Goal: Task Accomplishment & Management: Manage account settings

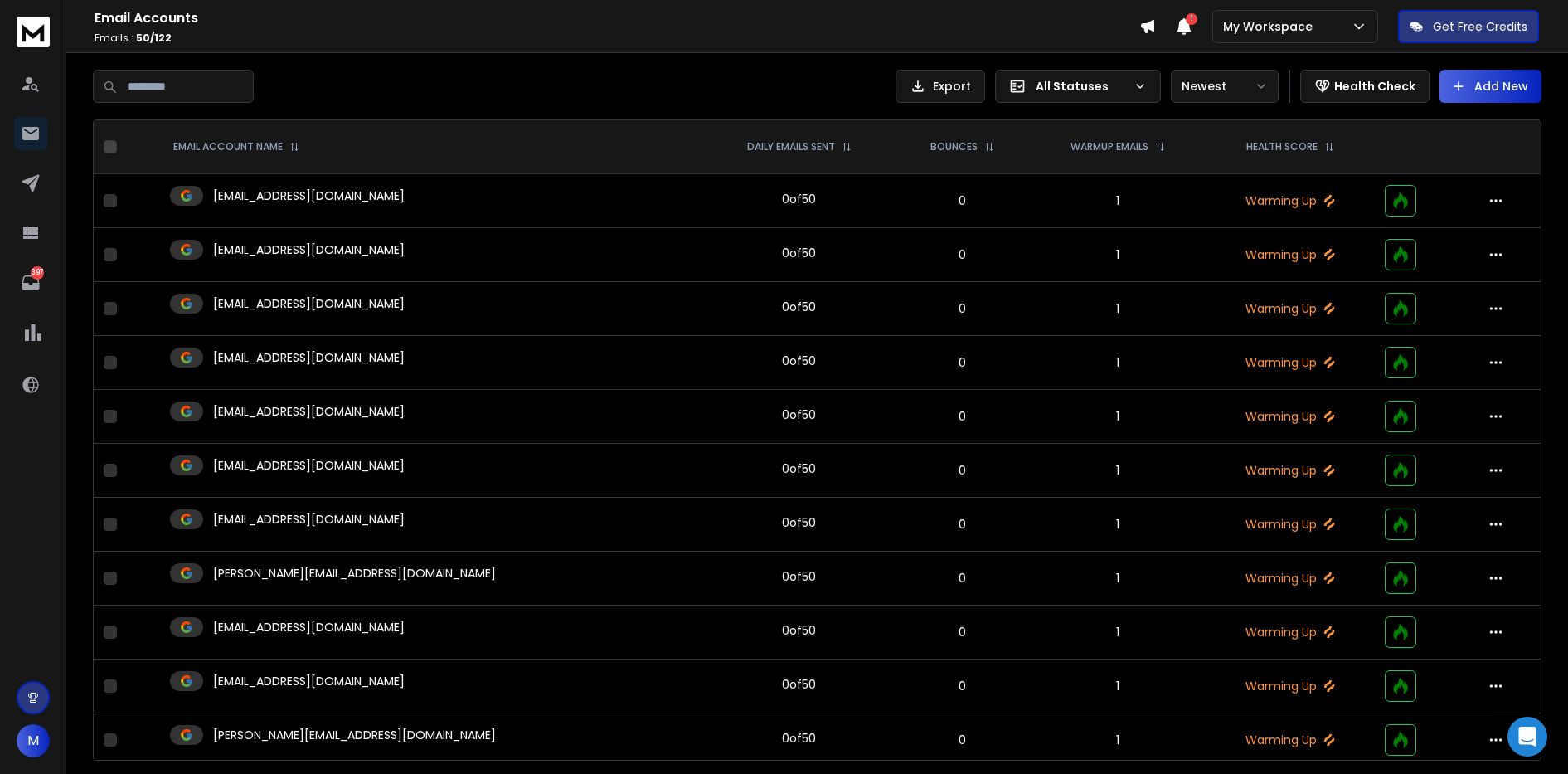
scroll to position [1767, 0]
click at [36, 282] on icon at bounding box center [30, 283] width 20 height 20
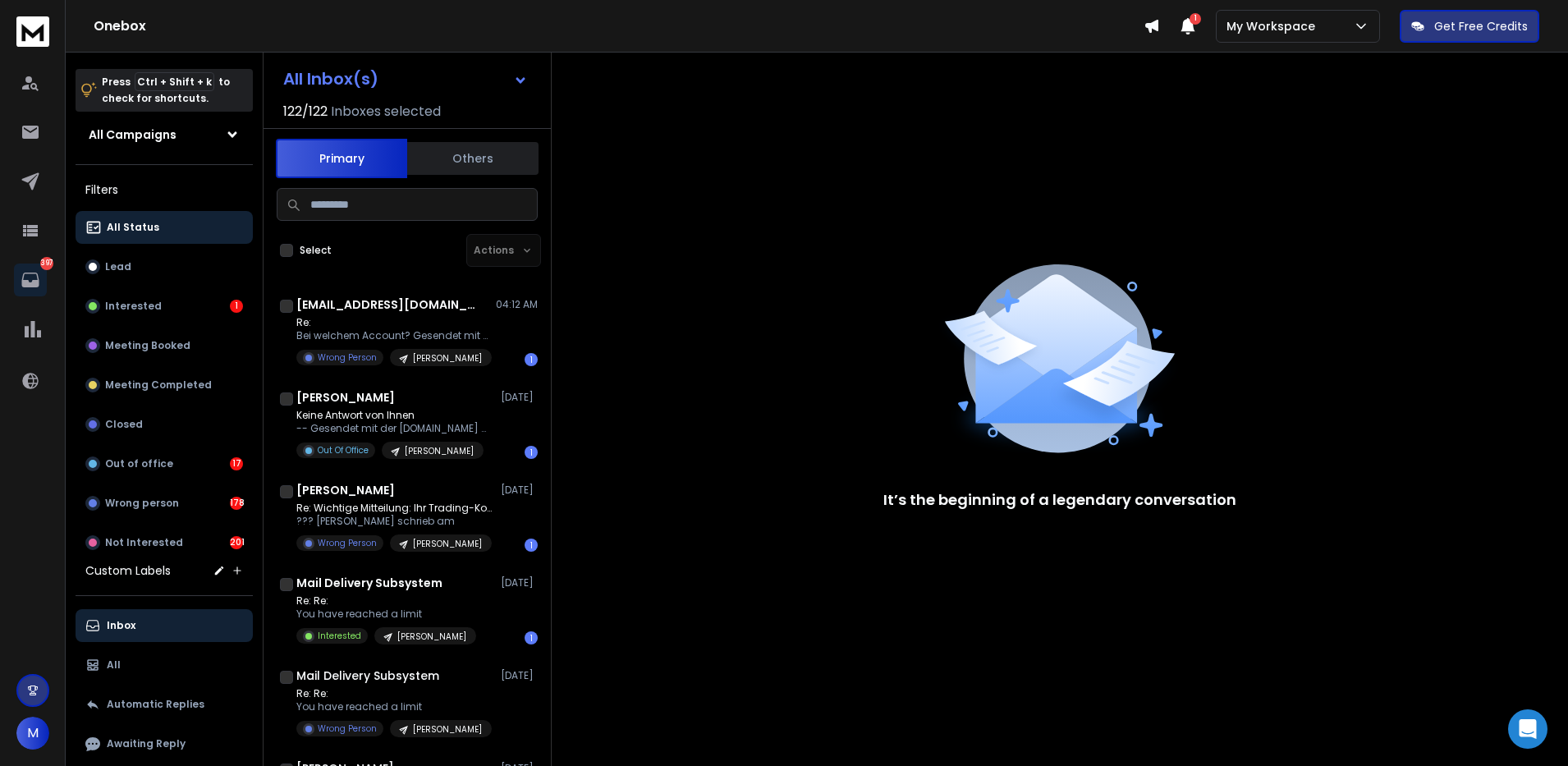
click at [448, 158] on button "Others" at bounding box center [472, 158] width 131 height 36
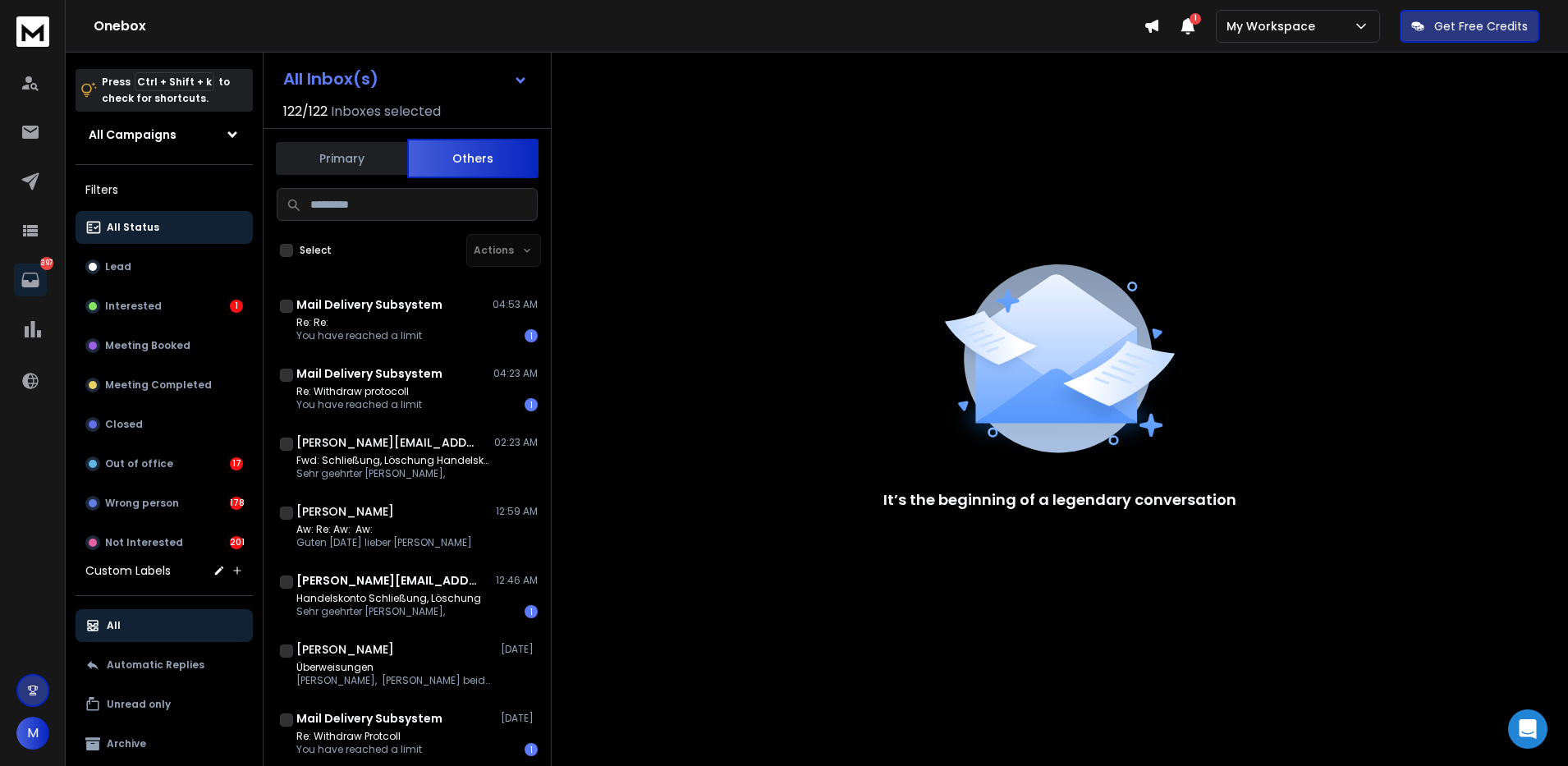
click at [364, 165] on button "Primary" at bounding box center [341, 158] width 131 height 36
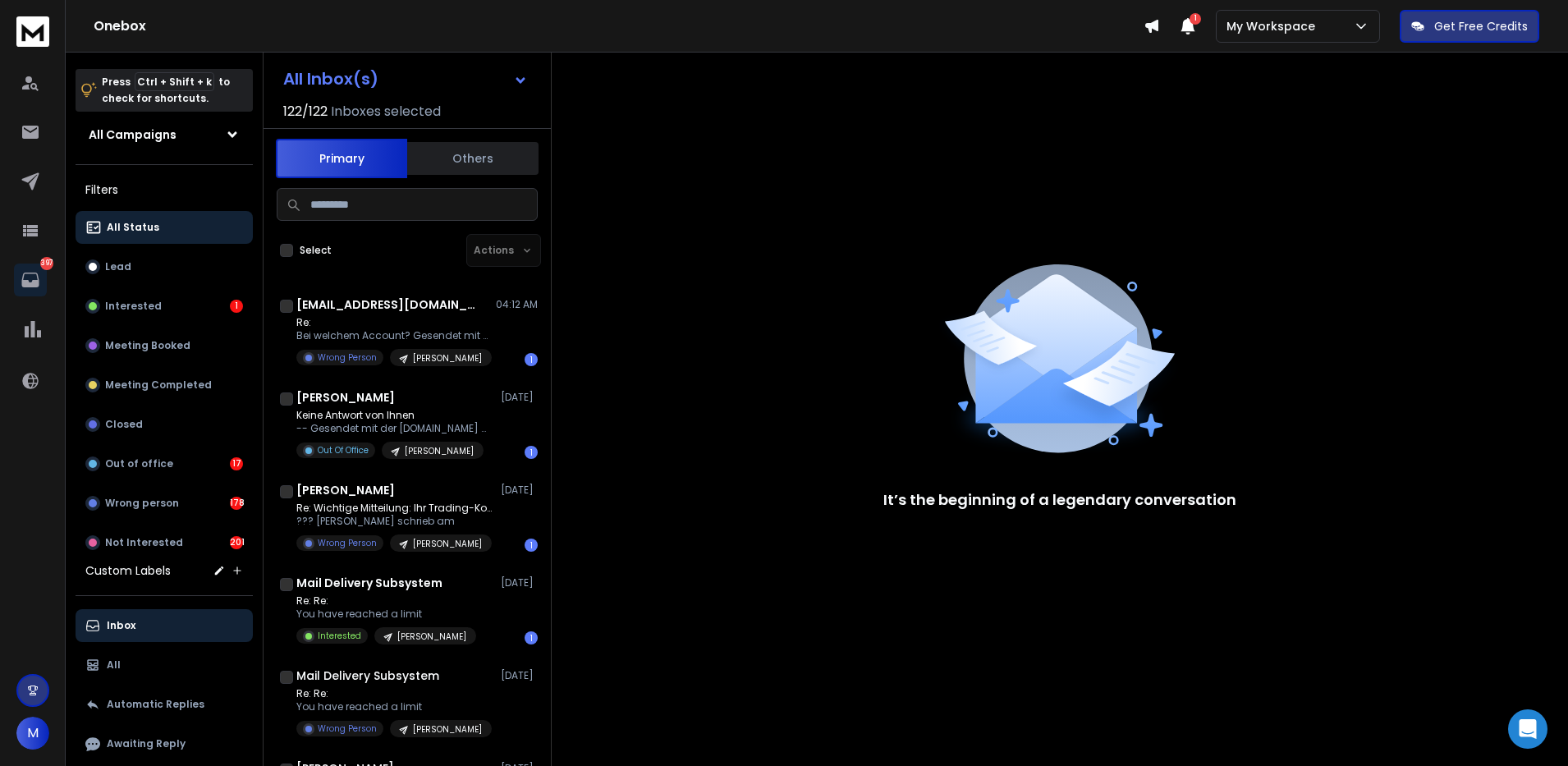
click at [500, 176] on button "Others" at bounding box center [472, 158] width 131 height 36
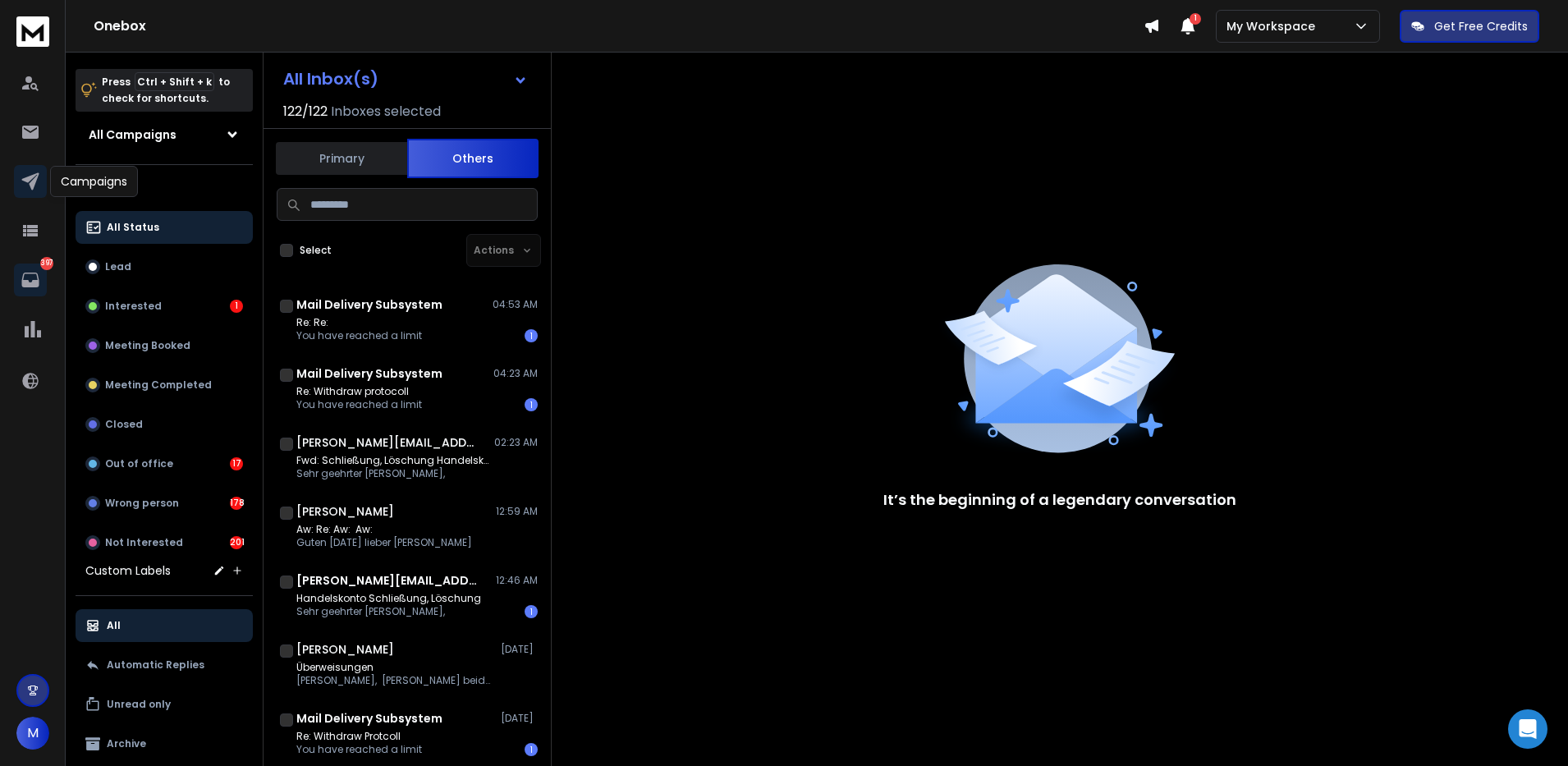
click at [36, 172] on icon at bounding box center [30, 181] width 19 height 19
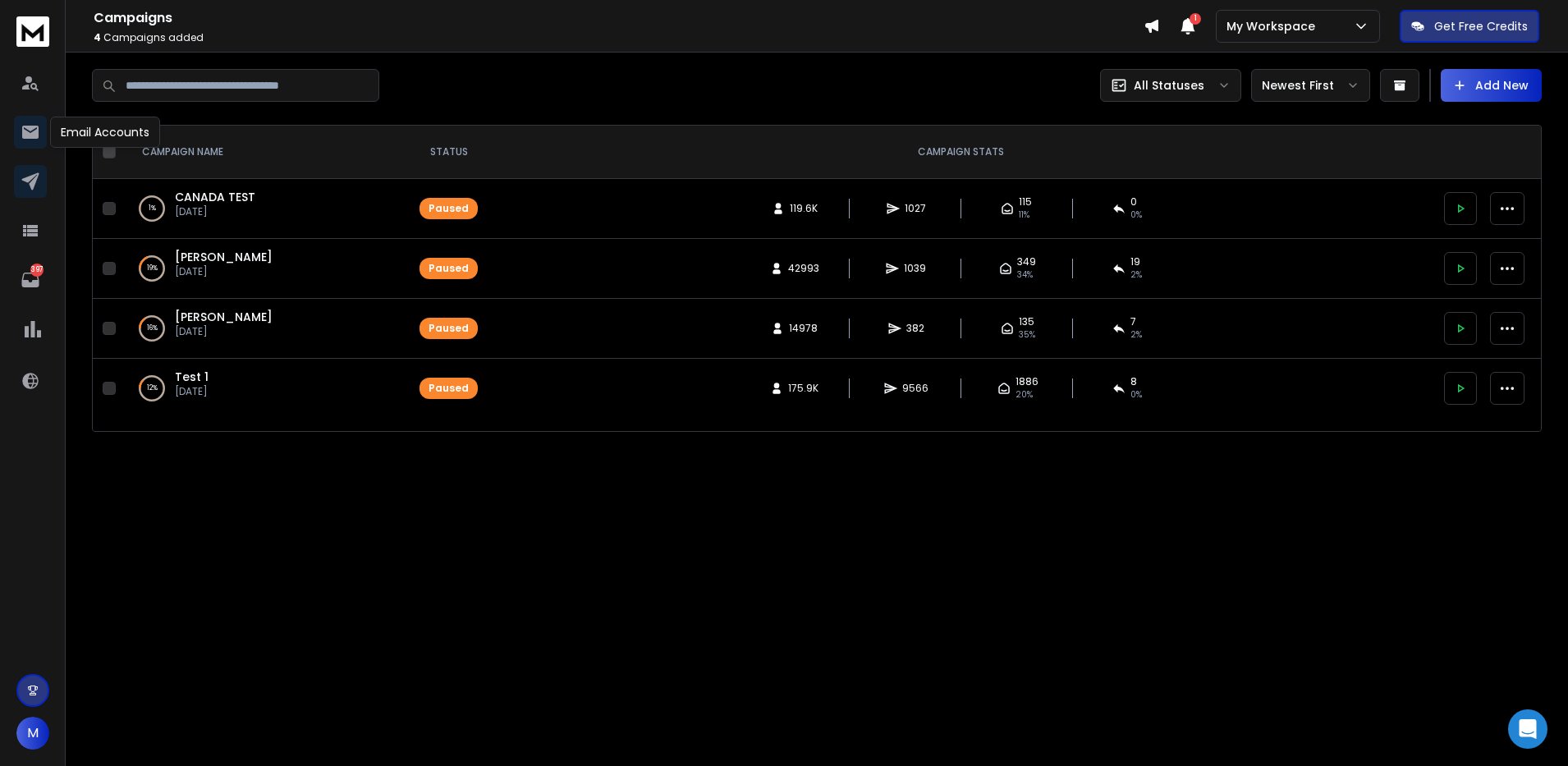
click at [18, 144] on link at bounding box center [30, 131] width 33 height 33
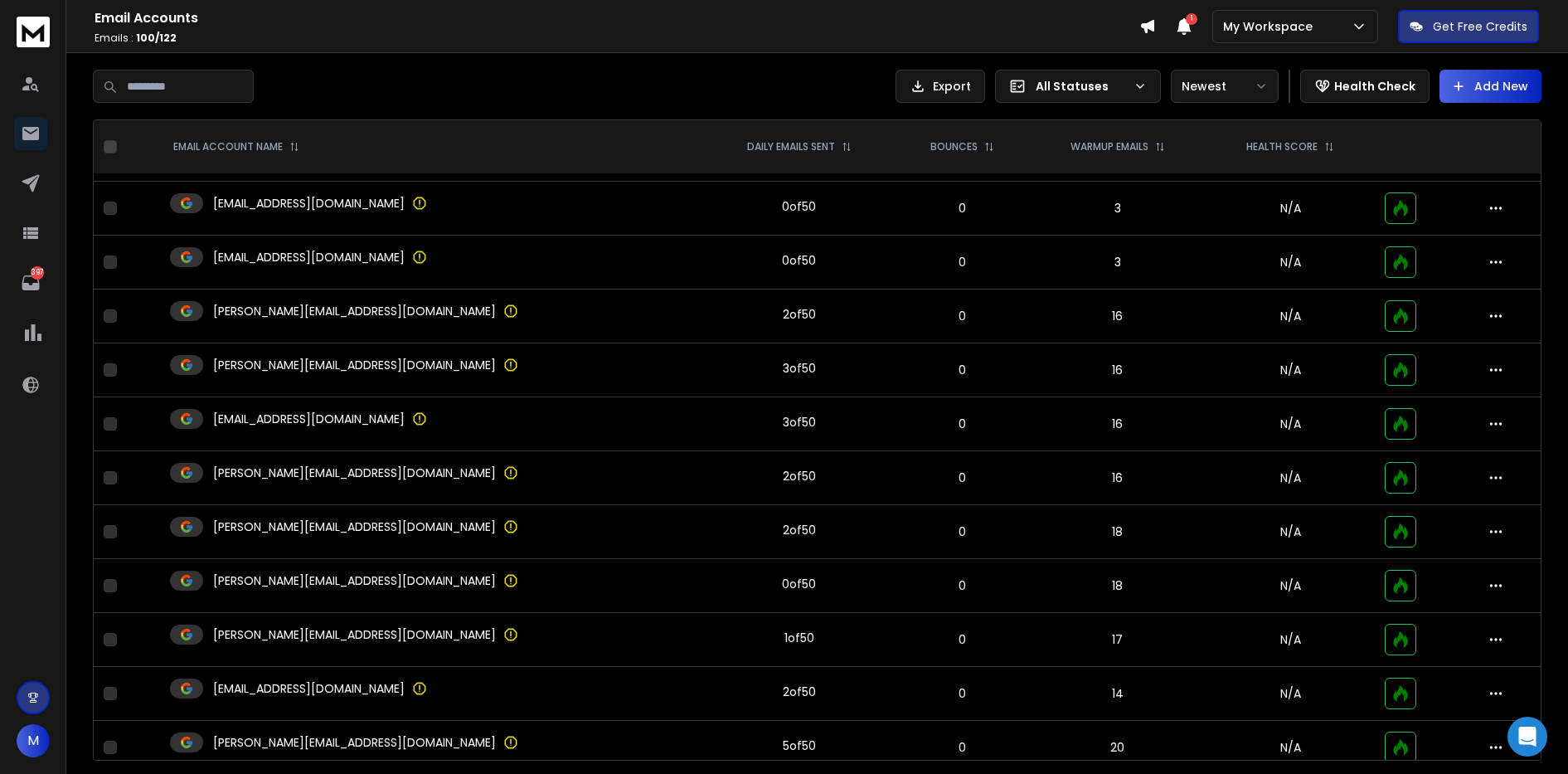
scroll to position [1544, 0]
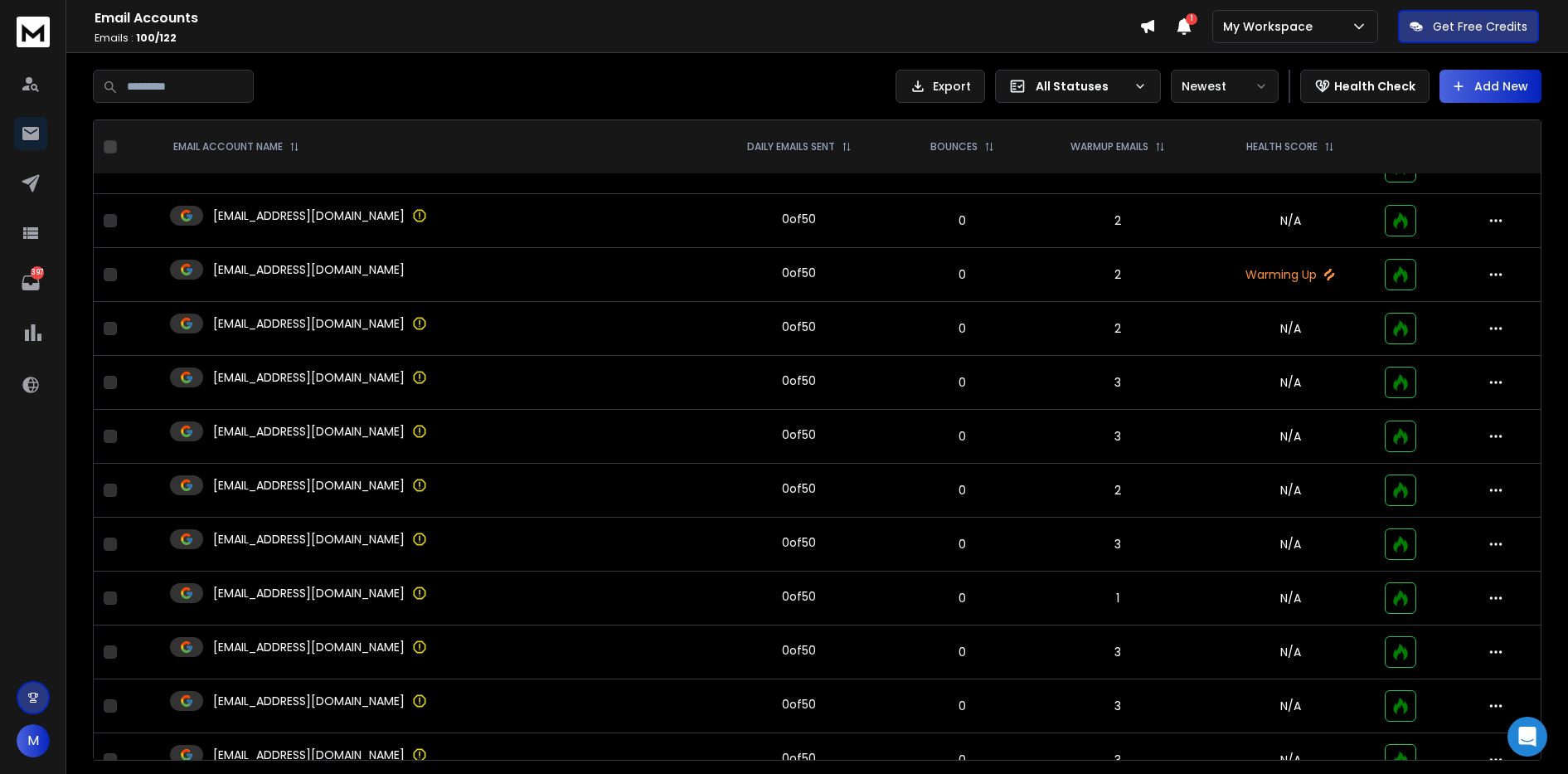
click at [1488, 594] on icon at bounding box center [1495, 598] width 15 height 15
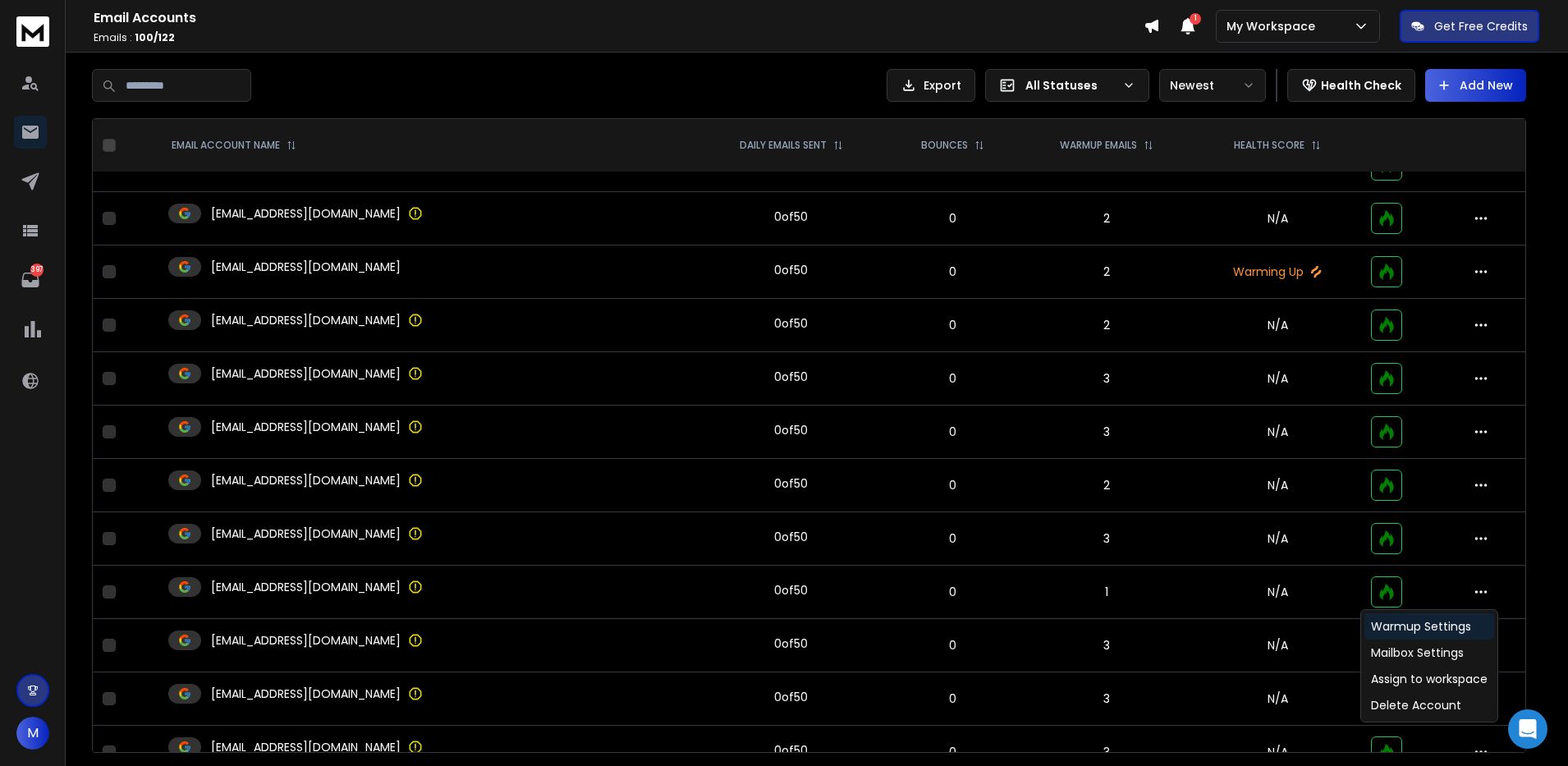
click at [1406, 624] on div "Warmup Settings" at bounding box center [1428, 626] width 129 height 26
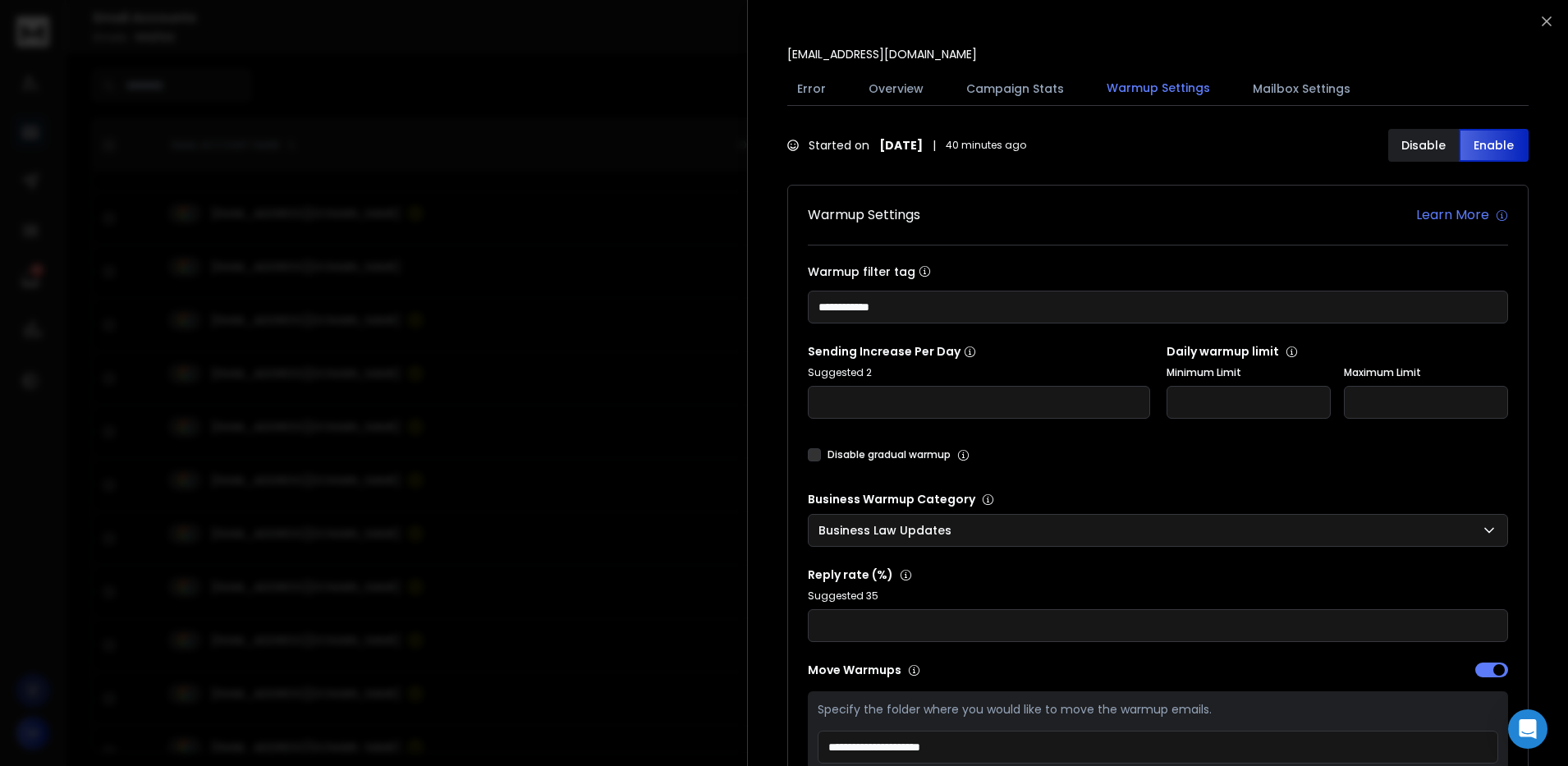
click at [983, 74] on button "Campaign Stats" at bounding box center [1014, 88] width 117 height 36
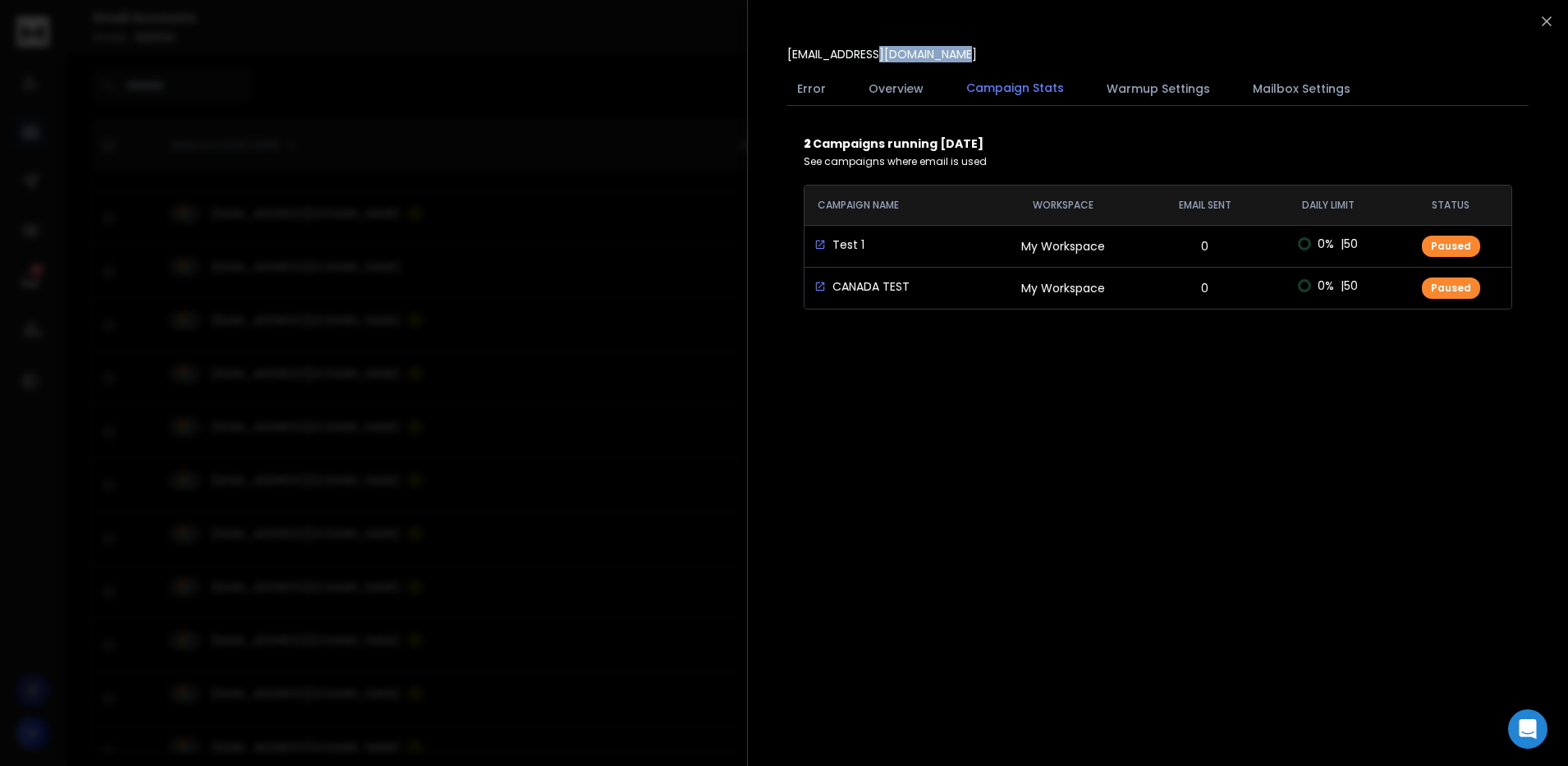
drag, startPoint x: 981, startPoint y: 56, endPoint x: 887, endPoint y: 54, distance: 94.0
click at [887, 54] on div "[EMAIL_ADDRESS][DOMAIN_NAME]" at bounding box center [1158, 54] width 741 height 17
click at [887, 54] on p "[EMAIL_ADDRESS][DOMAIN_NAME]" at bounding box center [881, 54] width 189 height 17
click at [1019, 370] on div "Multi Select Table Sheet sarahhoffman@activest24.com Error Overview Campaign St…" at bounding box center [1157, 383] width 821 height 766
drag, startPoint x: 881, startPoint y: 63, endPoint x: 968, endPoint y: 67, distance: 87.1
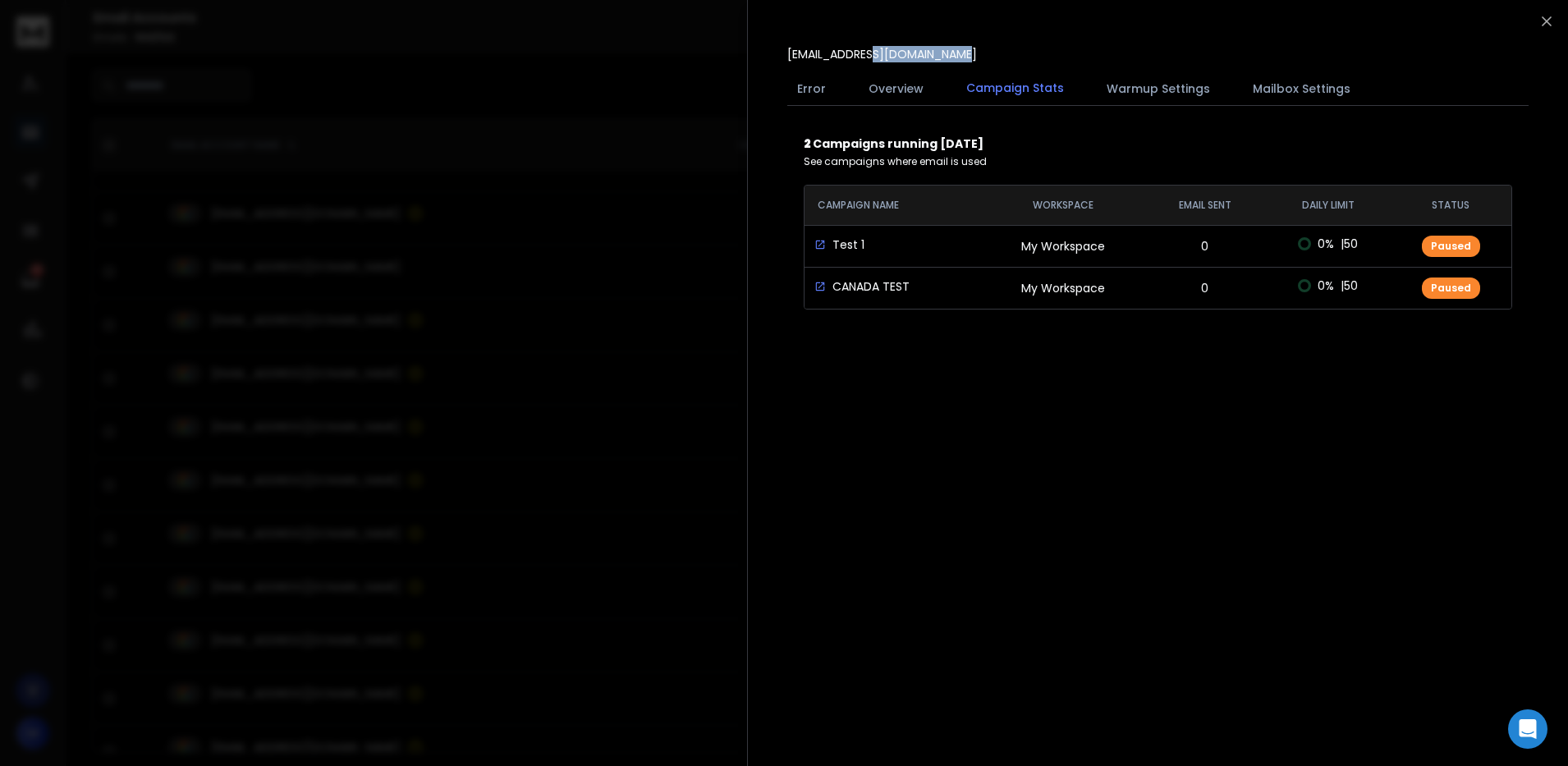
click at [968, 67] on div "sarahhoffman@activest24.com Error Overview Campaign Stats Warmup Settings Mailb…" at bounding box center [1158, 186] width 781 height 333
copy p "activest24.com"
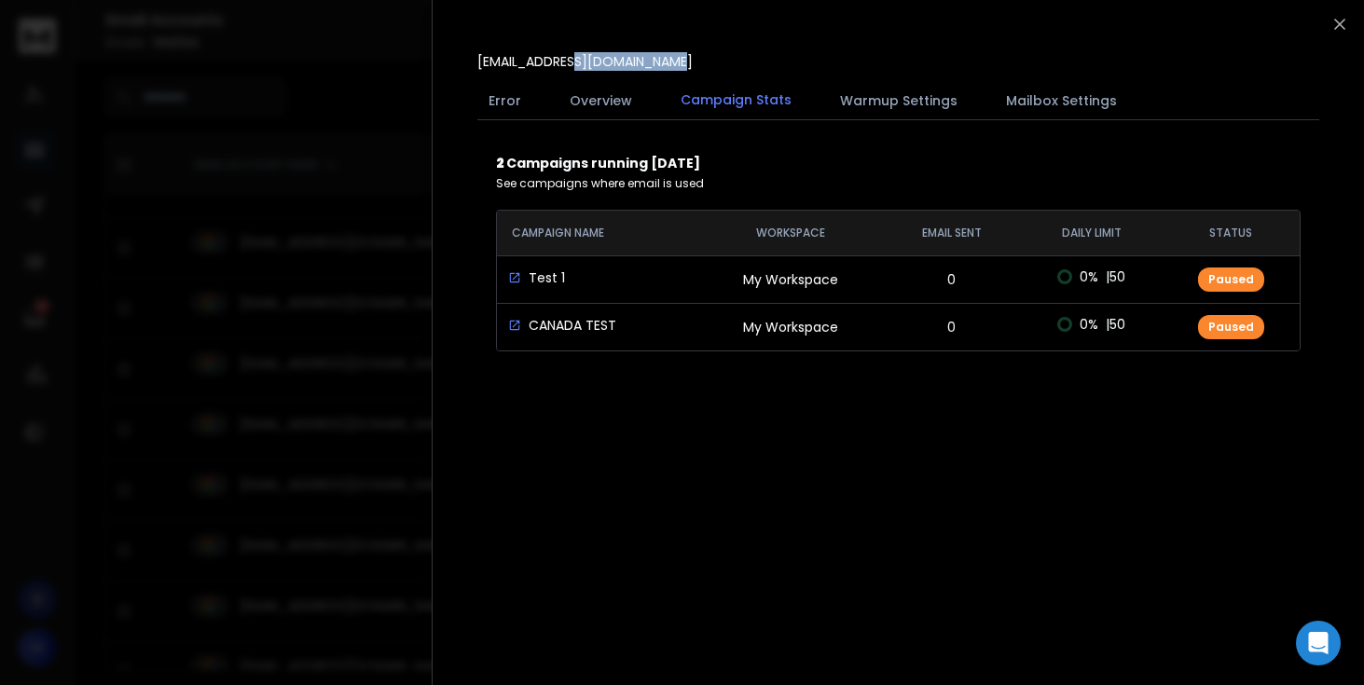
drag, startPoint x: 365, startPoint y: 186, endPoint x: 464, endPoint y: 149, distance: 106.5
click at [365, 186] on div at bounding box center [682, 342] width 1364 height 685
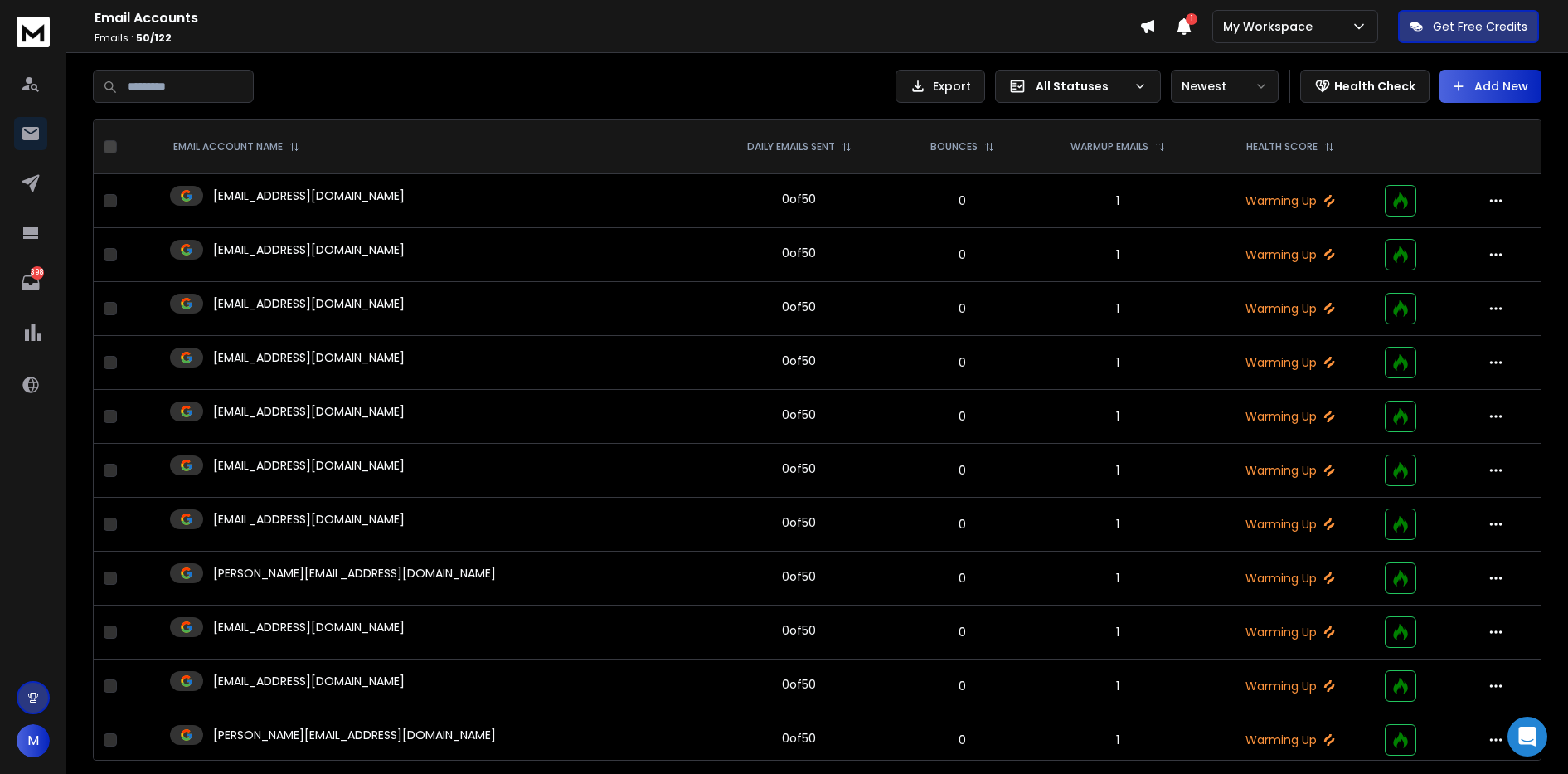
click at [323, 189] on p "[EMAIL_ADDRESS][DOMAIN_NAME]" at bounding box center [309, 196] width 191 height 17
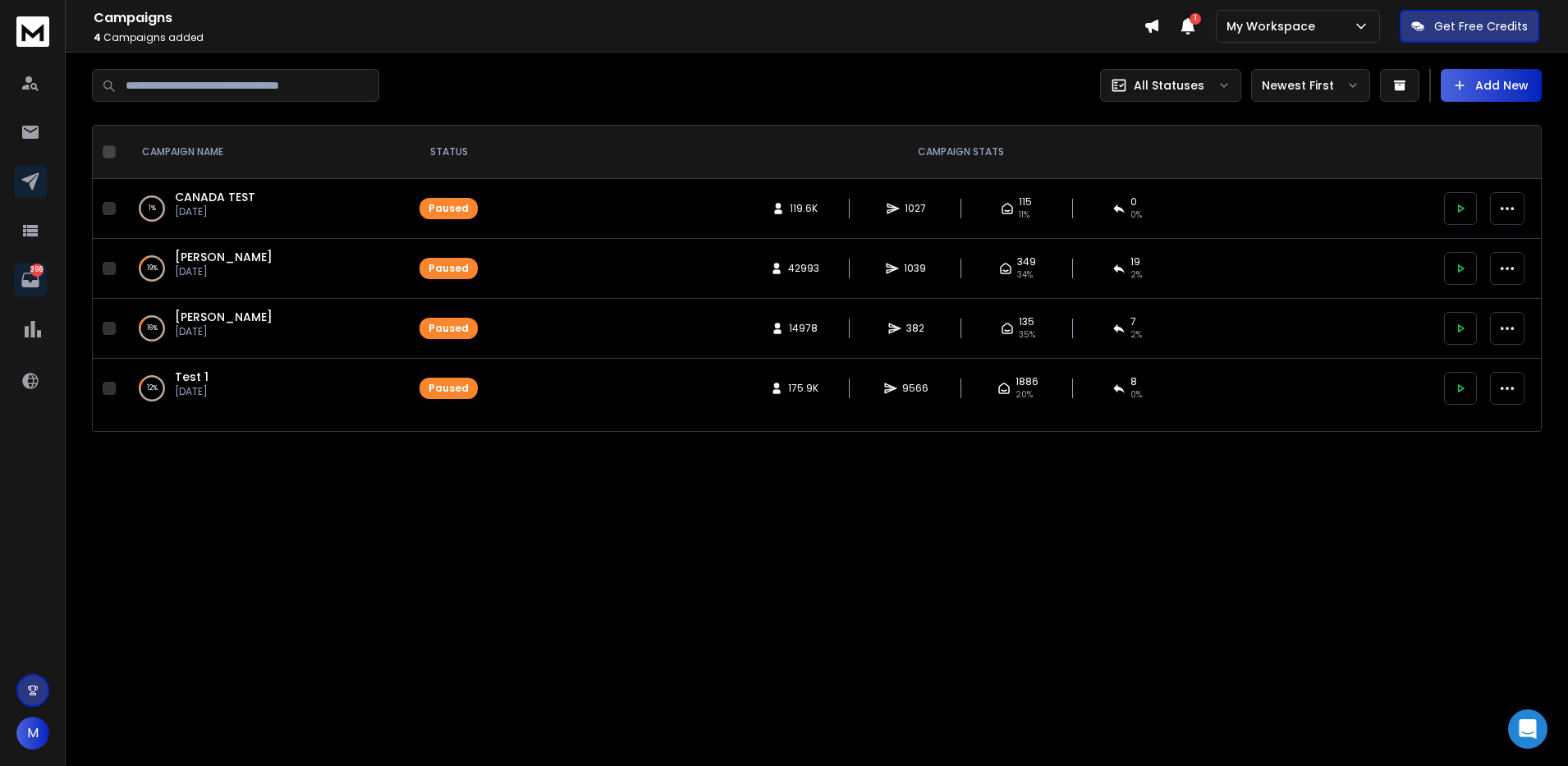
drag, startPoint x: 30, startPoint y: 308, endPoint x: 18, endPoint y: 276, distance: 34.2
click at [18, 276] on link "398" at bounding box center [30, 279] width 33 height 33
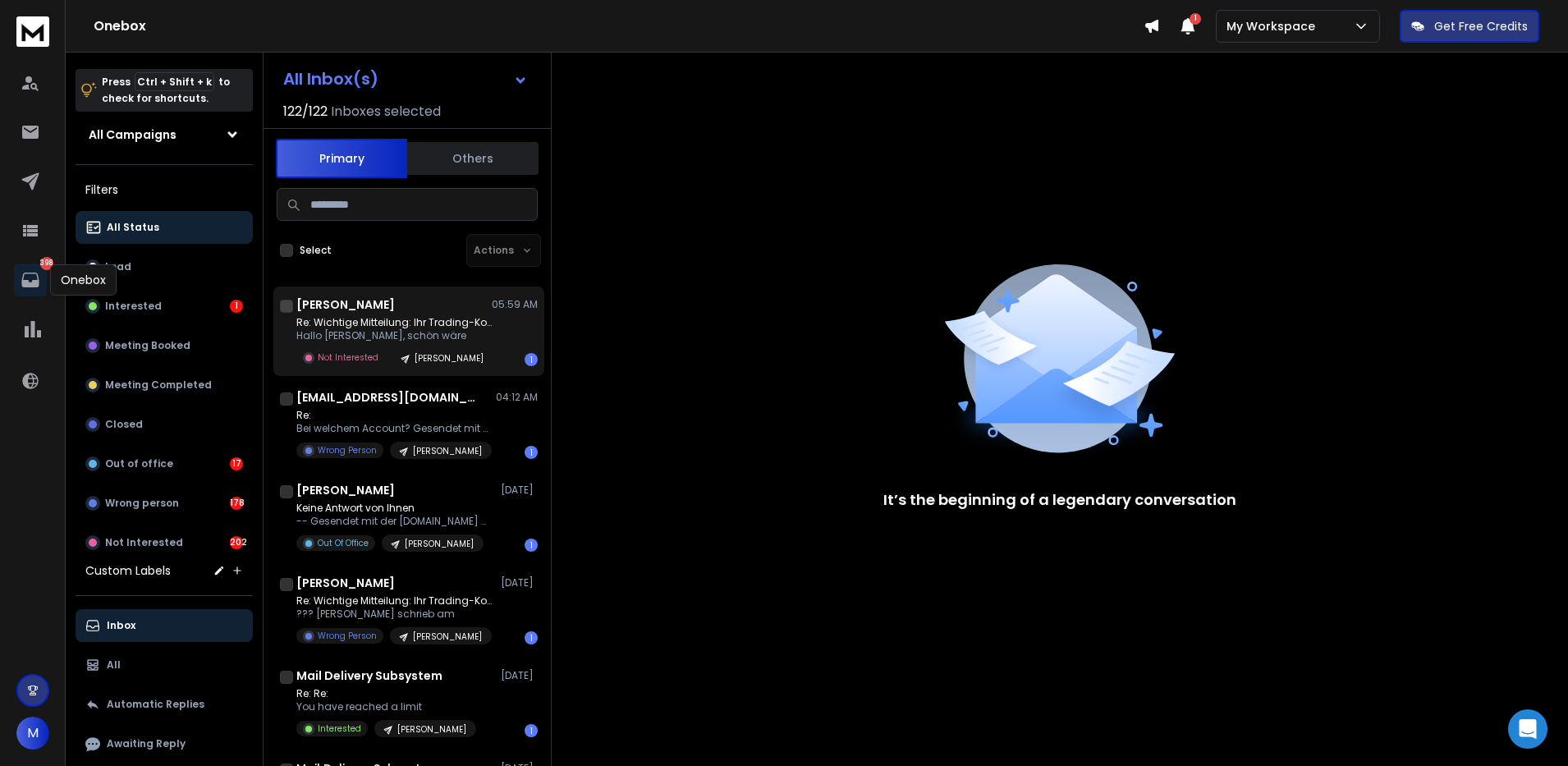
click at [374, 345] on div "Re: Wichtige Mitteilung: Ihr Trading-Konto Hallo [PERSON_NAME], schön wäre Not …" at bounding box center [395, 341] width 197 height 50
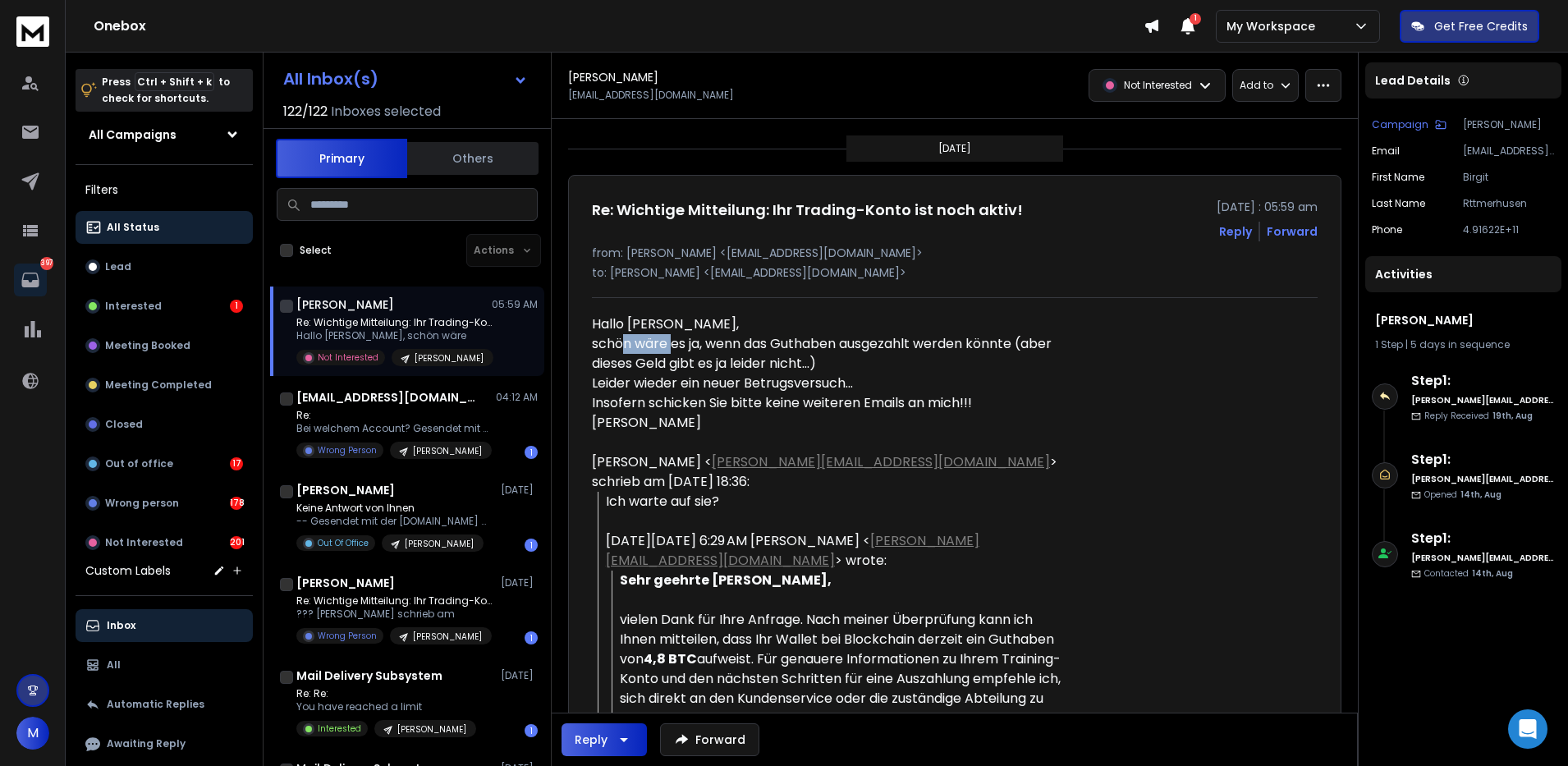
drag, startPoint x: 626, startPoint y: 344, endPoint x: 675, endPoint y: 349, distance: 49.3
click at [675, 349] on div "schön wäre es ja, wenn das Guthaben ausgezahlt werden könnte (aber dieses Geld …" at bounding box center [831, 353] width 479 height 40
click at [746, 387] on div "Leider wieder ein neuer Betrugsversuch..." at bounding box center [831, 383] width 479 height 19
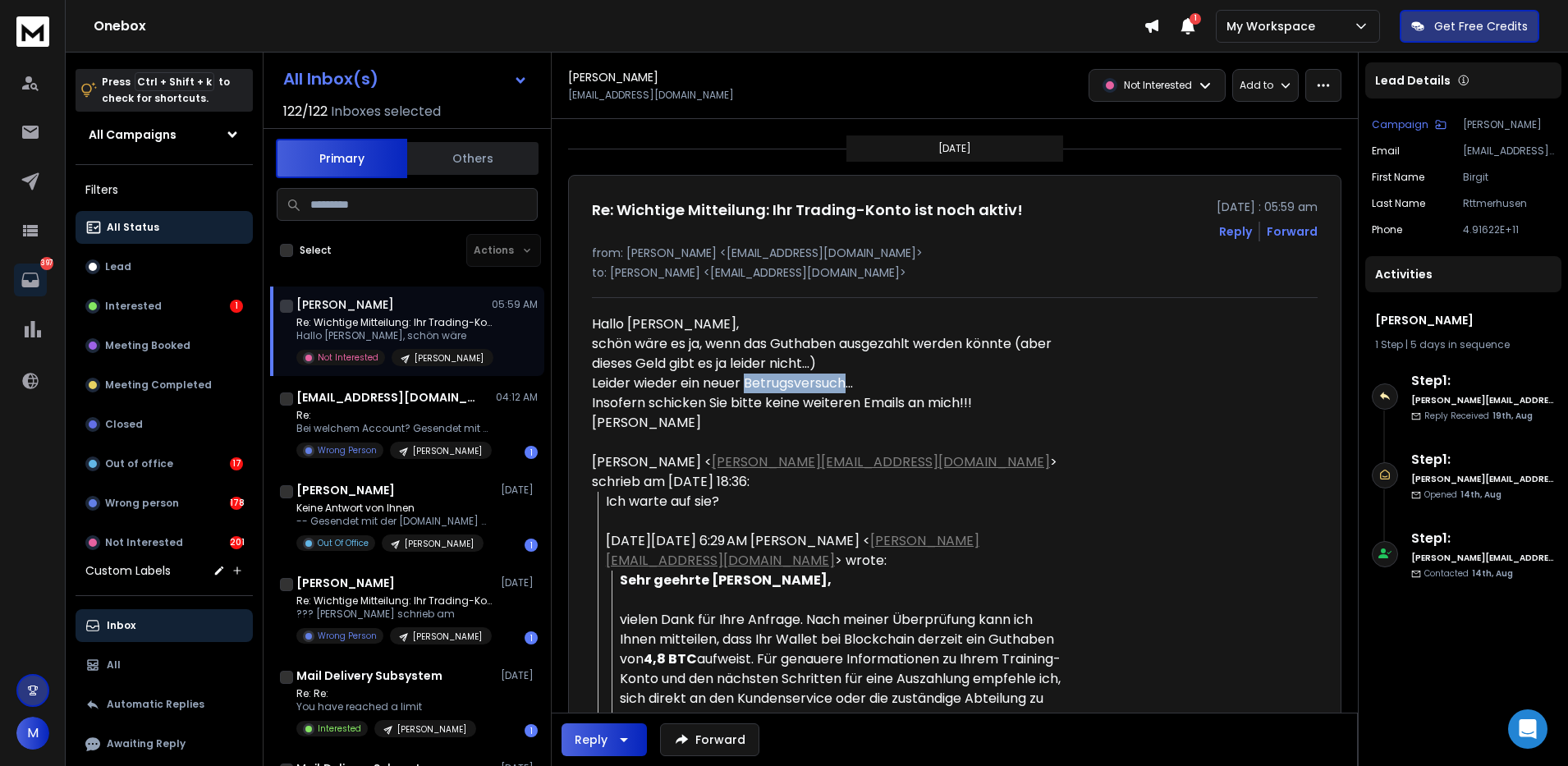
click at [746, 387] on div "Leider wieder ein neuer Betrugsversuch..." at bounding box center [831, 383] width 479 height 19
drag, startPoint x: 746, startPoint y: 387, endPoint x: 729, endPoint y: 404, distance: 24.0
click at [729, 404] on div "Insofern schicken Sie bitte keine weiteren Emails an mich!!!" at bounding box center [831, 403] width 479 height 19
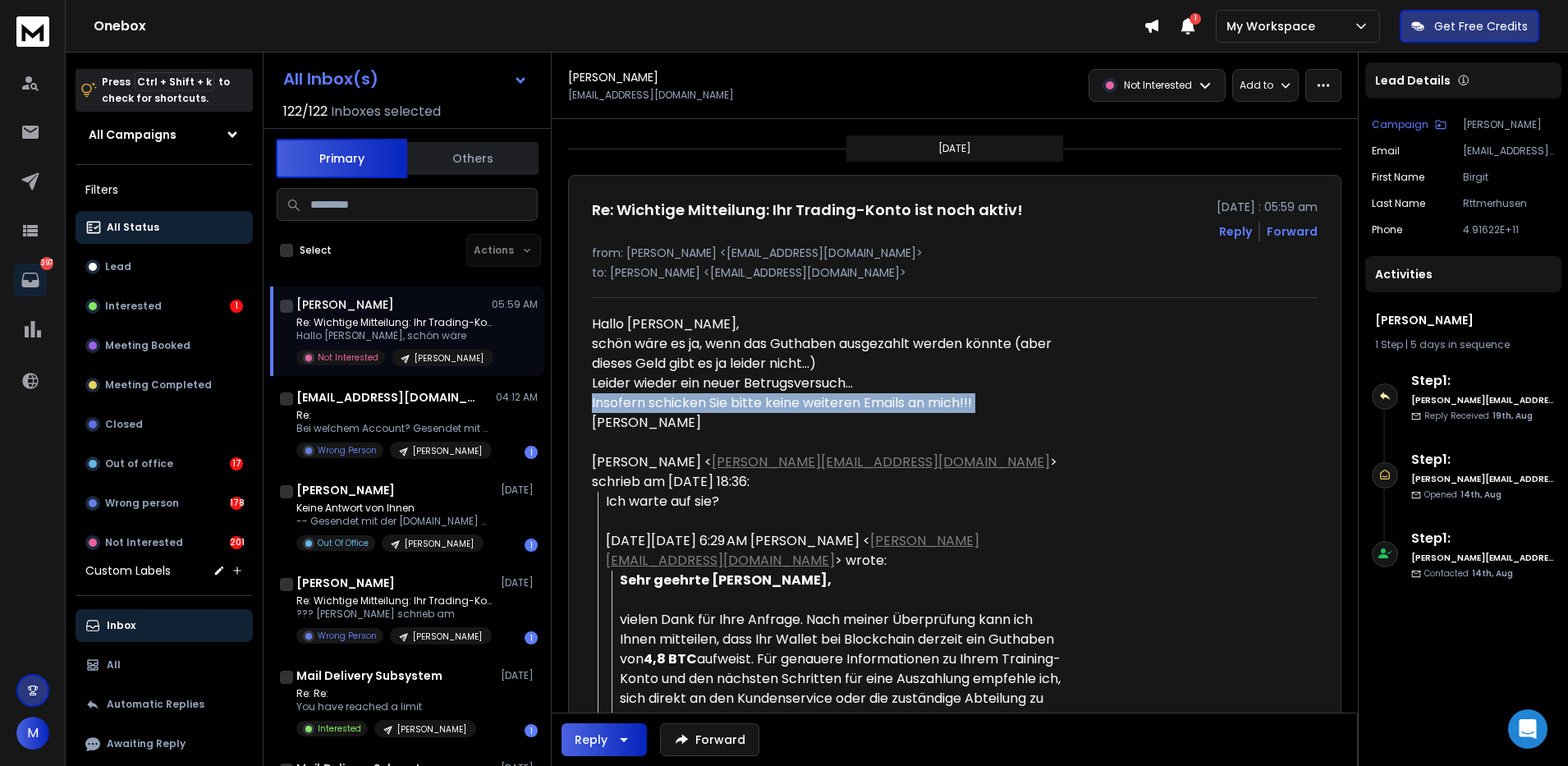
click at [729, 404] on div "Insofern schicken Sie bitte keine weiteren Emails an mich!!!" at bounding box center [831, 403] width 479 height 19
drag, startPoint x: 729, startPoint y: 404, endPoint x: 666, endPoint y: 336, distance: 92.7
click at [666, 336] on div "schön wäre es ja, wenn das Guthaben ausgezahlt werden könnte (aber dieses Geld …" at bounding box center [831, 353] width 479 height 40
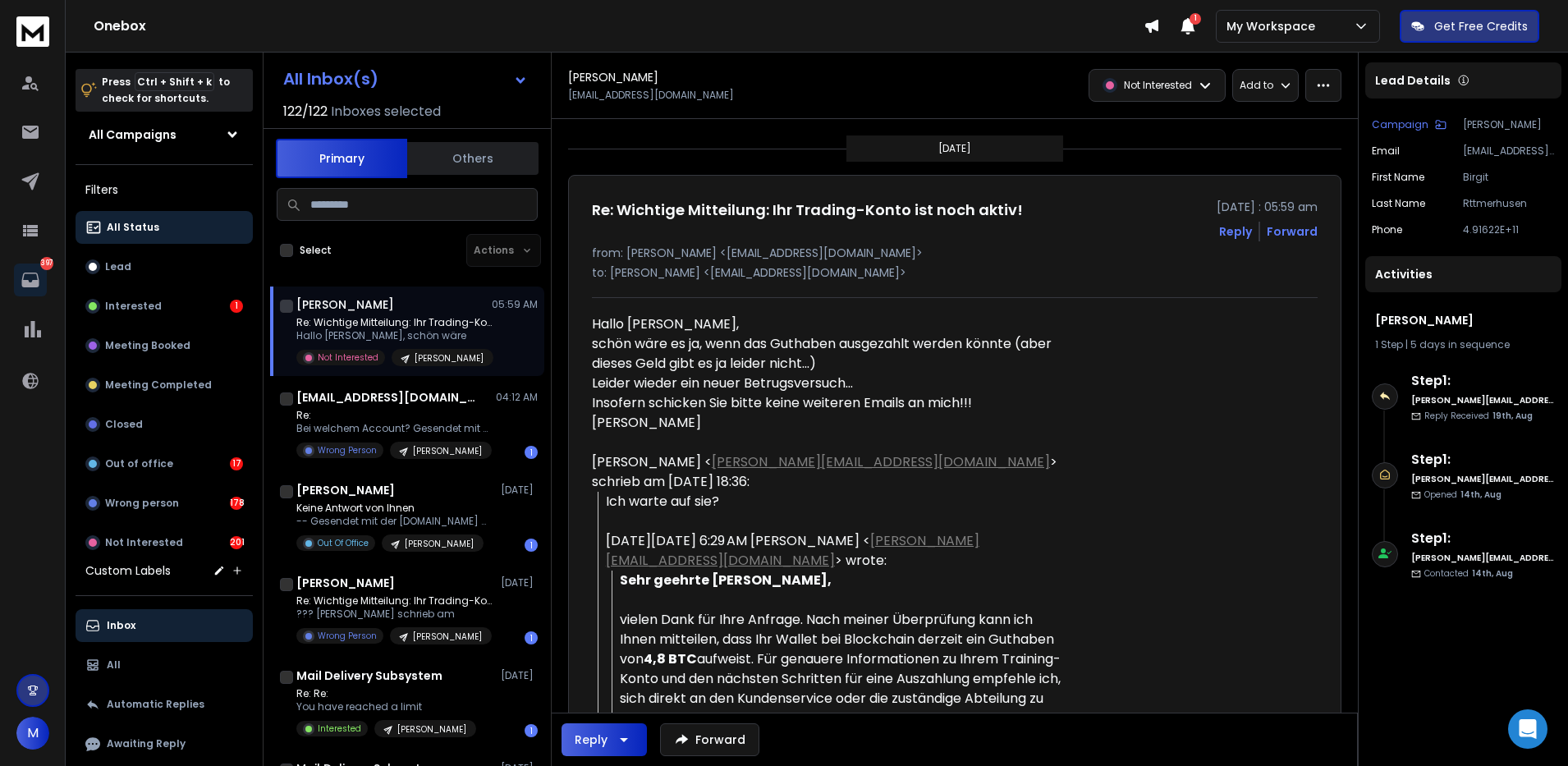
click at [666, 336] on div "schön wäre es ja, wenn das Guthaben ausgezahlt werden könnte (aber dieses Geld …" at bounding box center [831, 353] width 479 height 40
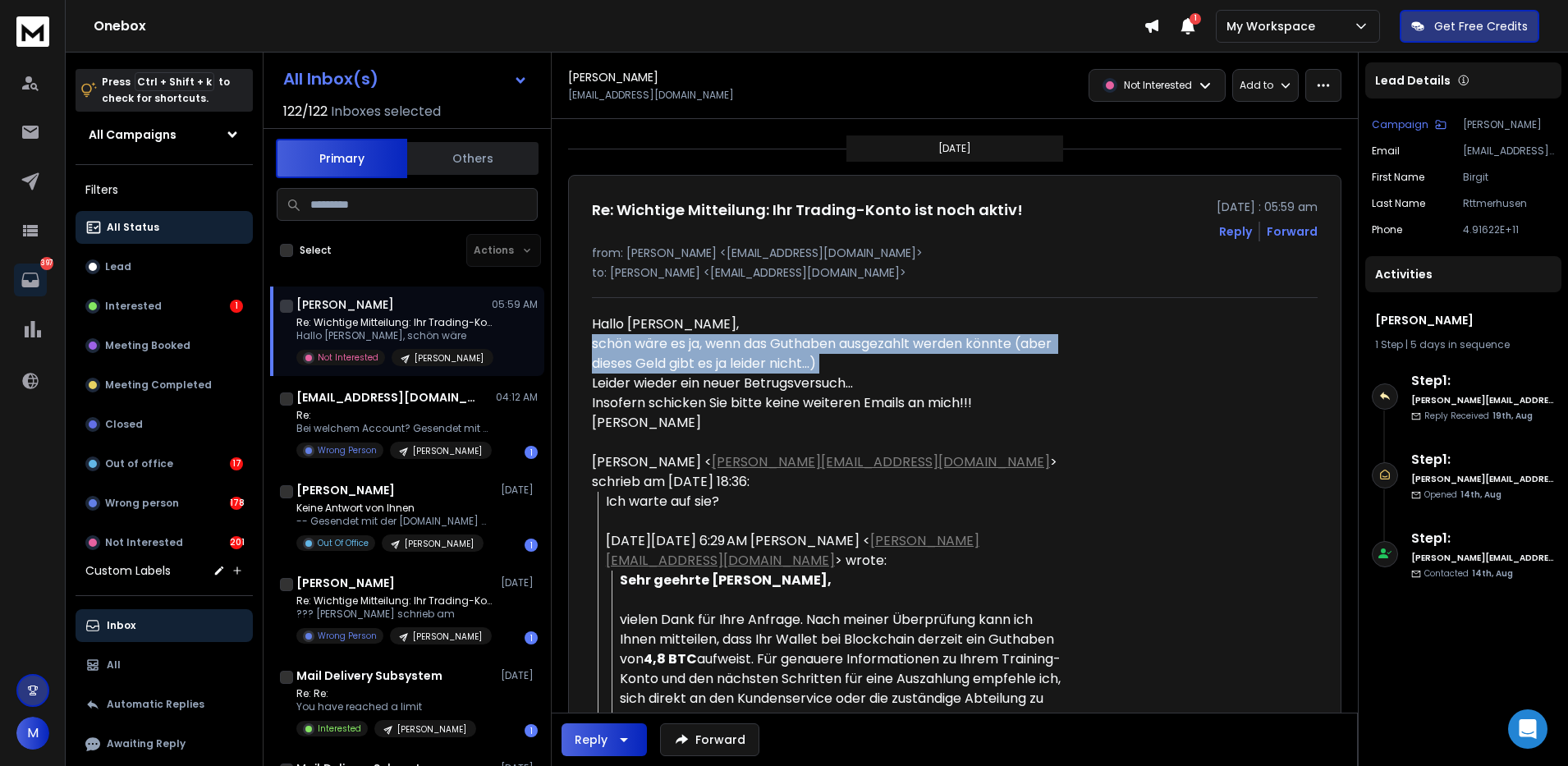
click at [666, 336] on div "schön wäre es ja, wenn das Guthaben ausgezahlt werden könnte (aber dieses Geld …" at bounding box center [831, 353] width 479 height 40
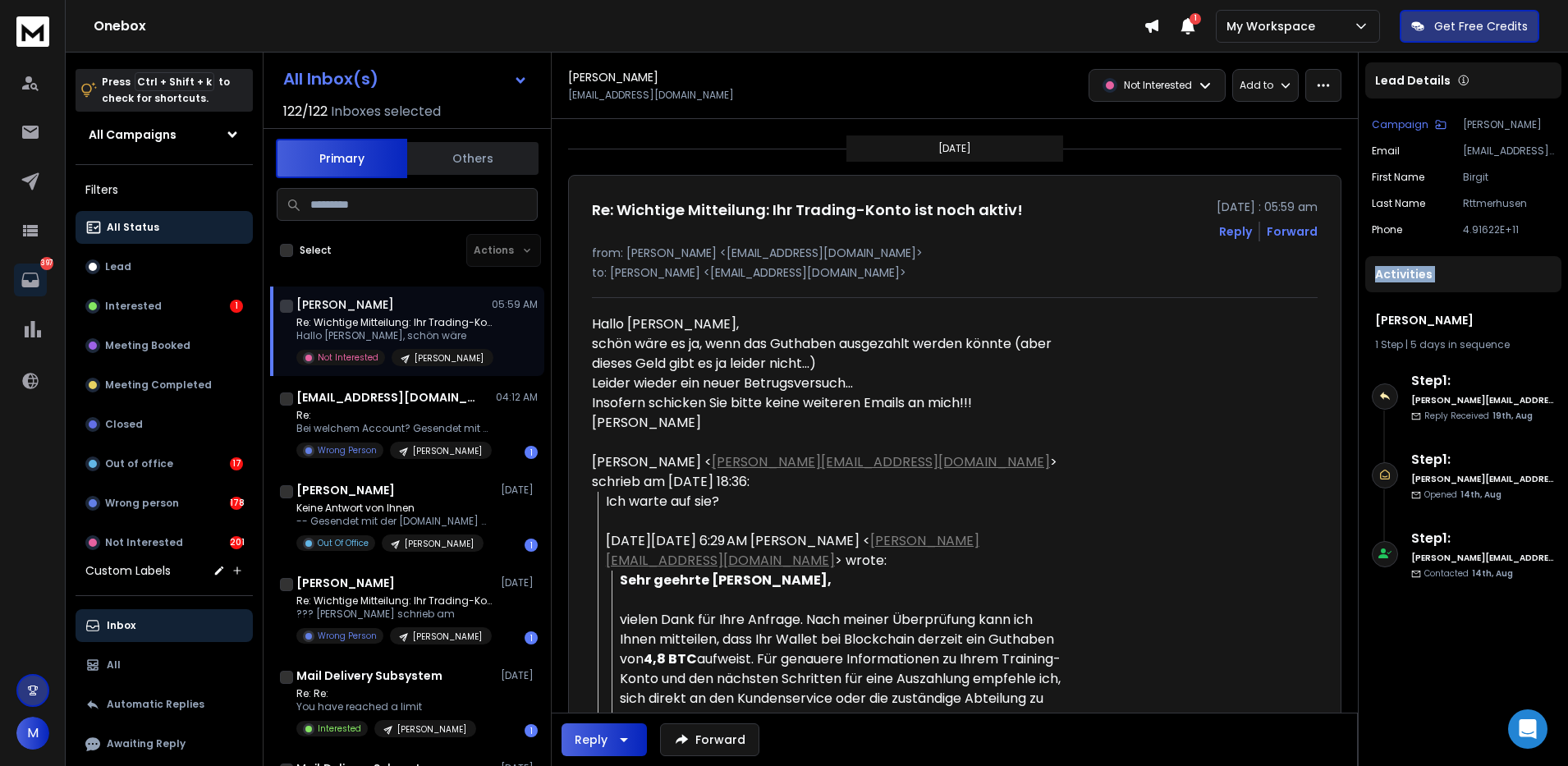
drag, startPoint x: 1361, startPoint y: 276, endPoint x: 1359, endPoint y: 306, distance: 30.1
click at [1359, 306] on div "Lead Details Campaign anna Email birgitroettm78@gmail.com First Name Birgit Las…" at bounding box center [1462, 436] width 210 height 766
click at [1217, 229] on div "Reply Forward" at bounding box center [1267, 232] width 101 height 19
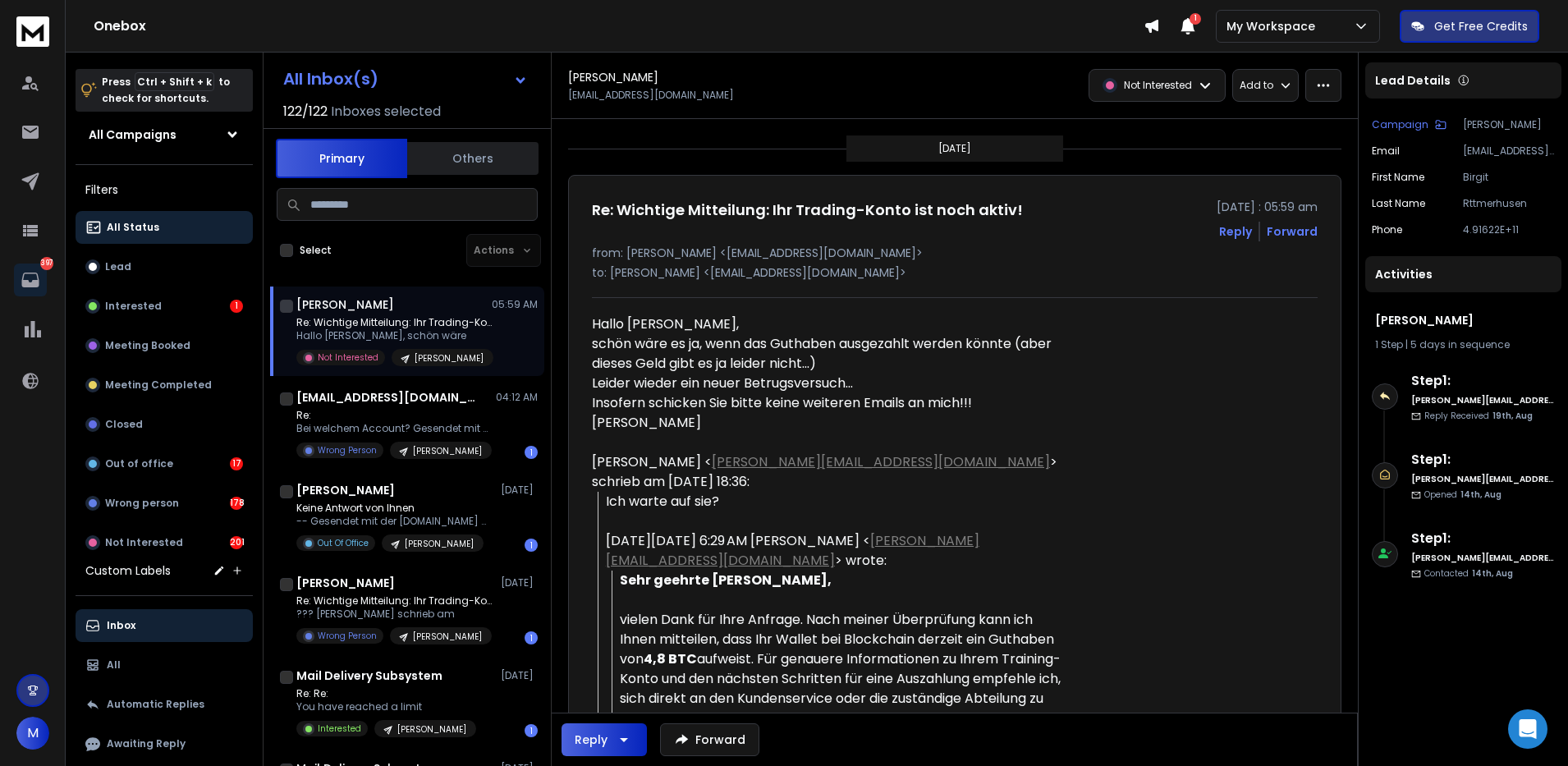
click at [1222, 228] on button "Reply" at bounding box center [1234, 232] width 33 height 17
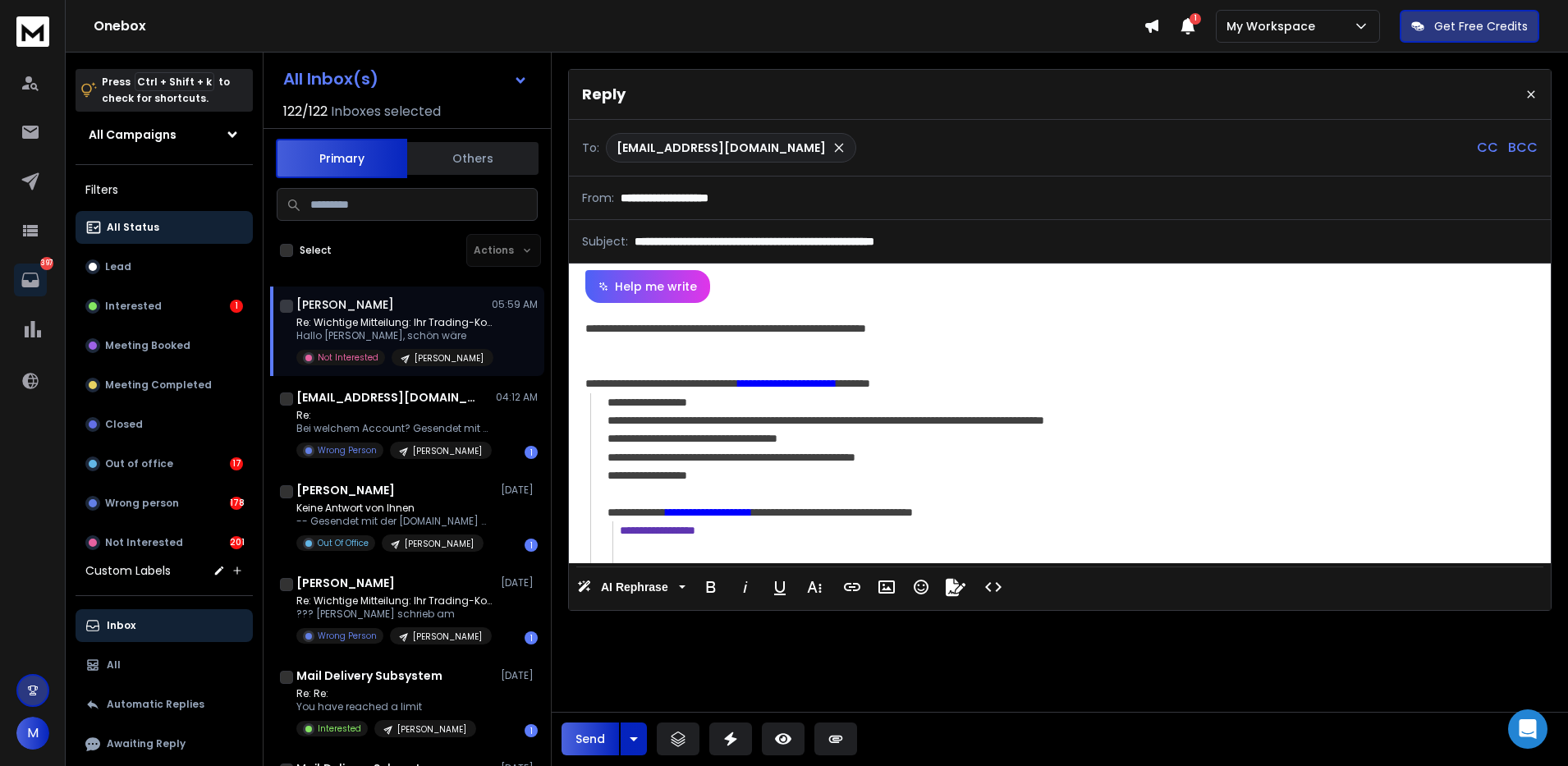
click at [582, 755] on div "Send" at bounding box center [1060, 738] width 1016 height 54
click at [1310, 683] on div "**********" at bounding box center [1059, 434] width 983 height 731
click at [594, 726] on button "Send" at bounding box center [590, 738] width 57 height 33
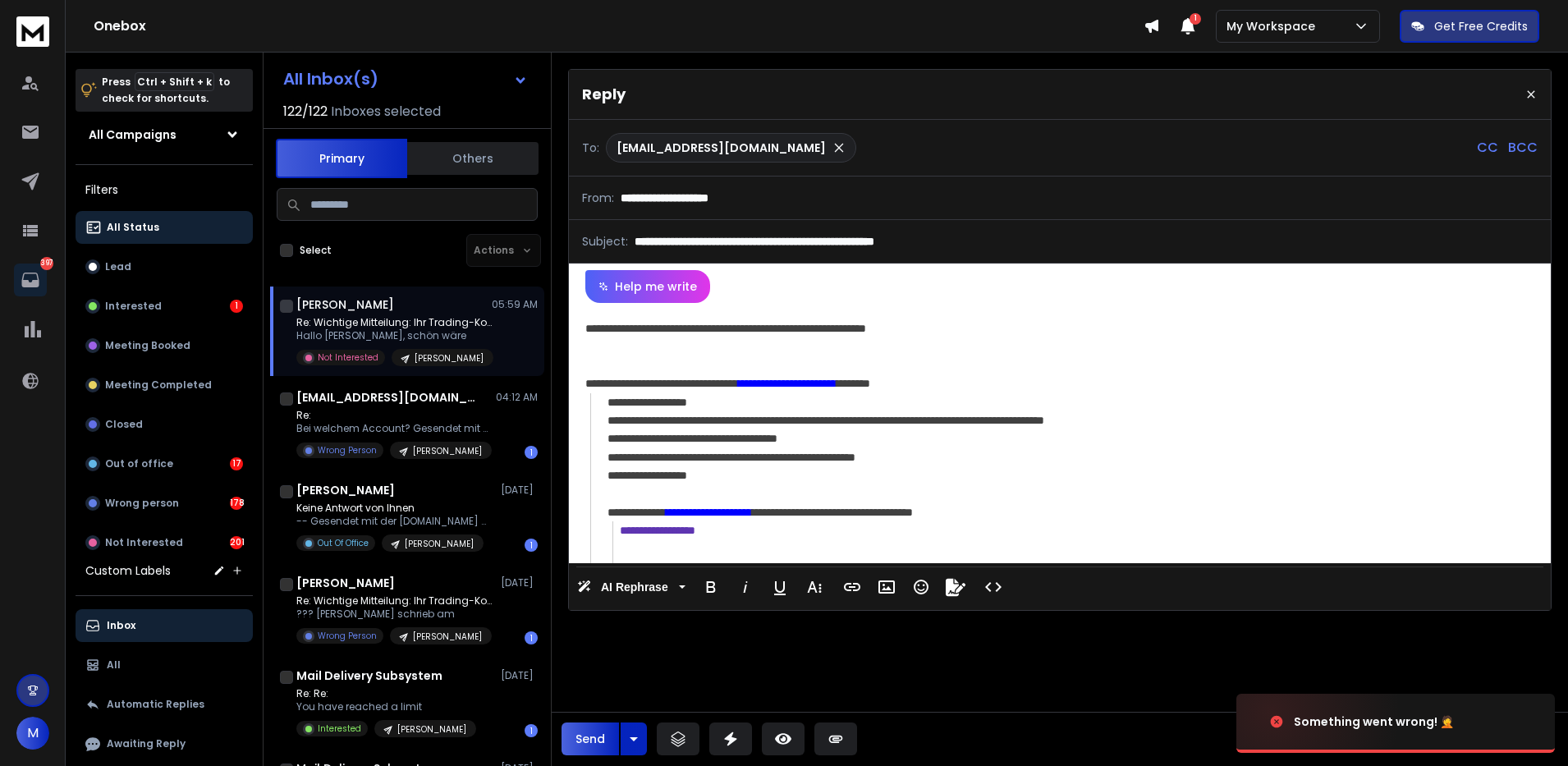
click at [441, 158] on button "Others" at bounding box center [472, 158] width 131 height 36
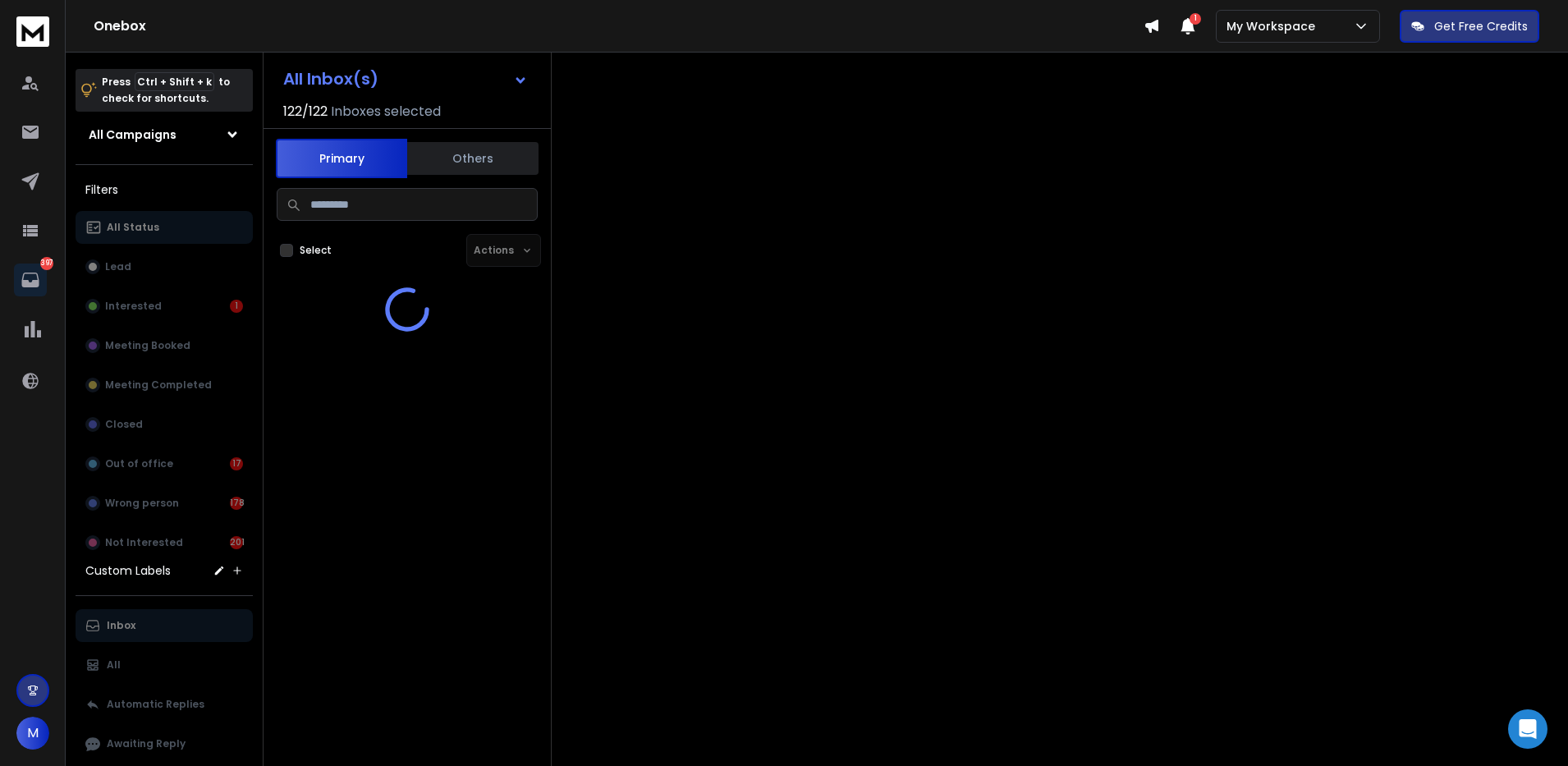
click at [317, 147] on button "Primary" at bounding box center [341, 158] width 131 height 40
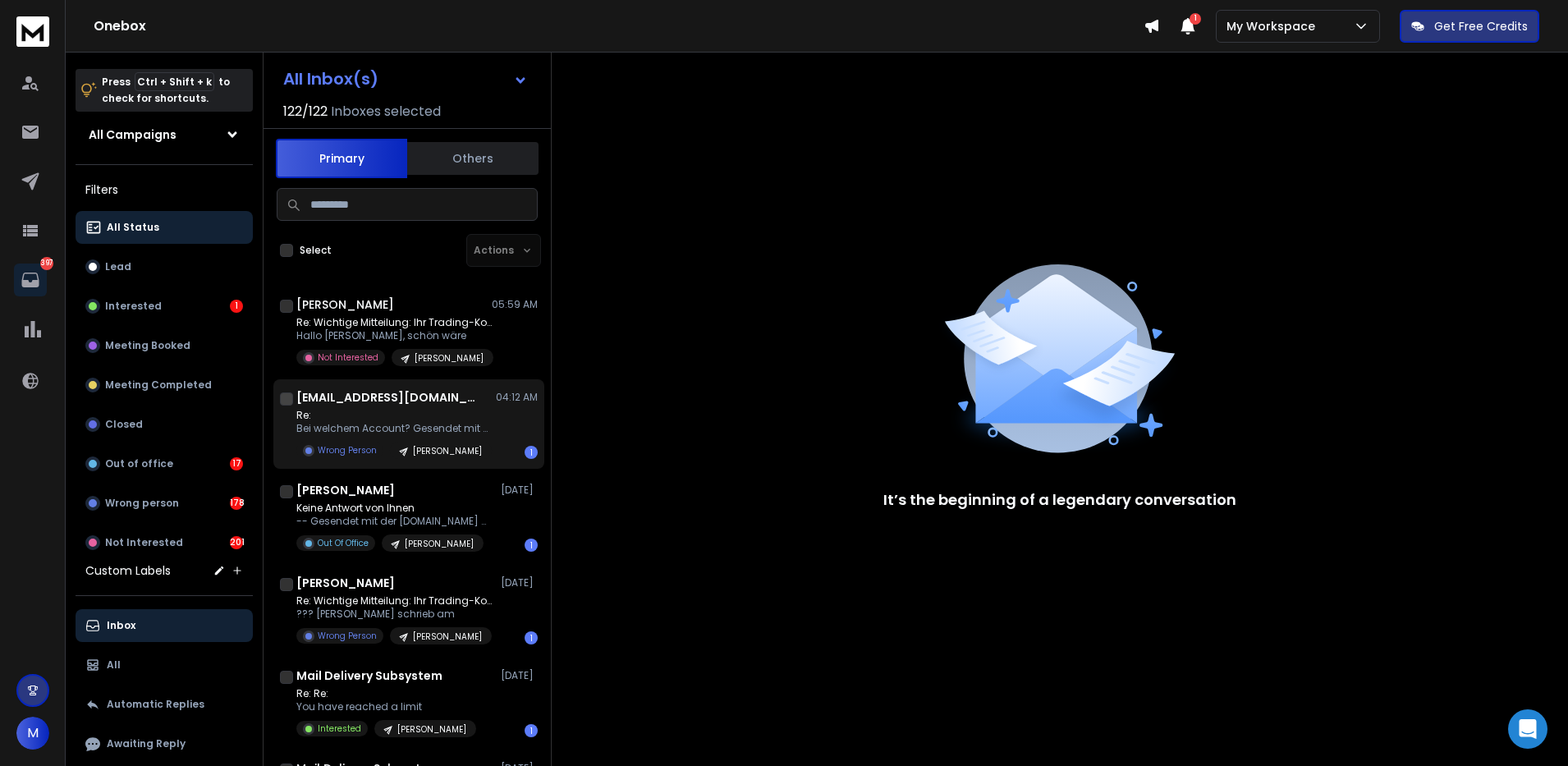
click at [426, 448] on p "[PERSON_NAME]" at bounding box center [447, 451] width 69 height 12
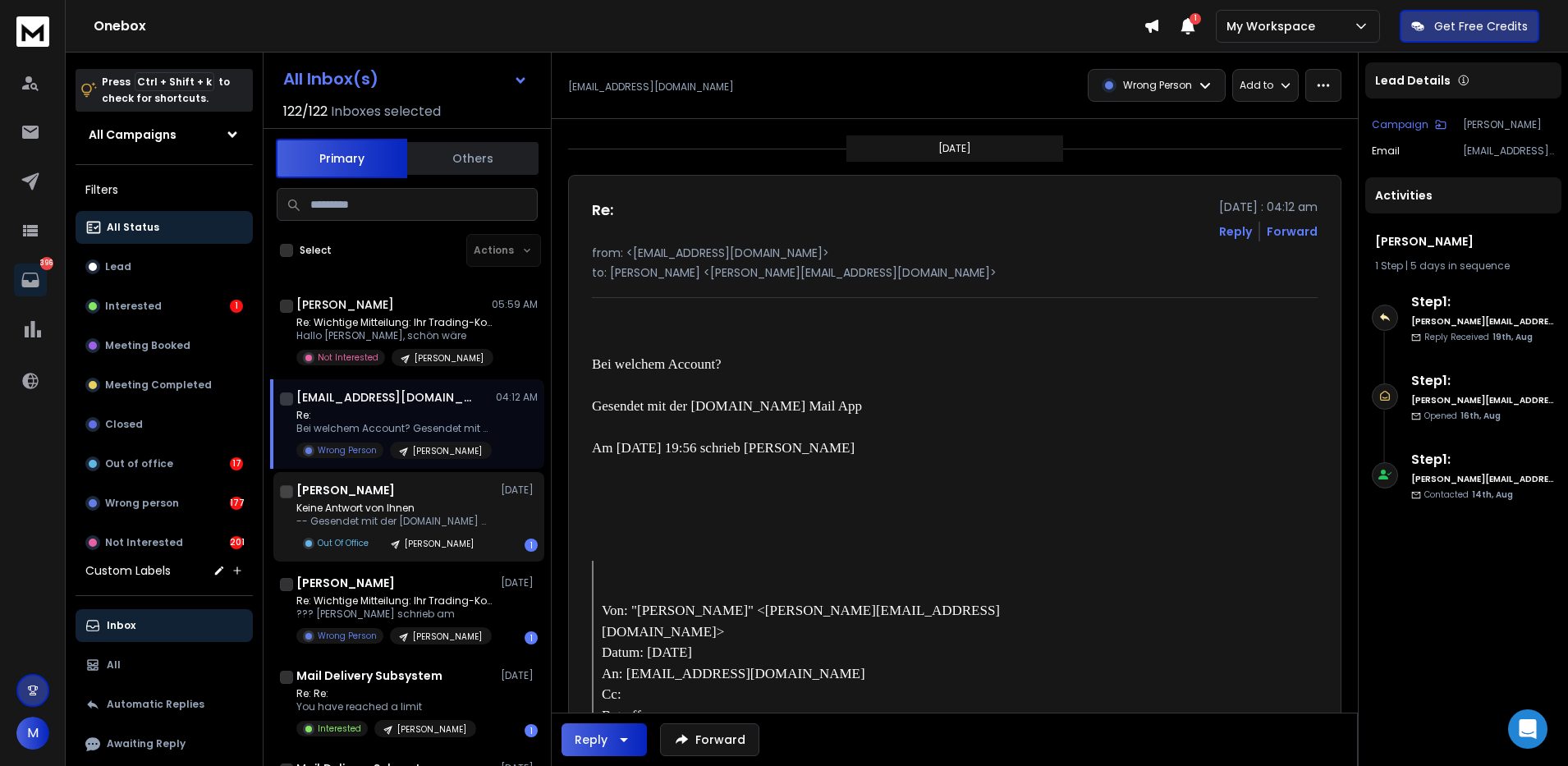
click at [406, 527] on p "-- Gesendet mit der [DOMAIN_NAME] Mail" at bounding box center [395, 521] width 197 height 13
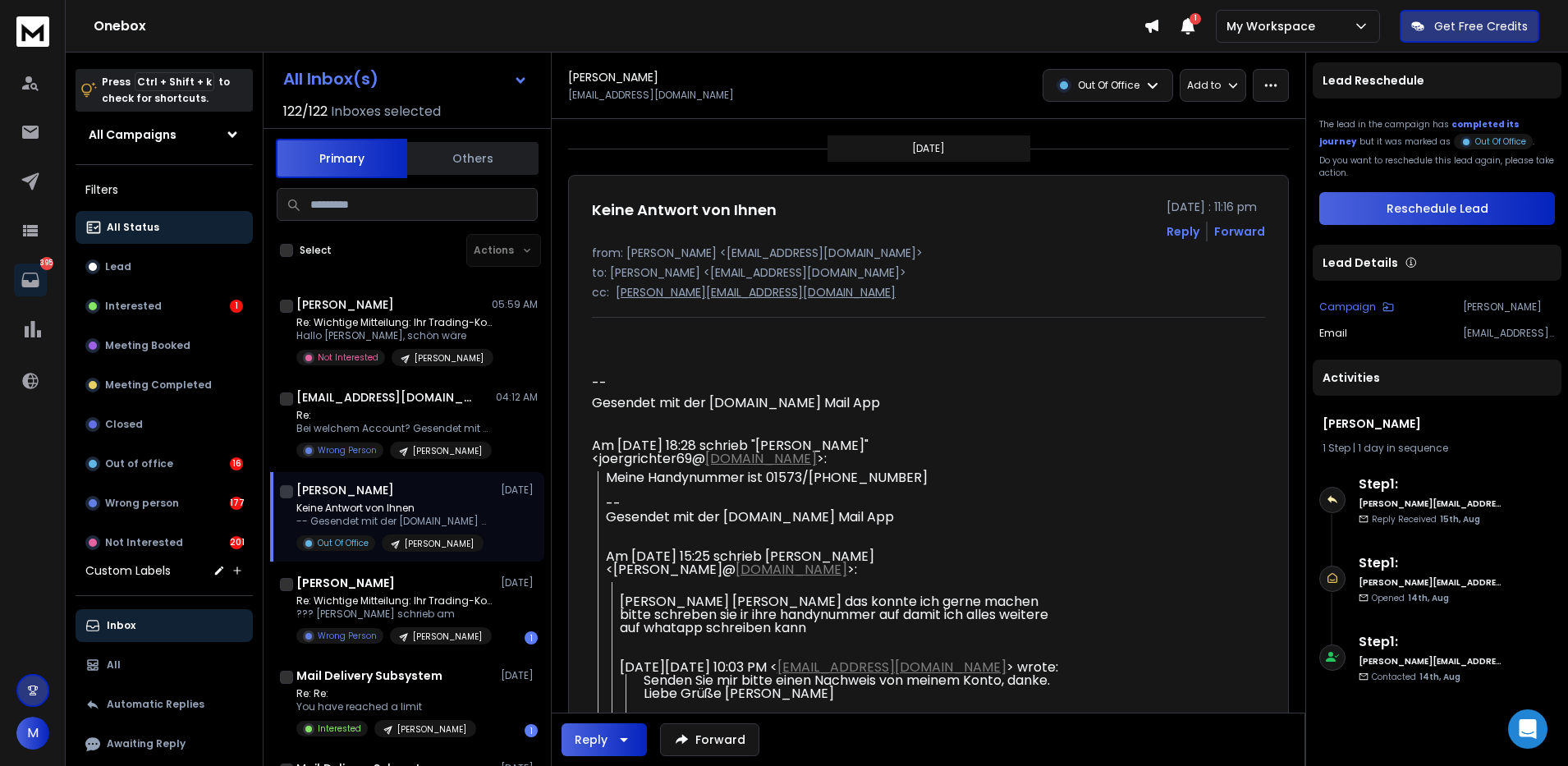
drag, startPoint x: 673, startPoint y: 483, endPoint x: 843, endPoint y: 491, distance: 170.2
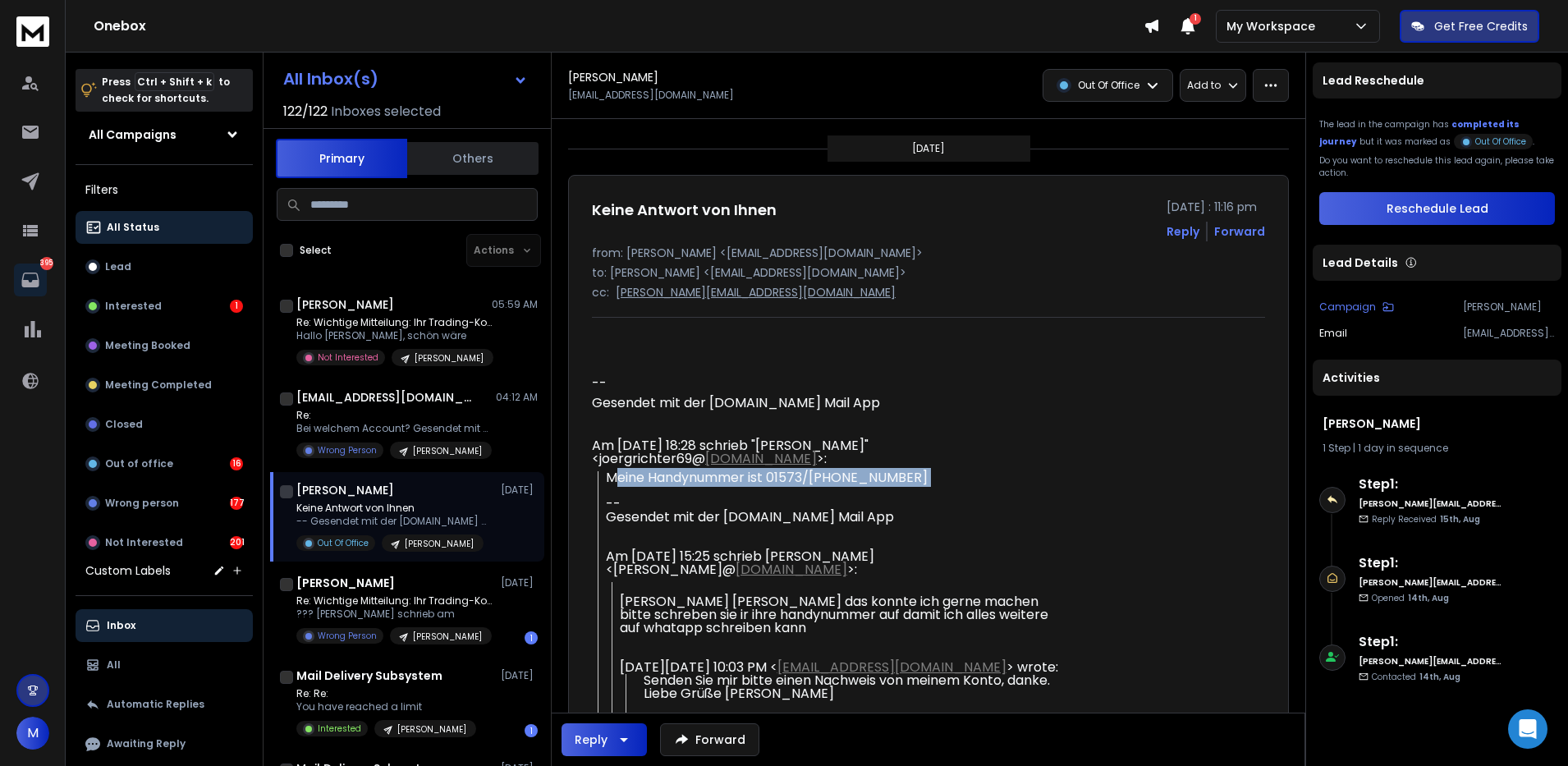
drag, startPoint x: 897, startPoint y: 482, endPoint x: 769, endPoint y: 473, distance: 128.3
copy blockquote "01573/7862839"
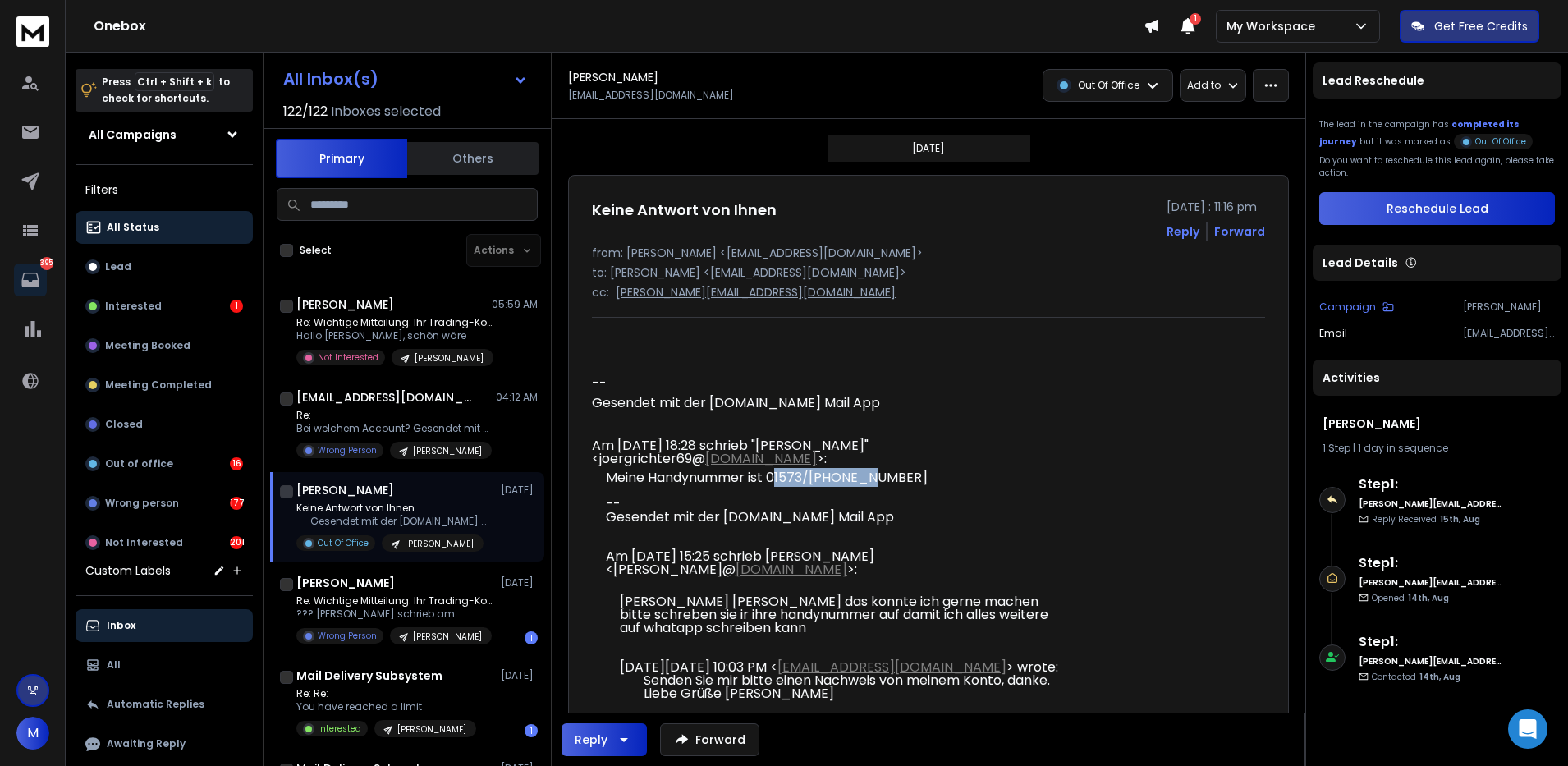
click at [1085, 701] on div "Keine Antwort von Ihnen 18 August 2025 : 11:16 pm Reply Forward from: Jörg Rich…" at bounding box center [928, 728] width 673 height 1059
copy div "Richter"
click at [316, 502] on p "Keine Antwort von Ihnen" at bounding box center [395, 508] width 197 height 13
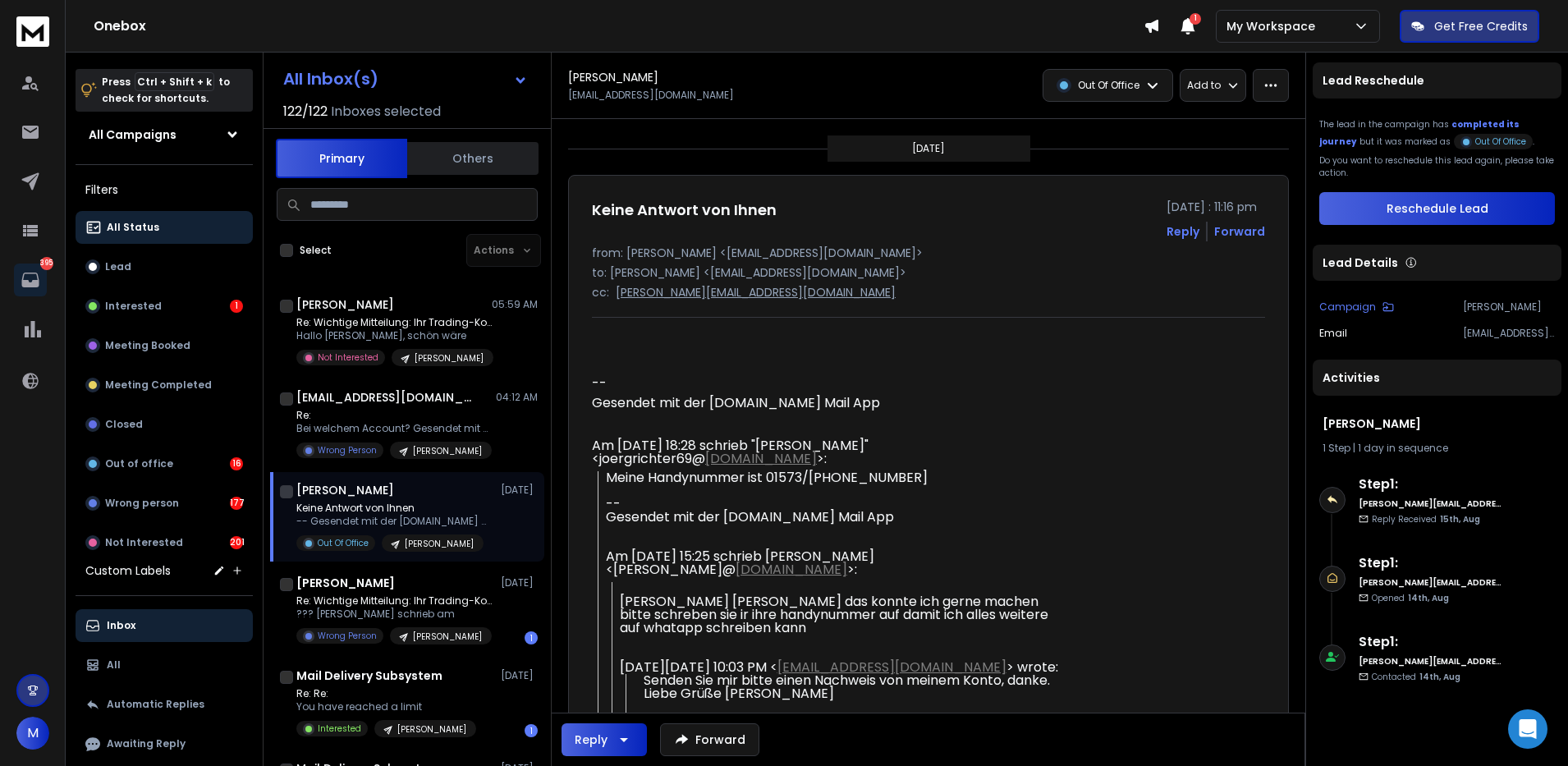
click at [1403, 212] on button "Reschedule Lead" at bounding box center [1437, 208] width 236 height 33
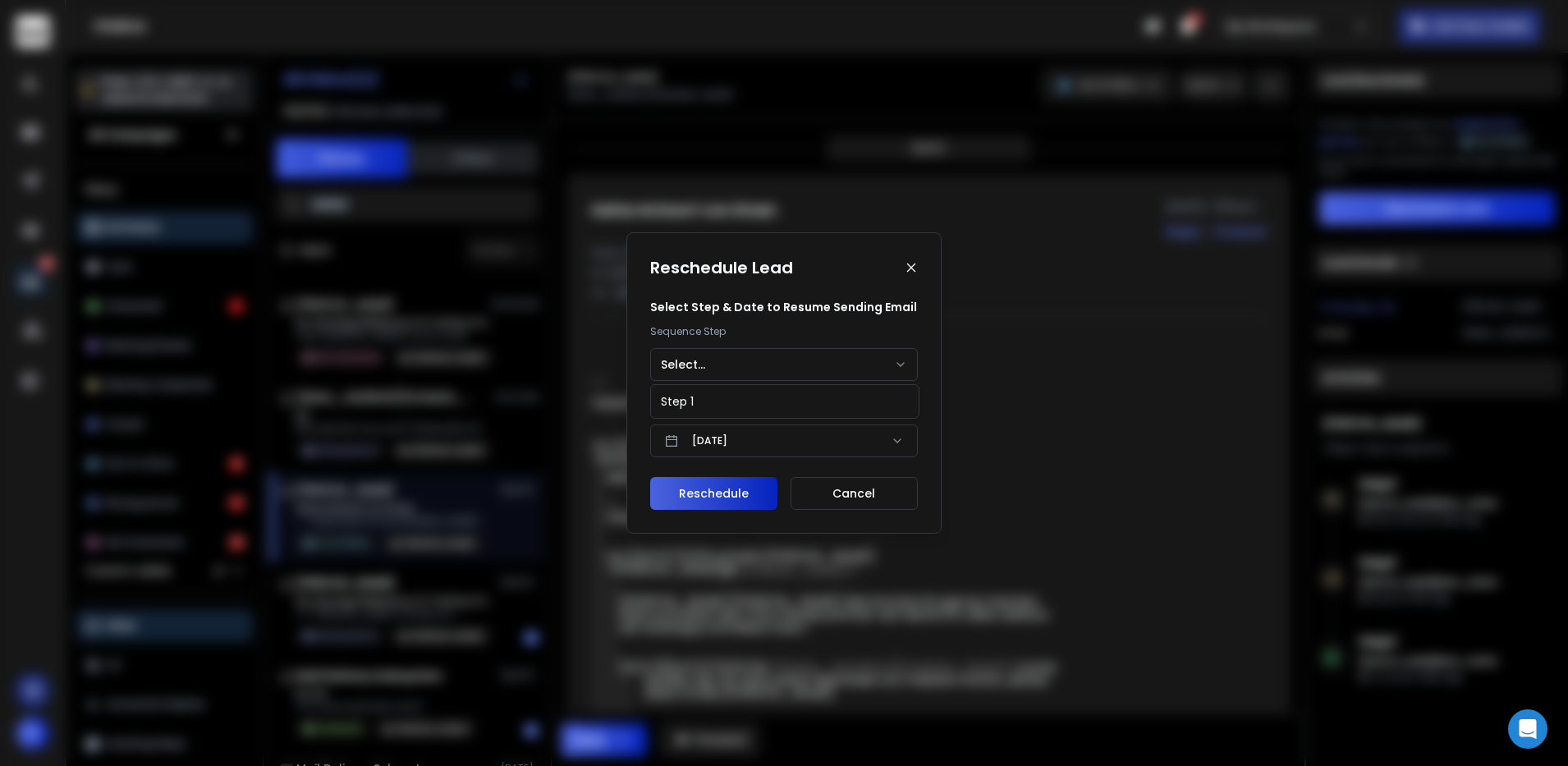
click at [910, 350] on button "Select..." at bounding box center [784, 364] width 268 height 33
click at [864, 367] on button "Select..." at bounding box center [784, 364] width 268 height 33
click at [852, 357] on button "Select..." at bounding box center [784, 364] width 268 height 33
click at [773, 385] on div "Select Step & Date to Resume Sending Email Sequence Step Select... Select Date …" at bounding box center [784, 404] width 268 height 211
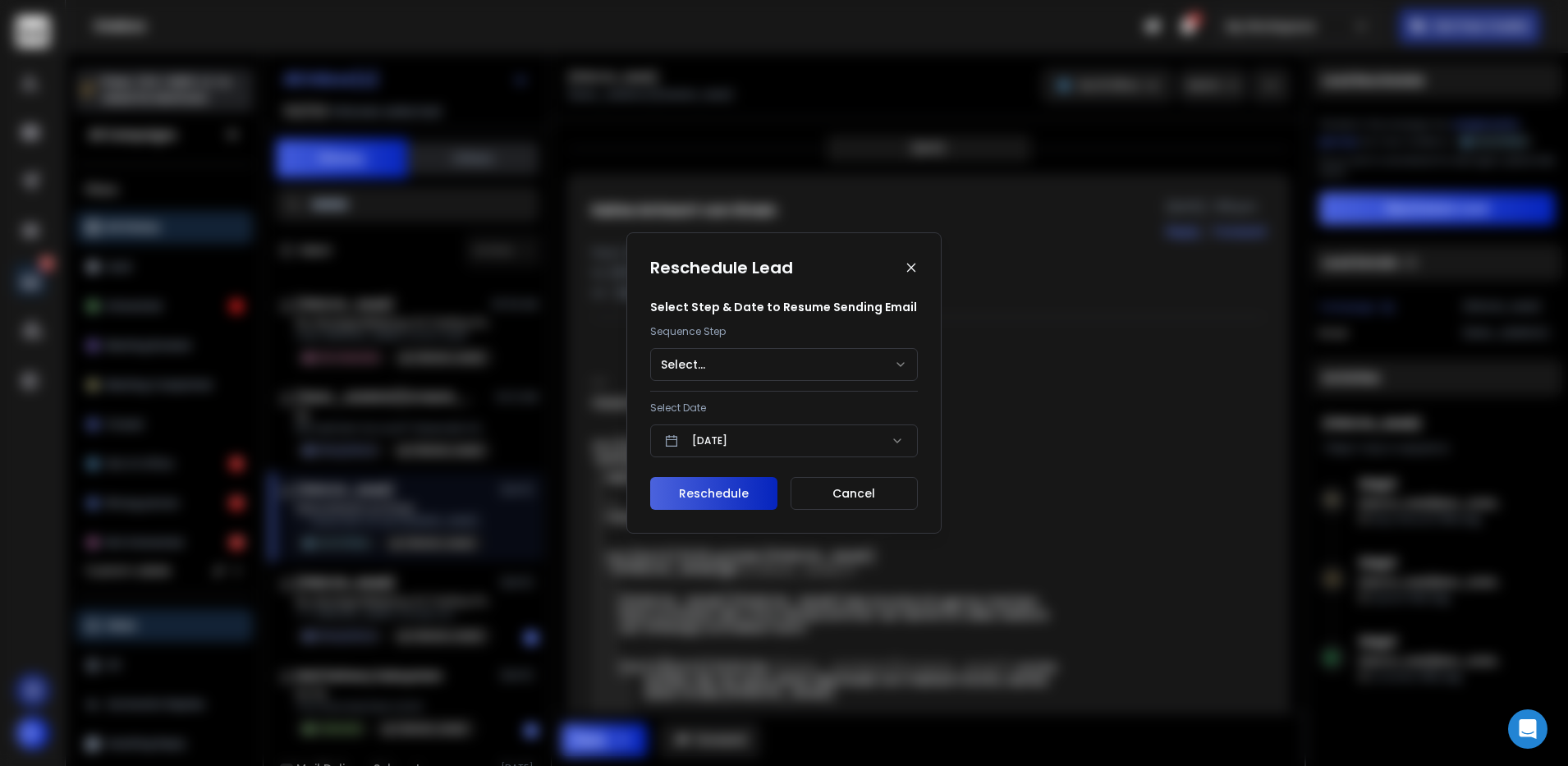
click at [762, 352] on button "Select..." at bounding box center [784, 364] width 268 height 33
drag, startPoint x: 718, startPoint y: 399, endPoint x: 688, endPoint y: 495, distance: 100.6
click at [688, 495] on body "Get only verified leads with our AI-powered Lead Finder, starting at $22/mo Try…" at bounding box center [784, 383] width 1568 height 766
click at [688, 495] on button "Reschedule" at bounding box center [713, 493] width 128 height 33
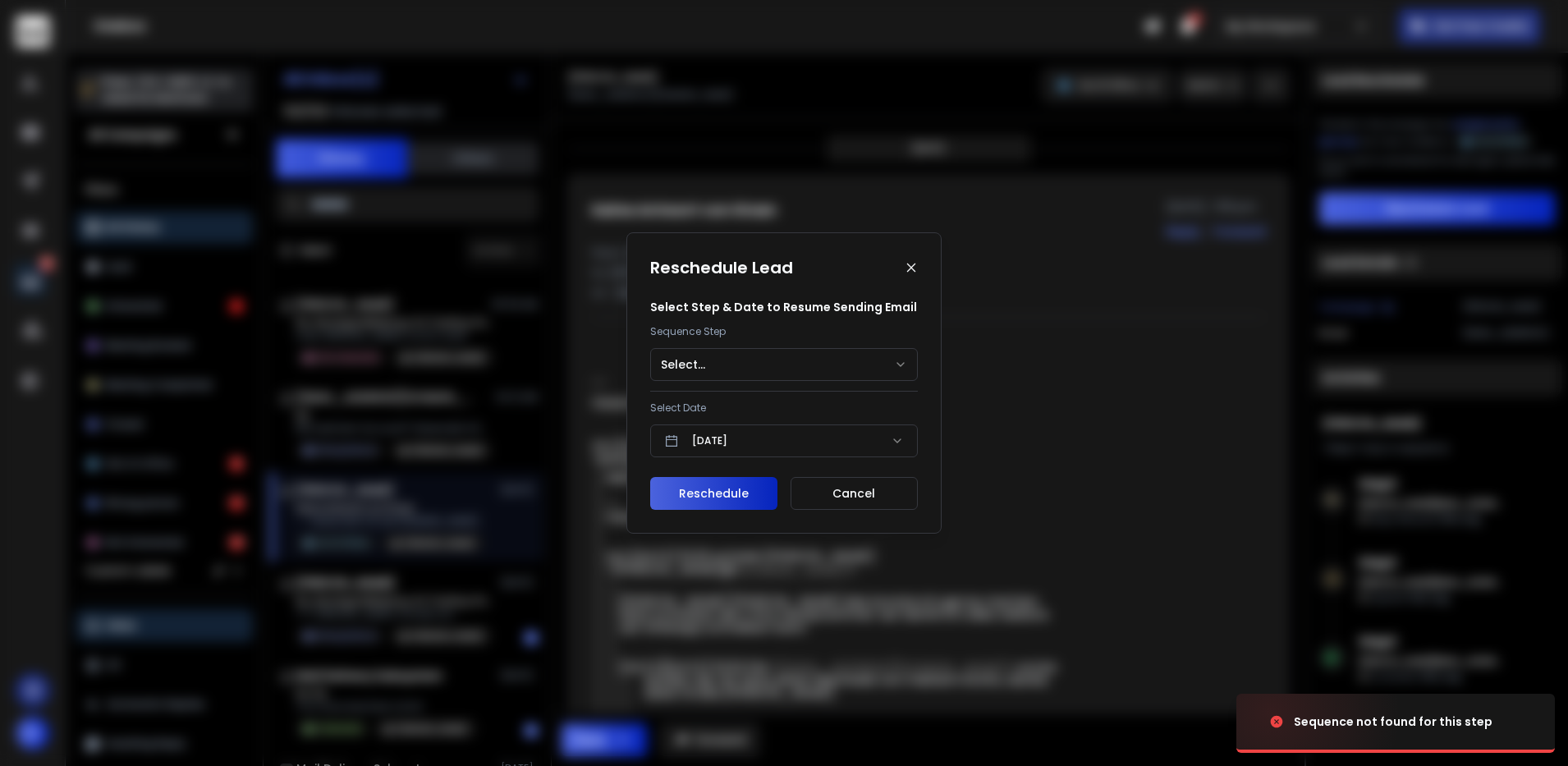
click at [909, 263] on icon at bounding box center [910, 267] width 13 height 13
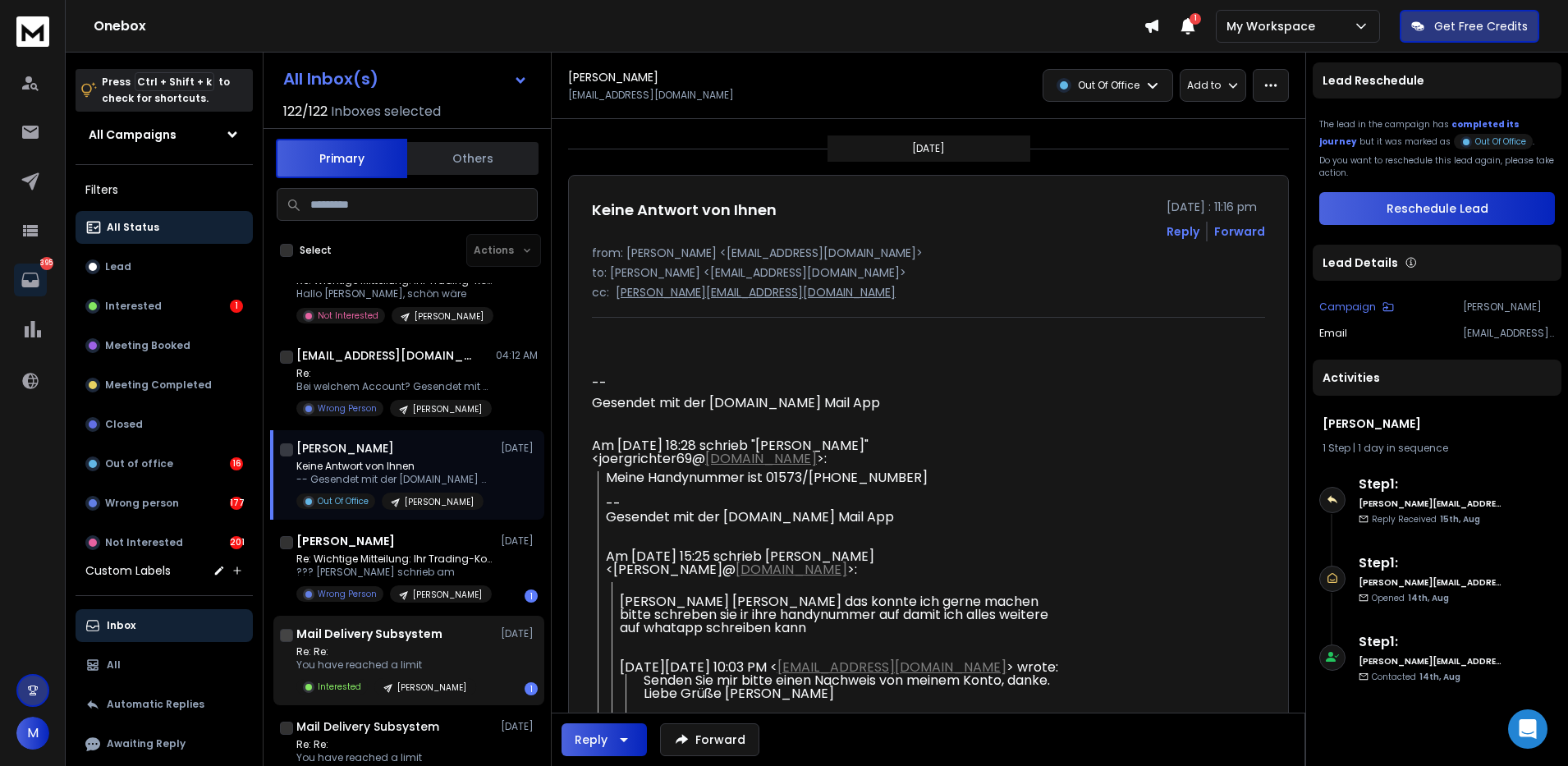
scroll to position [44, 0]
click at [315, 628] on h1 "Mail Delivery Subsystem" at bounding box center [370, 631] width 146 height 17
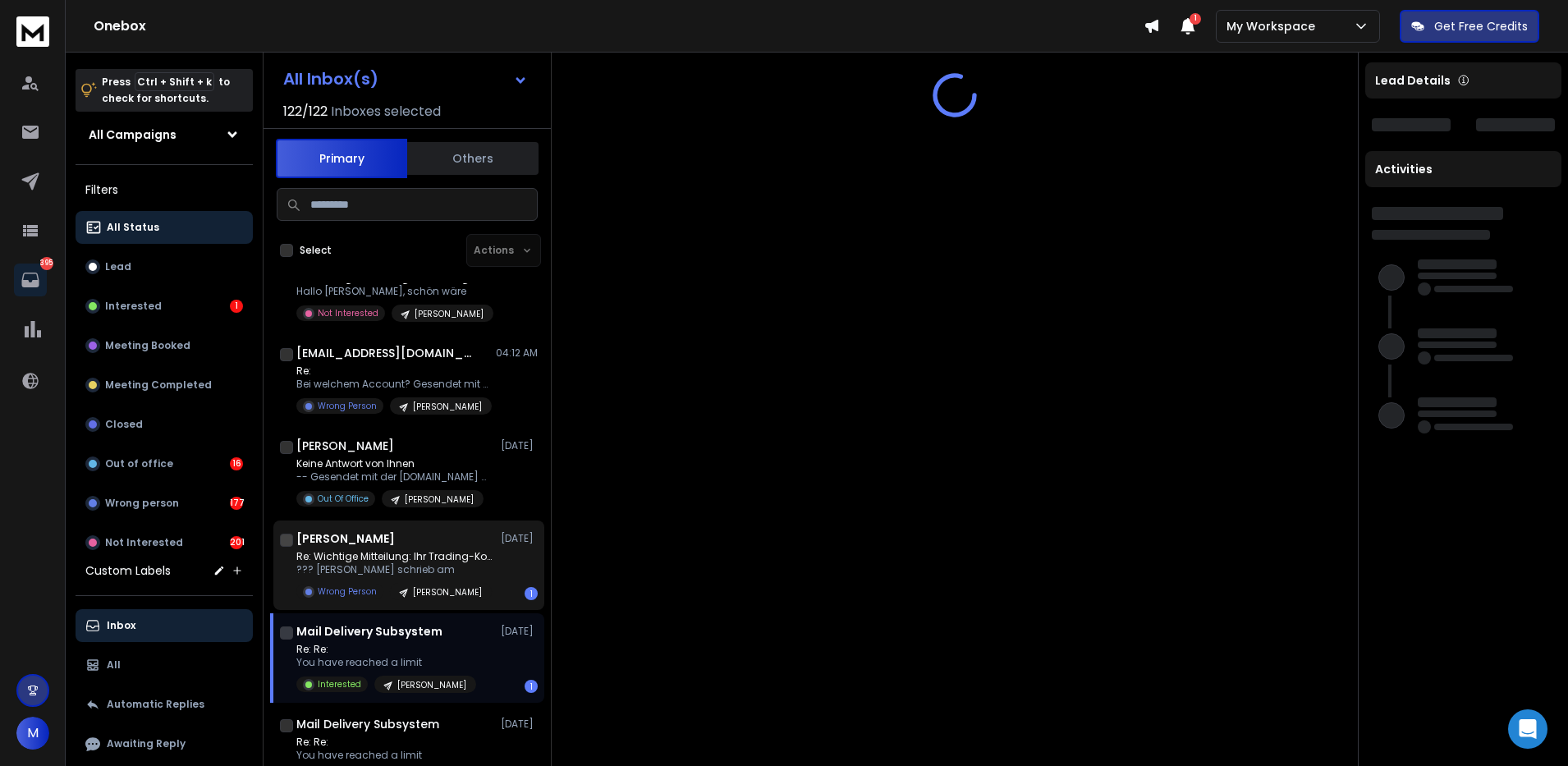
click at [340, 571] on p "??? [PERSON_NAME] schrieb am" at bounding box center [395, 570] width 197 height 13
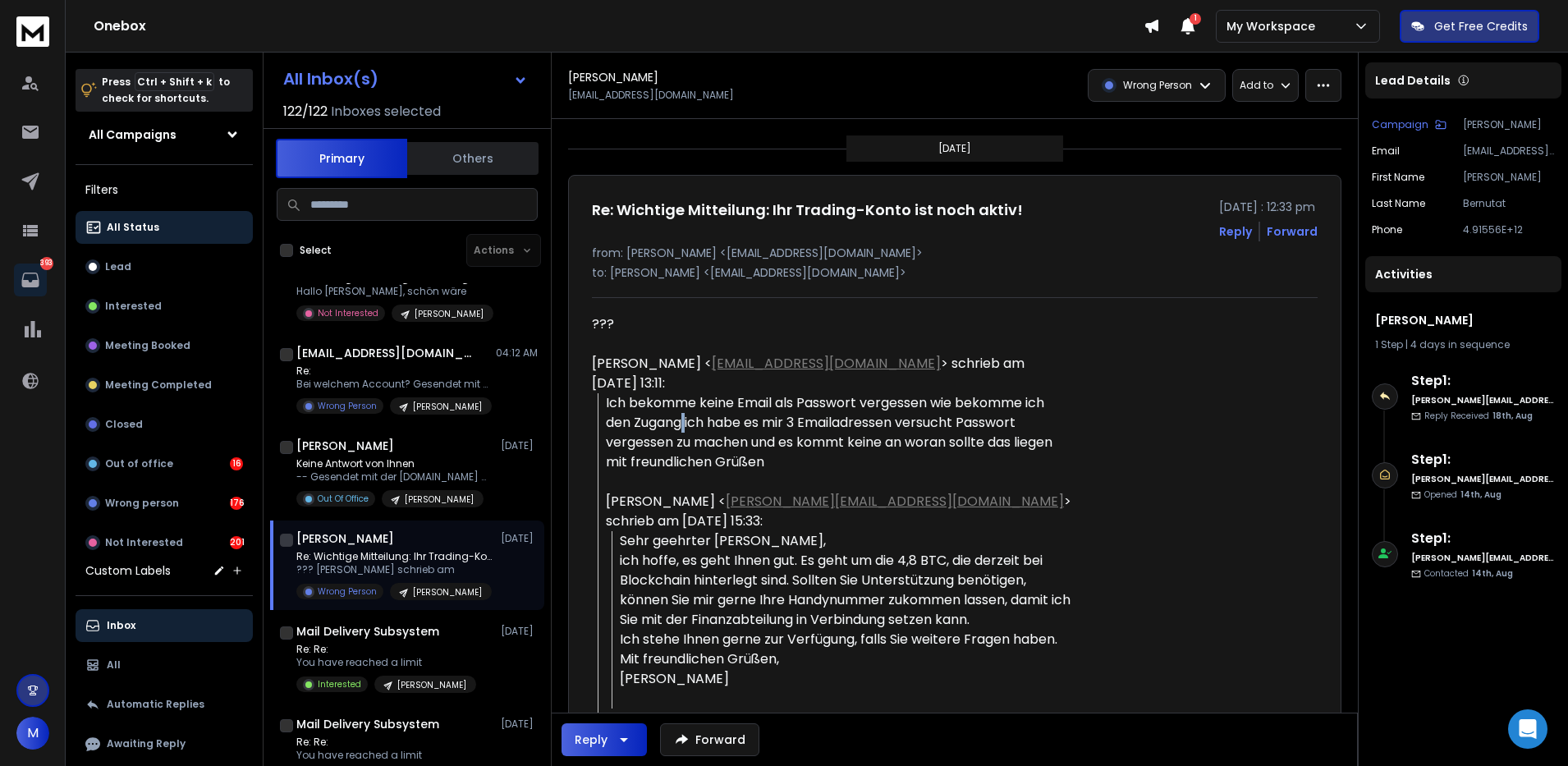
click at [687, 420] on div "Ich bekomme keine Email als Passwort vergessen wie bekomme ich den Zugang ich h…" at bounding box center [838, 433] width 466 height 79
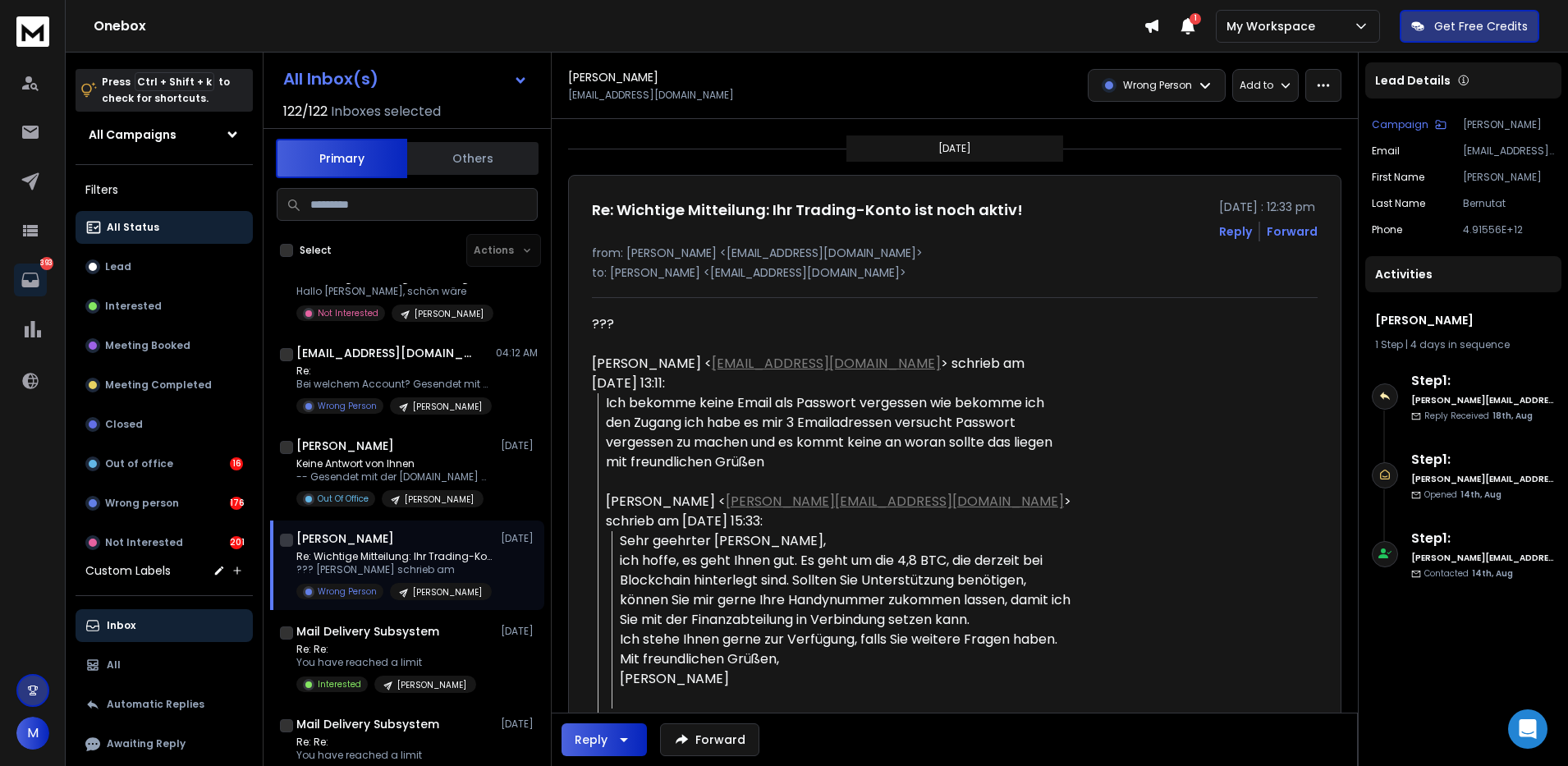
click at [1482, 221] on div "Campaign anna Email aftershate2025@gmail.com First Name Kevin Last Name Bernuta…" at bounding box center [1462, 177] width 196 height 158
click at [472, 171] on button "Others" at bounding box center [472, 158] width 131 height 36
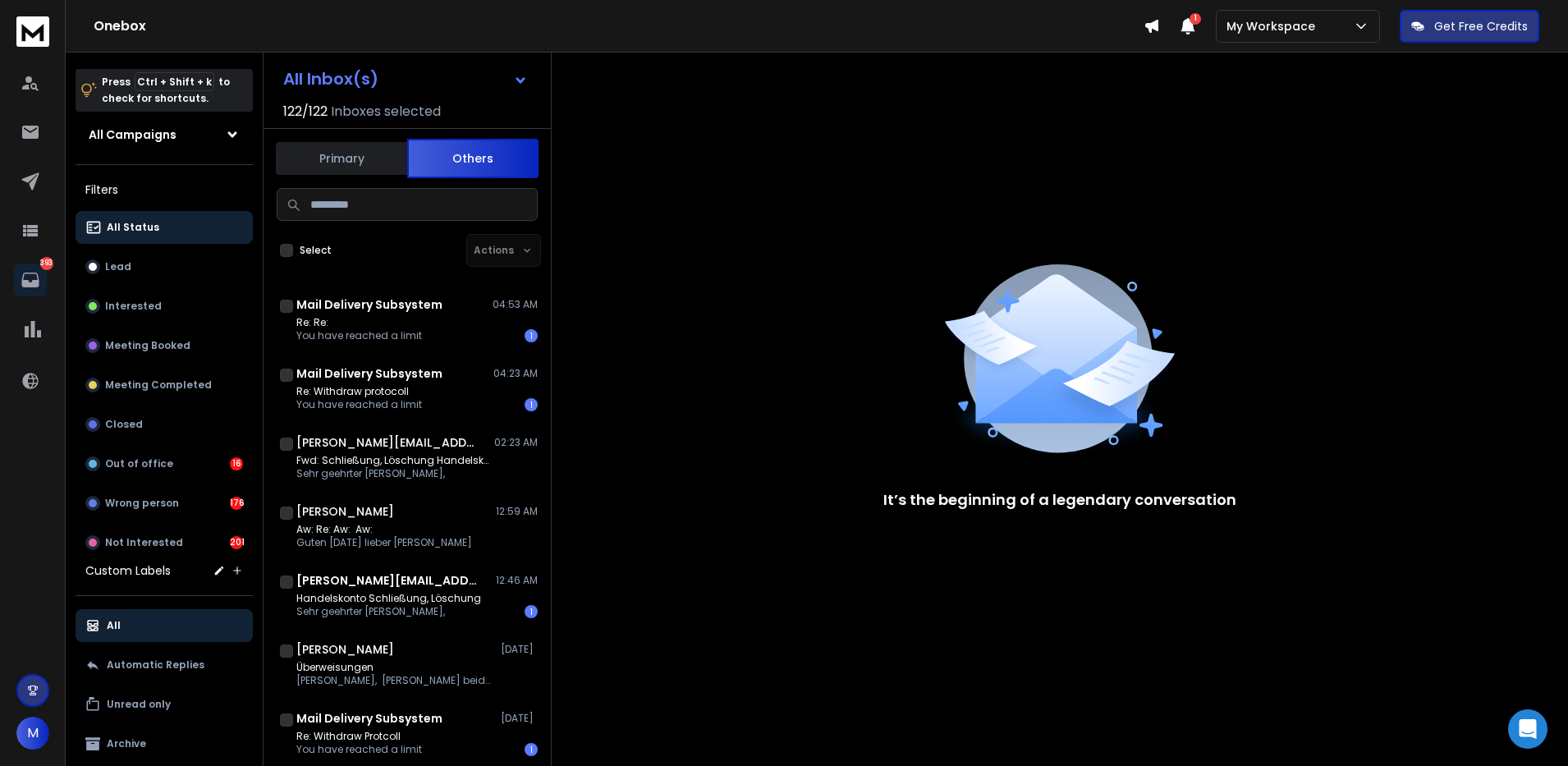
drag, startPoint x: 149, startPoint y: 230, endPoint x: 283, endPoint y: 223, distance: 134.2
click at [149, 230] on p "All Status" at bounding box center [133, 227] width 53 height 13
click at [342, 159] on button "Primary" at bounding box center [341, 158] width 131 height 36
drag, startPoint x: 439, startPoint y: 150, endPoint x: 242, endPoint y: 211, distance: 206.2
click at [222, 329] on div "Press Ctrl + Shift + k to check for shortcuts. All Campaigns All Campaigns Filt…" at bounding box center [817, 436] width 1502 height 766
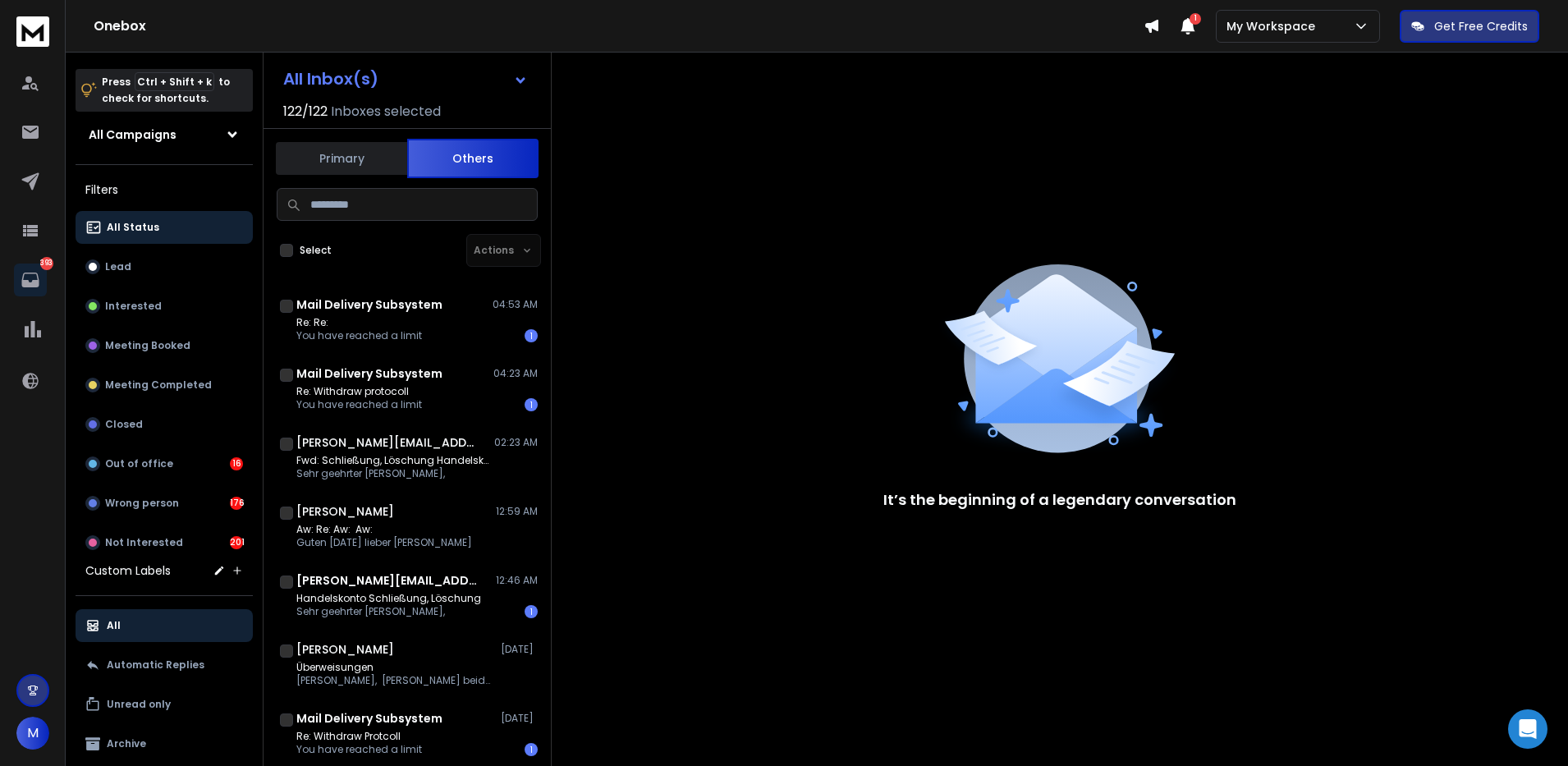
click at [524, 261] on div "Actions" at bounding box center [504, 250] width 75 height 33
click at [522, 260] on div "Actions" at bounding box center [504, 250] width 75 height 33
click at [117, 549] on p "Not Interested" at bounding box center [144, 542] width 78 height 13
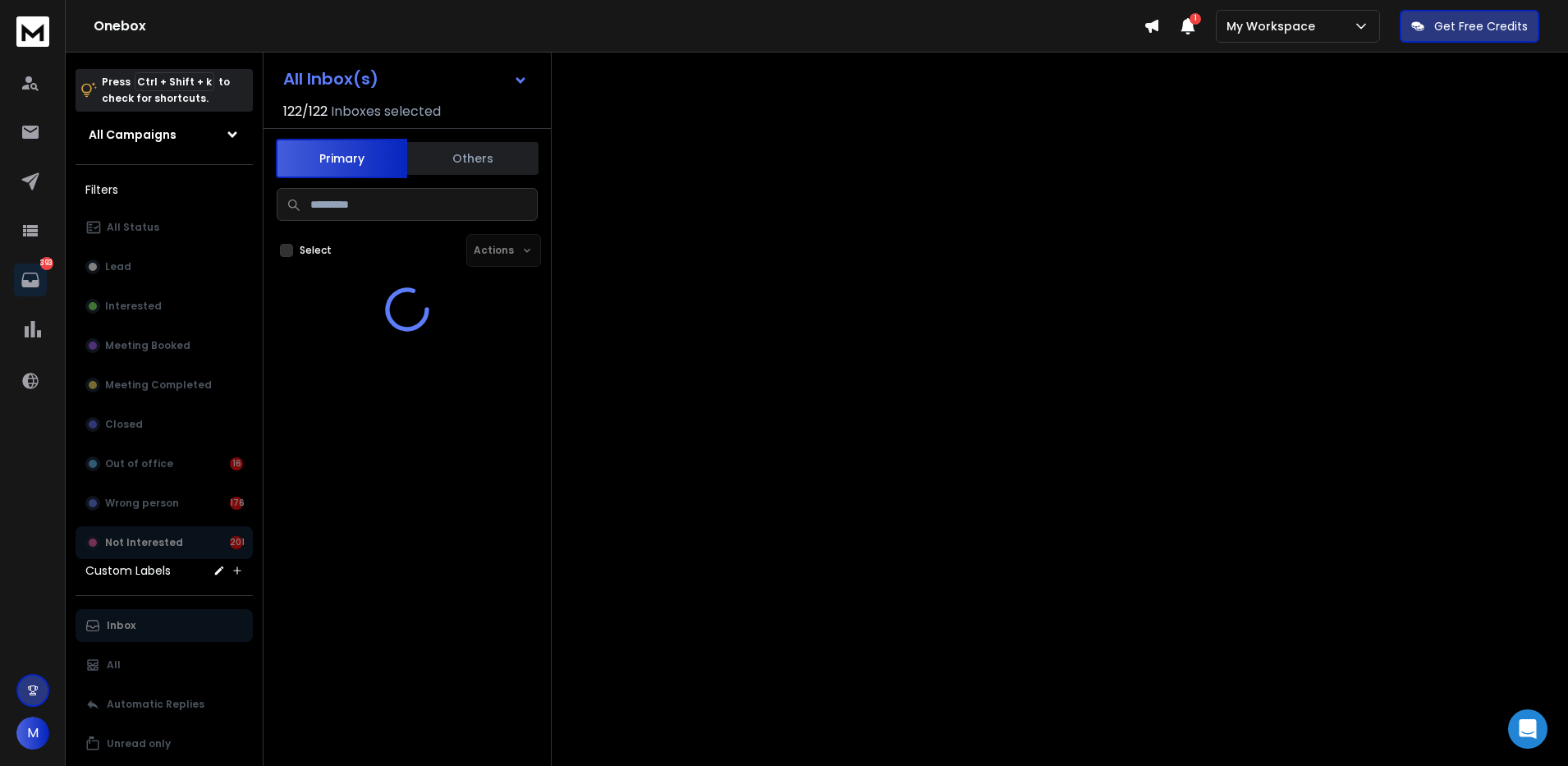
click at [117, 549] on p "Not Interested" at bounding box center [144, 542] width 78 height 13
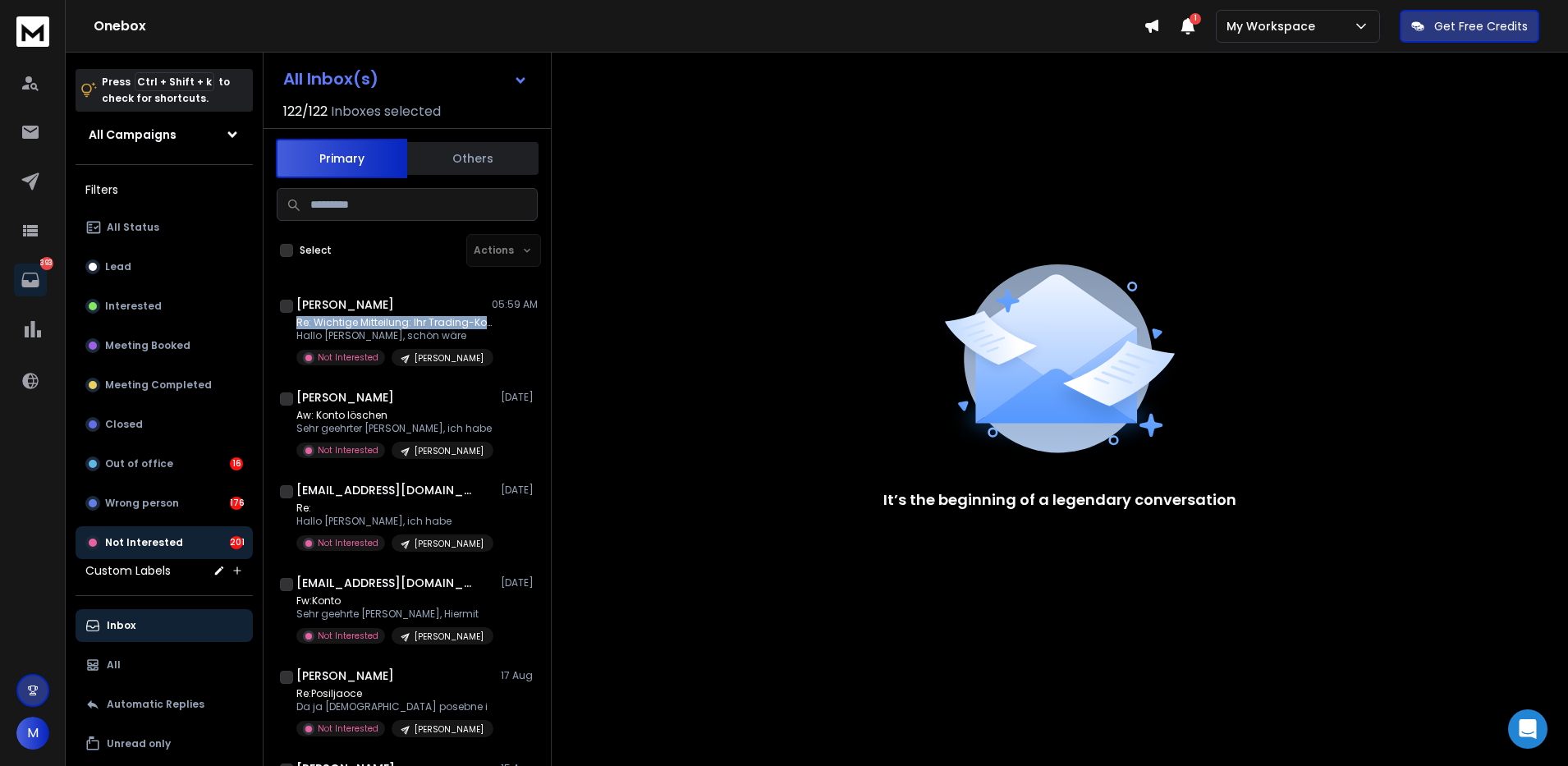
drag, startPoint x: 539, startPoint y: 312, endPoint x: 583, endPoint y: 342, distance: 53.3
click at [583, 342] on div "All Inbox(s) 122 / 122 Inboxes selected Primary Others Select Actions Birgit Rö…" at bounding box center [915, 436] width 1305 height 766
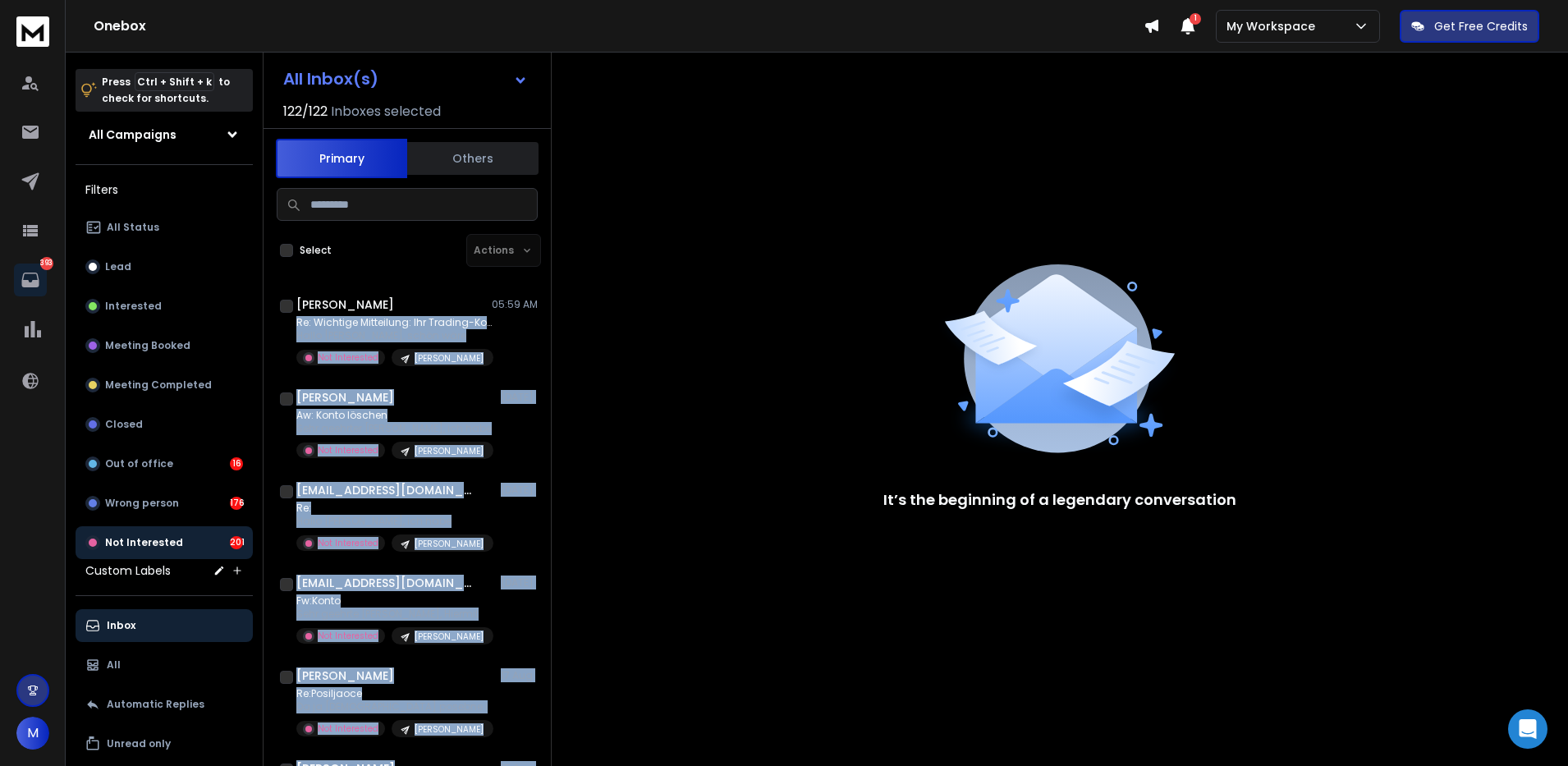
click at [583, 342] on div "It’s the beginning of a legendary conversation" at bounding box center [1060, 378] width 1016 height 651
click at [542, 328] on div "Birgit Röttmerhusen 05:59 AM Re: Wichtige Mitteilung: Ihr Trading-Konto Hallo F…" at bounding box center [407, 566] width 287 height 566
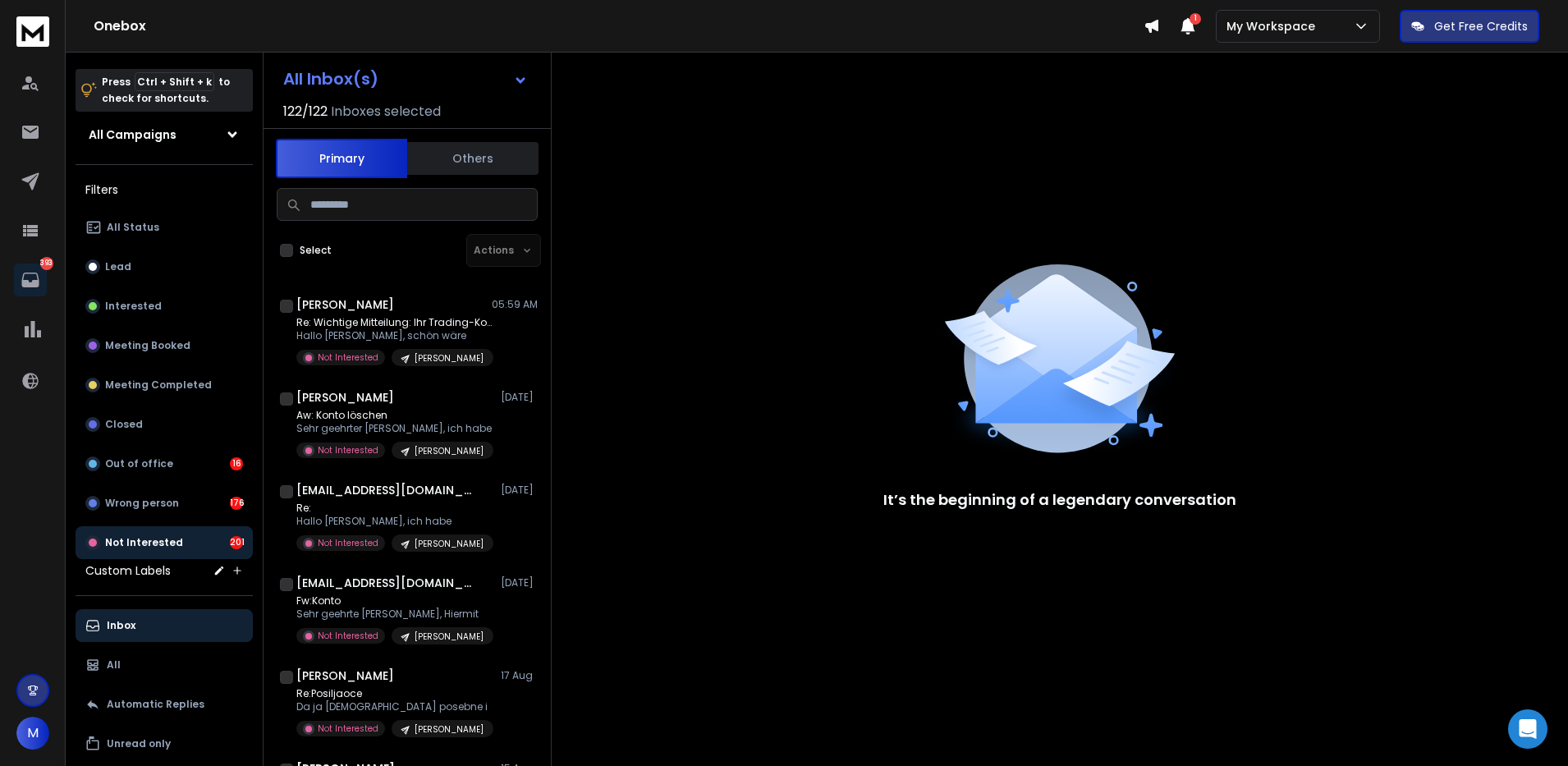
drag, startPoint x: 556, startPoint y: 332, endPoint x: 567, endPoint y: 568, distance: 236.3
click at [567, 568] on div "It’s the beginning of a legendary conversation" at bounding box center [1060, 378] width 1016 height 651
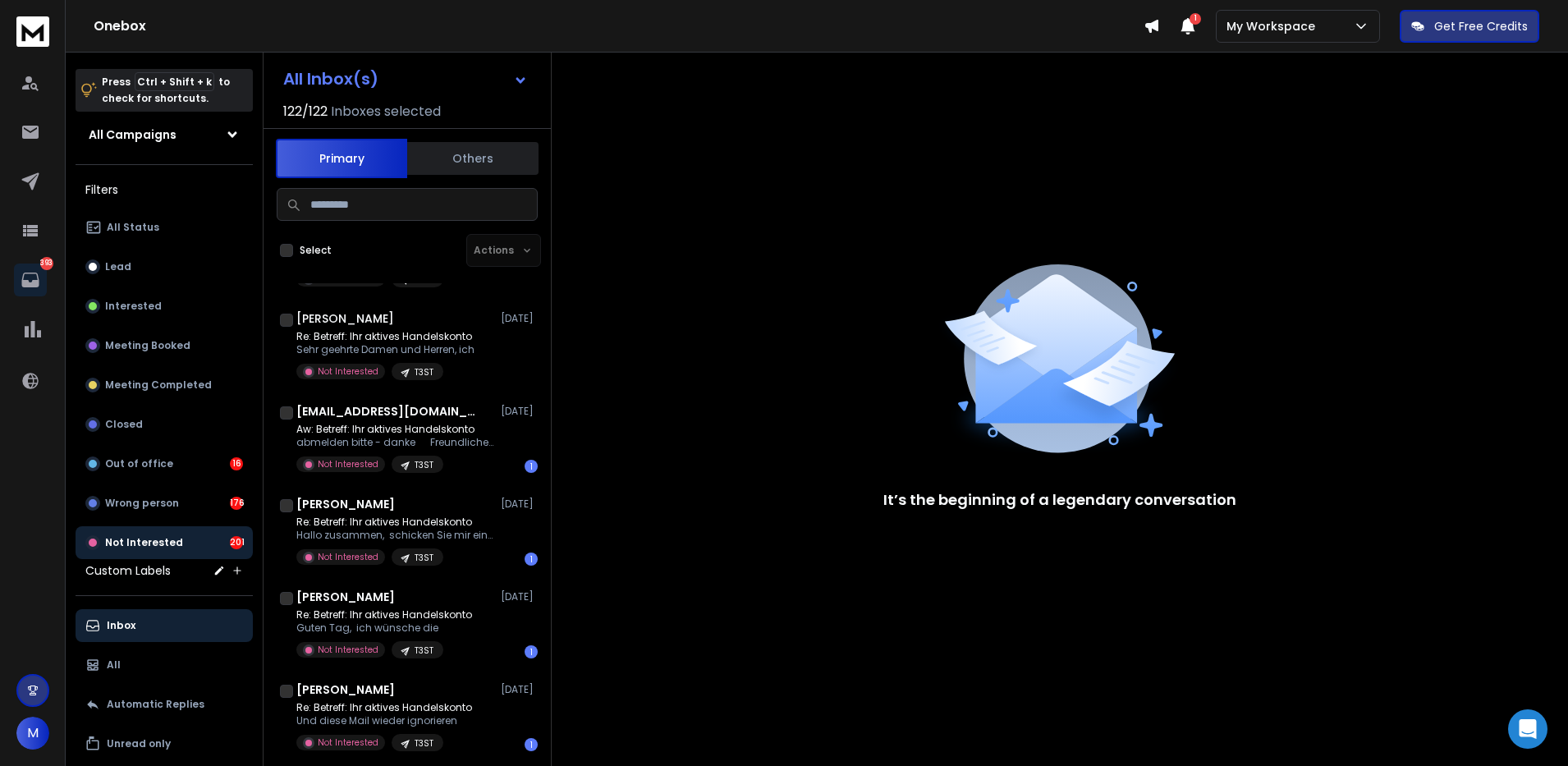
scroll to position [1463, 0]
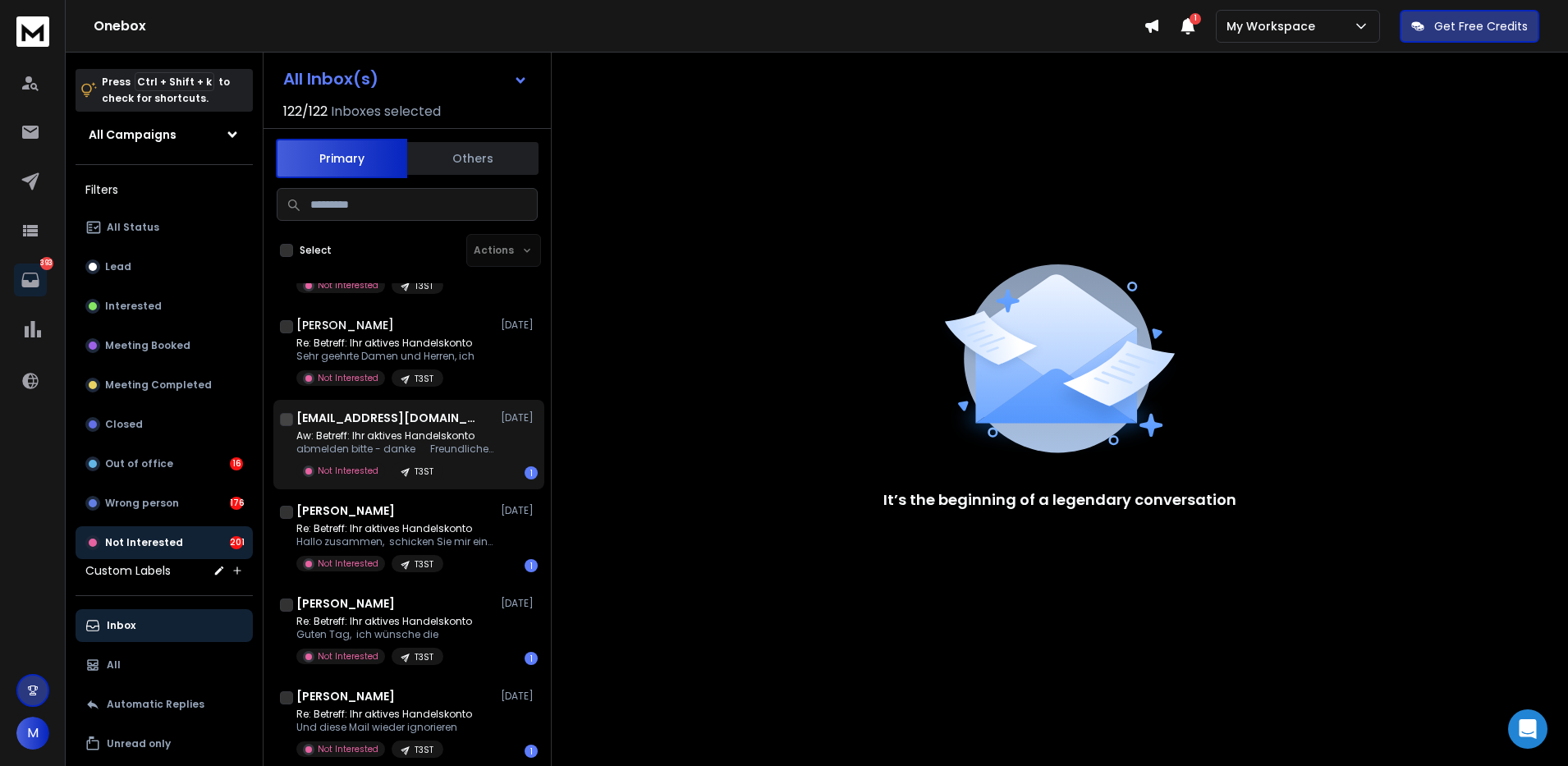
click at [458, 471] on div "Not Interested T3ST" at bounding box center [395, 471] width 197 height 18
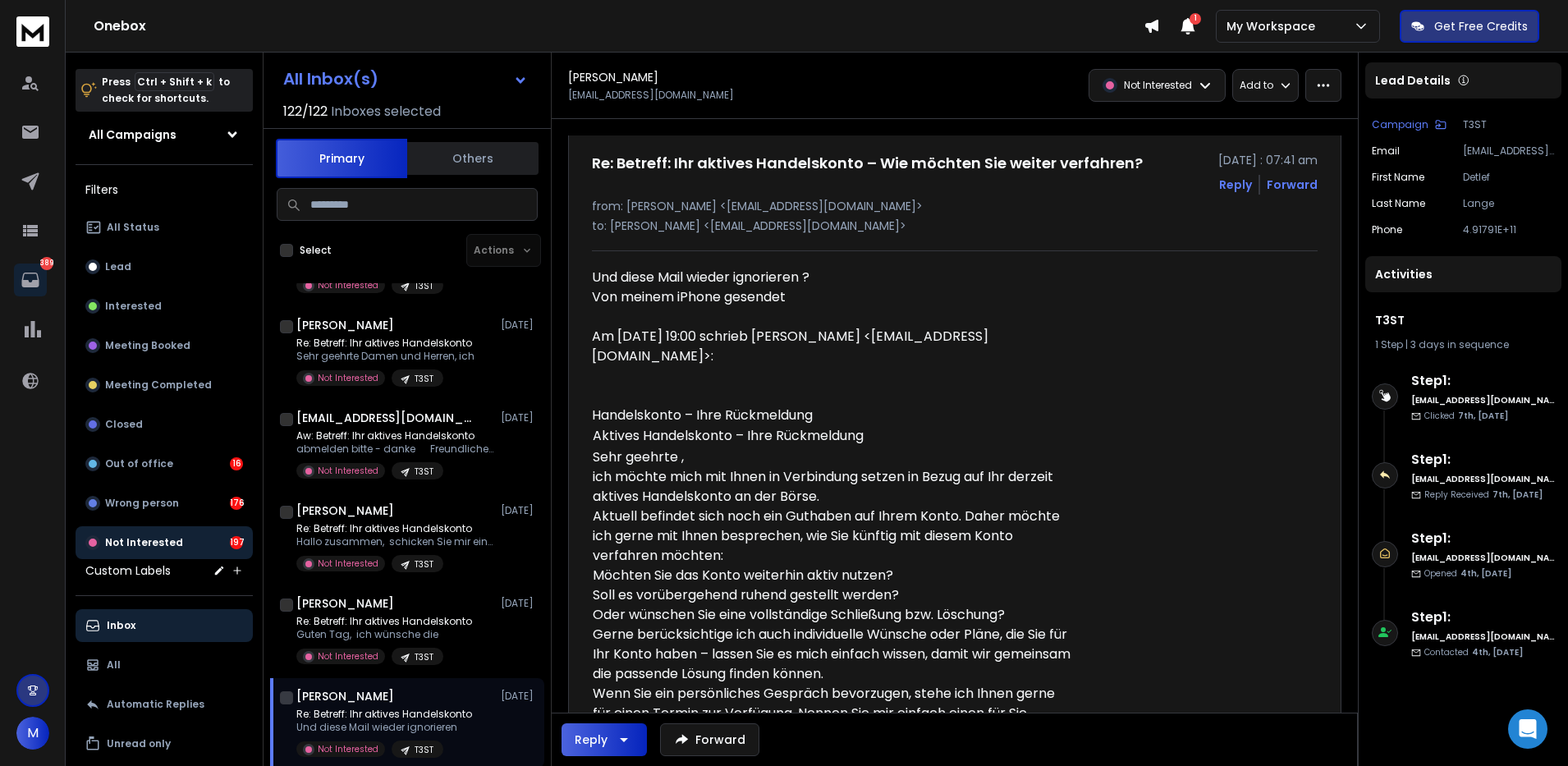
scroll to position [449, 0]
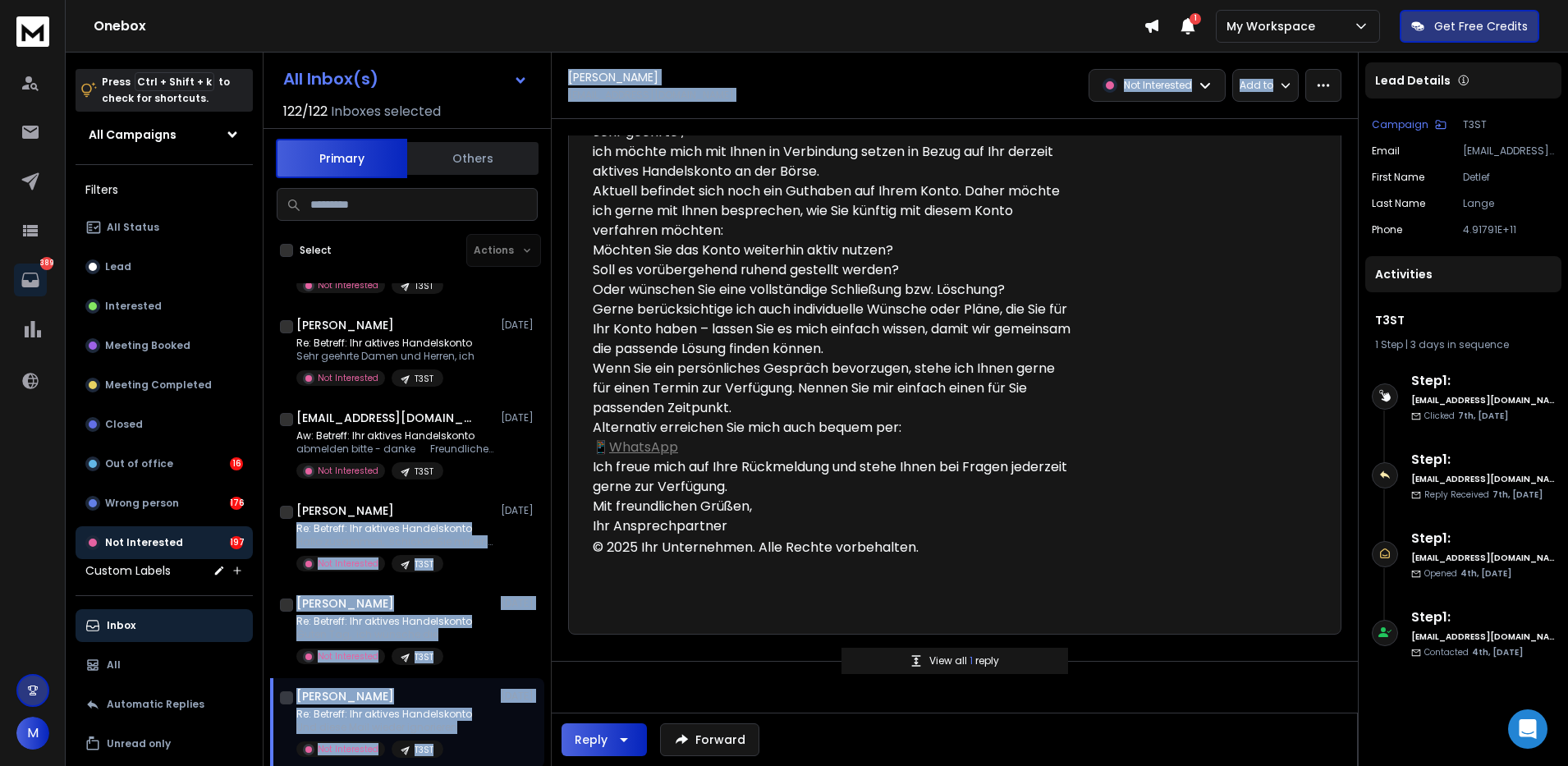
drag, startPoint x: 552, startPoint y: 493, endPoint x: 543, endPoint y: 516, distance: 24.7
click at [543, 516] on div "All Inbox(s) 122 / 122 Inboxes selected Primary Others Select Actions Birgit Rö…" at bounding box center [915, 436] width 1305 height 766
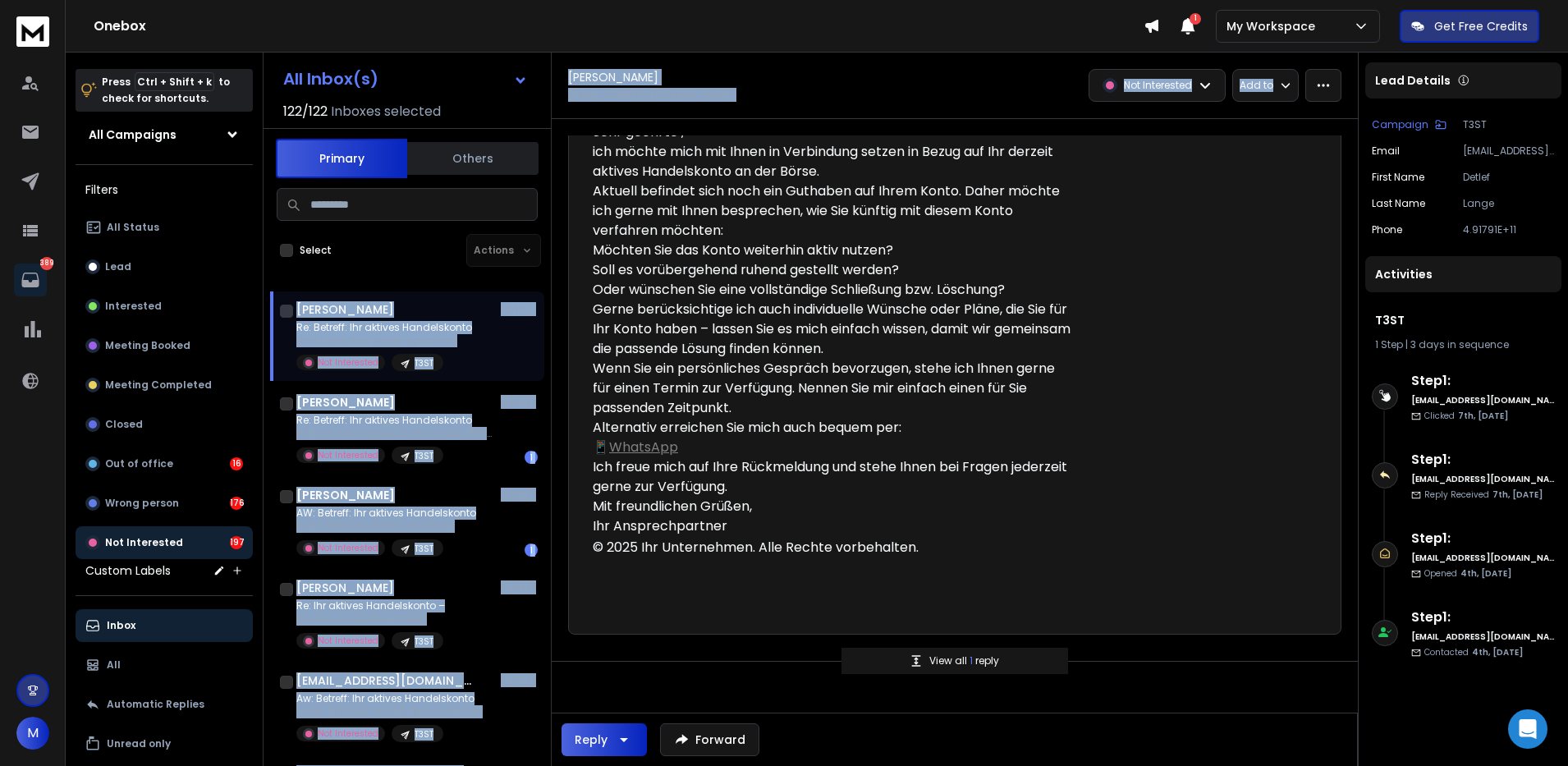
scroll to position [1864, 0]
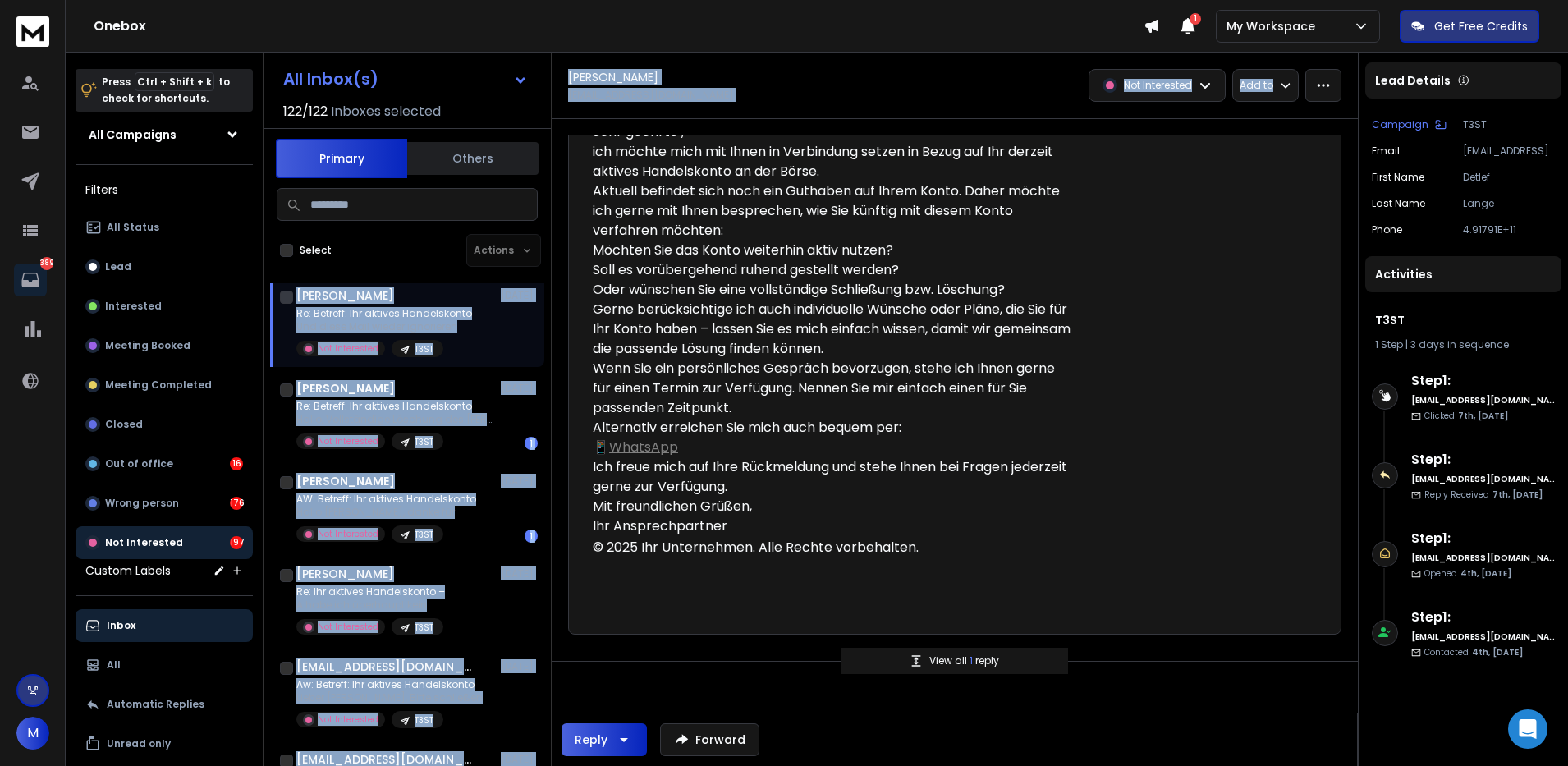
click at [401, 357] on div "Detlef Lange 07 Jul Re: Betreff: Ihr aktives Handelskonto Und diese Mail wieder…" at bounding box center [409, 322] width 271 height 90
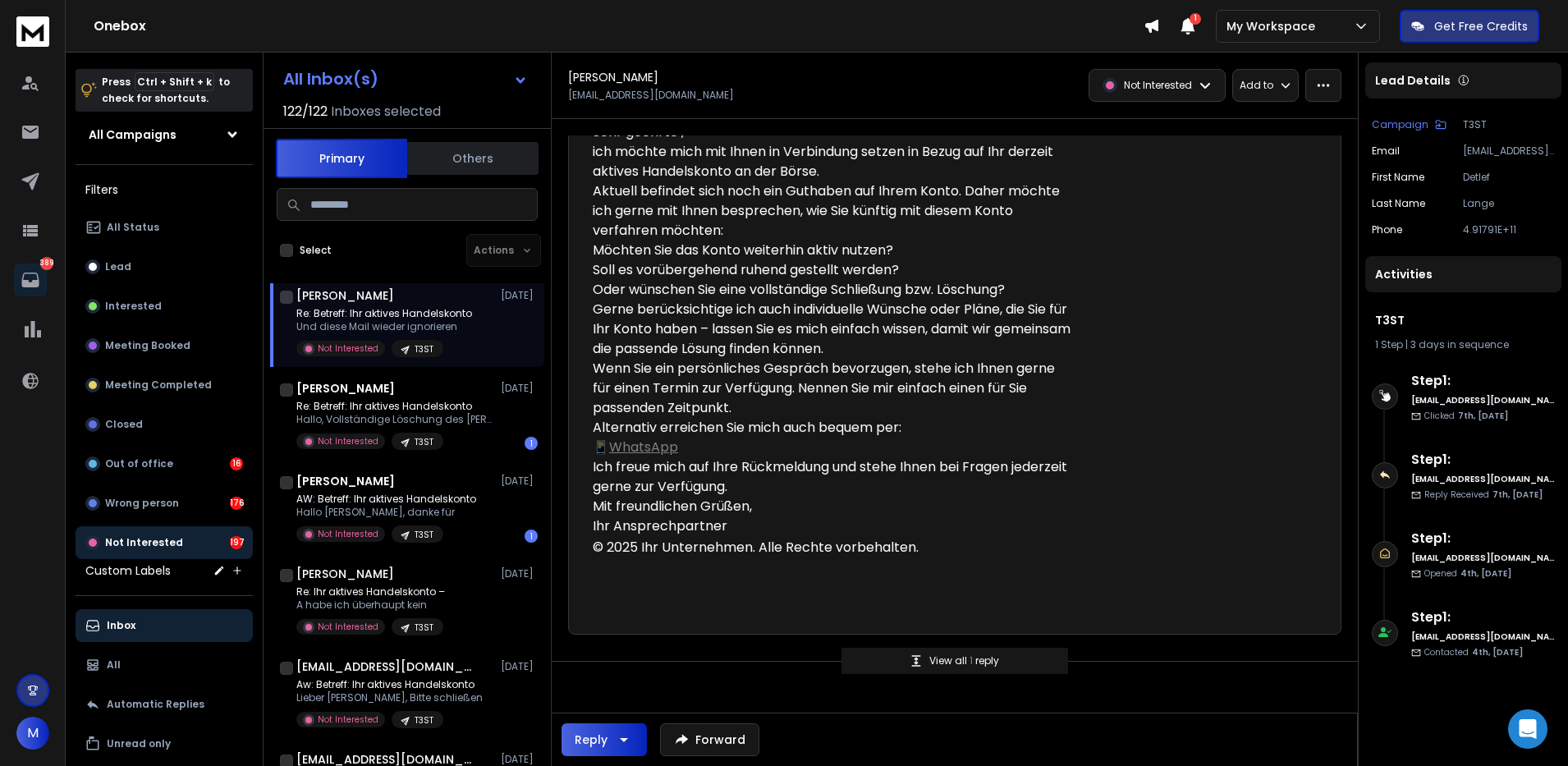
click at [389, 332] on p "Und diese Mail wieder ignorieren" at bounding box center [385, 327] width 176 height 13
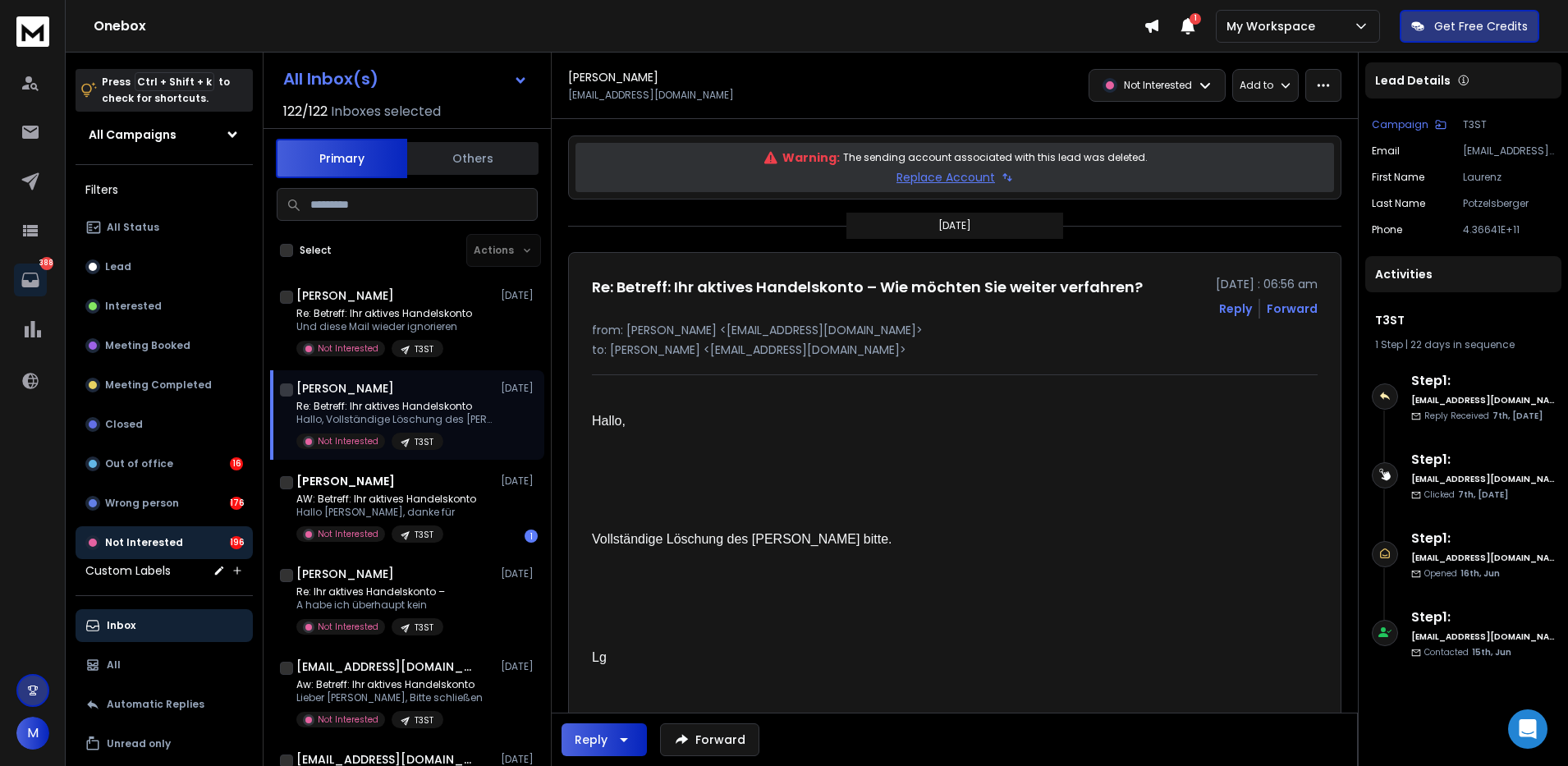
drag, startPoint x: 1347, startPoint y: 258, endPoint x: 1349, endPoint y: 303, distance: 45.0
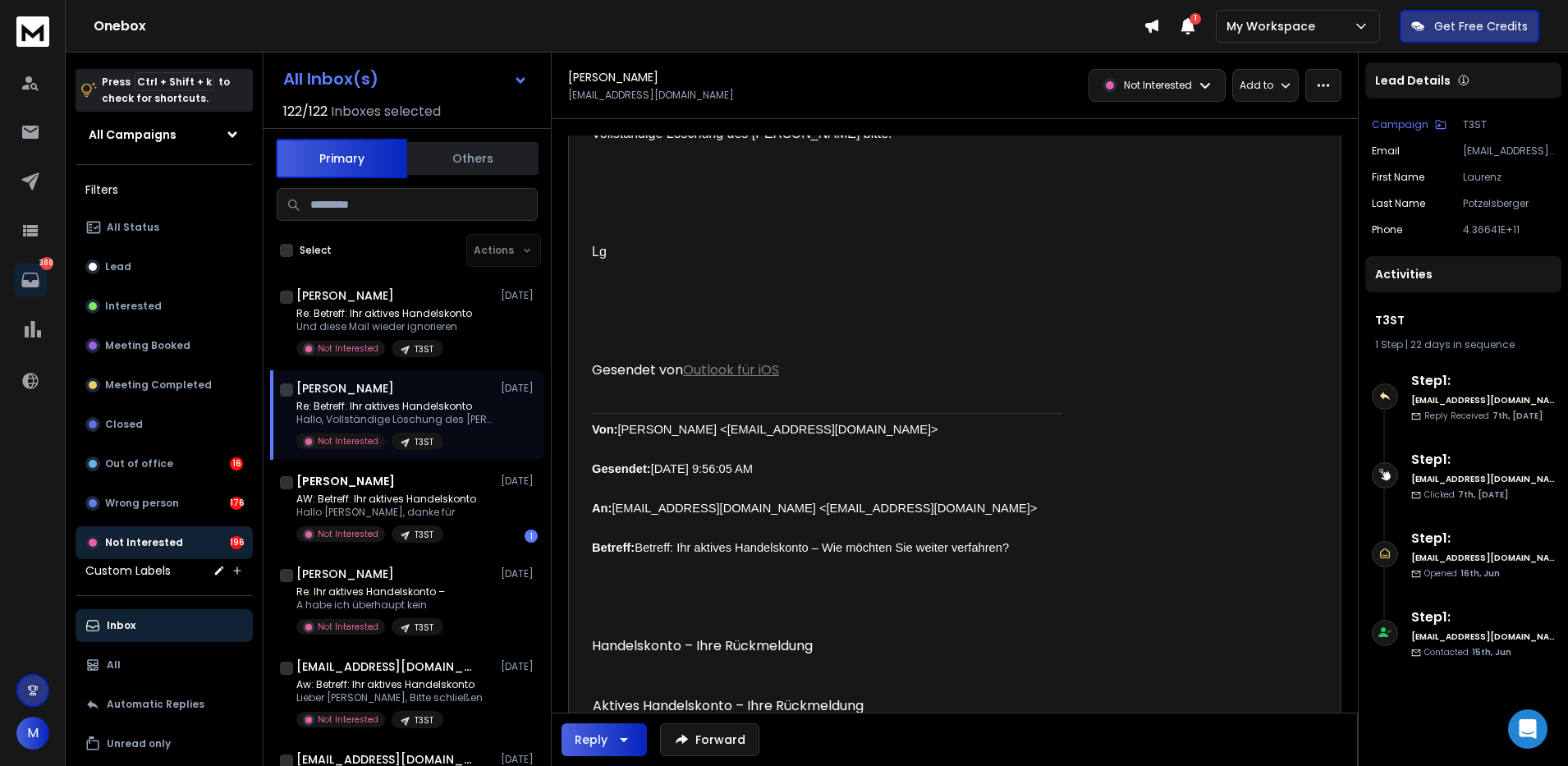
scroll to position [416, 0]
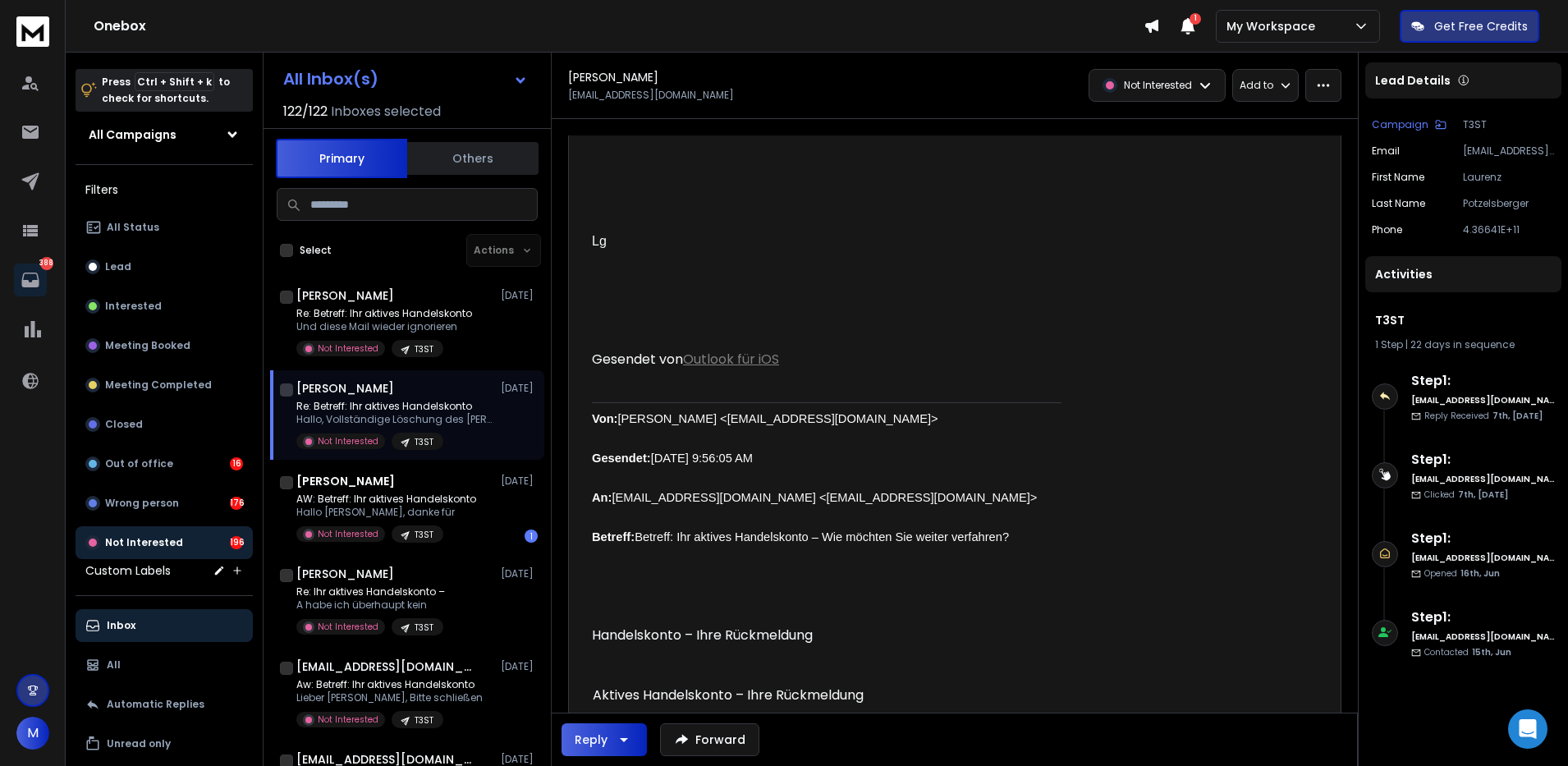
click at [400, 460] on div "Birgit Röttmerhusen 05:59 AM Re: Wichtige Mitteilung: Ihr Trading-Konto Hallo F…" at bounding box center [407, 566] width 287 height 566
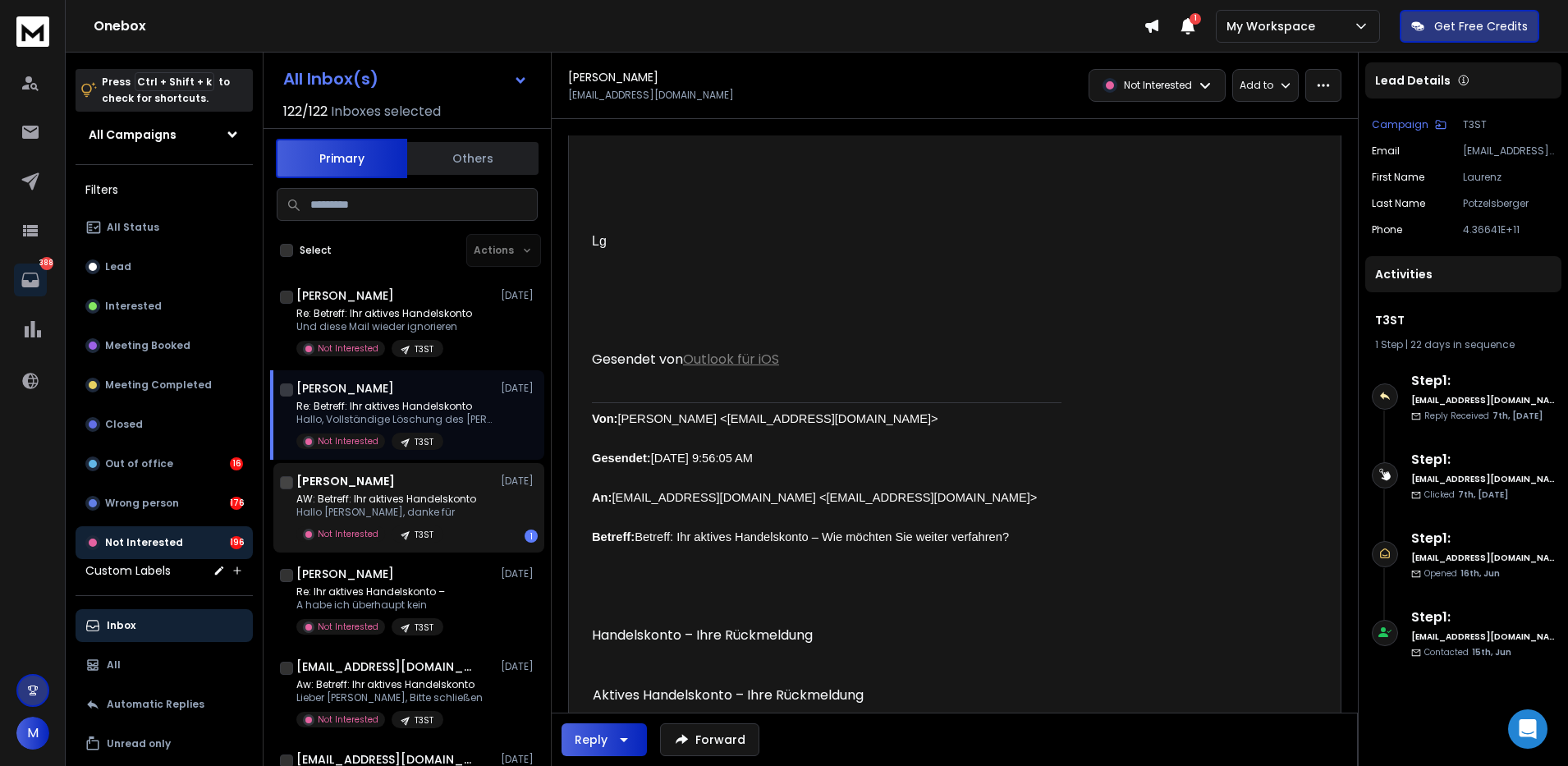
click at [392, 498] on p "AW: Betreff: Ihr aktives Handelskonto" at bounding box center [386, 498] width 180 height 13
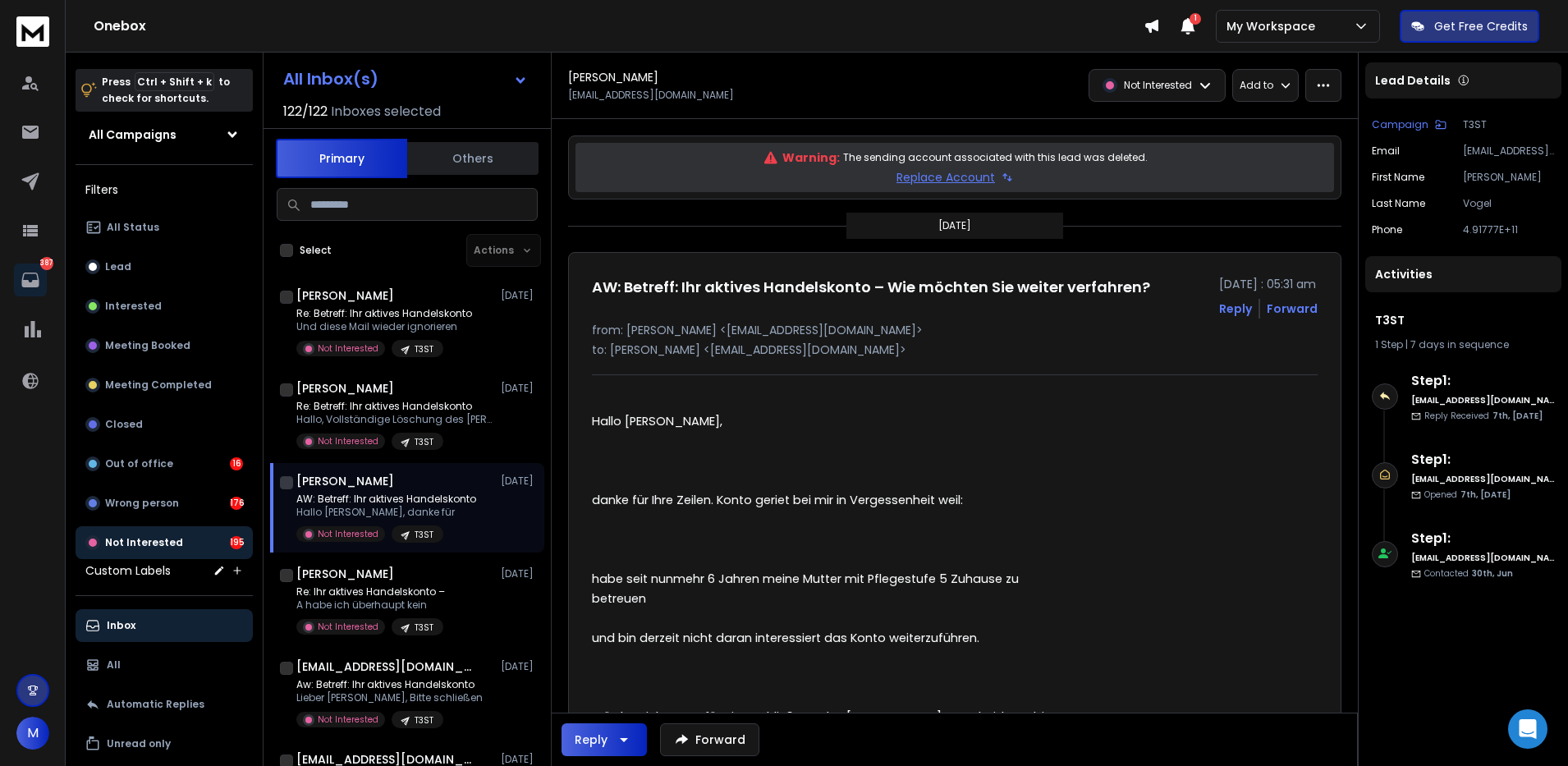
click at [719, 576] on span "habe seit nunmehr 6 Jahren meine Mutter mit Pflegestufe 5 Zuhause zu betreuen" at bounding box center [806, 588] width 431 height 36
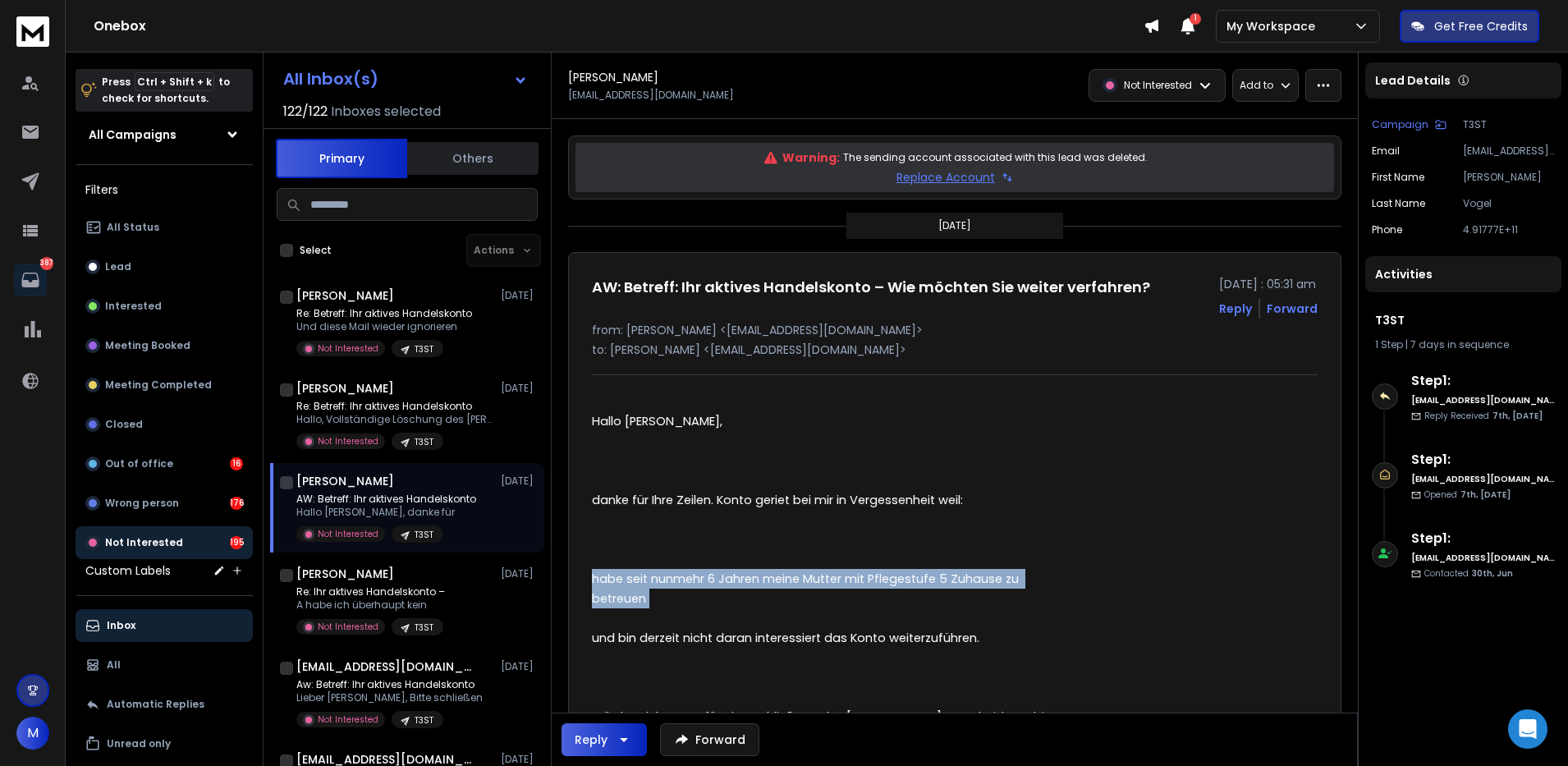
click at [719, 576] on span "habe seit nunmehr 6 Jahren meine Mutter mit Pflegestufe 5 Zuhause zu betreuen" at bounding box center [806, 588] width 431 height 36
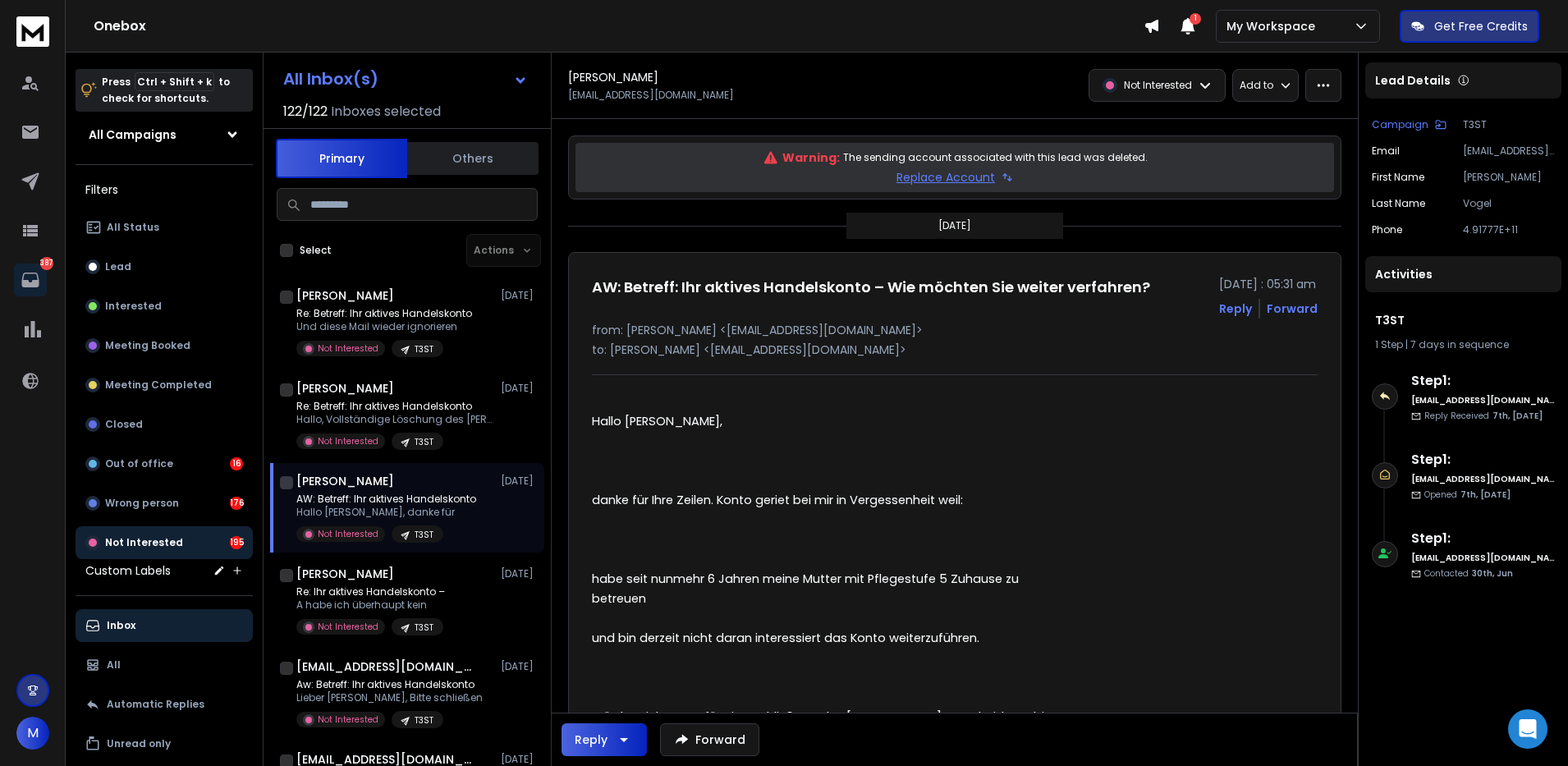
drag, startPoint x: 719, startPoint y: 576, endPoint x: 933, endPoint y: 564, distance: 214.3
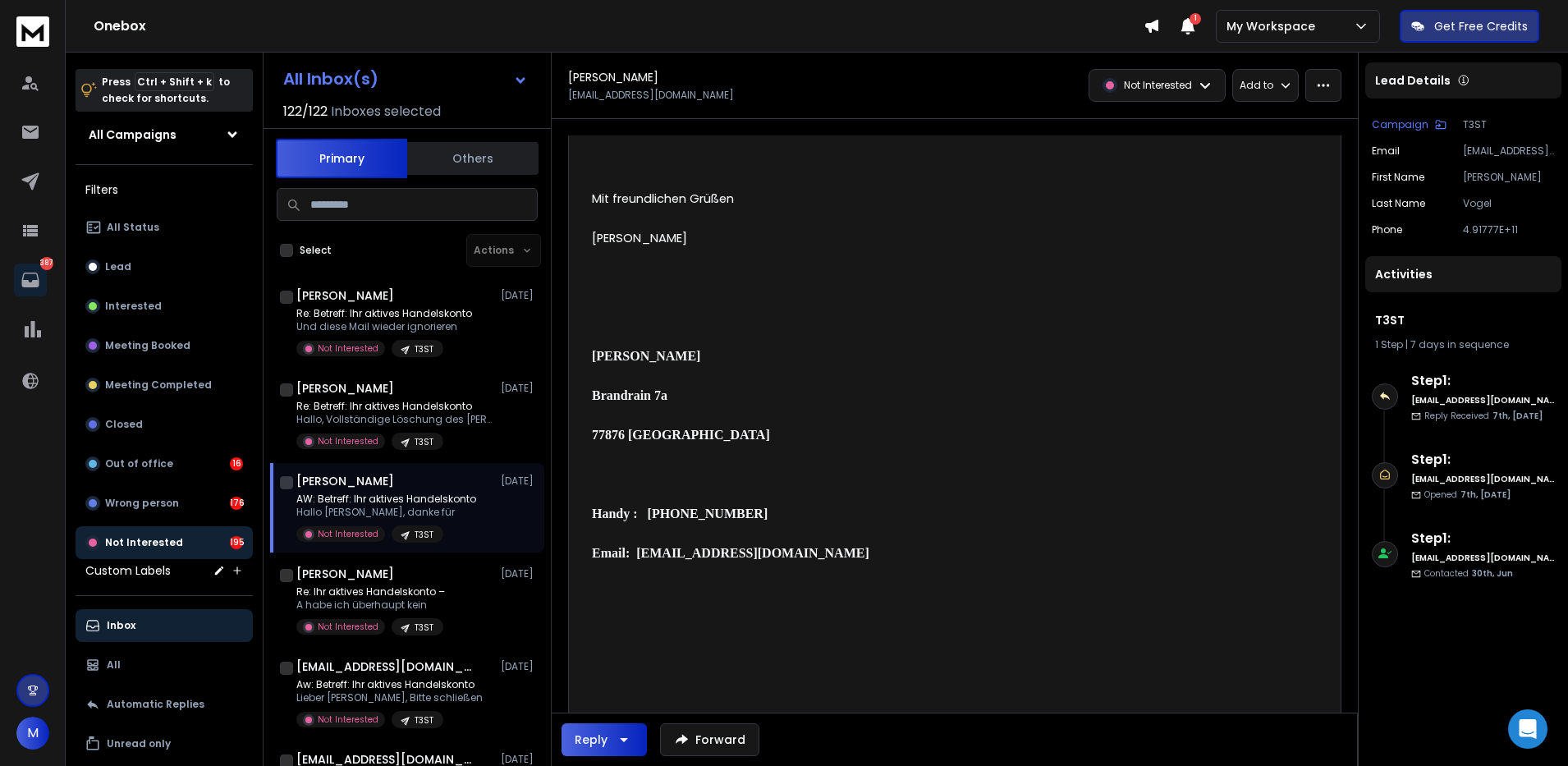
scroll to position [817, 0]
drag, startPoint x: 636, startPoint y: 502, endPoint x: 766, endPoint y: 497, distance: 130.1
click at [642, 509] on span "Handy : 0177 7195422" at bounding box center [680, 510] width 176 height 14
drag, startPoint x: 642, startPoint y: 509, endPoint x: 727, endPoint y: 511, distance: 85.0
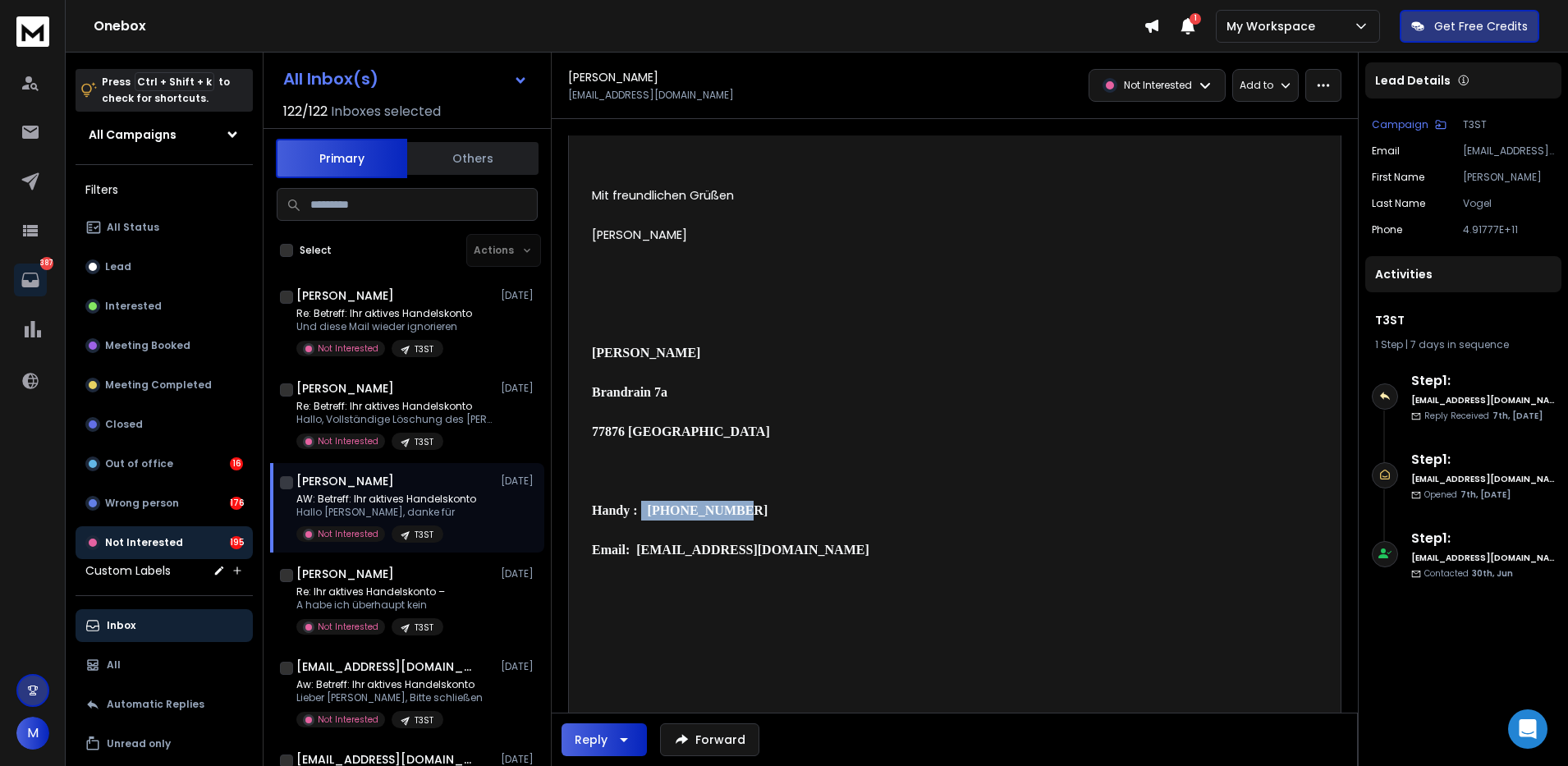
click at [727, 511] on p "Handy : 0177 7195422" at bounding box center [831, 511] width 479 height 19
copy span "0177 7195422"
click at [1513, 328] on h1 "T3ST" at bounding box center [1463, 320] width 176 height 17
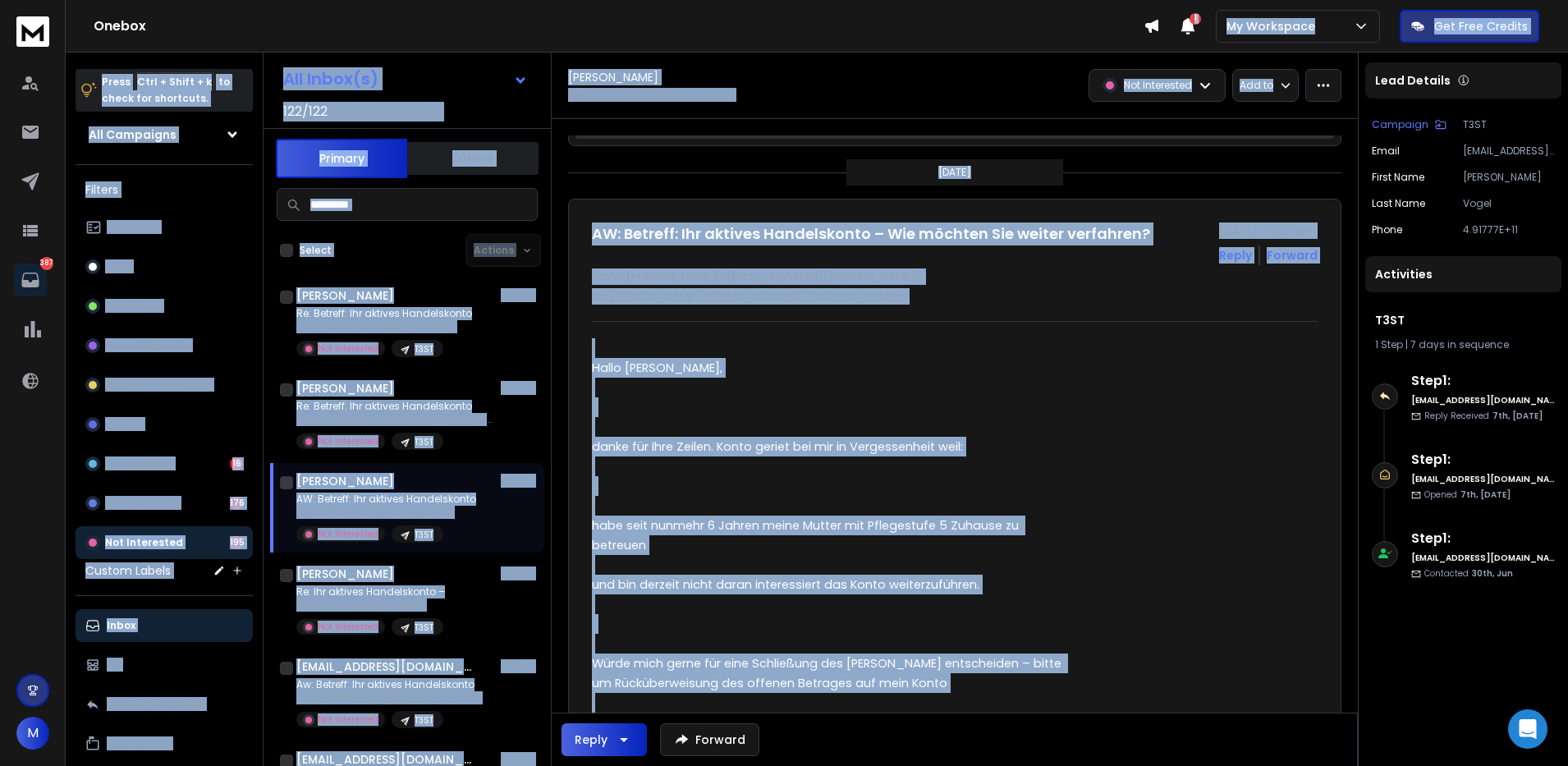
scroll to position [0, 0]
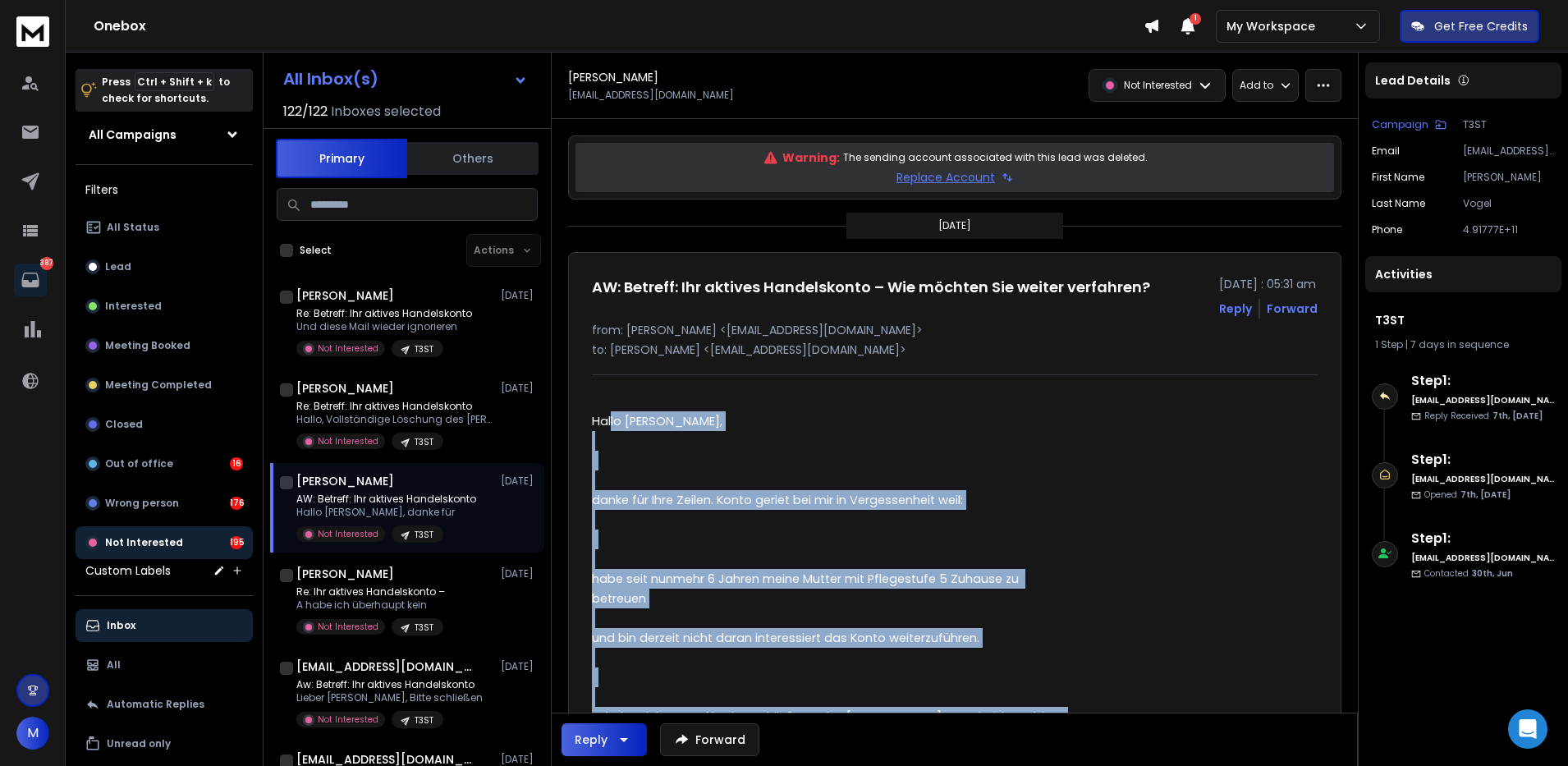
drag, startPoint x: 872, startPoint y: 294, endPoint x: 611, endPoint y: 413, distance: 286.8
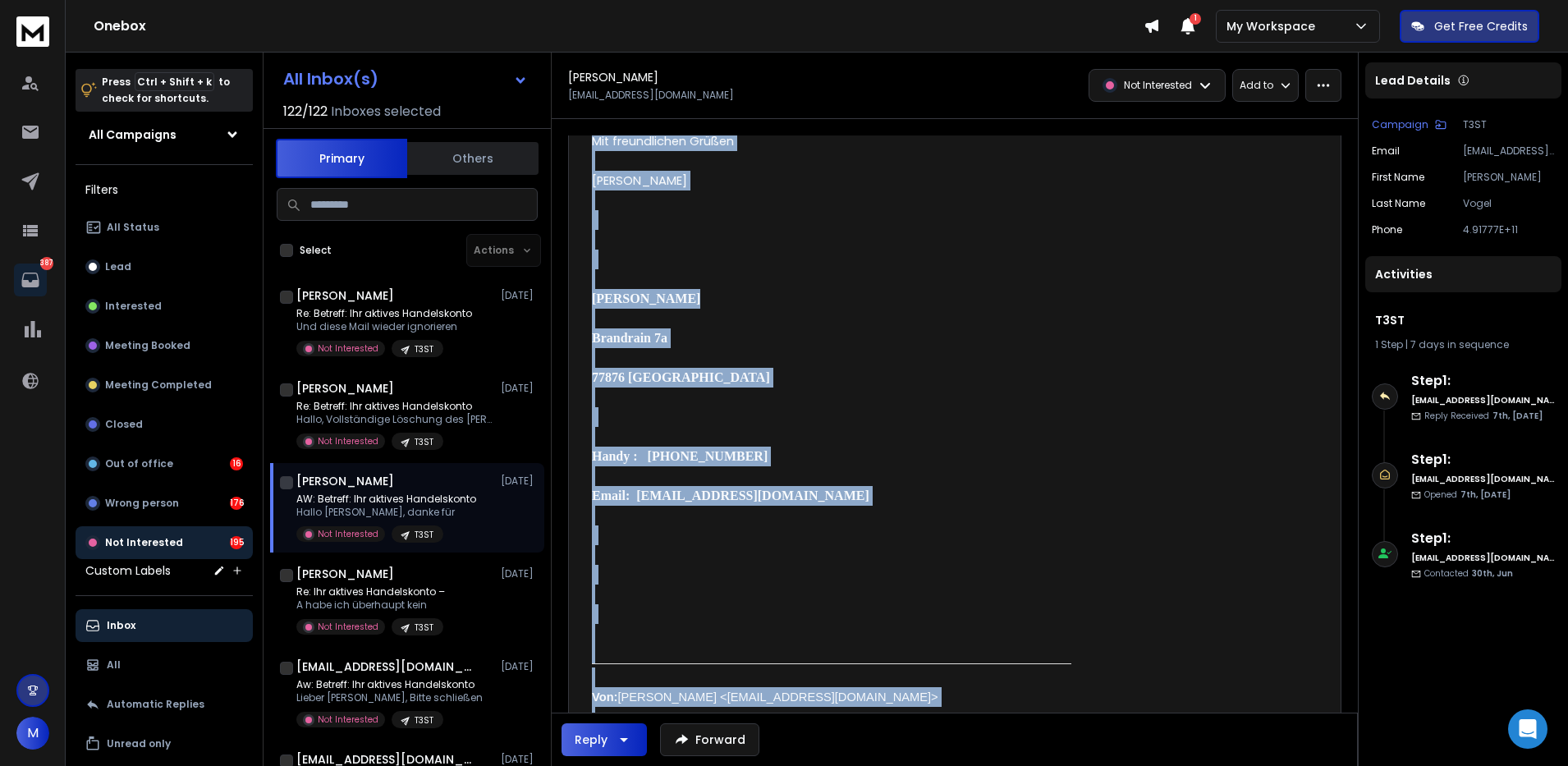
drag, startPoint x: 611, startPoint y: 413, endPoint x: 1040, endPoint y: 807, distance: 582.5
click at [1040, 765] on html "Get only verified leads with our AI-powered Lead Finder, starting at $22/mo Try…" at bounding box center [784, 383] width 1568 height 766
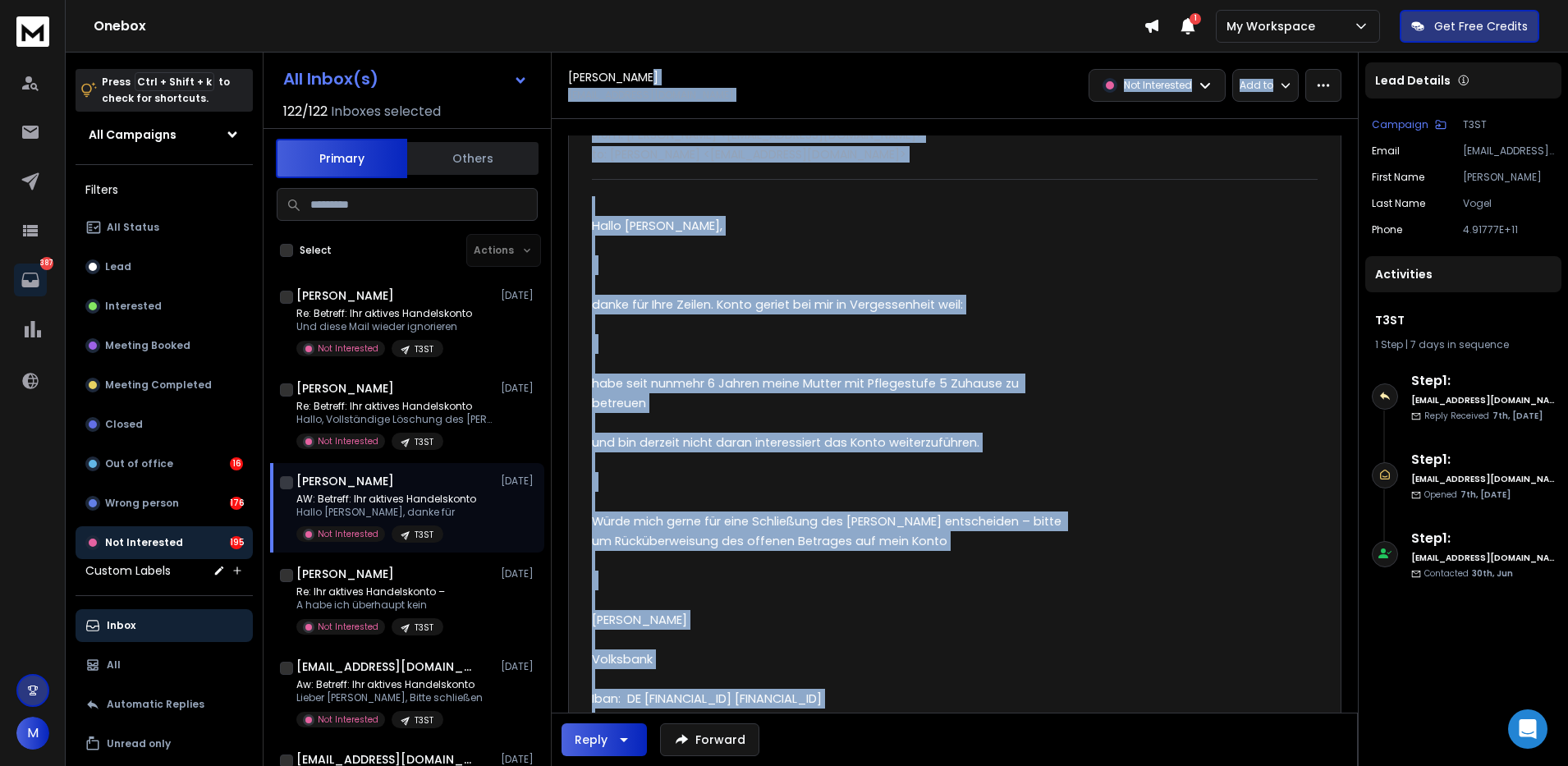
scroll to position [0, 0]
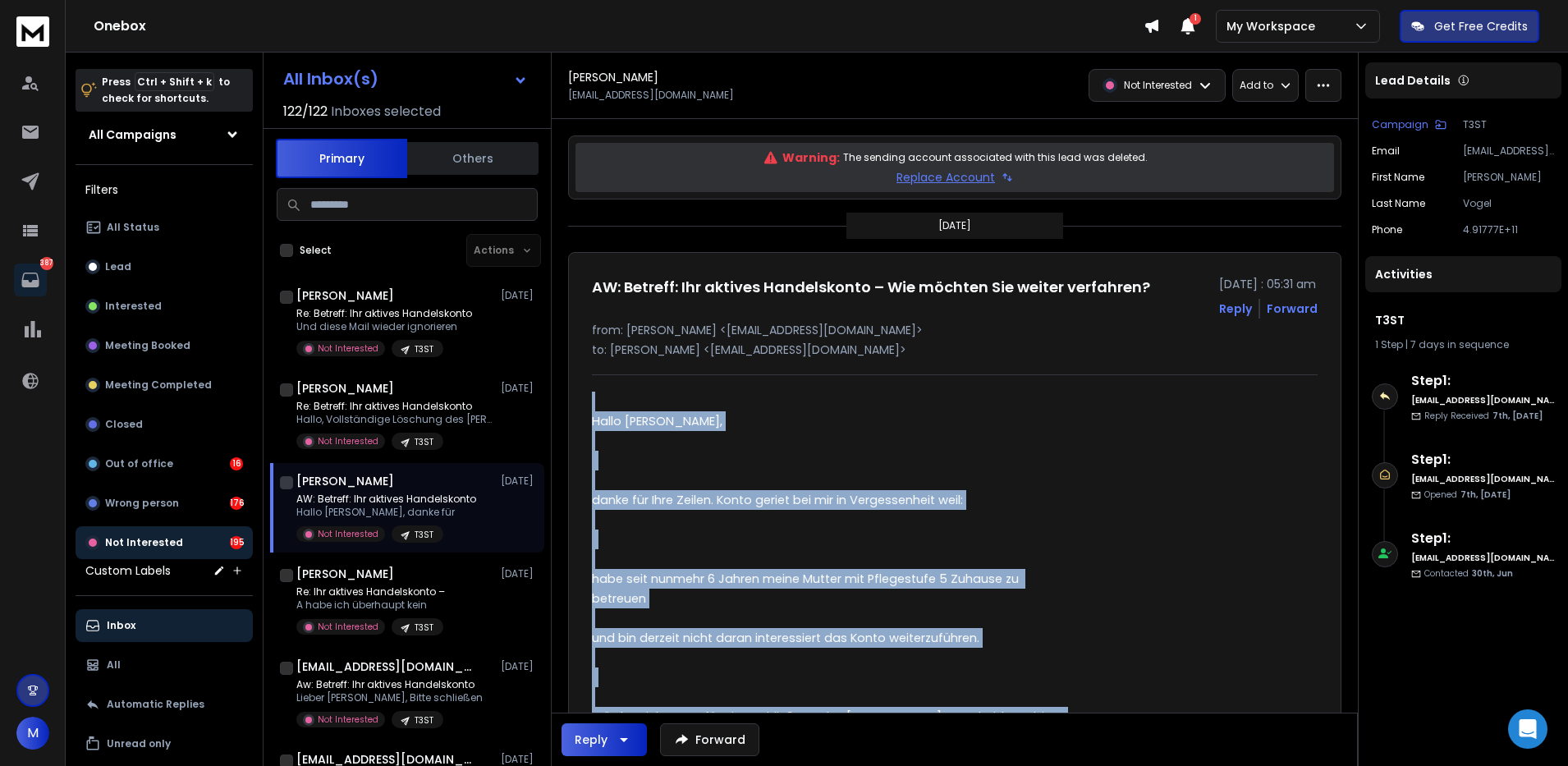
drag, startPoint x: 683, startPoint y: 586, endPoint x: 588, endPoint y: 410, distance: 200.0
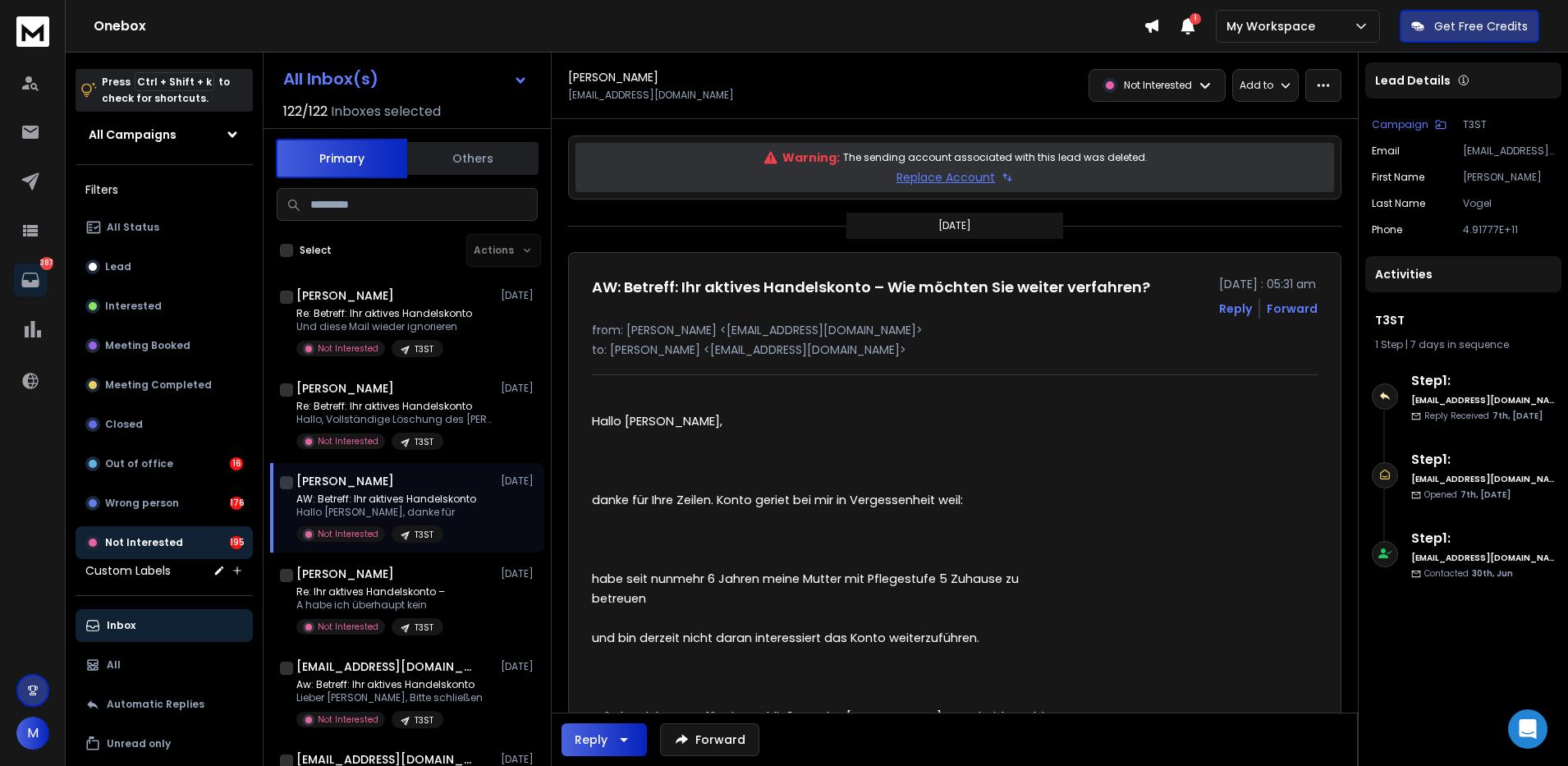
click at [273, 534] on div "Ulrich Vogel 07 Jul AW: Betreff: Ihr aktives Handelskonto Hallo Frau Fischer, d…" at bounding box center [407, 508] width 274 height 90
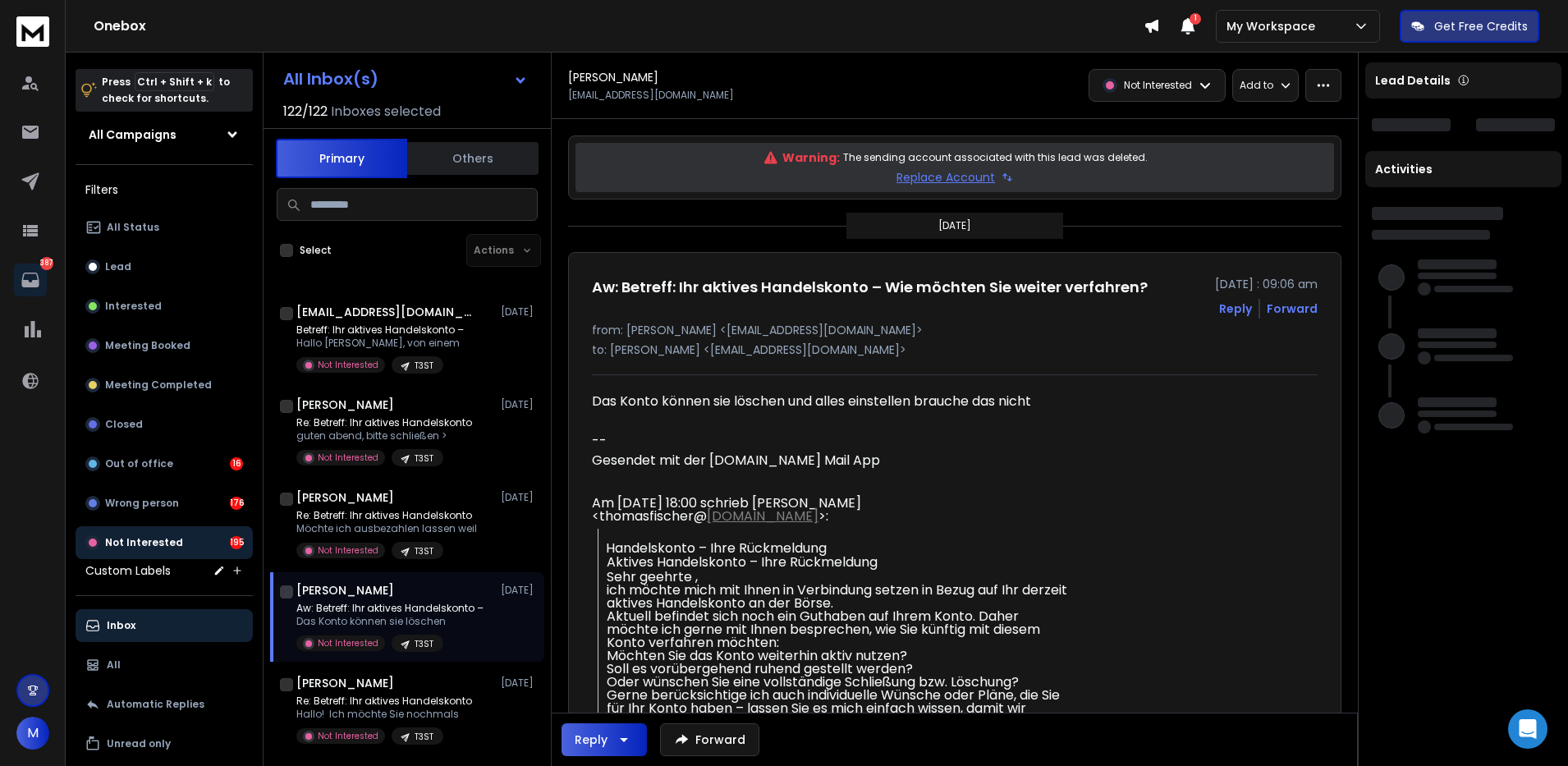
scroll to position [2399, 0]
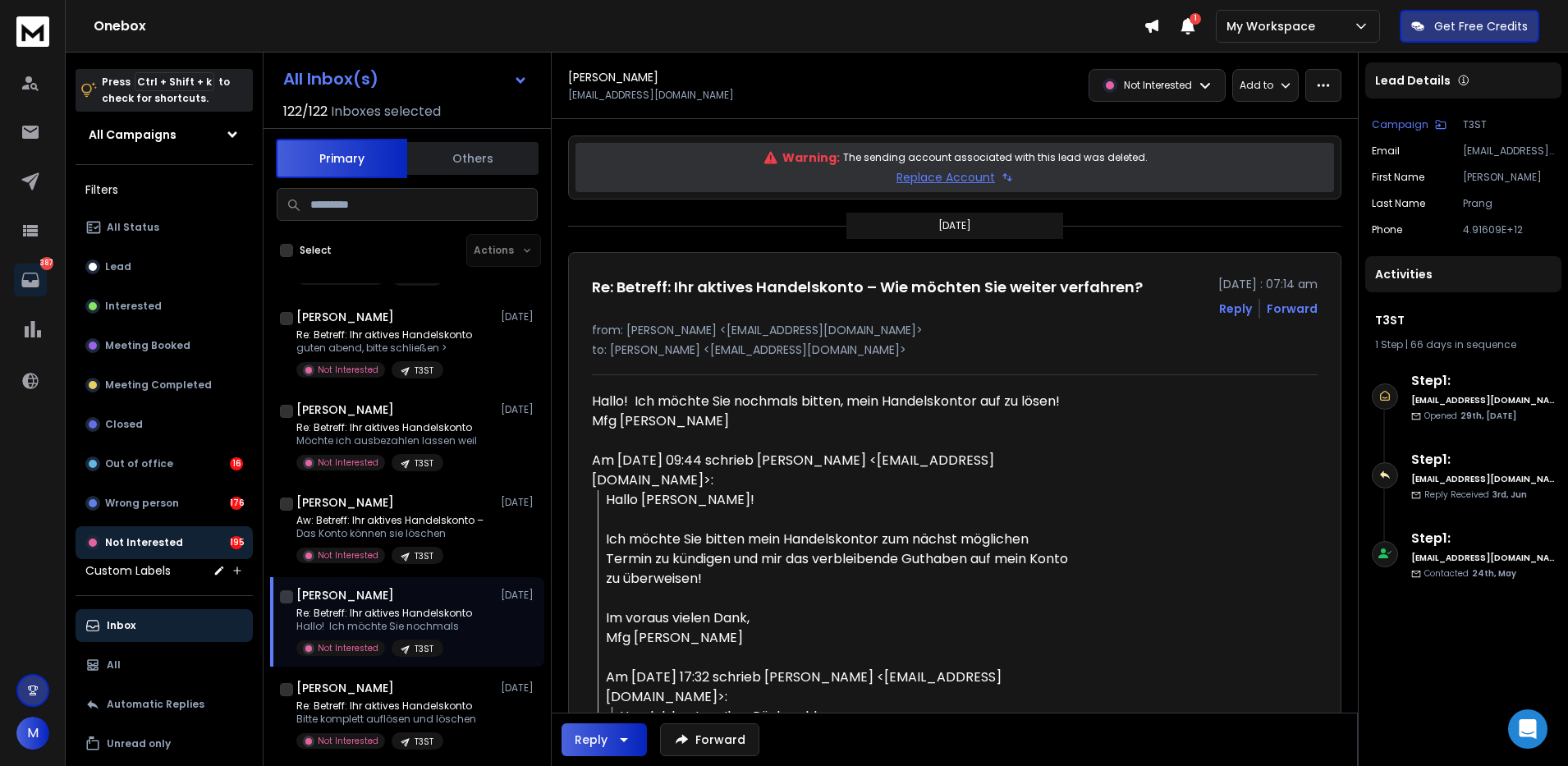
click at [317, 625] on p "Hallo! Ich möchte Sie nochmals" at bounding box center [385, 626] width 176 height 13
click at [664, 490] on div "Hallo Frau Perez! Ich möchte Sie bitten mein Handelskontor zum nächst möglichen…" at bounding box center [838, 569] width 466 height 158
drag, startPoint x: 664, startPoint y: 482, endPoint x: 682, endPoint y: 527, distance: 48.5
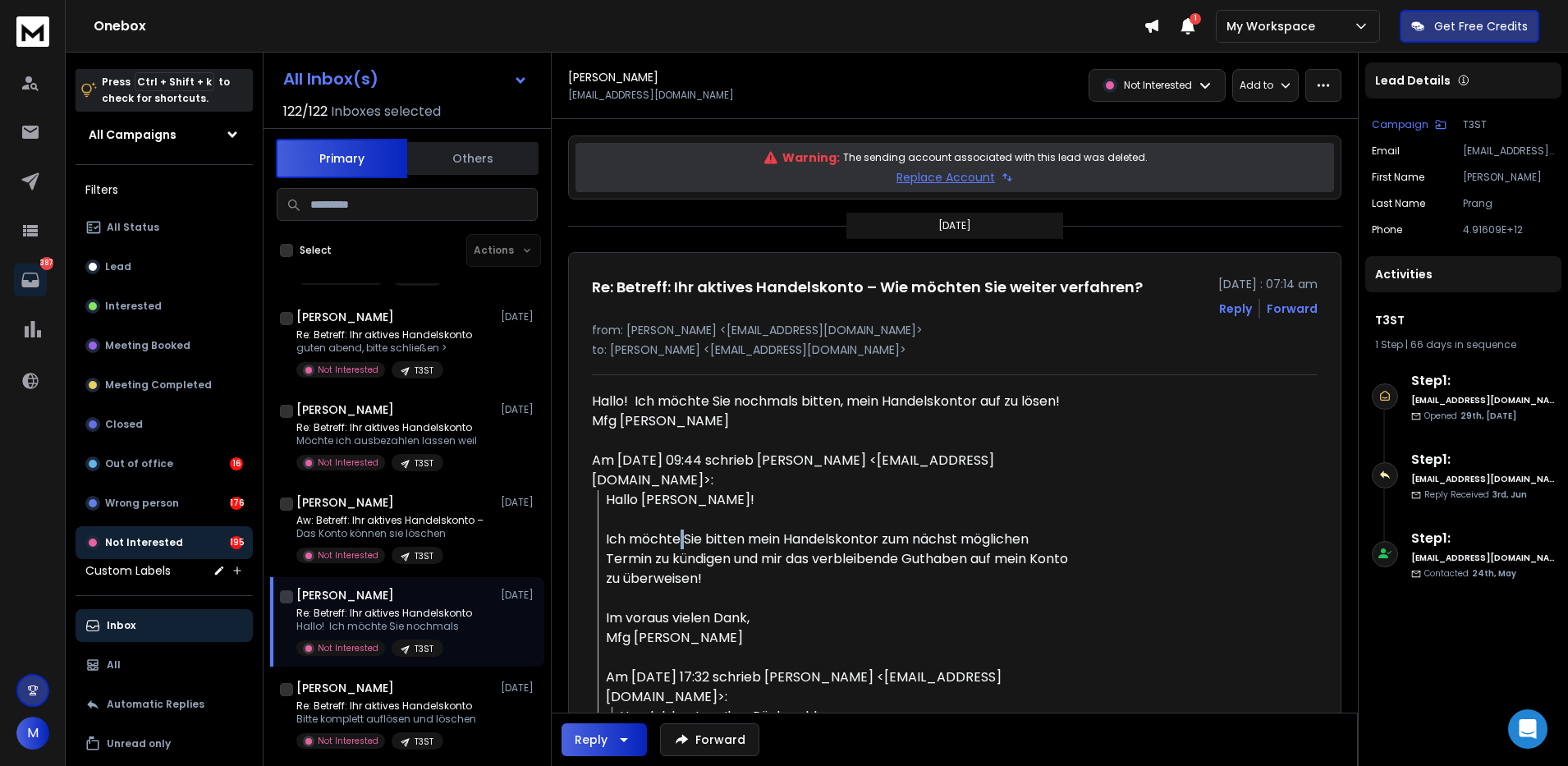
click at [682, 529] on div "Ich möchte Sie bitten mein Handelskontor zum nächst möglichen Termin zu kündige…" at bounding box center [838, 558] width 466 height 59
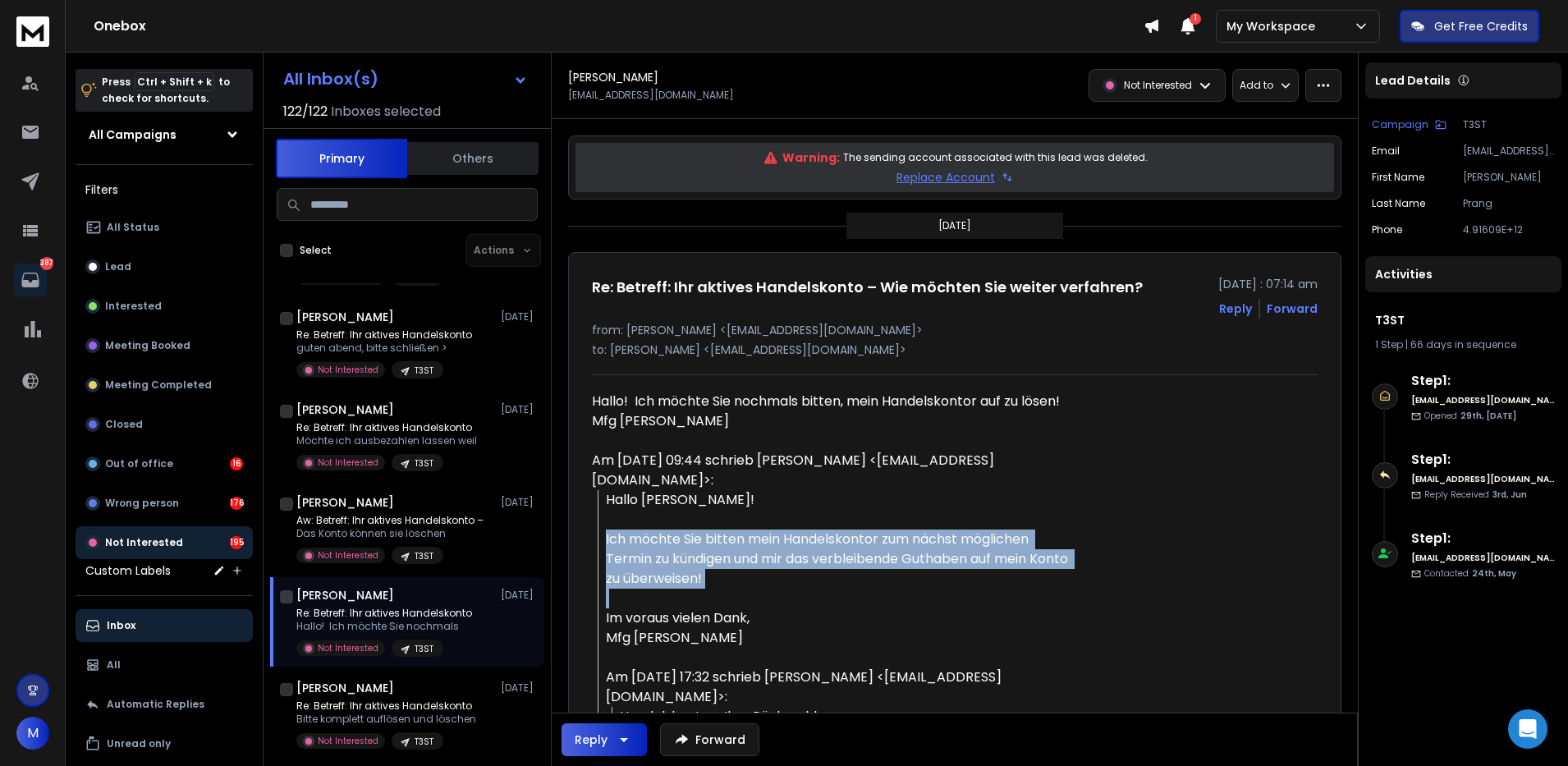
click at [682, 529] on div "Ich möchte Sie bitten mein Handelskontor zum nächst möglichen Termin zu kündige…" at bounding box center [838, 558] width 466 height 59
drag, startPoint x: 682, startPoint y: 527, endPoint x: 806, endPoint y: 563, distance: 129.1
click at [806, 563] on div "Ich möchte Sie bitten mein Handelskontor zum nächst möglichen Termin zu kündige…" at bounding box center [838, 558] width 466 height 59
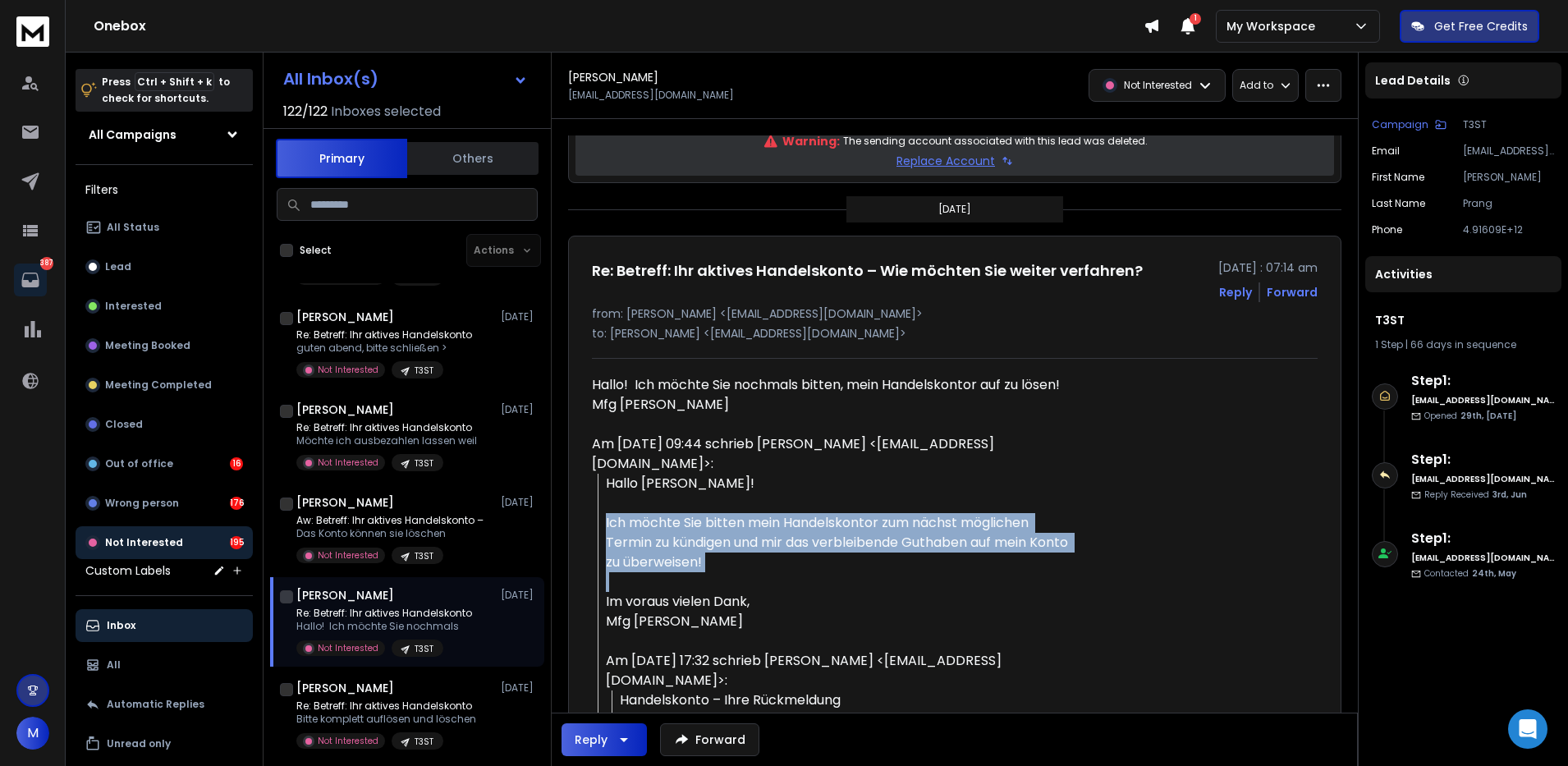
scroll to position [20, 0]
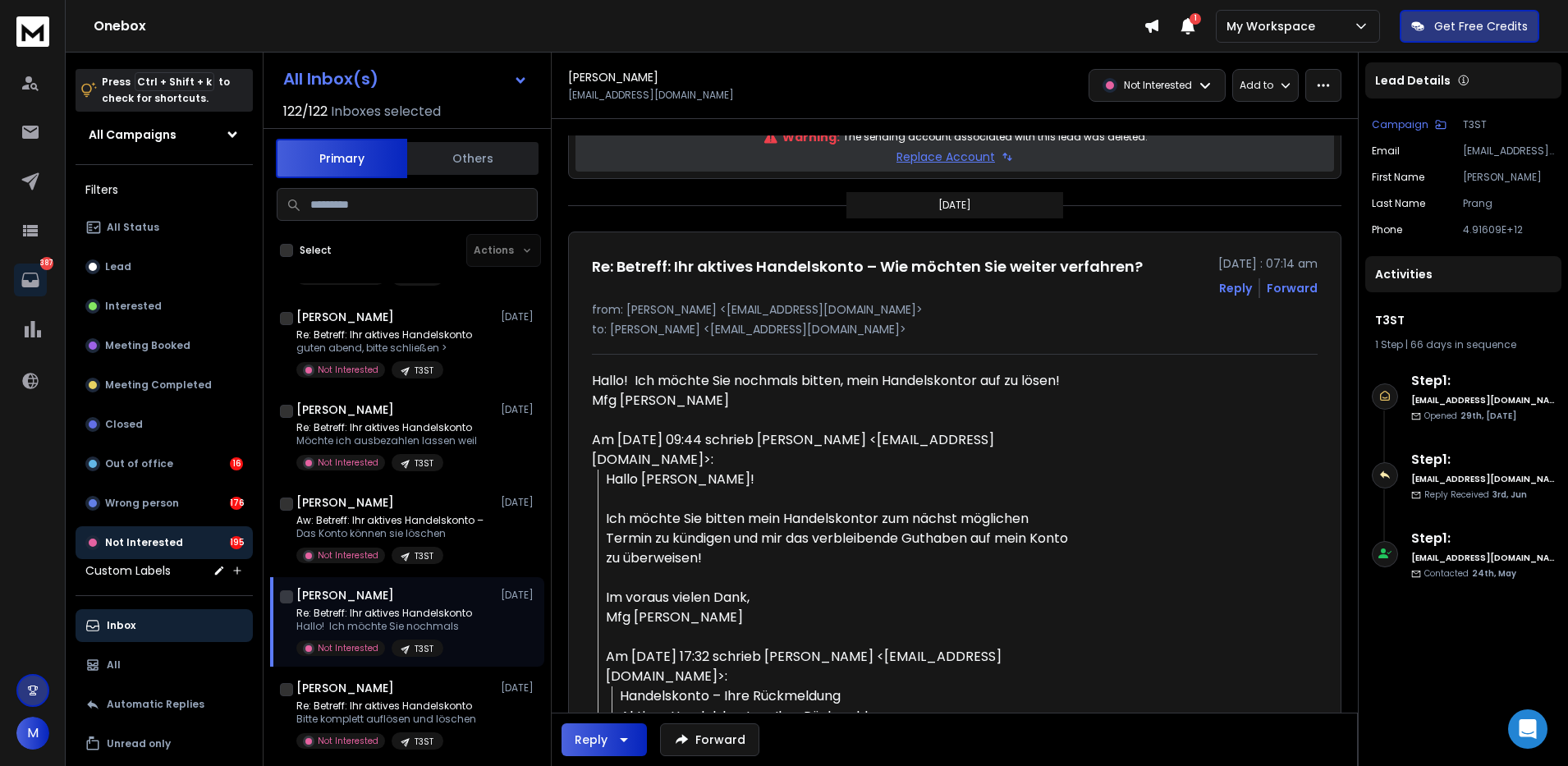
click at [649, 391] on div "Mfg Hans Prang" at bounding box center [831, 401] width 479 height 19
click at [388, 612] on p "Re: Betreff: Ihr aktives Handelskonto" at bounding box center [385, 613] width 176 height 13
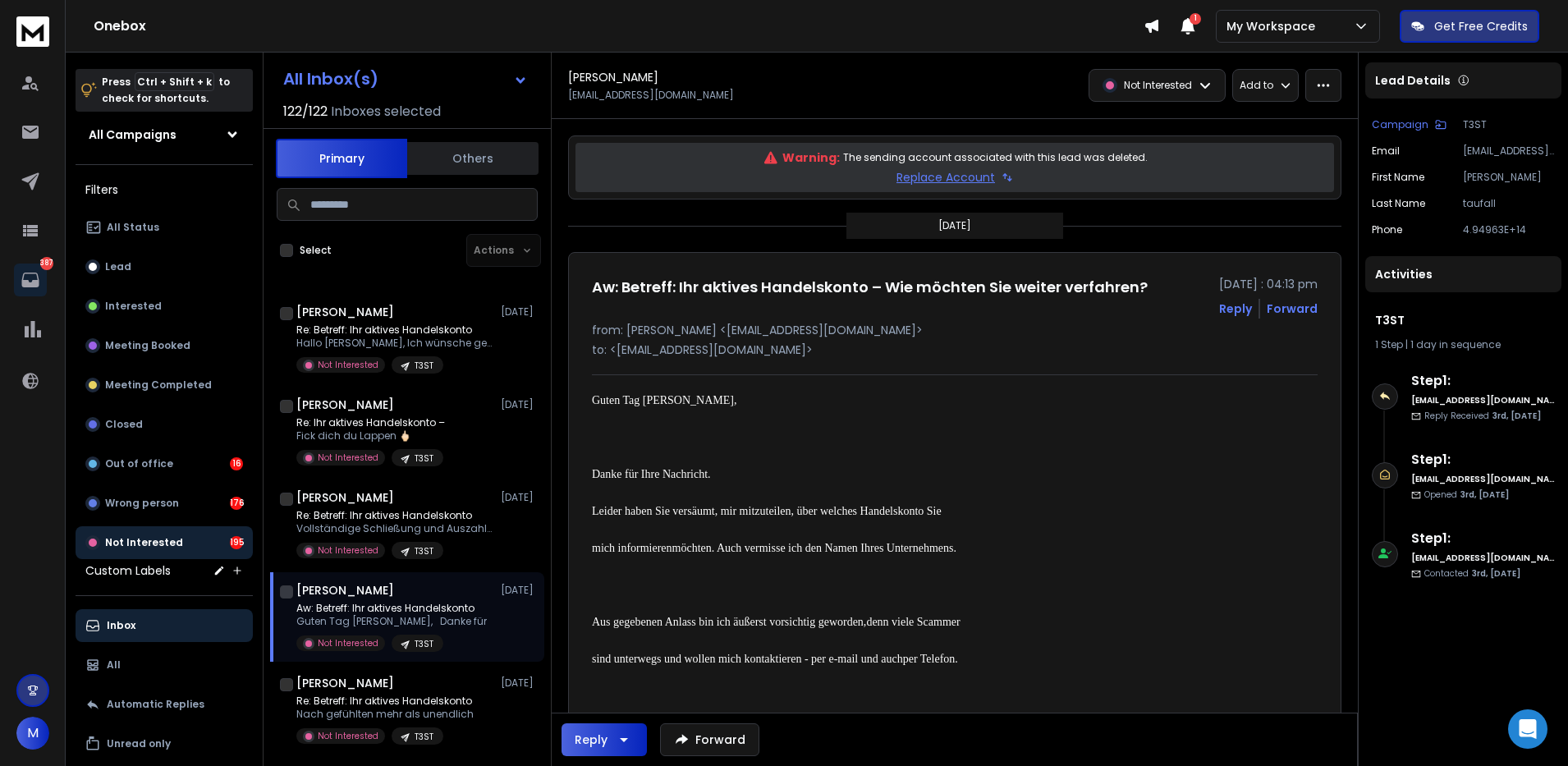
scroll to position [4162, 0]
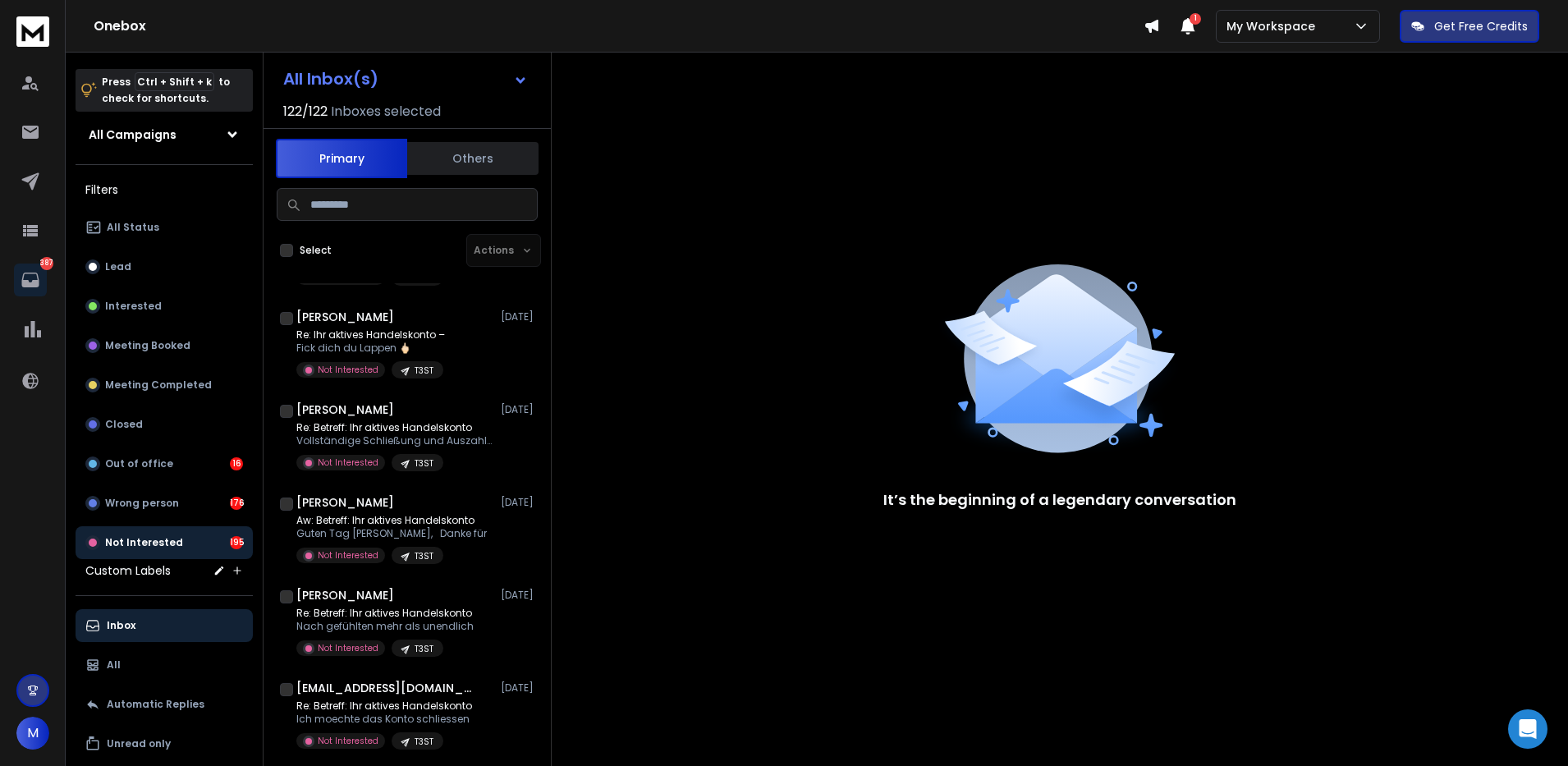
click at [388, 612] on p "Re: Betreff: Ihr aktives Handelskonto" at bounding box center [385, 613] width 177 height 13
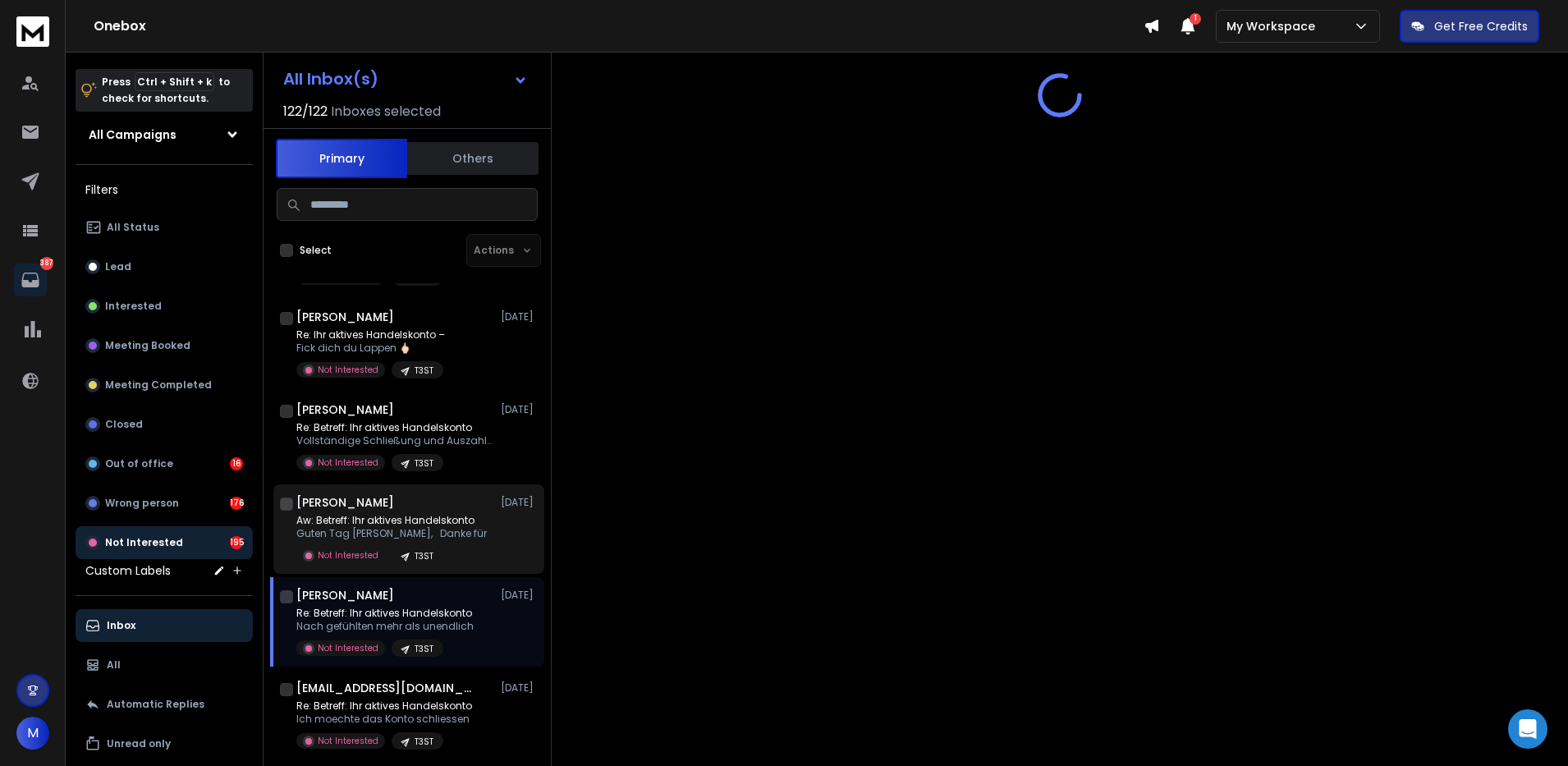
click at [365, 527] on p "Guten Tag Herr Clark, Danke für" at bounding box center [392, 534] width 190 height 13
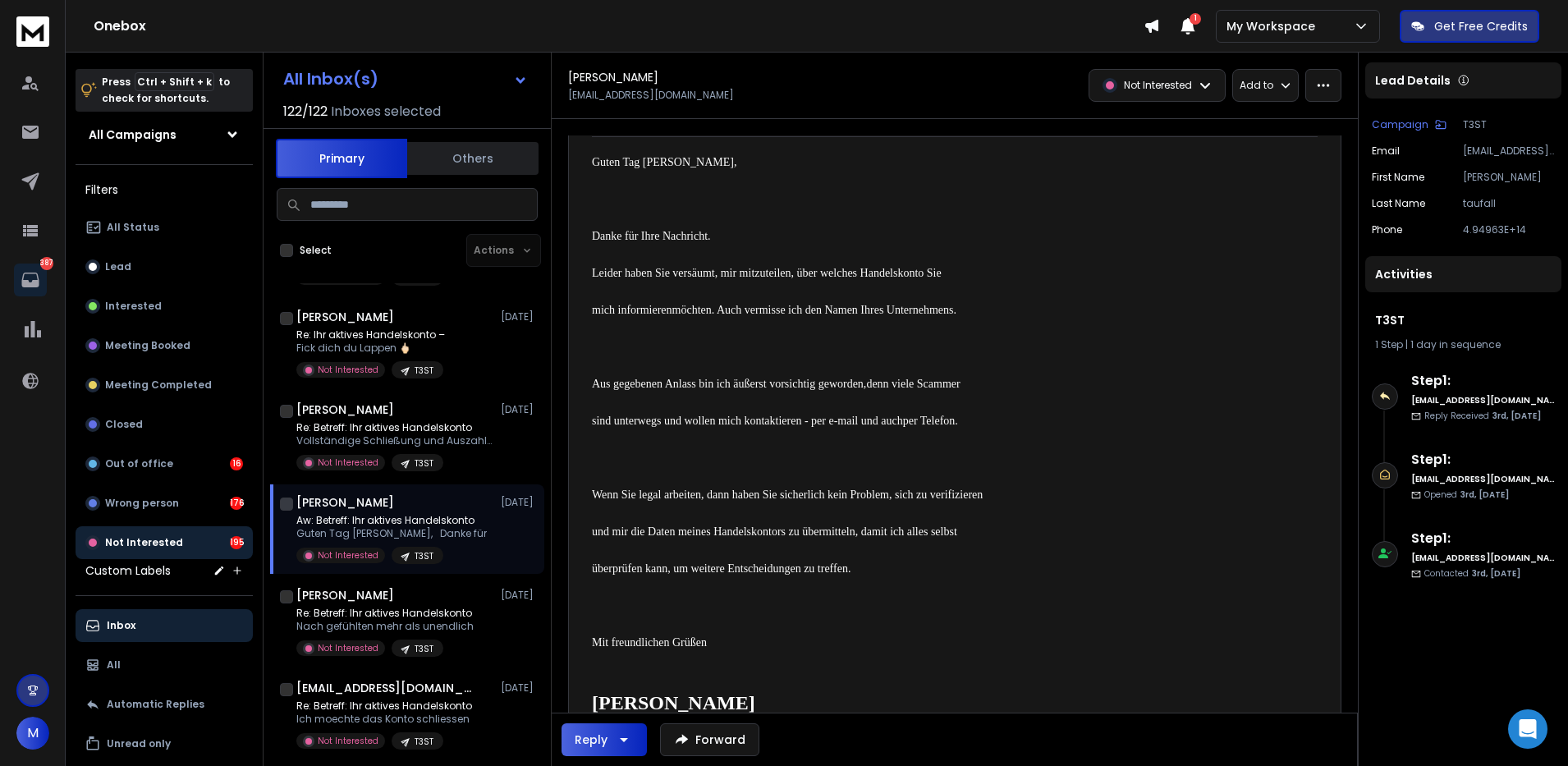
scroll to position [221, 0]
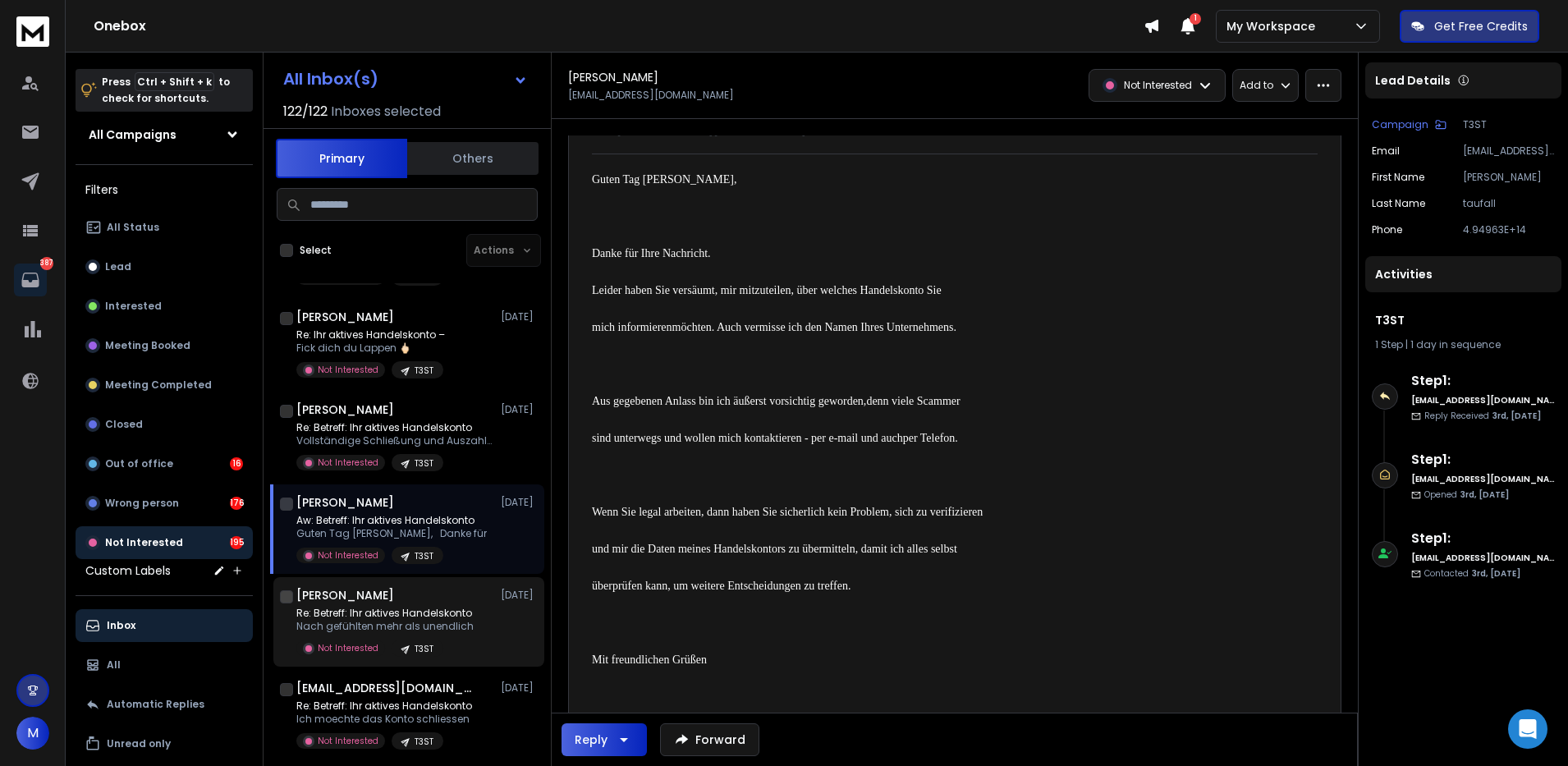
click at [367, 592] on h1 "Werner Köhler" at bounding box center [345, 595] width 98 height 17
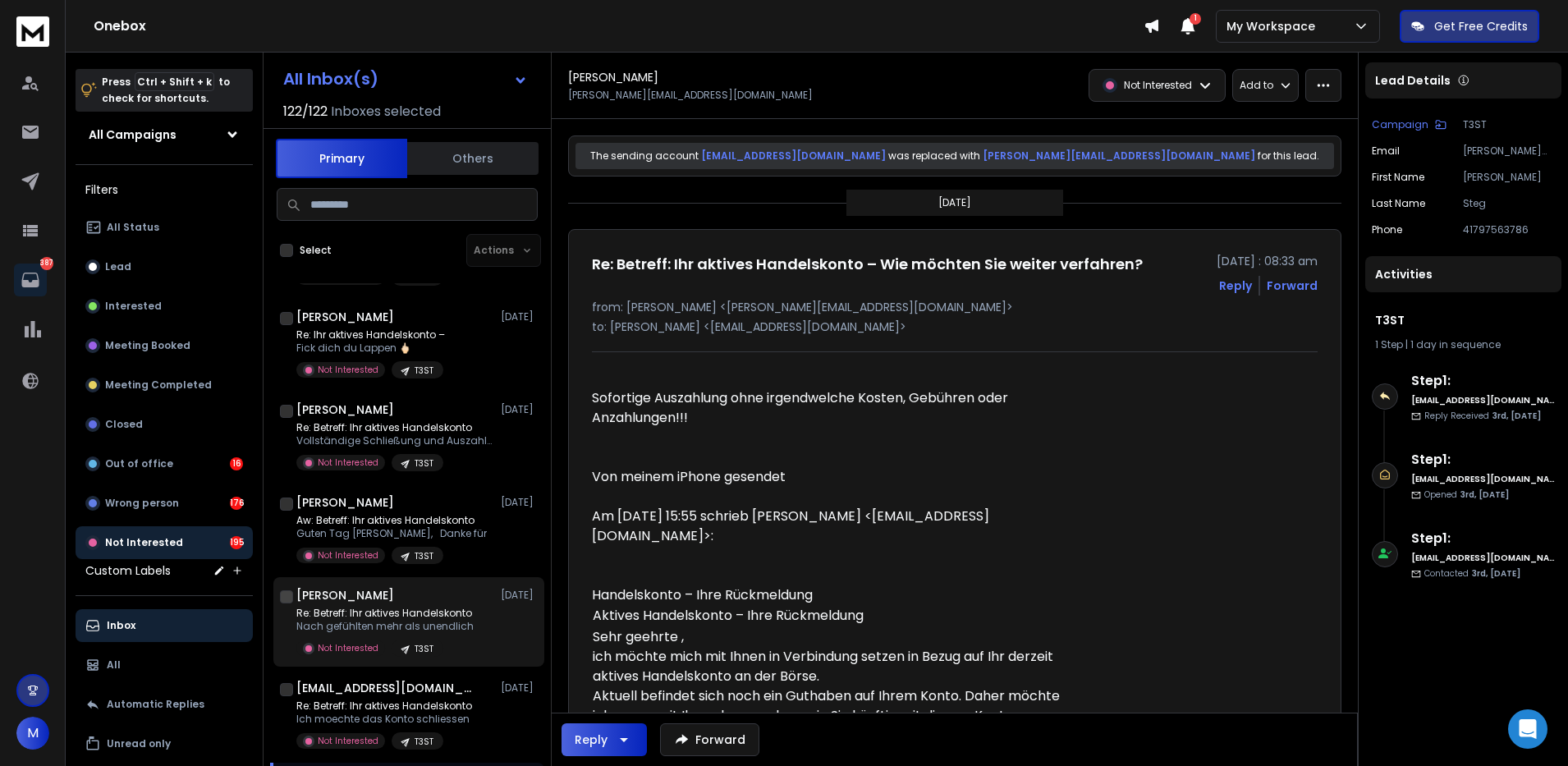
scroll to position [4440, 0]
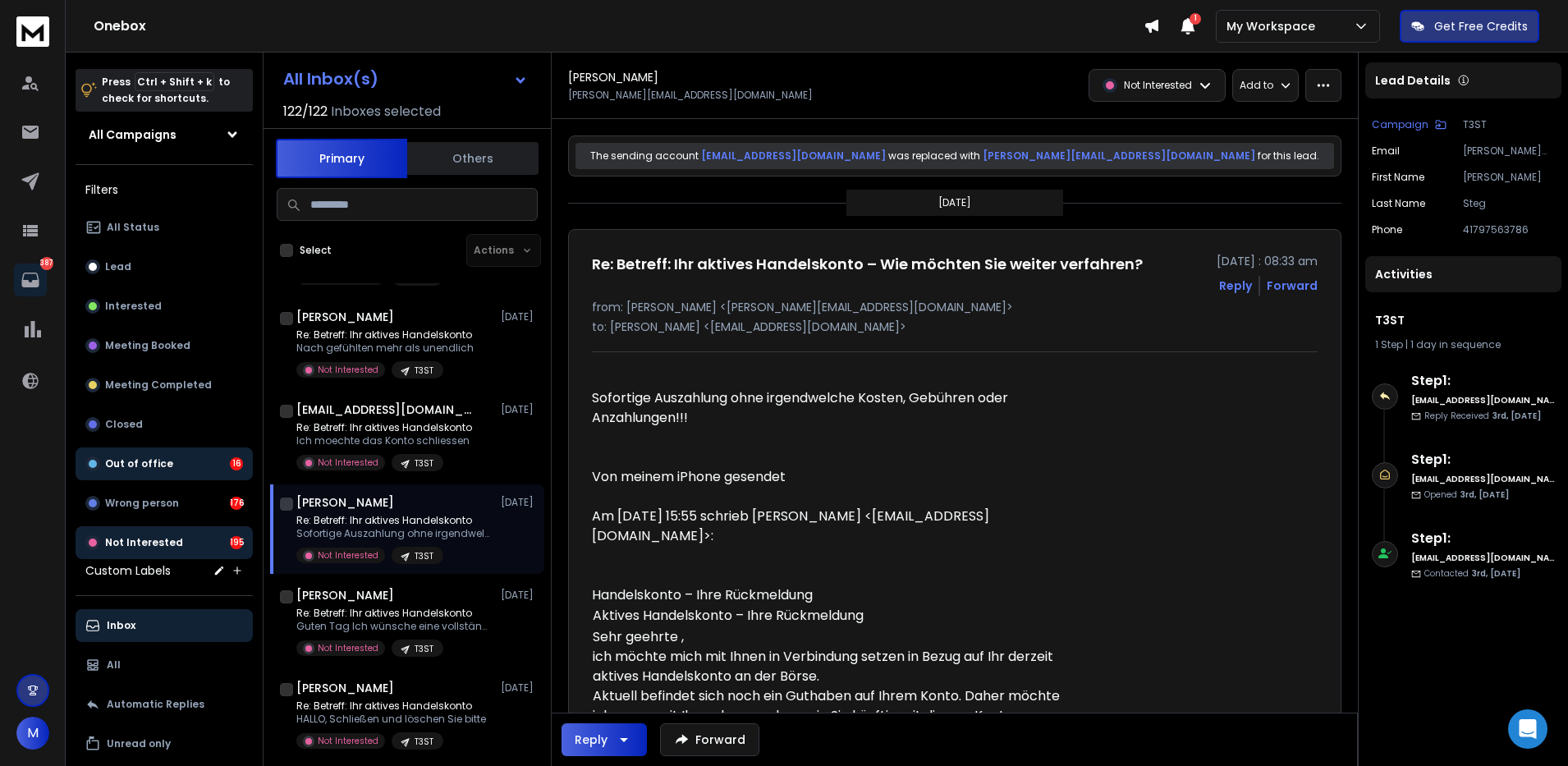
click at [151, 466] on p "Out of office" at bounding box center [138, 463] width 68 height 13
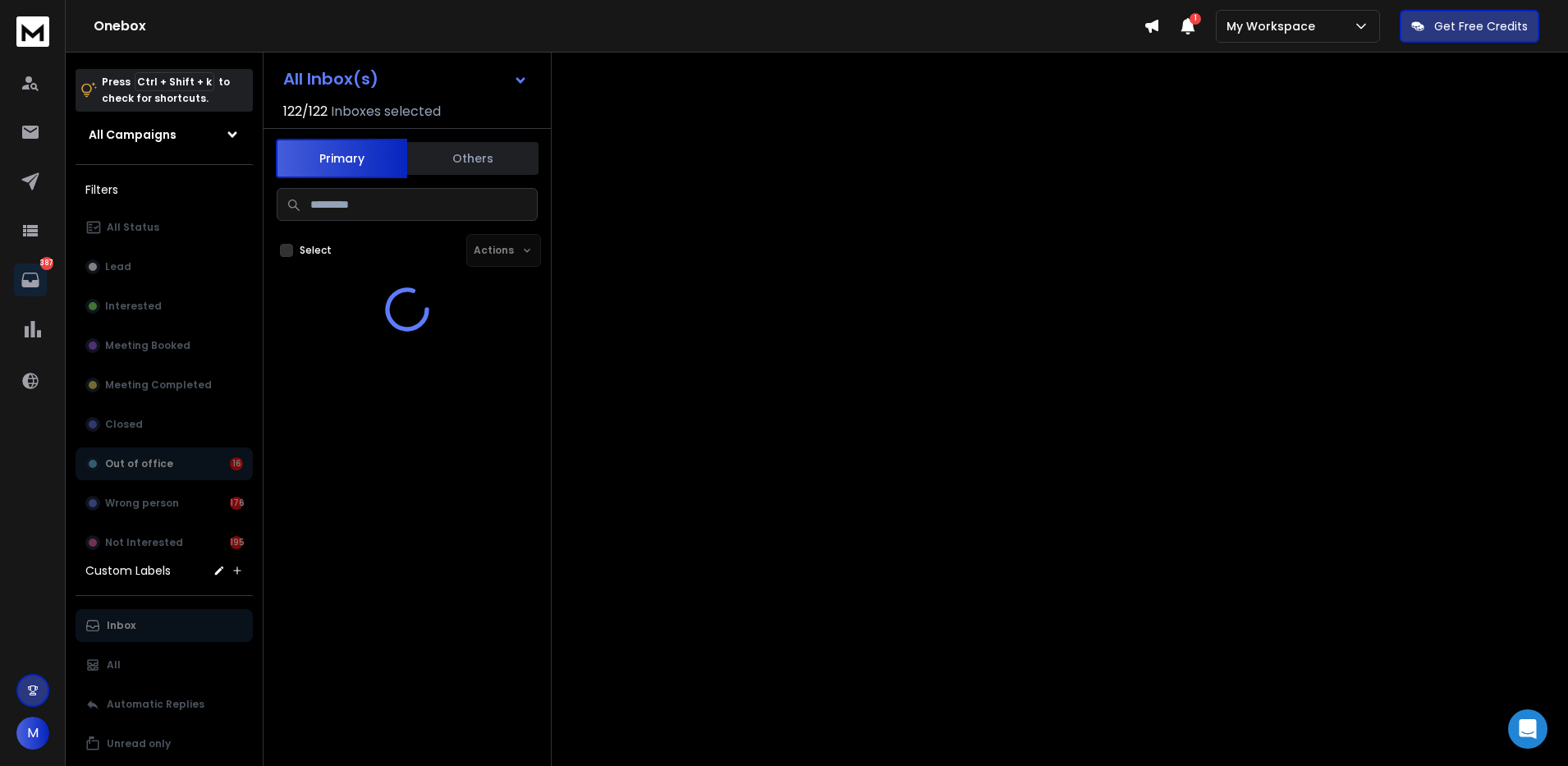
scroll to position [0, 0]
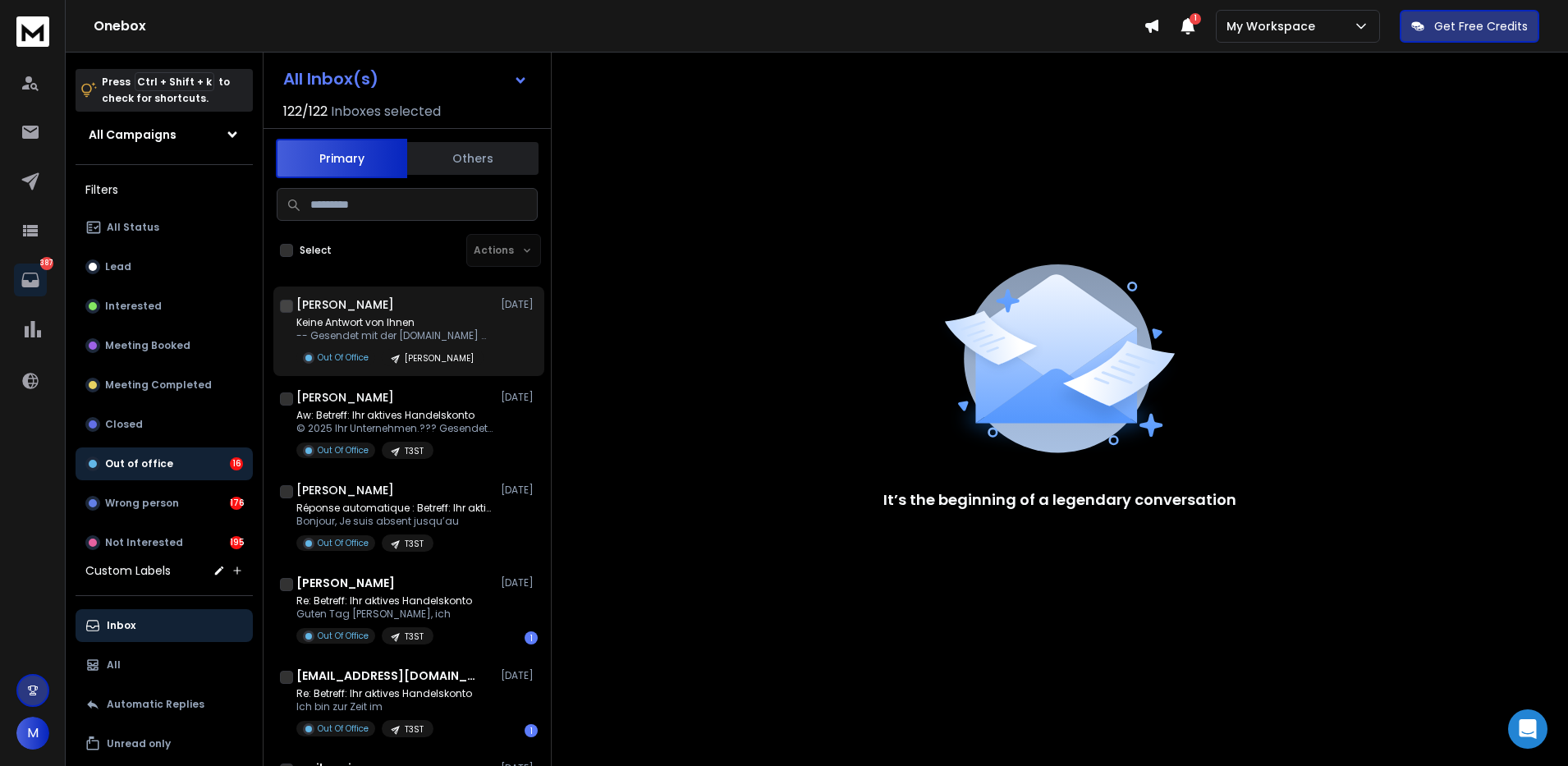
click at [382, 346] on div "Keine Antwort von Ihnen -- Gesendet mit der WEB.DE Mail Out Of Office Thomas" at bounding box center [395, 341] width 197 height 50
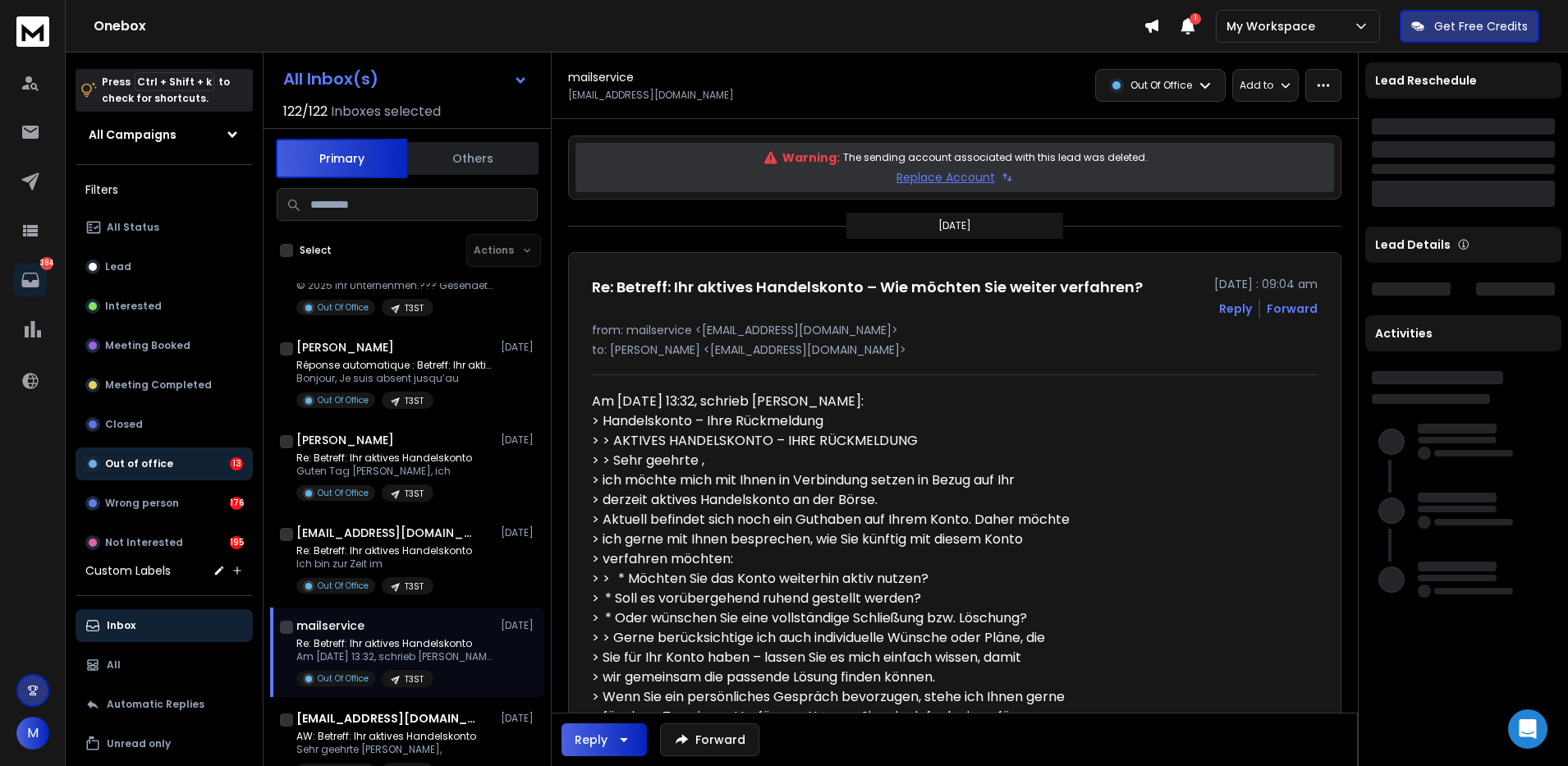
scroll to position [266, 0]
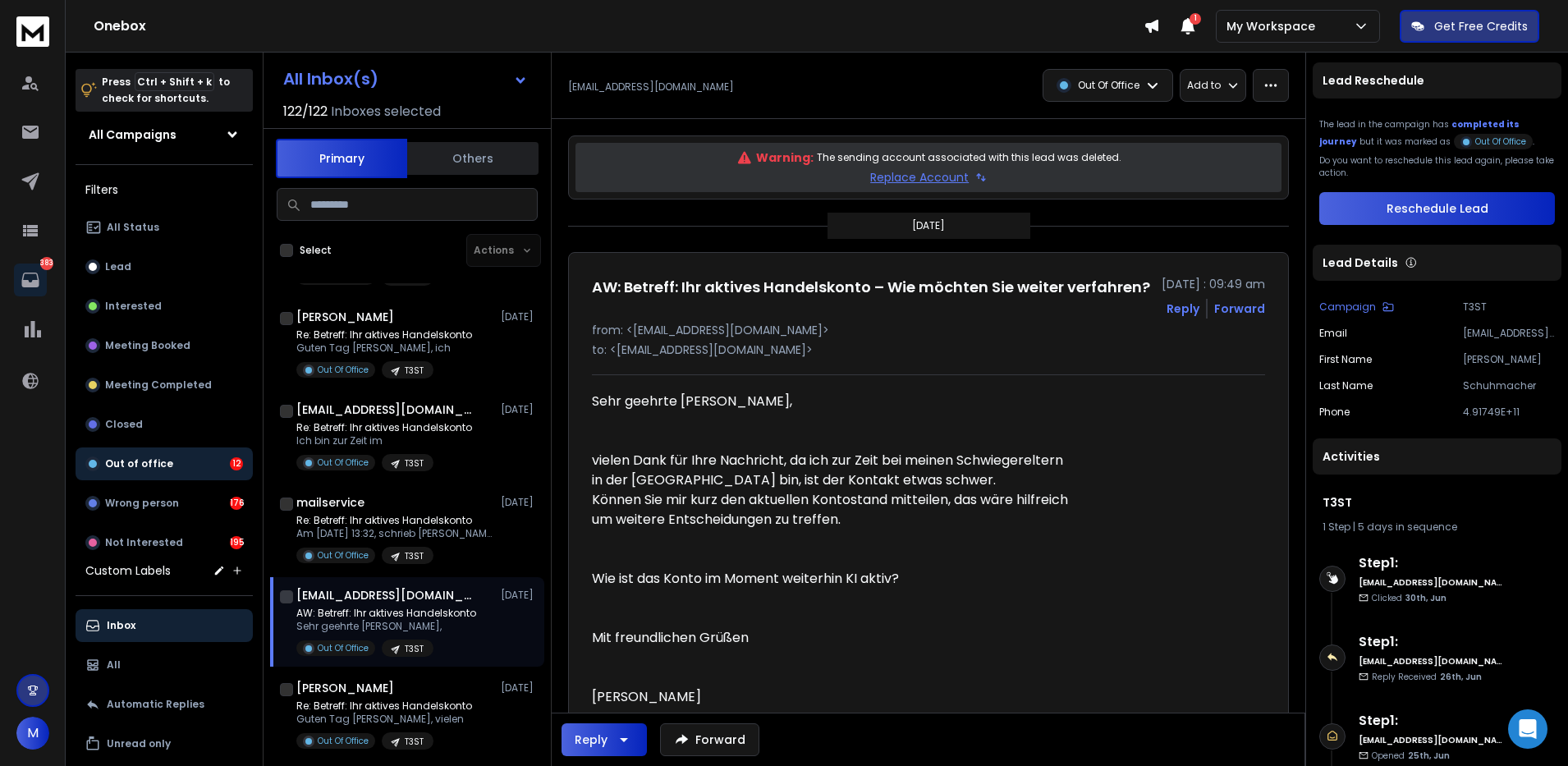
drag, startPoint x: 1306, startPoint y: 217, endPoint x: 1306, endPoint y: 282, distance: 65.0
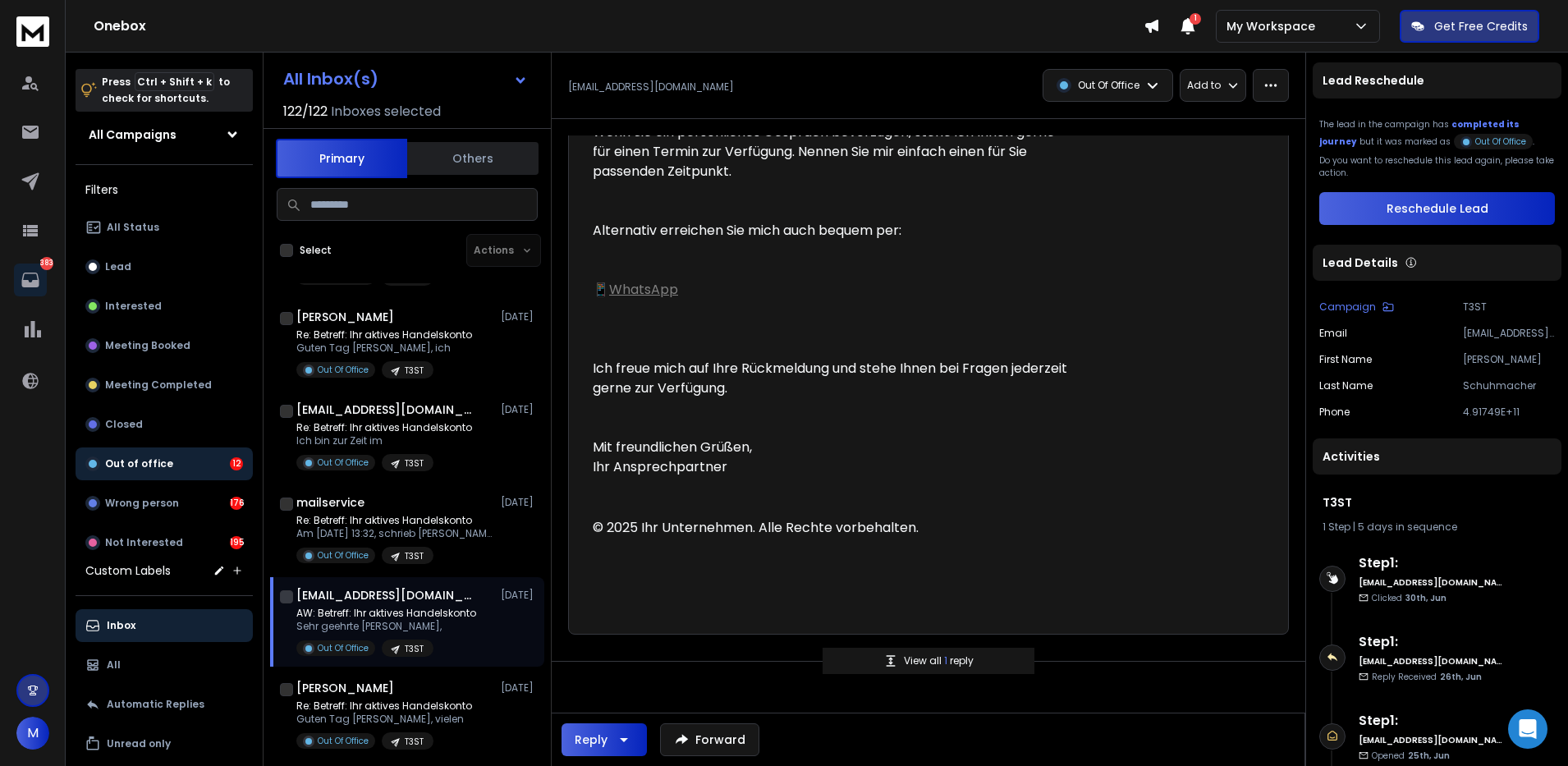
scroll to position [2602, 0]
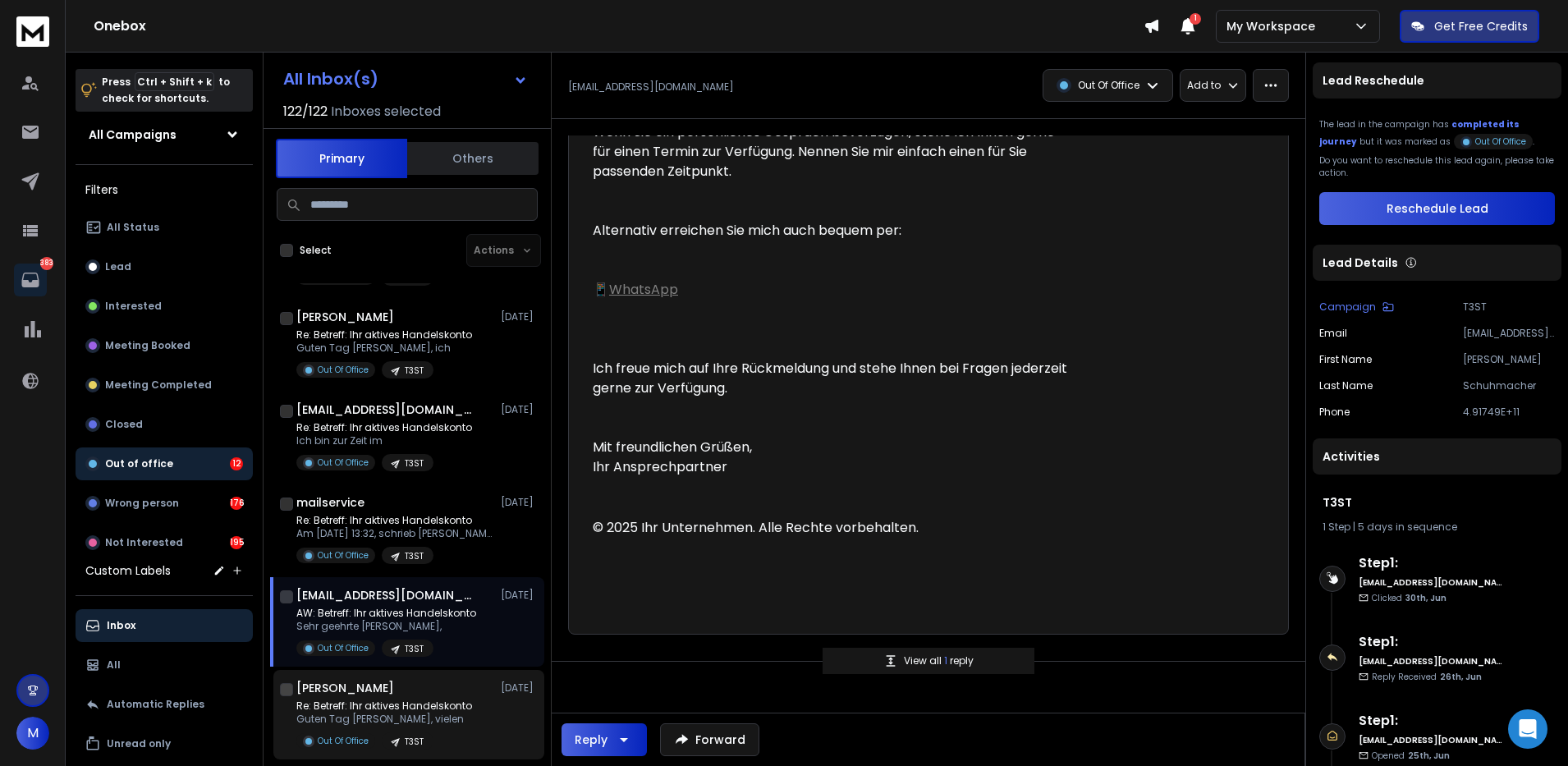
click at [437, 705] on p "Re: Betreff: Ihr aktives Handelskonto" at bounding box center [385, 705] width 176 height 13
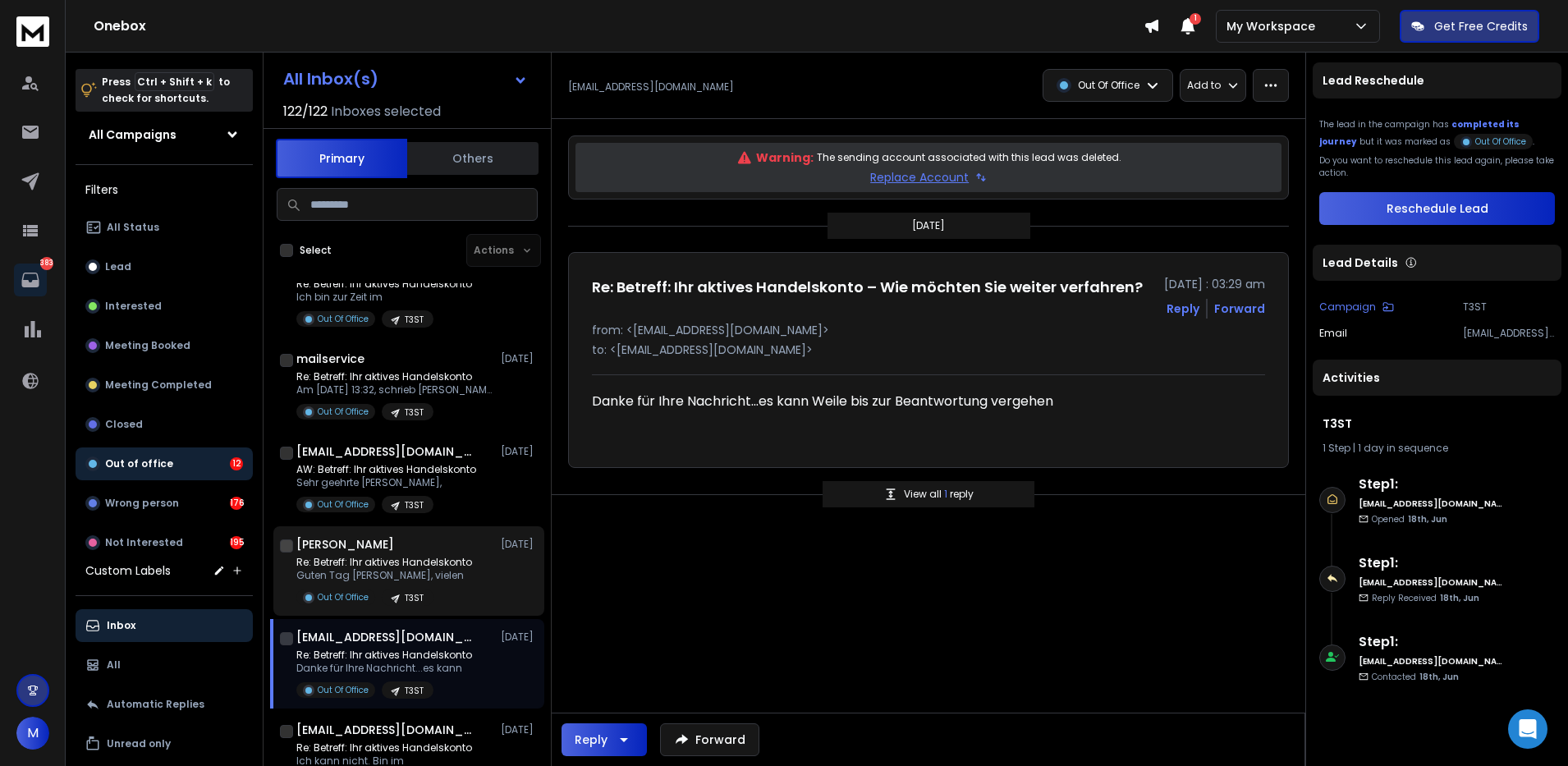
scroll to position [544, 0]
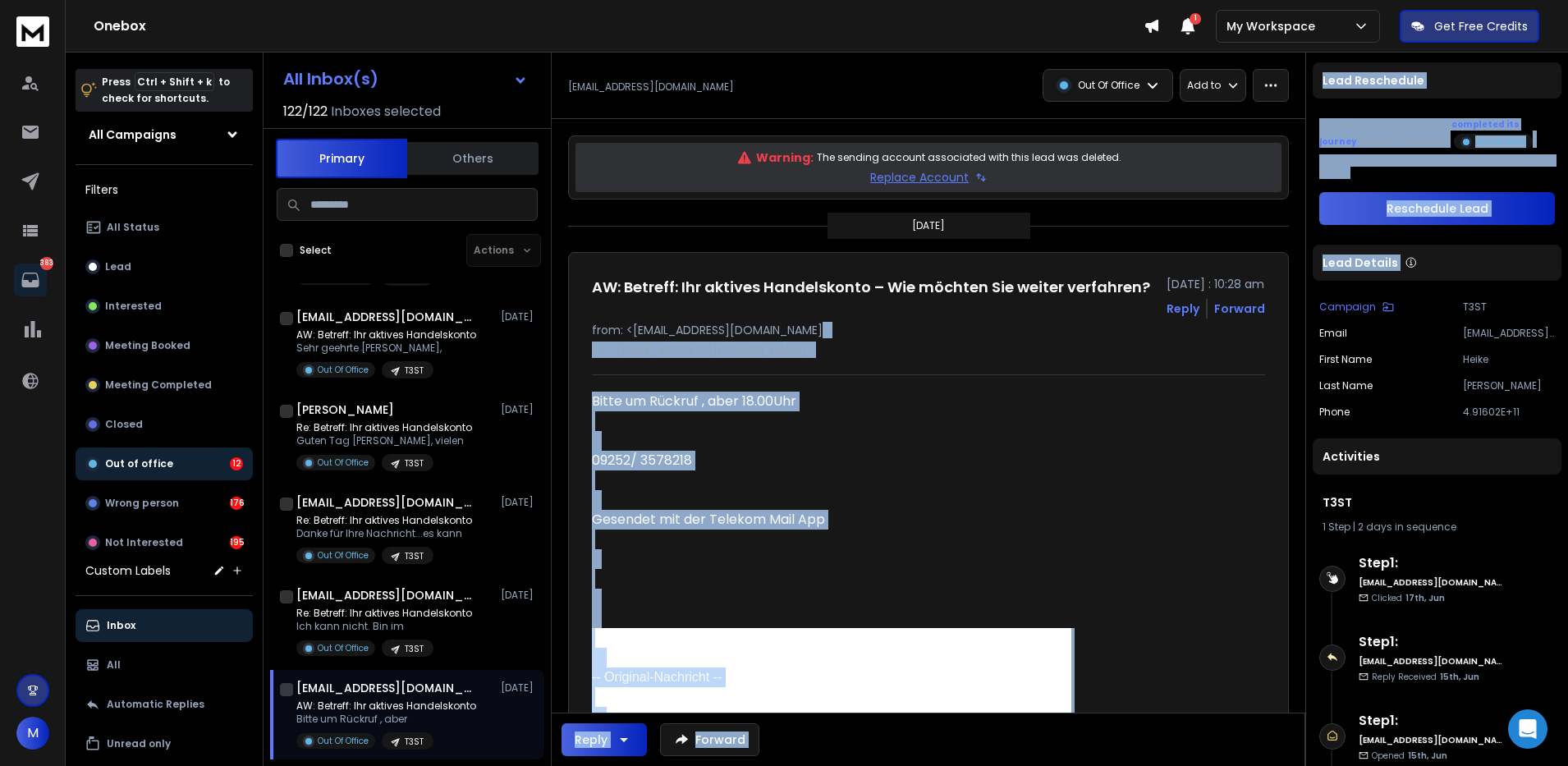
drag, startPoint x: 1317, startPoint y: 284, endPoint x: 1313, endPoint y: 342, distance: 58.1
click at [1313, 342] on div "All Inbox(s) 122 / 122 Inboxes selected Primary Others Select Actions Jörg Rich…" at bounding box center [915, 436] width 1305 height 766
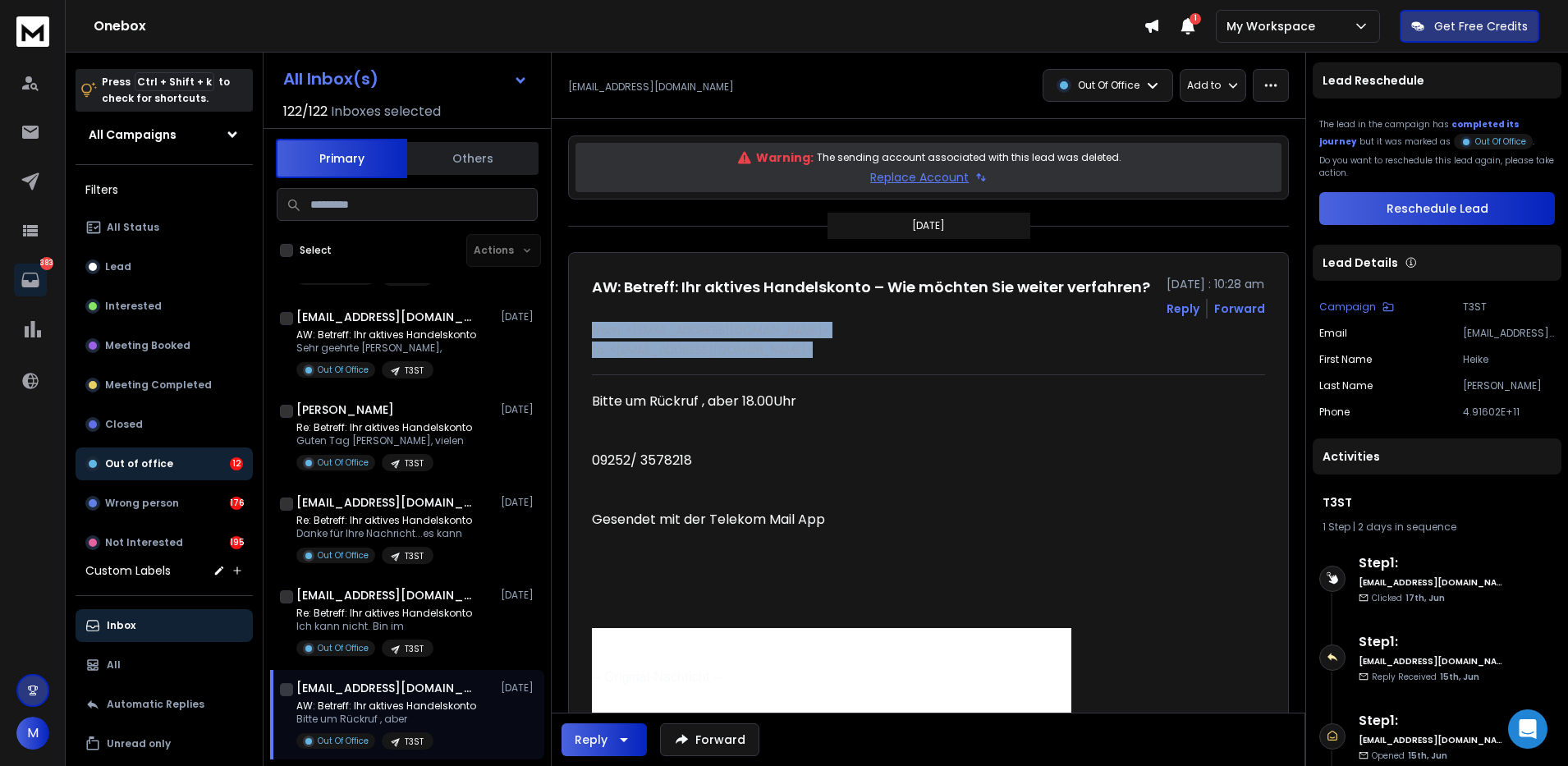
drag, startPoint x: 1313, startPoint y: 342, endPoint x: 1307, endPoint y: 397, distance: 55.3
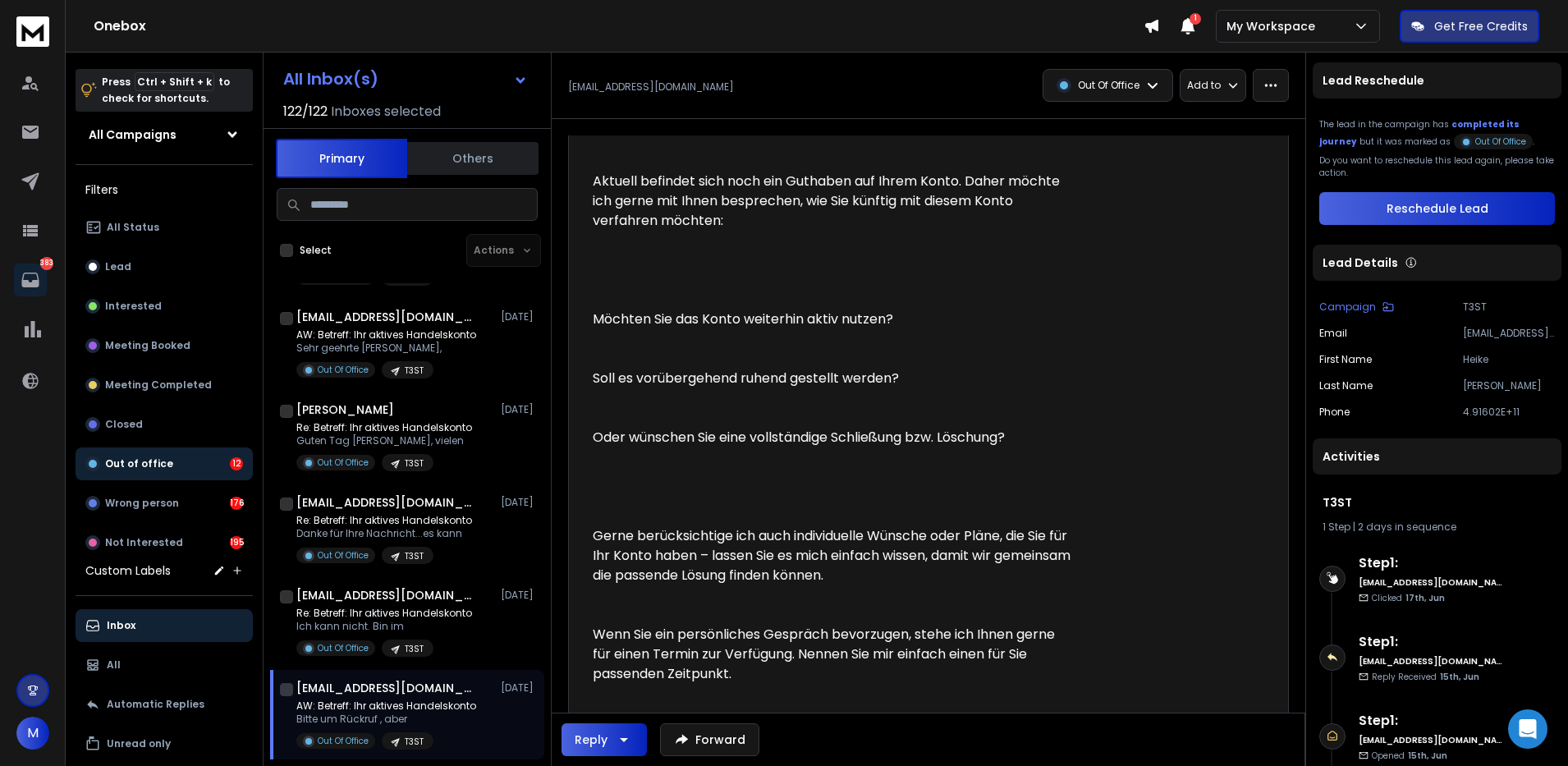
scroll to position [1177, 0]
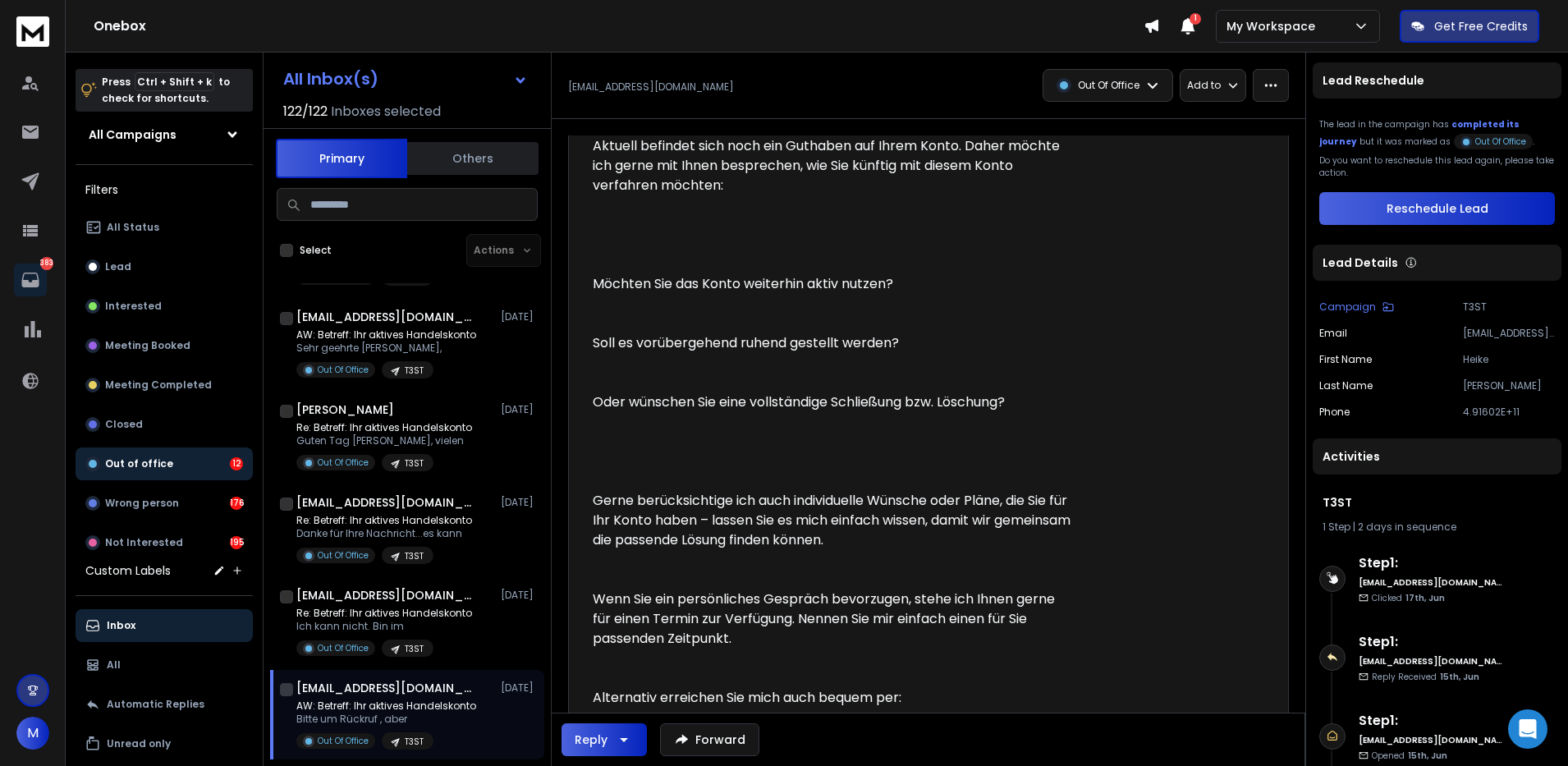
click at [454, 680] on h1 "heike.leopold71@t-online.de" at bounding box center [386, 688] width 180 height 17
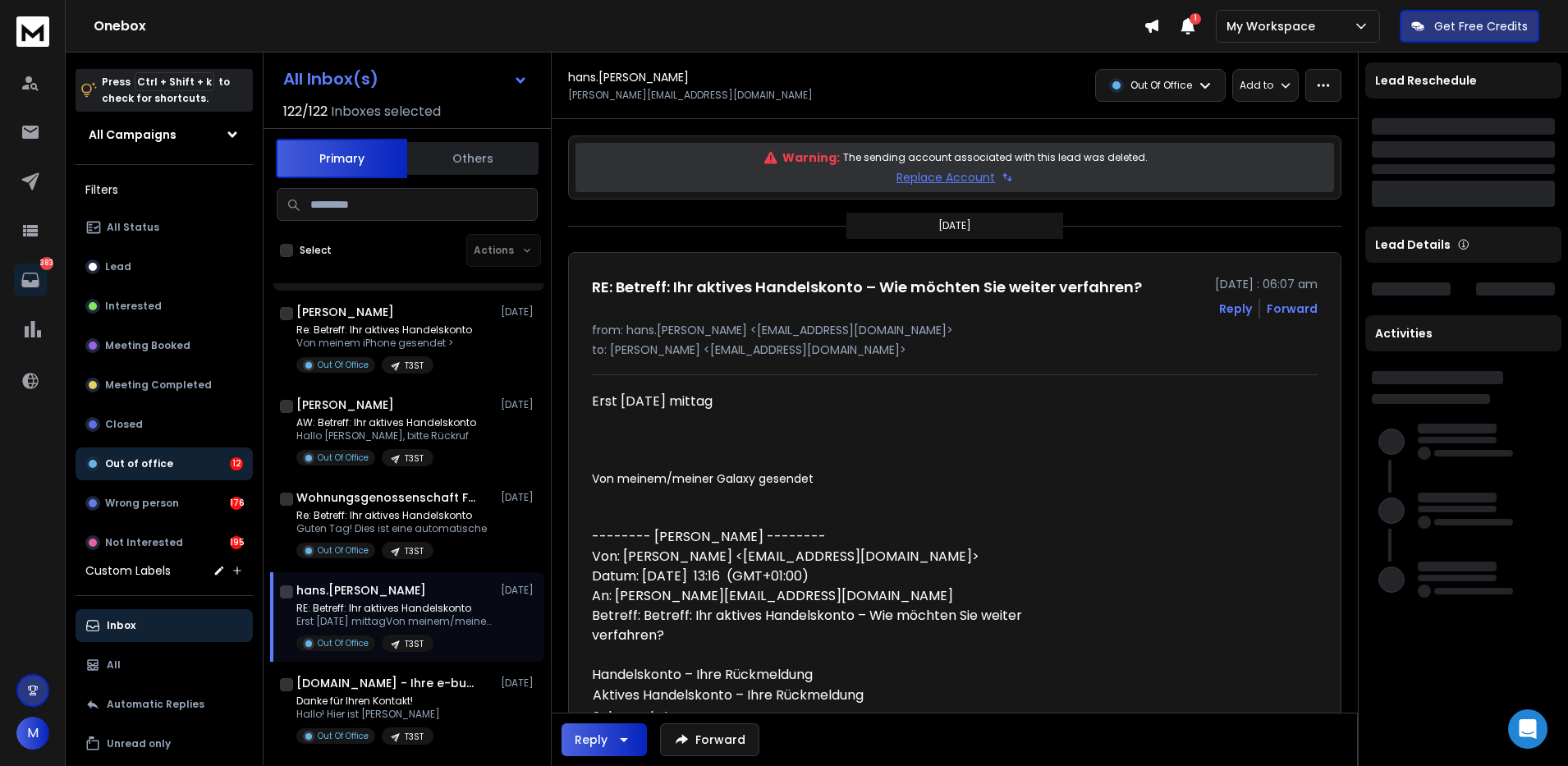
scroll to position [1101, 0]
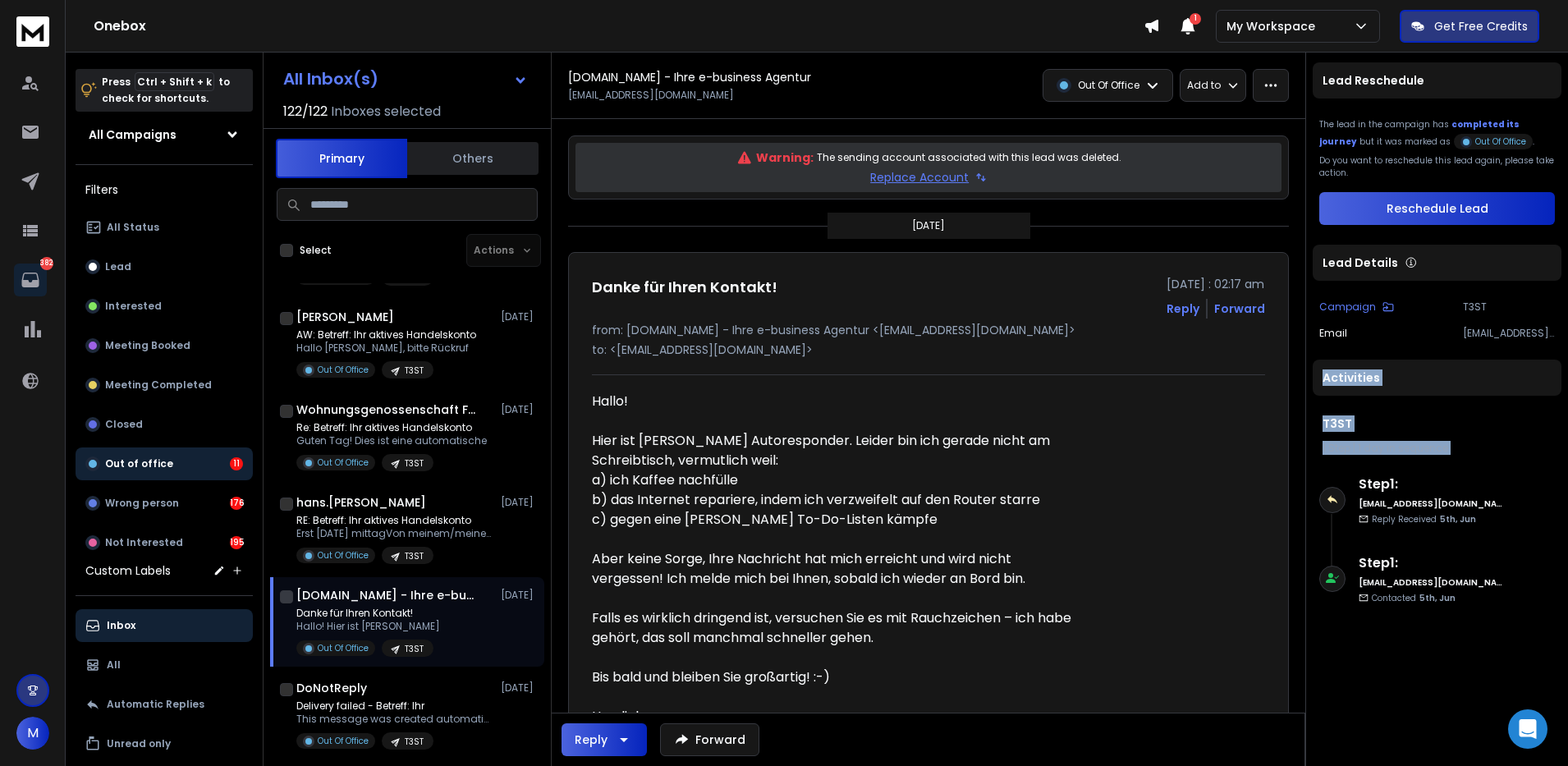
drag, startPoint x: 1317, startPoint y: 371, endPoint x: 1319, endPoint y: 517, distance: 146.0
click at [1319, 517] on div "Lead Reschedule The lead in the campaign has completed its journey but it was m…" at bounding box center [1436, 436] width 262 height 766
click at [1305, 515] on div "75 days ago Danke für Ihren Kontakt! 5 June 2025 : 02:17 am Reply Forward from:…" at bounding box center [929, 547] width 754 height 669
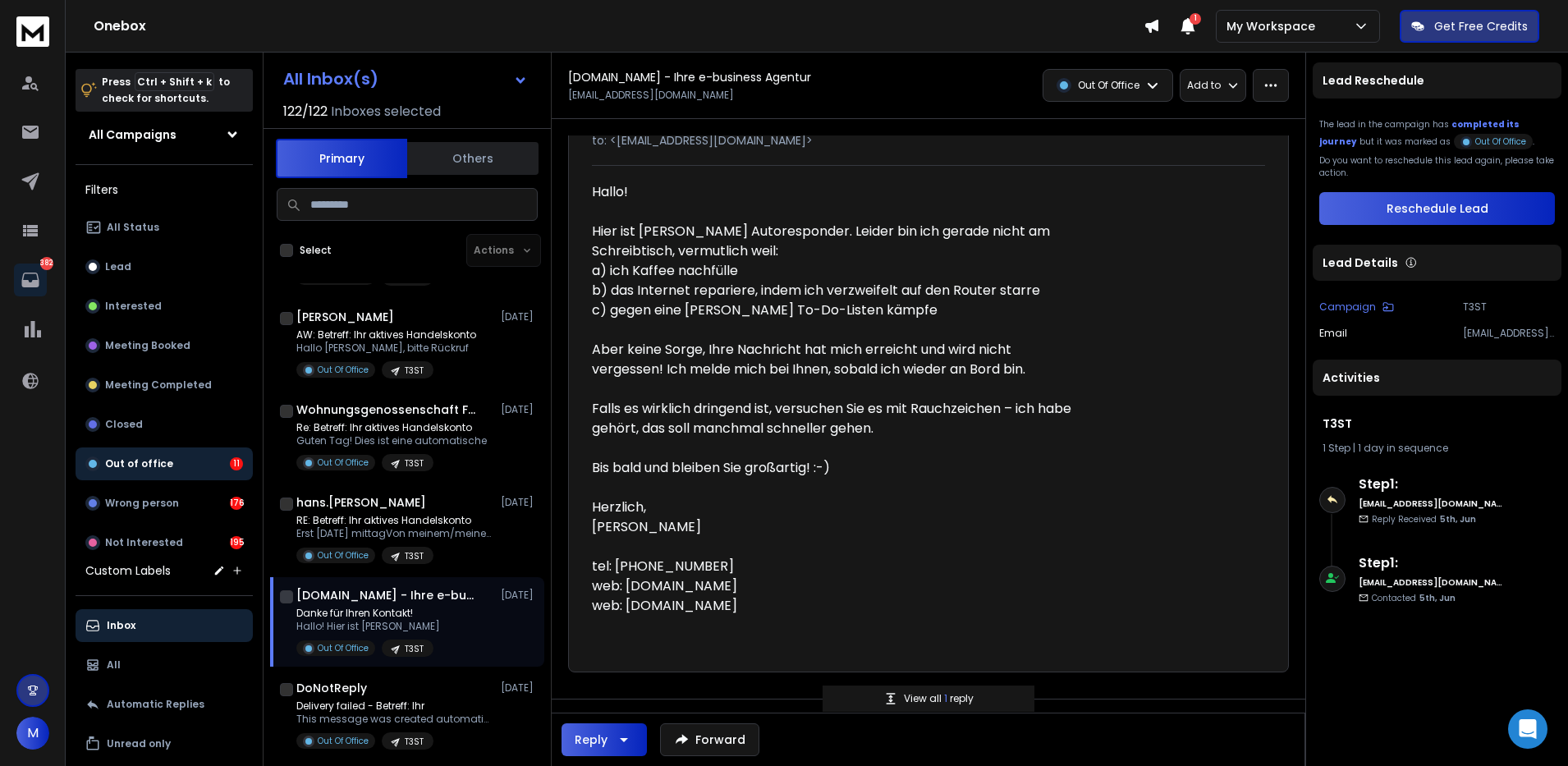
scroll to position [213, 0]
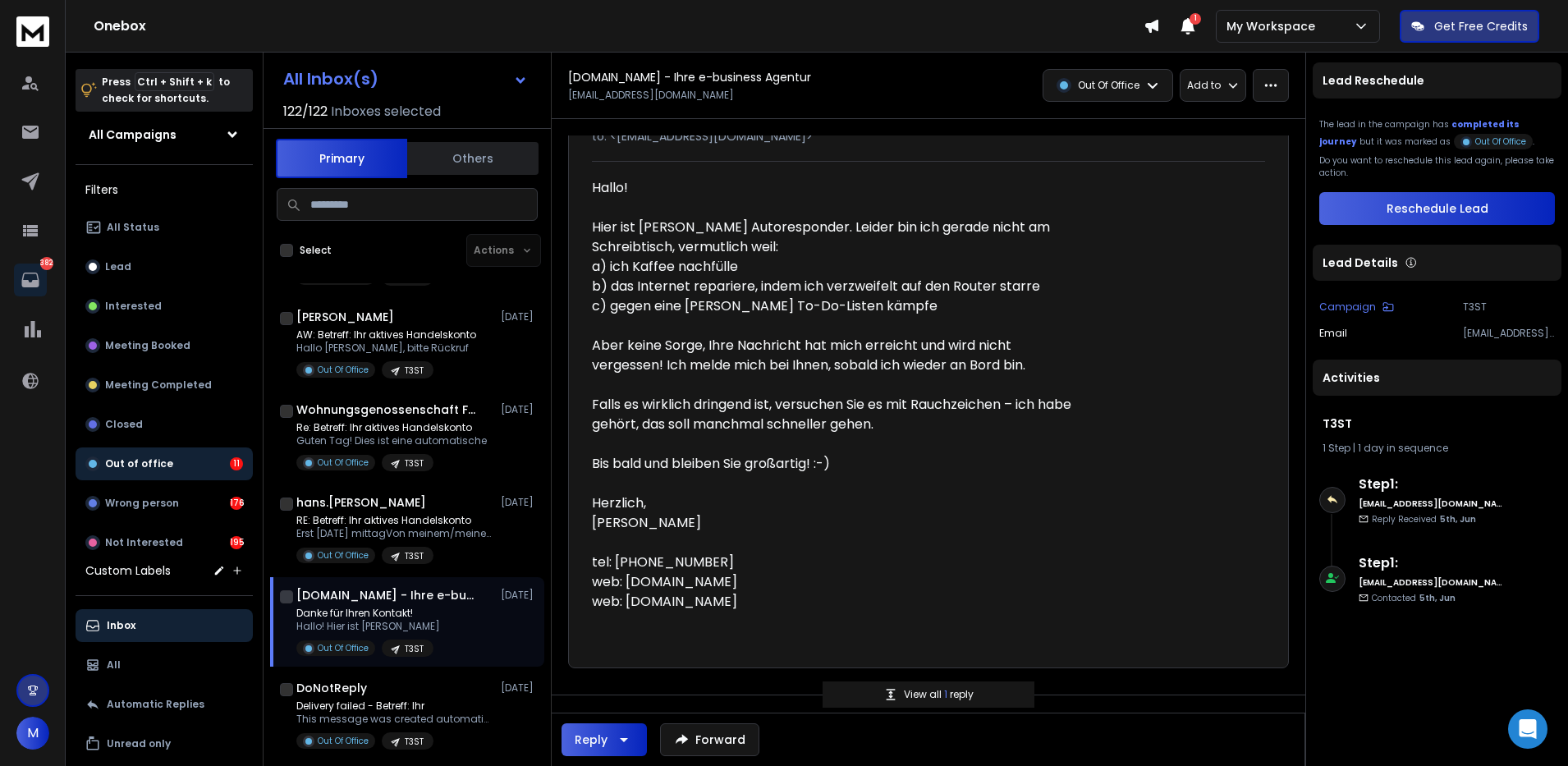
click at [640, 564] on div "Hallo! Hier ist Thomas Winterbachers Autoresponder. Leider bin ich gerade nicht…" at bounding box center [837, 411] width 492 height 467
copy div "436509577749"
drag, startPoint x: 1492, startPoint y: 554, endPoint x: 638, endPoint y: 590, distance: 854.8
click at [638, 590] on div "Hallo! Hier ist Thomas Winterbachers Autoresponder. Leider bin ich gerade nicht…" at bounding box center [837, 411] width 492 height 467
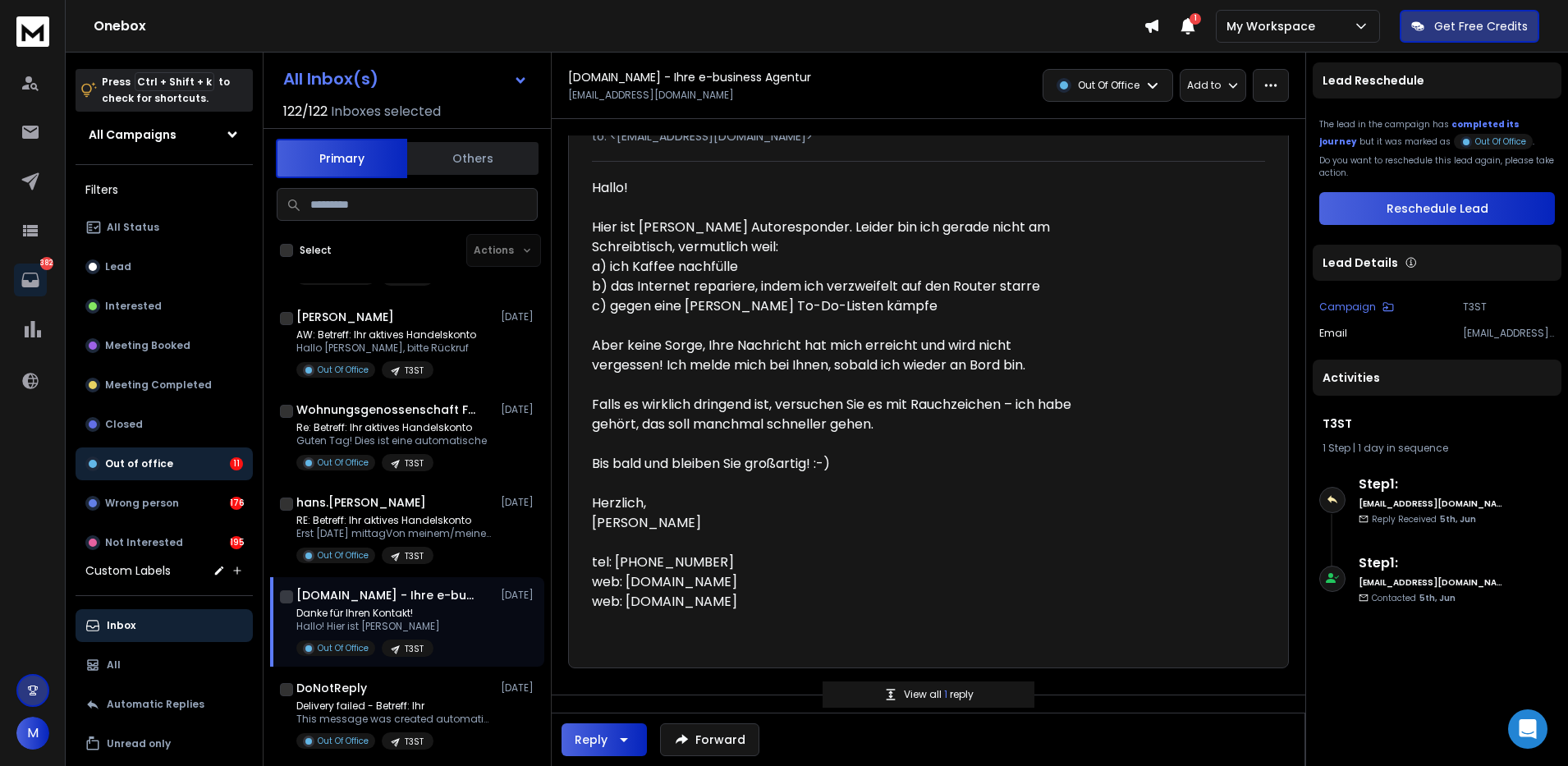
click at [712, 517] on div "Hallo! Hier ist Thomas Winterbachers Autoresponder. Leider bin ich gerade nicht…" at bounding box center [837, 411] width 492 height 467
copy div "Winterbacher"
click at [526, 636] on div "Danke für Ihren Kontakt! Hallo! Hier ist Thomas Winterbachers Out Of Office T3ST" at bounding box center [417, 631] width 241 height 50
drag, startPoint x: 755, startPoint y: 623, endPoint x: 731, endPoint y: 534, distance: 92.2
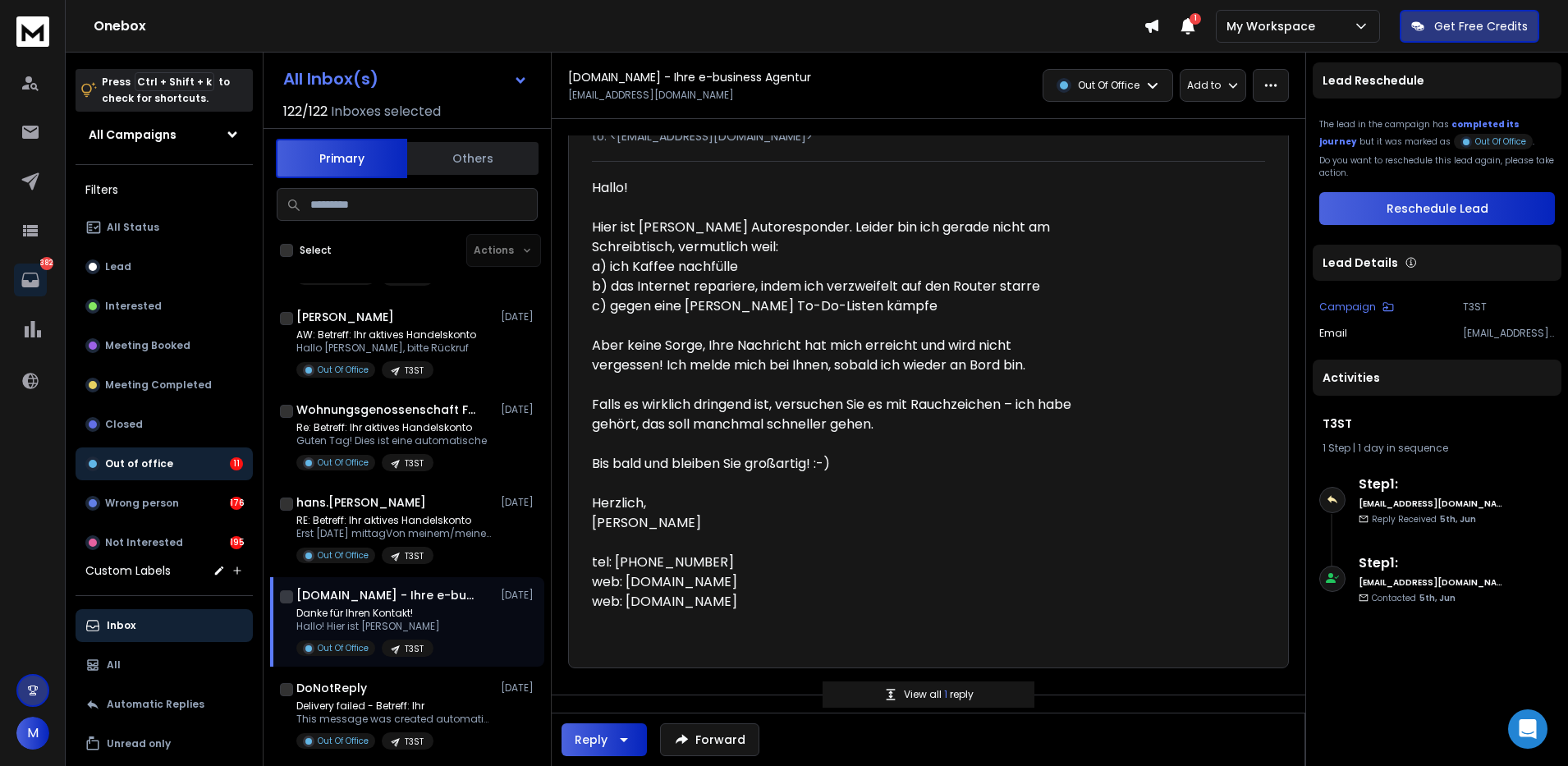
click at [731, 534] on div "Hallo! Hier ist Thomas Winterbachers Autoresponder. Leider bin ich gerade nicht…" at bounding box center [837, 411] width 492 height 467
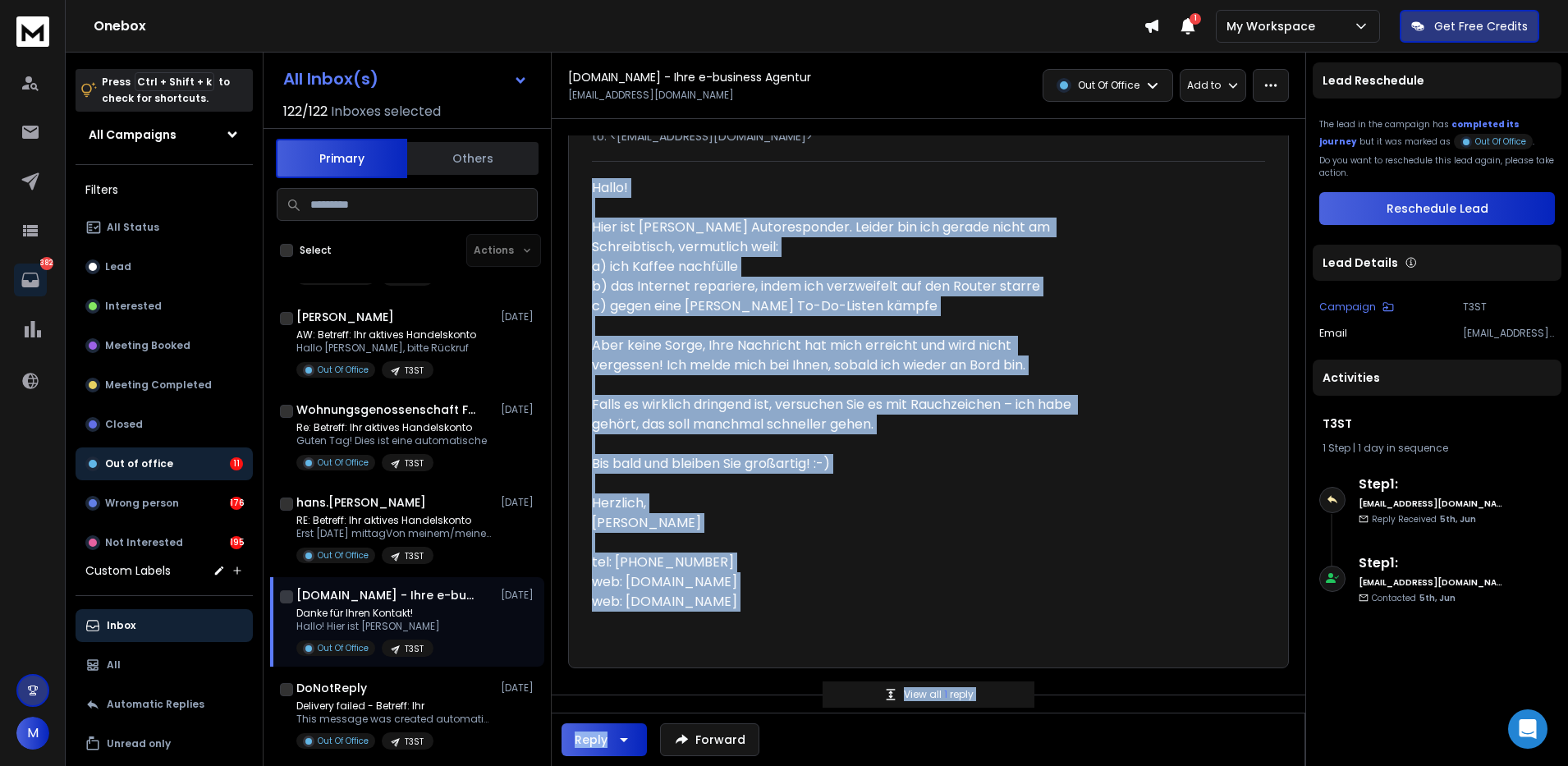
drag, startPoint x: 586, startPoint y: 171, endPoint x: 818, endPoint y: 712, distance: 588.6
click at [818, 712] on div "beachtlich.at - Ihre e-business Agentur beachtlich.at - Ihre e-business Agentur…" at bounding box center [929, 436] width 754 height 766
drag, startPoint x: 818, startPoint y: 712, endPoint x: 762, endPoint y: 636, distance: 94.4
click at [762, 636] on div "Hallo! Hier ist Thomas Winterbachers Autoresponder. Leider bin ich gerade nicht…" at bounding box center [837, 411] width 492 height 467
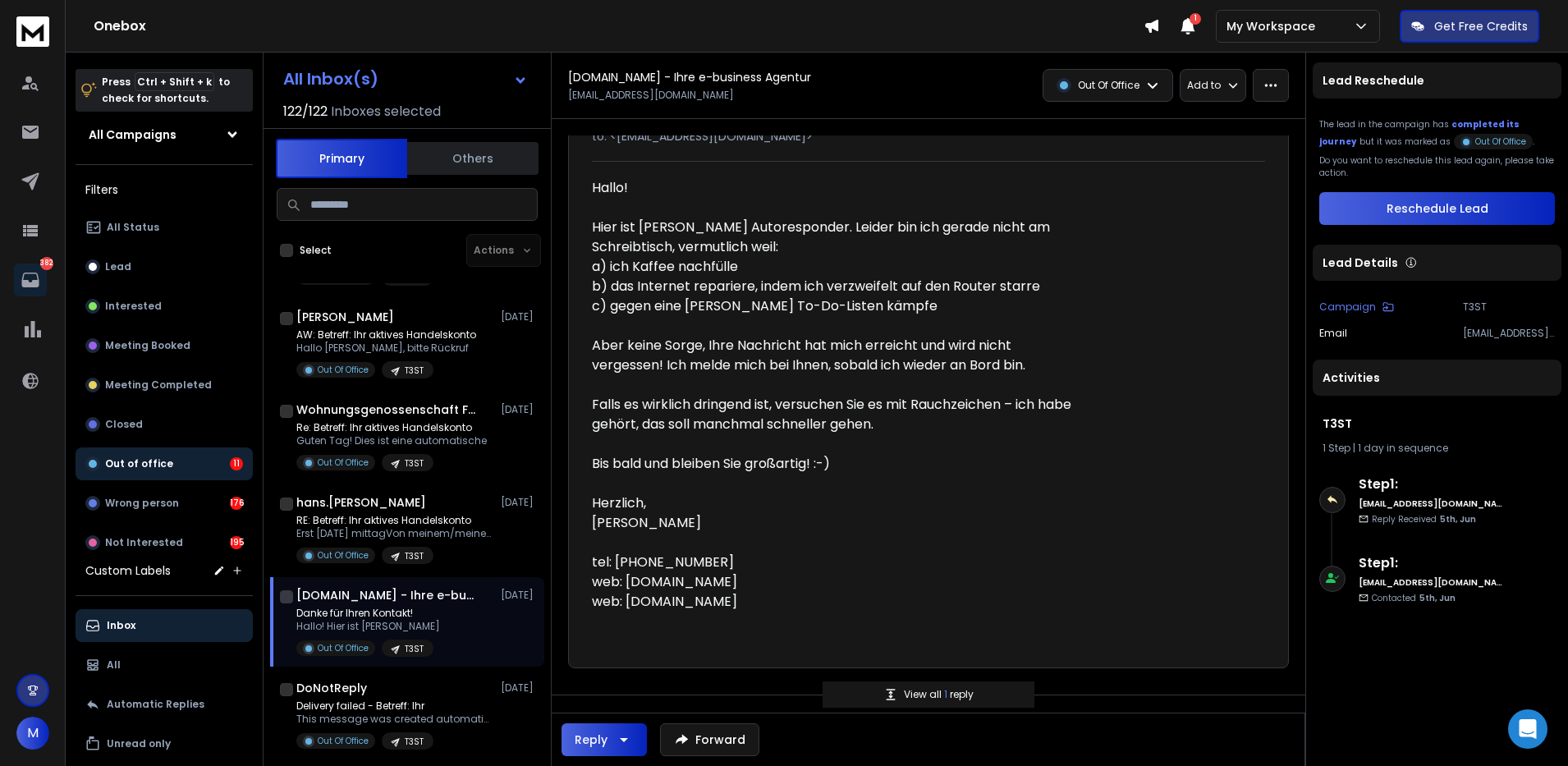
drag, startPoint x: 747, startPoint y: 608, endPoint x: 576, endPoint y: 190, distance: 451.6
click at [576, 190] on div "Danke für Ihren Kontakt! 5 June 2025 : 02:17 am Reply Forward from: beachtlich.…" at bounding box center [928, 353] width 721 height 630
copy div "Hallo! Hier ist Thomas Winterbachers Autoresponder. Leider bin ich gerade nicht…"
click at [490, 612] on div "Danke für Ihren Kontakt! Hallo! Hier ist Thomas Winterbachers Out Of Office T3ST" at bounding box center [417, 631] width 241 height 50
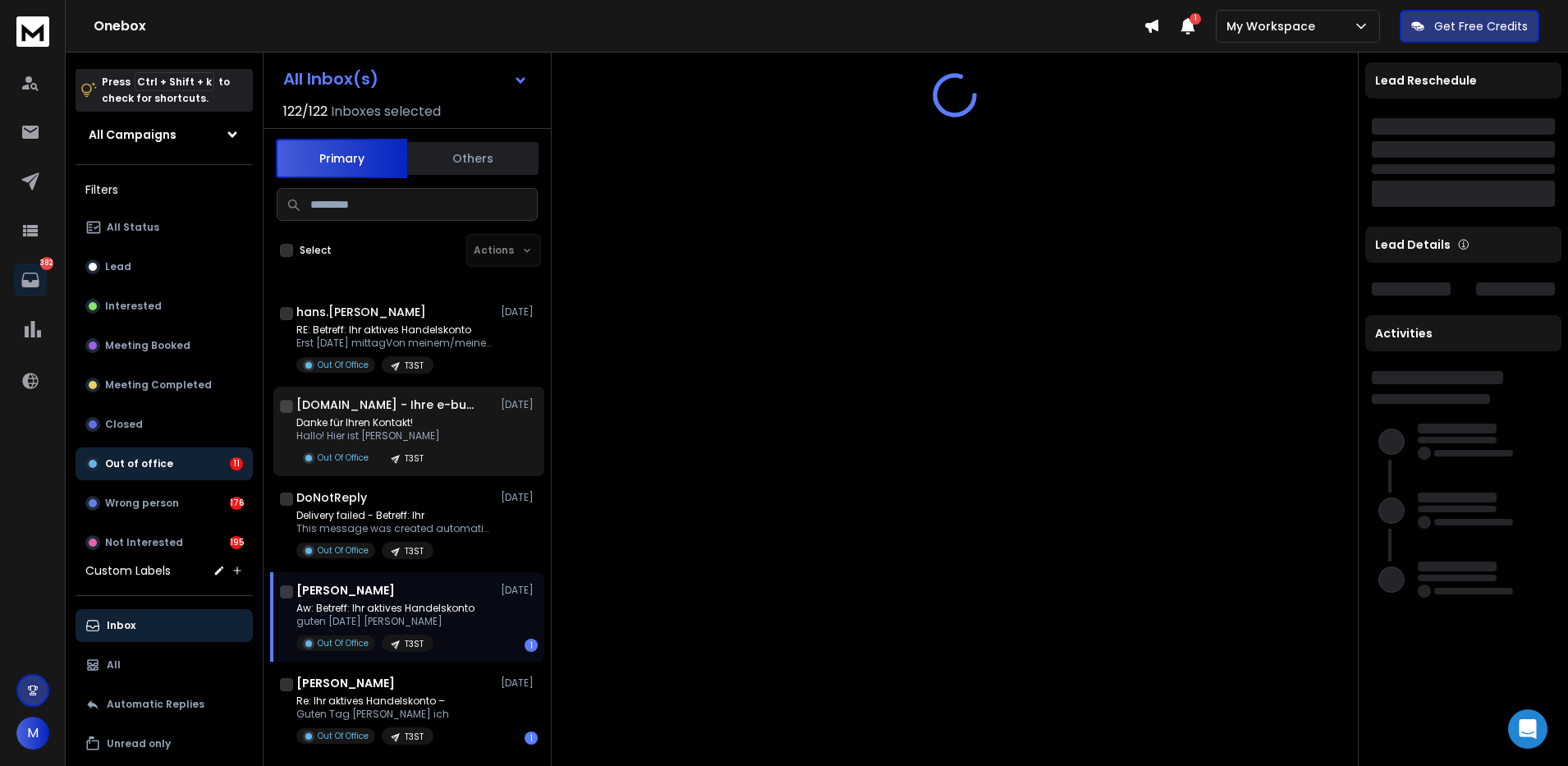
scroll to position [1379, 0]
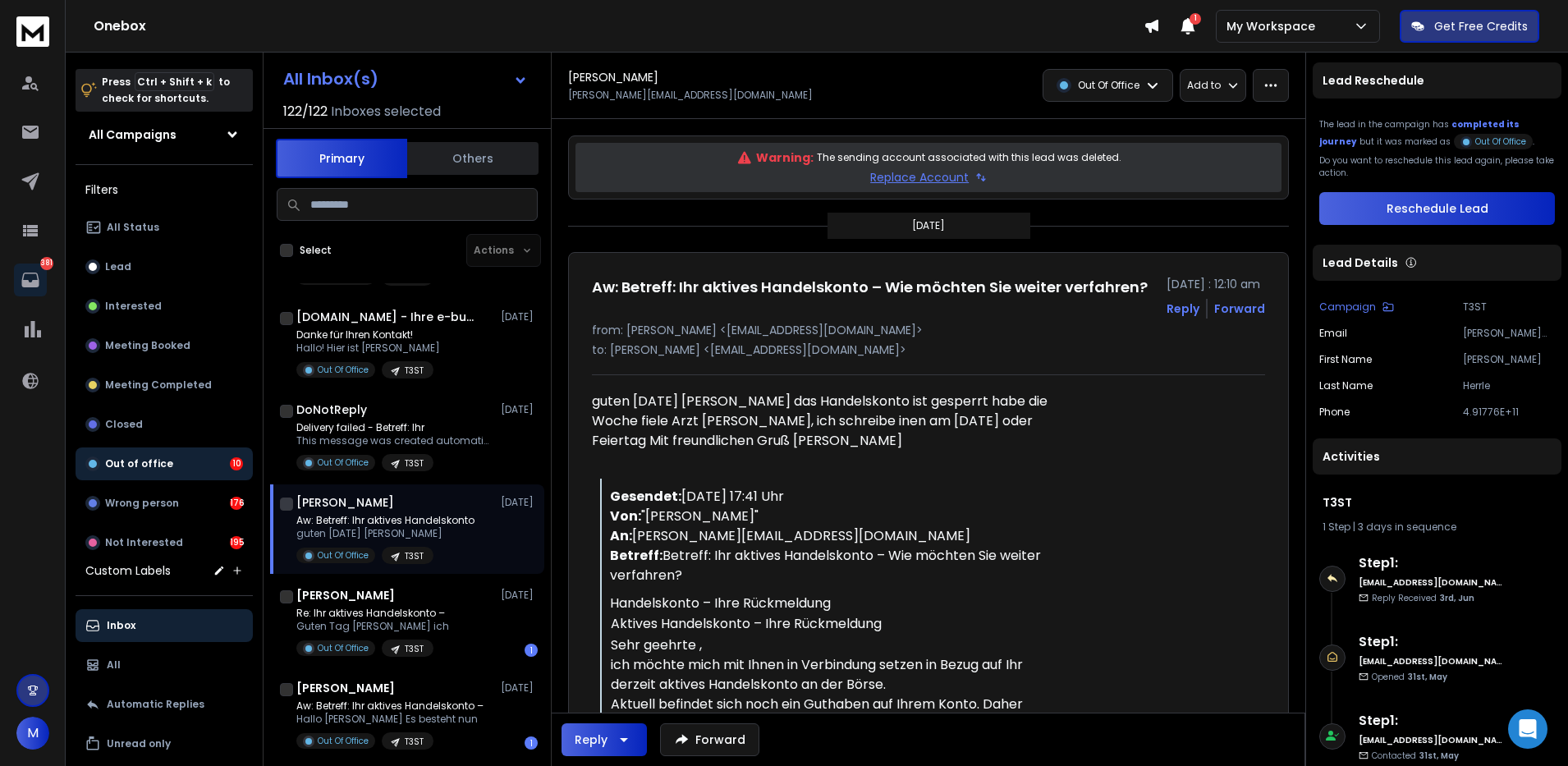
drag, startPoint x: 1307, startPoint y: 231, endPoint x: 1313, endPoint y: 273, distance: 42.4
click at [1305, 273] on div "Warning: The sending account associated with this lead was deleted. Replace Acc…" at bounding box center [929, 477] width 754 height 683
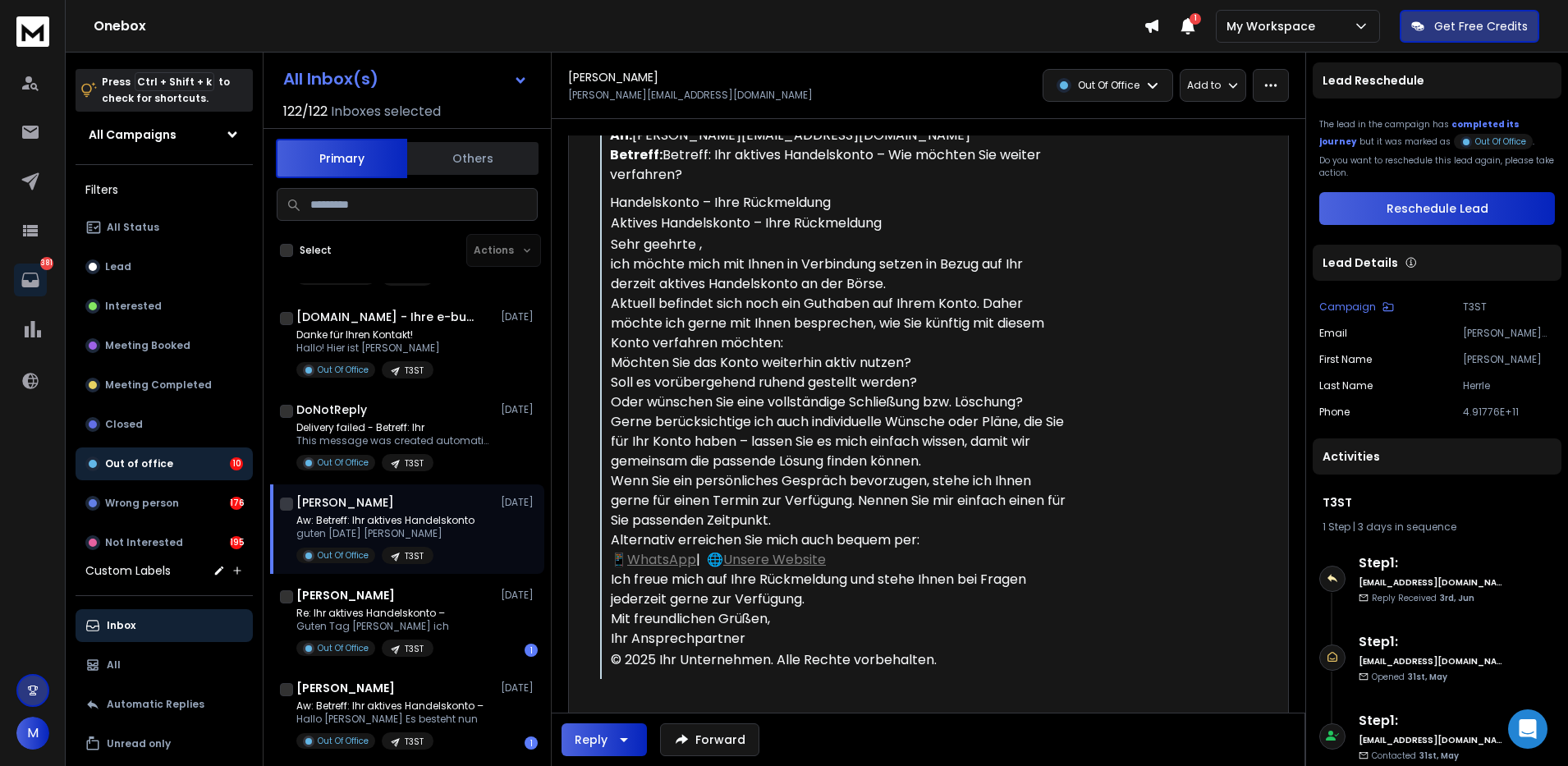
scroll to position [452, 0]
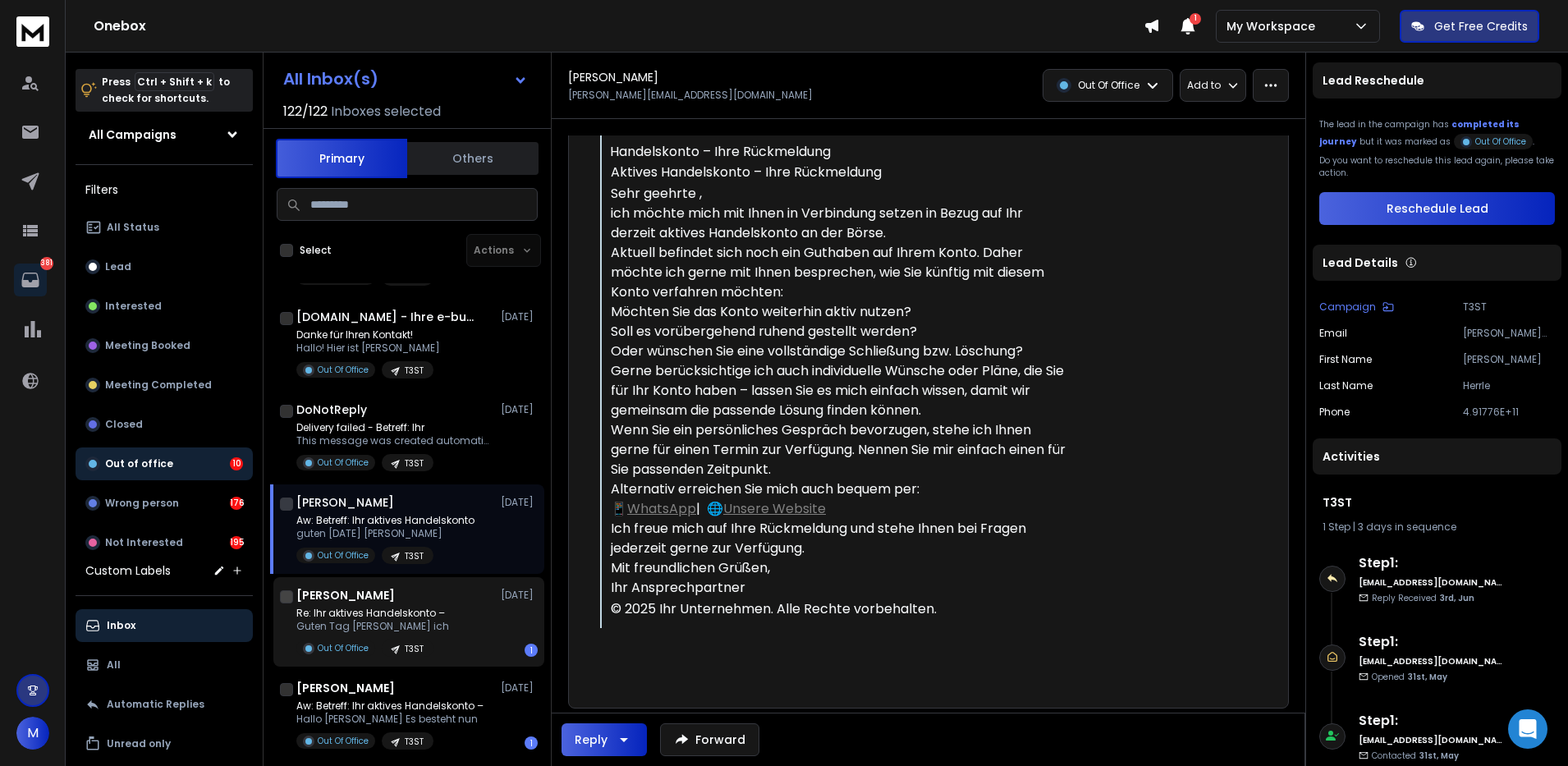
click at [486, 637] on div "Re: Ihr aktives Handelskonto – Guten Tag Herr Fischer ich Out Of Office T3ST 1" at bounding box center [417, 631] width 241 height 50
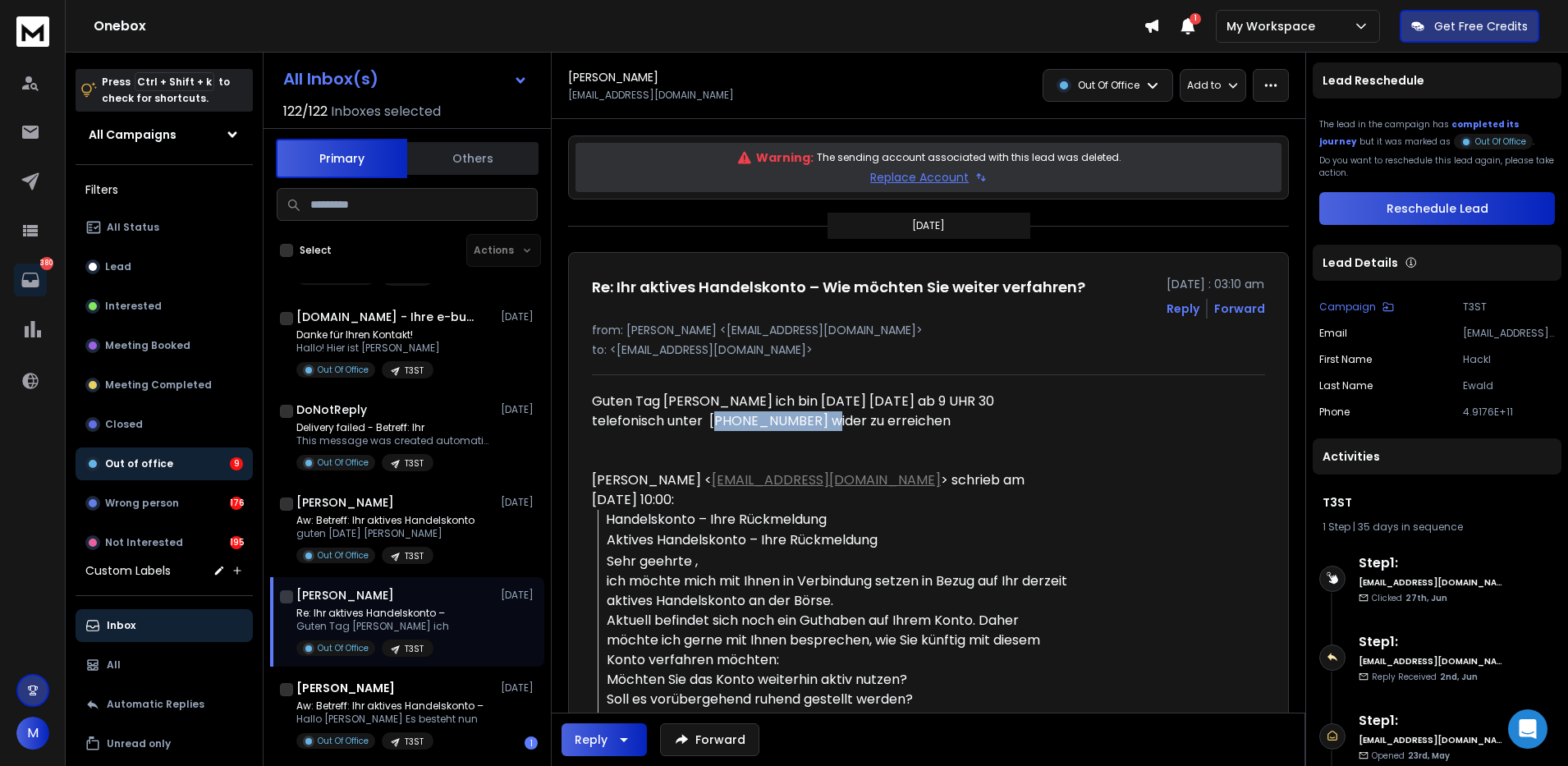
drag, startPoint x: 631, startPoint y: 425, endPoint x: 739, endPoint y: 425, distance: 108.0
click at [739, 425] on p "Guten Tag Herr Fischer ich bin morgen Dienstag ab 9 UHR 30 telefonisch unter +4…" at bounding box center [831, 411] width 479 height 40
copy p "+491759739960"
click at [1501, 415] on p "4.9176E+11" at bounding box center [1508, 412] width 92 height 13
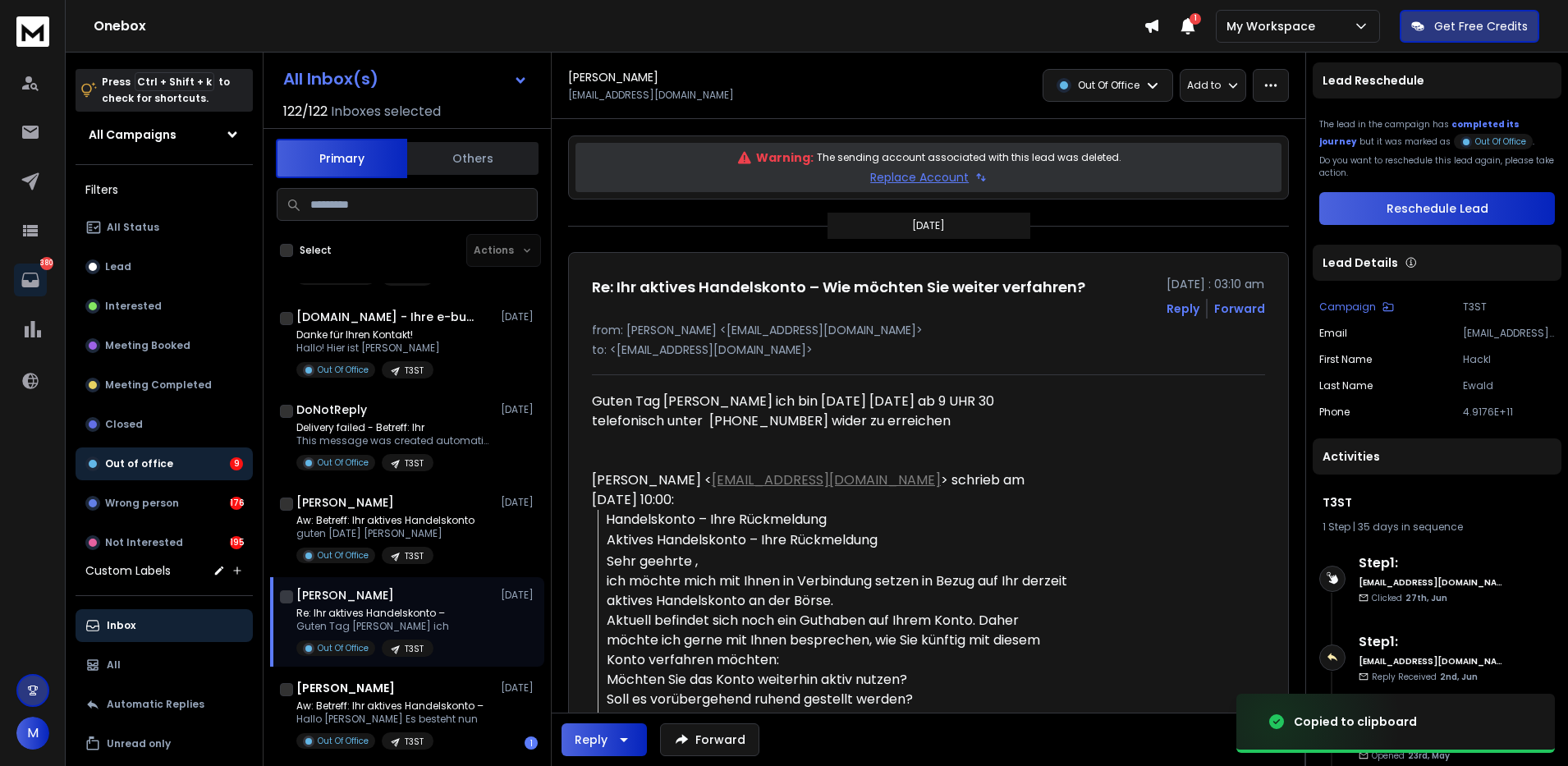
click at [1473, 387] on p "Ewald" at bounding box center [1508, 386] width 92 height 13
click at [330, 612] on p "Re: Ihr aktives Handelskonto –" at bounding box center [372, 613] width 152 height 13
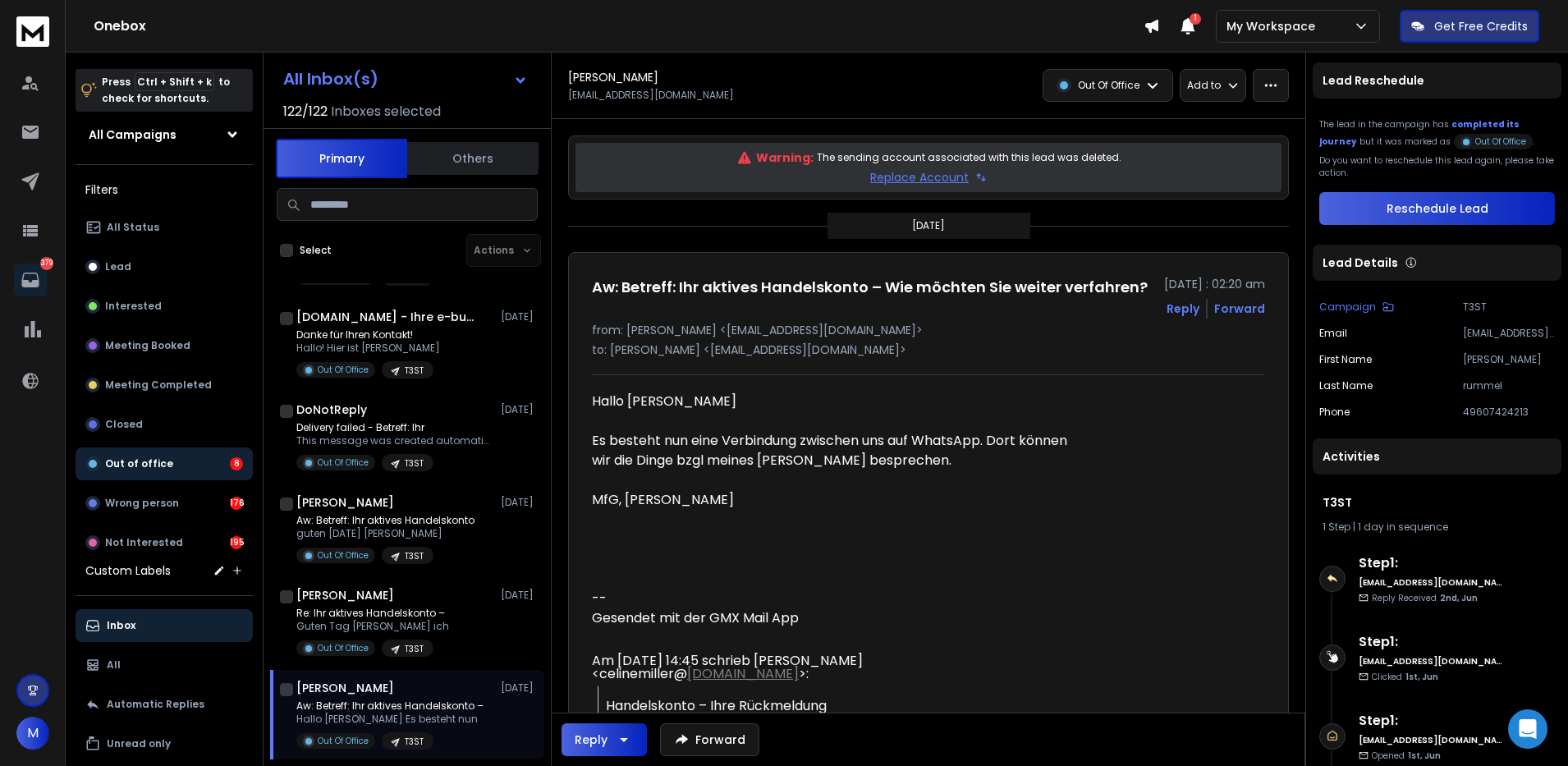
click at [654, 460] on div "Hallo Frau Miller Es besteht nun eine Verbindung zwischen uns auf WhatsApp. Dor…" at bounding box center [837, 739] width 492 height 694
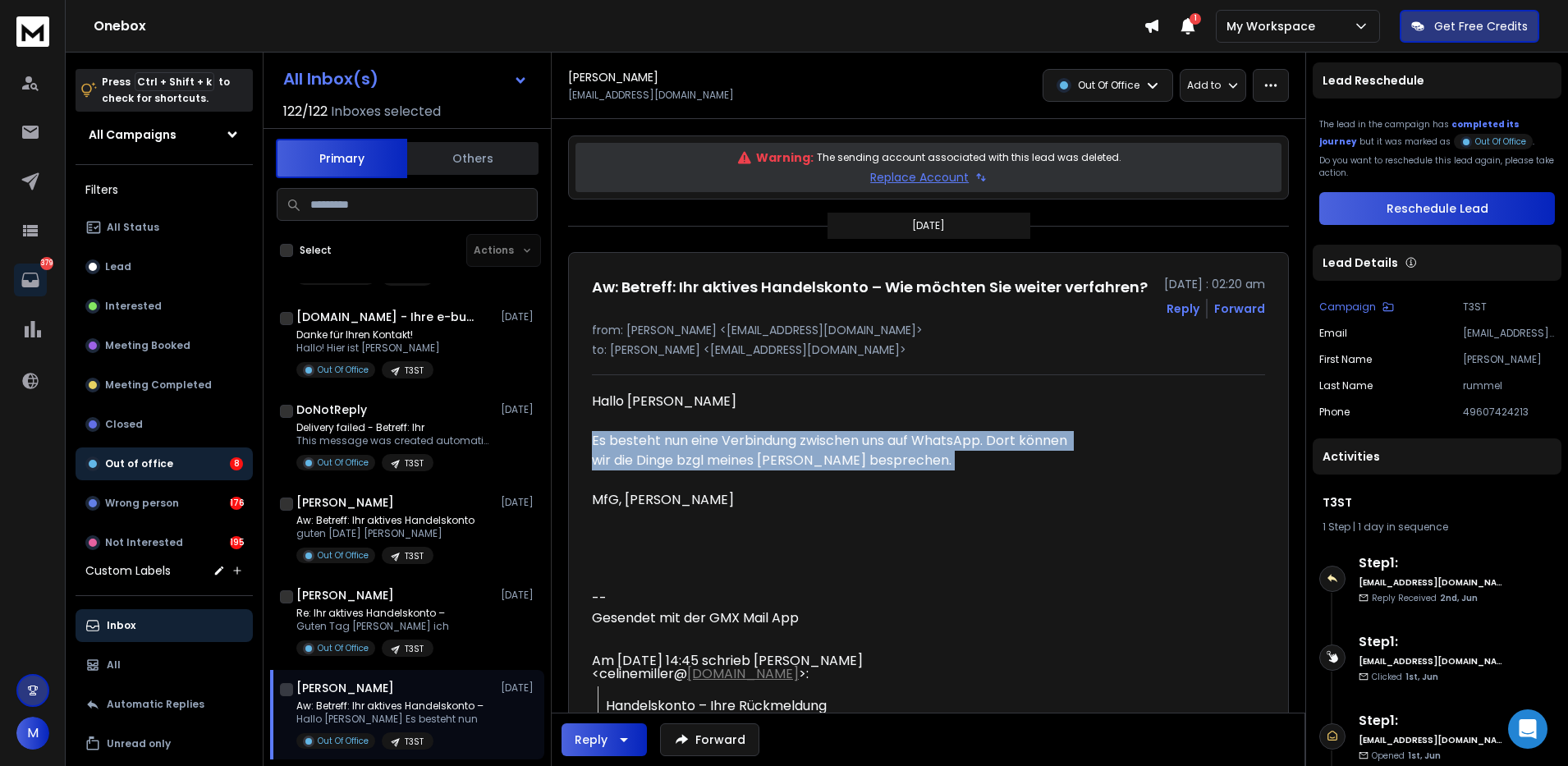
click at [654, 460] on div "Hallo Frau Miller Es besteht nun eine Verbindung zwischen uns auf WhatsApp. Dor…" at bounding box center [837, 739] width 492 height 694
drag, startPoint x: 654, startPoint y: 460, endPoint x: 824, endPoint y: 451, distance: 170.2
click at [824, 451] on div "Hallo Frau Miller Es besteht nun eine Verbindung zwischen uns auf WhatsApp. Dor…" at bounding box center [837, 739] width 492 height 694
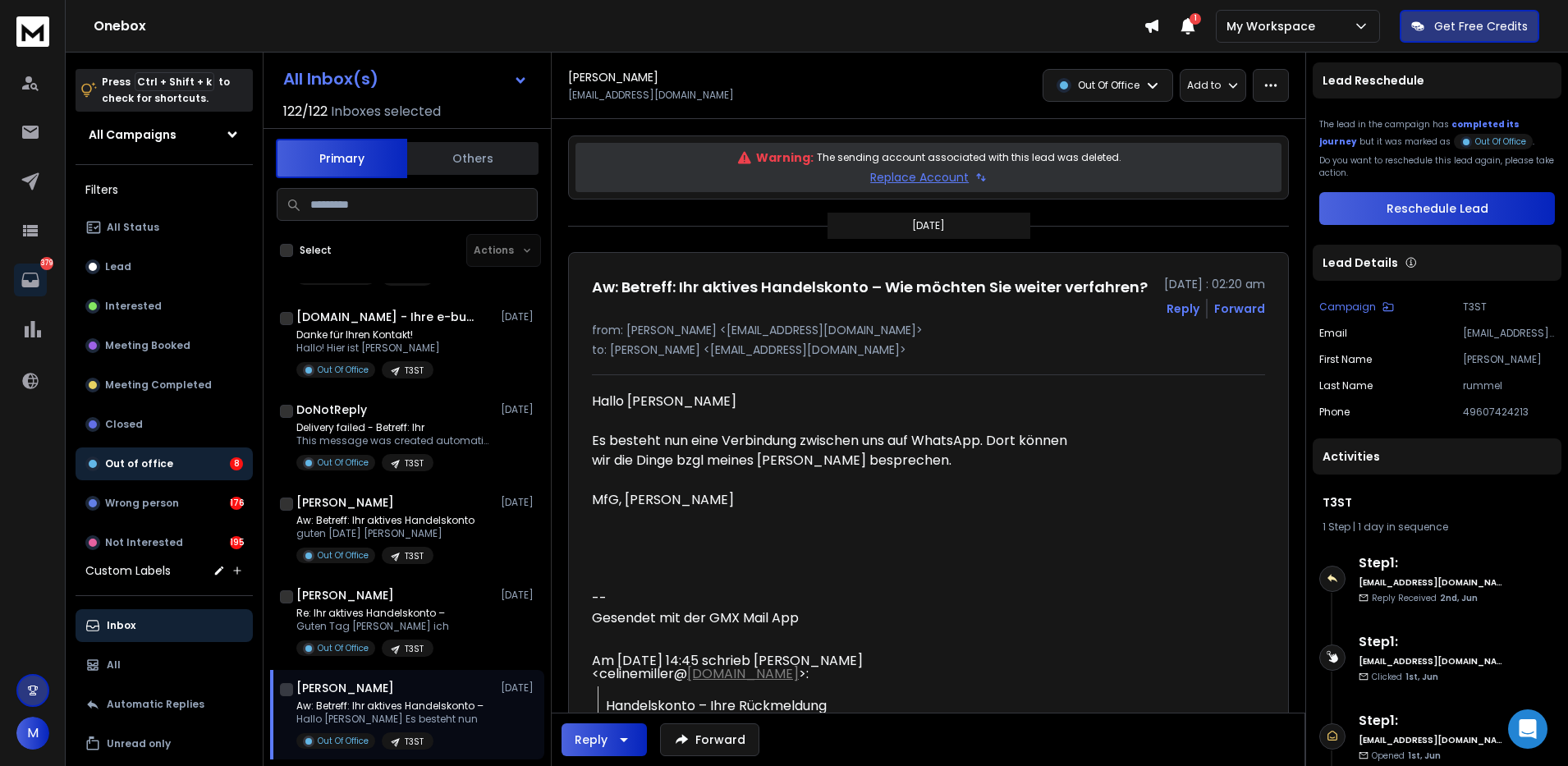
click at [409, 733] on div "T3ST" at bounding box center [408, 741] width 52 height 18
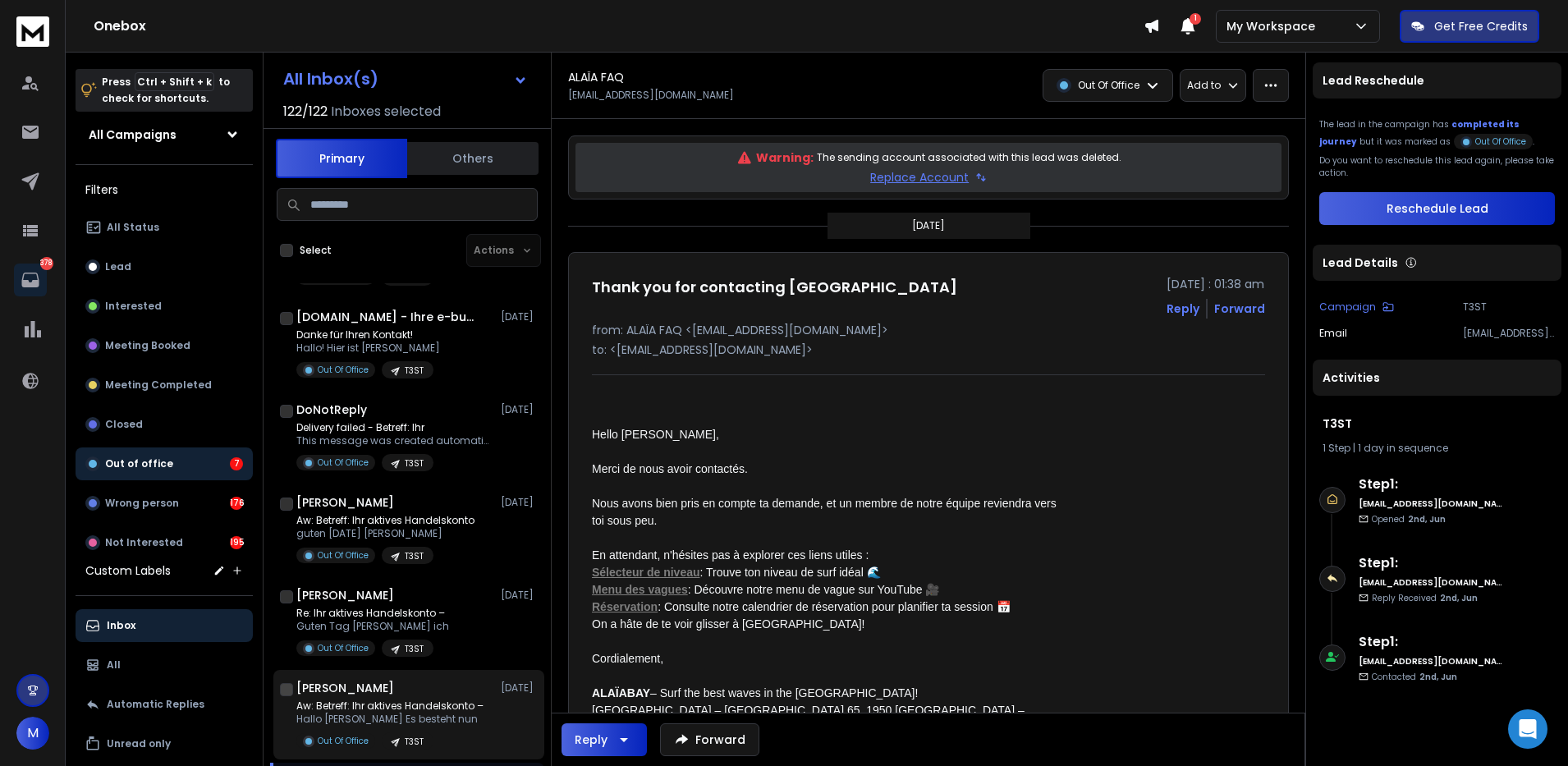
scroll to position [1657, 0]
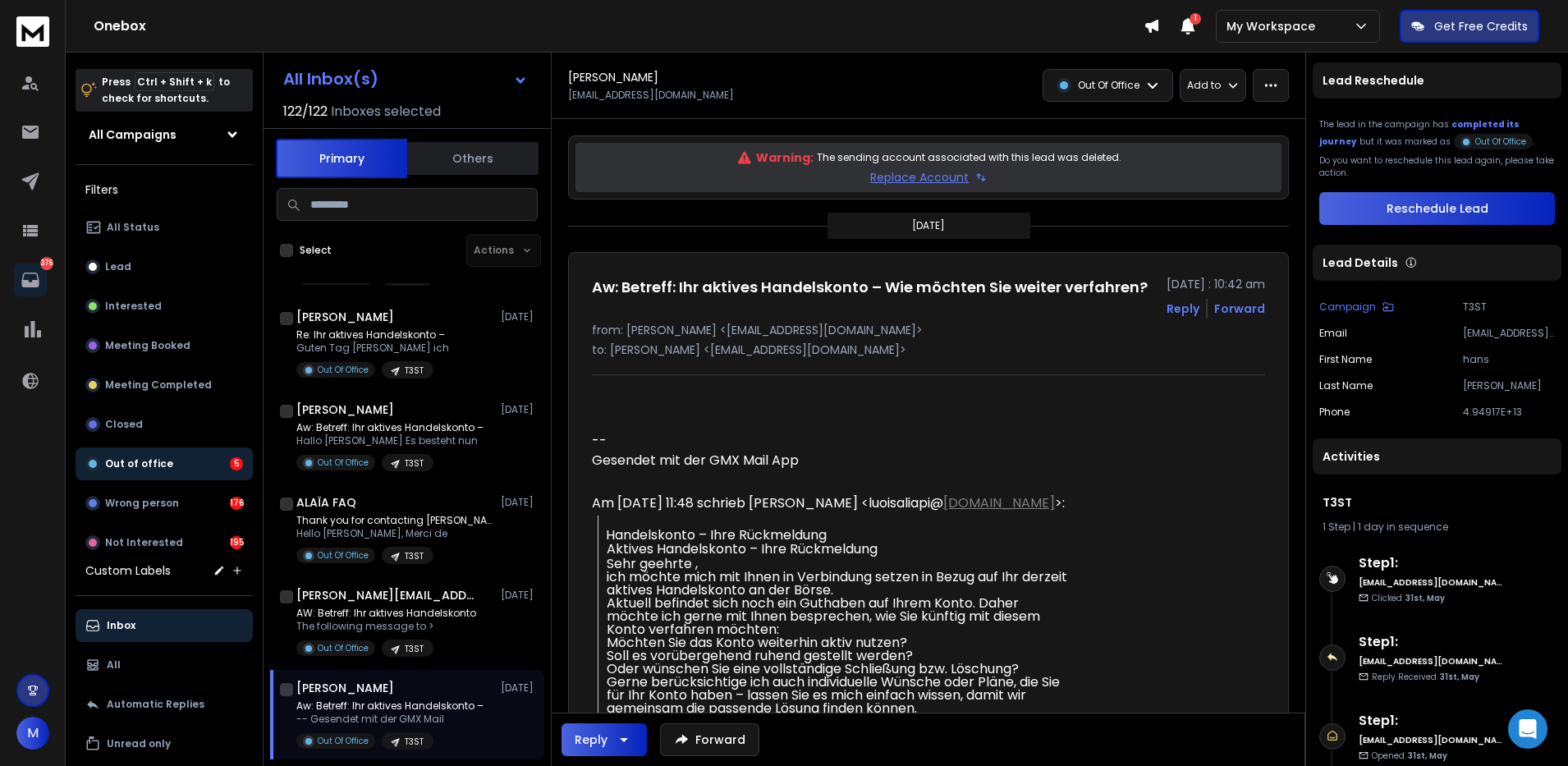
click at [512, 710] on div "Aw: Betreff: Ihr aktives Handelskonto – -- Gesendet mit der GMX Mail Out Of Off…" at bounding box center [417, 724] width 241 height 50
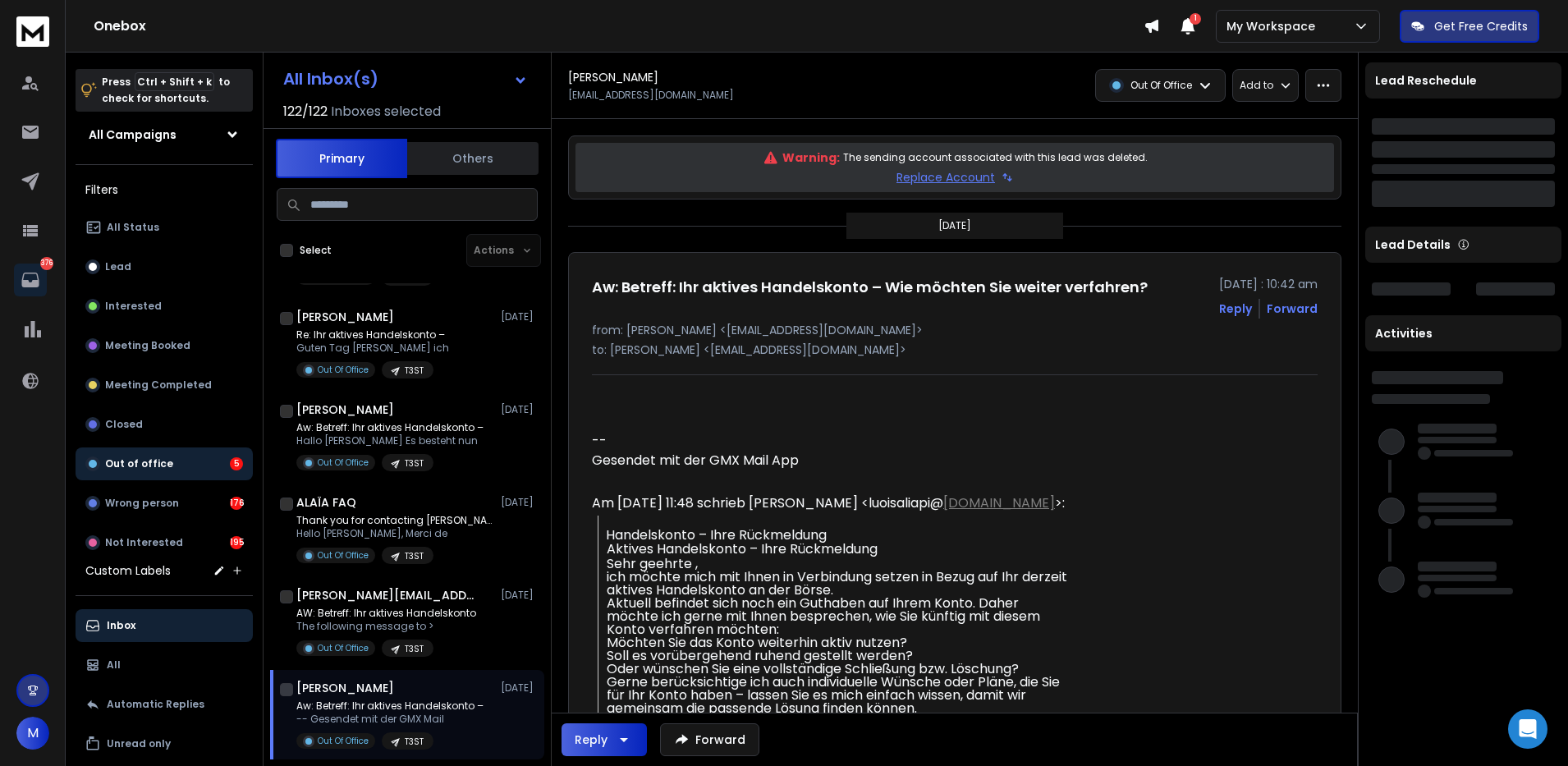
click at [512, 710] on div "Aw: Betreff: Ihr aktives Handelskonto – -- Gesendet mit der GMX Mail Out Of Off…" at bounding box center [417, 724] width 241 height 50
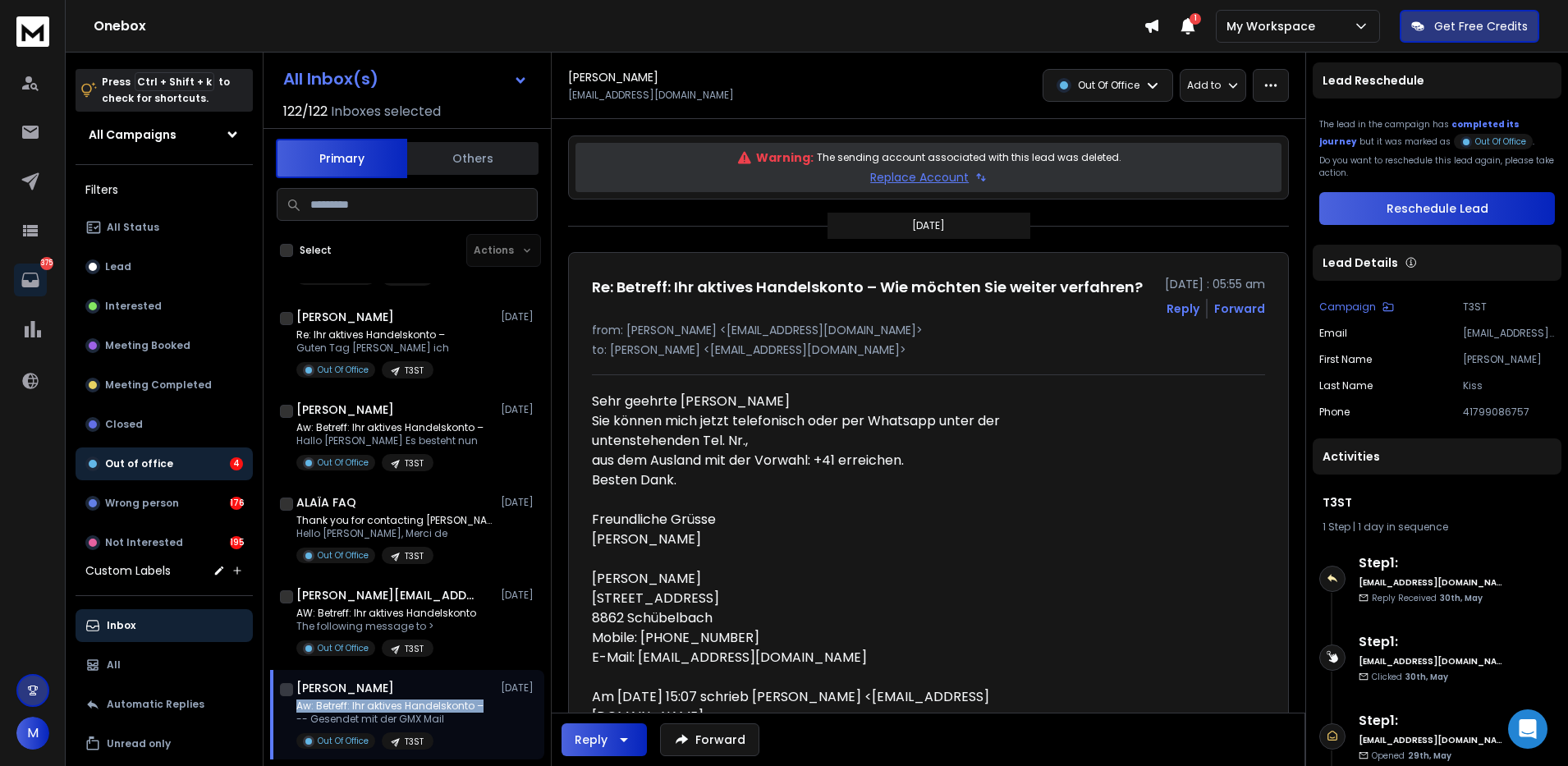
scroll to position [1935, 0]
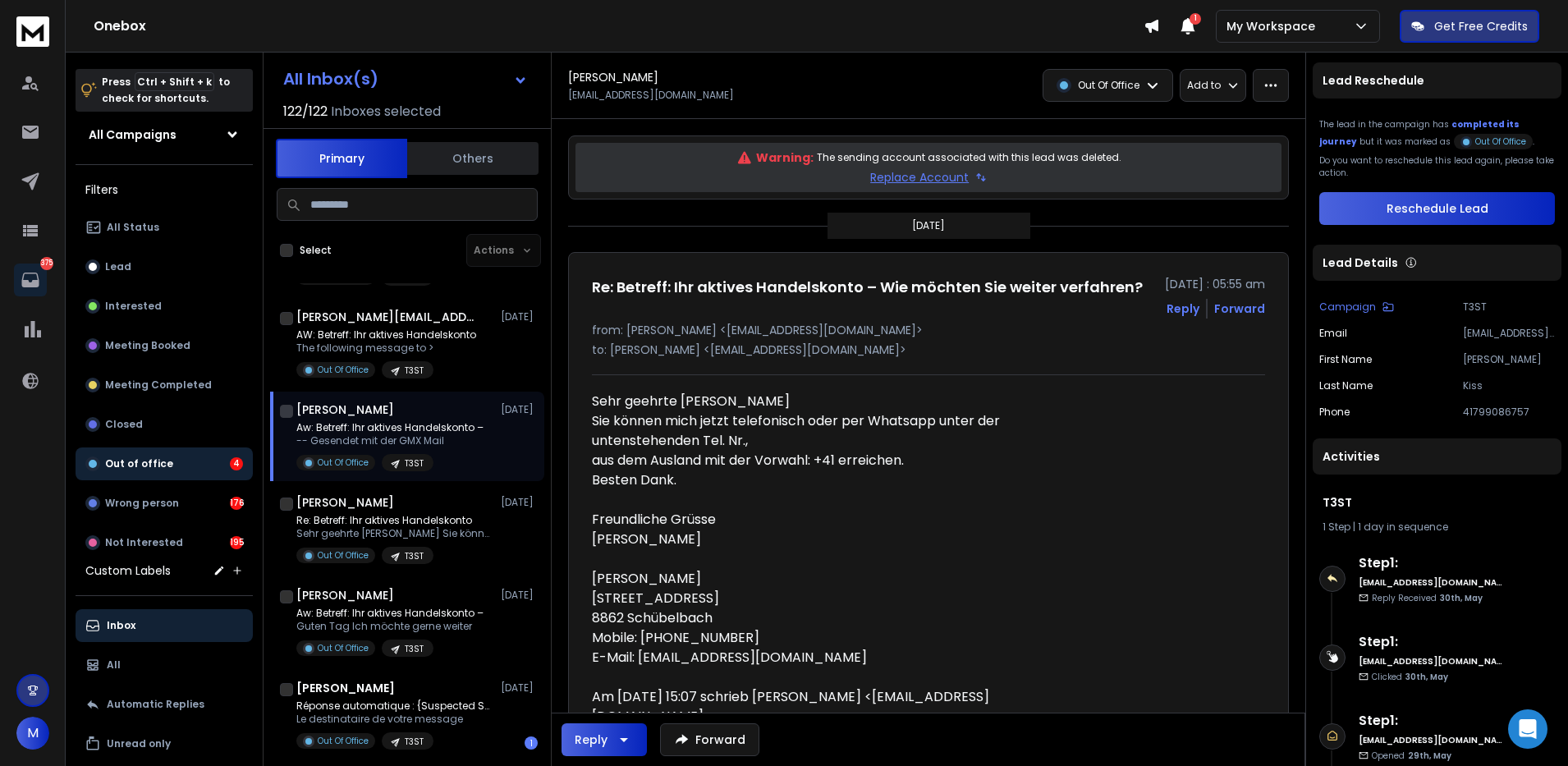
drag, startPoint x: 512, startPoint y: 710, endPoint x: 733, endPoint y: 461, distance: 332.9
click at [733, 461] on div "aus dem Ausland mit der Vorwahl: +41 erreichen." at bounding box center [831, 460] width 479 height 19
click at [667, 338] on p "from: Attila Kiss <attila61kiss@gmail.com>" at bounding box center [928, 329] width 673 height 17
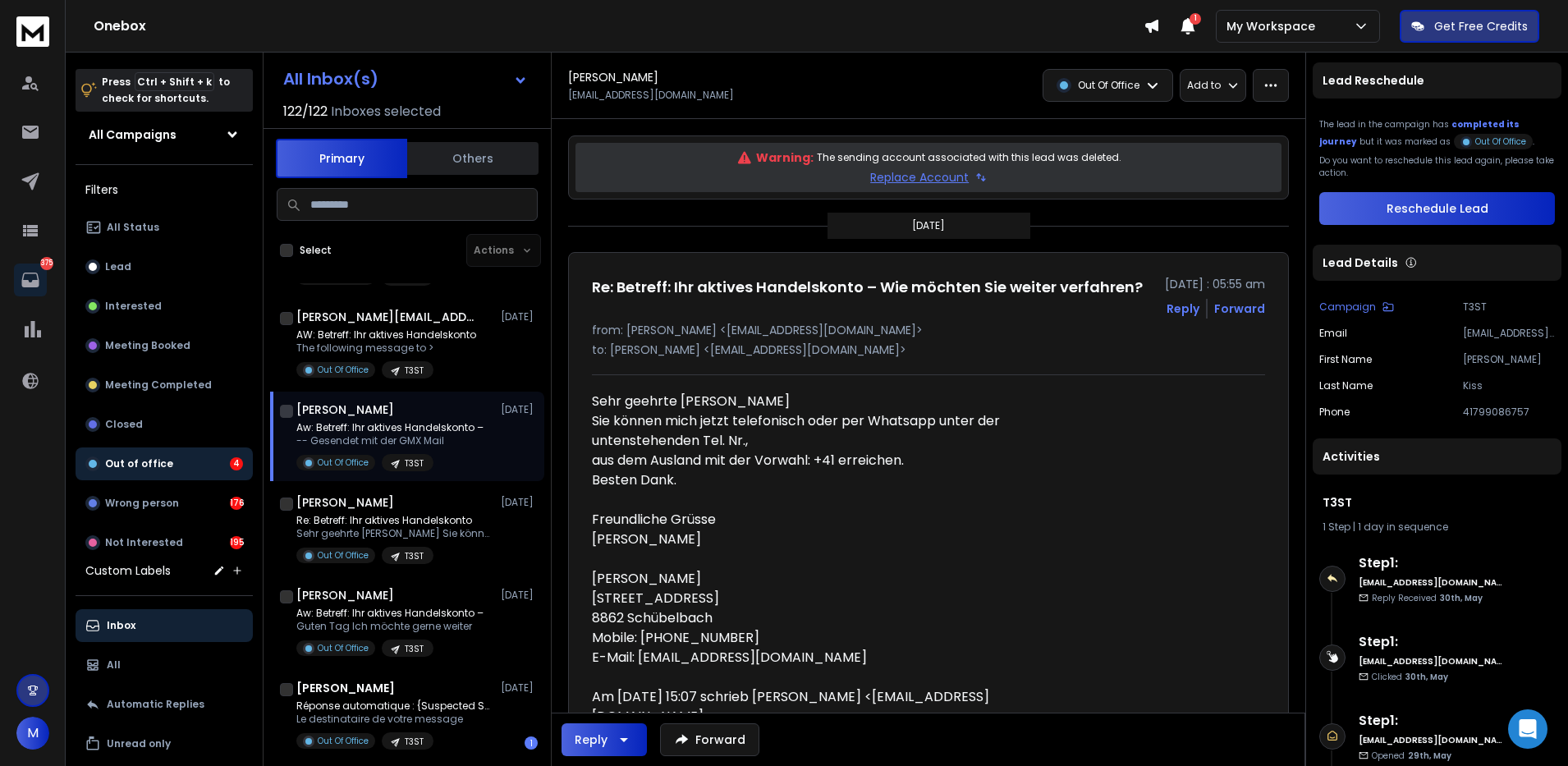
drag, startPoint x: 667, startPoint y: 340, endPoint x: 641, endPoint y: 331, distance: 27.5
click at [641, 331] on p "from: Attila Kiss <attila61kiss@gmail.com>" at bounding box center [928, 329] width 673 height 17
drag, startPoint x: 747, startPoint y: 638, endPoint x: 639, endPoint y: 643, distance: 108.1
click at [639, 643] on div "Mobile: 079 908 67 57" at bounding box center [831, 637] width 479 height 19
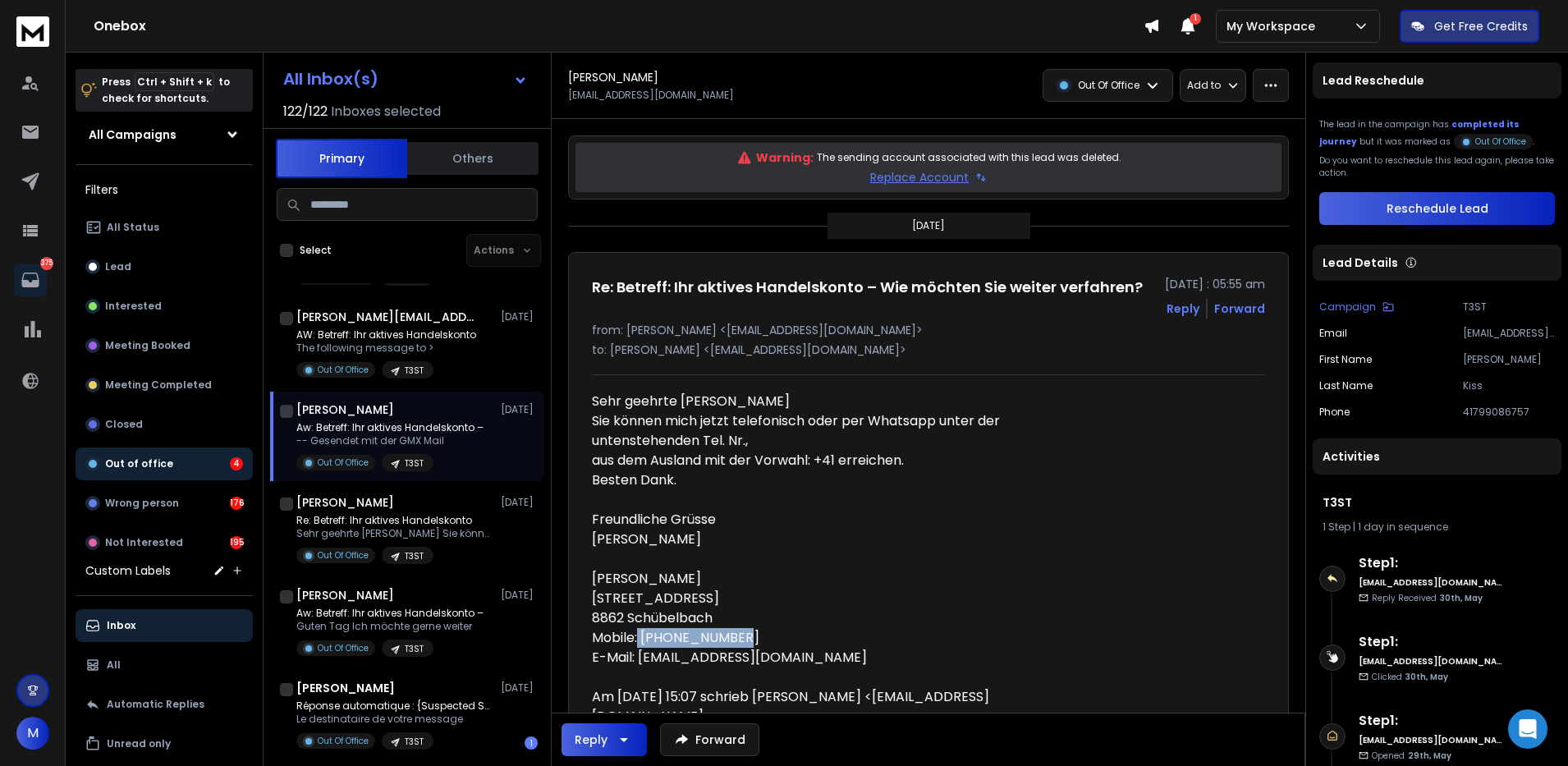
copy div "079 908 67 57"
drag, startPoint x: 733, startPoint y: 747, endPoint x: 1522, endPoint y: 430, distance: 850.3
click at [1522, 430] on div "Campaign T3ST Email attila61kiss@gmail.com First Name Attila Last Name Kiss Pho…" at bounding box center [1437, 359] width 248 height 158
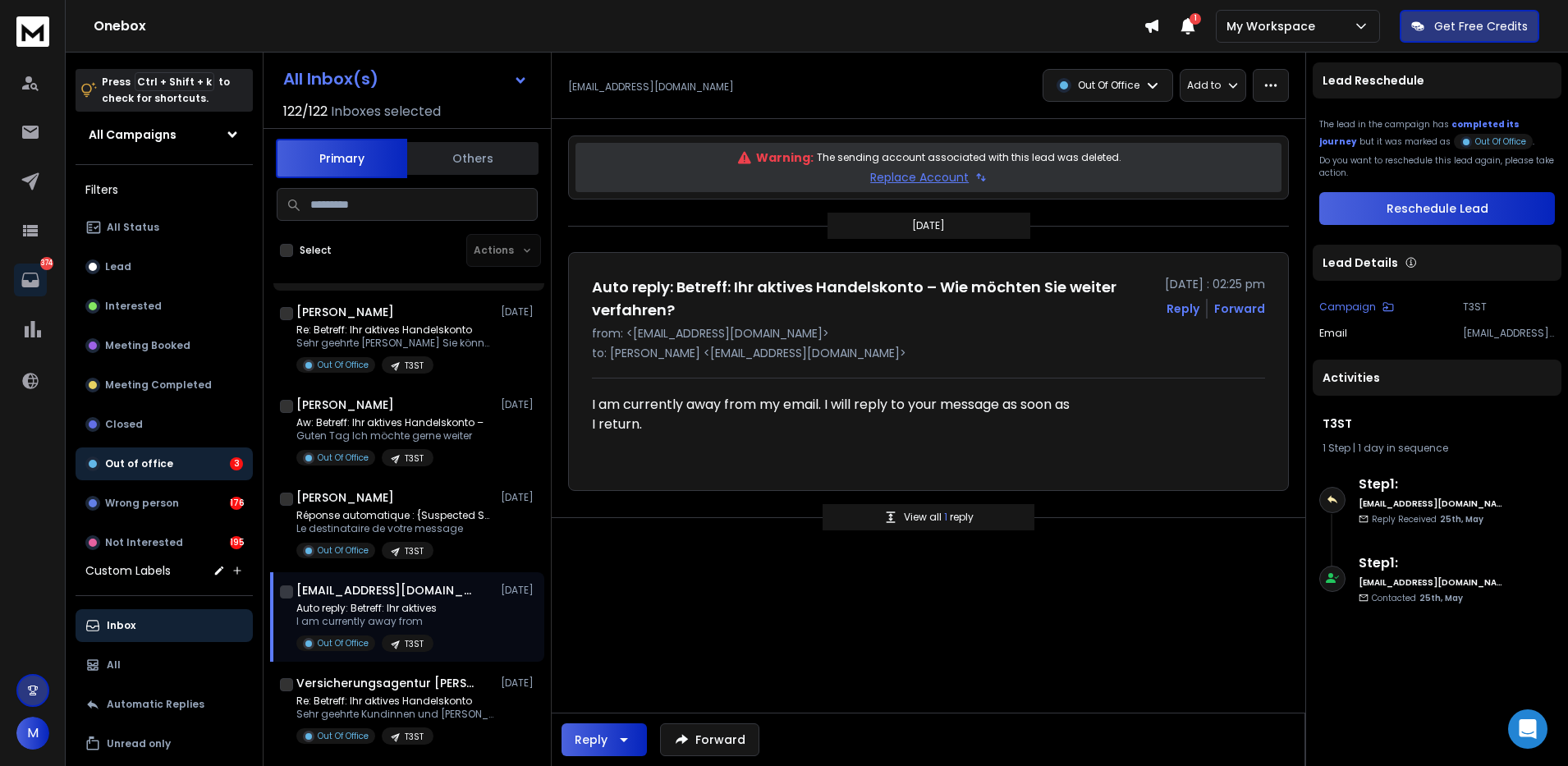
scroll to position [2213, 0]
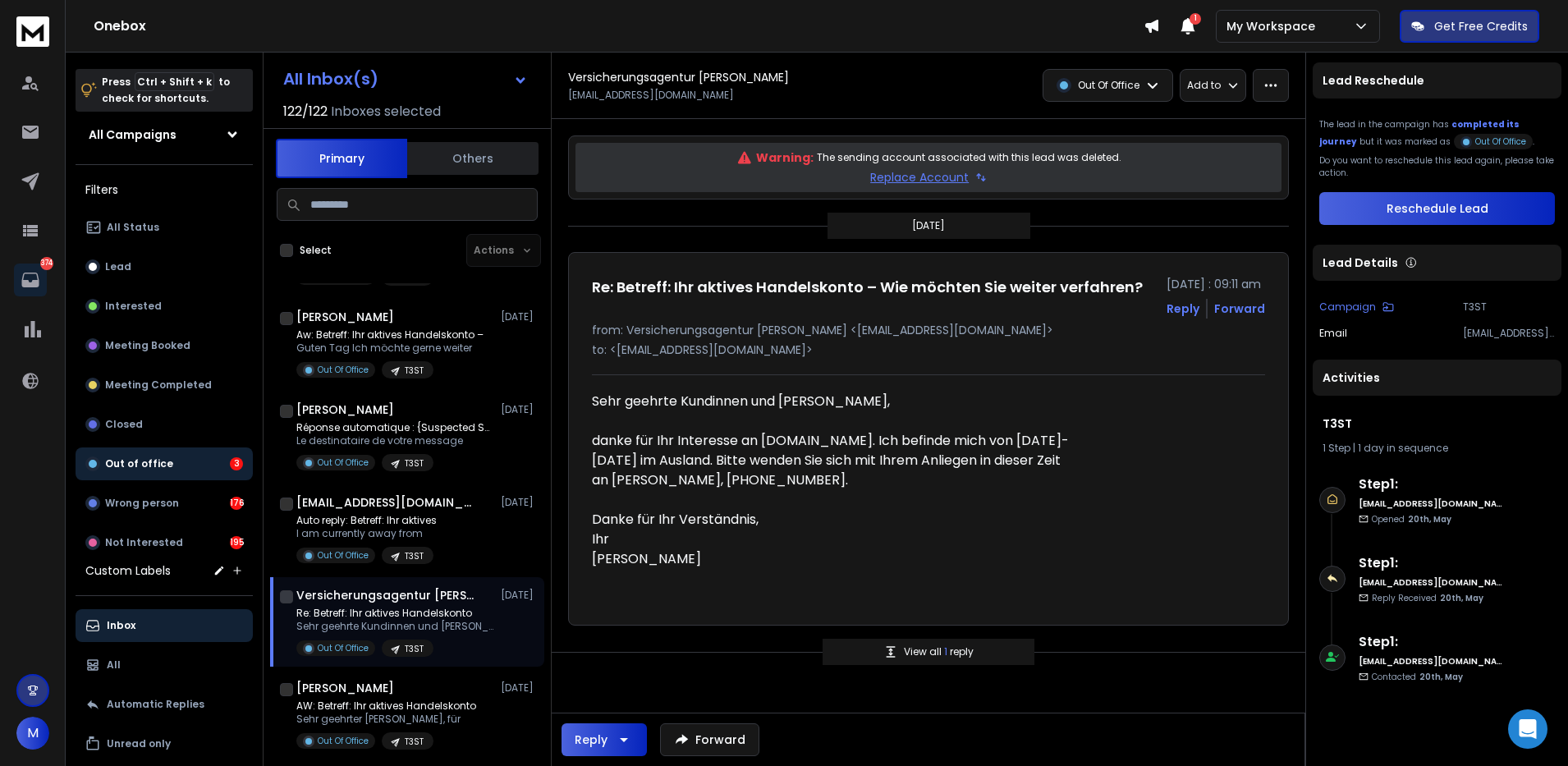
click at [733, 438] on div "Sehr geehrte Kundinnen und Kunden, danke für Ihr Interesse an richtig-versicher…" at bounding box center [837, 497] width 492 height 210
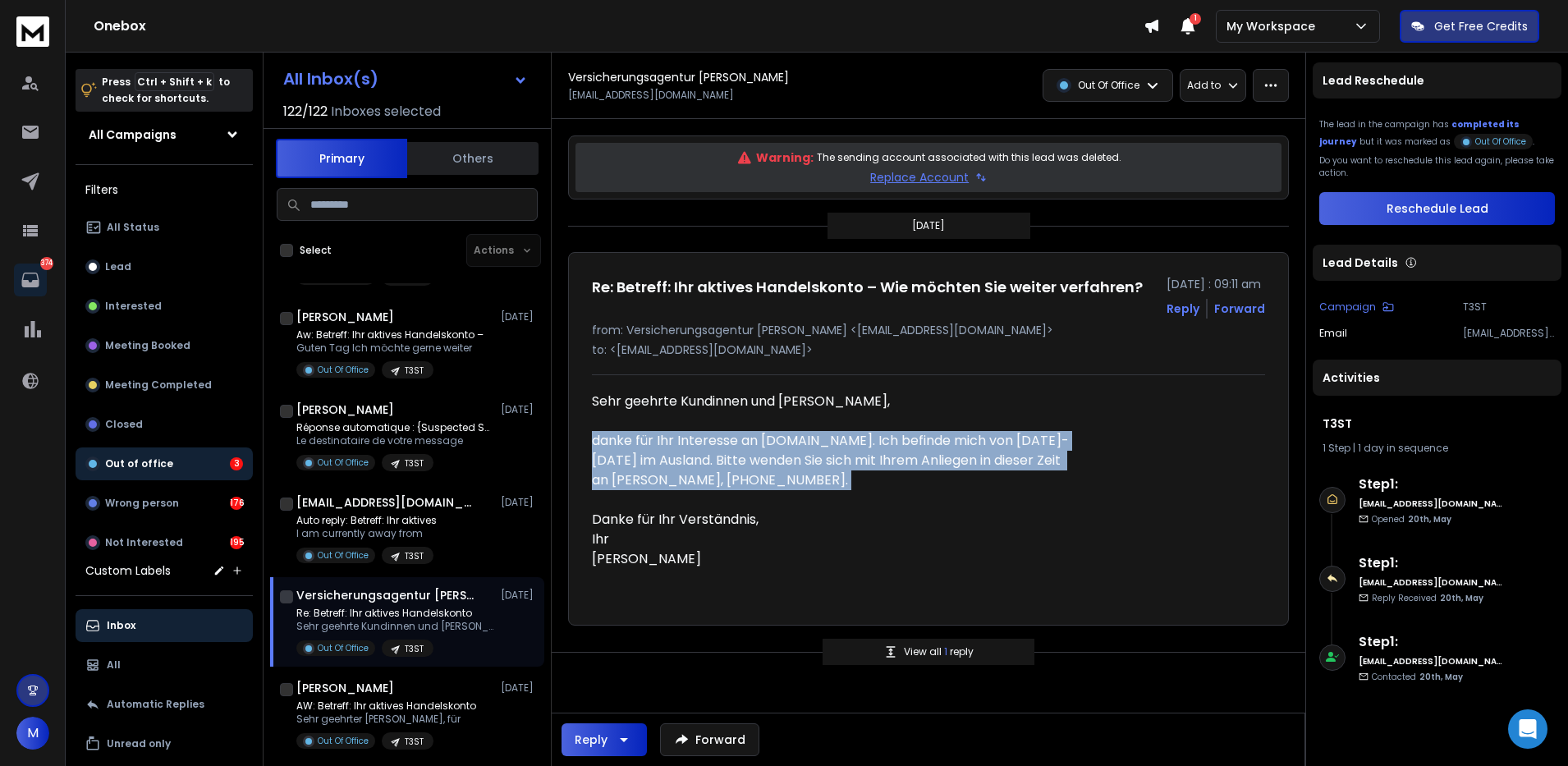
click at [733, 438] on div "Sehr geehrte Kundinnen und Kunden, danke für Ihr Interesse an richtig-versicher…" at bounding box center [837, 497] width 492 height 210
drag, startPoint x: 733, startPoint y: 438, endPoint x: 725, endPoint y: 446, distance: 11.3
click at [725, 446] on div "Sehr geehrte Kundinnen und Kunden, danke für Ihr Interesse an richtig-versicher…" at bounding box center [837, 497] width 492 height 210
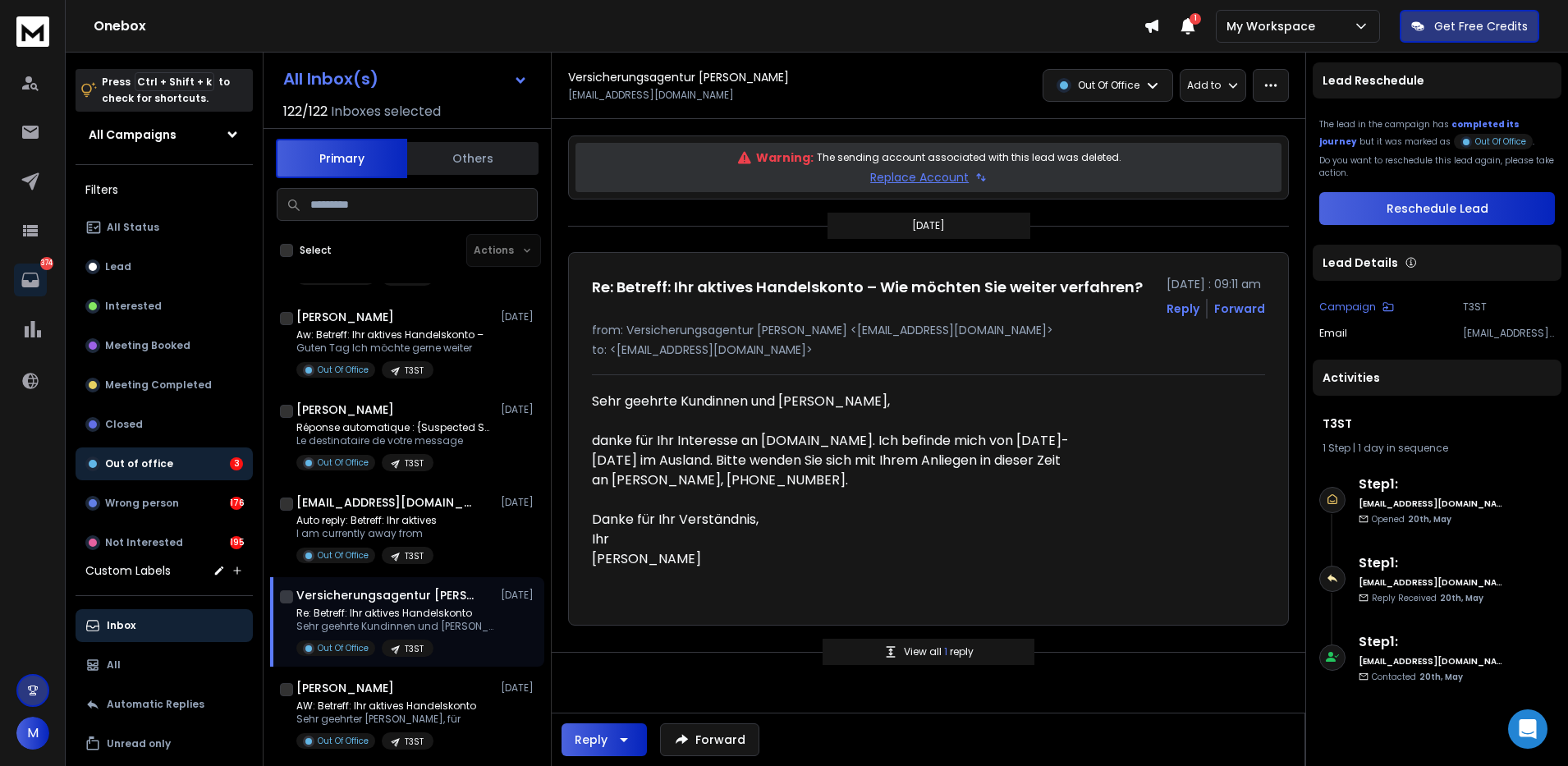
click at [376, 612] on p "Re: Betreff: Ihr aktives Handelskonto" at bounding box center [395, 613] width 197 height 13
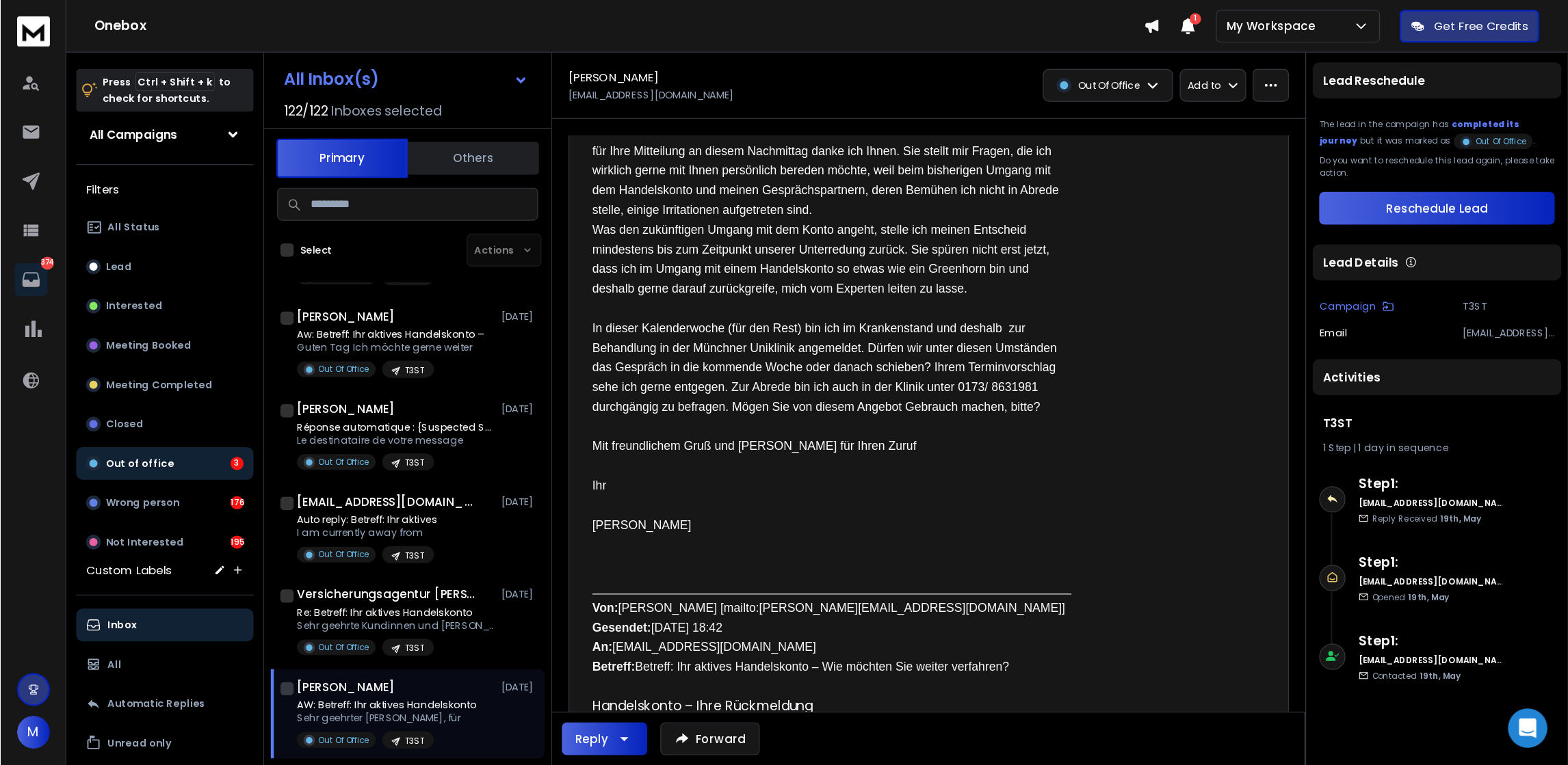
scroll to position [279, 0]
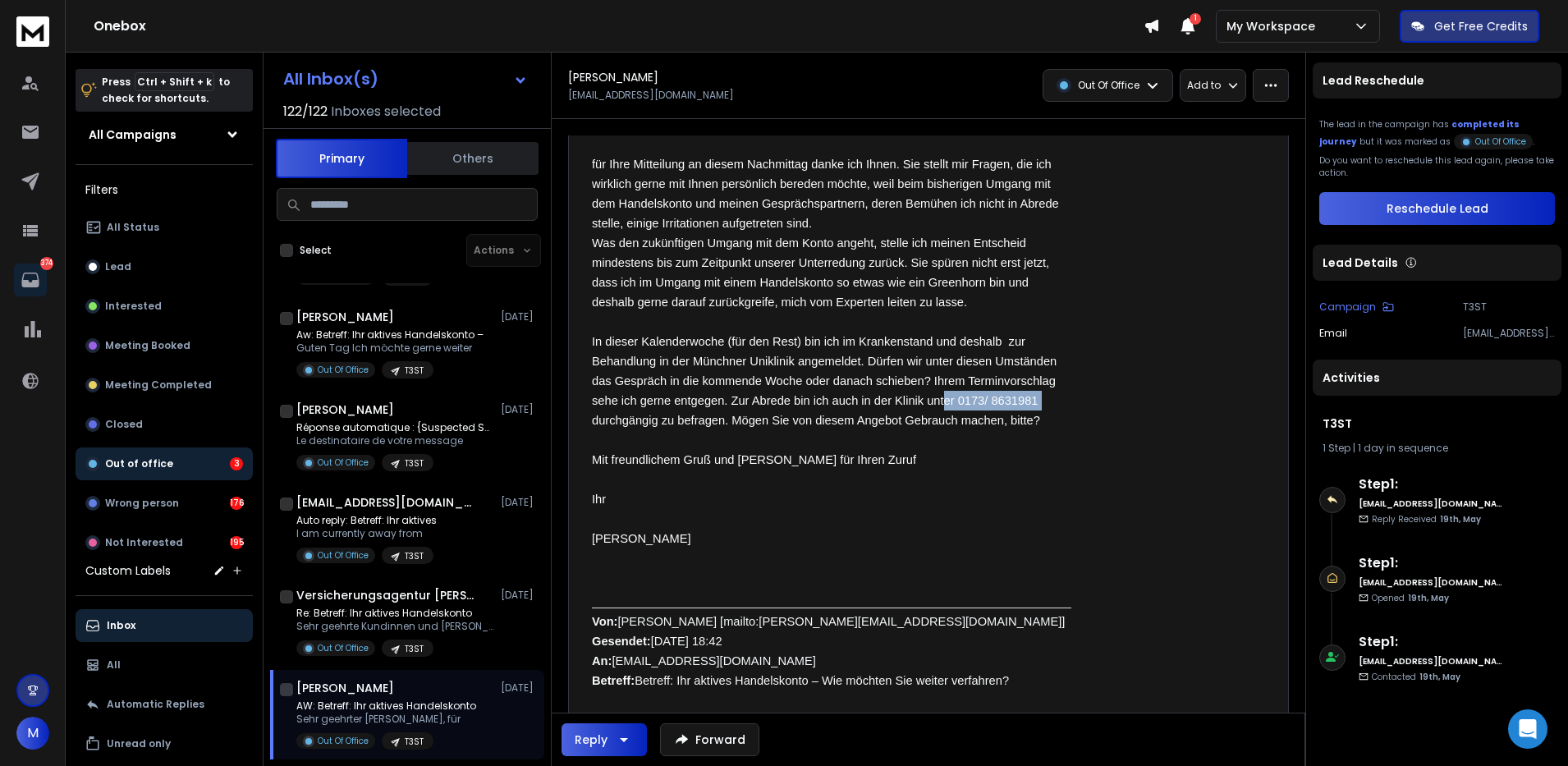
drag, startPoint x: 770, startPoint y: 400, endPoint x: 859, endPoint y: 407, distance: 89.3
click at [859, 407] on span "In dieser Kalenderwoche (für den Rest) bin ich im Krankenstand und deshalb zur …" at bounding box center [825, 380] width 467 height 92
copy span "er 0173/ 8631981"
click at [859, 407] on span "In dieser Kalenderwoche (für den Rest) bin ich im Krankenstand und deshalb zur …" at bounding box center [825, 380] width 467 height 92
click at [1494, 428] on h1 "T3ST" at bounding box center [1437, 424] width 229 height 17
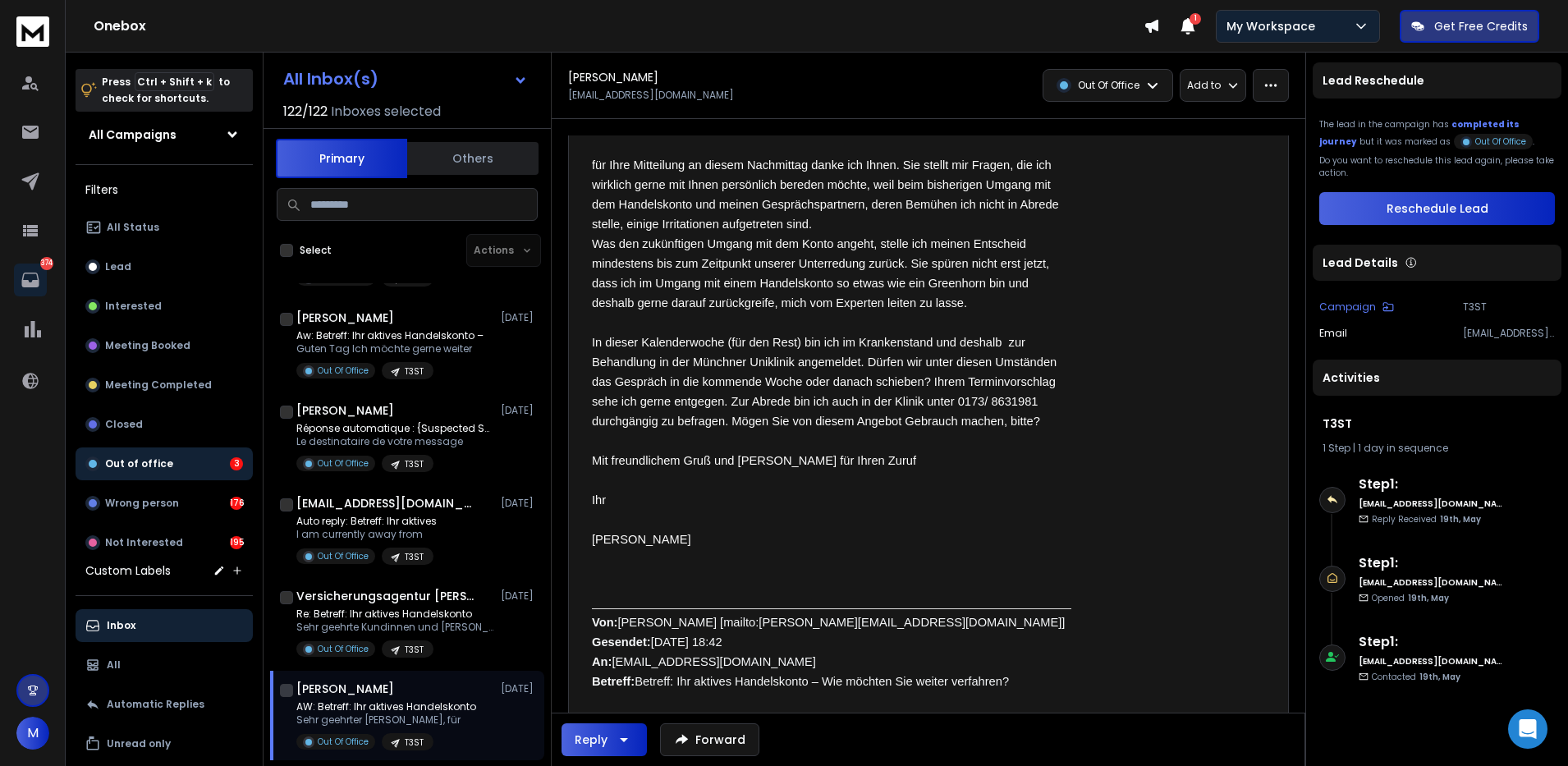
scroll to position [335, 0]
click at [672, 527] on p at bounding box center [831, 519] width 479 height 19
click at [672, 546] on span "Dr. Thomas Goppel" at bounding box center [641, 539] width 99 height 13
copy span "Goppel"
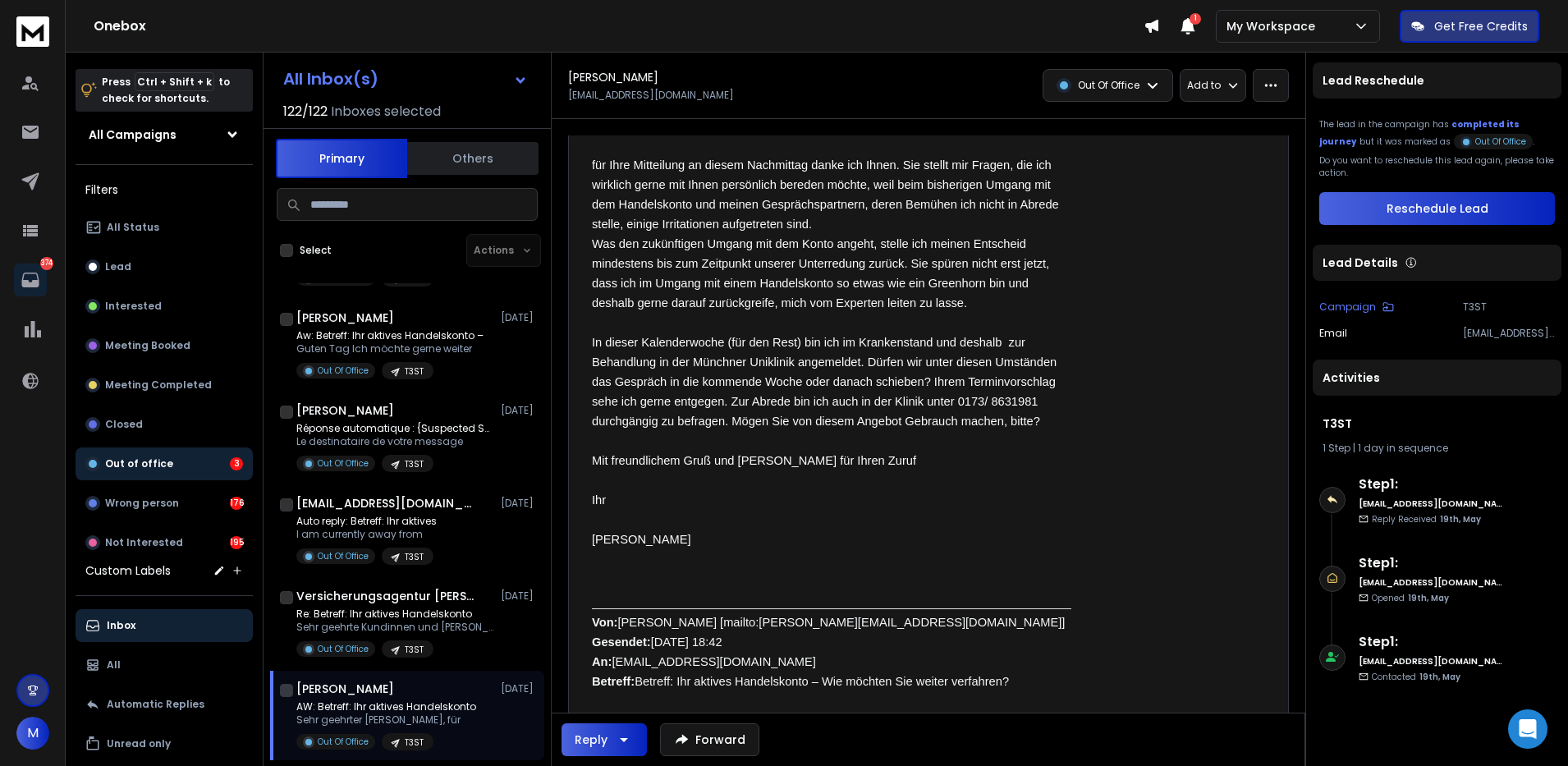
click at [480, 702] on div "AW: Betreff: Ihr aktives Handelskonto Sehr geehrter Herr Schneider, für Out Of …" at bounding box center [417, 725] width 241 height 50
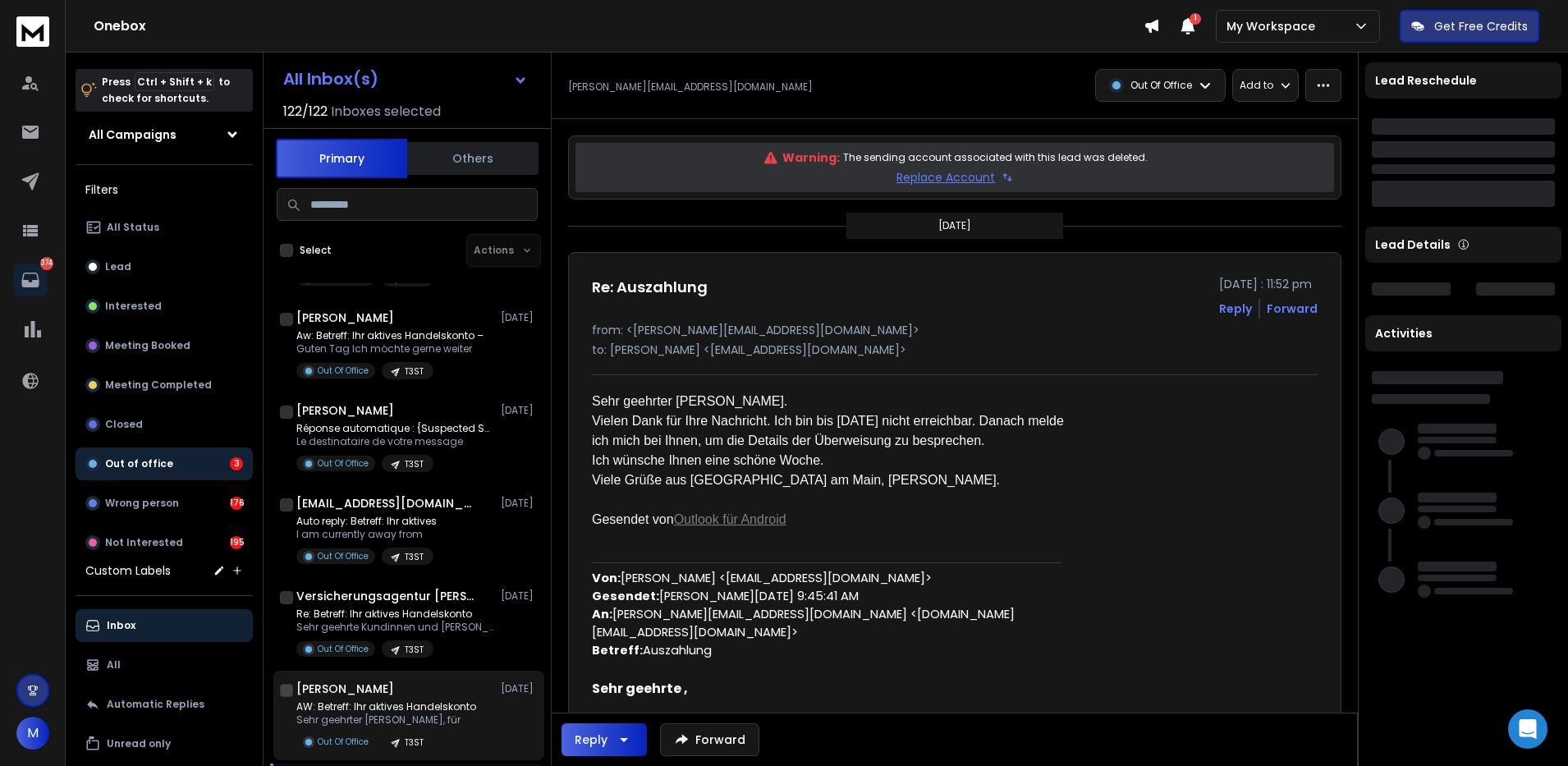
scroll to position [2492, 0]
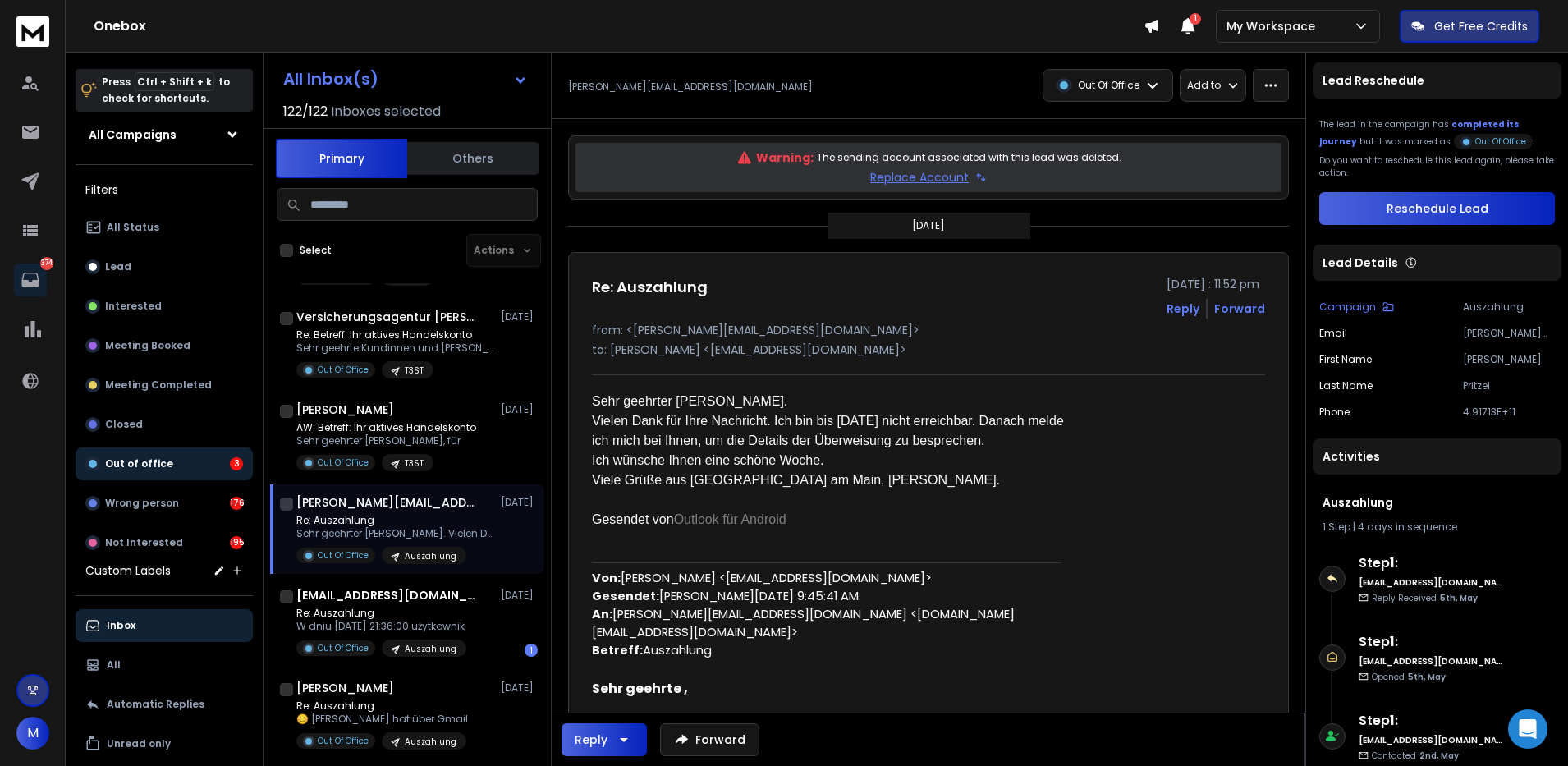
click at [697, 482] on div "Viele Grüße aus Seligenstadt am Main, Ralf Pritzel." at bounding box center [831, 480] width 479 height 19
click at [687, 431] on div "Vielen Dank für Ihre Nachricht. Ich bin bis 7.6.2025 nicht erreichbar. Danach m…" at bounding box center [831, 431] width 479 height 40
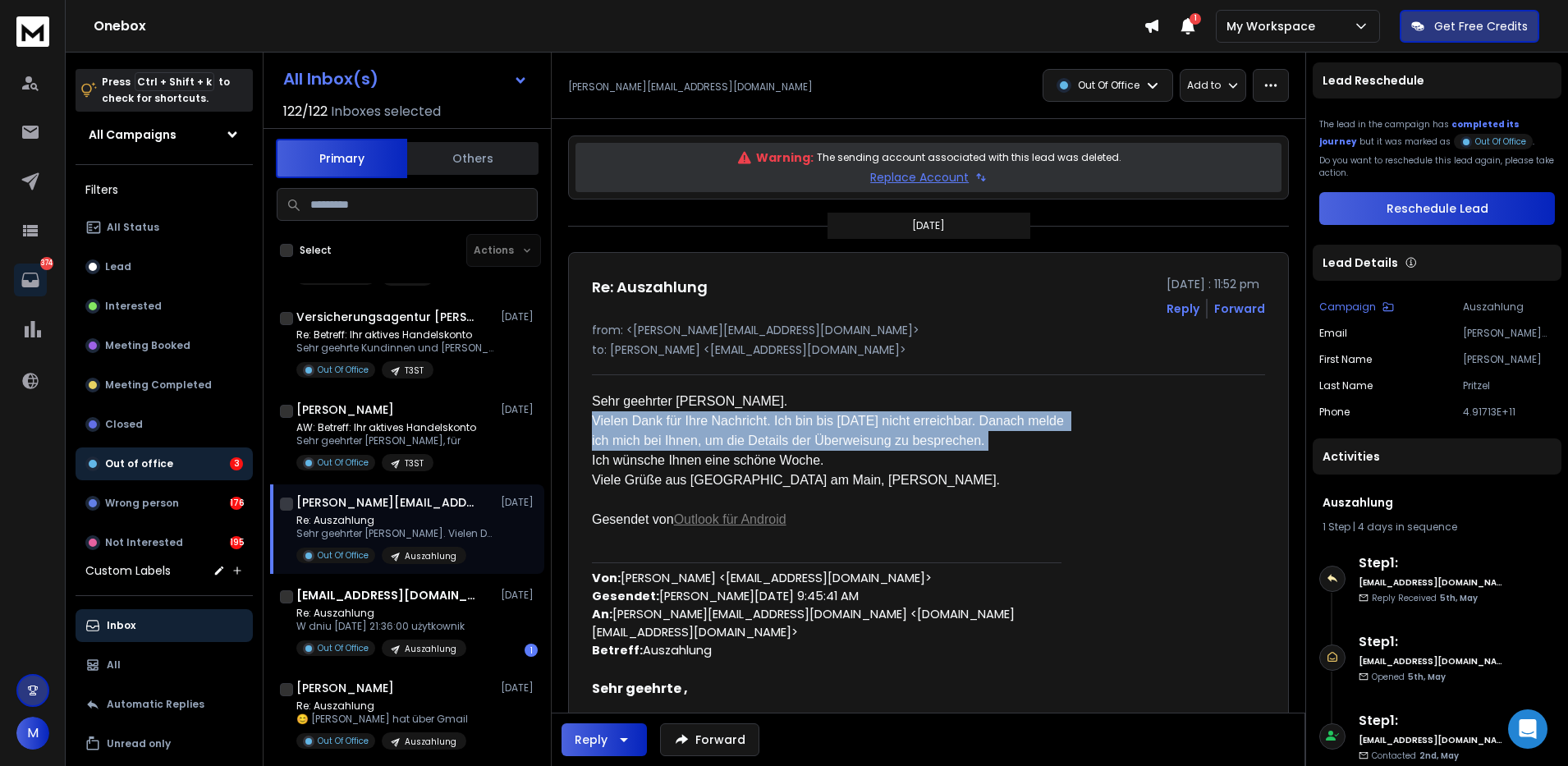
click at [687, 431] on div "Vielen Dank für Ihre Nachricht. Ich bin bis 7.6.2025 nicht erreichbar. Danach m…" at bounding box center [831, 431] width 479 height 40
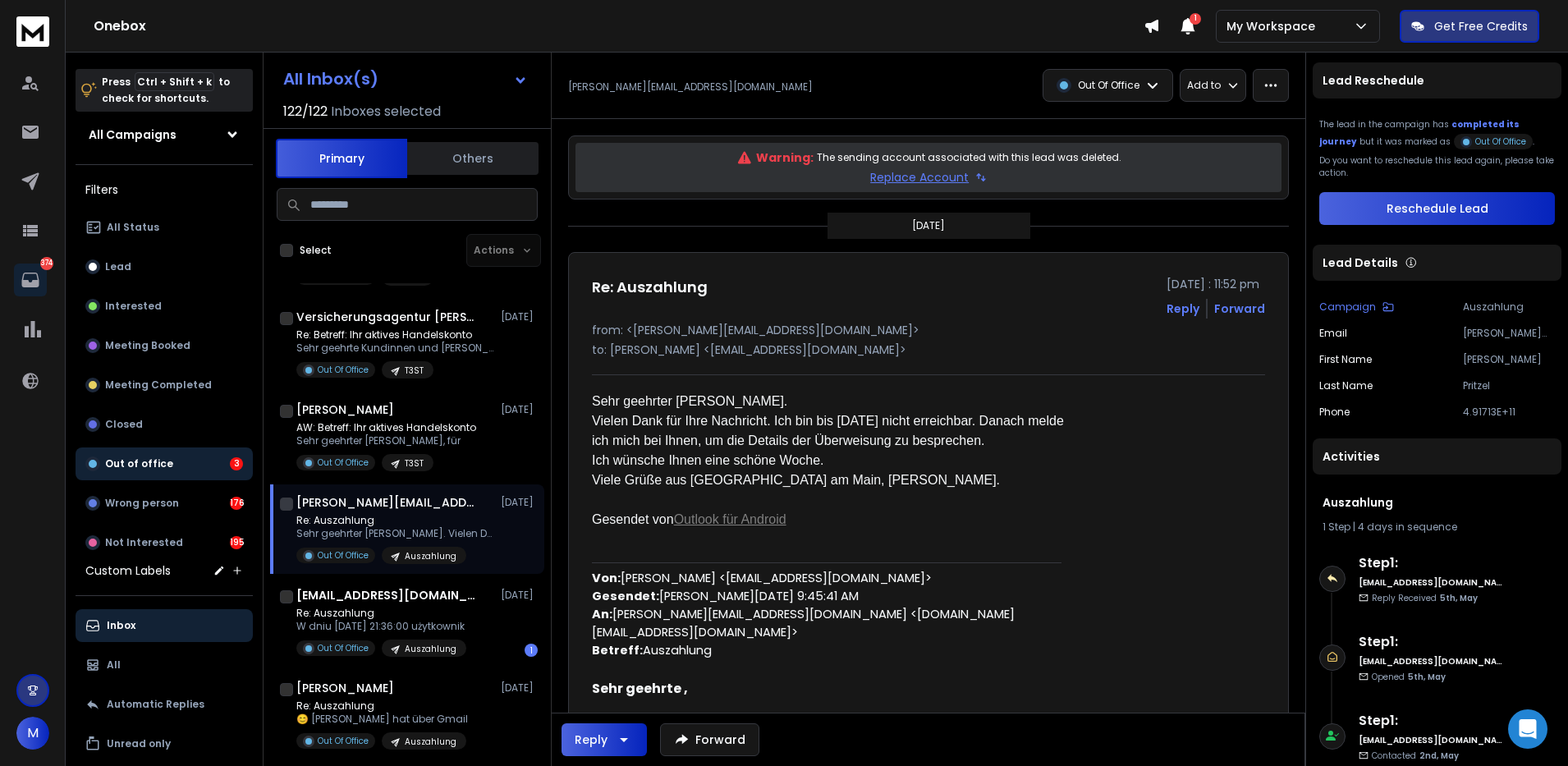
click at [709, 406] on div "Sehr geehrter Herr Clark." at bounding box center [831, 401] width 479 height 19
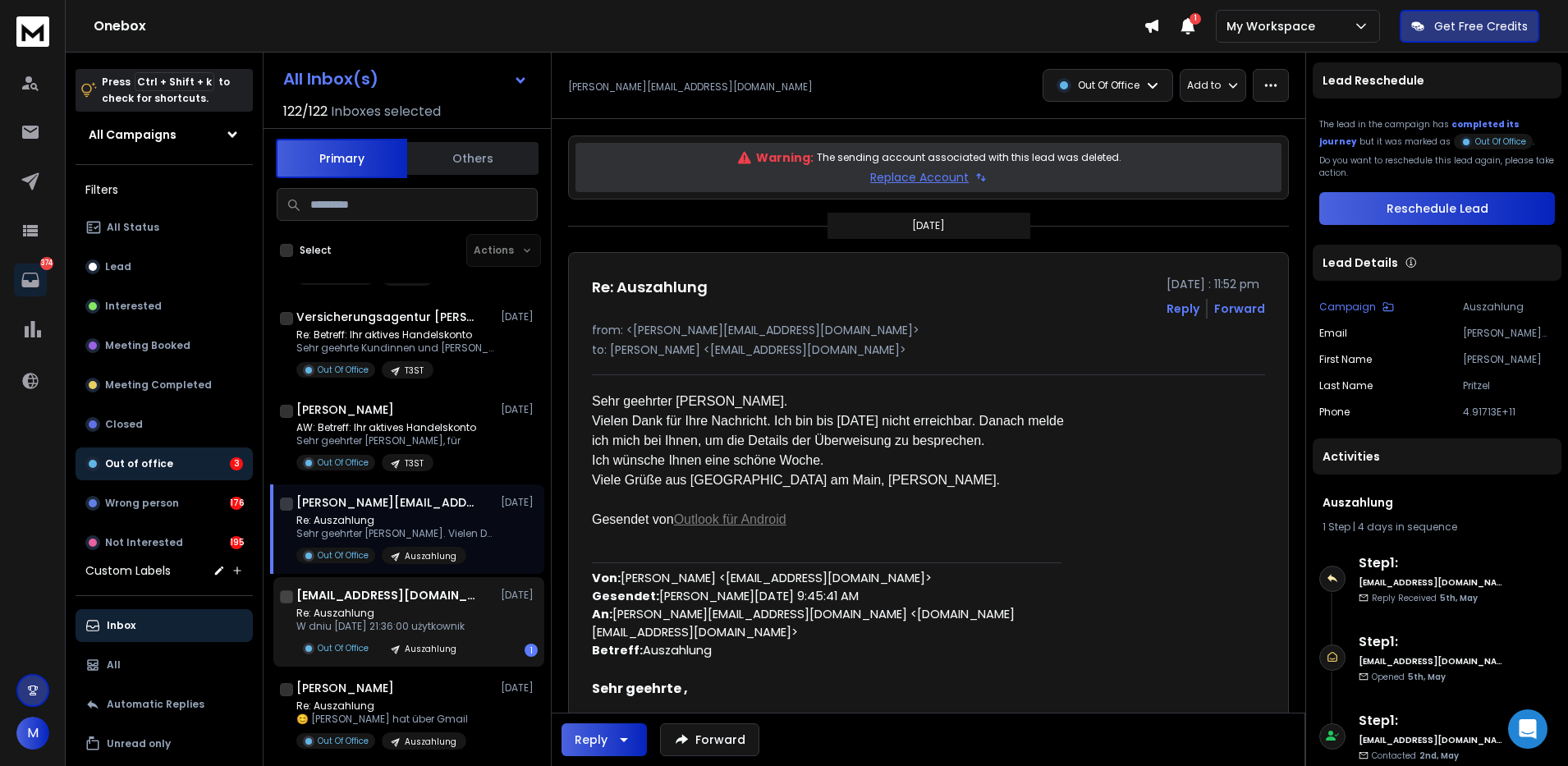
click at [501, 596] on p "02 May" at bounding box center [519, 594] width 37 height 13
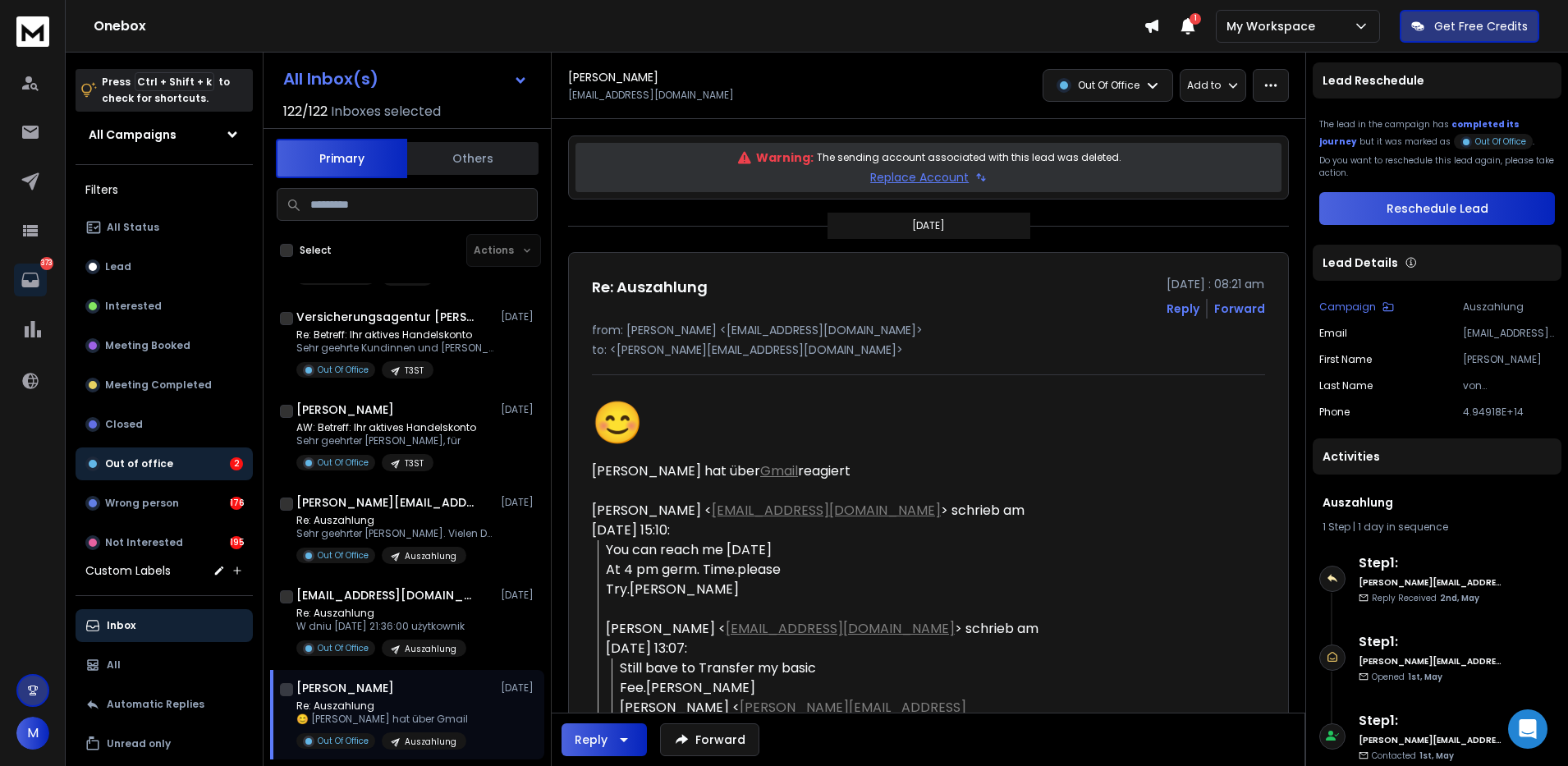
drag, startPoint x: 1310, startPoint y: 293, endPoint x: 1308, endPoint y: 382, distance: 89.0
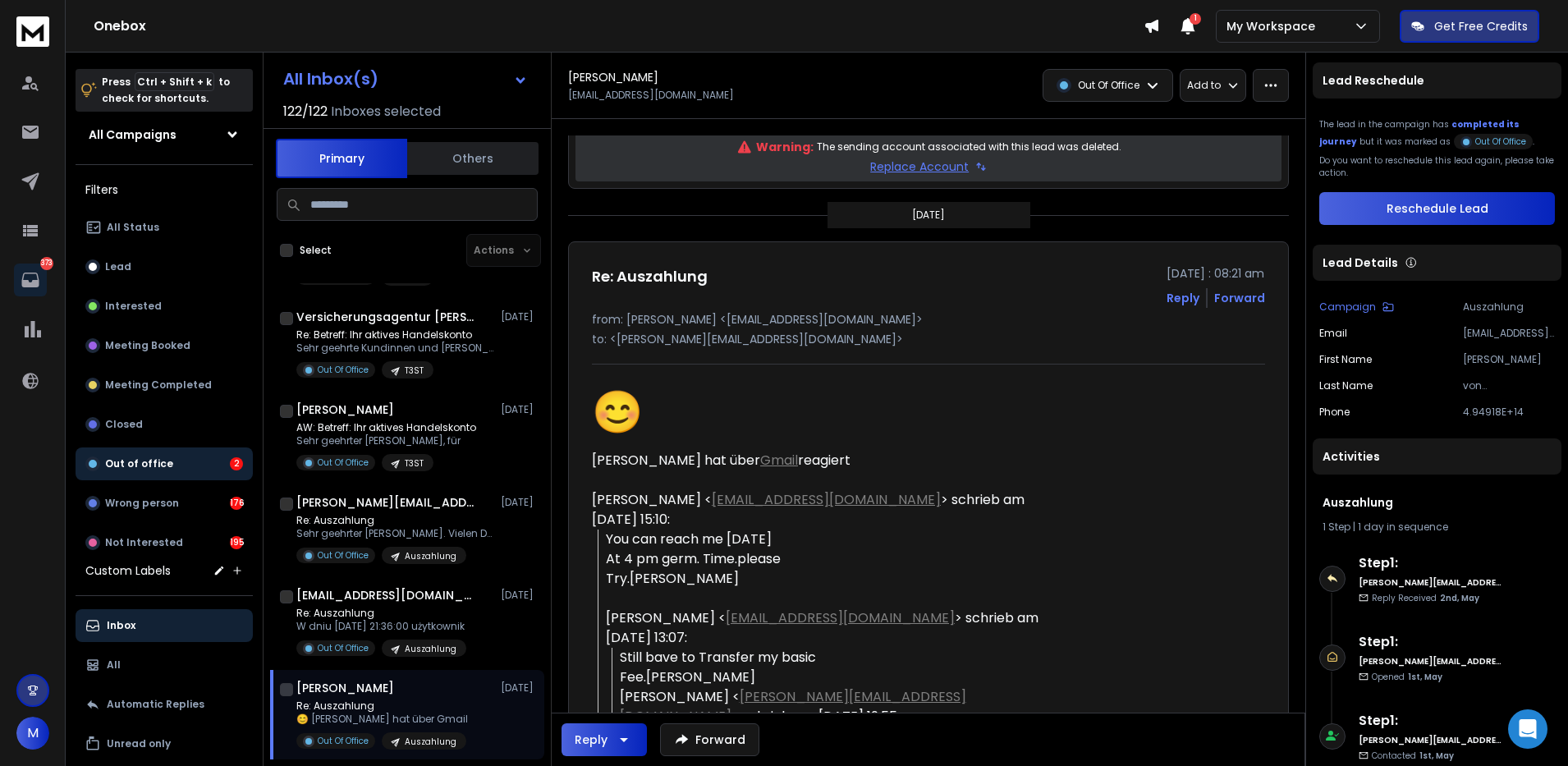
scroll to position [17, 0]
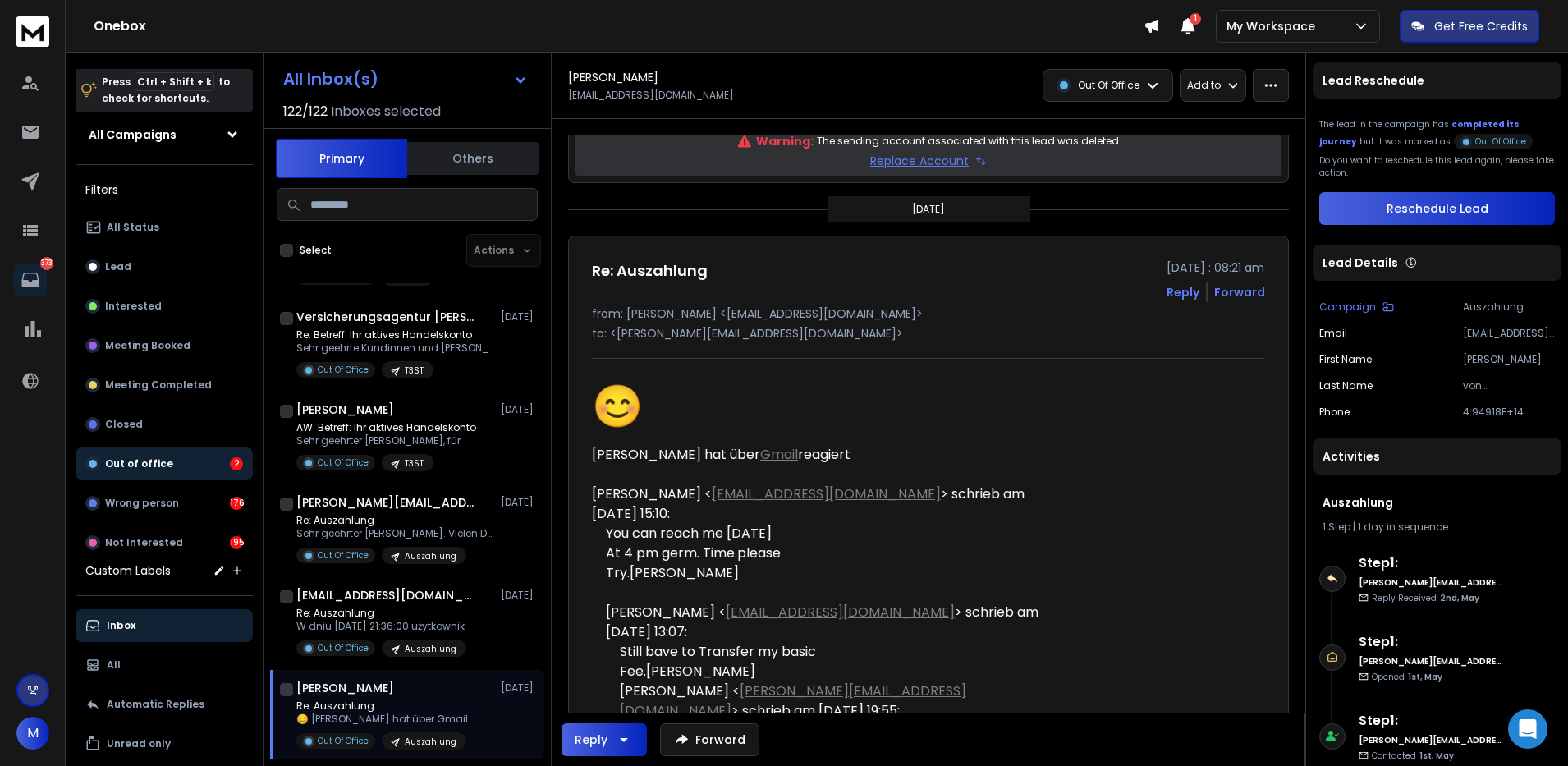
drag, startPoint x: 1317, startPoint y: 420, endPoint x: 1317, endPoint y: 459, distance: 39.0
click at [1317, 459] on div "Lead Reschedule The lead in the campaign has completed its journey but it was m…" at bounding box center [1436, 436] width 262 height 766
click at [1036, 460] on p "Manfred hat über Gmail reagiert" at bounding box center [831, 454] width 479 height 19
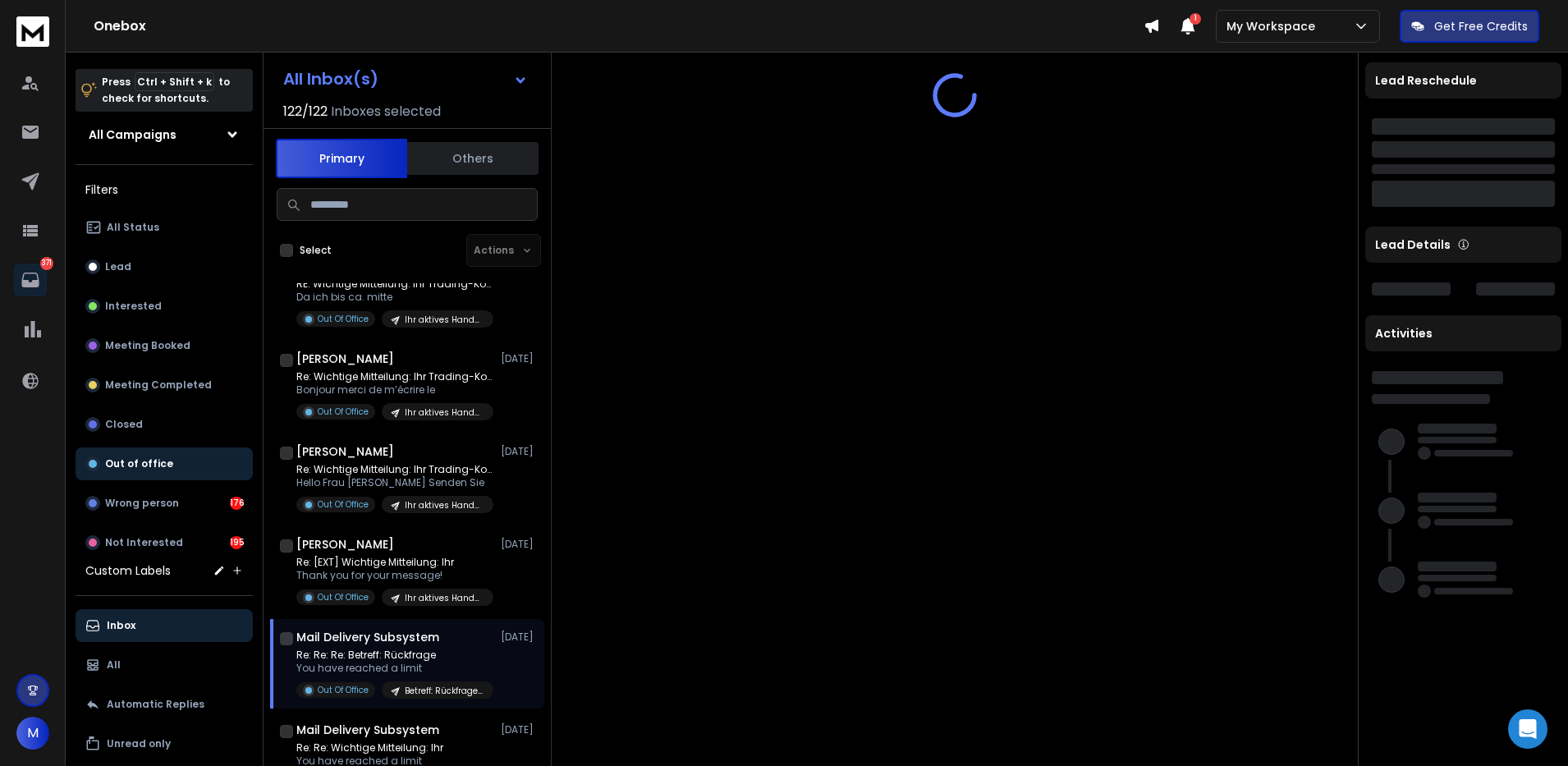
scroll to position [3605, 0]
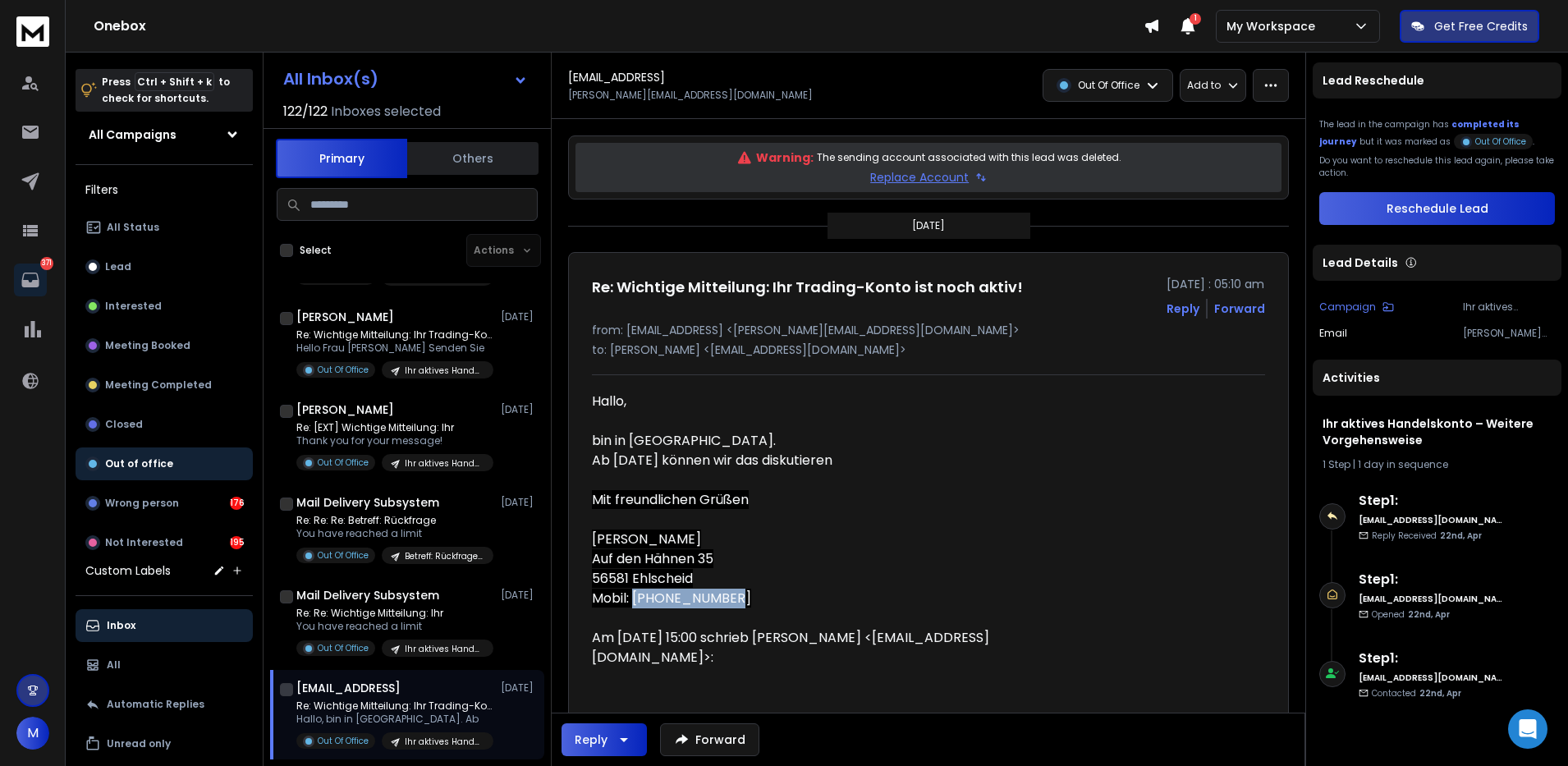
drag, startPoint x: 637, startPoint y: 593, endPoint x: 729, endPoint y: 590, distance: 92.0
click at [729, 590] on div "Mobil: 0170 265 2726" at bounding box center [831, 598] width 479 height 19
click at [1483, 321] on div "Campaign Ihr aktives Handelskonto – Weitere Vorgehensweise Email ralf.kurz@free…" at bounding box center [1437, 320] width 248 height 79
click at [624, 527] on div at bounding box center [831, 519] width 479 height 19
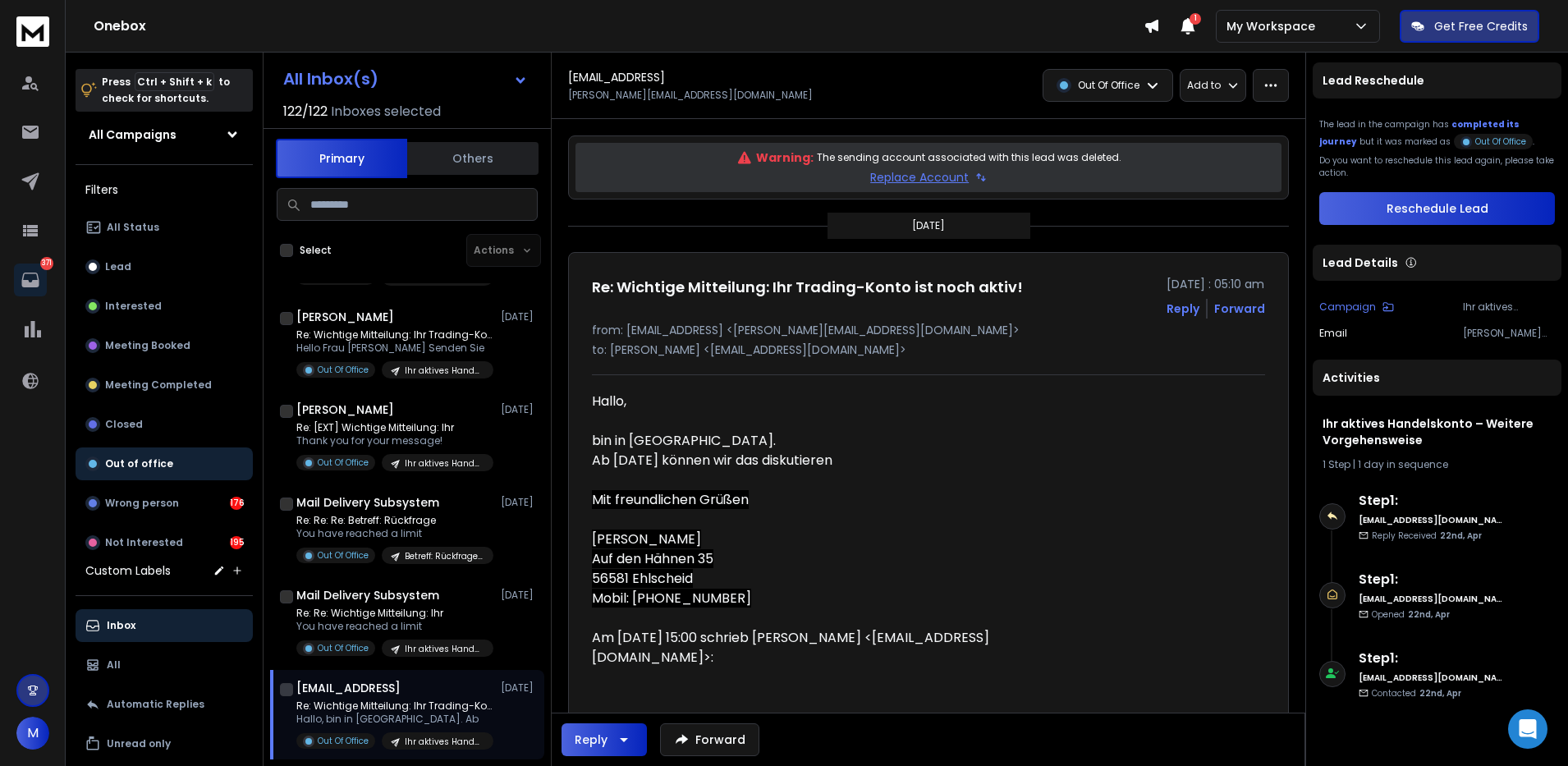
click at [292, 740] on div at bounding box center [286, 715] width 13 height 63
click at [311, 712] on p "Hallo, bin in Nepal. Ab" at bounding box center [395, 718] width 197 height 13
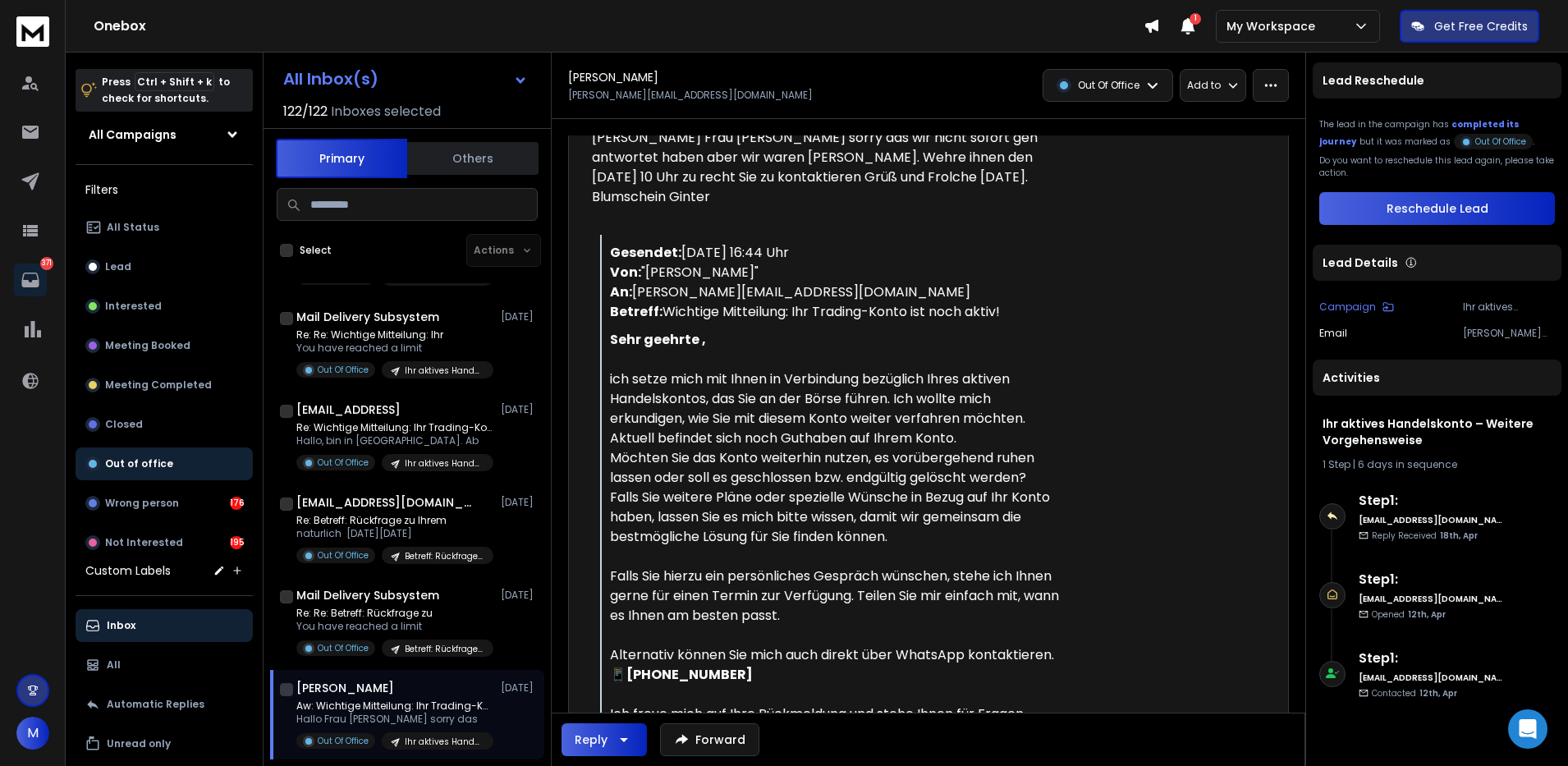
scroll to position [330, 0]
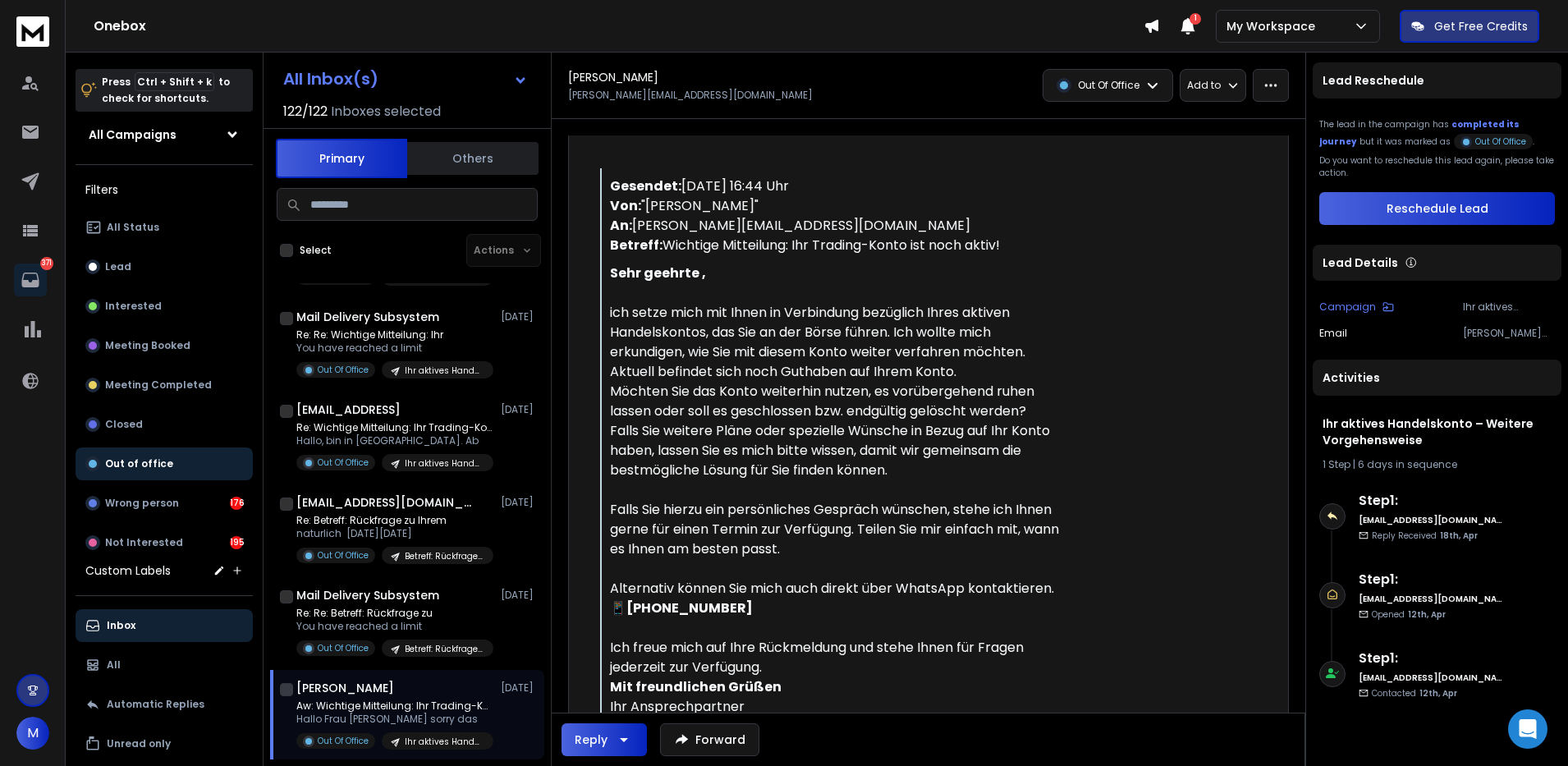
click at [394, 696] on div "Peter Blumschein 18 Apr Aw: Wichtige Mitteilung: Ihr Trading-Konto Hallo Frau L…" at bounding box center [417, 714] width 241 height 70
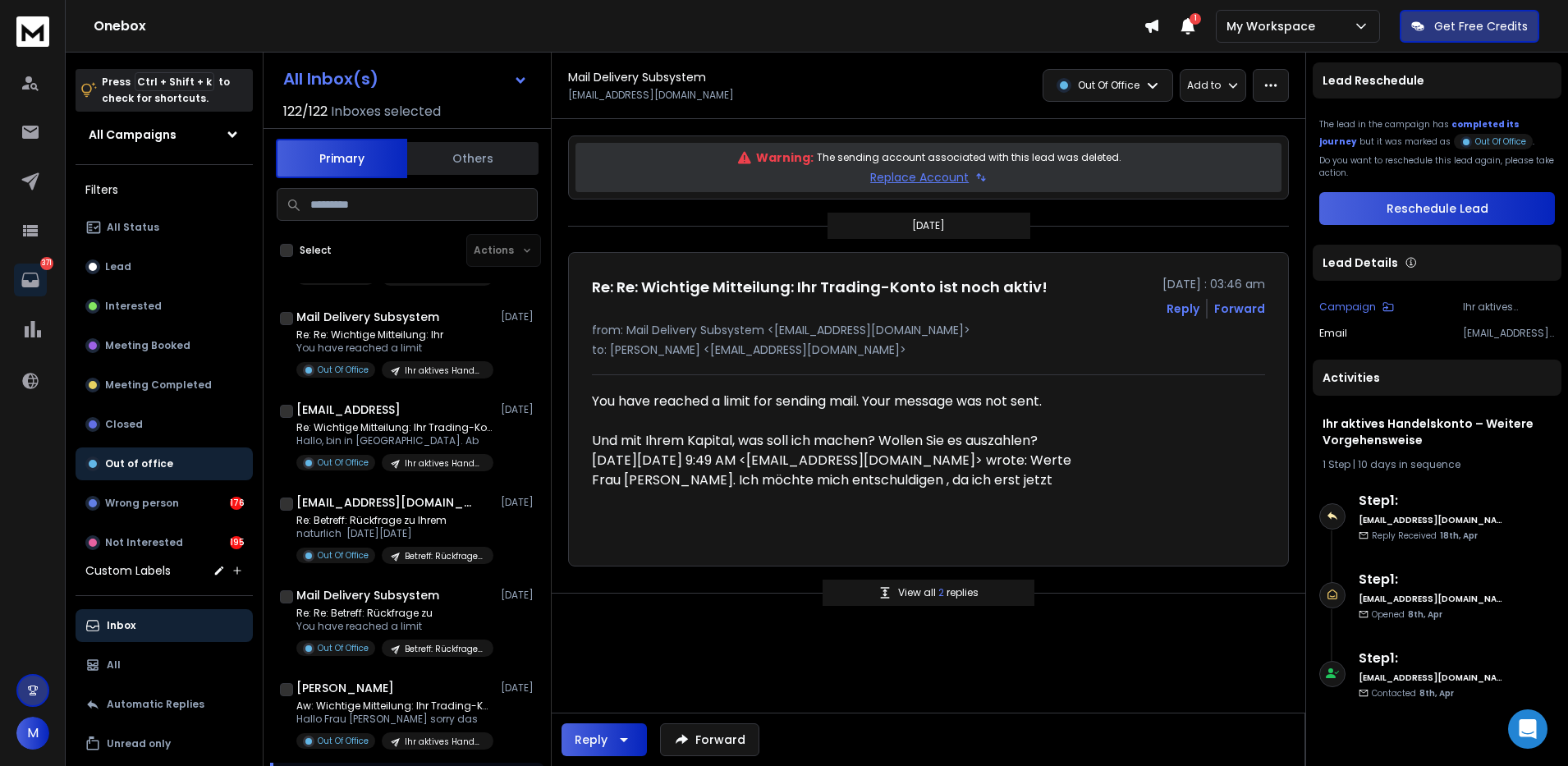
scroll to position [4162, 0]
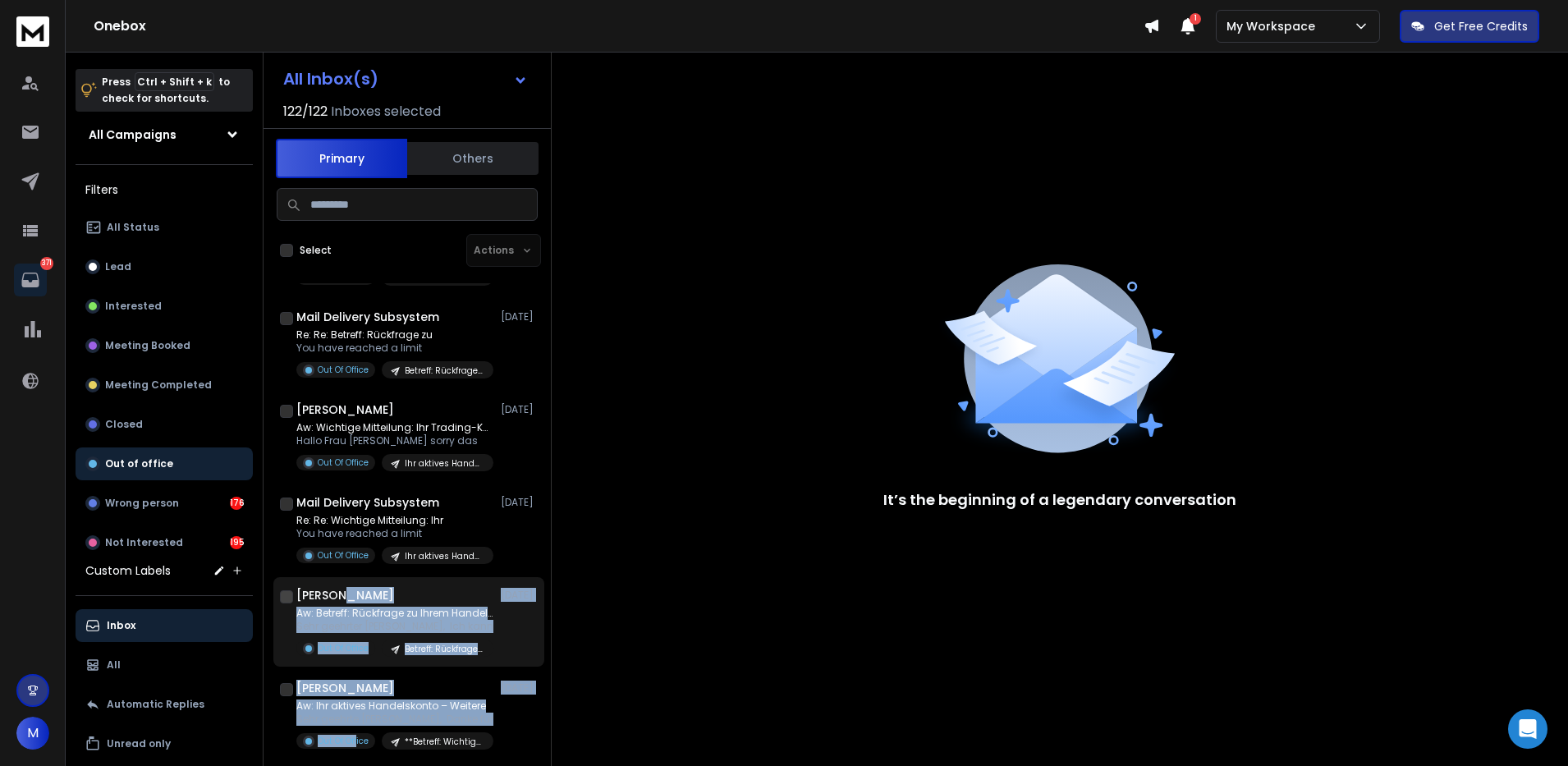
drag, startPoint x: 357, startPoint y: 733, endPoint x: 341, endPoint y: 594, distance: 139.9
click at [341, 594] on div "Jörg Richter 18 Aug Keine Antwort von Ihnen -- Gesendet mit der WEB.DE Mail Out…" at bounding box center [407, 566] width 287 height 566
click at [341, 594] on h1 "Claudia Schroeter" at bounding box center [345, 595] width 98 height 17
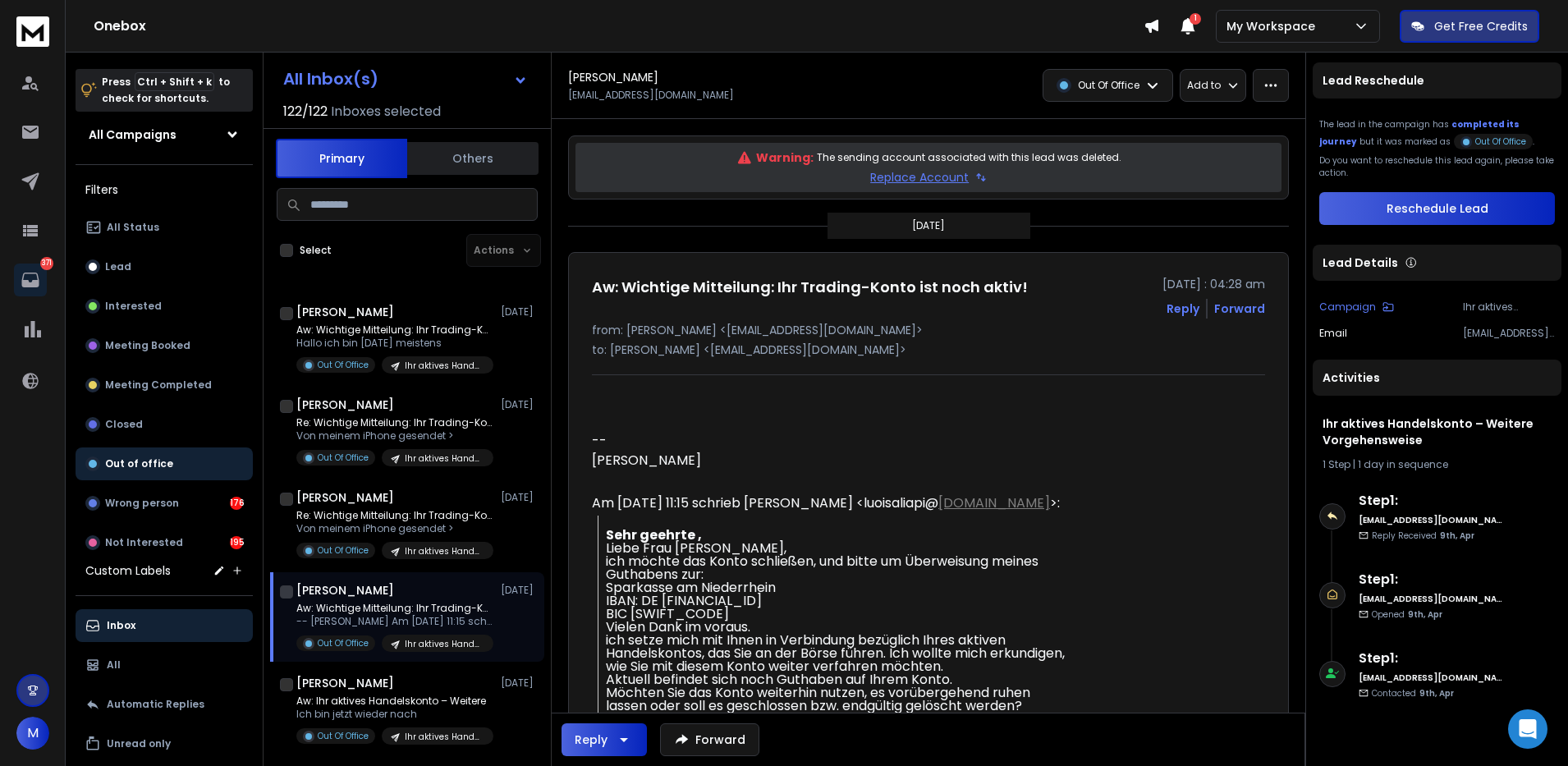
scroll to position [4718, 0]
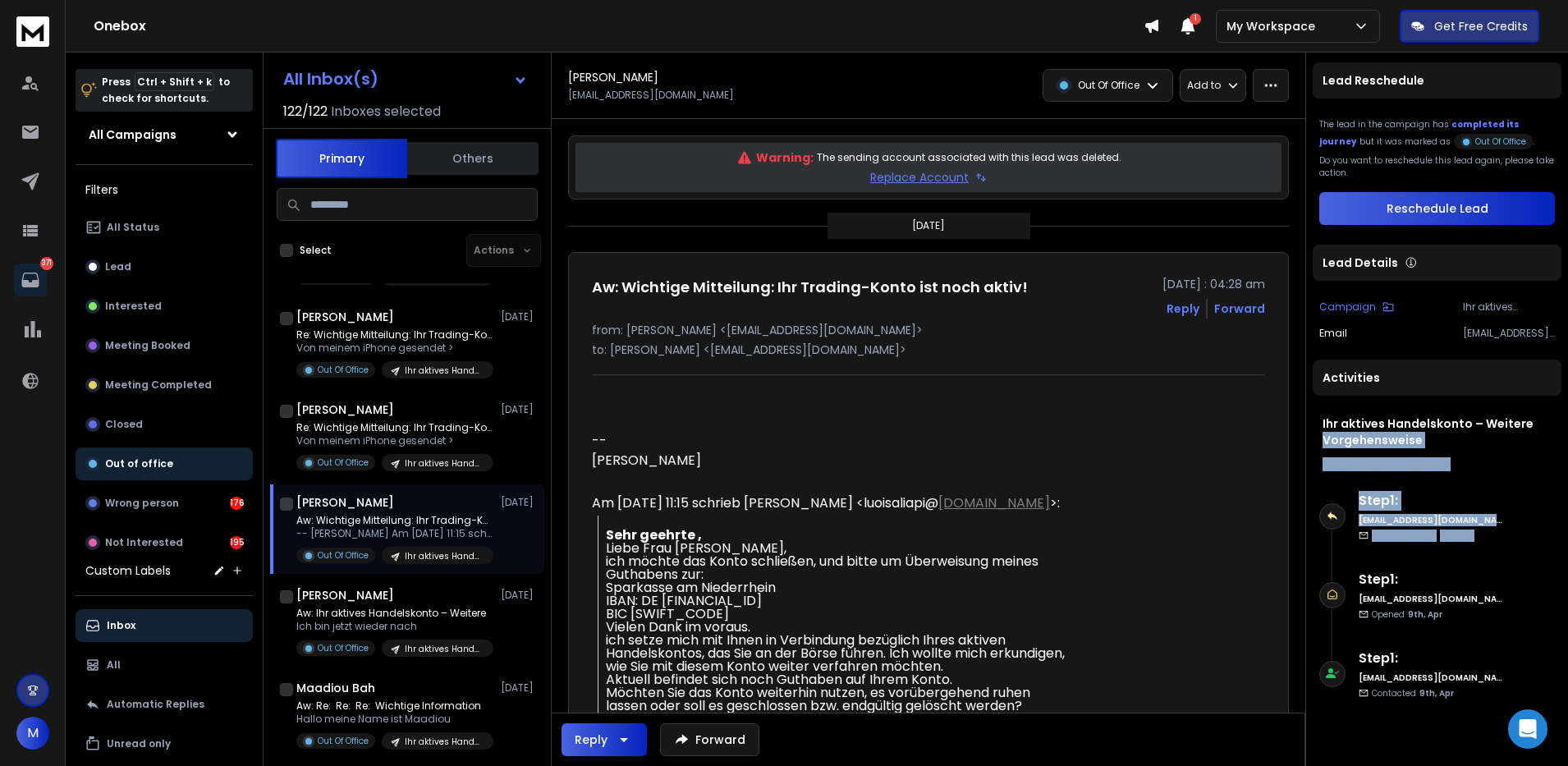
drag, startPoint x: 1316, startPoint y: 452, endPoint x: 1325, endPoint y: 581, distance: 129.3
click at [1325, 581] on div "Lead Reschedule The lead in the campaign has completed its journey but it was m…" at bounding box center [1436, 436] width 262 height 766
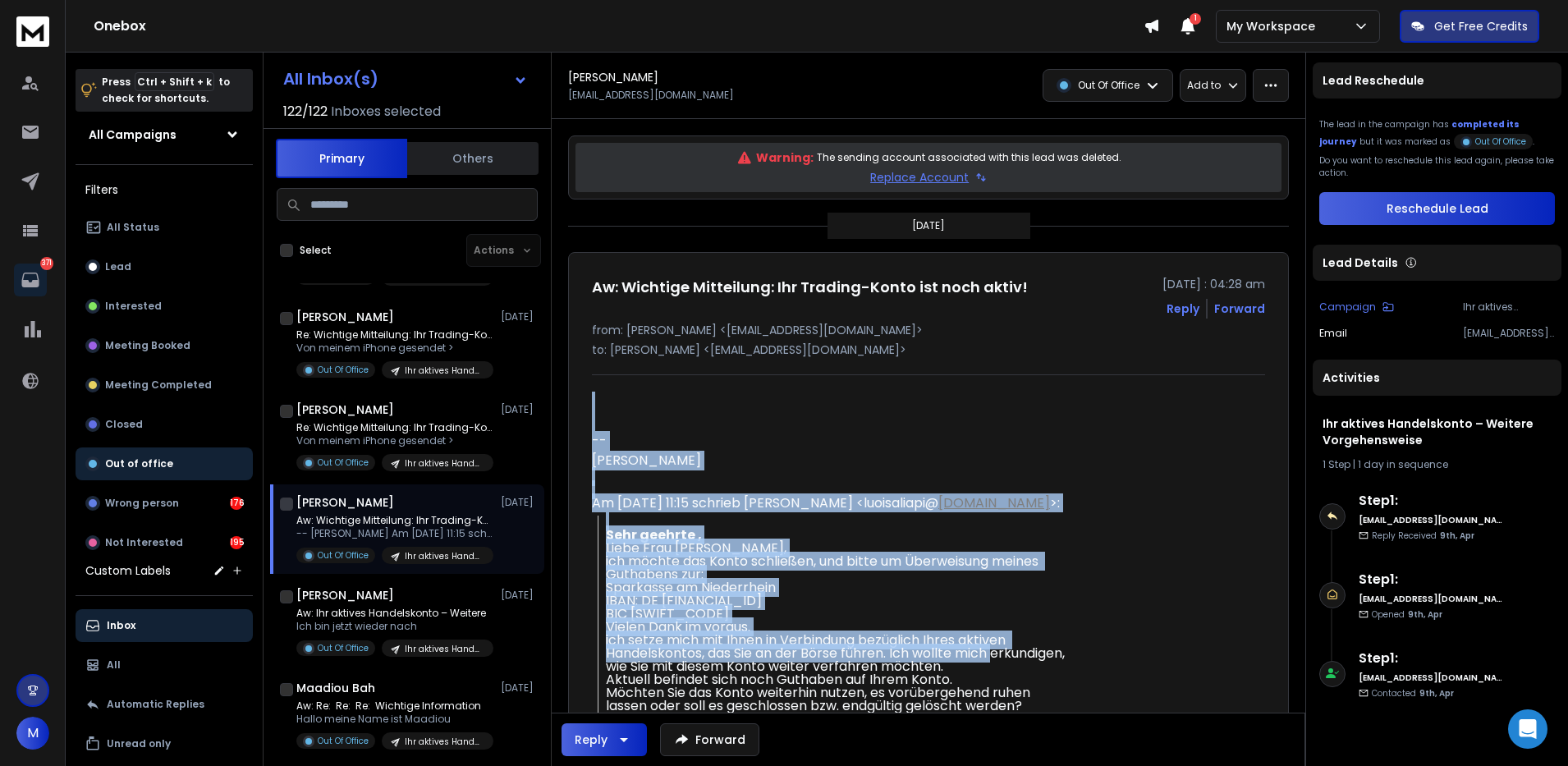
drag, startPoint x: 1325, startPoint y: 581, endPoint x: 1294, endPoint y: 656, distance: 81.2
click at [1294, 656] on div "132 days ago Aw: Wichtige Mitteilung: Ihr Trading-Konto ist noch aktiv! 9 April…" at bounding box center [929, 605] width 754 height 786
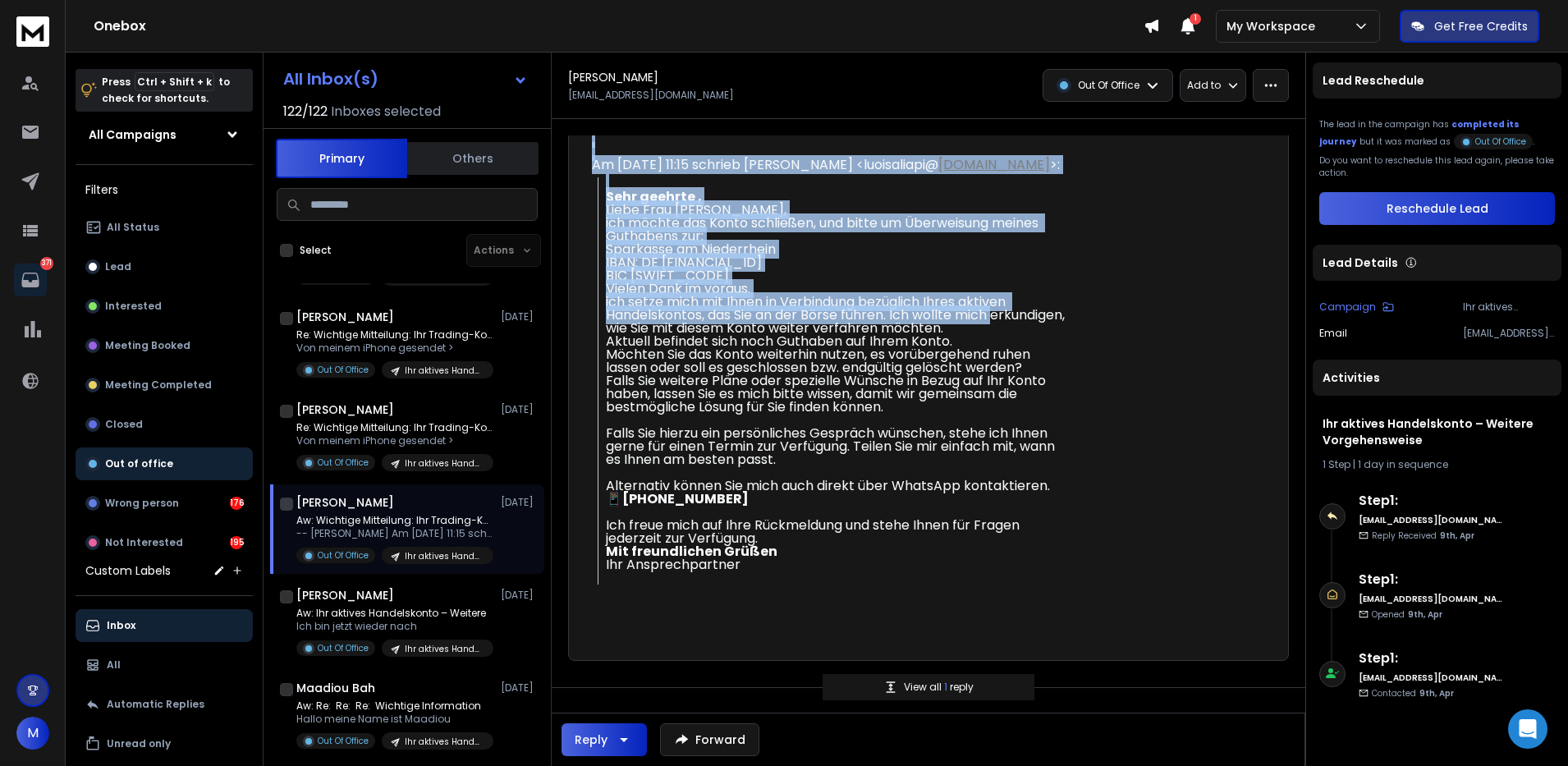
scroll to position [342, 0]
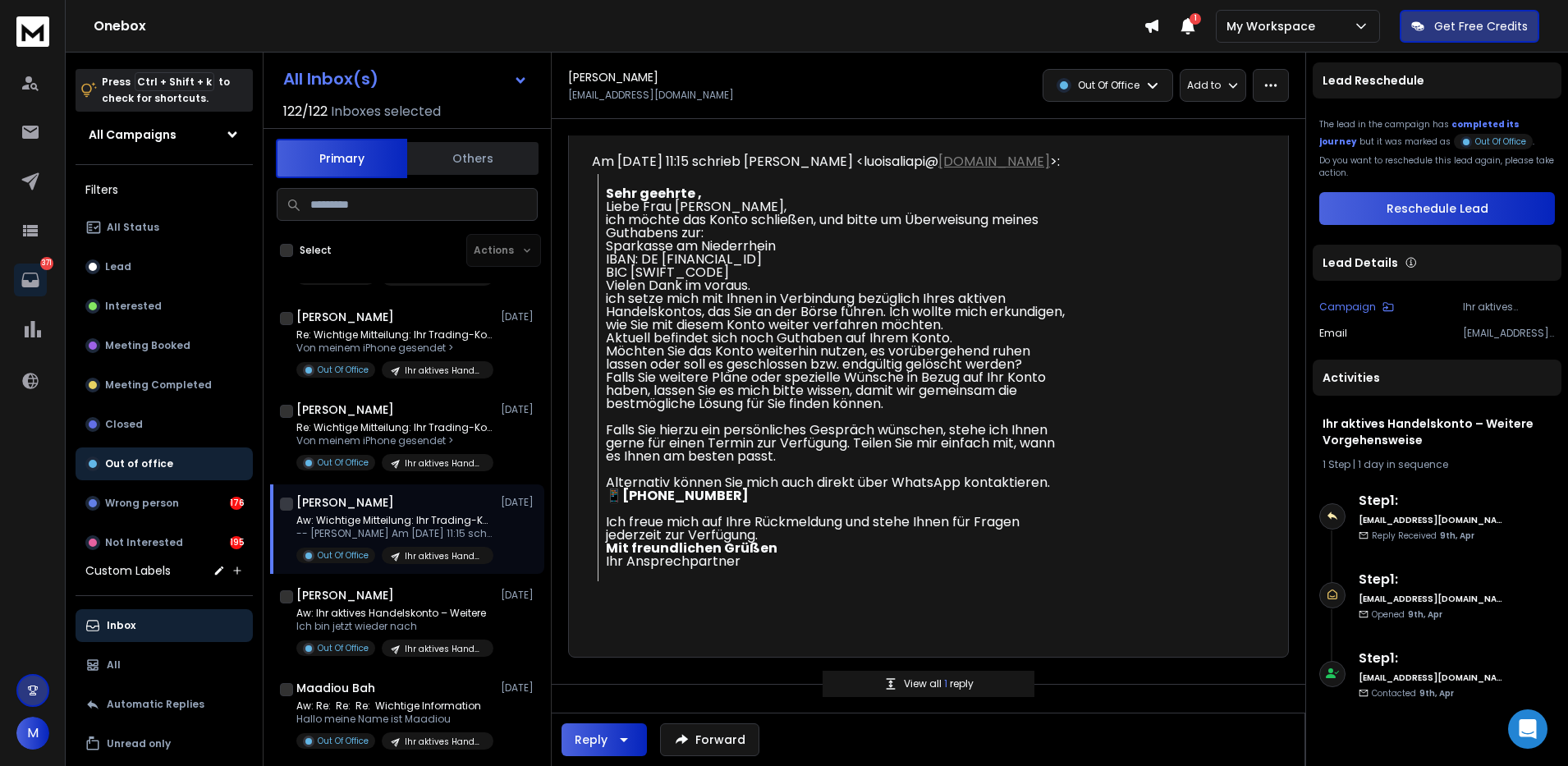
click at [1078, 480] on div "-- Dirk Bachem Am 09.04.25, 11:15 schrieb Luoisa Liapi <luoisaliapi@ activetrad…" at bounding box center [837, 342] width 492 height 584
click at [672, 298] on p "ich setze mich mit Ihnen in Verbindung bezüglich Ihres aktiven Handelskontos, d…" at bounding box center [838, 312] width 466 height 40
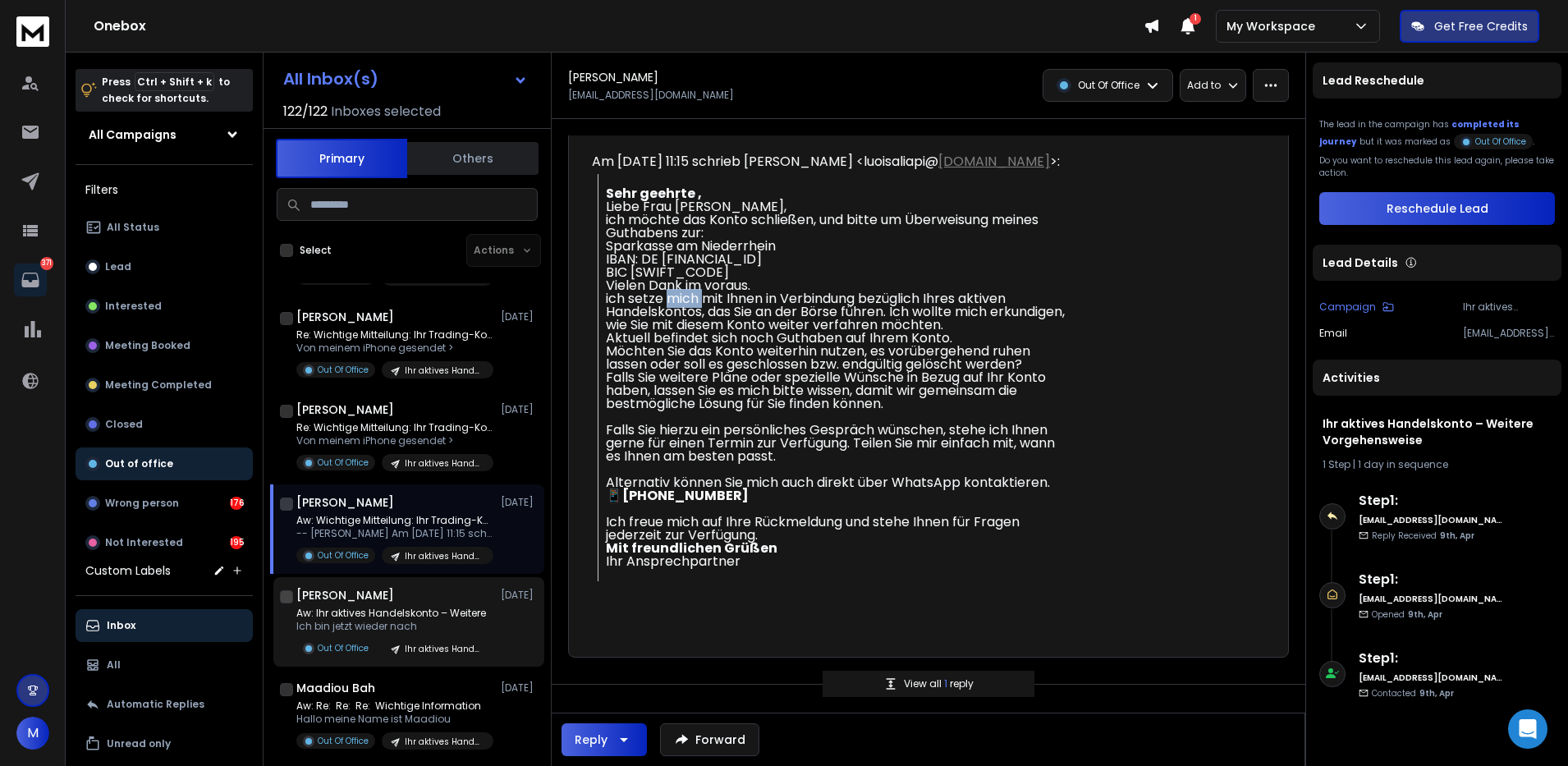
click at [378, 607] on p "Aw: Ihr aktives Handelskonto – Weitere" at bounding box center [395, 613] width 197 height 13
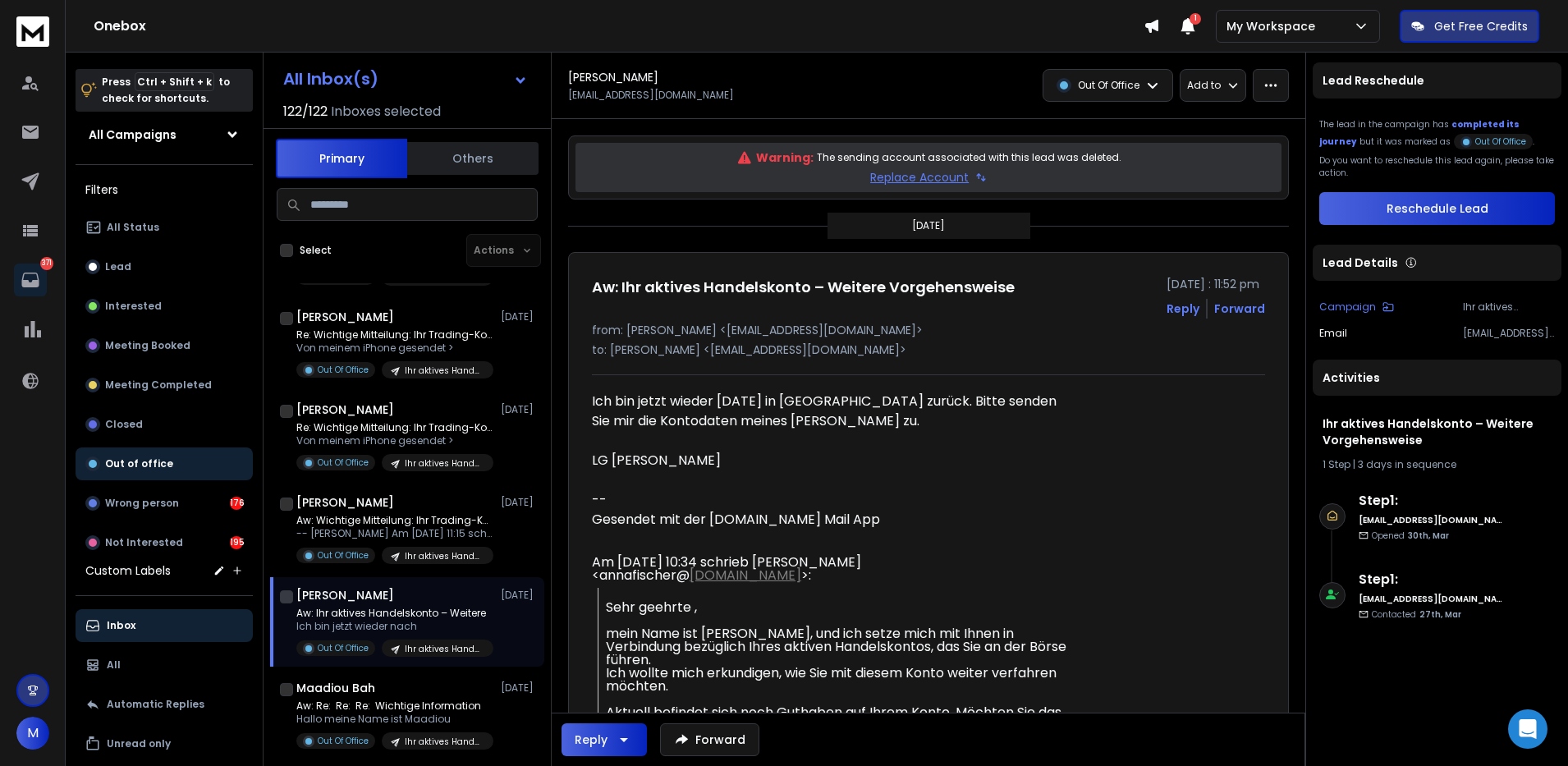
click at [748, 400] on div "Ich bin jetzt wieder nach 4 Wochen in Afrika zurück. Bitte senden Sie mir die K…" at bounding box center [837, 706] width 492 height 630
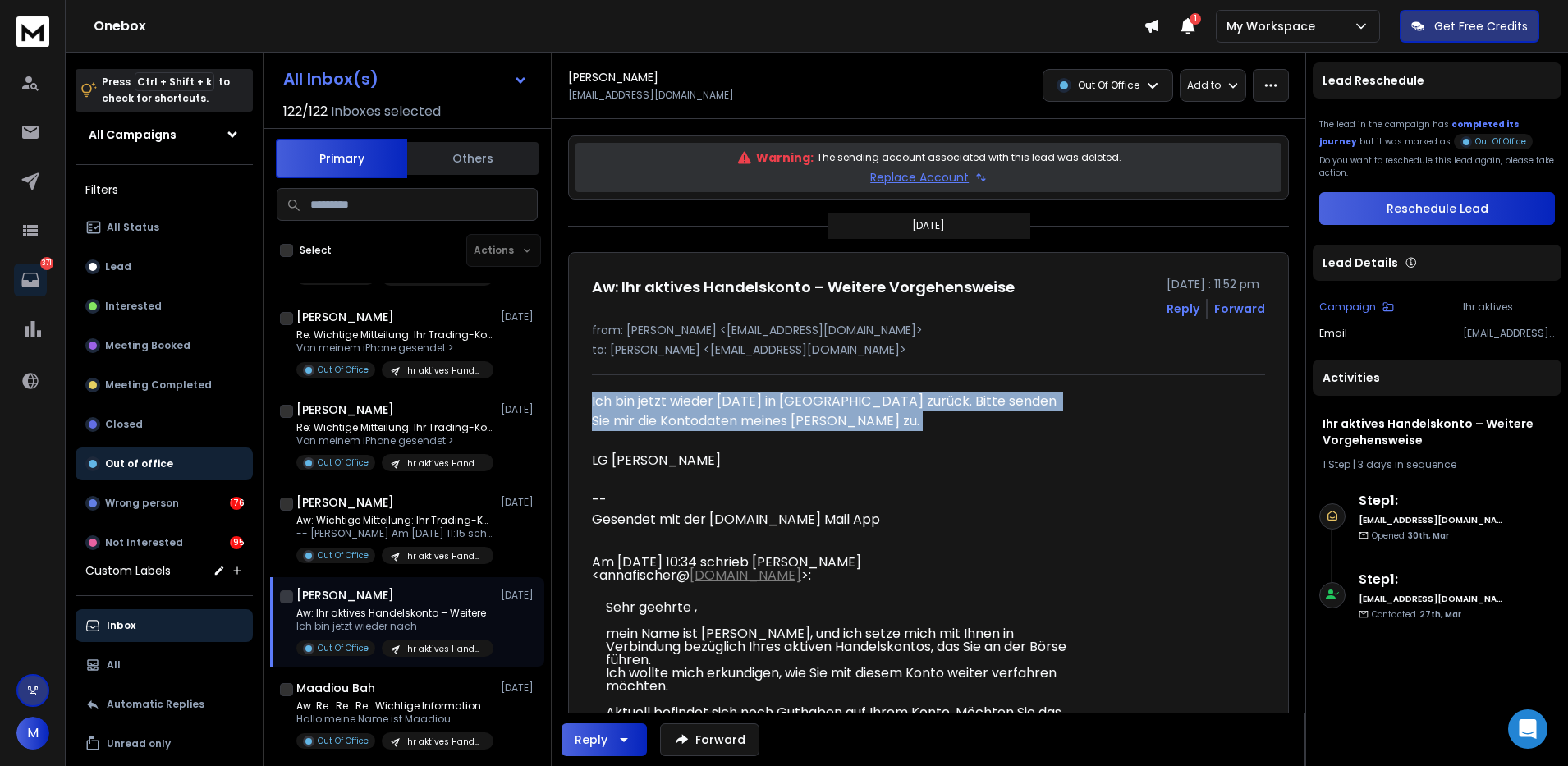
click at [748, 400] on div "Ich bin jetzt wieder nach 4 Wochen in Afrika zurück. Bitte senden Sie mir die K…" at bounding box center [837, 706] width 492 height 630
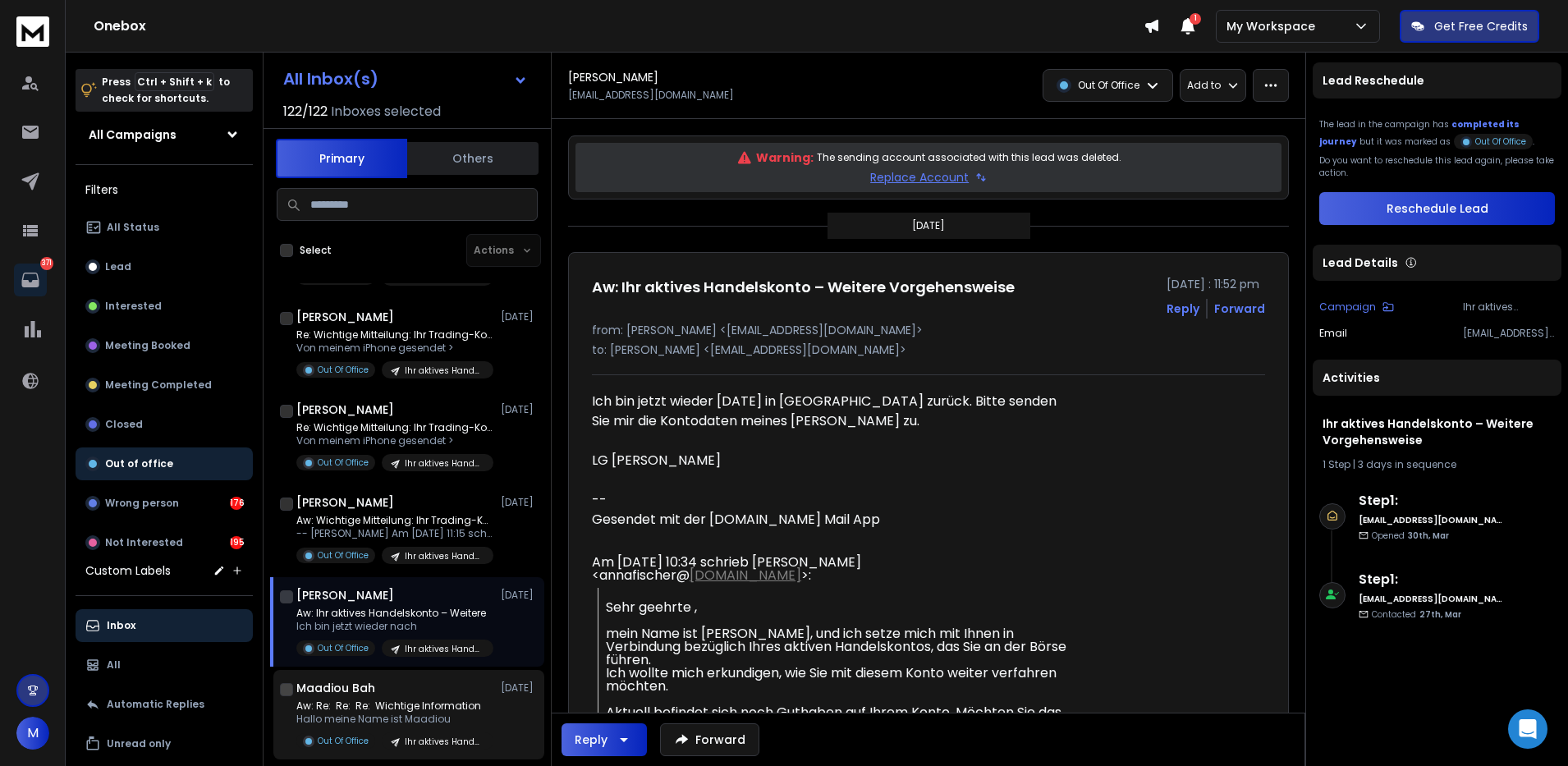
click at [385, 701] on p "Aw: Re: Re: Re: Wichtige Information" at bounding box center [395, 705] width 197 height 13
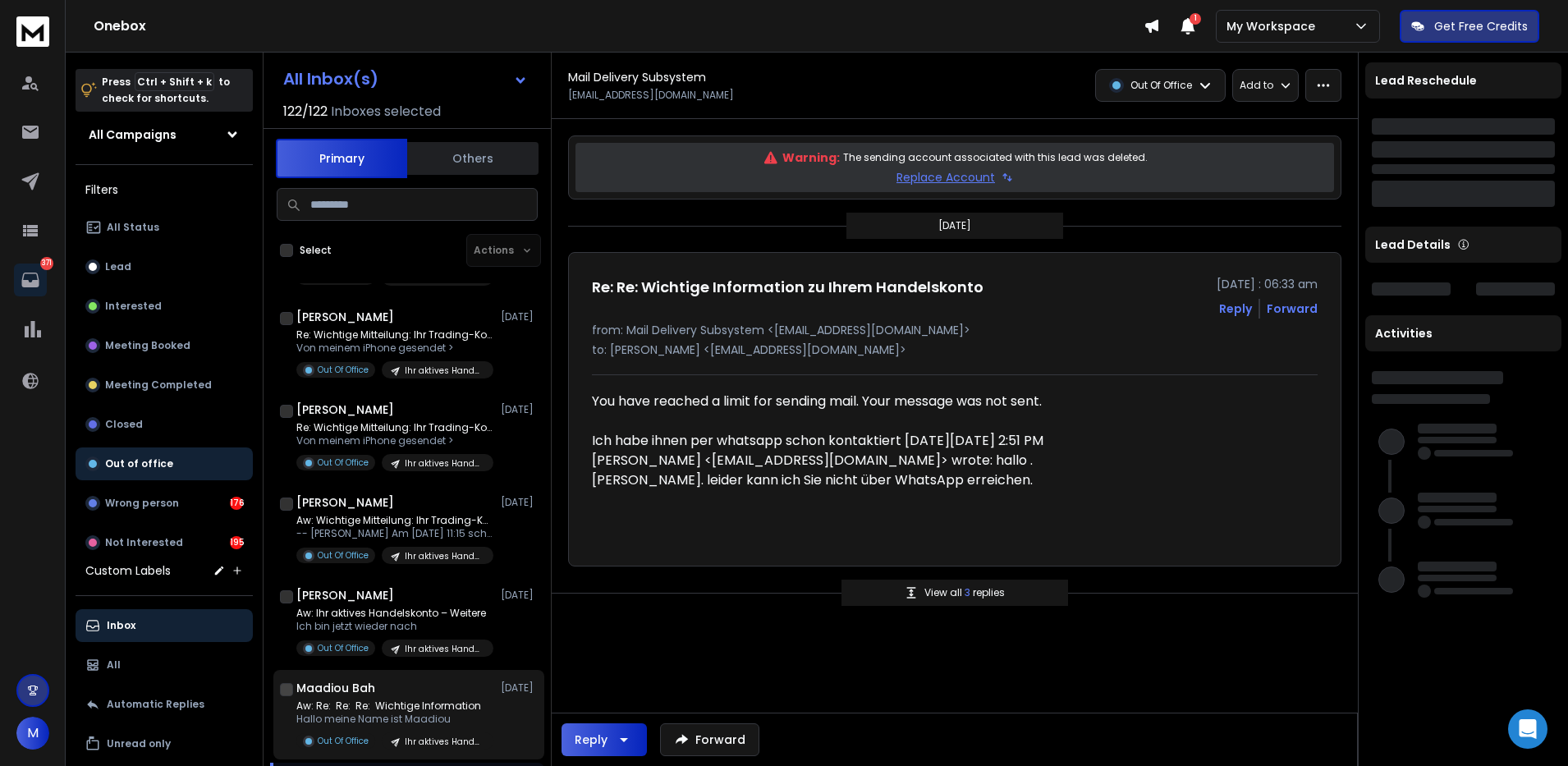
scroll to position [4997, 0]
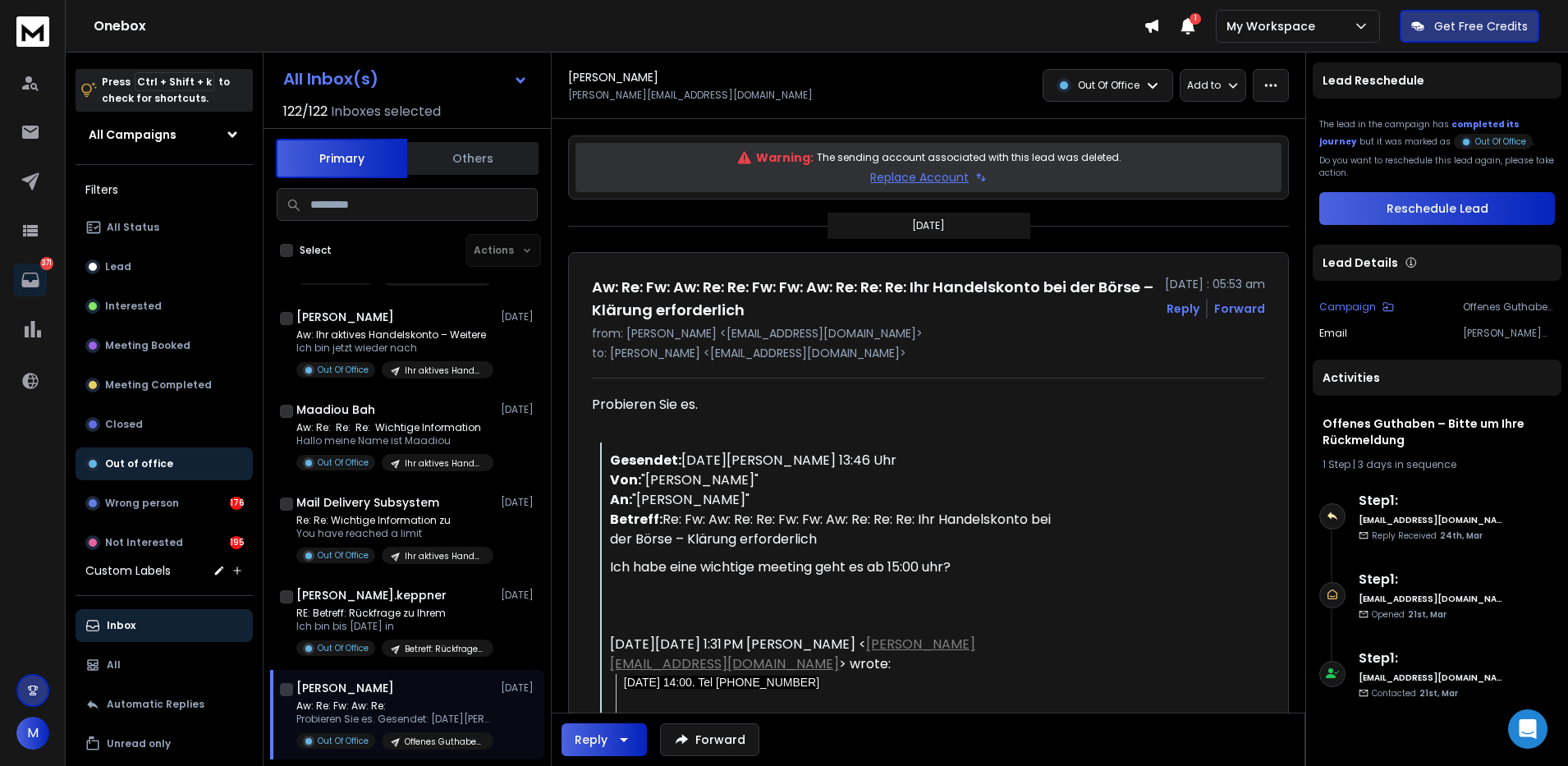
drag, startPoint x: 1315, startPoint y: 177, endPoint x: 1304, endPoint y: 252, distance: 75.8
click at [1304, 252] on div "All Inbox(s) 122 / 122 Inboxes selected Primary Others Select Actions Jörg Rich…" at bounding box center [915, 436] width 1305 height 766
drag, startPoint x: 1304, startPoint y: 252, endPoint x: 1269, endPoint y: 199, distance: 63.5
click at [1269, 199] on div "Warning: The sending account associated with this lead was deleted. Replace Acc…" at bounding box center [928, 167] width 721 height 64
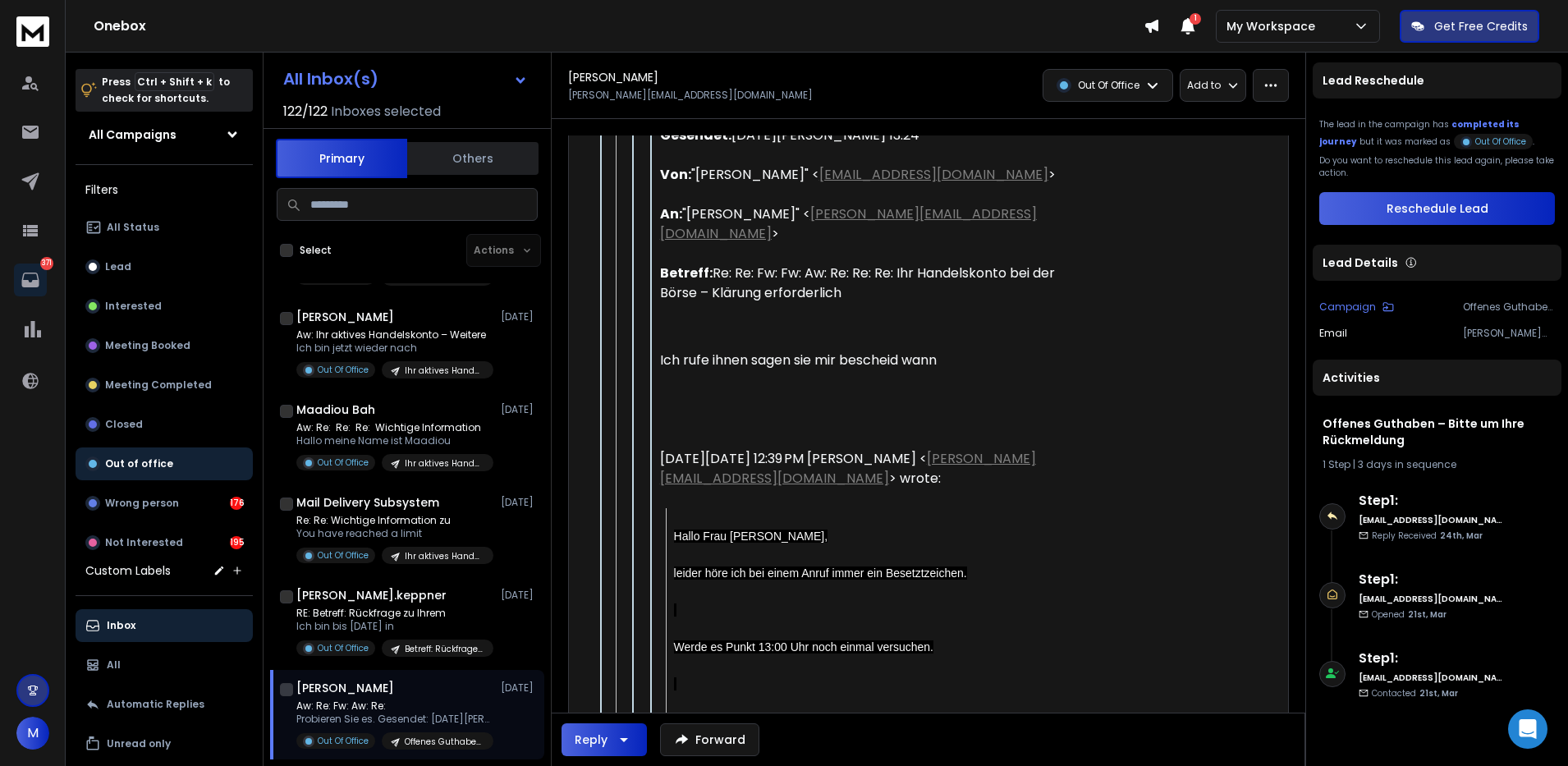
scroll to position [1372, 0]
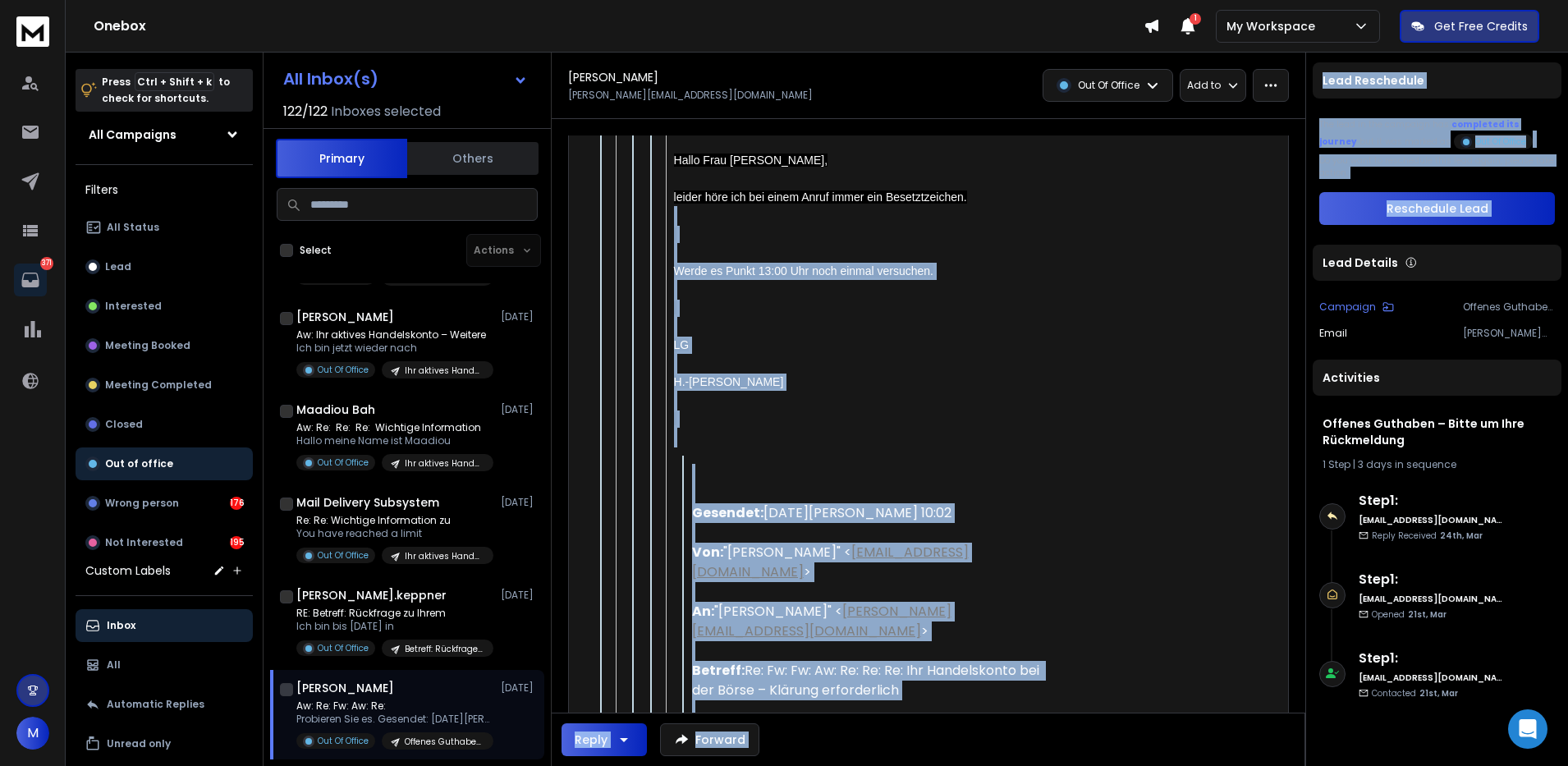
drag, startPoint x: 1315, startPoint y: 249, endPoint x: 1307, endPoint y: 158, distance: 91.4
click at [1307, 158] on div "All Inbox(s) 122 / 122 Inboxes selected Primary Others Select Actions Jörg Rich…" at bounding box center [915, 436] width 1305 height 766
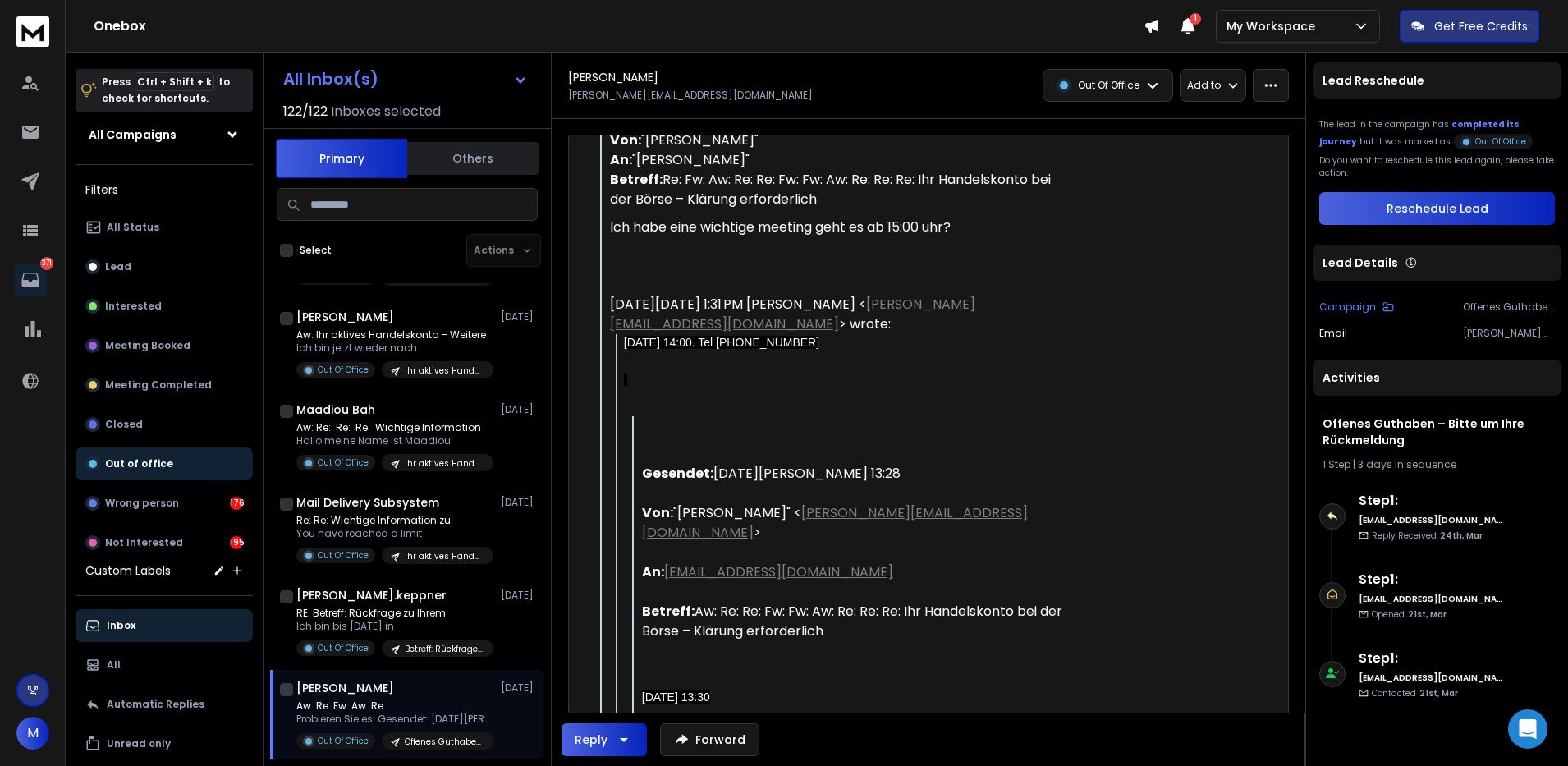
scroll to position [176, 0]
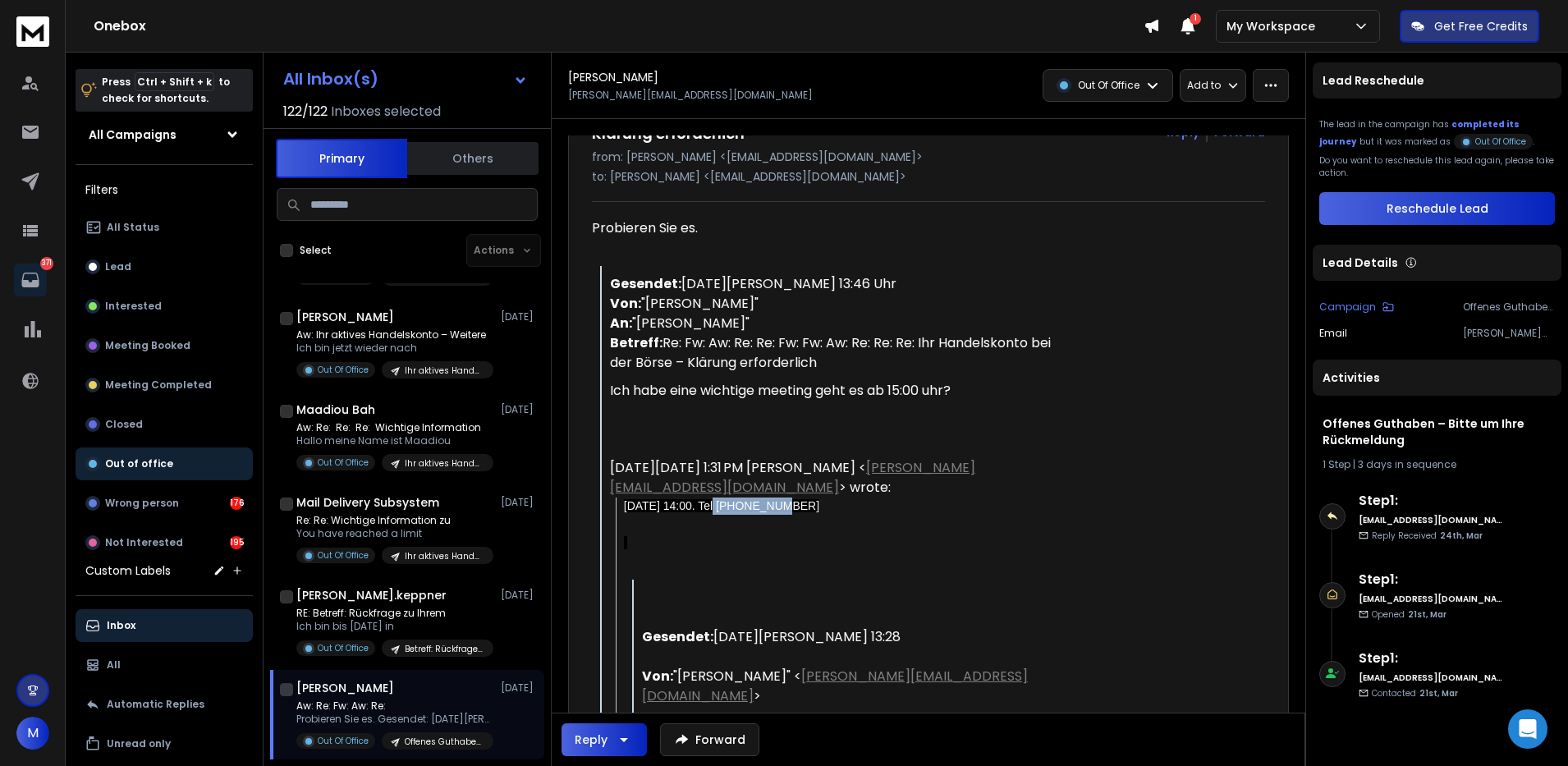
drag, startPoint x: 710, startPoint y: 505, endPoint x: 777, endPoint y: 519, distance: 68.4
click at [482, 722] on p "Probieren Sie es. Gesendet: Montag, 24. März" at bounding box center [395, 718] width 197 height 13
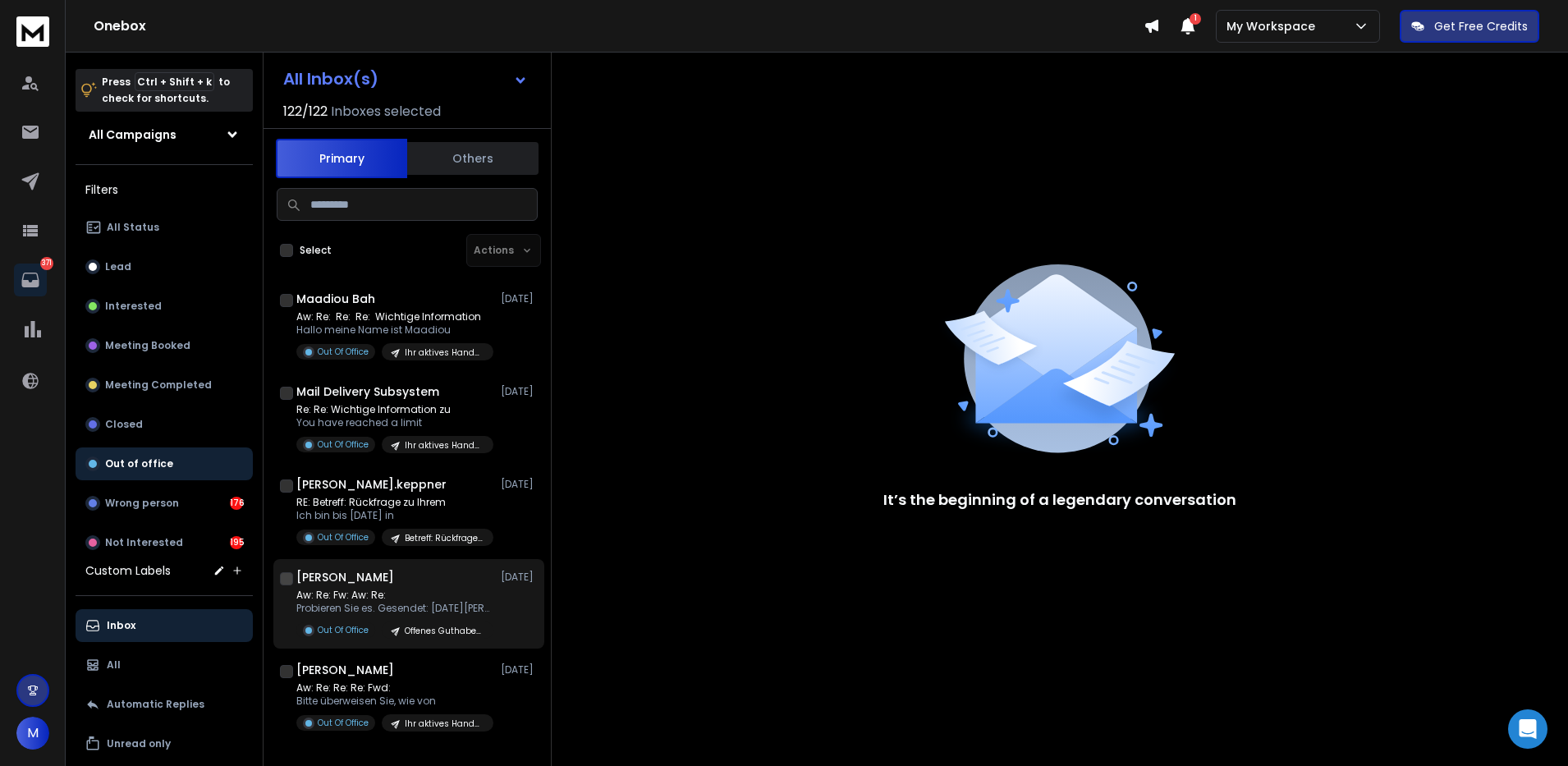
scroll to position [5108, 0]
click at [482, 722] on p "Ihr aktives Handelskonto – Weitere Vorgehensweise" at bounding box center [445, 724] width 79 height 12
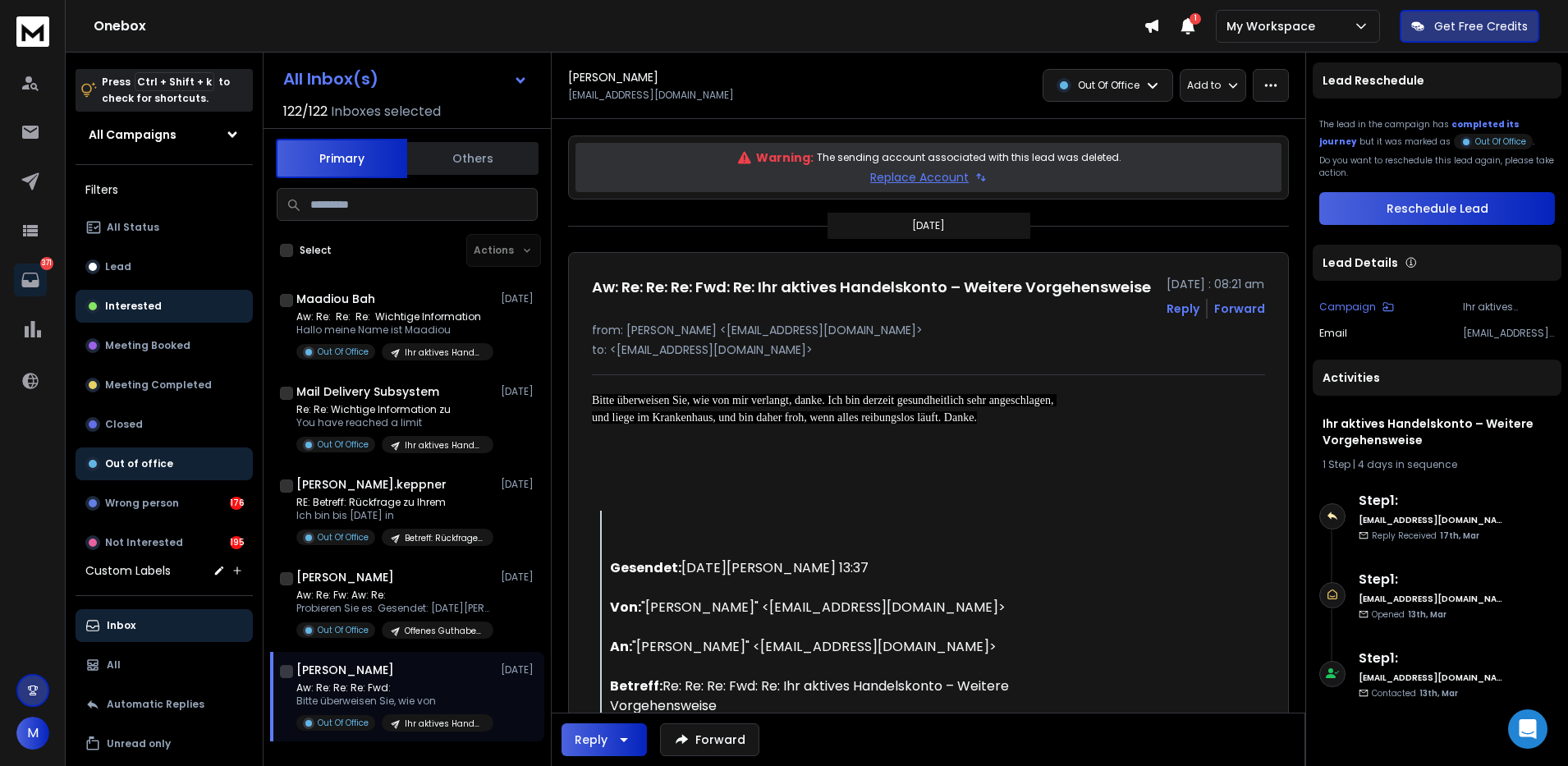
click at [147, 309] on p "Interested" at bounding box center [133, 306] width 56 height 13
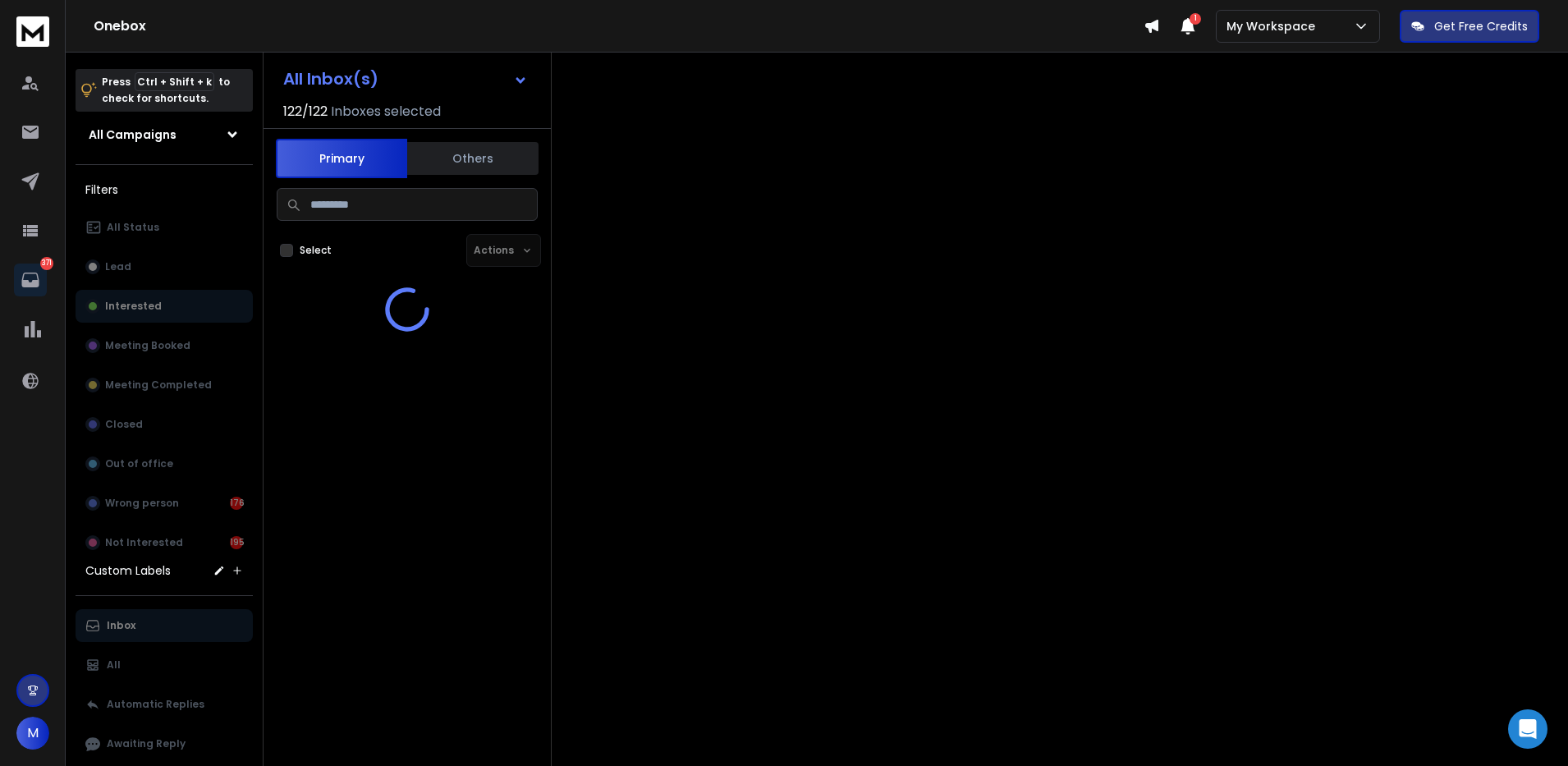
scroll to position [0, 0]
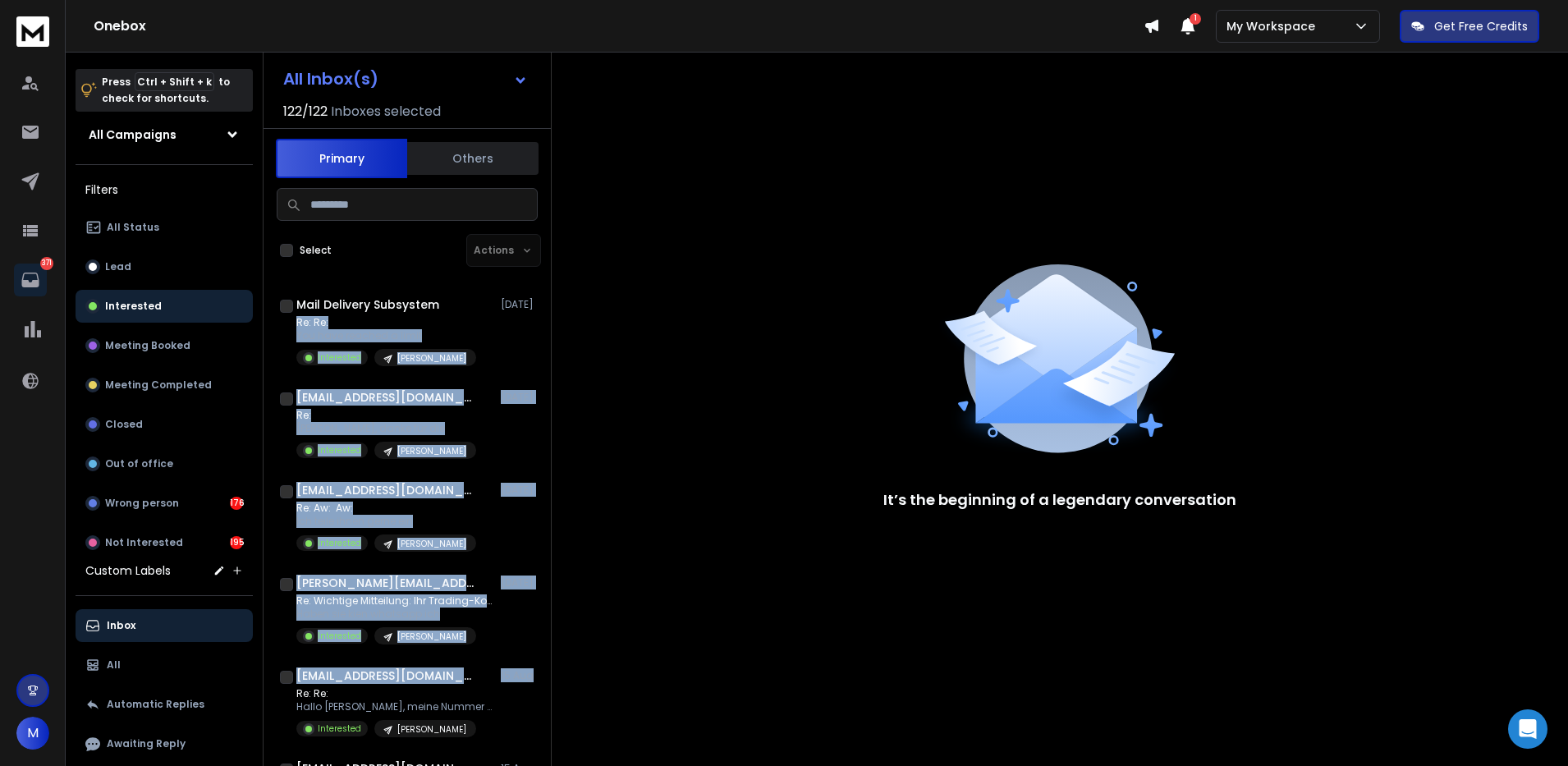
drag, startPoint x: 545, startPoint y: 295, endPoint x: 551, endPoint y: 674, distance: 379.0
click at [551, 674] on div "All Inbox(s) 122 / 122 Inboxes selected Primary Others Select Actions Mail Deli…" at bounding box center [407, 436] width 289 height 766
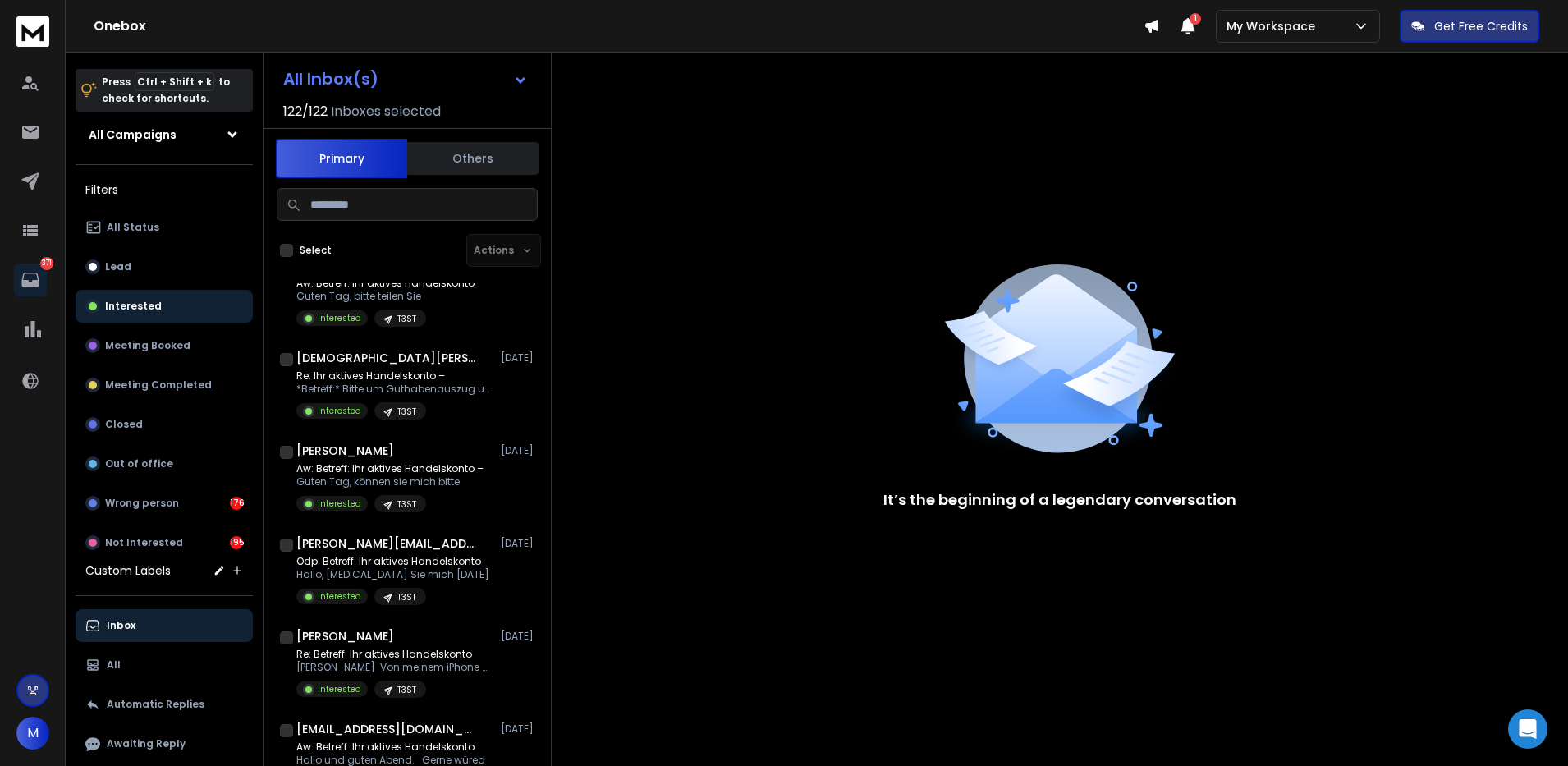
scroll to position [3469, 0]
drag, startPoint x: 552, startPoint y: 703, endPoint x: 548, endPoint y: 805, distance: 102.1
click at [548, 765] on html "Get only verified leads with our AI-powered Lead Finder, starting at $22/mo Try…" at bounding box center [784, 383] width 1568 height 766
drag, startPoint x: 548, startPoint y: 805, endPoint x: 489, endPoint y: 782, distance: 63.3
click at [489, 765] on html "Get only verified leads with our AI-powered Lead Finder, starting at $22/mo Try…" at bounding box center [784, 383] width 1568 height 766
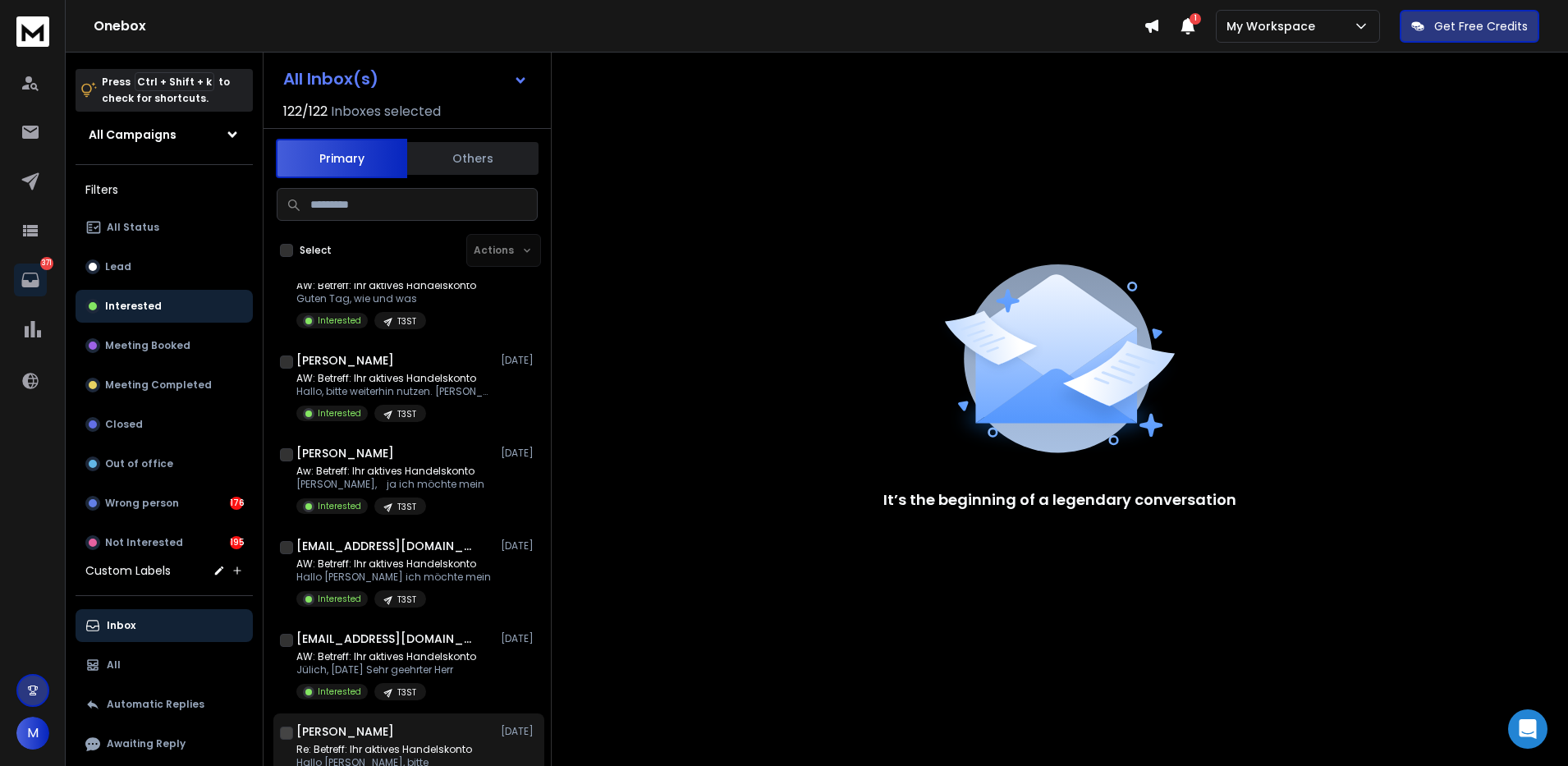
click at [412, 743] on p "Re: Betreff: Ihr aktives Handelskonto" at bounding box center [385, 749] width 176 height 13
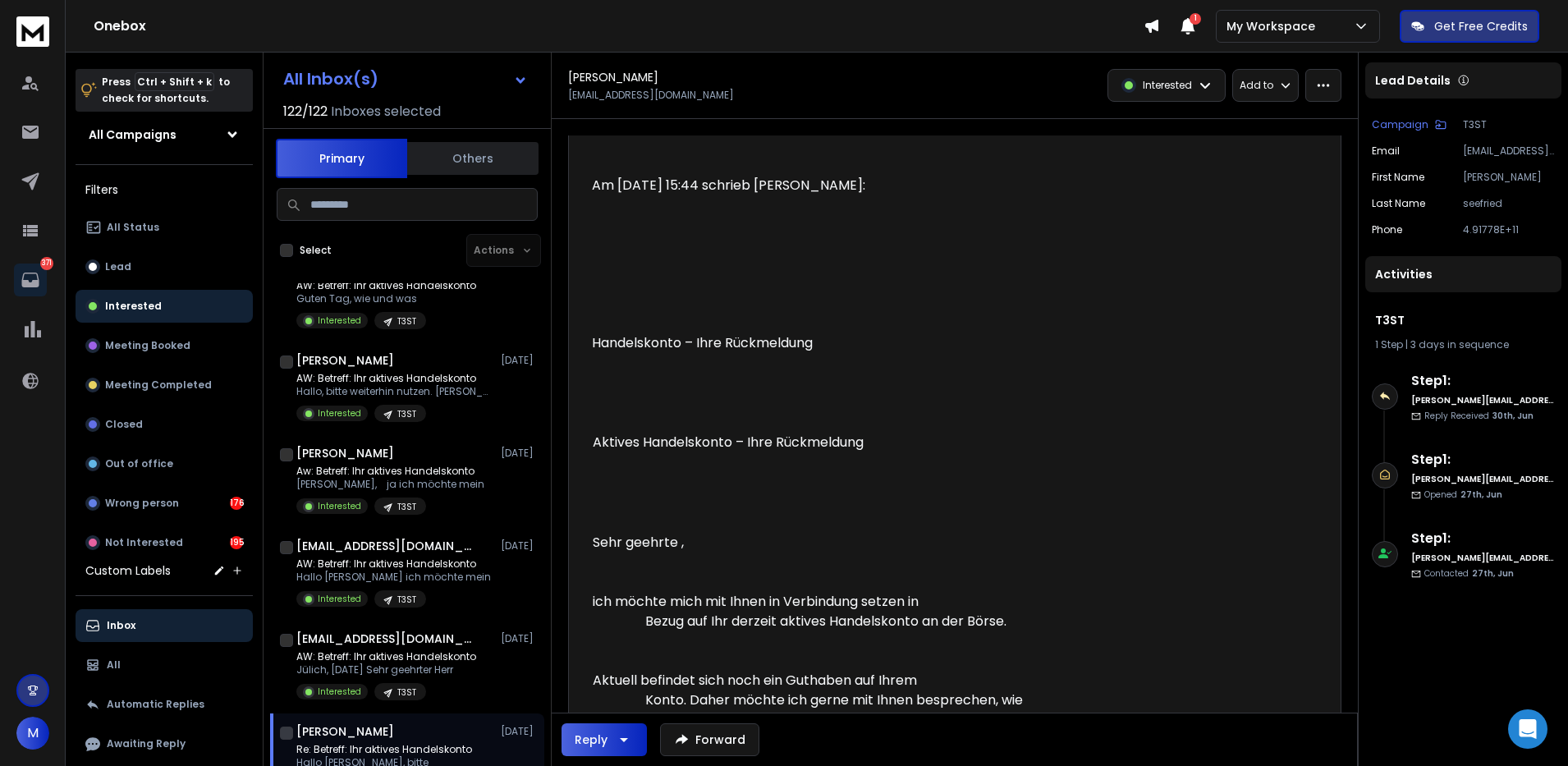
scroll to position [620, 0]
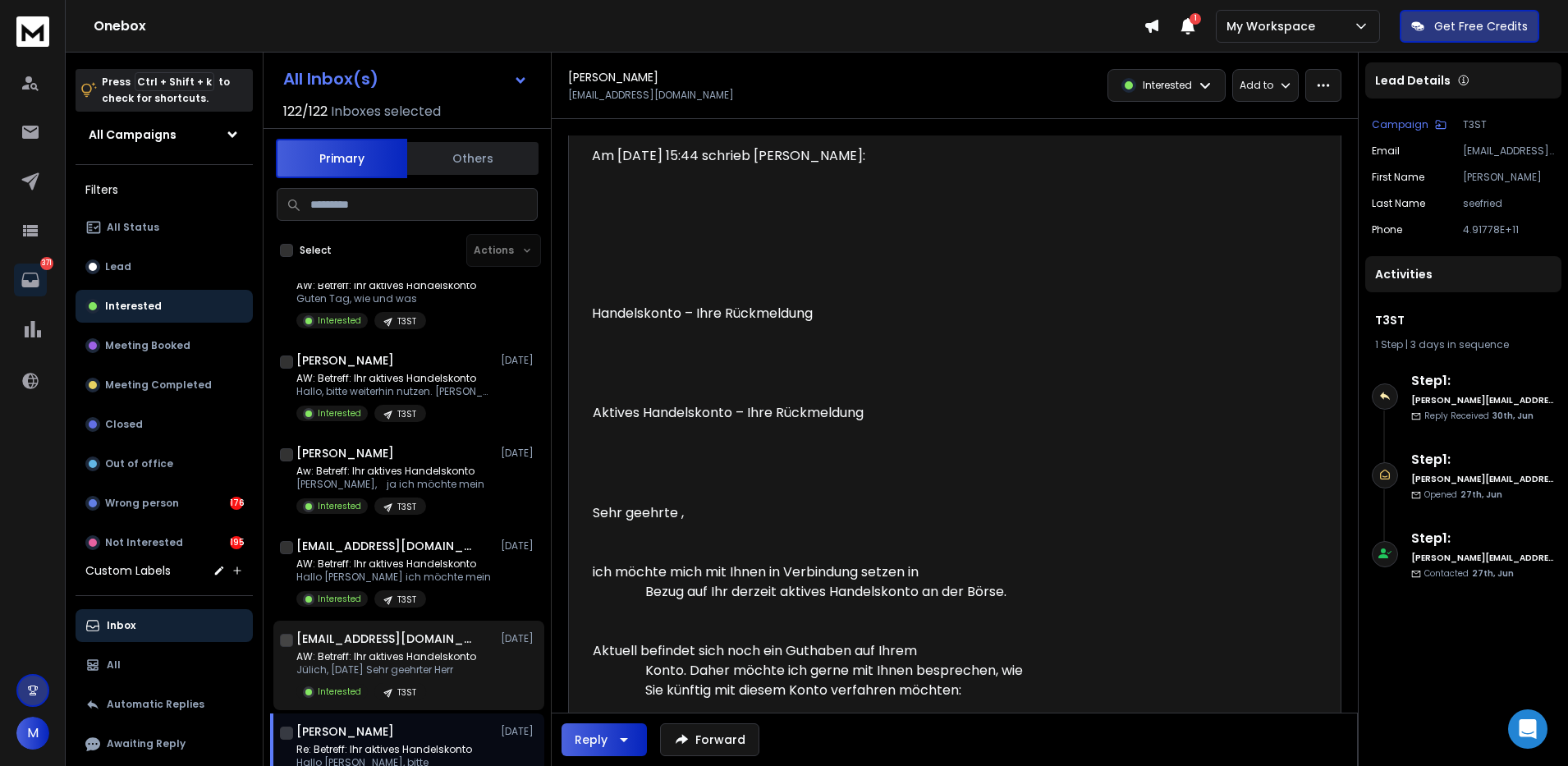
click at [467, 693] on div "Interested T3ST" at bounding box center [386, 692] width 180 height 18
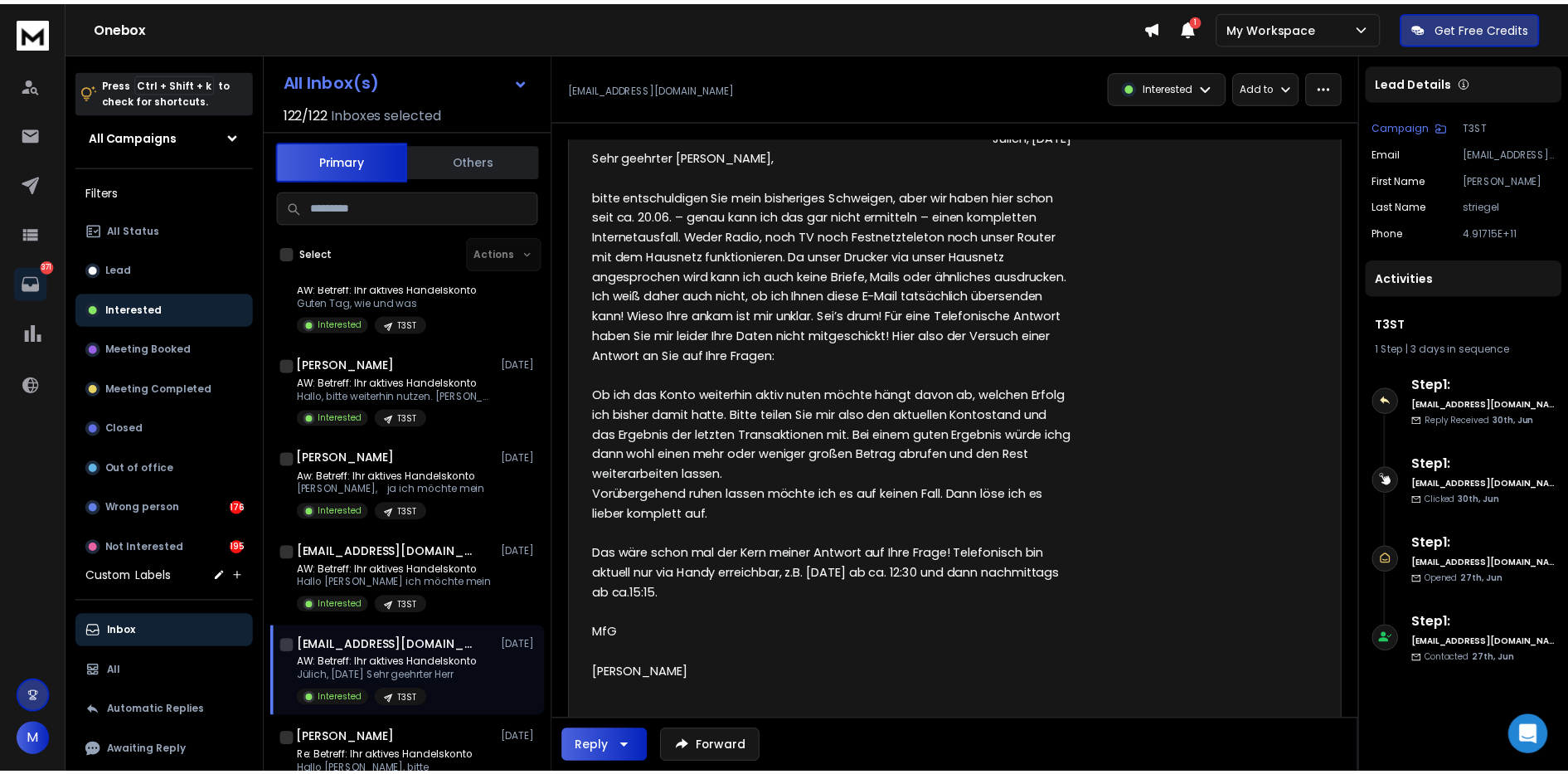
scroll to position [234, 0]
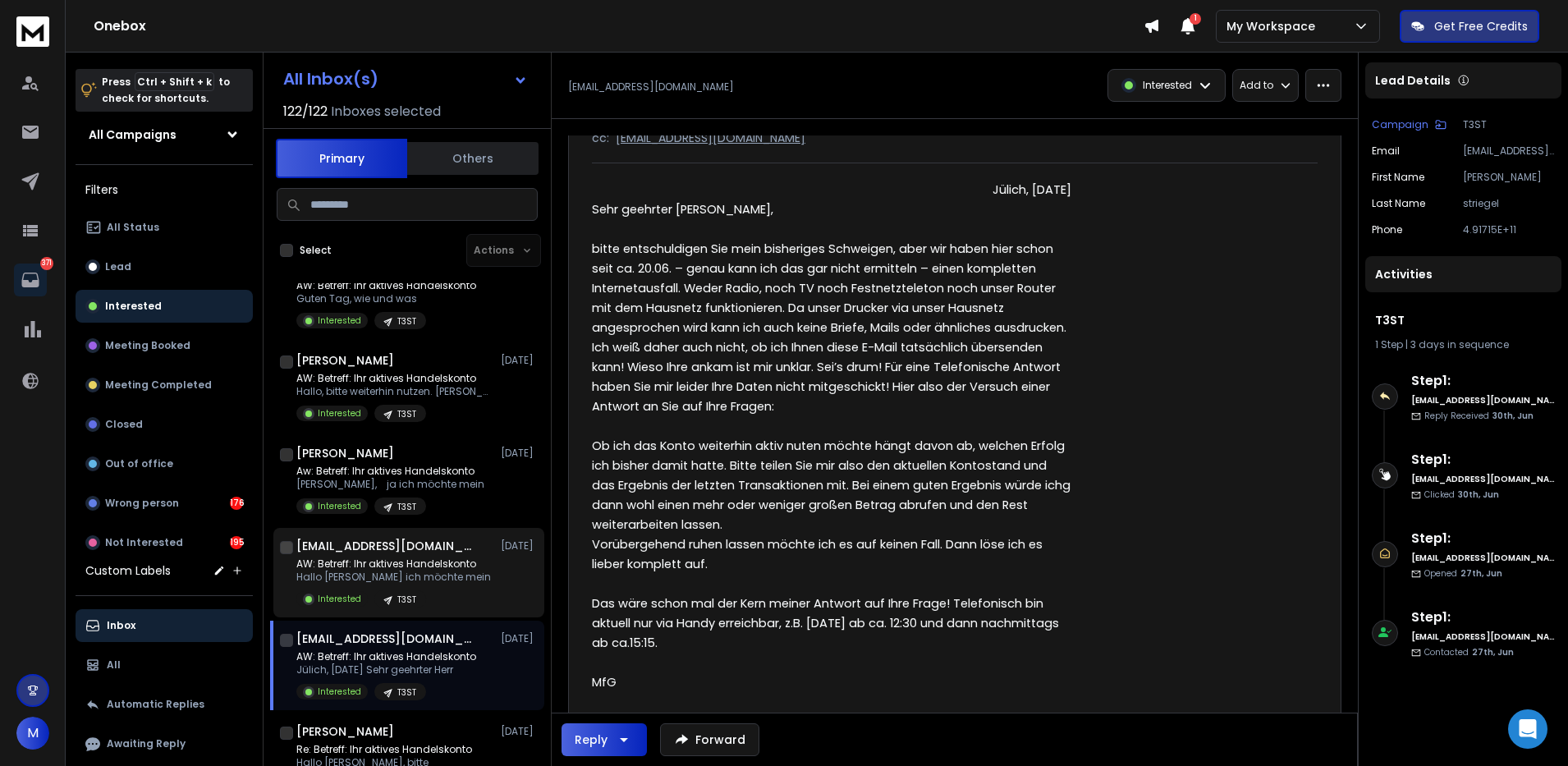
click at [362, 562] on p "AW: Betreff: Ihr aktives Handelskonto" at bounding box center [394, 563] width 195 height 13
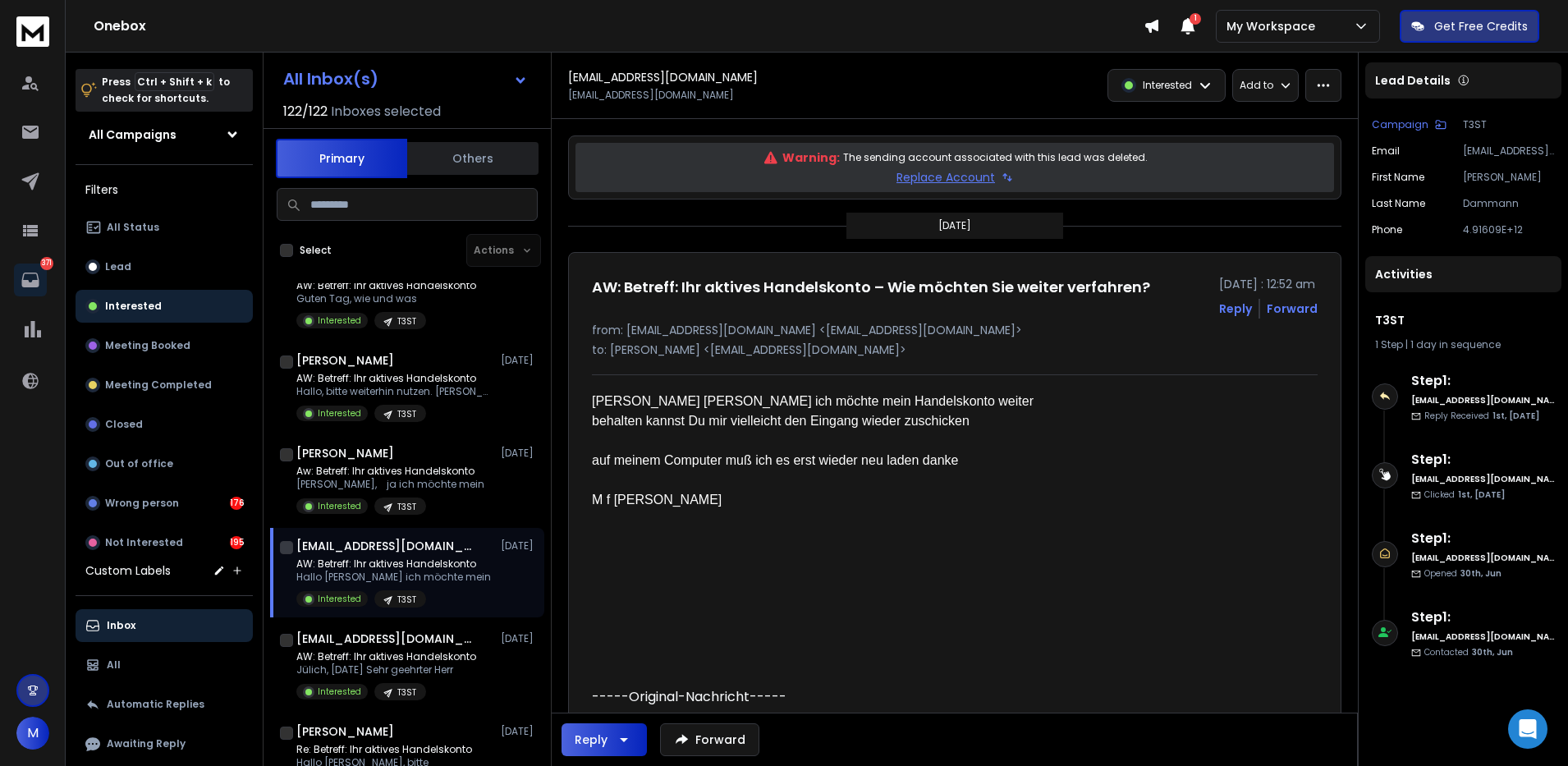
click at [1485, 148] on p "brocken-gas@t-online.de" at bounding box center [1508, 151] width 92 height 13
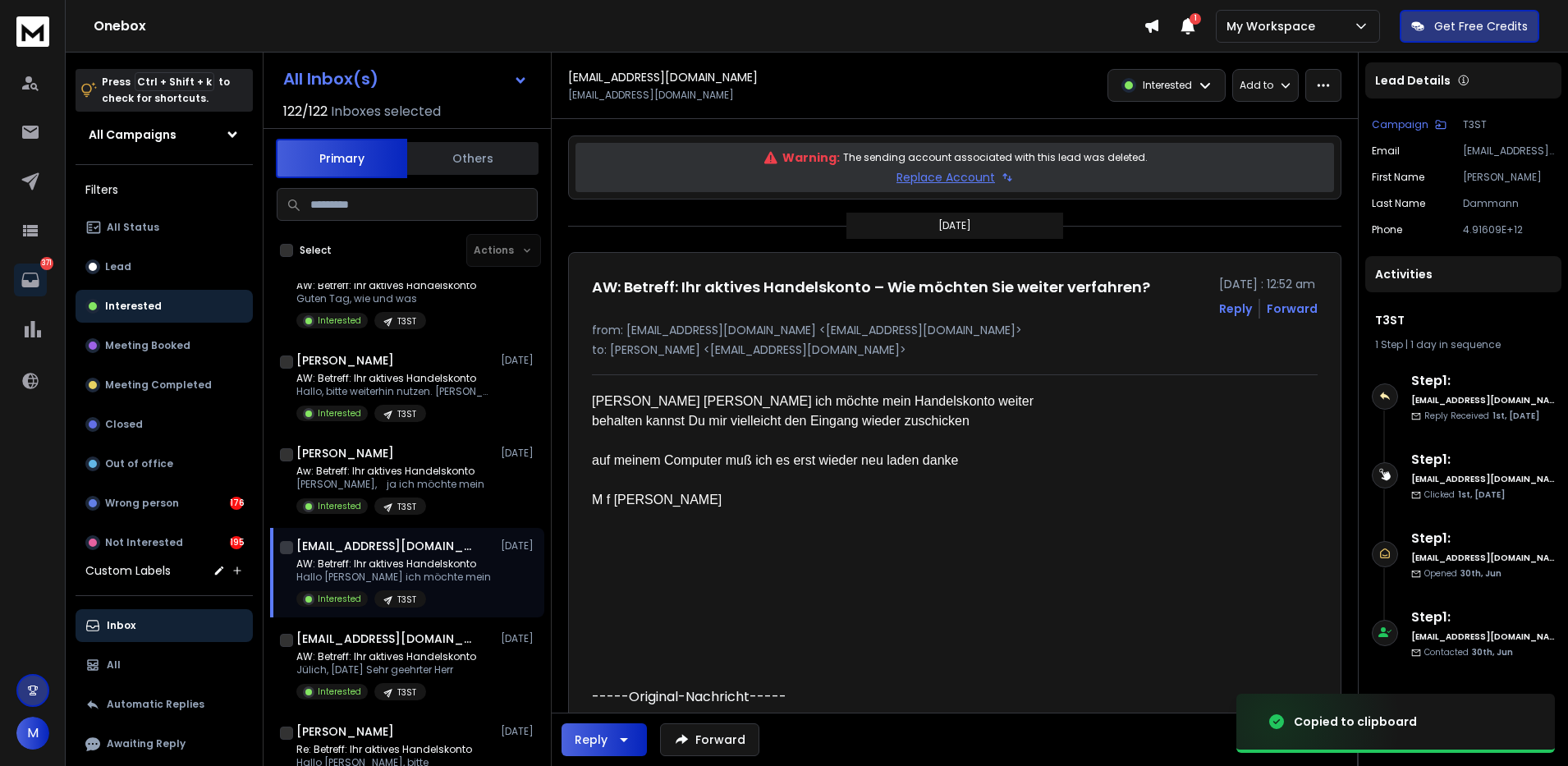
click at [444, 145] on button "Others" at bounding box center [472, 158] width 131 height 36
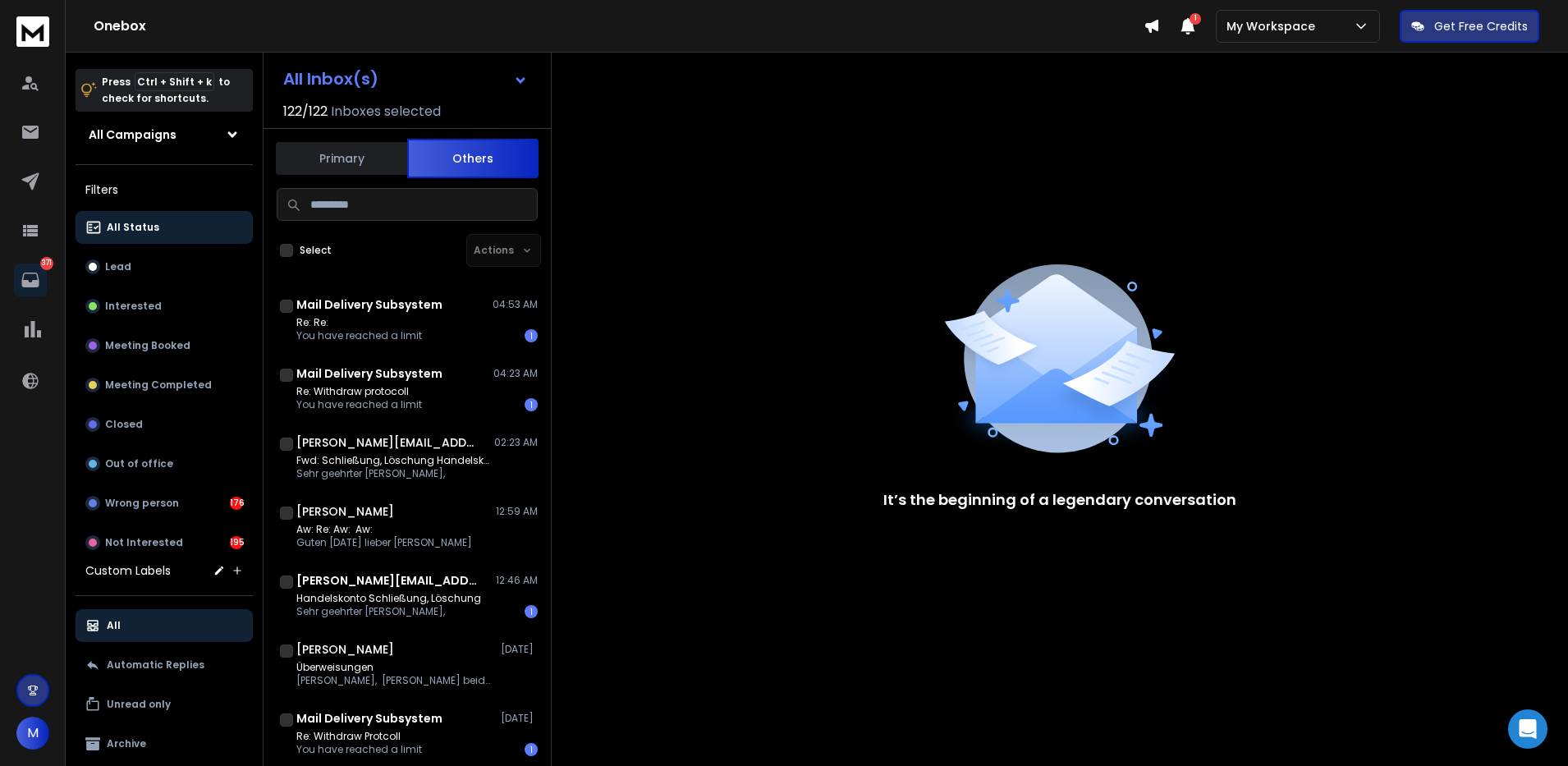
click at [335, 167] on button "Primary" at bounding box center [341, 158] width 131 height 36
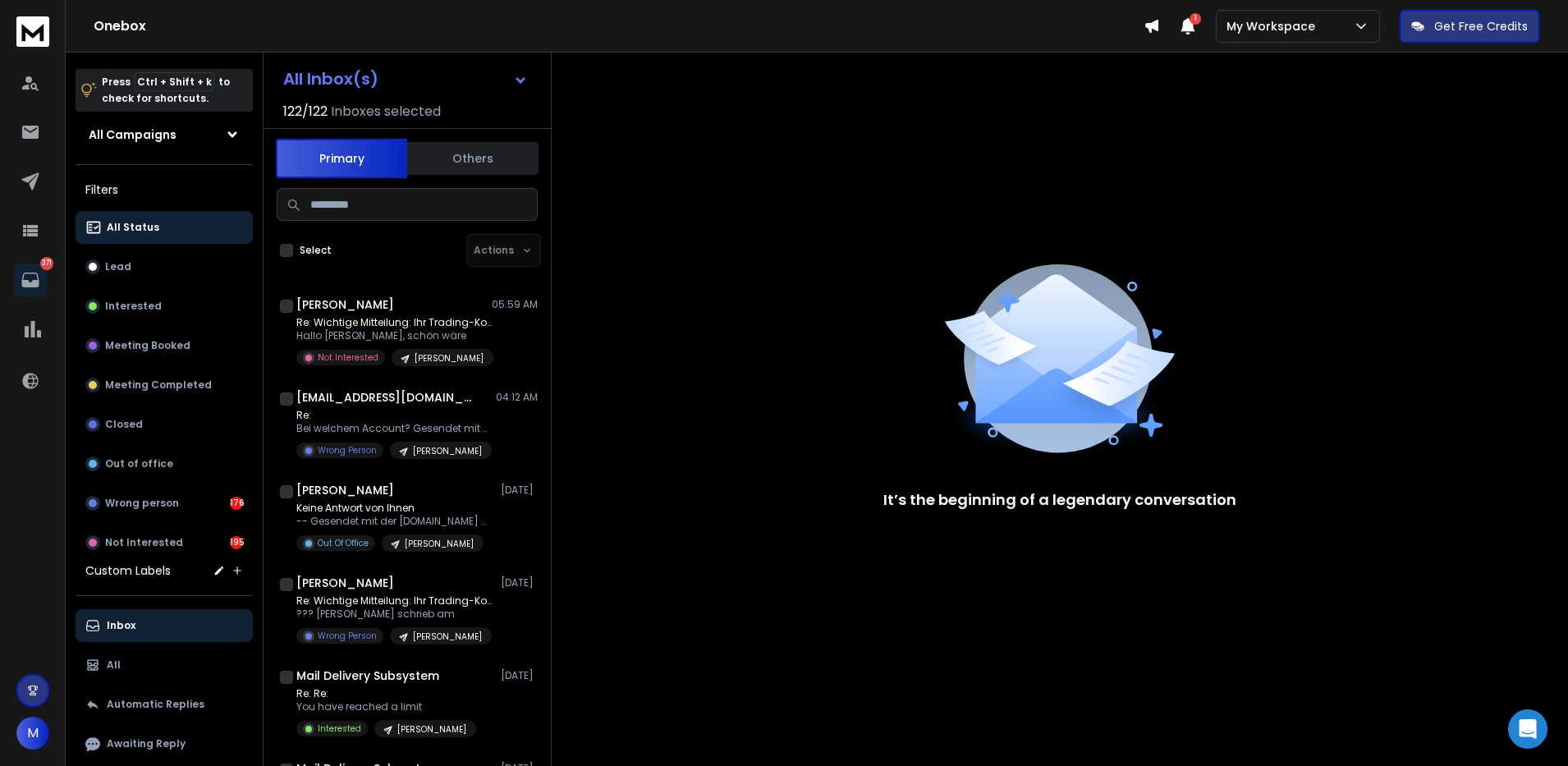
click at [312, 200] on input at bounding box center [407, 203] width 261 height 33
paste input "******"
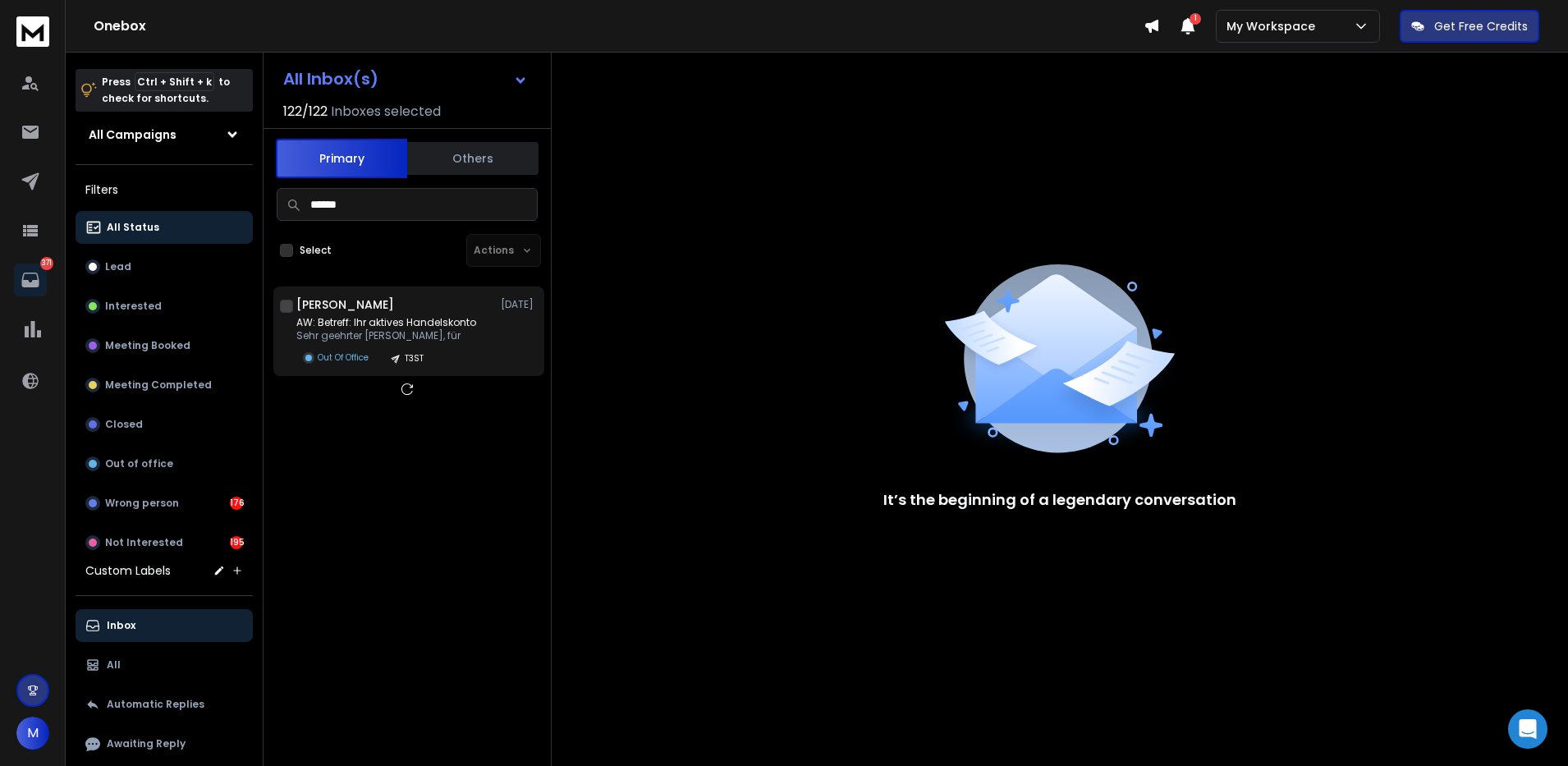
type input "******"
click at [431, 297] on div "Dr. Thomas Goppel 19 May" at bounding box center [417, 305] width 241 height 17
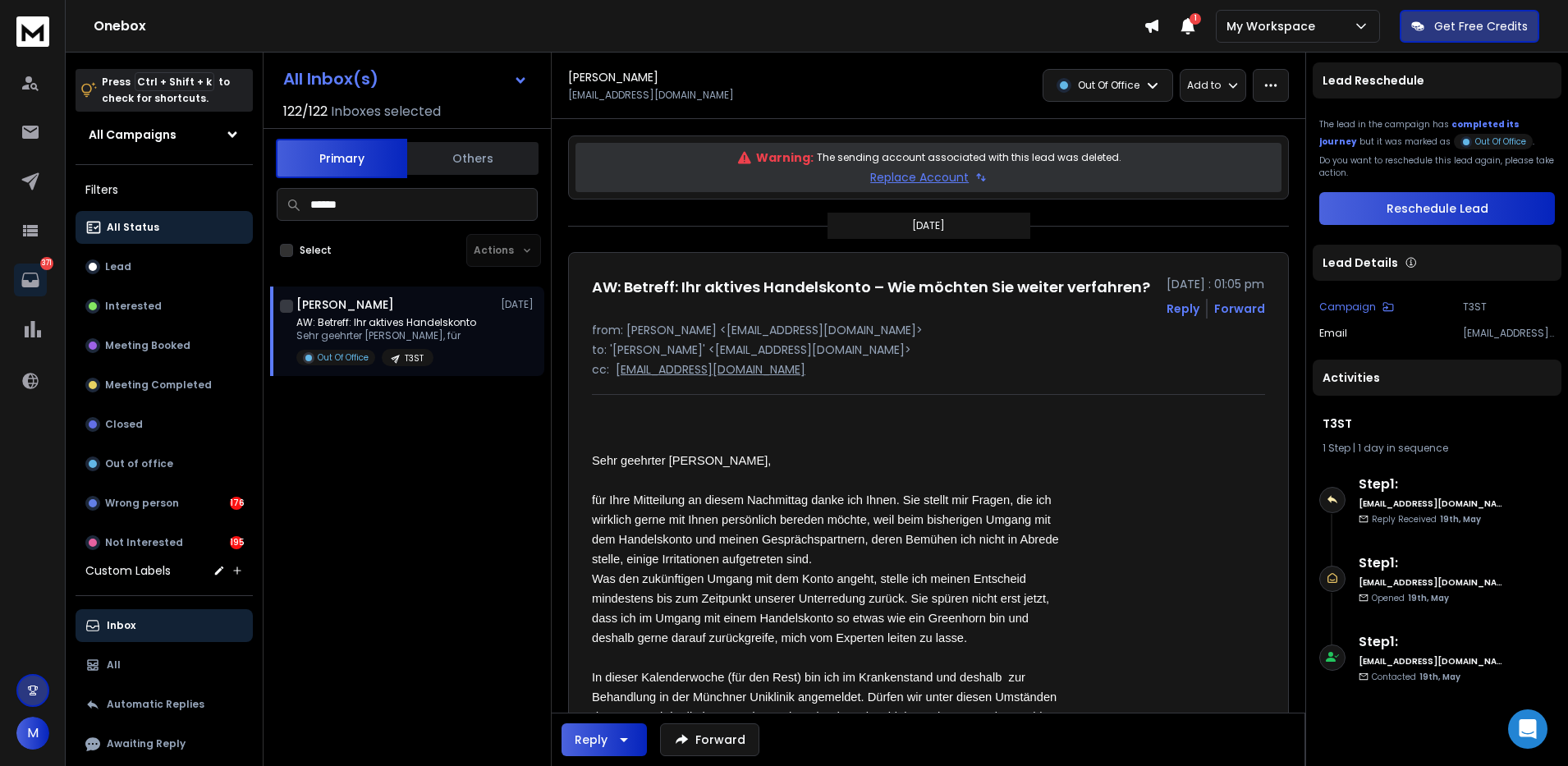
click at [809, 512] on p "für Ihre Mitteilung an diesem Nachmittag danke ich Ihnen. Sie stellt mir Fragen…" at bounding box center [831, 530] width 479 height 79
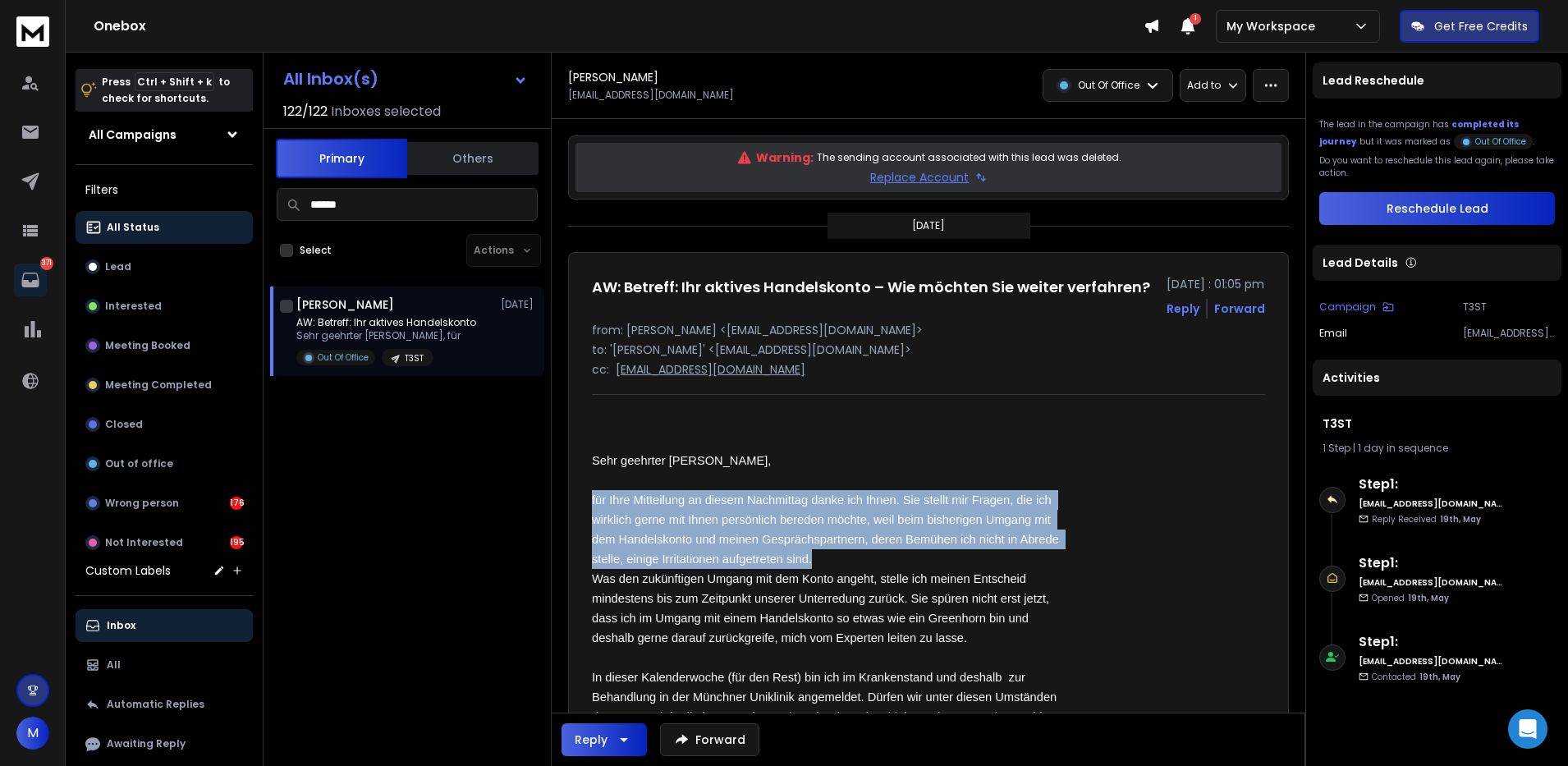
click at [809, 512] on p "für Ihre Mitteilung an diesem Nachmittag danke ich Ihnen. Sie stellt mir Fragen…" at bounding box center [831, 530] width 479 height 79
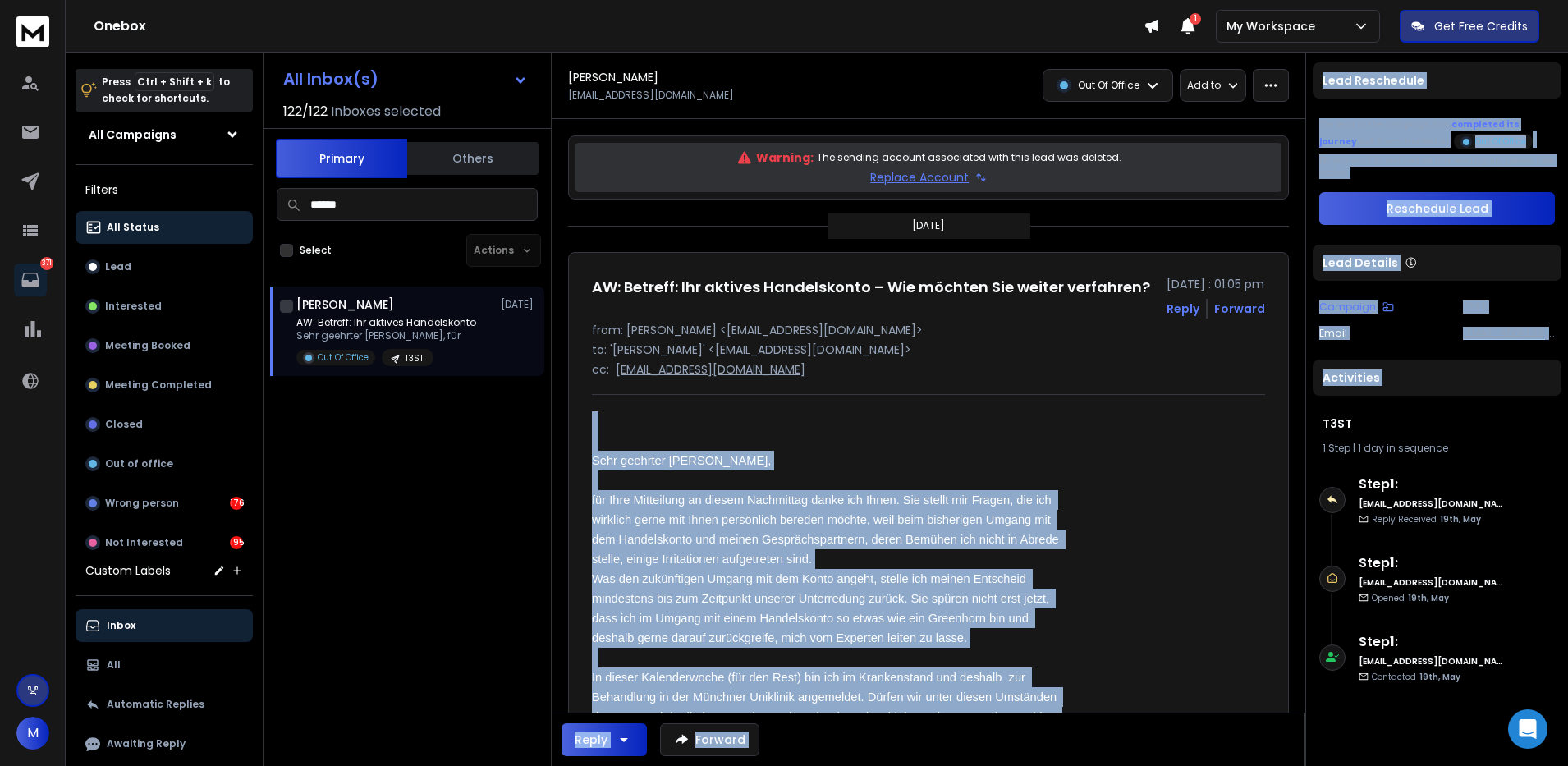
drag, startPoint x: 1315, startPoint y: 399, endPoint x: 1314, endPoint y: 448, distance: 49.0
click at [1314, 448] on div "All Inbox(s) 122 / 122 Inboxes selected ****** Primary Others ****** Select Act…" at bounding box center [915, 436] width 1305 height 766
click at [284, 534] on div "All Inbox(s) 122 / 122 Inboxes selected ****** Primary Others ****** Select Act…" at bounding box center [407, 436] width 287 height 766
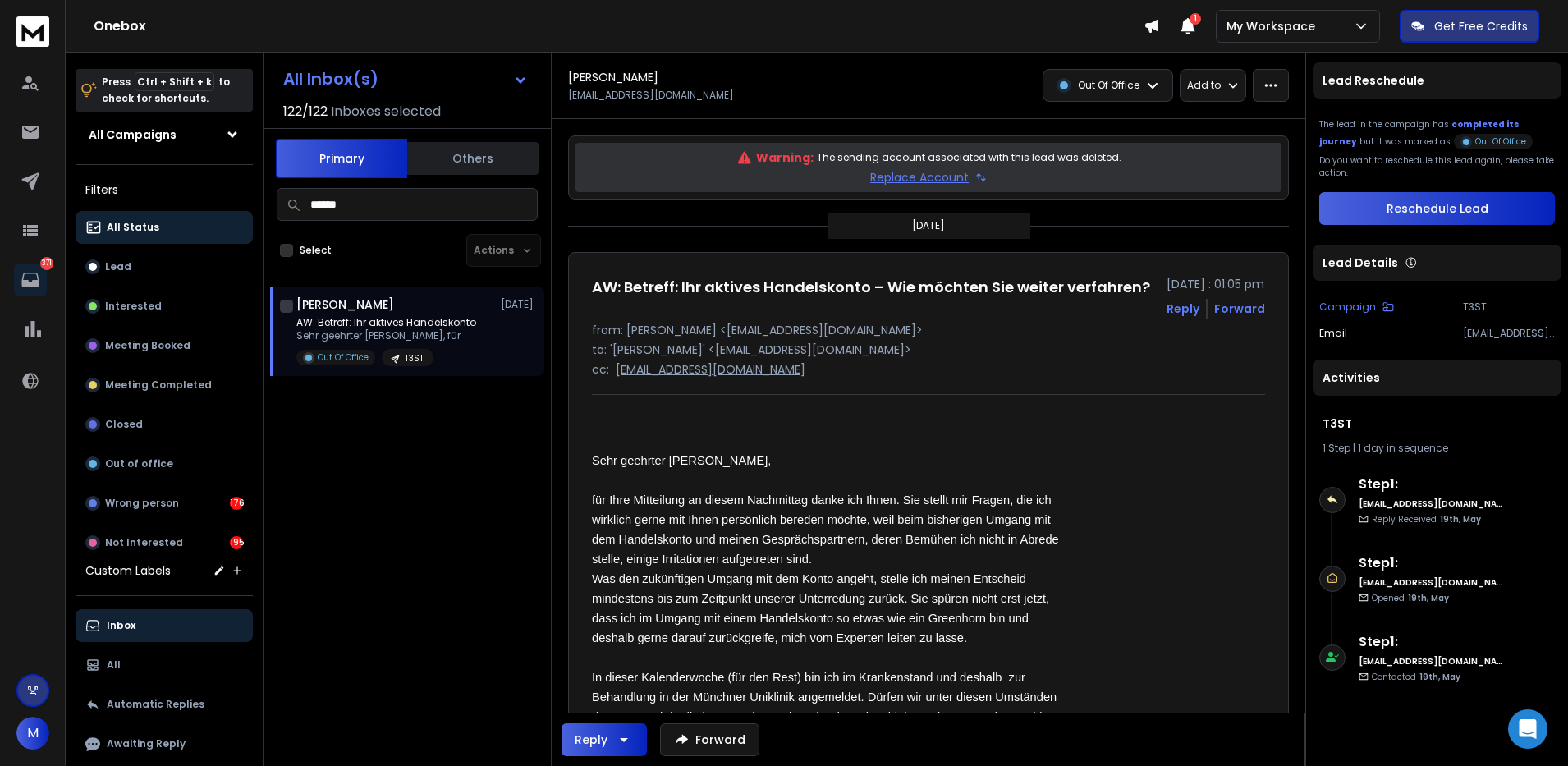
drag, startPoint x: 420, startPoint y: 293, endPoint x: 297, endPoint y: 309, distance: 124.0
click at [297, 309] on div "Dr. Thomas Goppel 19 May AW: Betreff: Ihr aktives Handelskonto Sehr geehrter He…" at bounding box center [409, 331] width 271 height 90
click at [356, 220] on input "******" at bounding box center [407, 203] width 261 height 33
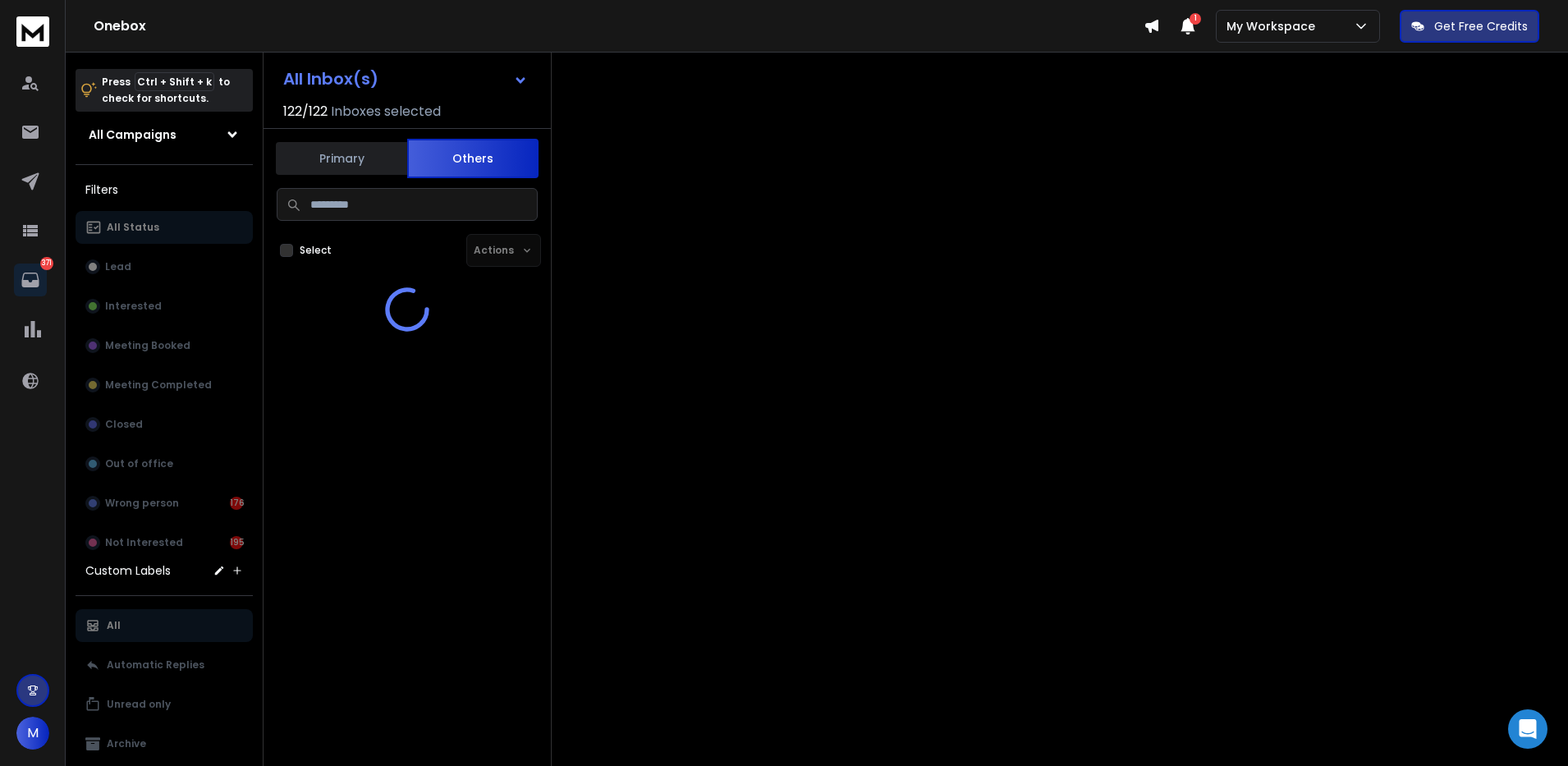
click at [464, 144] on button "Others" at bounding box center [472, 158] width 131 height 40
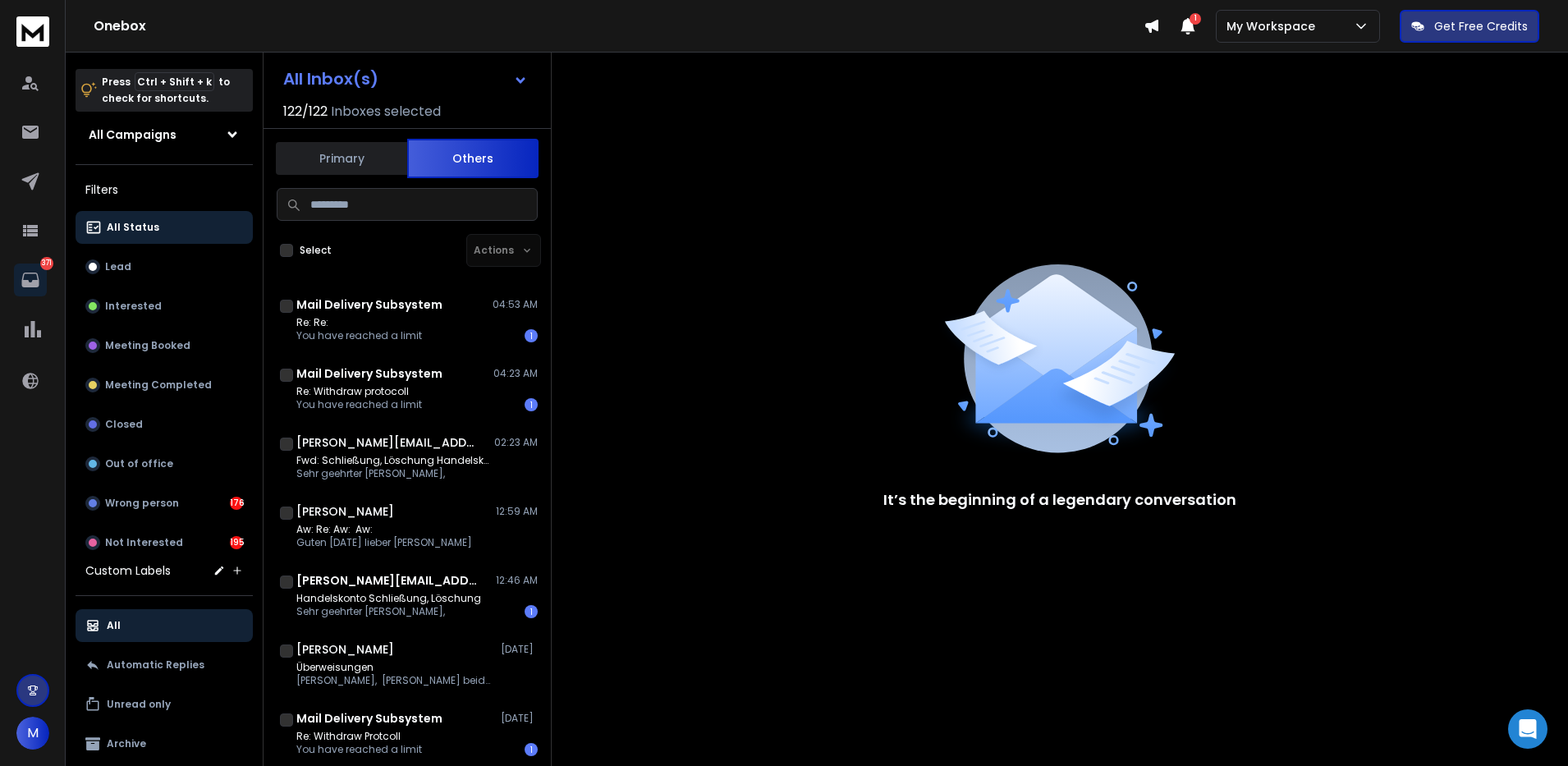
click at [374, 151] on button "Primary" at bounding box center [341, 158] width 131 height 36
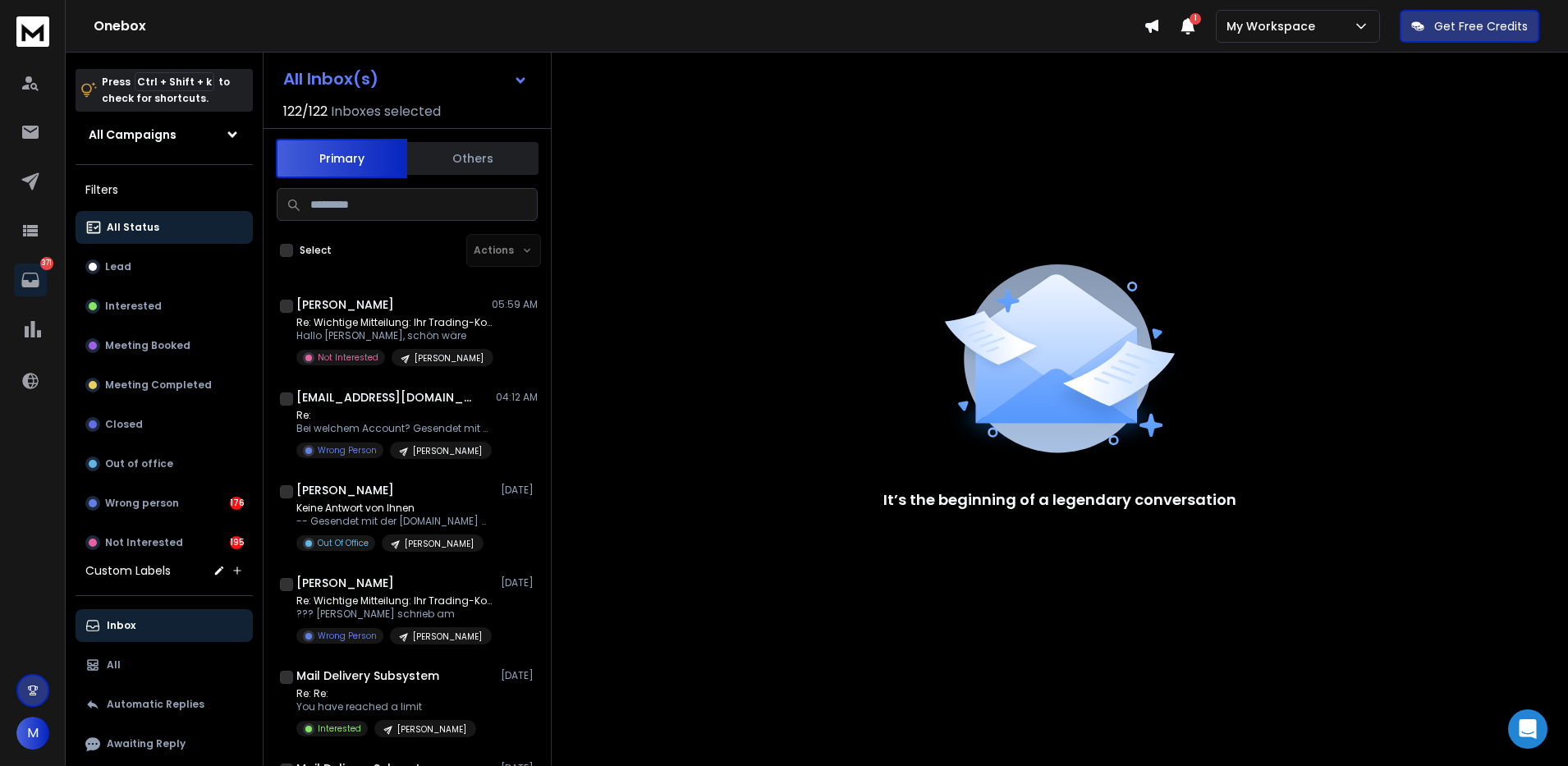
click at [439, 151] on button "Others" at bounding box center [472, 158] width 131 height 36
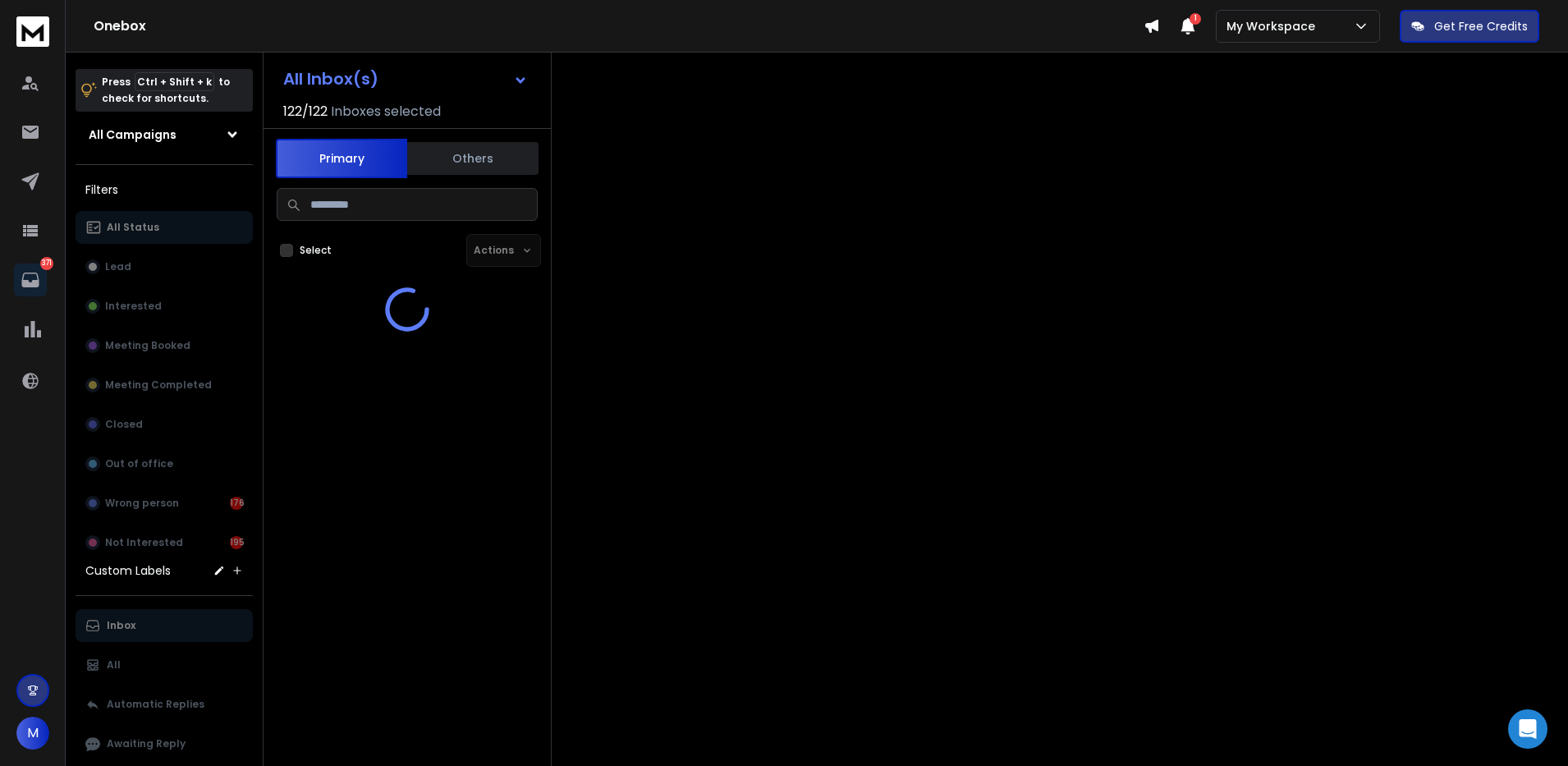
click at [361, 158] on button "Primary" at bounding box center [341, 158] width 131 height 40
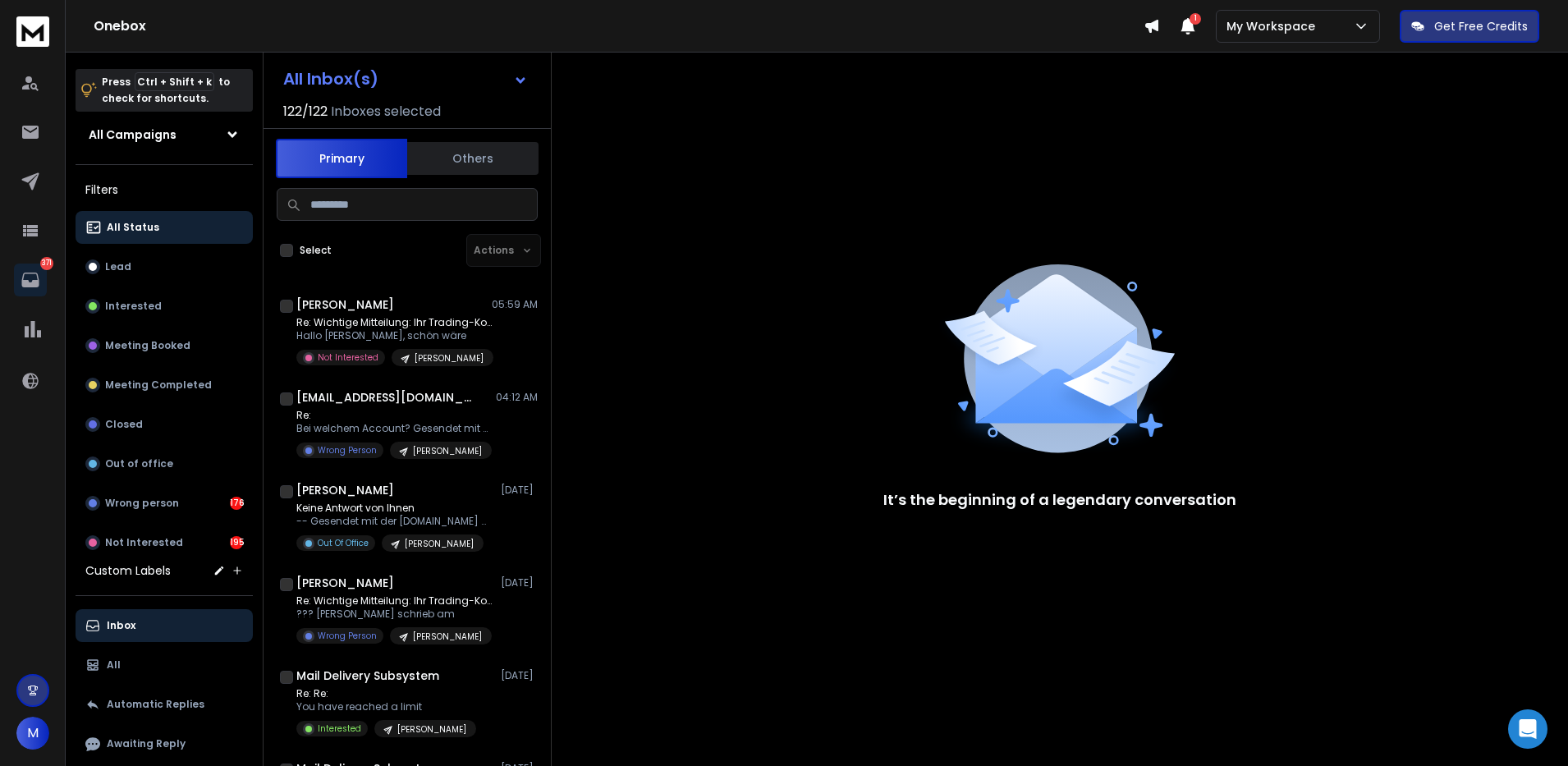
click at [445, 126] on div "All Inbox(s) 122 / 122 Inboxes selected Primary Others Select Actions Birgit Rö…" at bounding box center [407, 436] width 287 height 766
click at [443, 158] on button "Others" at bounding box center [472, 158] width 131 height 36
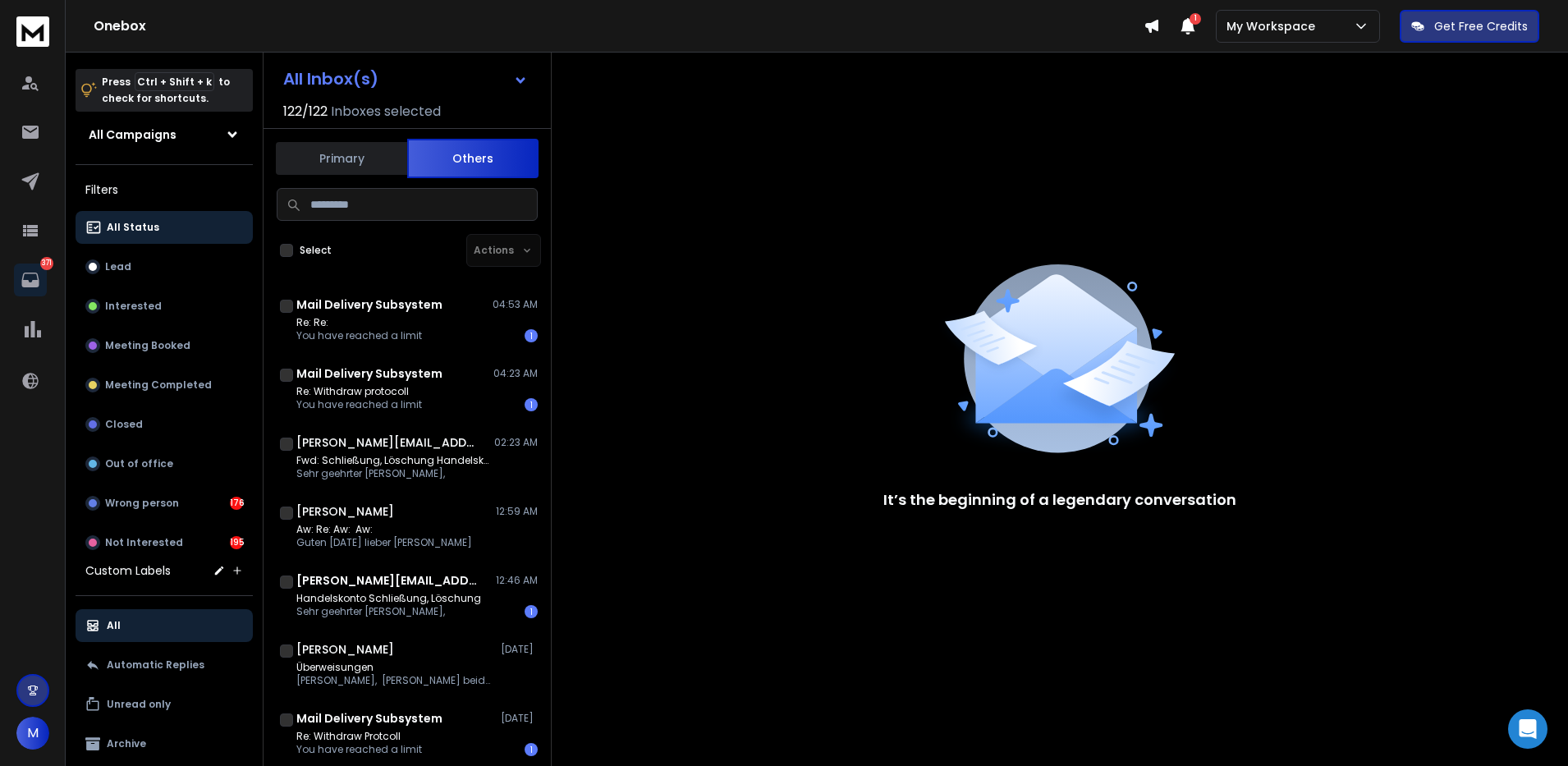
click at [328, 170] on button "Primary" at bounding box center [341, 158] width 131 height 36
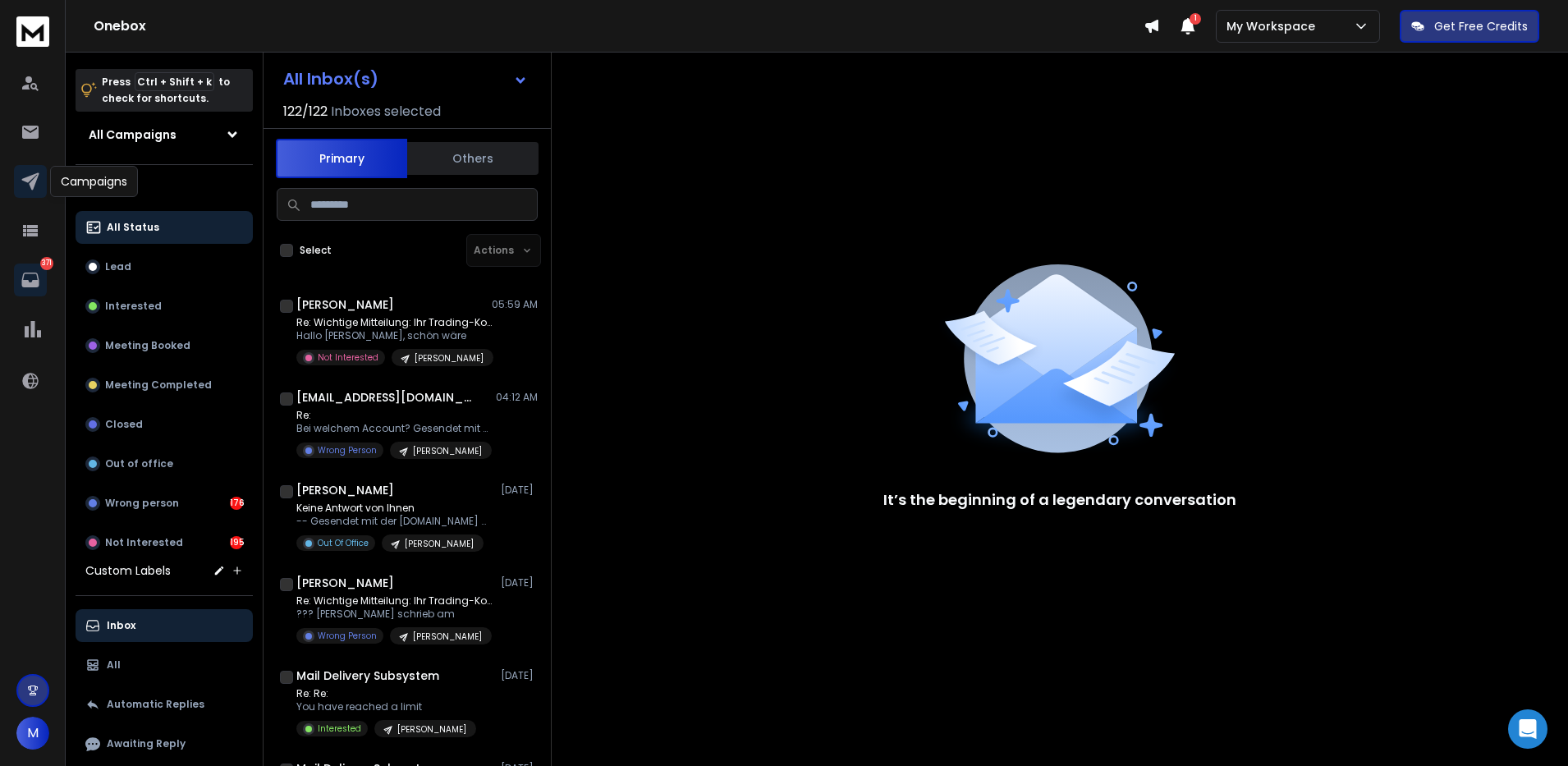
click at [17, 185] on link at bounding box center [30, 180] width 33 height 33
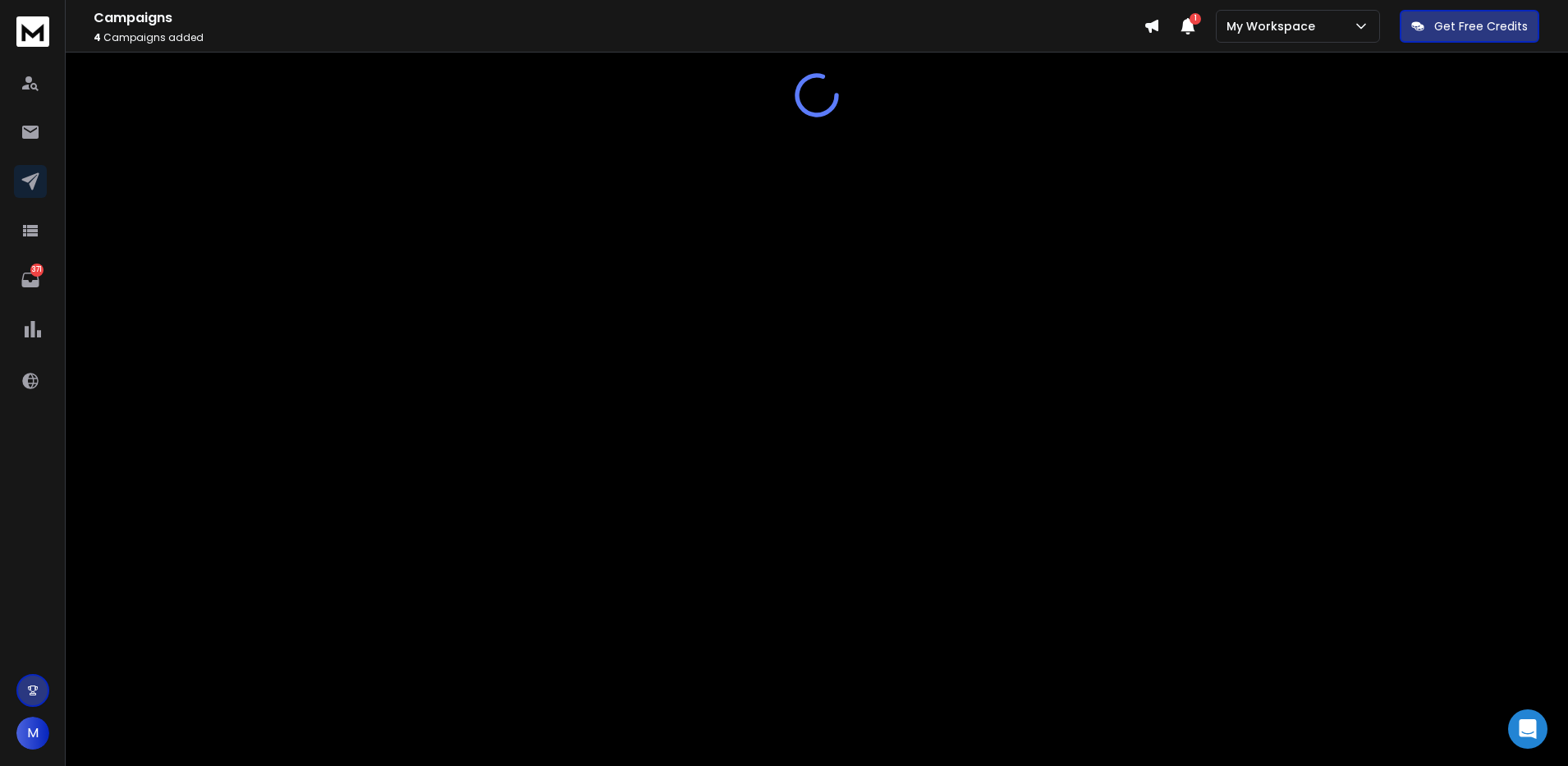
click at [154, 21] on h1 "Campaigns" at bounding box center [618, 18] width 1049 height 19
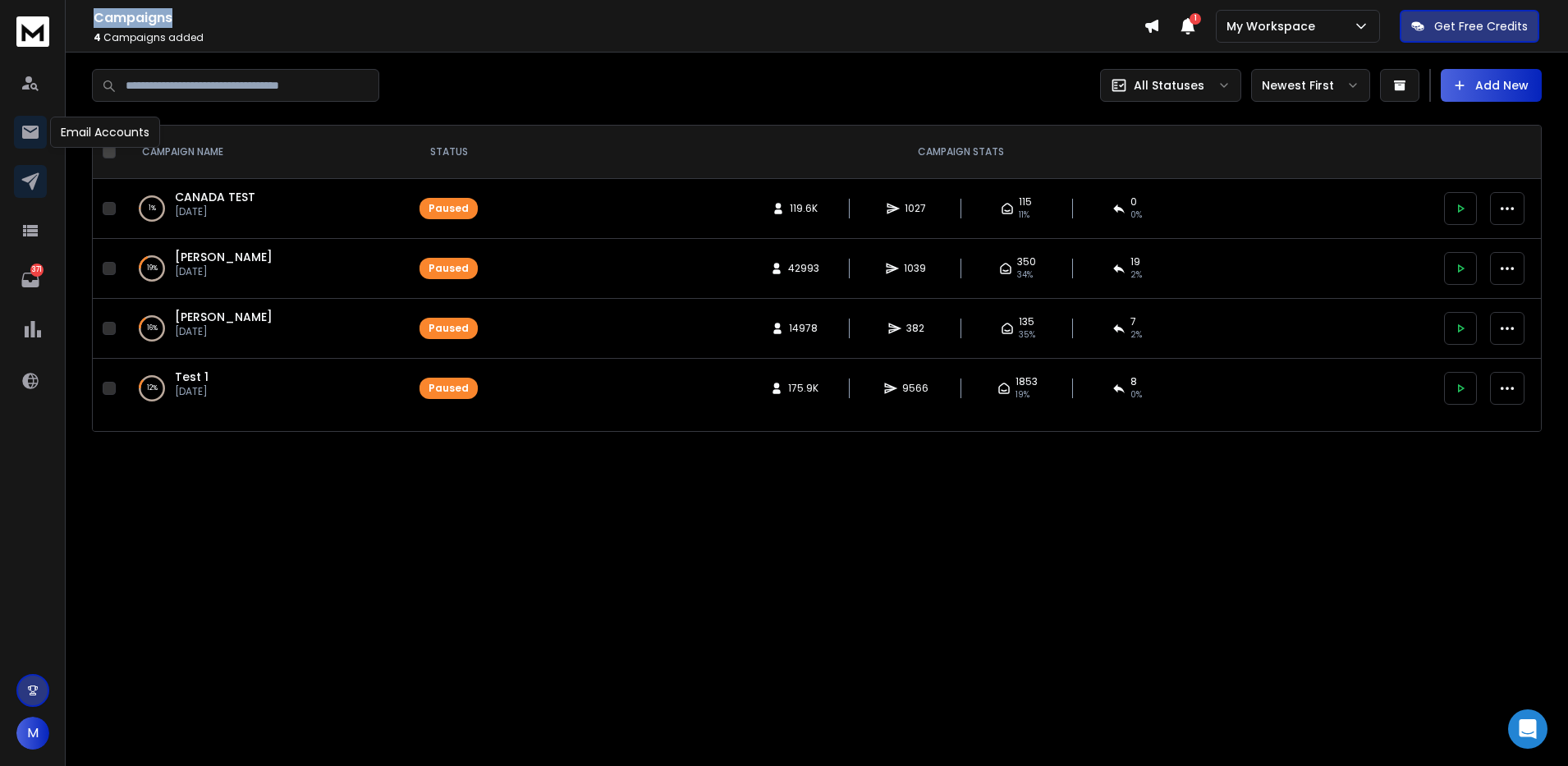
click at [27, 143] on link at bounding box center [30, 131] width 33 height 33
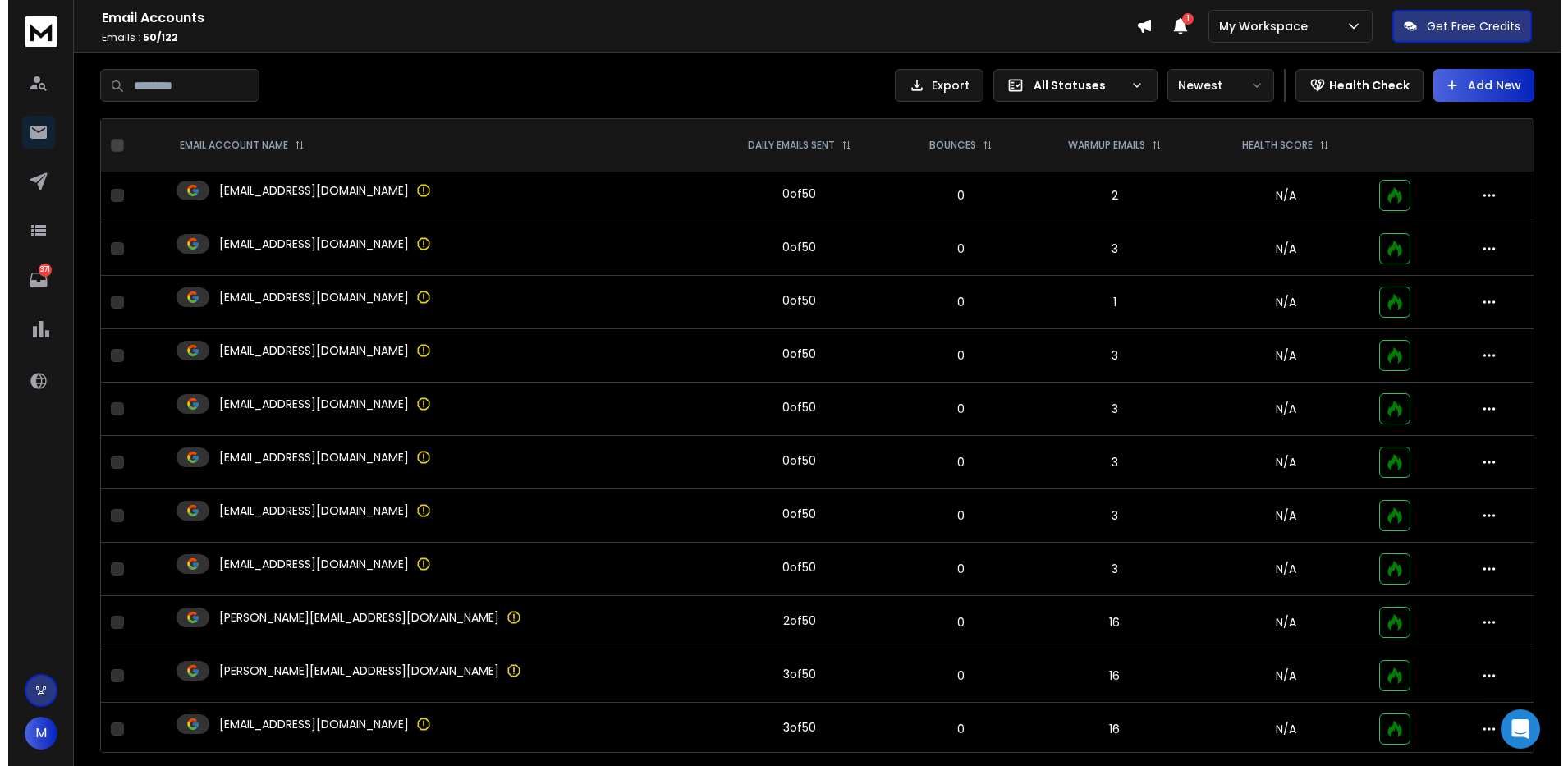
scroll to position [2127, 0]
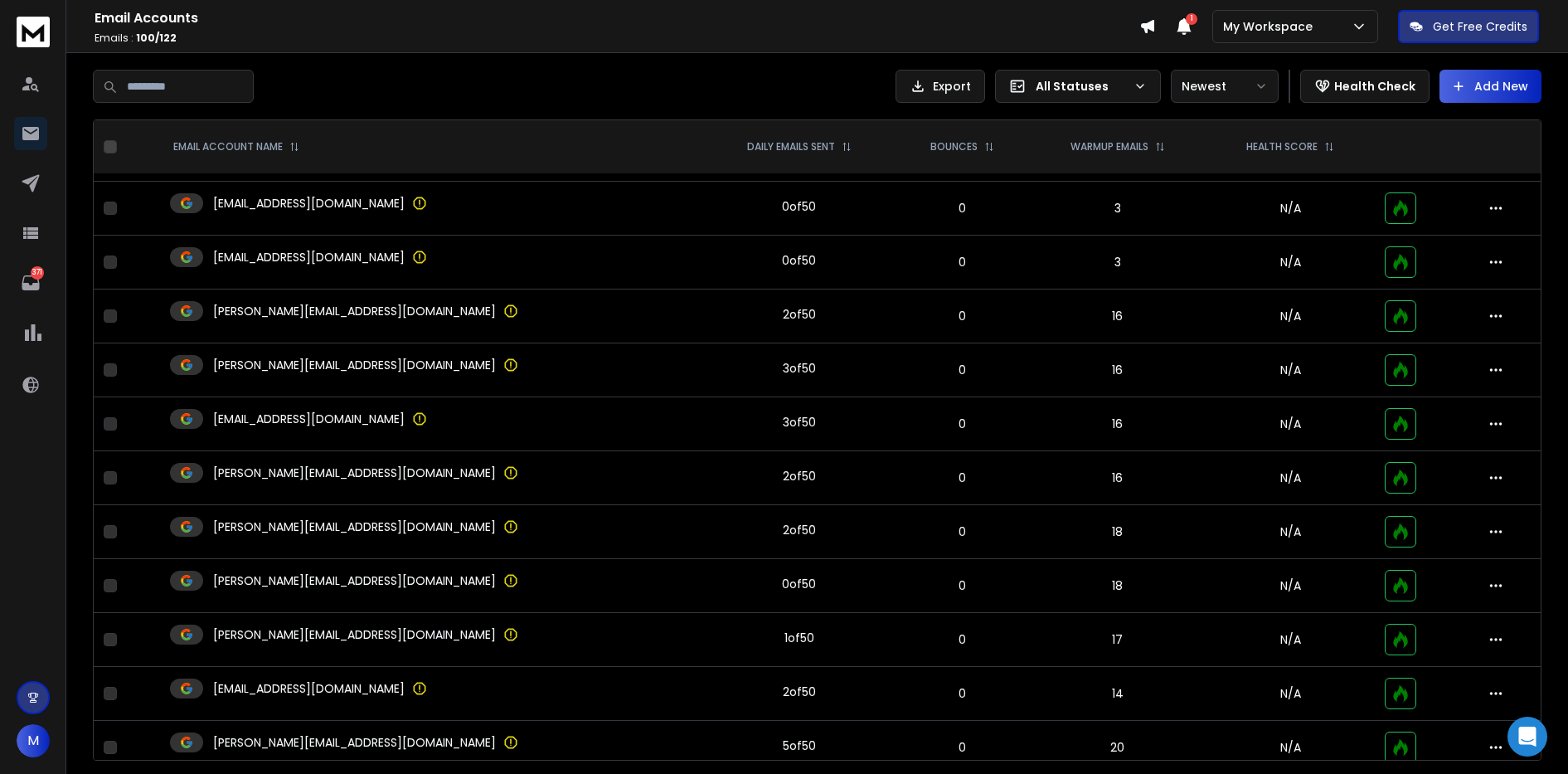
click at [0, 195] on html "Get only verified leads with our AI-powered Lead Finder, starting at $22/mo Try…" at bounding box center [784, 387] width 1568 height 774
click at [29, 179] on icon at bounding box center [30, 183] width 18 height 18
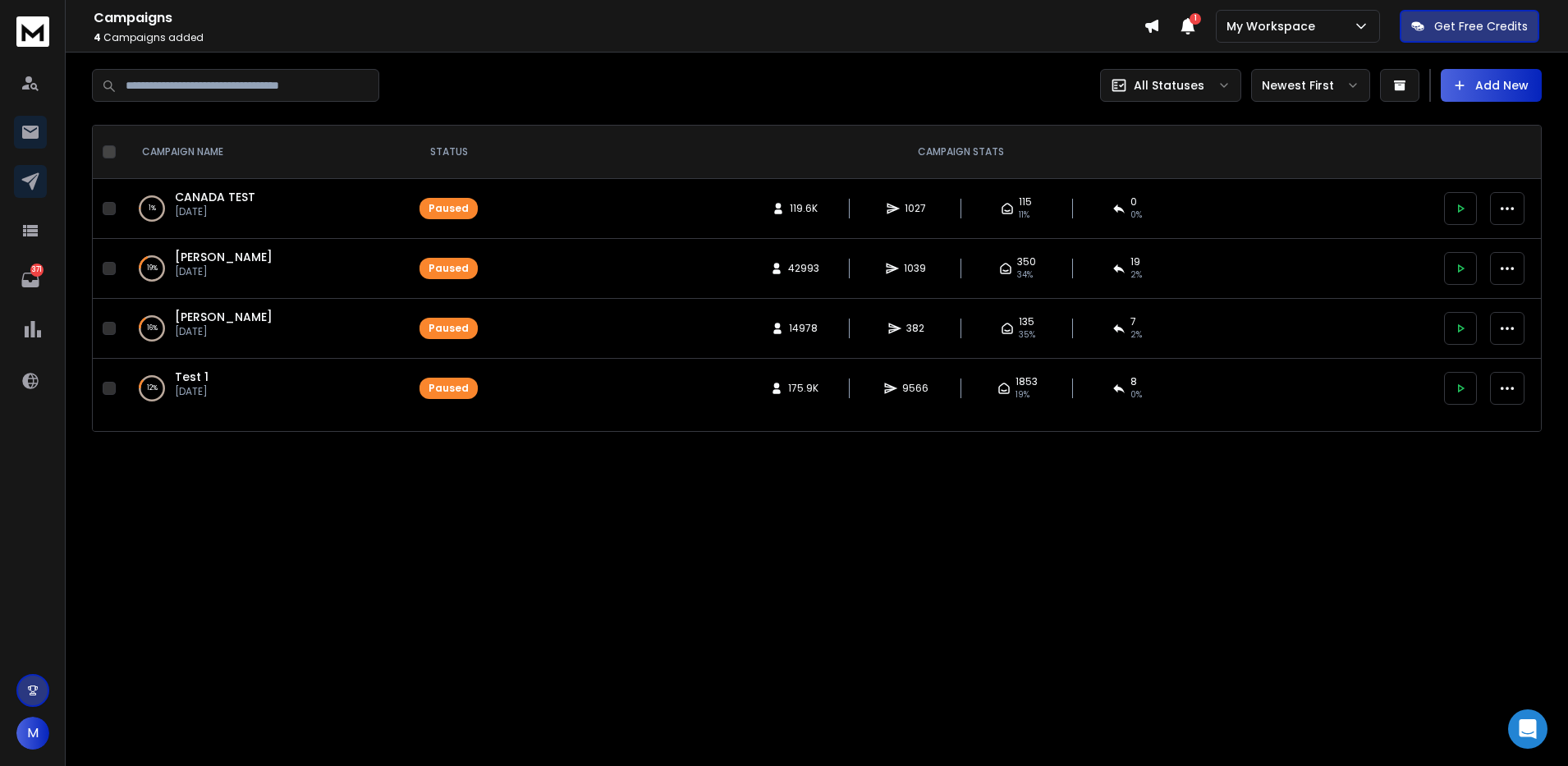
click at [19, 144] on link at bounding box center [30, 131] width 33 height 33
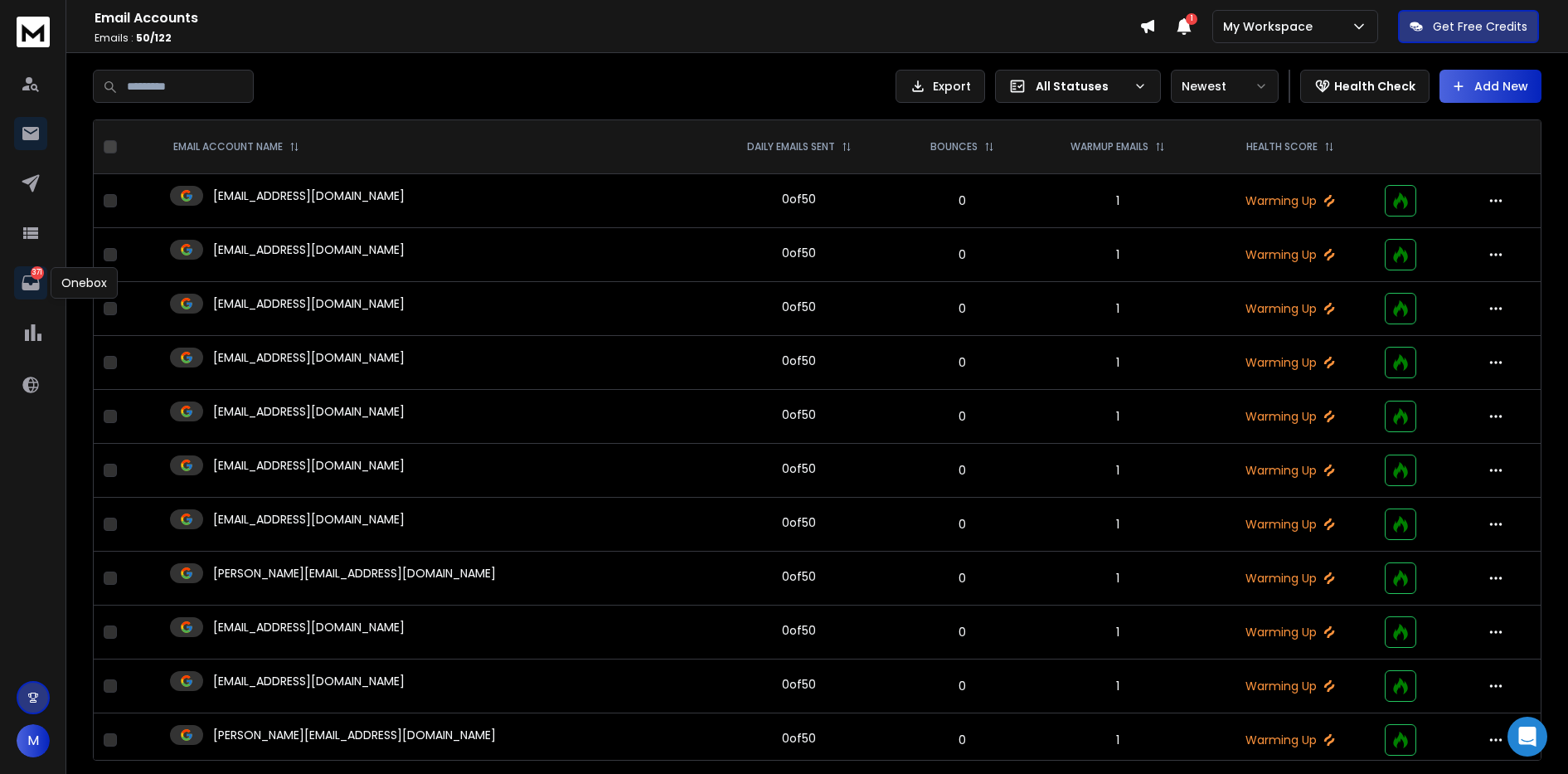
click at [15, 288] on link "371" at bounding box center [30, 282] width 33 height 33
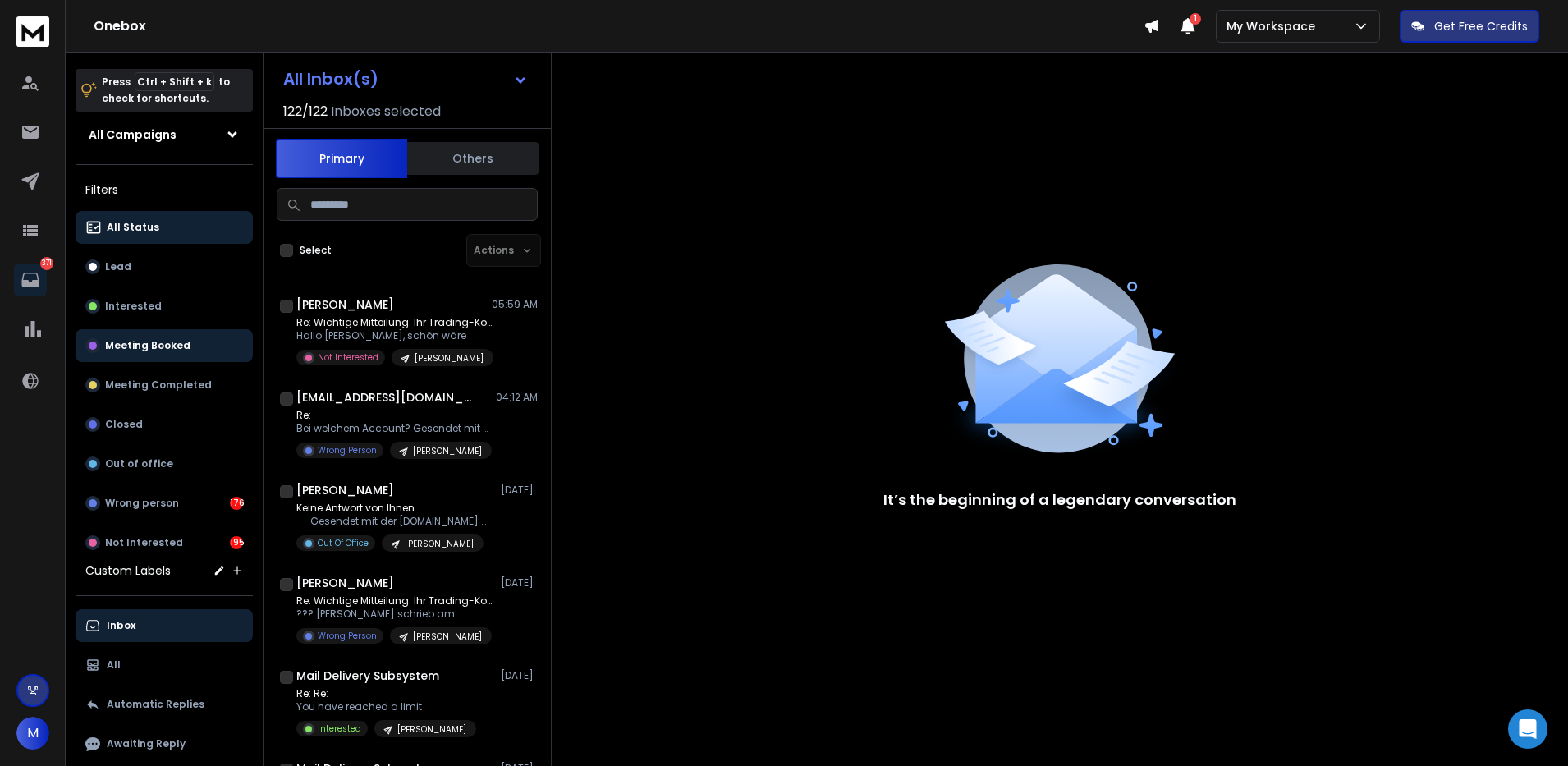
click at [143, 357] on button "Meeting Booked" at bounding box center [164, 345] width 177 height 33
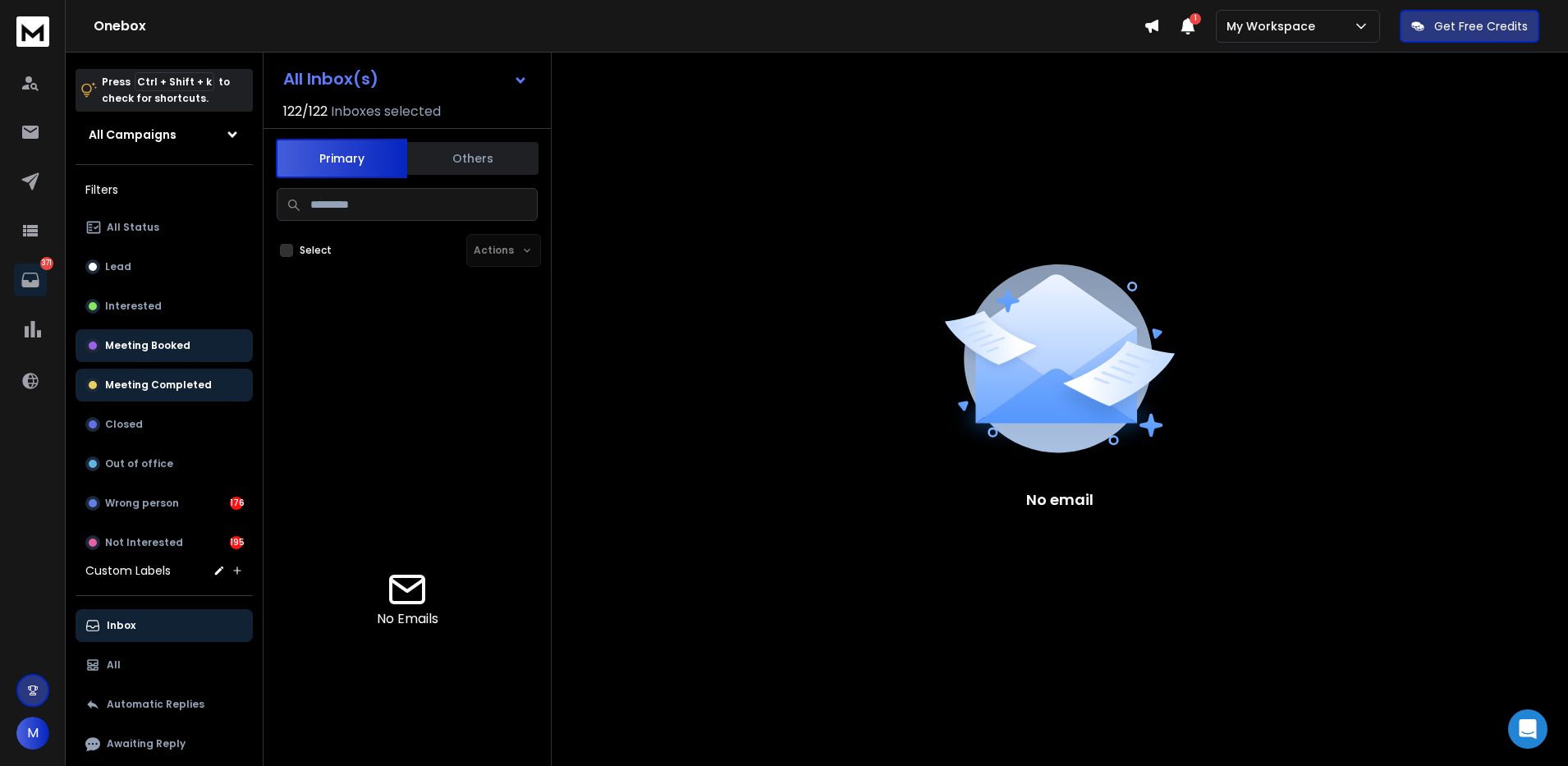
click at [151, 401] on button "Meeting Completed" at bounding box center [164, 385] width 177 height 33
click at [152, 415] on button "Closed" at bounding box center [164, 424] width 177 height 33
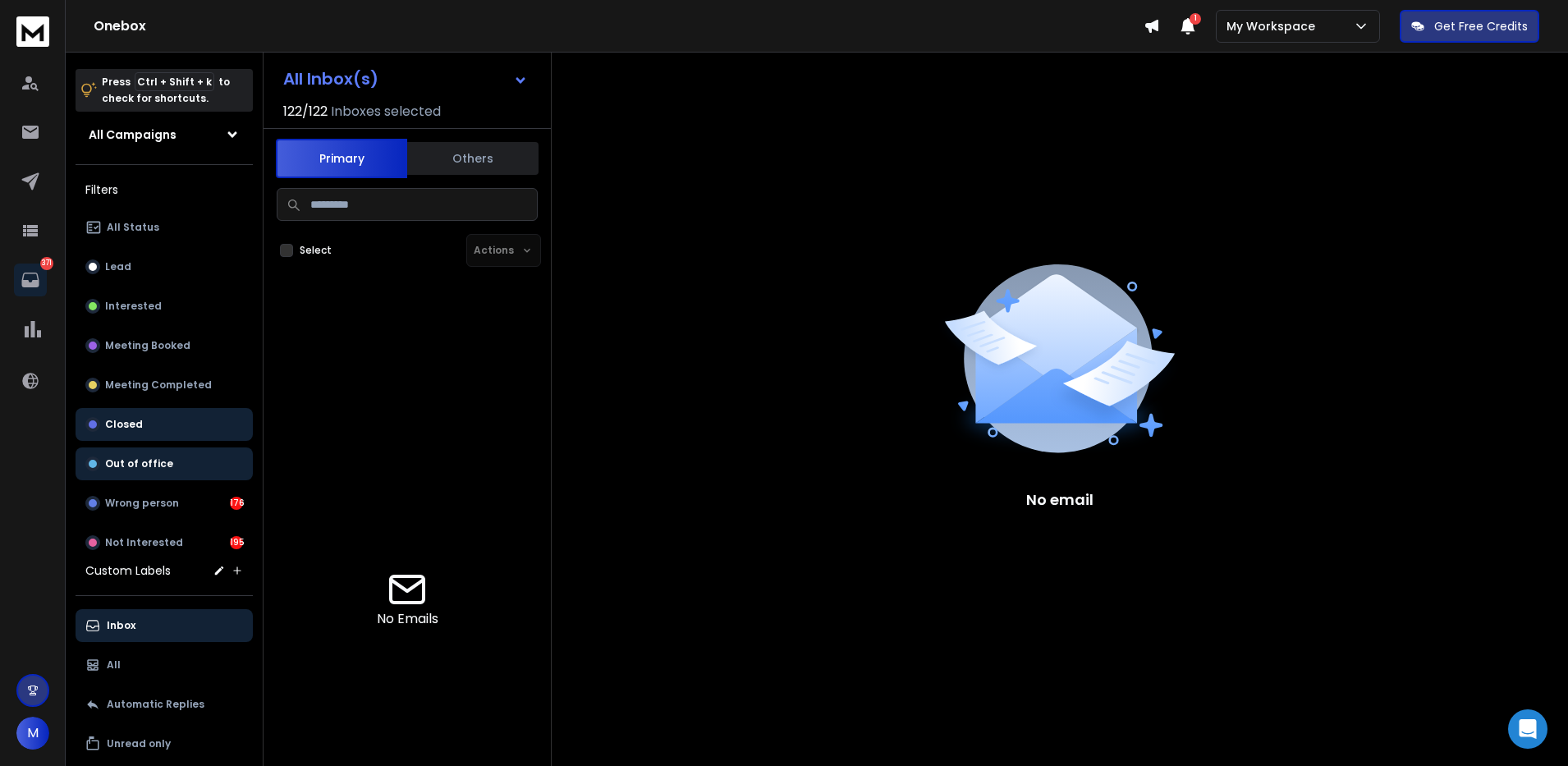
click at [182, 458] on button "Out of office" at bounding box center [164, 463] width 177 height 33
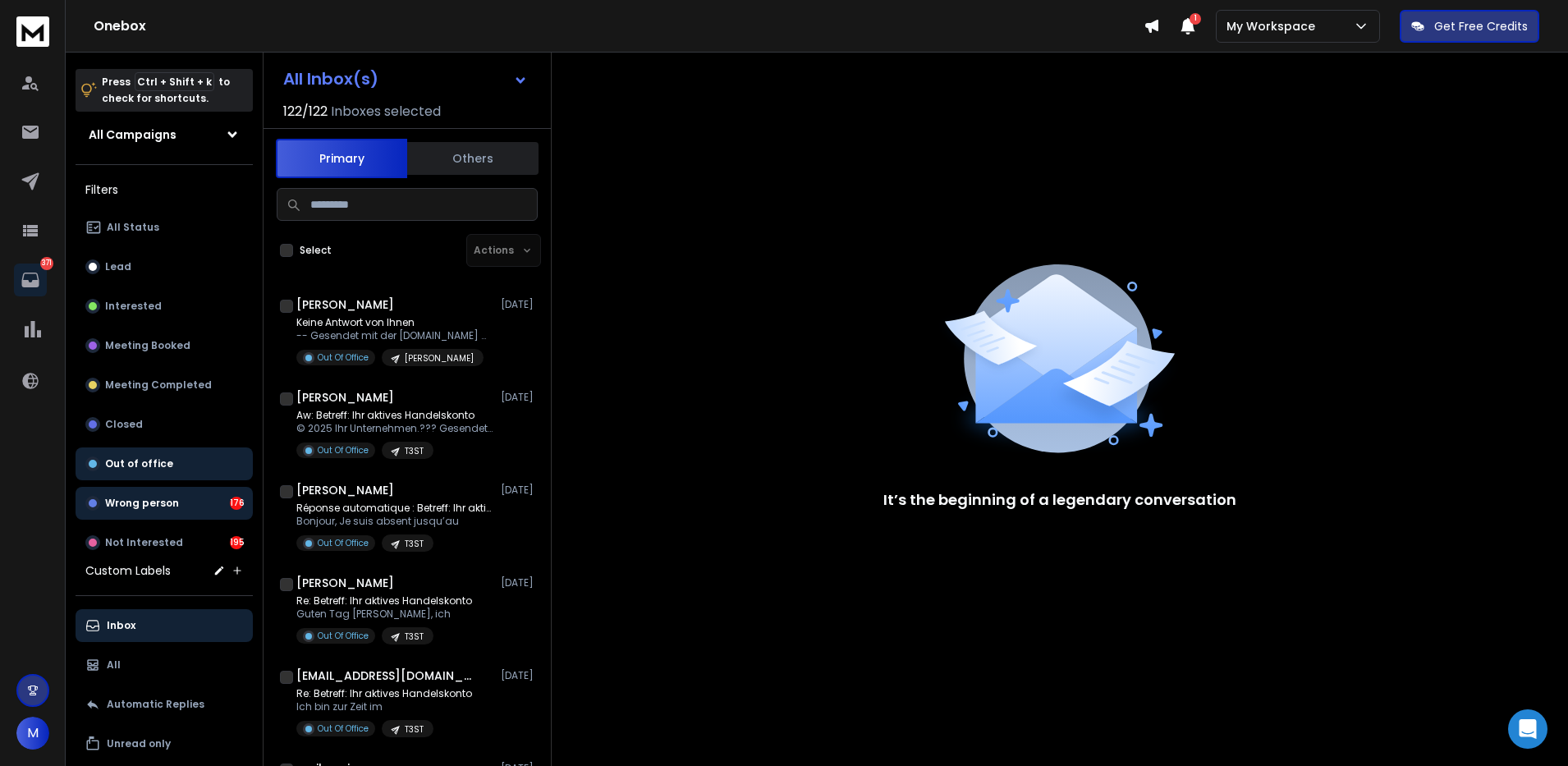
click at [174, 494] on button "Wrong person 176" at bounding box center [164, 503] width 177 height 33
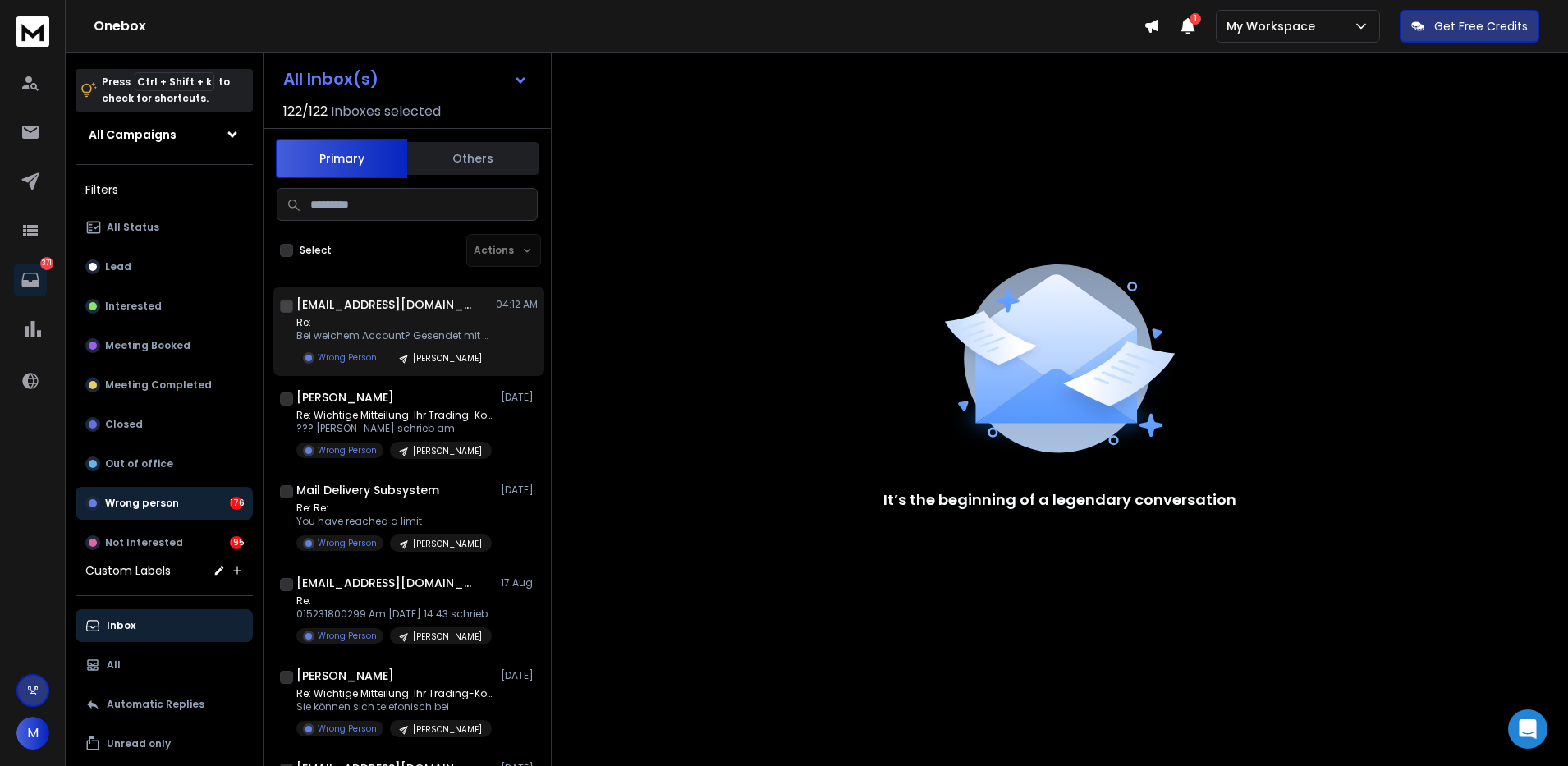
click at [344, 329] on p "Bei welchem Account? Gesendet mit der" at bounding box center [395, 335] width 197 height 13
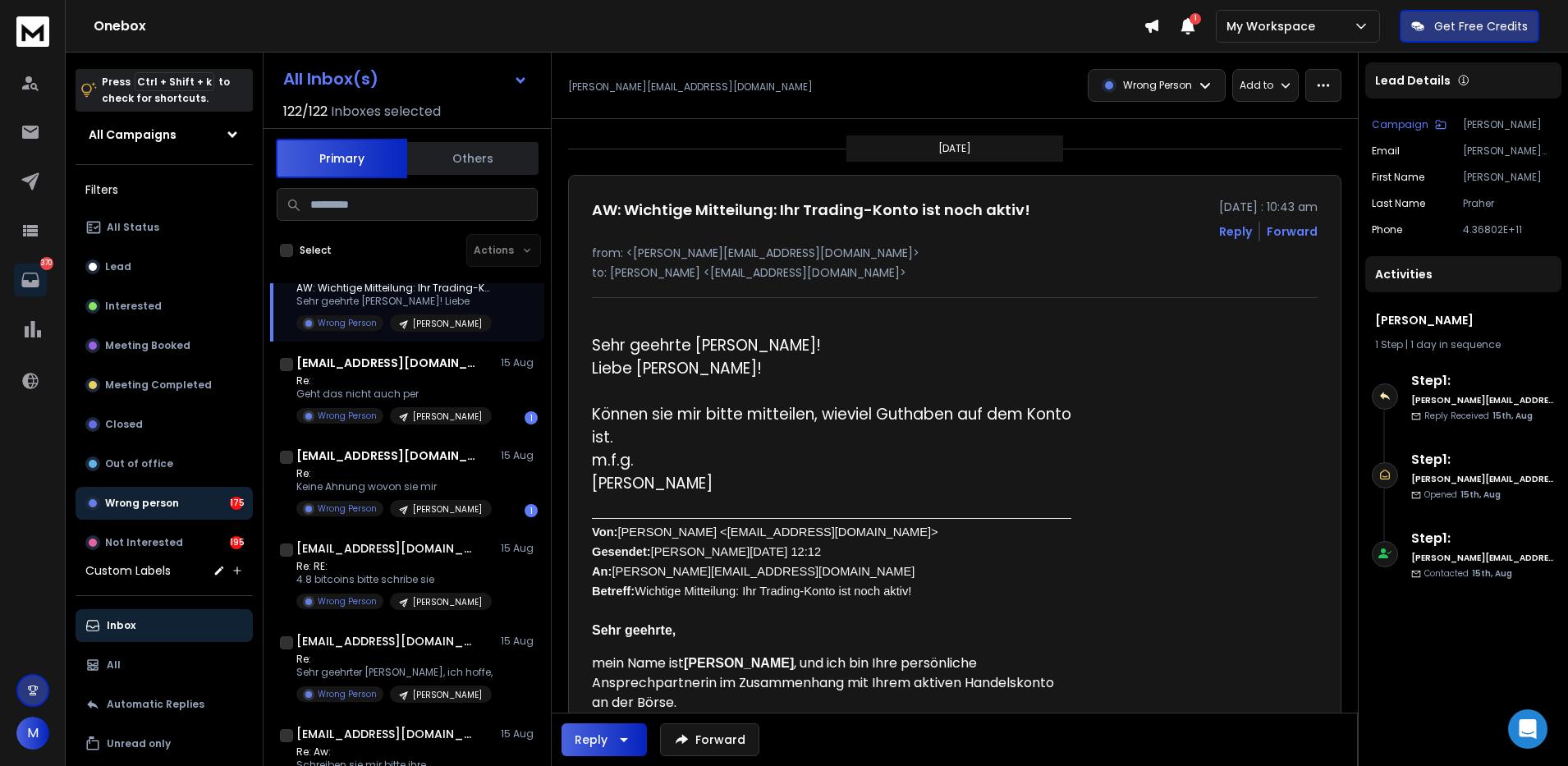
scroll to position [718, 0]
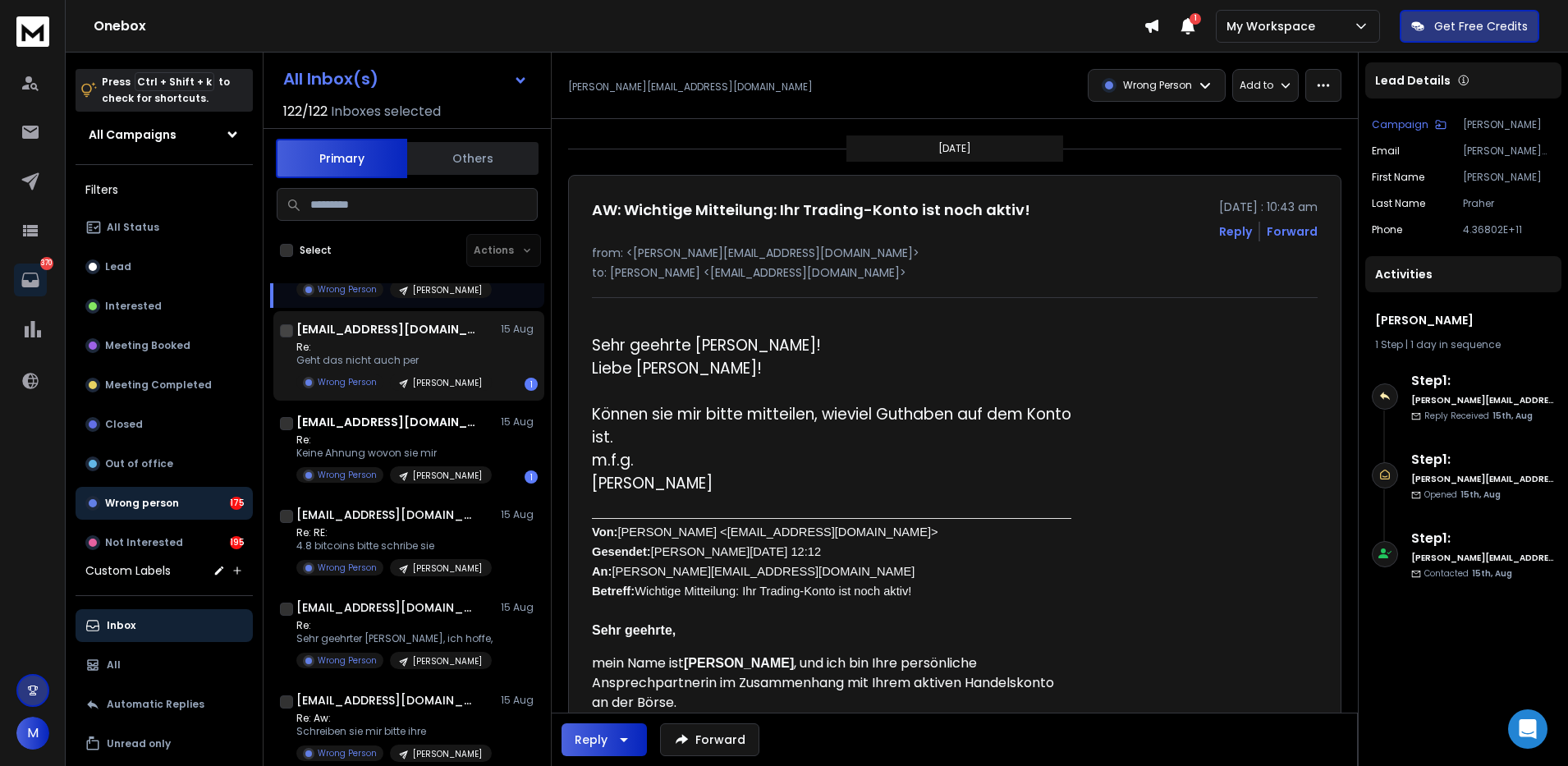
click at [481, 370] on div "Re: Geht das nicht auch per Wrong Person Thomas 1" at bounding box center [417, 365] width 241 height 50
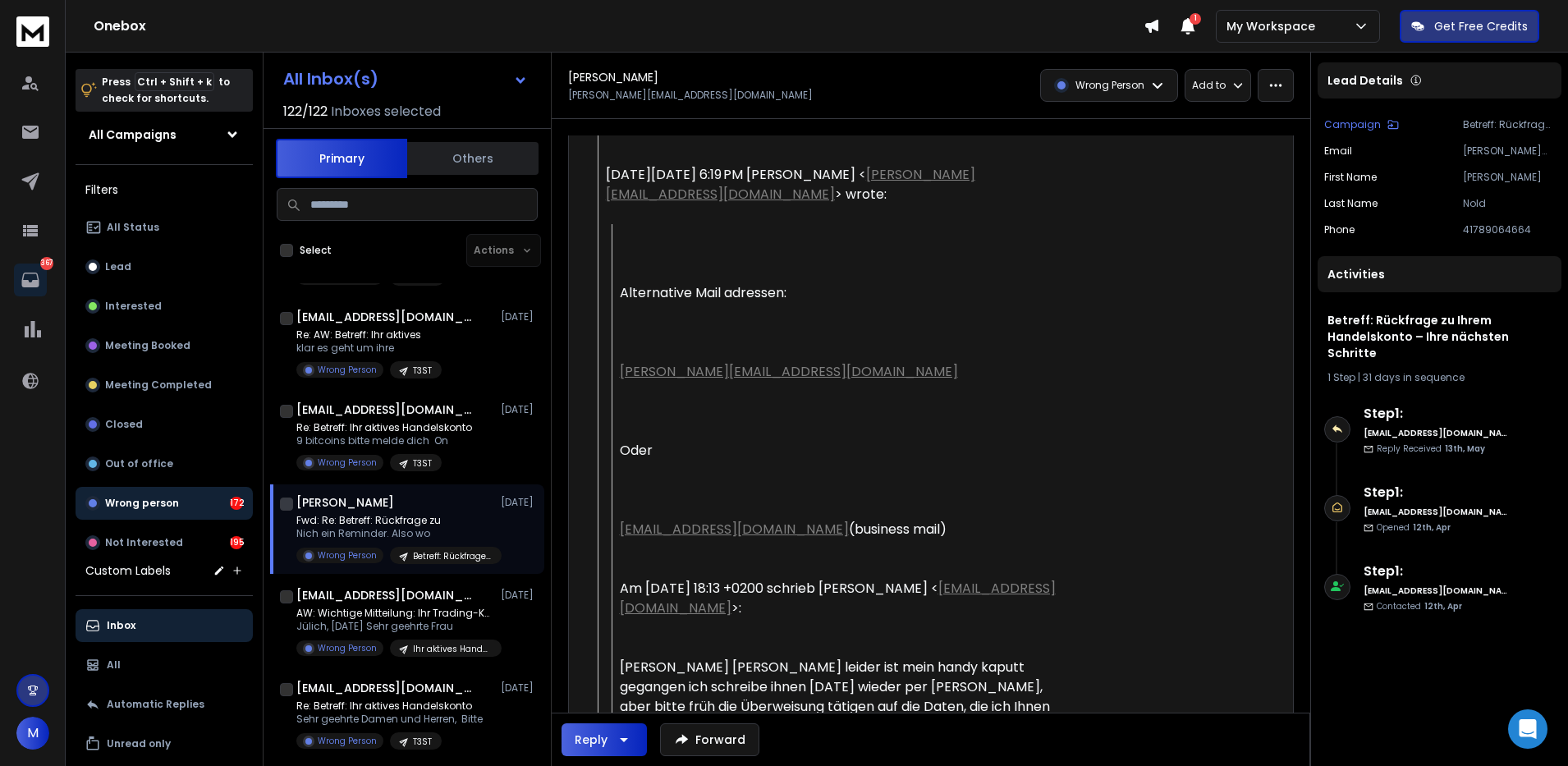
scroll to position [1021, 0]
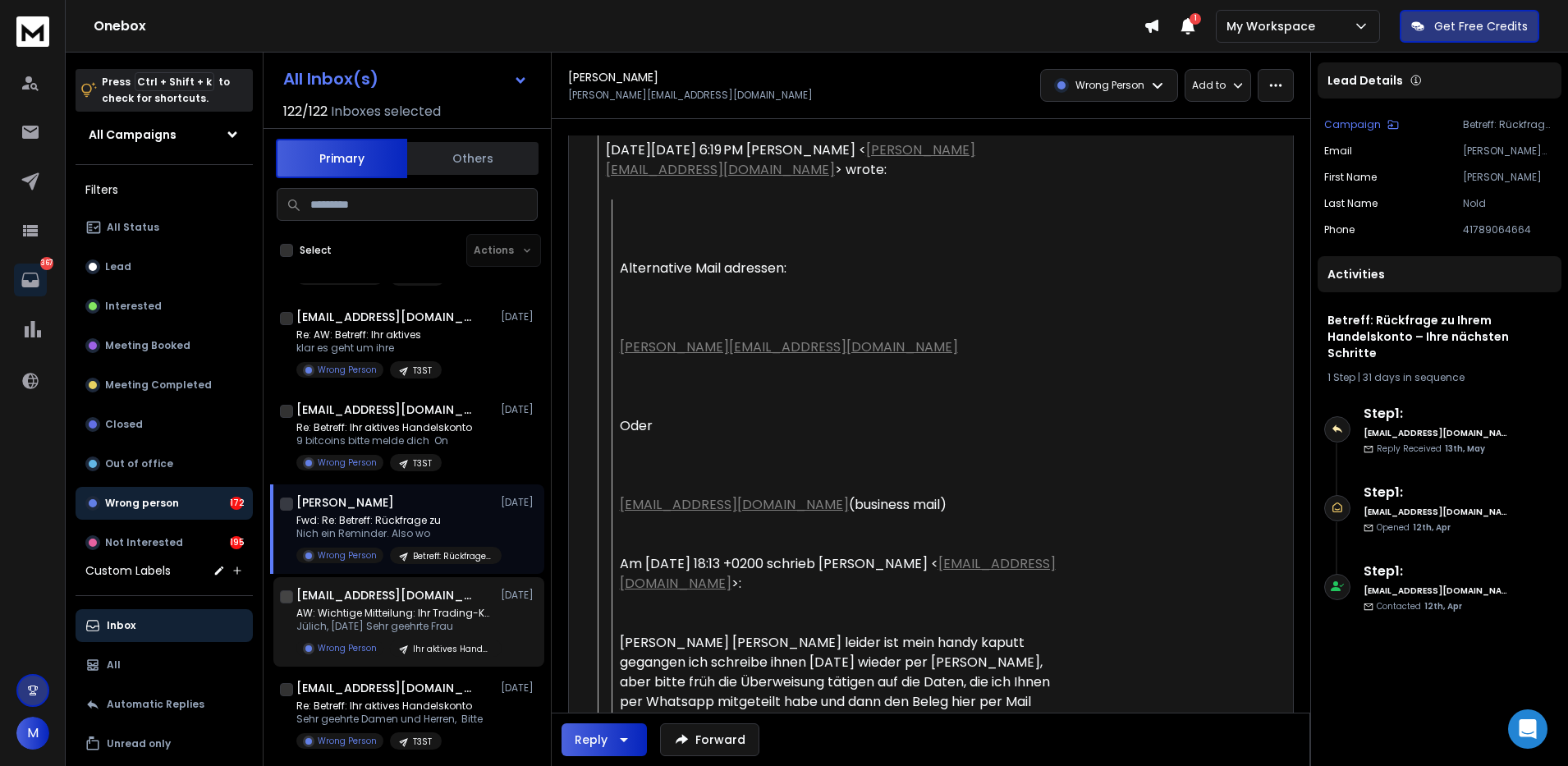
click at [346, 635] on div "AW: Wichtige Mitteilung: Ihr Trading-Konto Jülich, 26.07.2025 Sehr geehrte Frau…" at bounding box center [399, 631] width 205 height 50
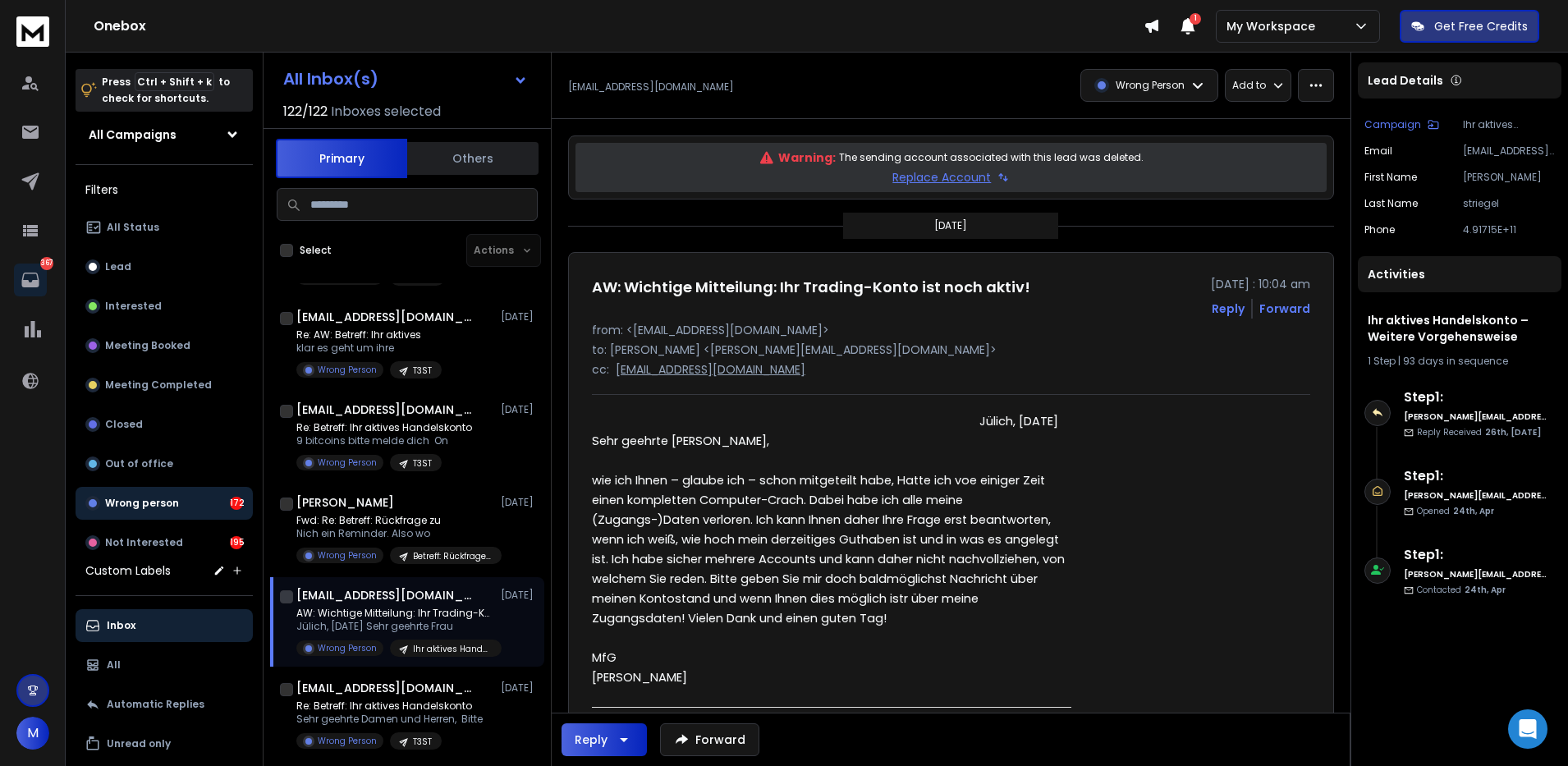
click at [707, 553] on span "wie ich Ihnen – glaube ich – schon mitgeteilt habe, Hatte ich voe einiger Zeit …" at bounding box center [829, 549] width 476 height 154
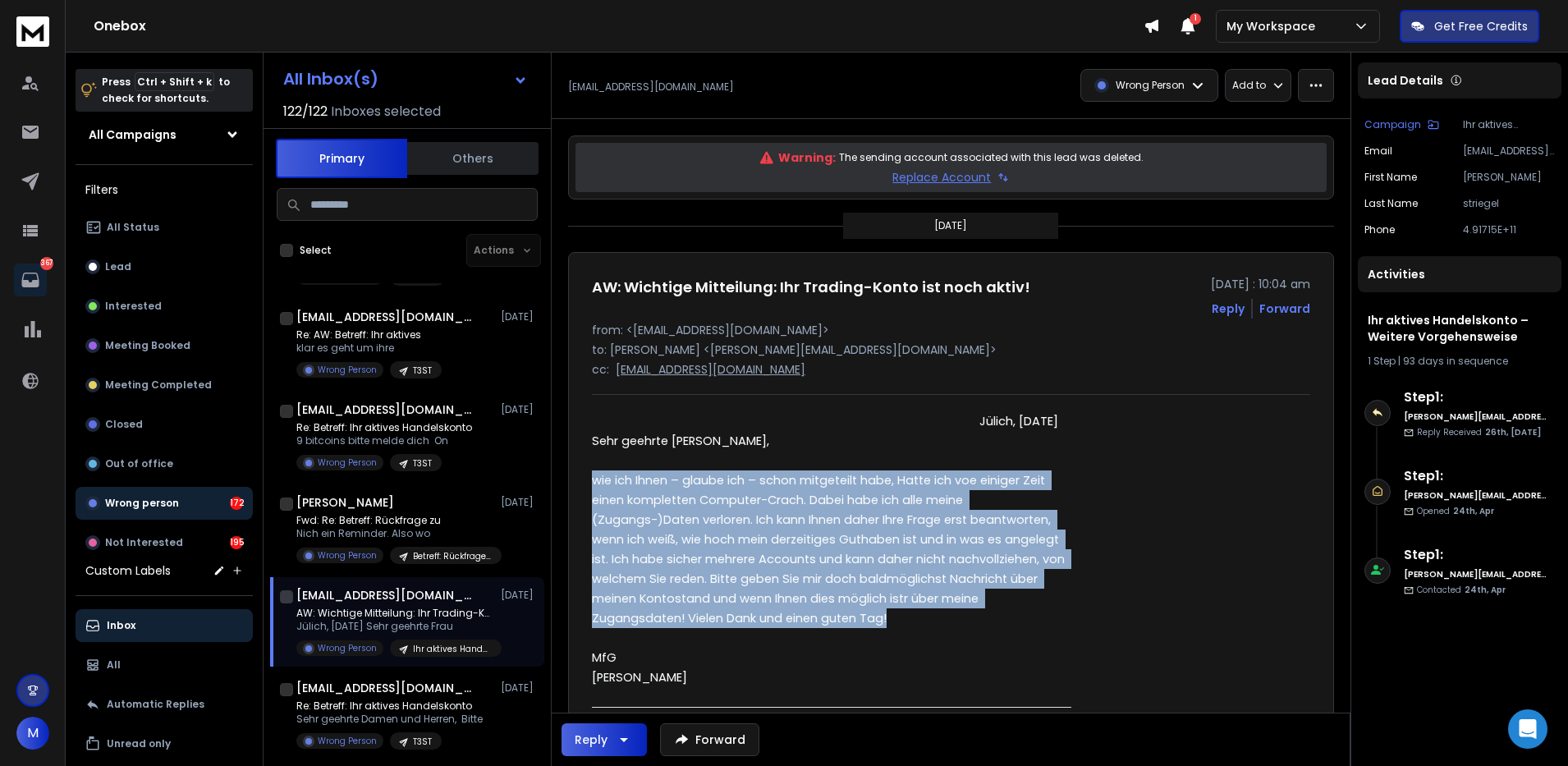
click at [707, 553] on span "wie ich Ihnen – glaube ich – schon mitgeteilt habe, Hatte ich voe einiger Zeit …" at bounding box center [829, 549] width 476 height 154
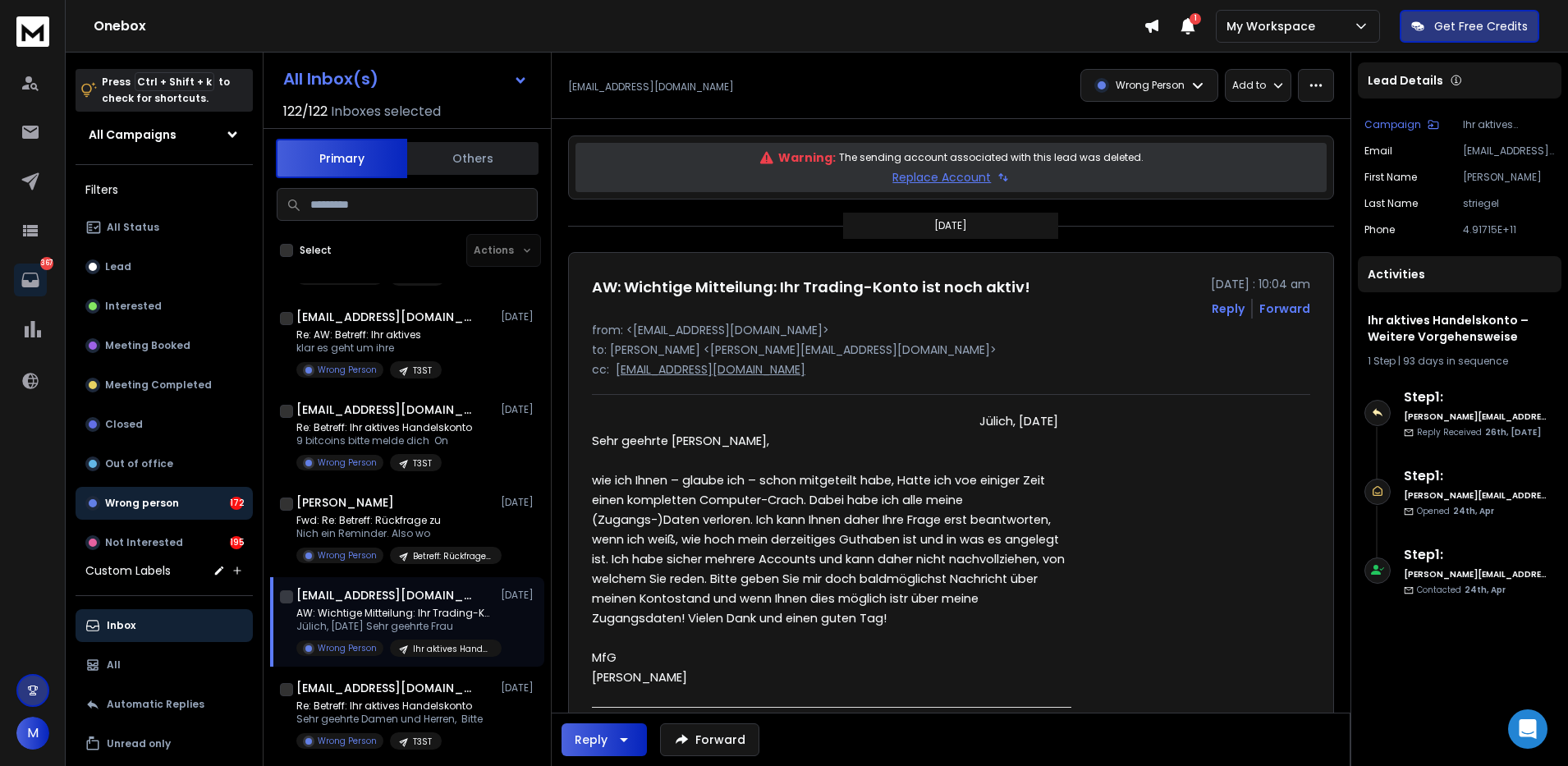
click at [1346, 386] on div "23 days ago AW: Wichtige Mitteilung: Ihr Trading-Konto ist noch aktiv! 26 July …" at bounding box center [951, 765] width 799 height 1107
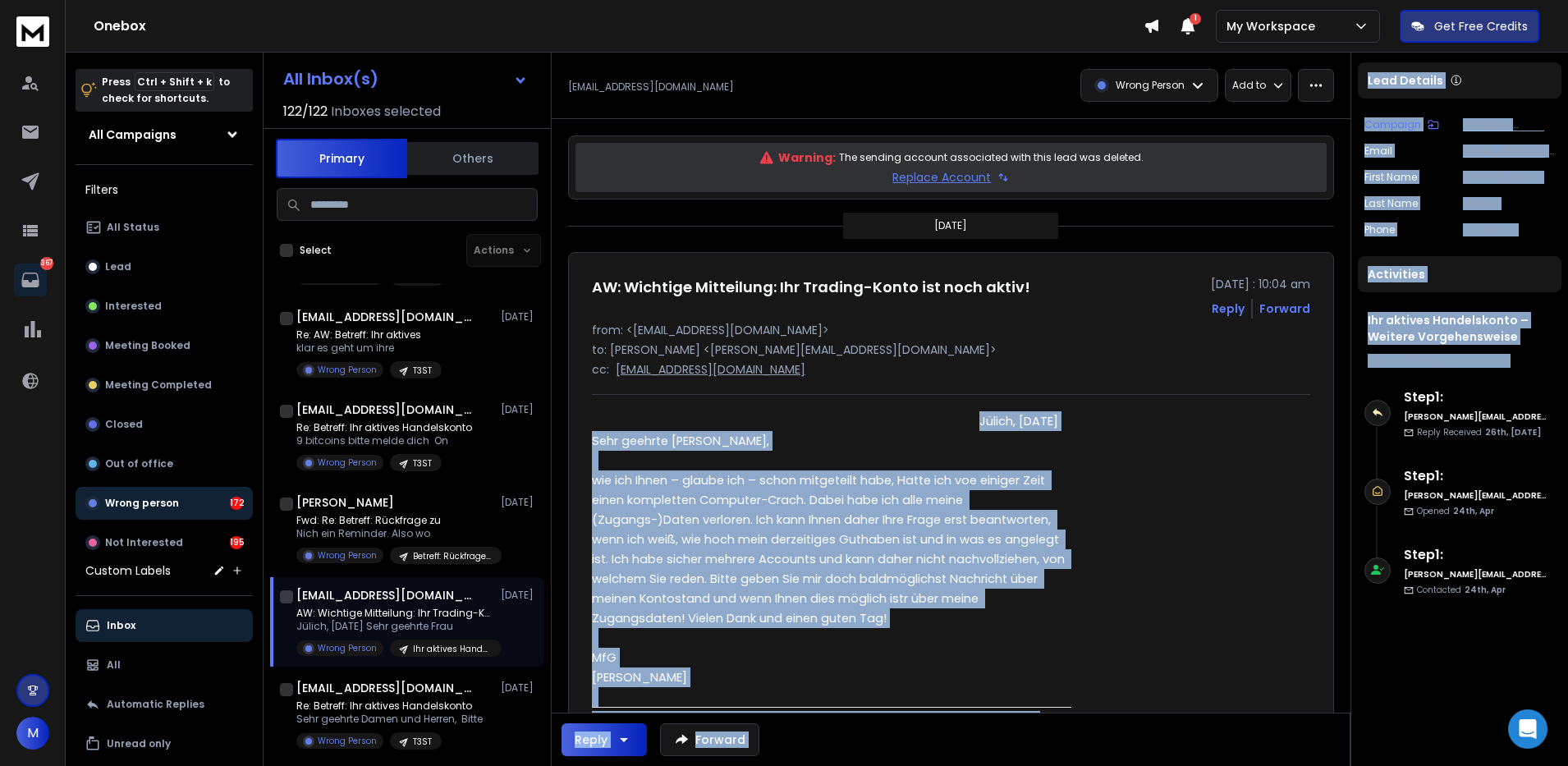
drag, startPoint x: 1354, startPoint y: 393, endPoint x: 1348, endPoint y: 527, distance: 134.1
click at [1348, 527] on div "All Inbox(s) 122 / 122 Inboxes selected Primary Others Select Actions ikesauer@…" at bounding box center [915, 436] width 1305 height 766
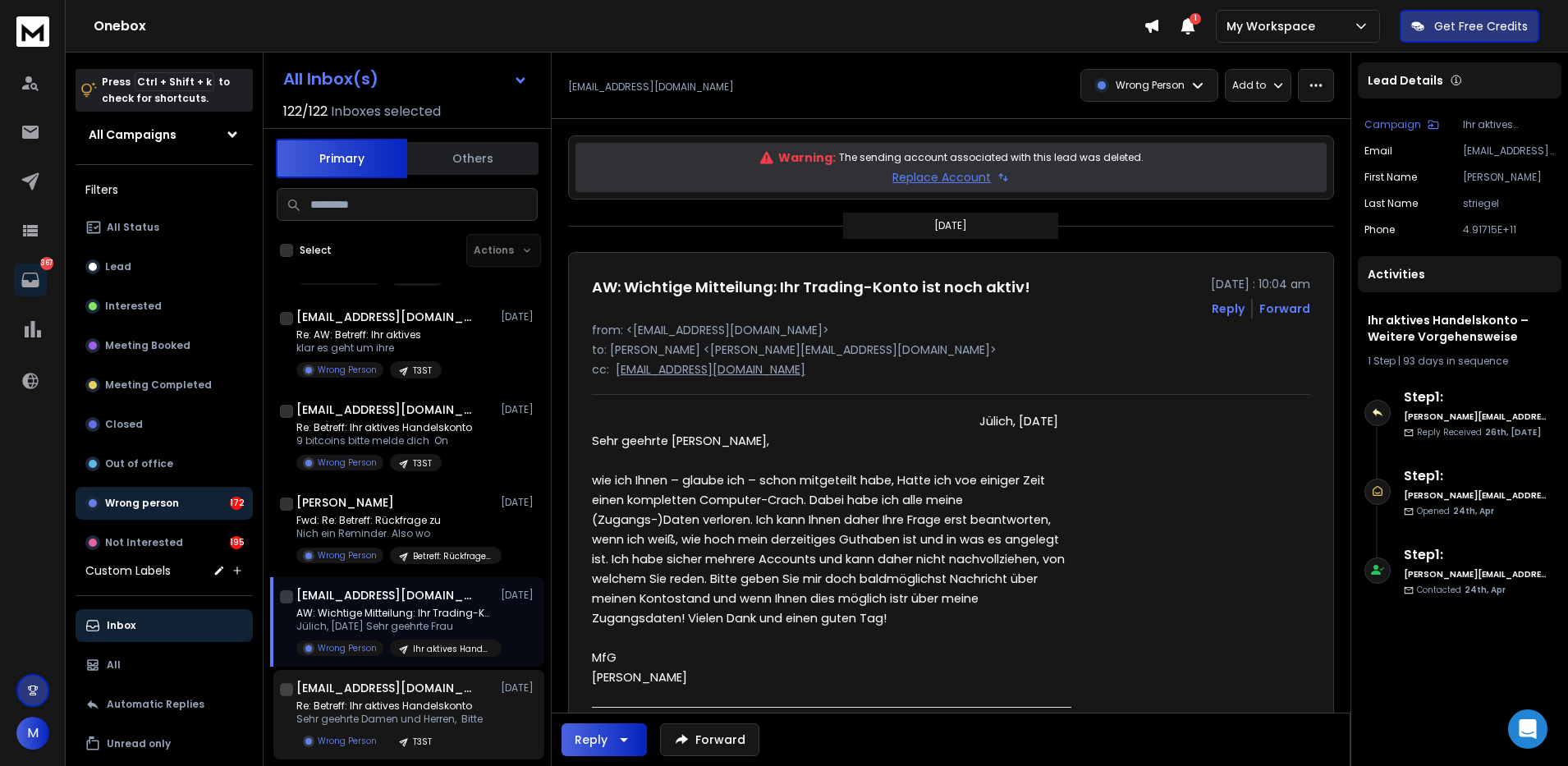
click at [335, 703] on p "Re: Betreff: Ihr aktives Handelskonto" at bounding box center [390, 705] width 187 height 13
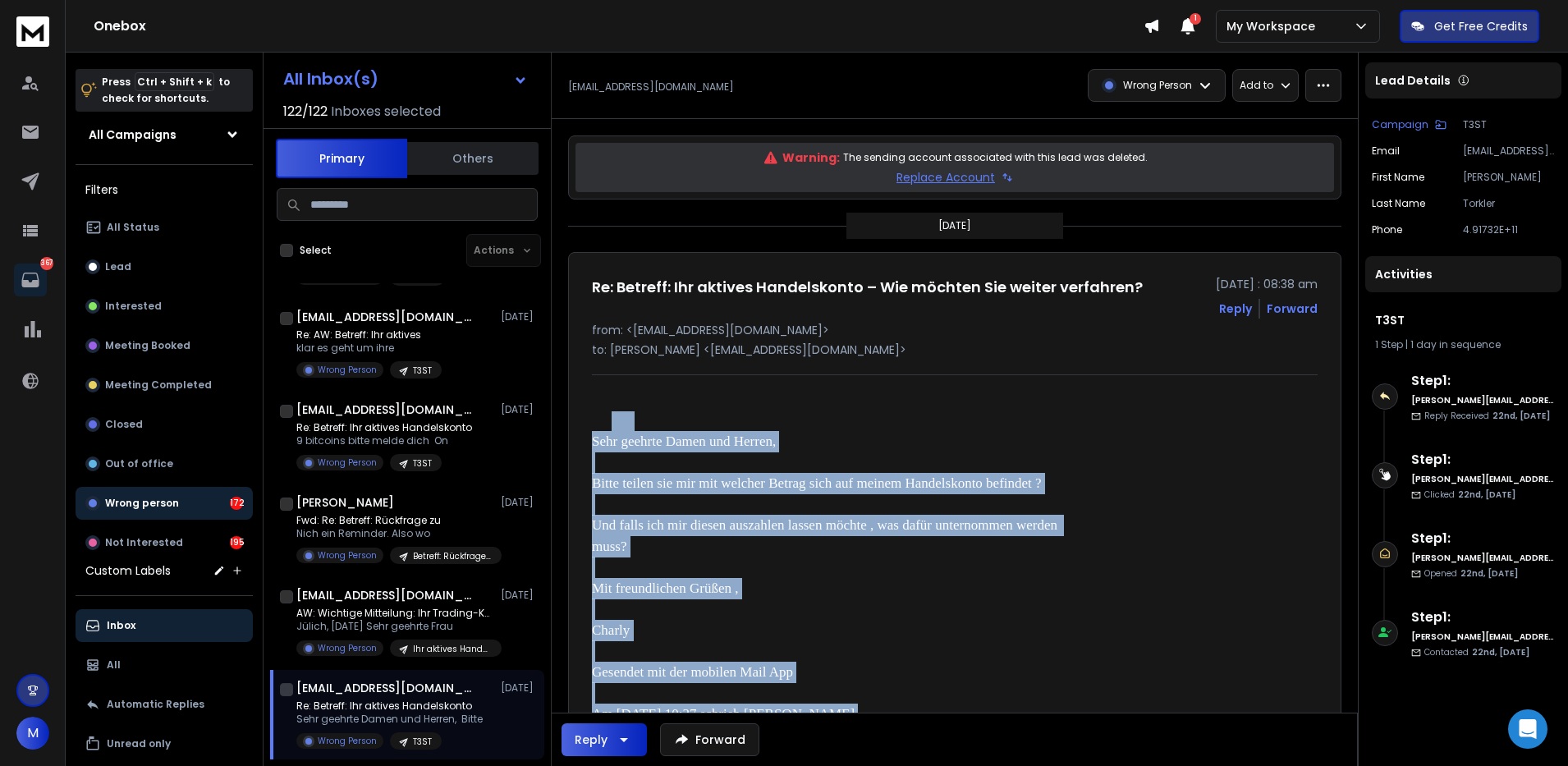
scroll to position [28, 0]
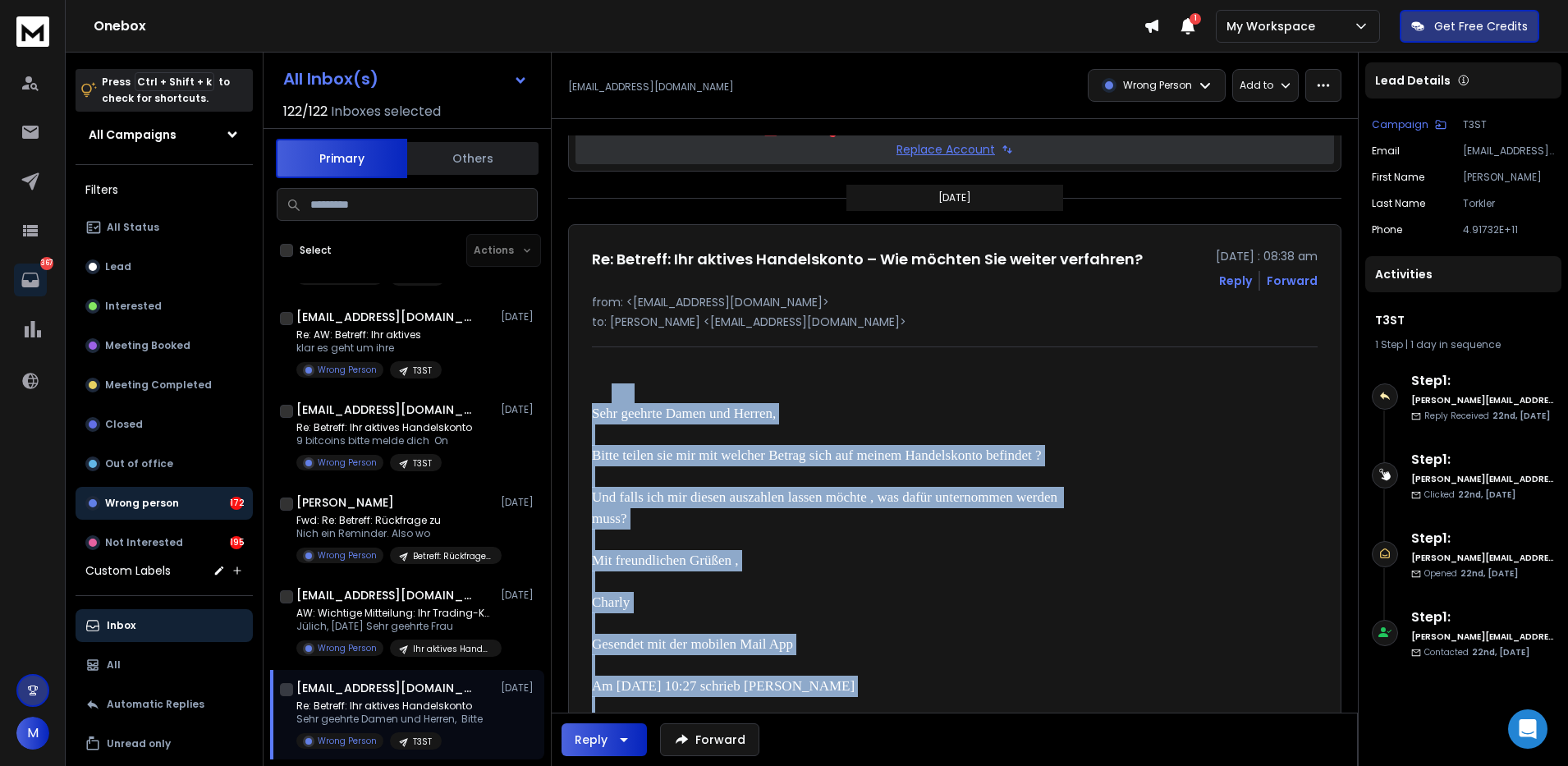
drag, startPoint x: 612, startPoint y: 417, endPoint x: 798, endPoint y: 798, distance: 424.0
click at [798, 765] on html "Your warmest leads are on your site – Turn visits into conversations Reach Out …" at bounding box center [784, 383] width 1568 height 766
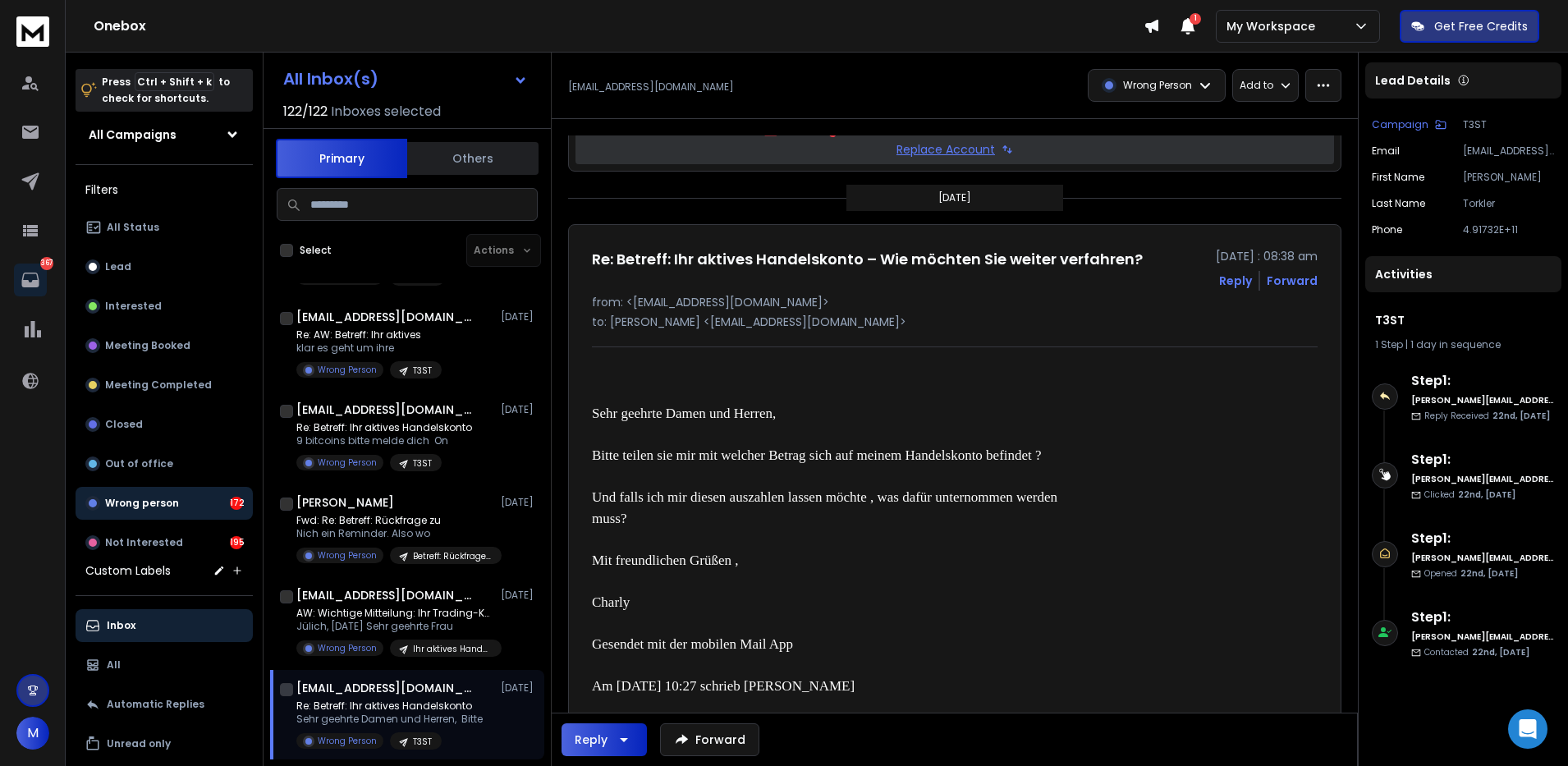
click at [428, 699] on p "Re: Betreff: Ihr aktives Handelskonto" at bounding box center [390, 705] width 187 height 13
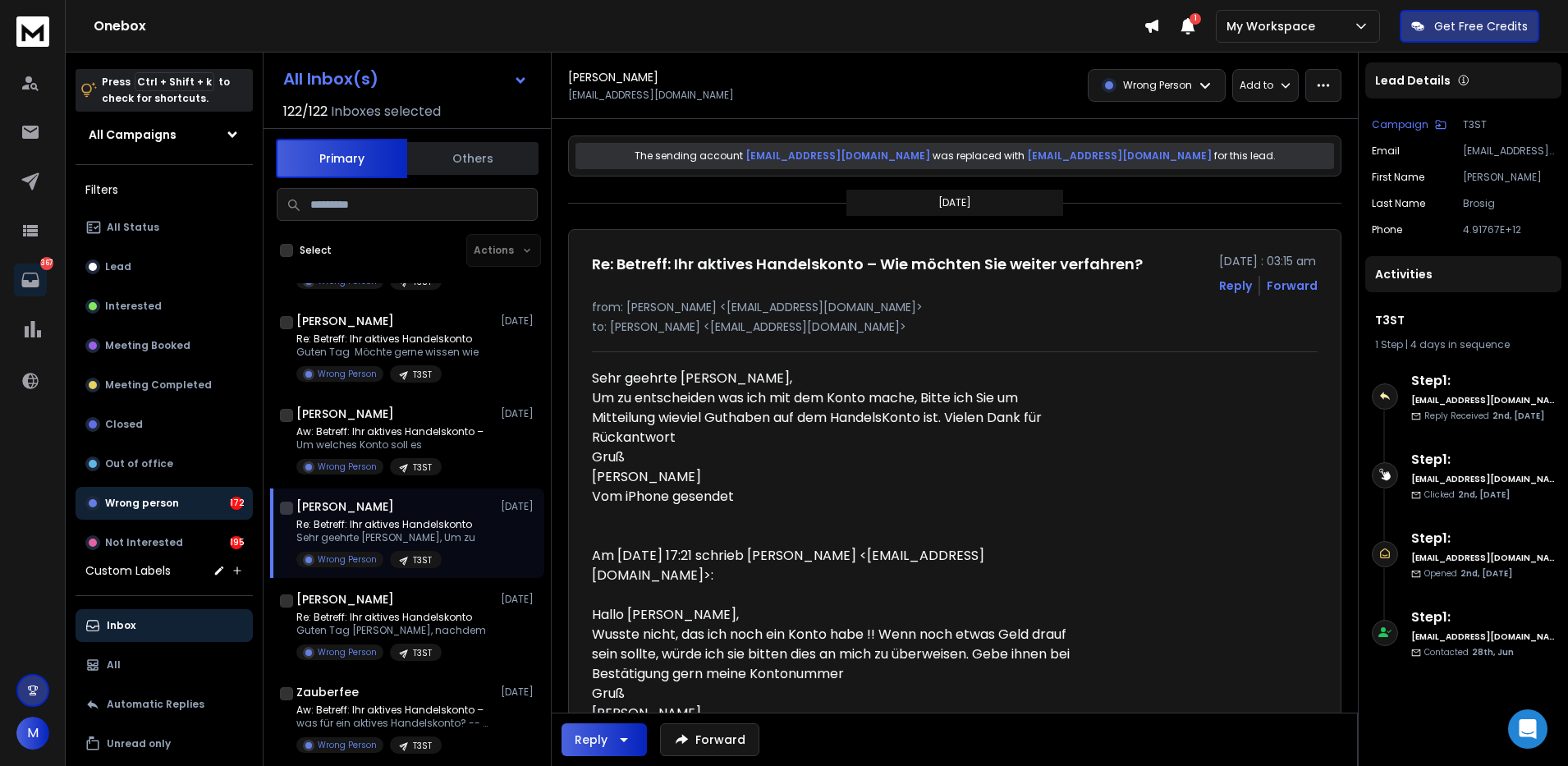
scroll to position [2029, 0]
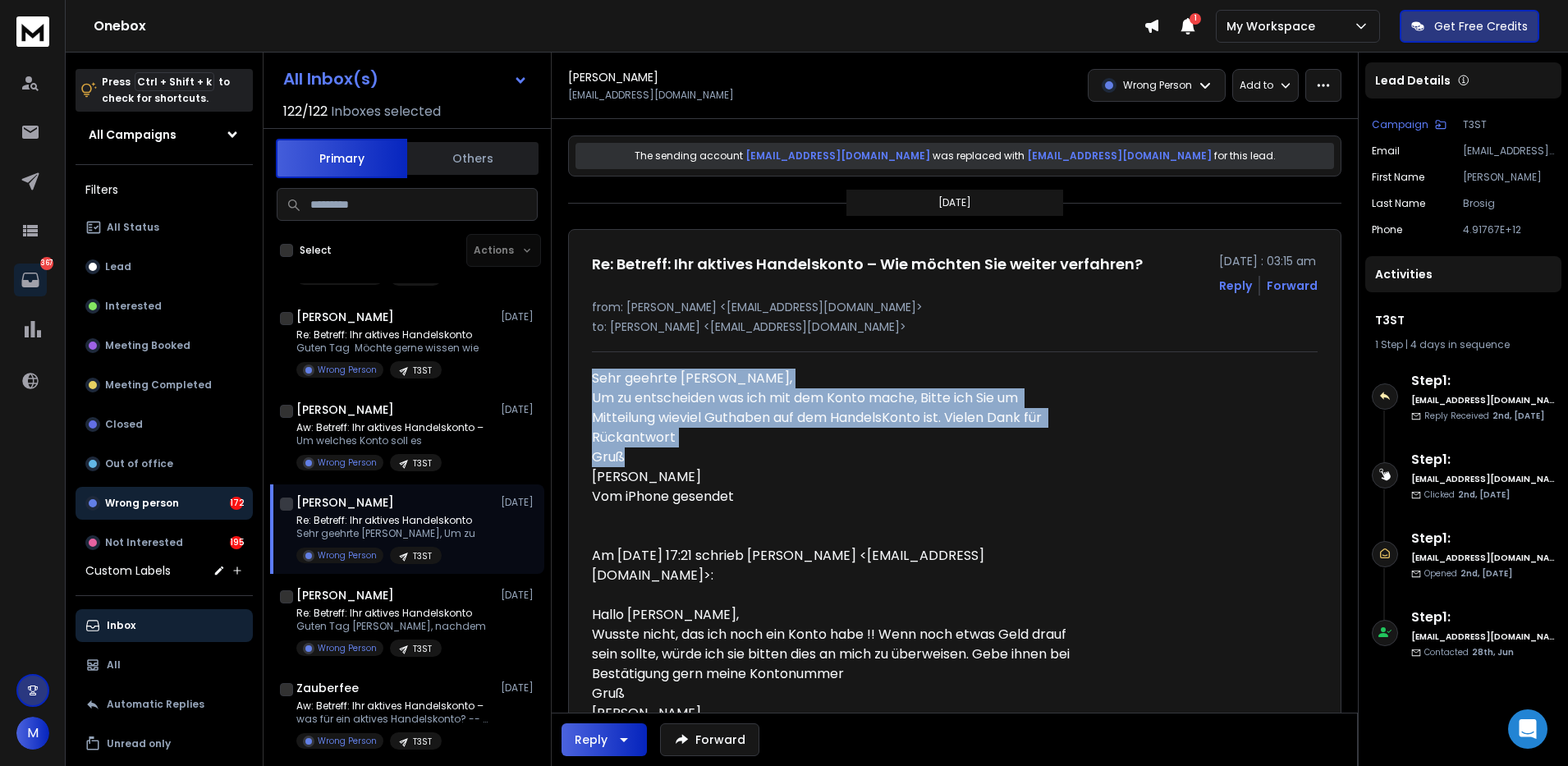
drag, startPoint x: 583, startPoint y: 368, endPoint x: 681, endPoint y: 458, distance: 133.1
drag, startPoint x: 681, startPoint y: 458, endPoint x: 686, endPoint y: 394, distance: 64.2
click at [686, 394] on div "Um zu entscheiden was ich mit dem Konto mache, Bitte ich Sie um Mitteilung wiev…" at bounding box center [831, 417] width 479 height 59
click at [672, 475] on div "[PERSON_NAME]" at bounding box center [831, 476] width 479 height 19
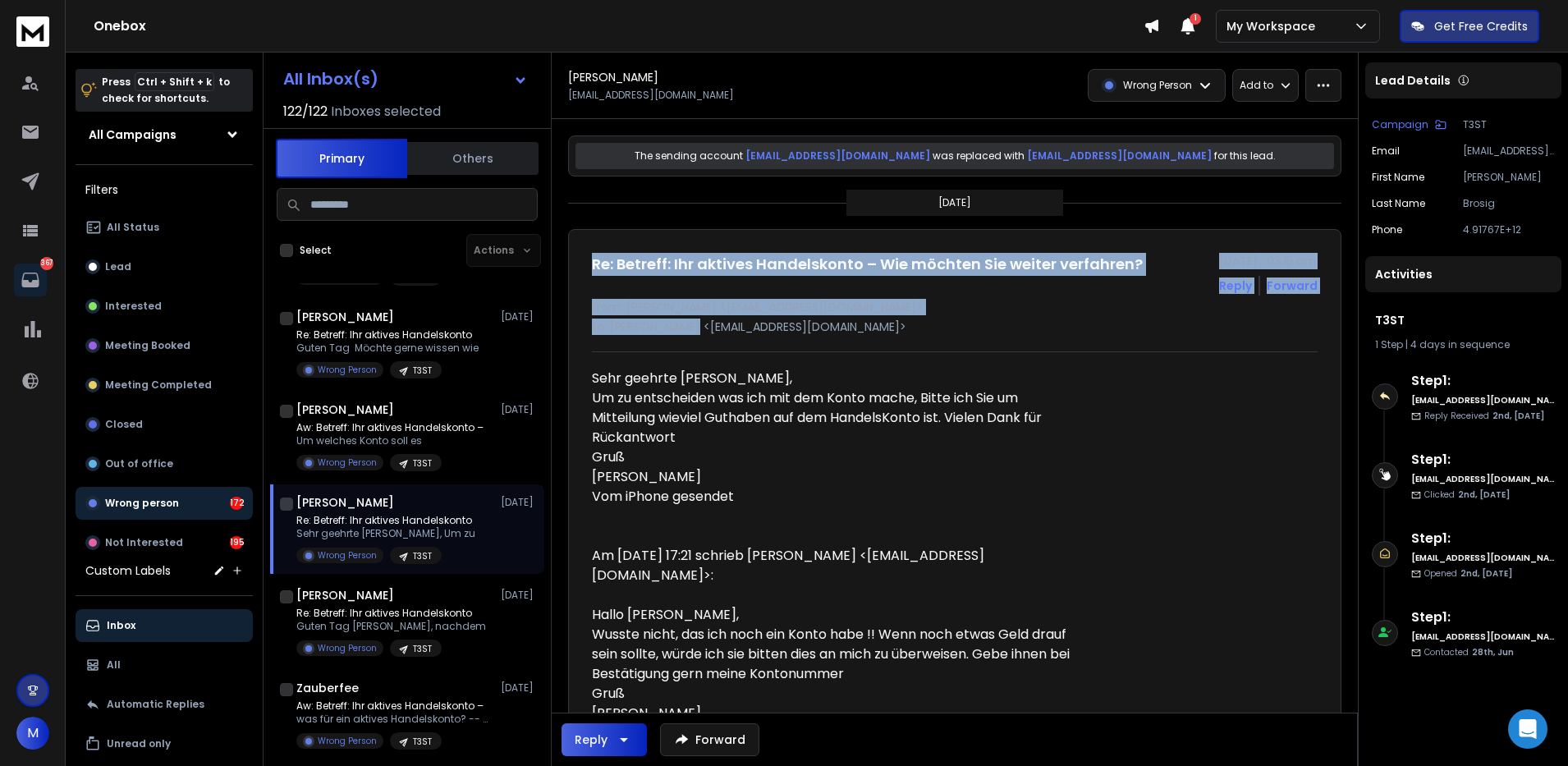
drag, startPoint x: 588, startPoint y: 219, endPoint x: 684, endPoint y: 328, distance: 145.2
click at [684, 328] on p "to: Fischer Anna <annafischer@actvetrade.com>" at bounding box center [954, 327] width 725 height 17
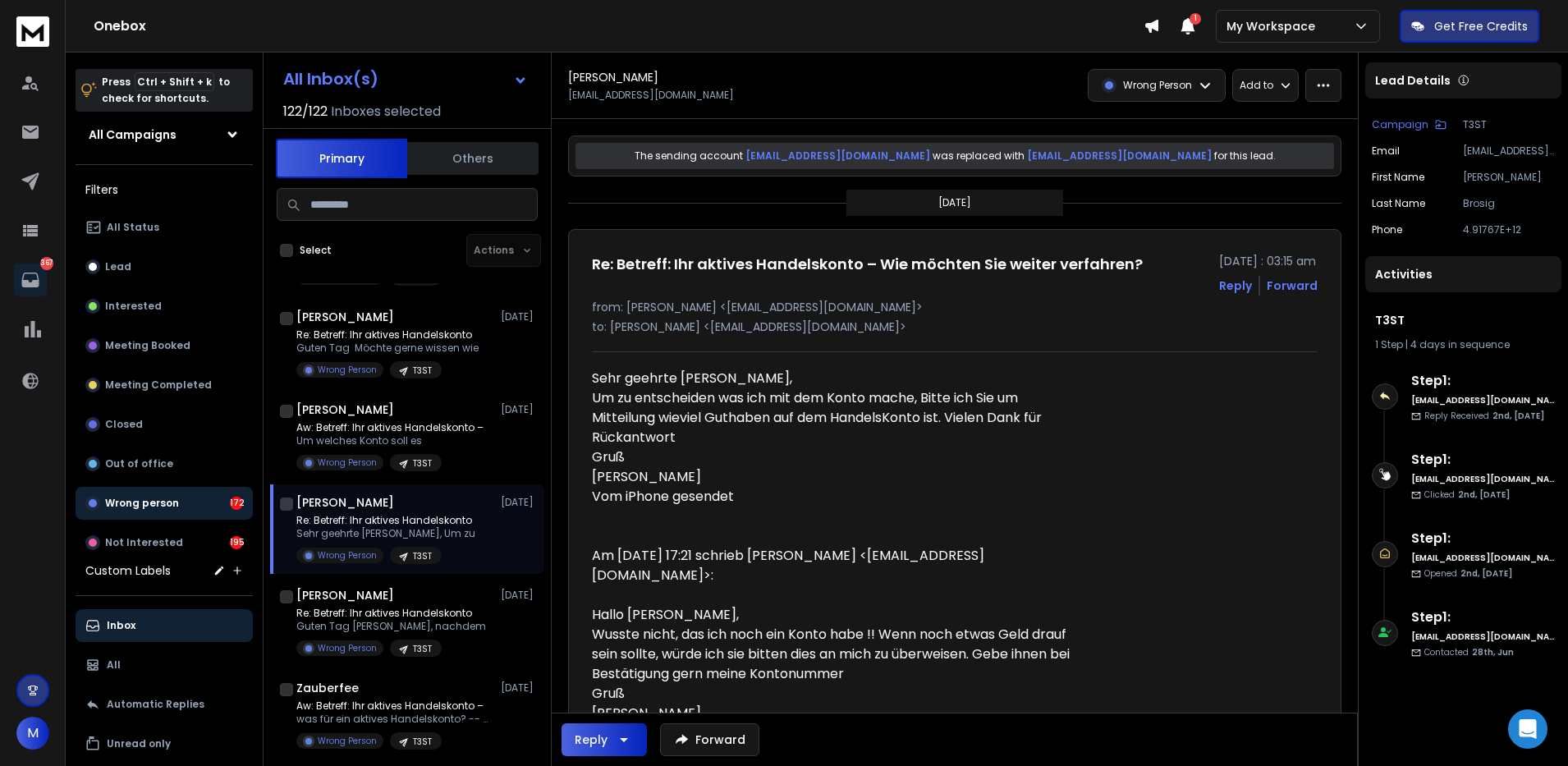
click at [787, 703] on div "[PERSON_NAME]" at bounding box center [831, 713] width 479 height 19
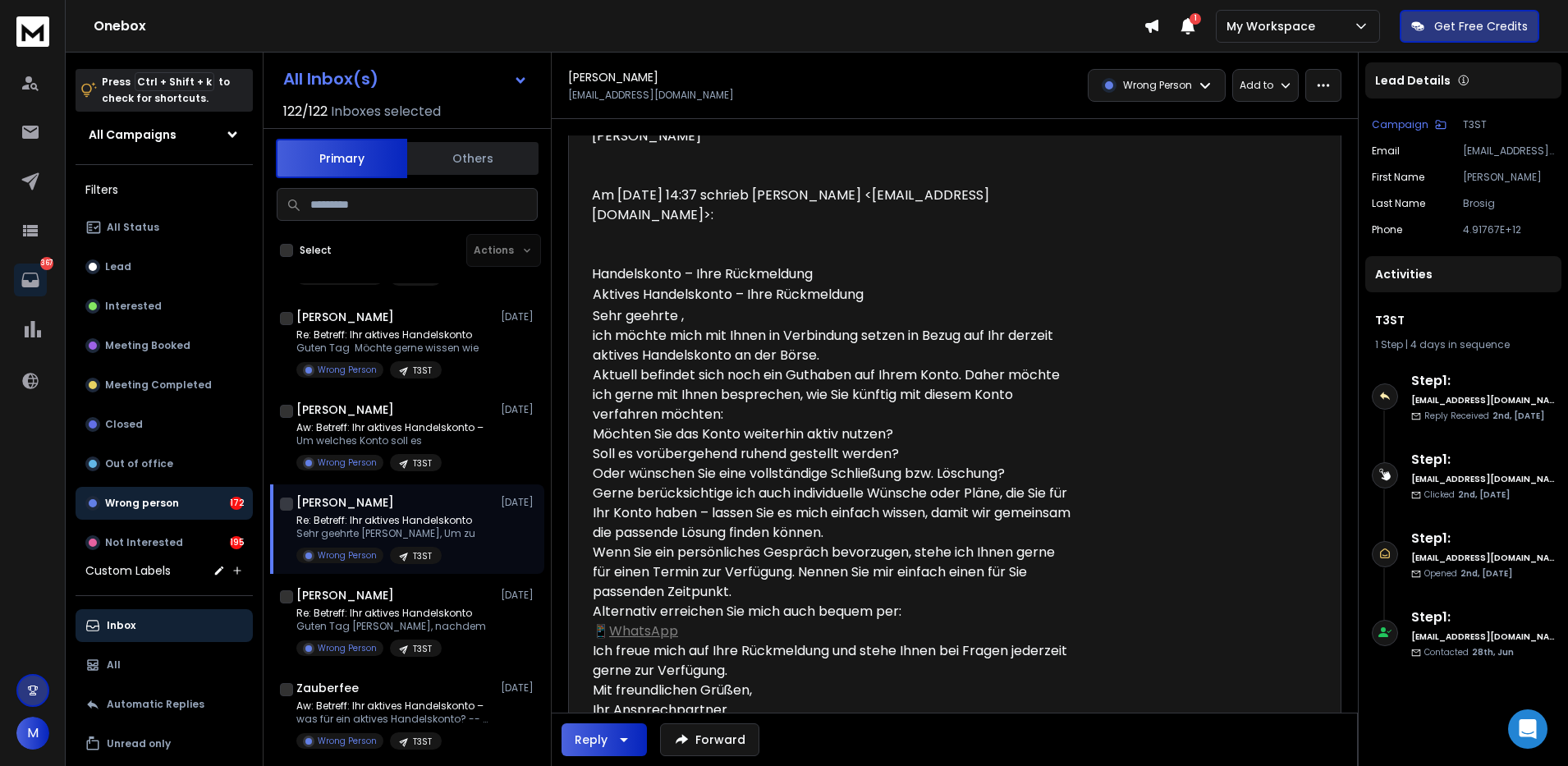
scroll to position [741, 0]
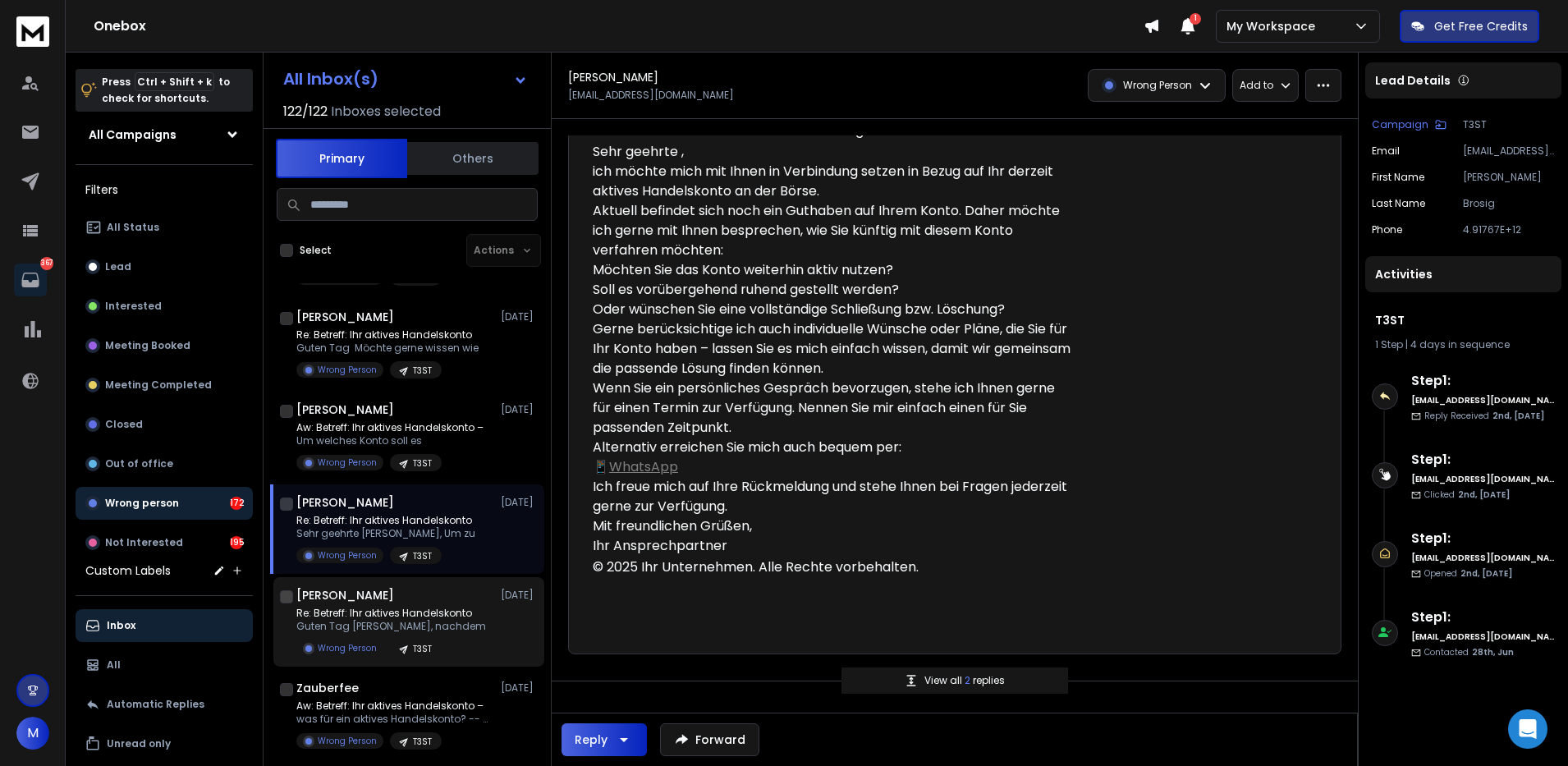
click at [451, 627] on p "Guten Tag Herr Schneider, nachdem" at bounding box center [391, 626] width 189 height 13
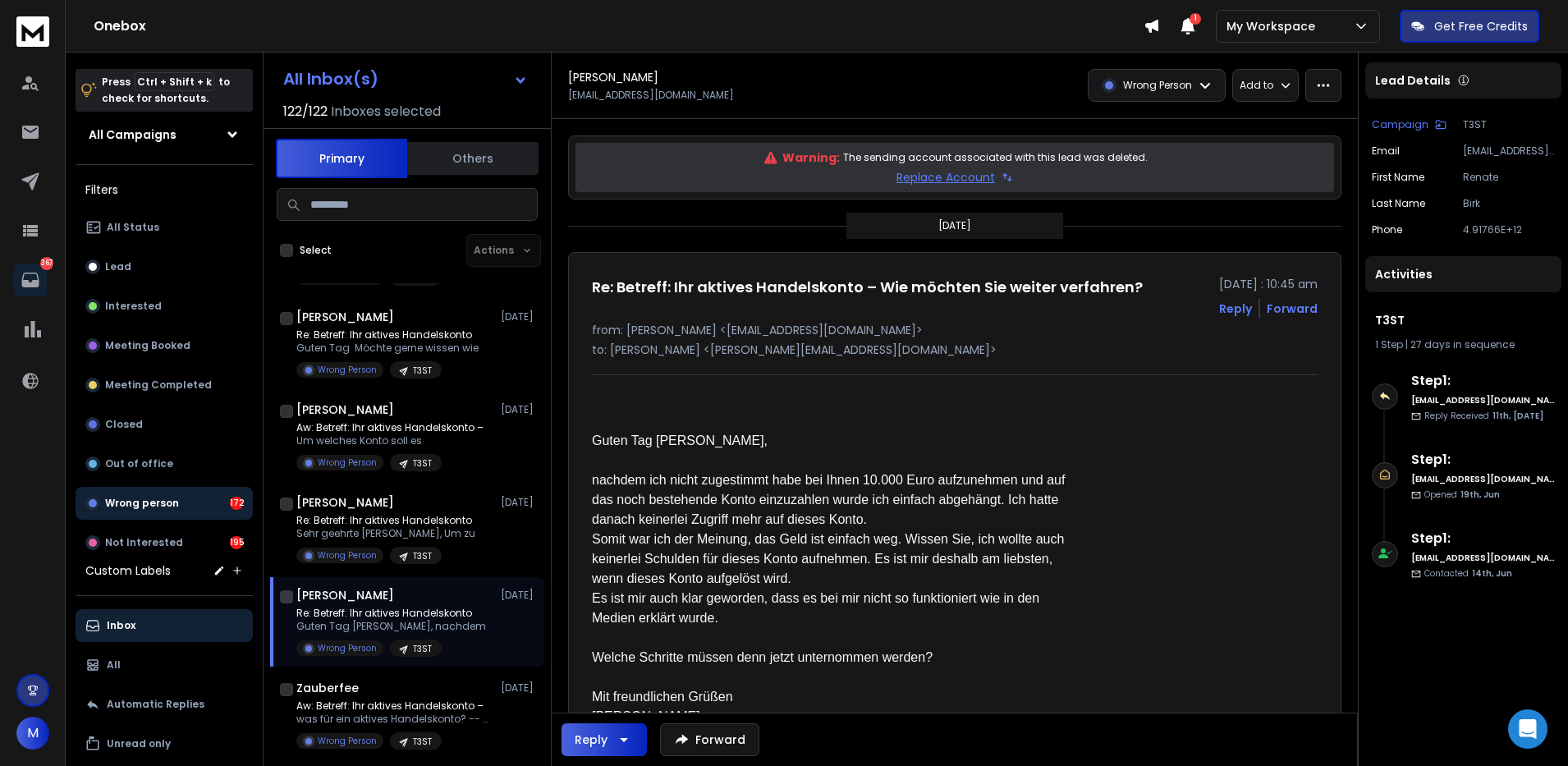
click at [726, 541] on div "Somit war ich der Meinung, das Geld ist einfach weg. Wissen Sie, ich wollte auc…" at bounding box center [831, 558] width 479 height 59
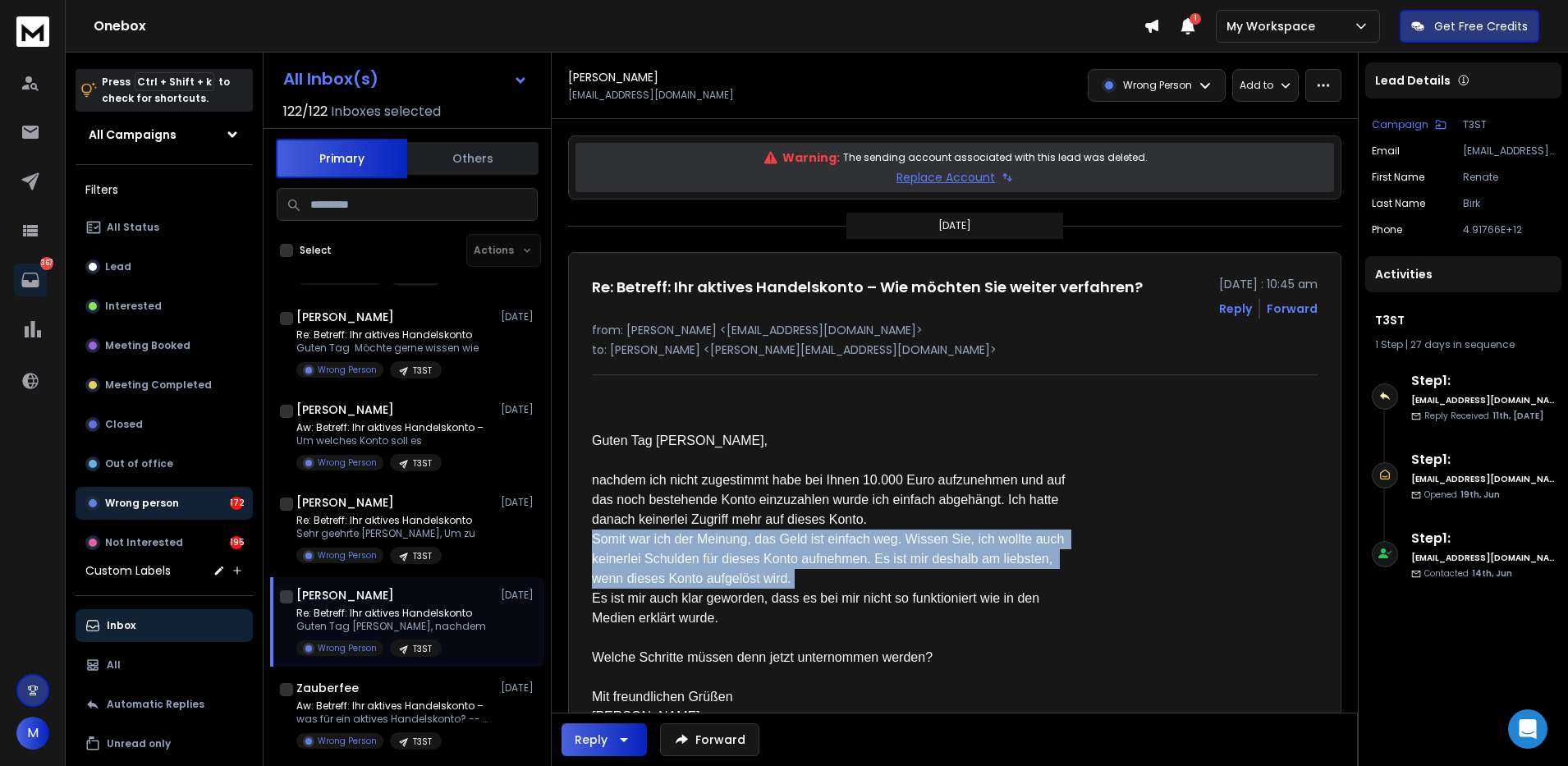
click at [726, 541] on div "Somit war ich der Meinung, das Geld ist einfach weg. Wissen Sie, ich wollte auc…" at bounding box center [831, 558] width 479 height 59
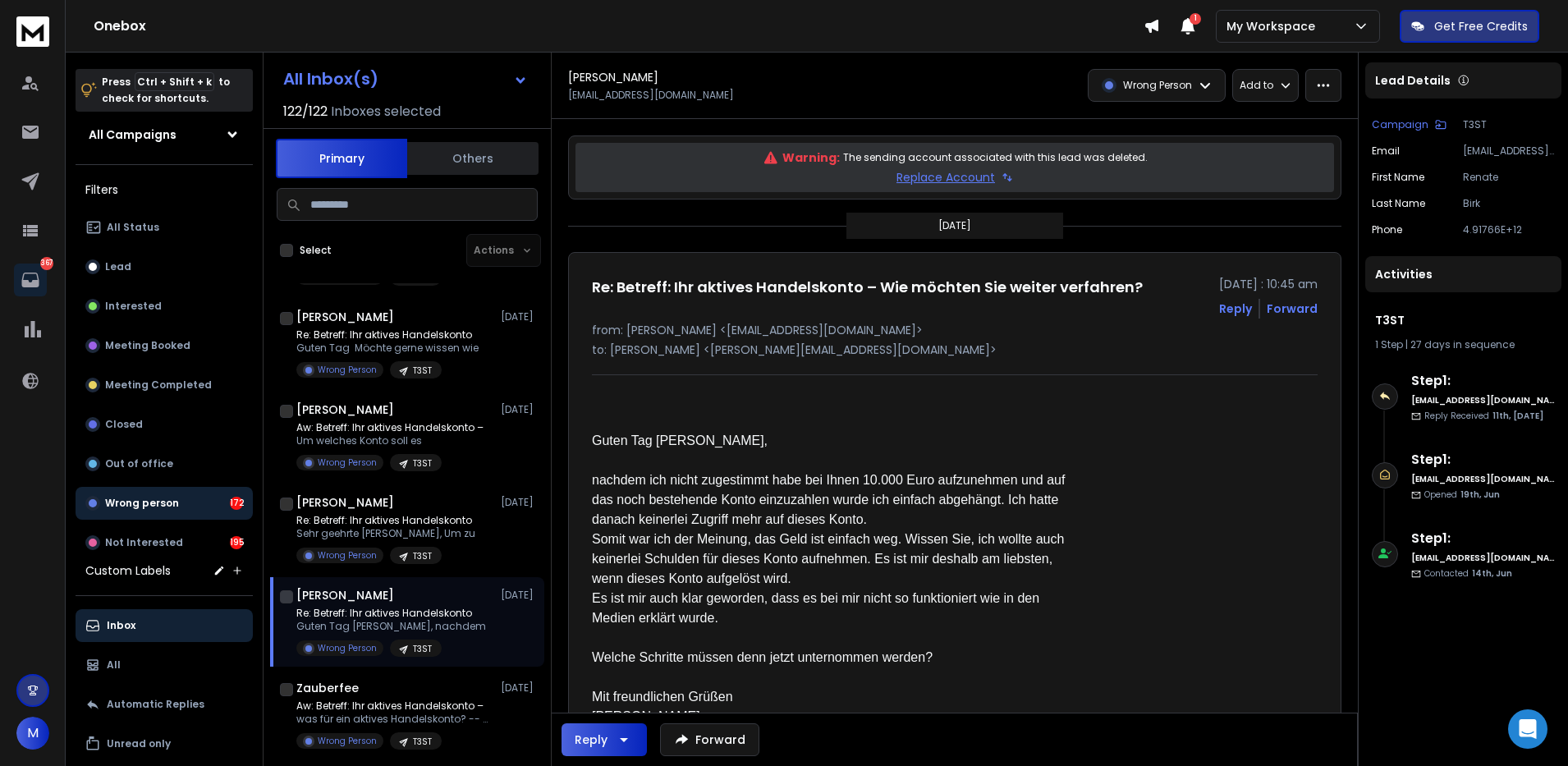
drag, startPoint x: 726, startPoint y: 541, endPoint x: 712, endPoint y: 527, distance: 19.8
click at [712, 527] on div "nachdem ich nicht zugestimmt habe bei Ihnen 10.000 Euro aufzunehmen und auf das…" at bounding box center [831, 499] width 479 height 59
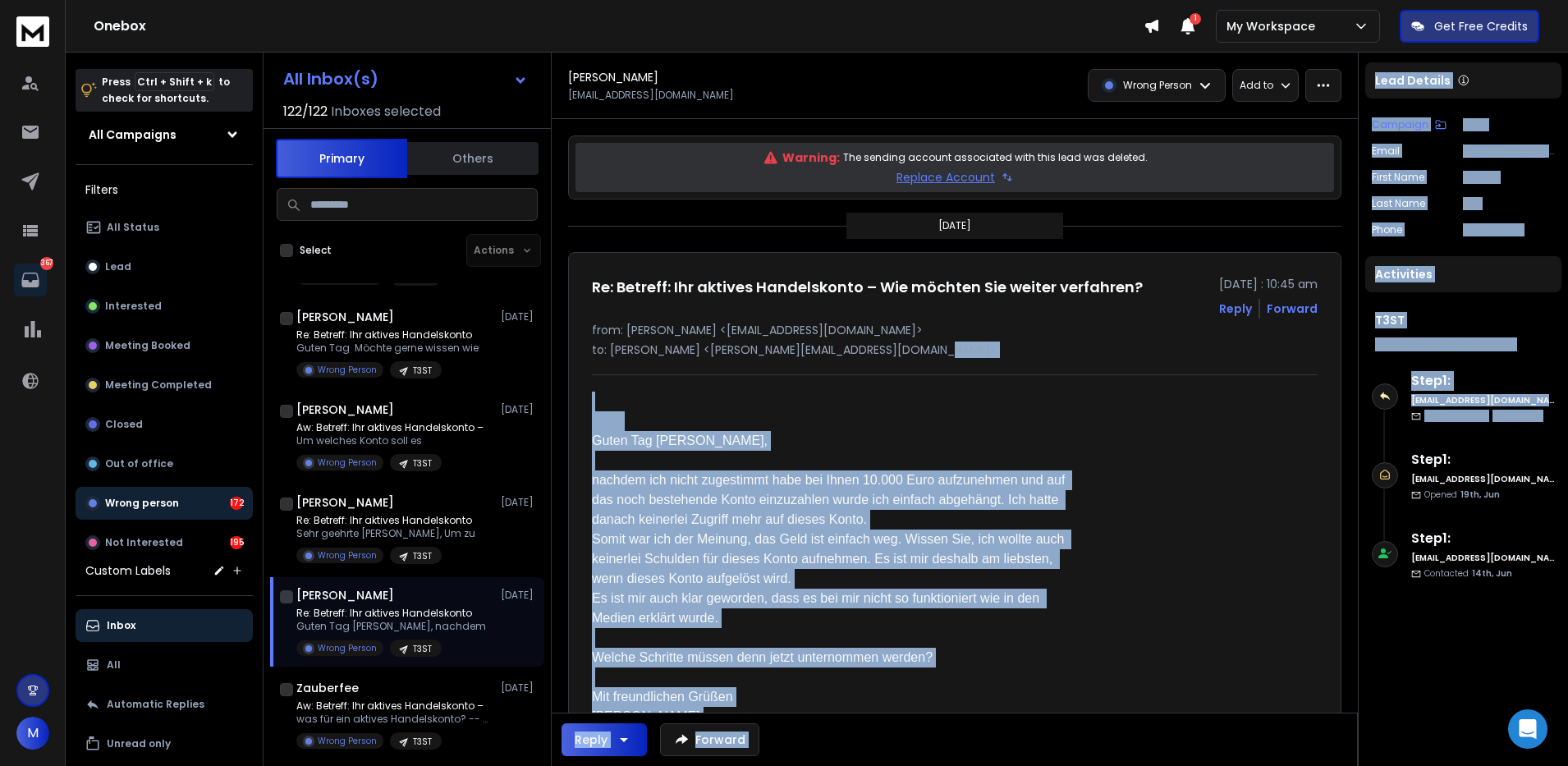
drag, startPoint x: 1351, startPoint y: 344, endPoint x: 1364, endPoint y: 453, distance: 109.8
click at [1364, 453] on div "All Inbox(s) 122 / 122 Inboxes selected Primary Others Select Actions ikesauer@…" at bounding box center [915, 436] width 1305 height 766
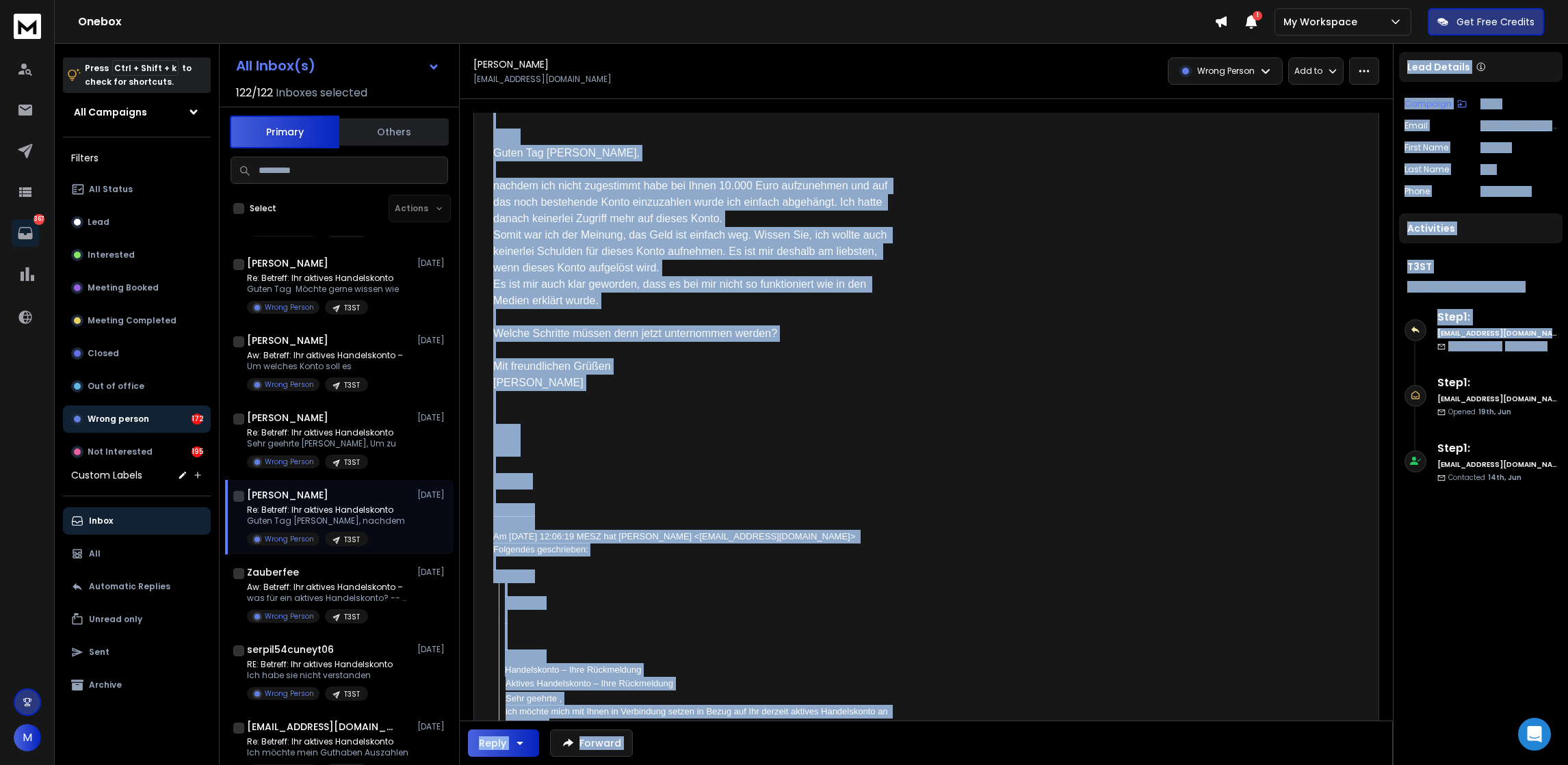
scroll to position [213, 0]
click at [1306, 527] on div "Re: Betreff: Ihr aktives Handelskonto – Wie möchten Sie weiter verfahren? 11 Ju…" at bounding box center [926, 525] width 866 height 1018
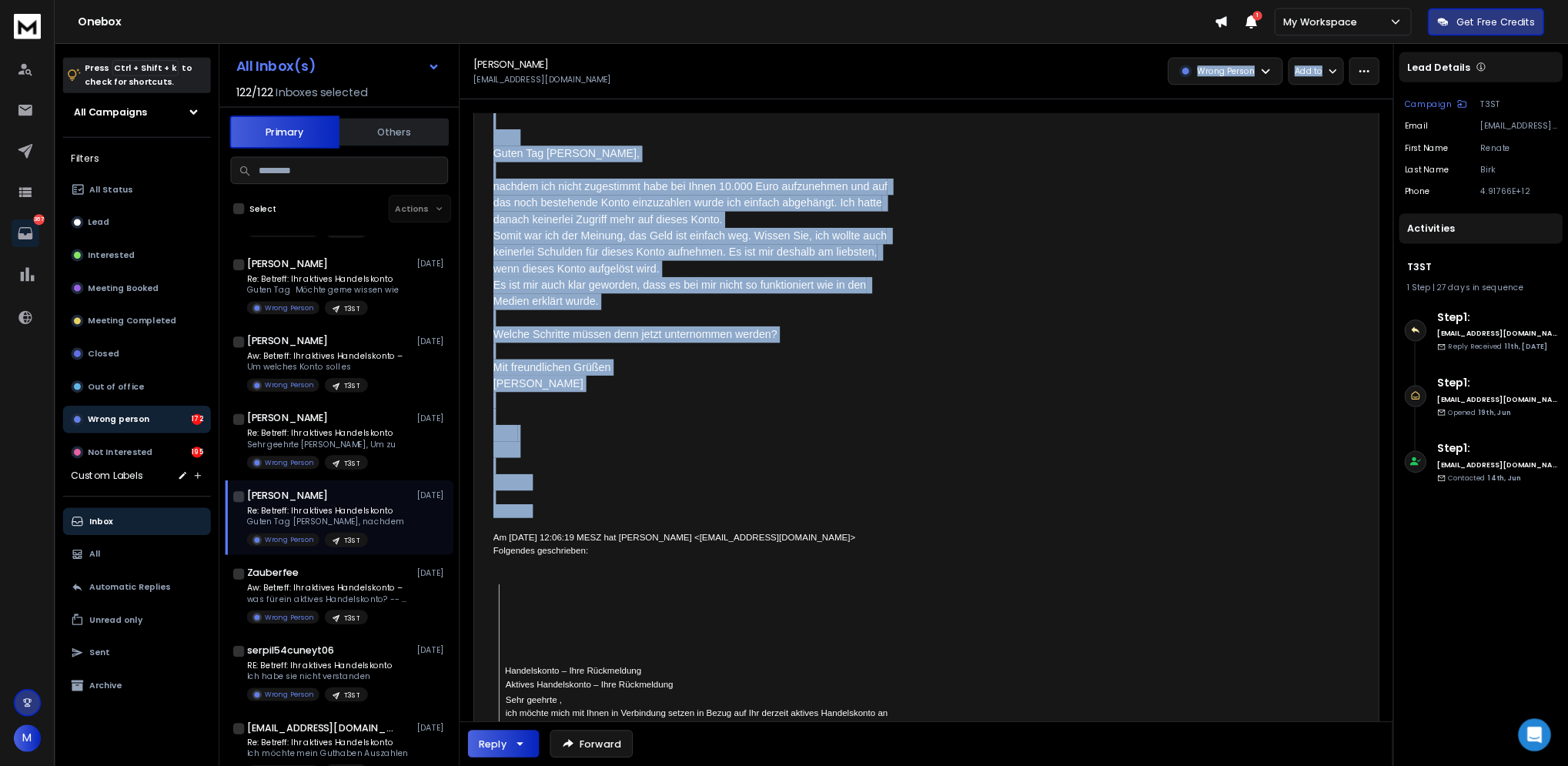
scroll to position [0, 0]
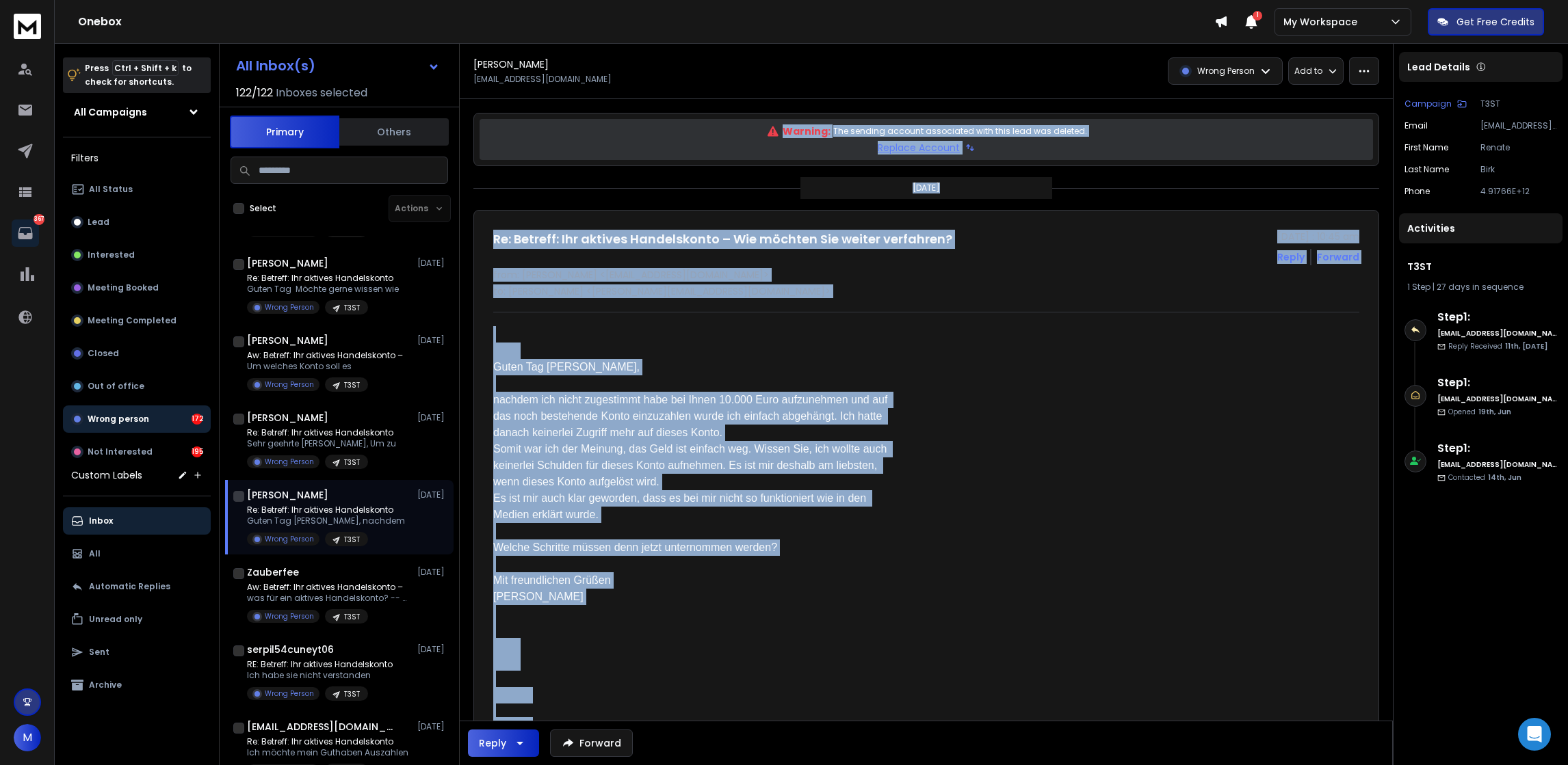
drag, startPoint x: 1016, startPoint y: 505, endPoint x: 1323, endPoint y: -25, distance: 612.5
click at [1306, 0] on html "Your warmest leads are on your site – Turn visits into conversations Reach Out …" at bounding box center [784, 382] width 1568 height 765
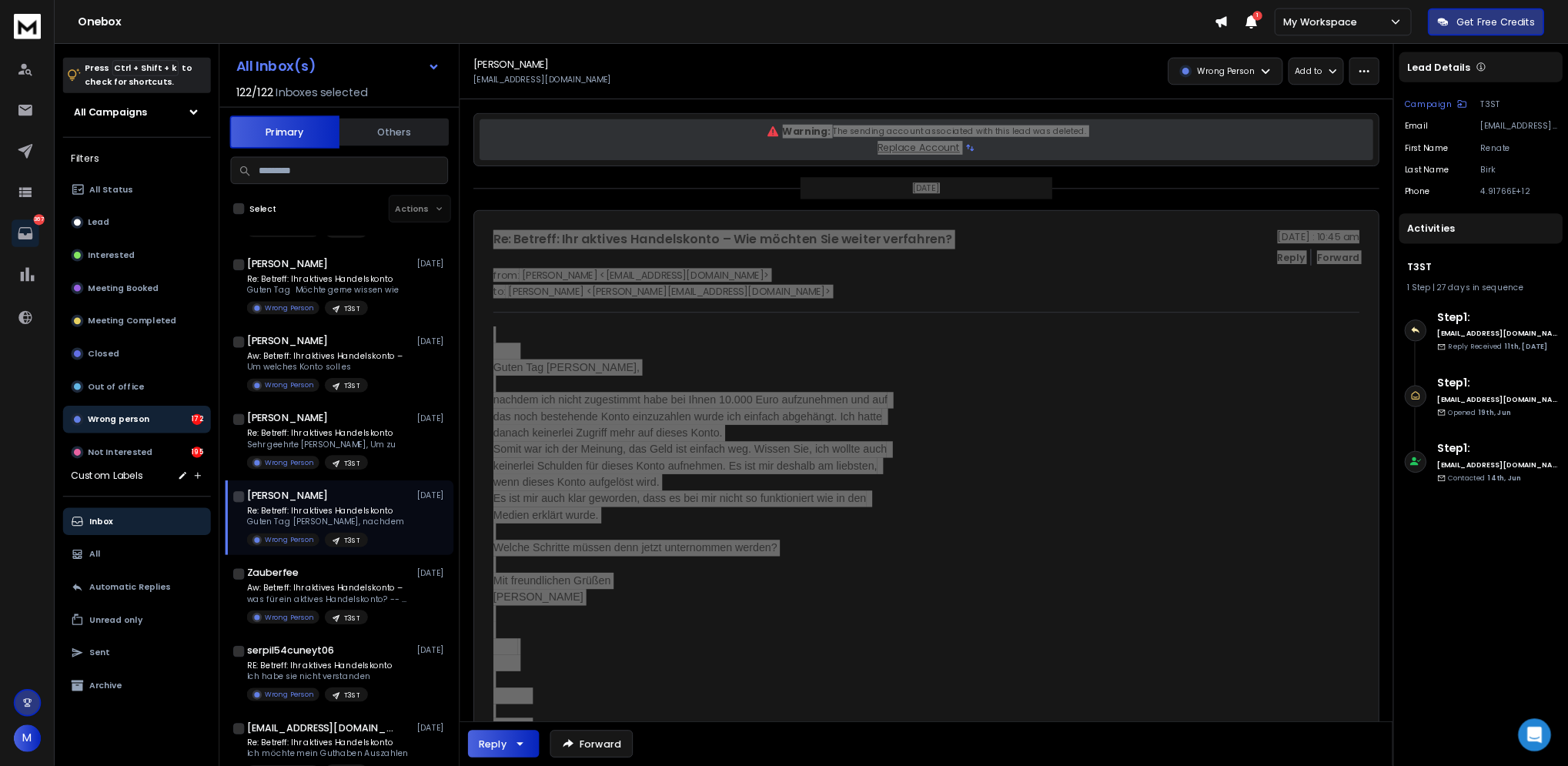
scroll to position [1903, 0]
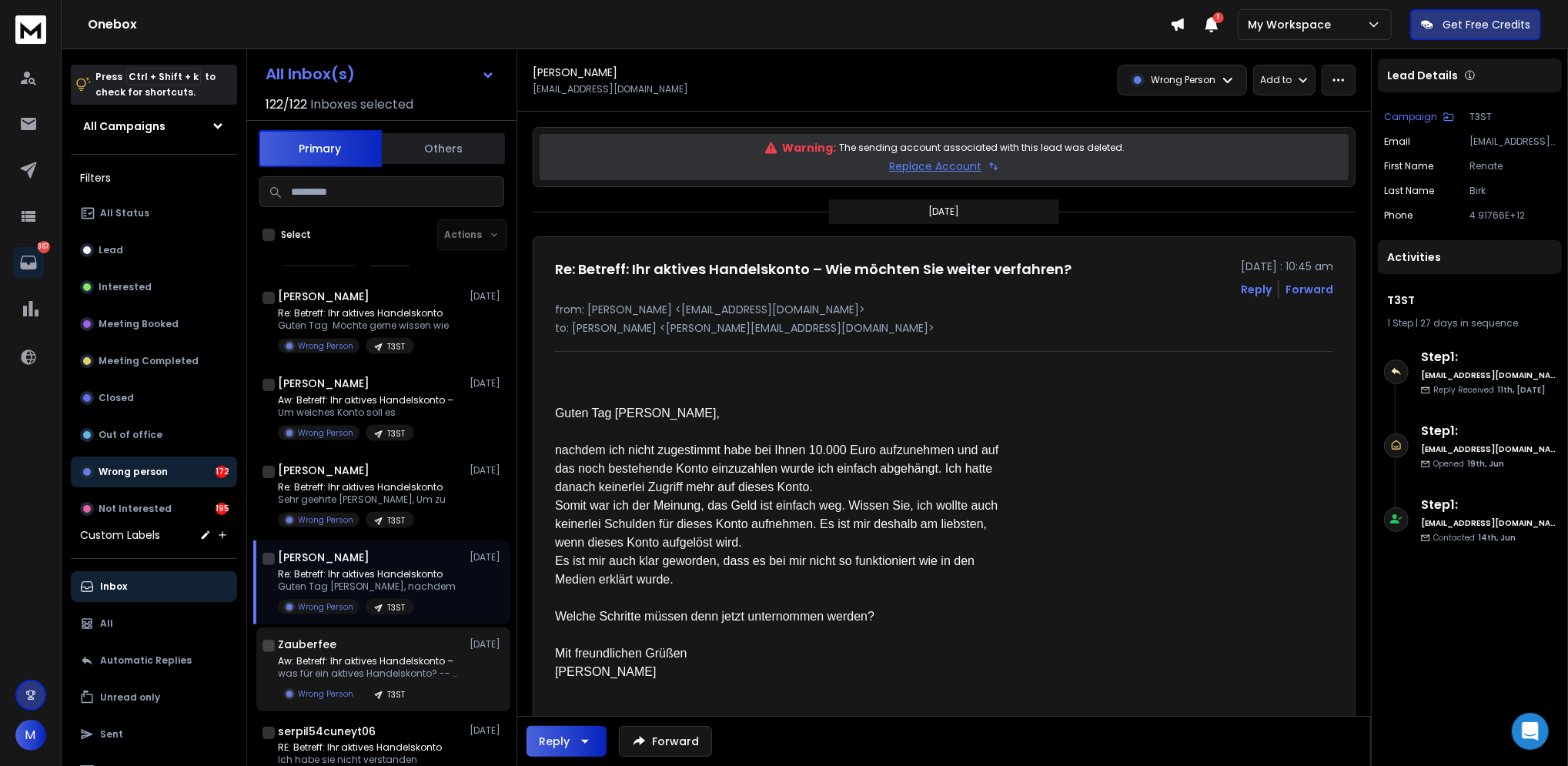
click at [316, 648] on h1 "Zauberfee" at bounding box center [307, 644] width 59 height 16
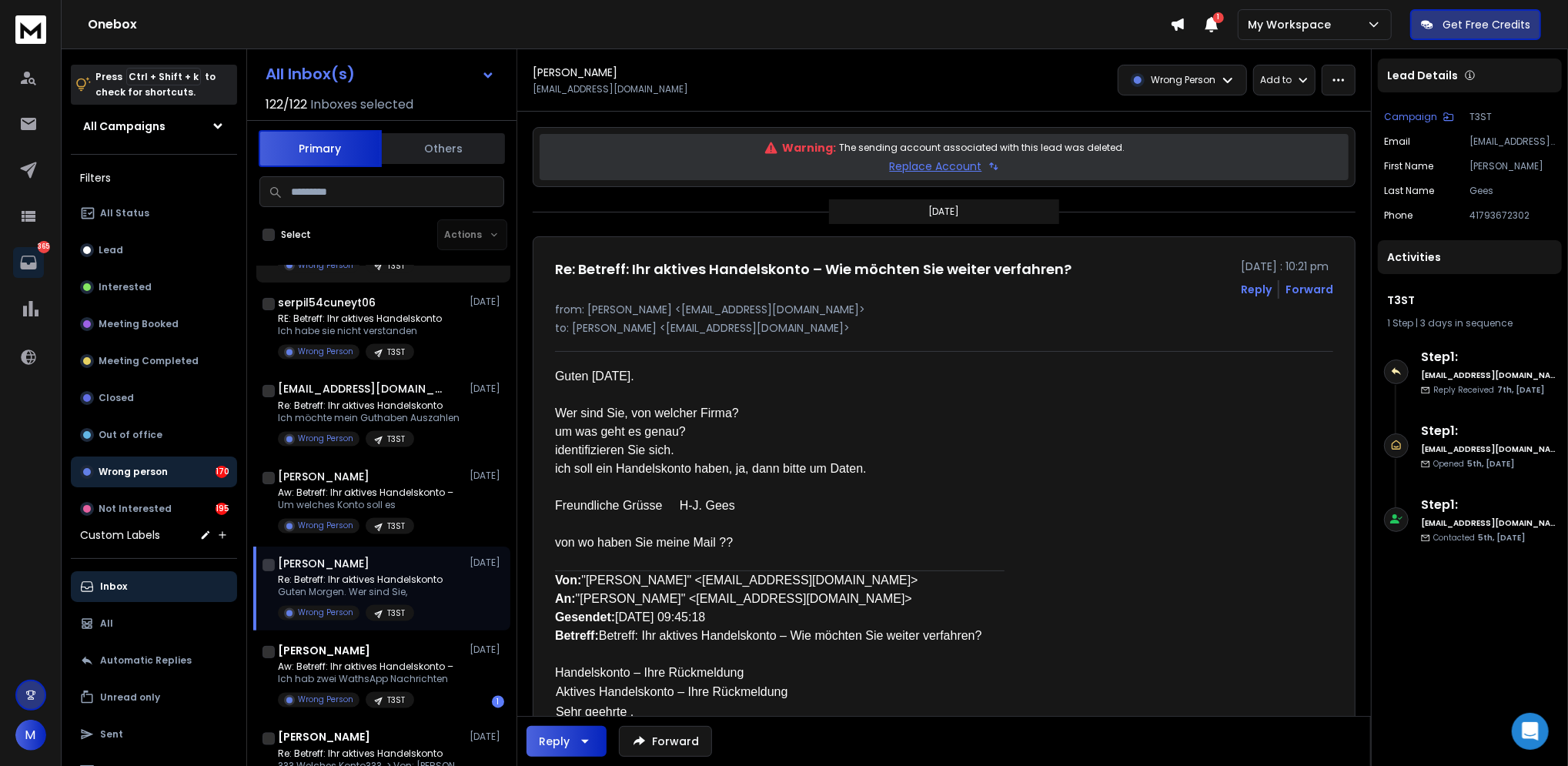
scroll to position [2404, 0]
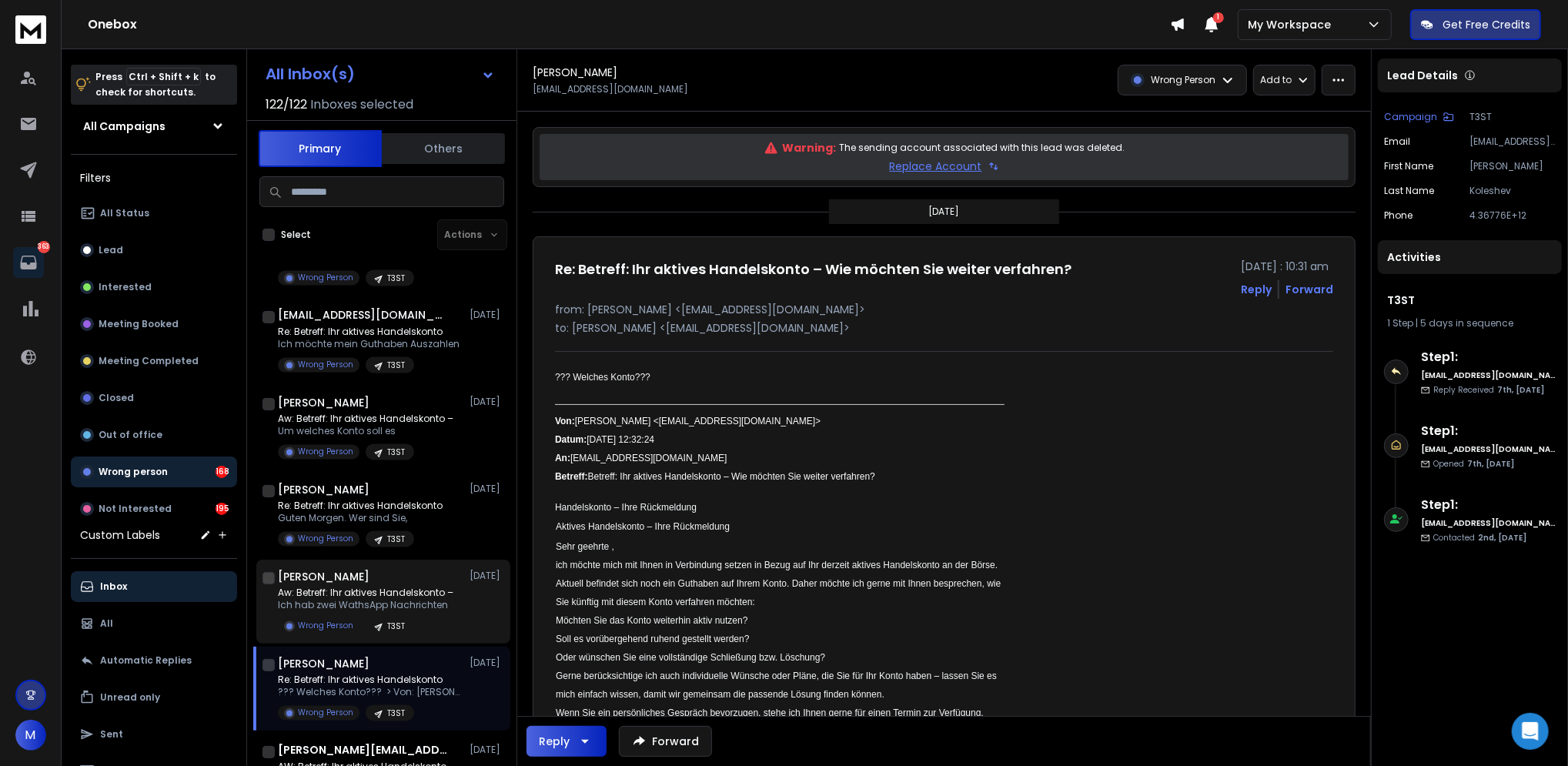
click at [324, 616] on div "Aw: Betreff: Ihr aktives Handelskonto – Ich hab zwei WathsApp Nachrichten Wrong…" at bounding box center [366, 610] width 176 height 47
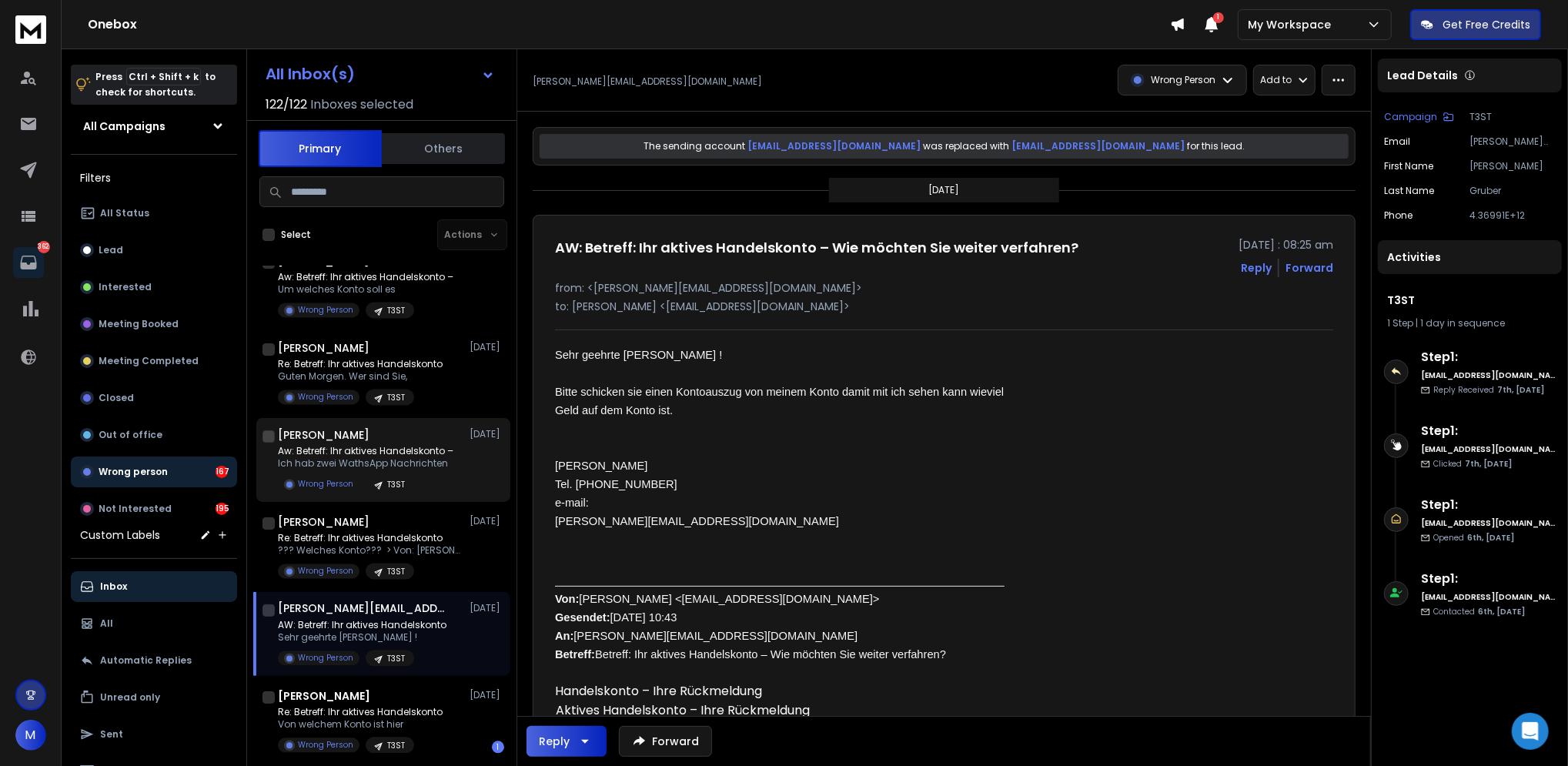
scroll to position [2665, 0]
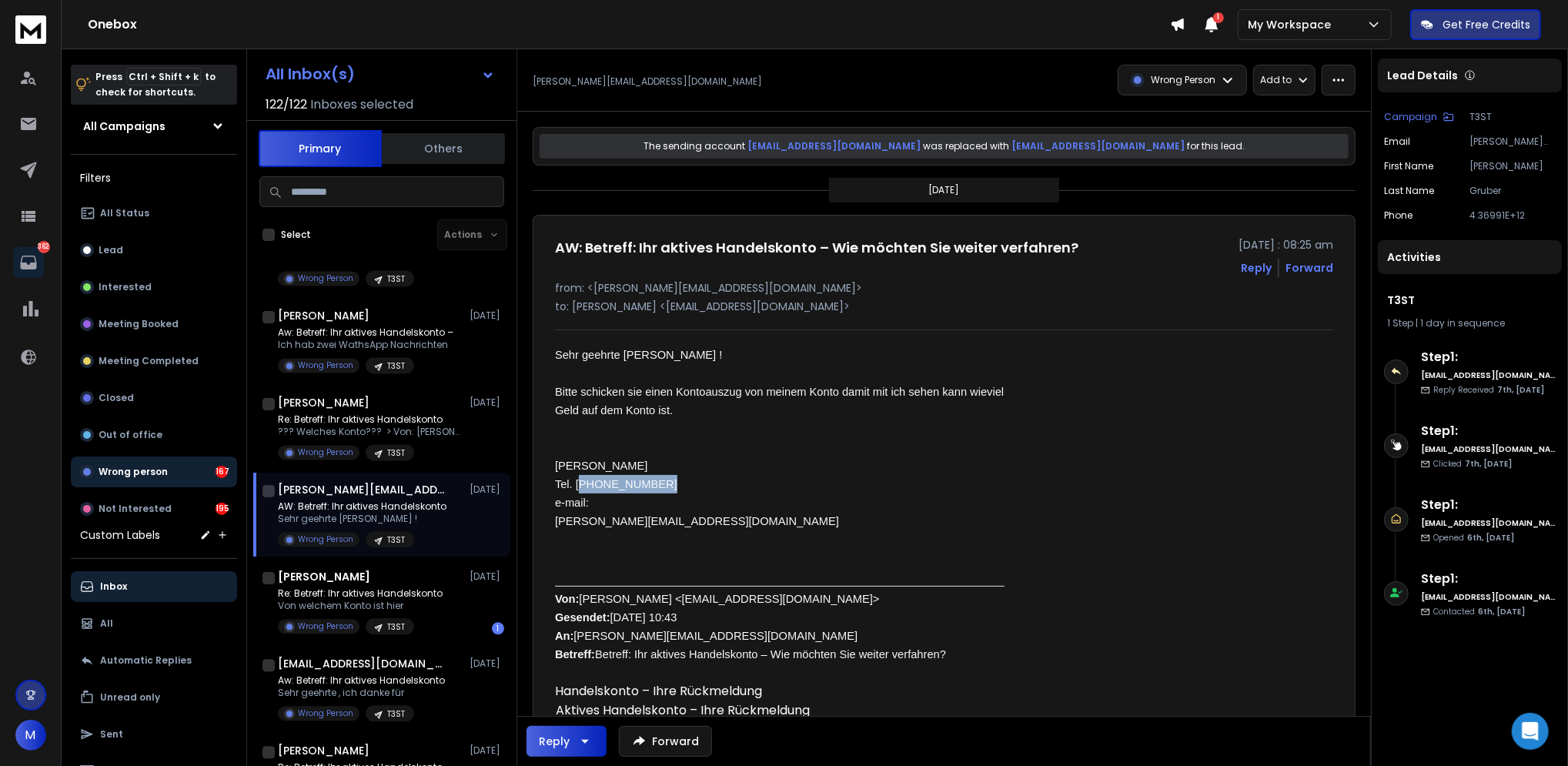
drag, startPoint x: 576, startPoint y: 484, endPoint x: 670, endPoint y: 492, distance: 94.3
click at [670, 492] on p "Tel. 0699 141 65525" at bounding box center [779, 484] width 449 height 18
copy span "699 141 65525"
click at [580, 464] on span "Kurt Gruber" at bounding box center [601, 466] width 93 height 12
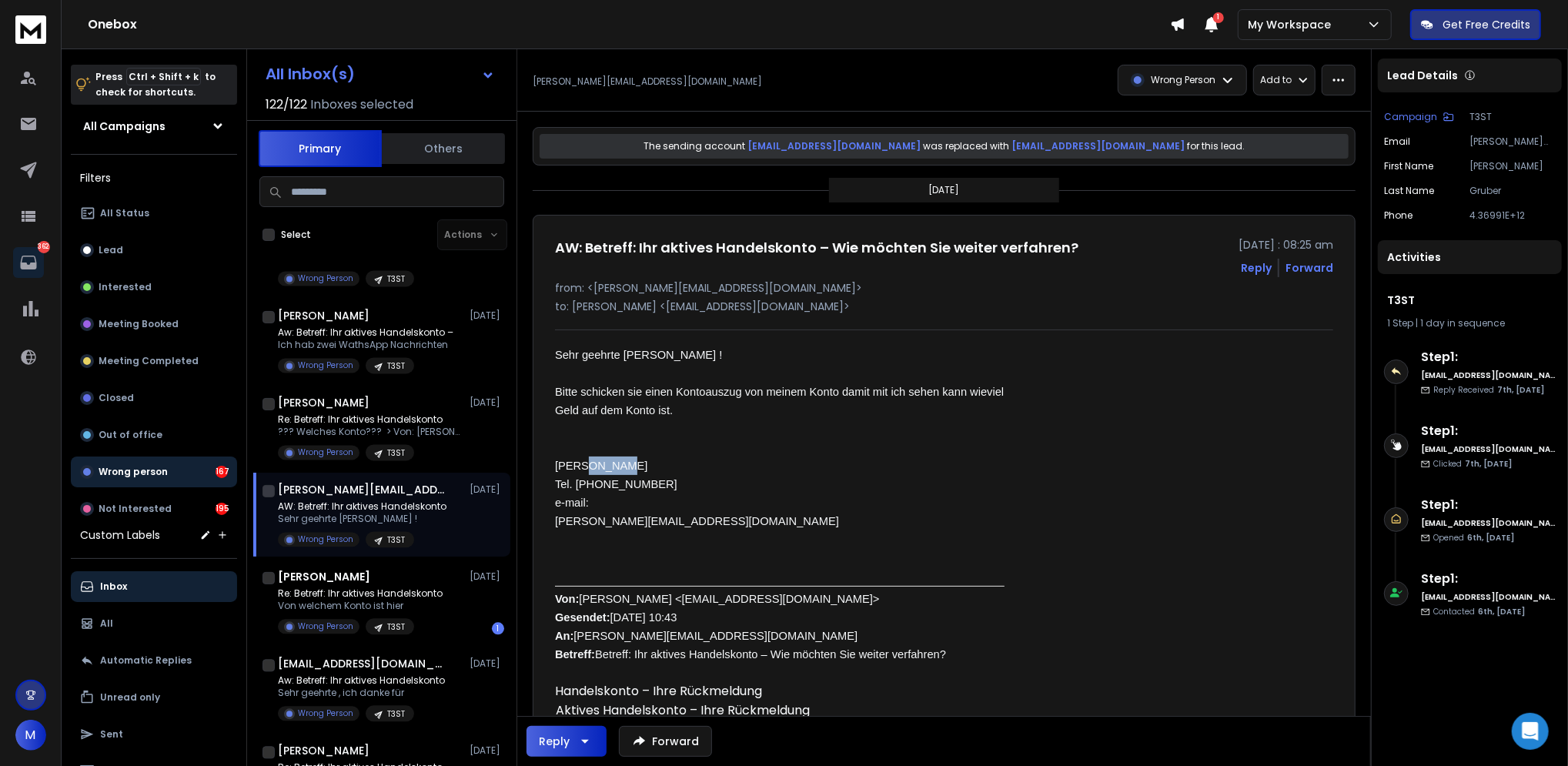
copy span "Gruber"
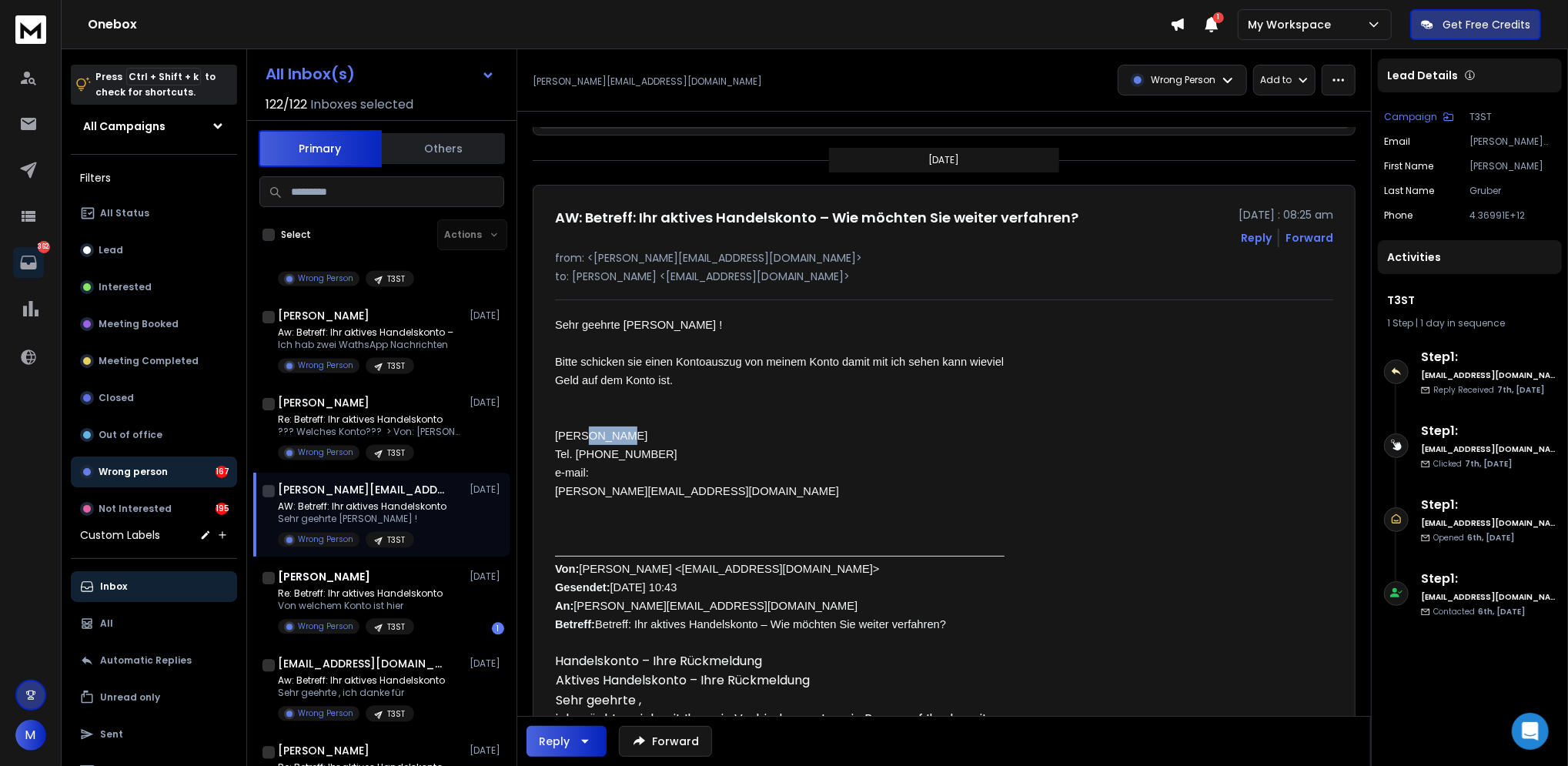
scroll to position [46, 0]
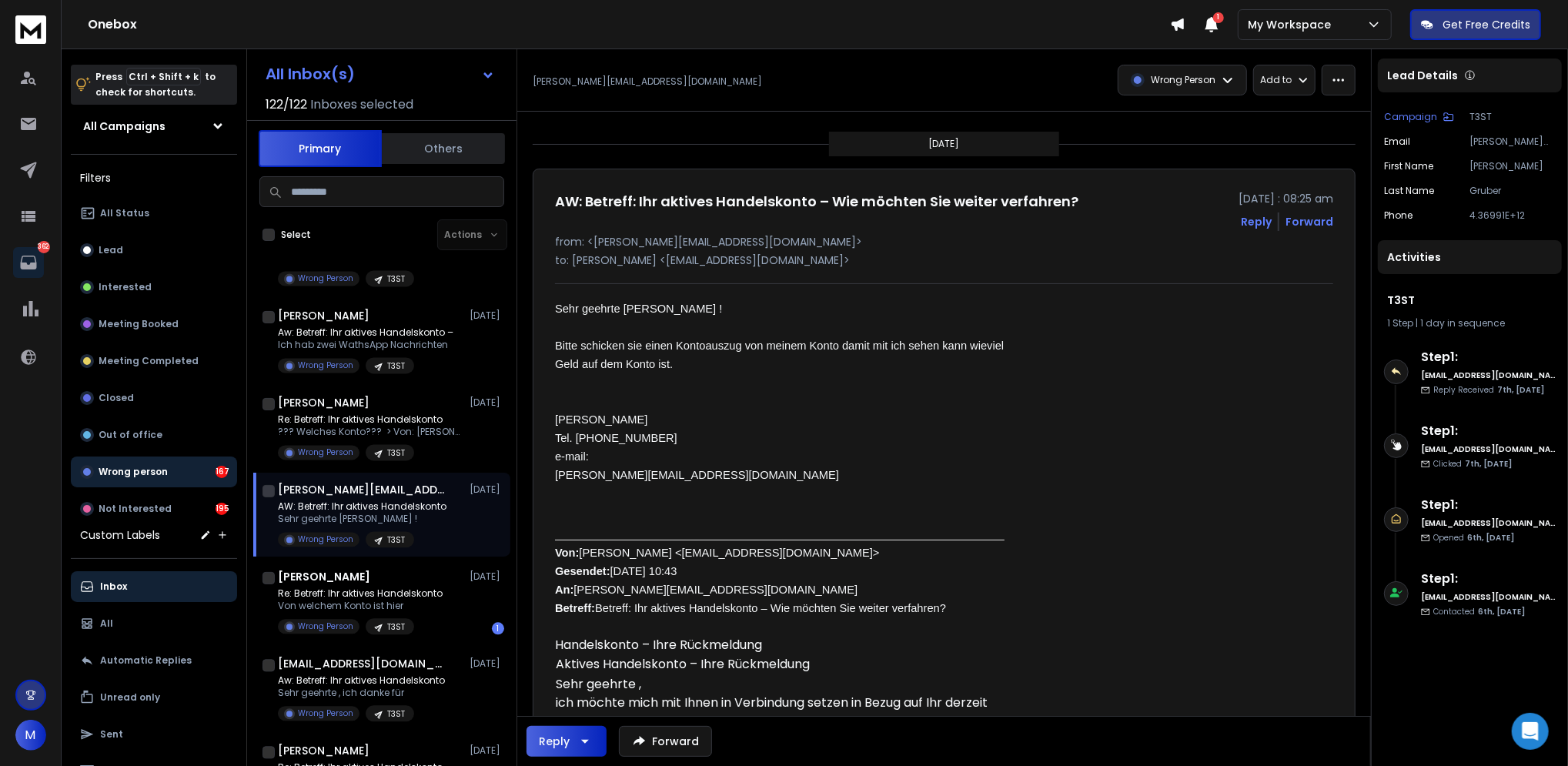
click at [741, 404] on p at bounding box center [779, 401] width 449 height 18
click at [568, 414] on span "Kurt Gruber" at bounding box center [601, 419] width 93 height 12
copy span "Kurt Gruber"
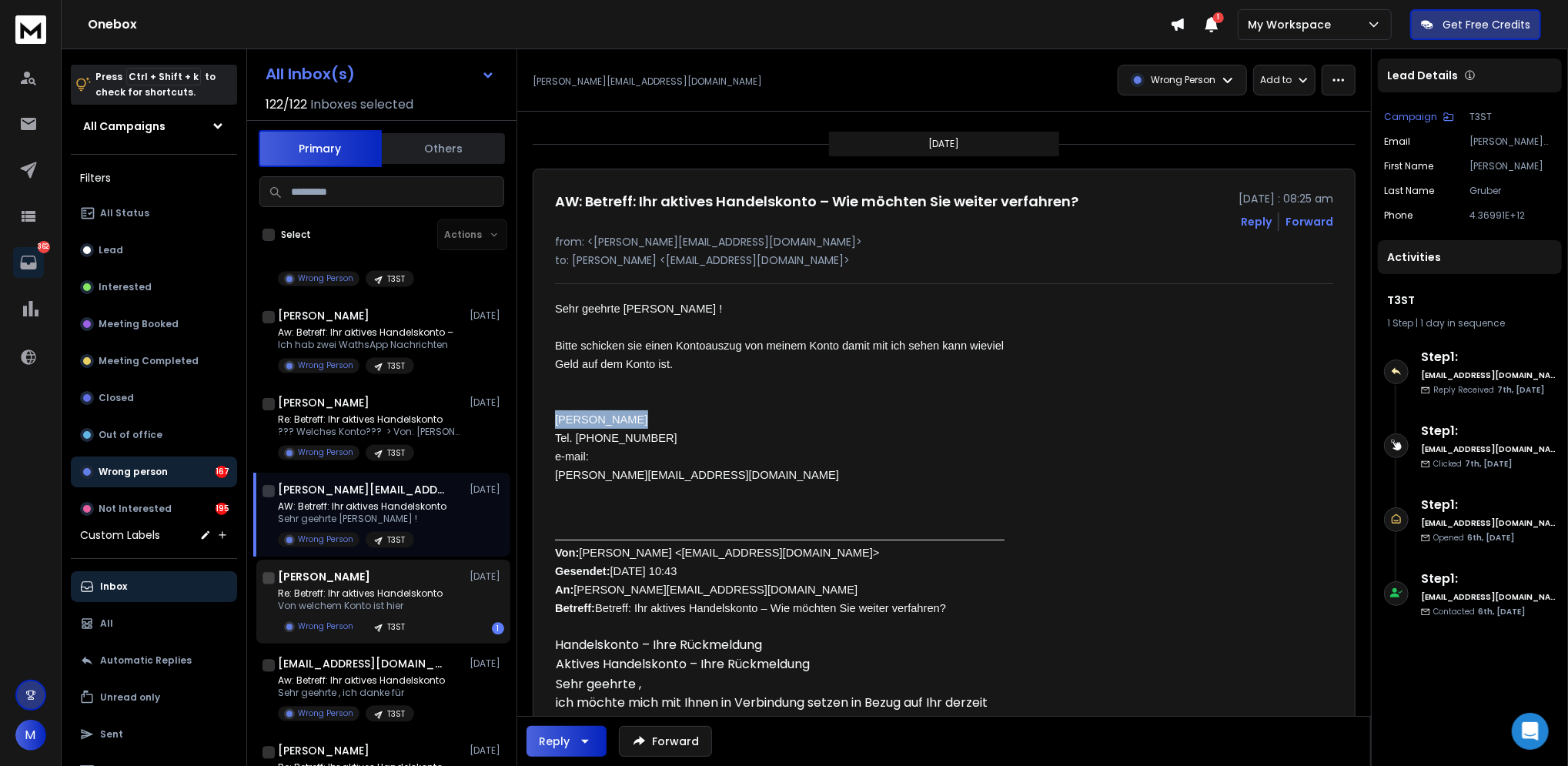
click at [290, 564] on div "Beat Hellmüller 07 Jul Re: Betreff: Ihr aktives Handelskonto Von welchem Konto …" at bounding box center [383, 602] width 254 height 84
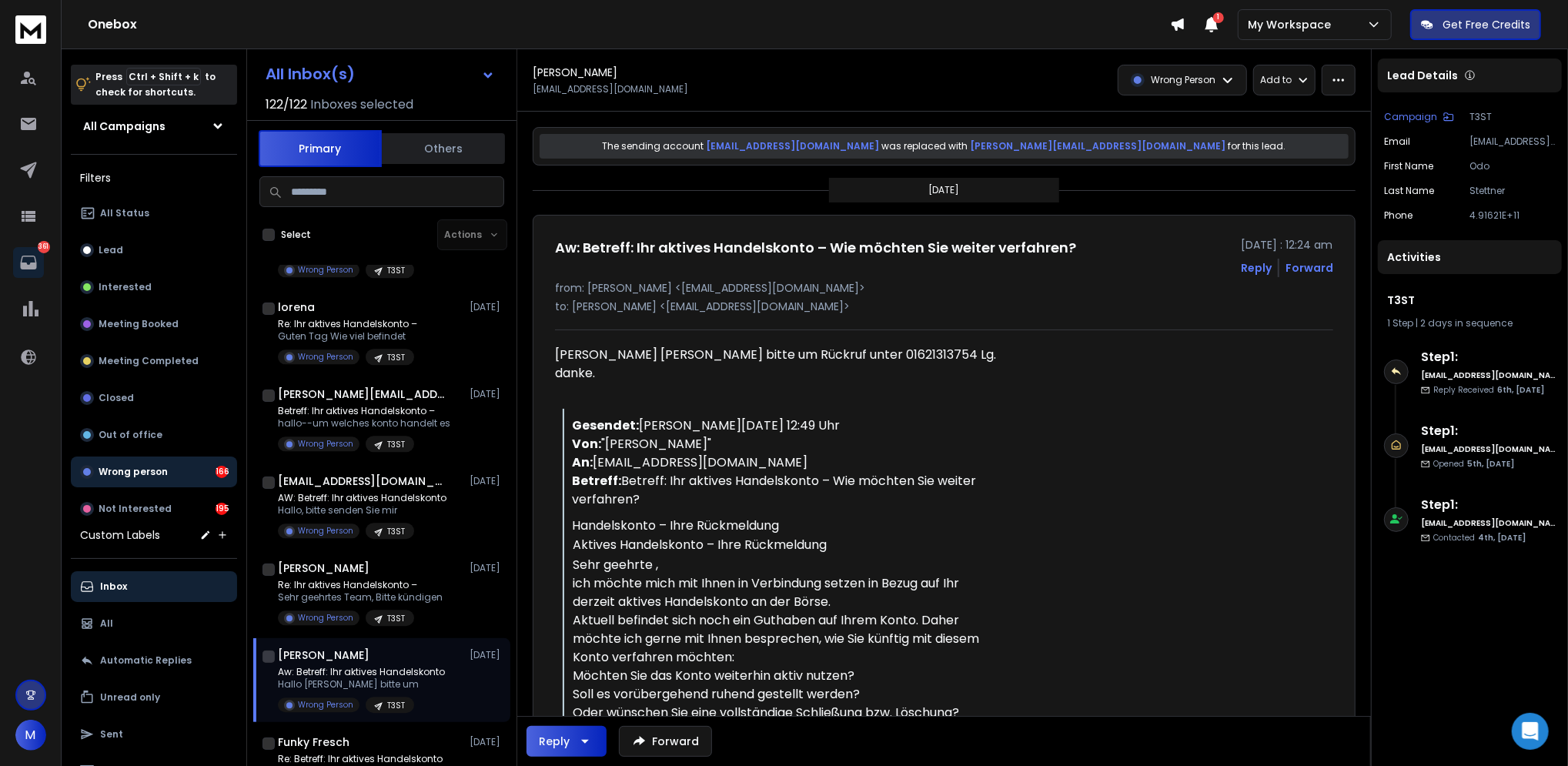
scroll to position [3709, 0]
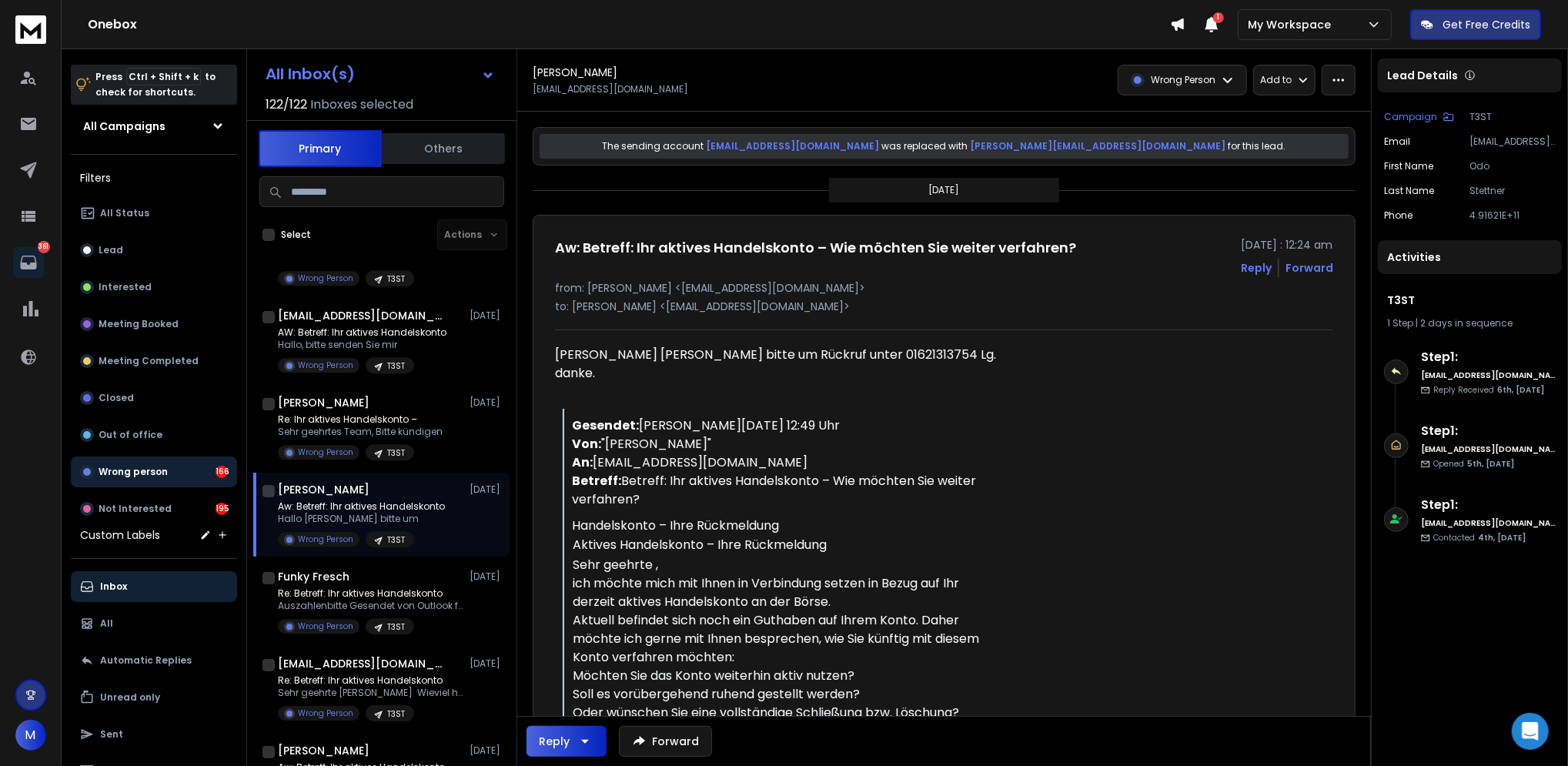
click at [835, 343] on div "Aw: Betreff: Ihr aktives Handelskonto – Wie möchten Sie weiter verfahren? 6 Jul…" at bounding box center [944, 631] width 779 height 788
copy div "01621313754"
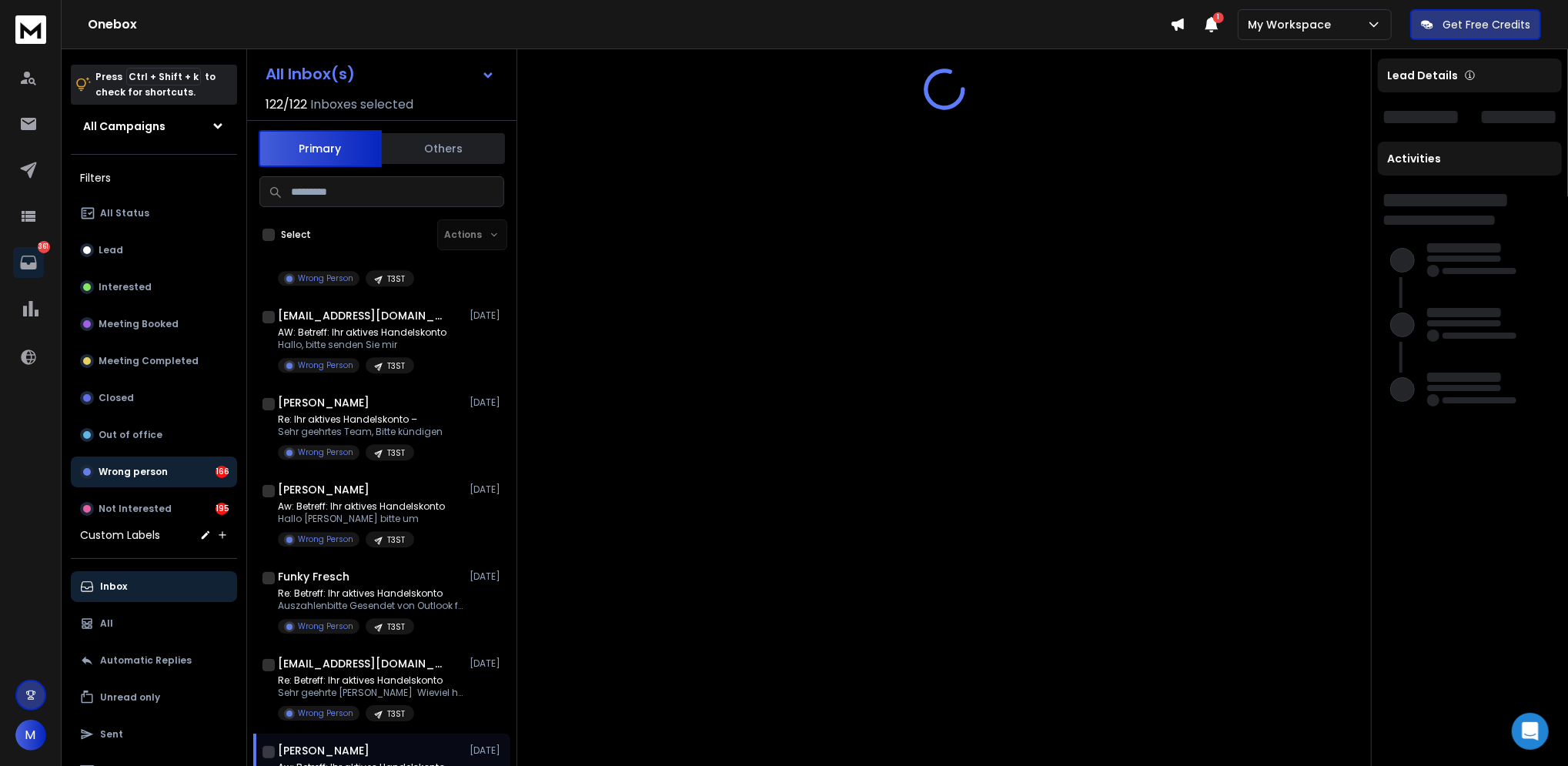
scroll to position [3898, 0]
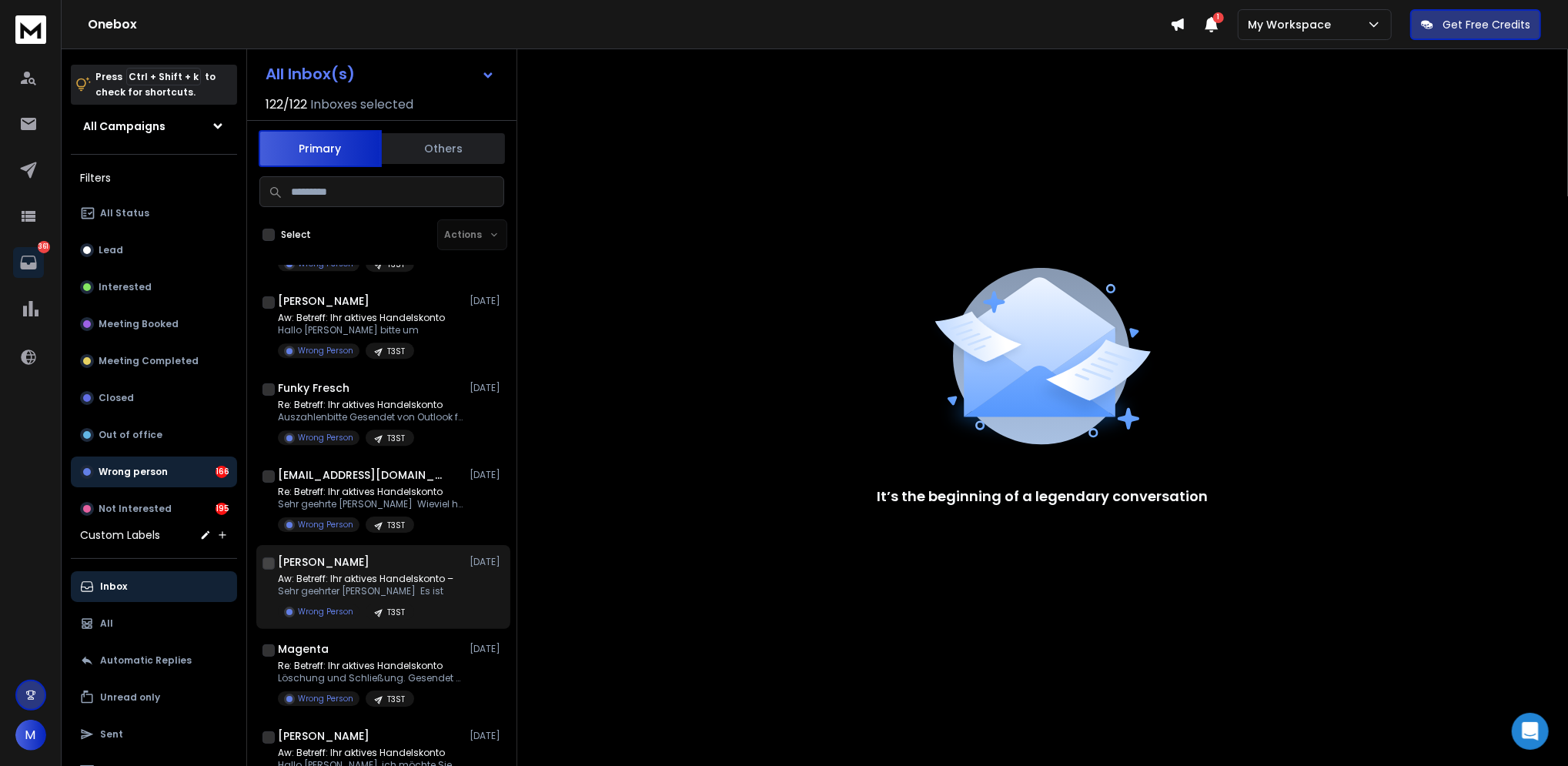
click at [347, 575] on p "Aw: Betreff: Ihr aktives Handelskonto –" at bounding box center [366, 579] width 176 height 12
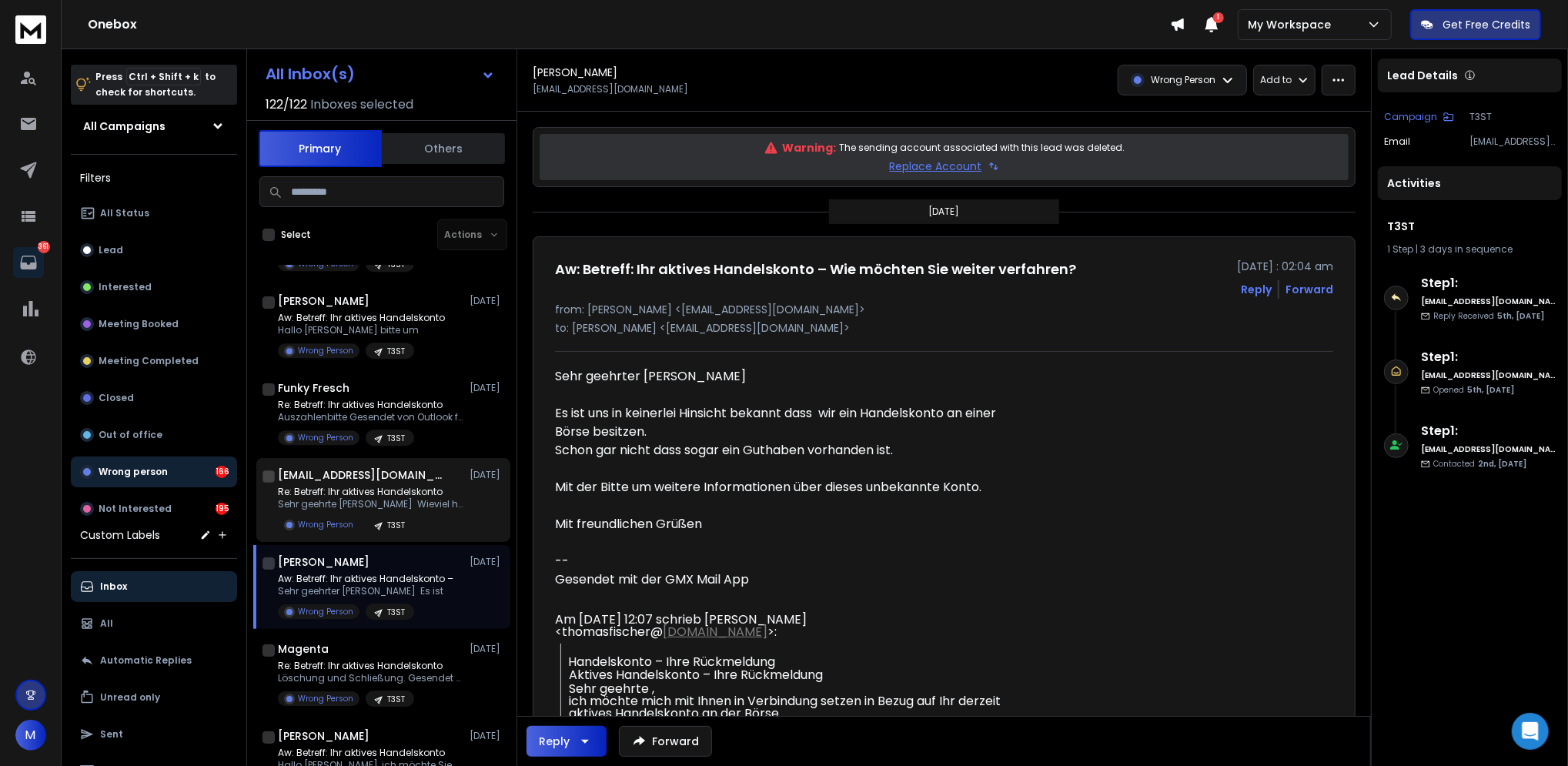
click at [358, 485] on p "Re: Betreff: Ihr aktives Handelskonto" at bounding box center [371, 491] width 185 height 12
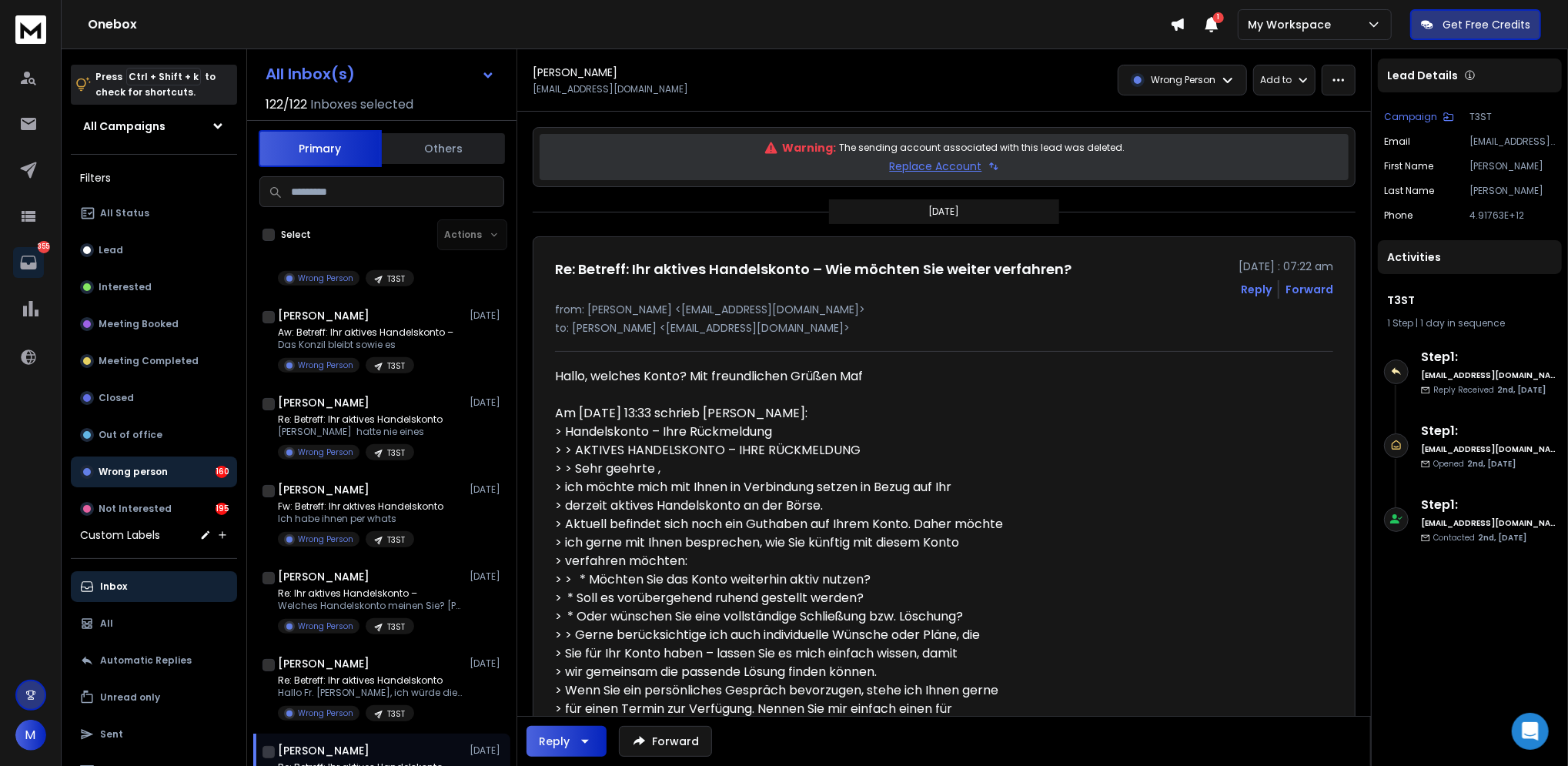
scroll to position [5970, 0]
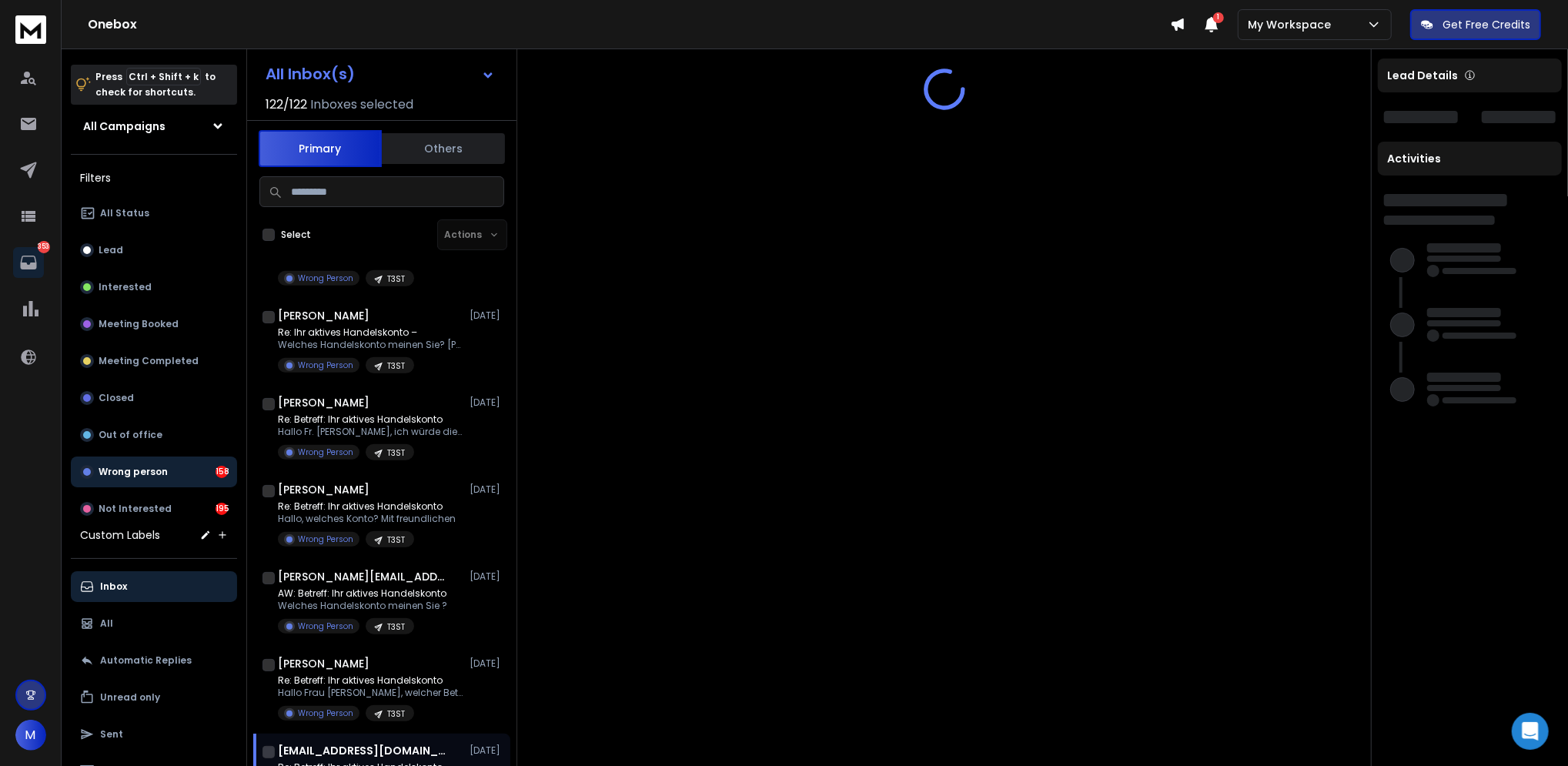
click at [358, 717] on h1 "hannelore-eder@web.de" at bounding box center [362, 750] width 169 height 16
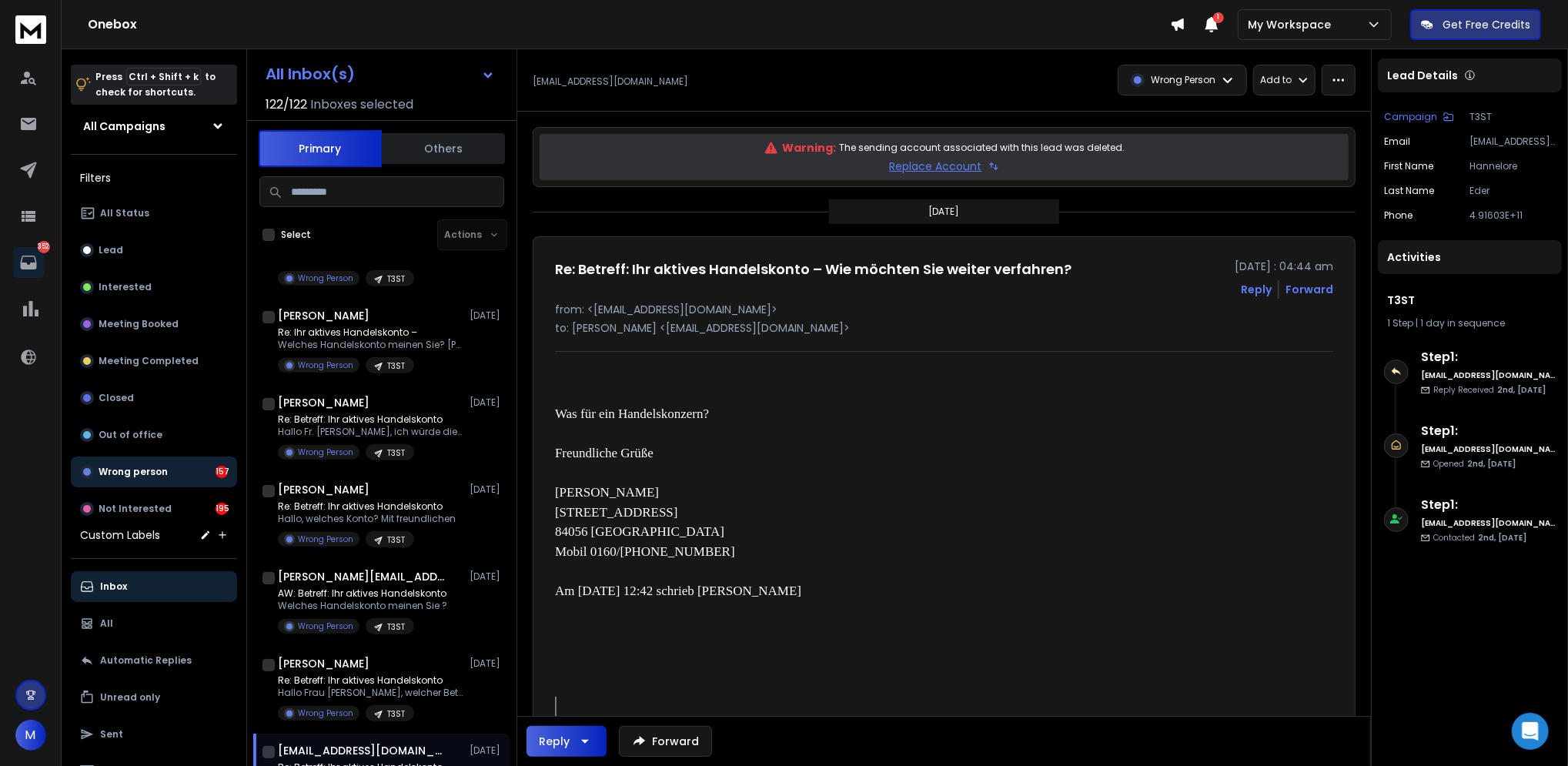
scroll to position [6232, 0]
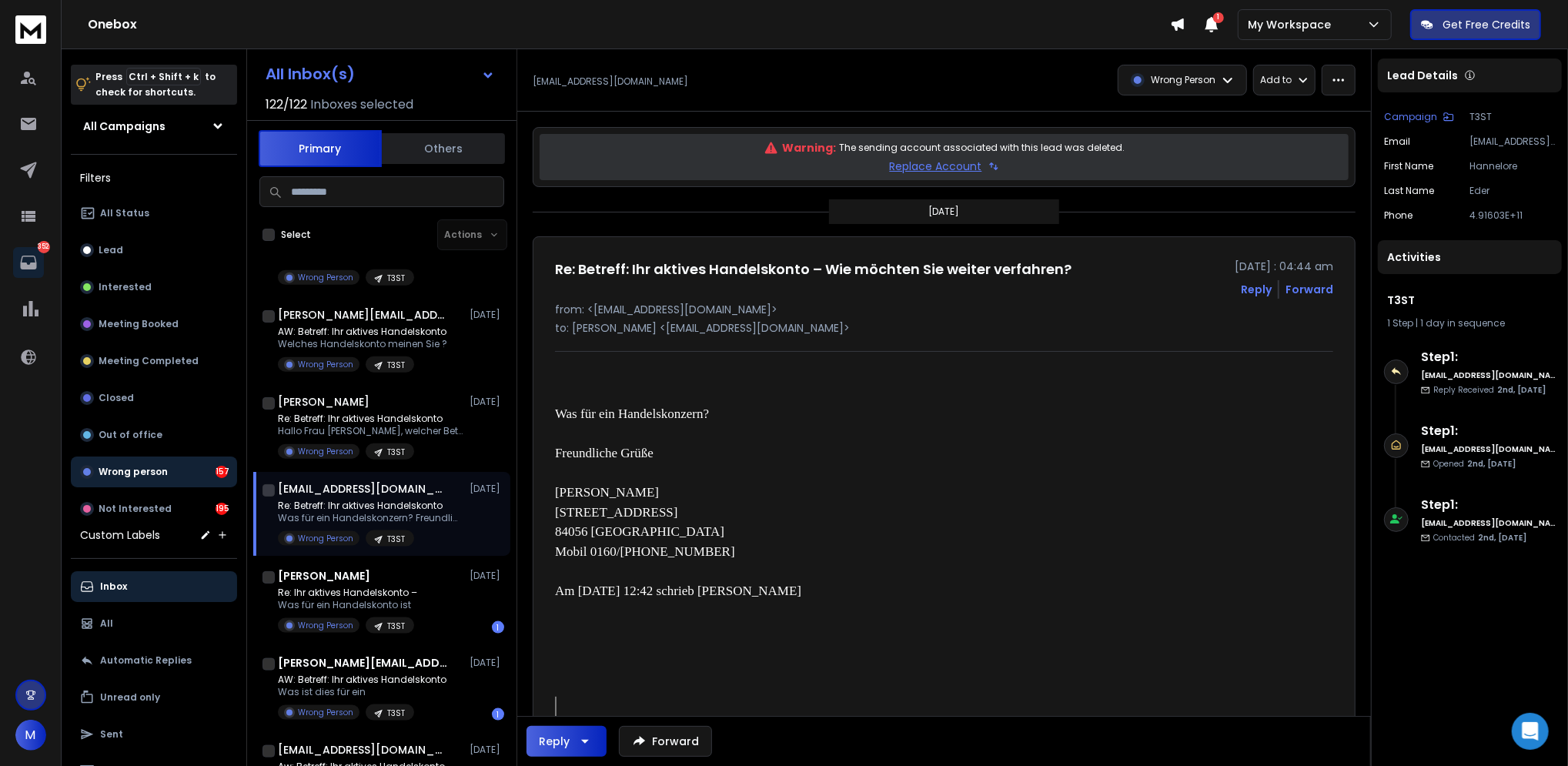
click at [580, 570] on div "Was für ein Handelskonzern? Freundliche Grüße Hannelore Eder Martin-Heigl-Straß…" at bounding box center [779, 532] width 449 height 256
click at [682, 574] on div "Was für ein Handelskonzern? Freundliche Grüße Hannelore Eder Martin-Heigl-Straß…" at bounding box center [779, 532] width 449 height 256
copy div "Mobil 0160/2697429"
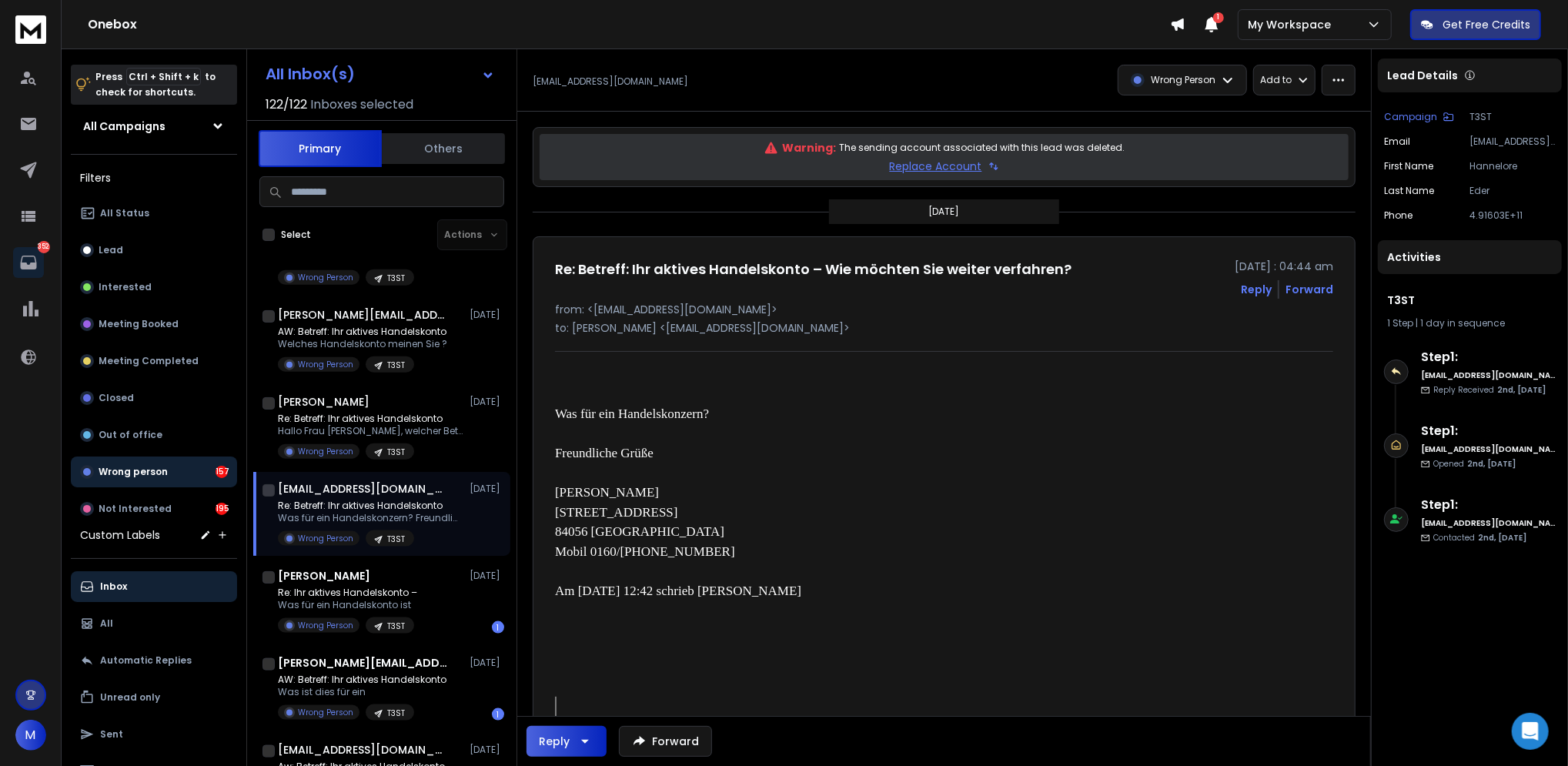
click at [693, 482] on div "Was für ein Handelskonzern? Freundliche Grüße Hannelore Eder Martin-Heigl-Straß…" at bounding box center [779, 532] width 449 height 256
click at [327, 523] on p "Was für ein Handelskonzern? Freundliche Grüße Hannelore" at bounding box center [371, 518] width 185 height 12
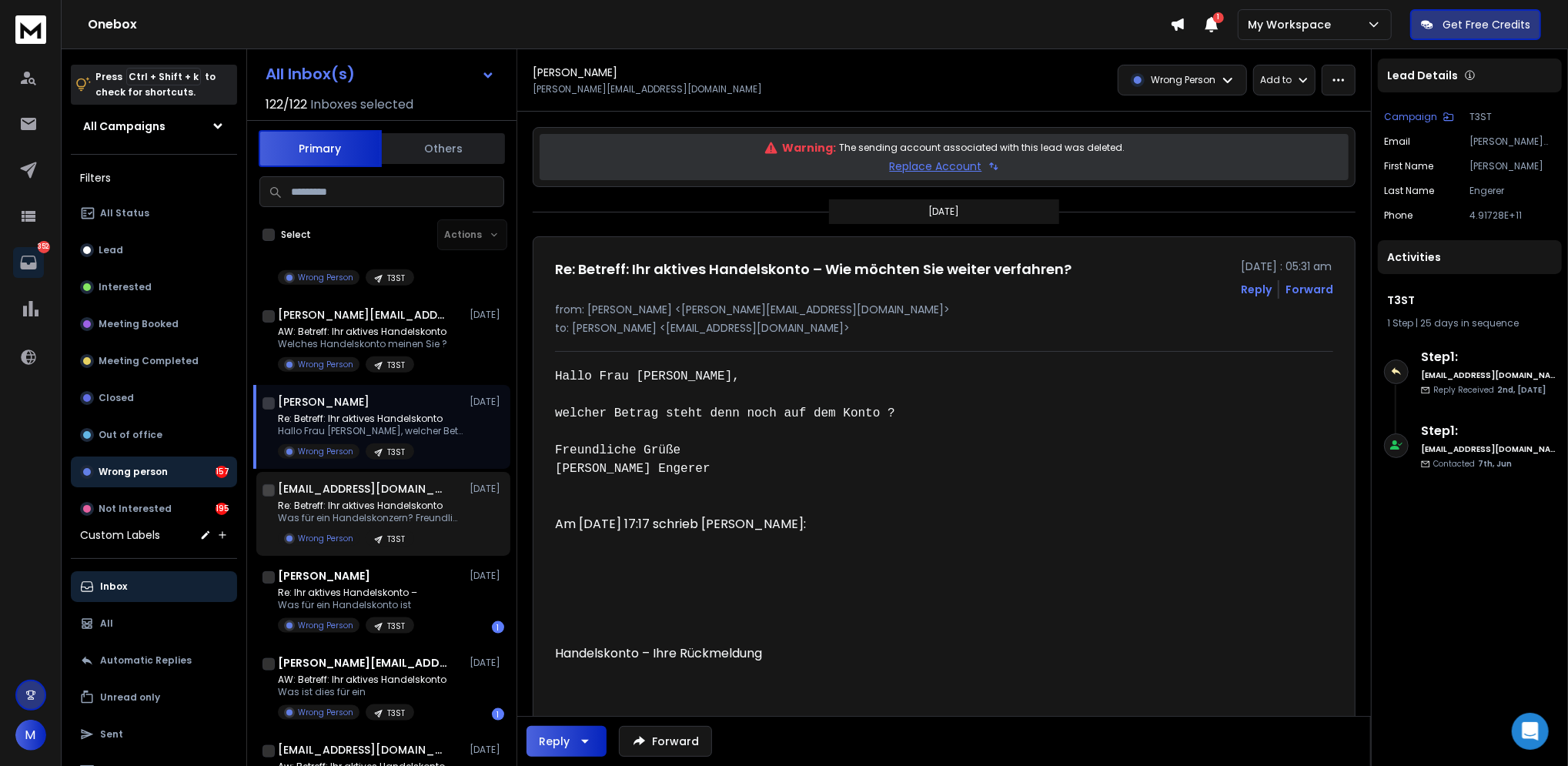
click at [327, 523] on p "Was für ein Handelskonzern? Freundliche Grüße Hannelore" at bounding box center [371, 518] width 185 height 12
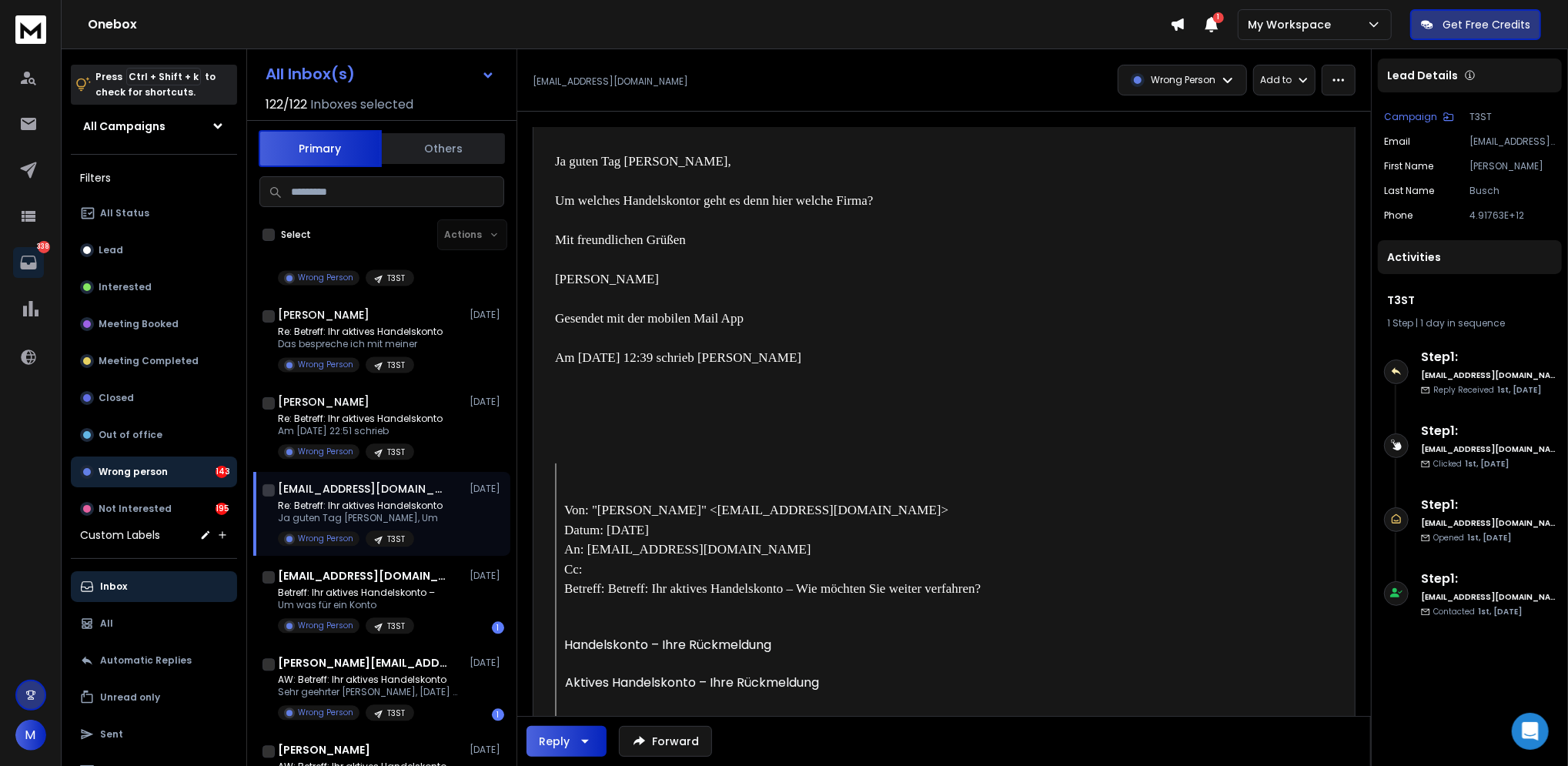
scroll to position [297, 0]
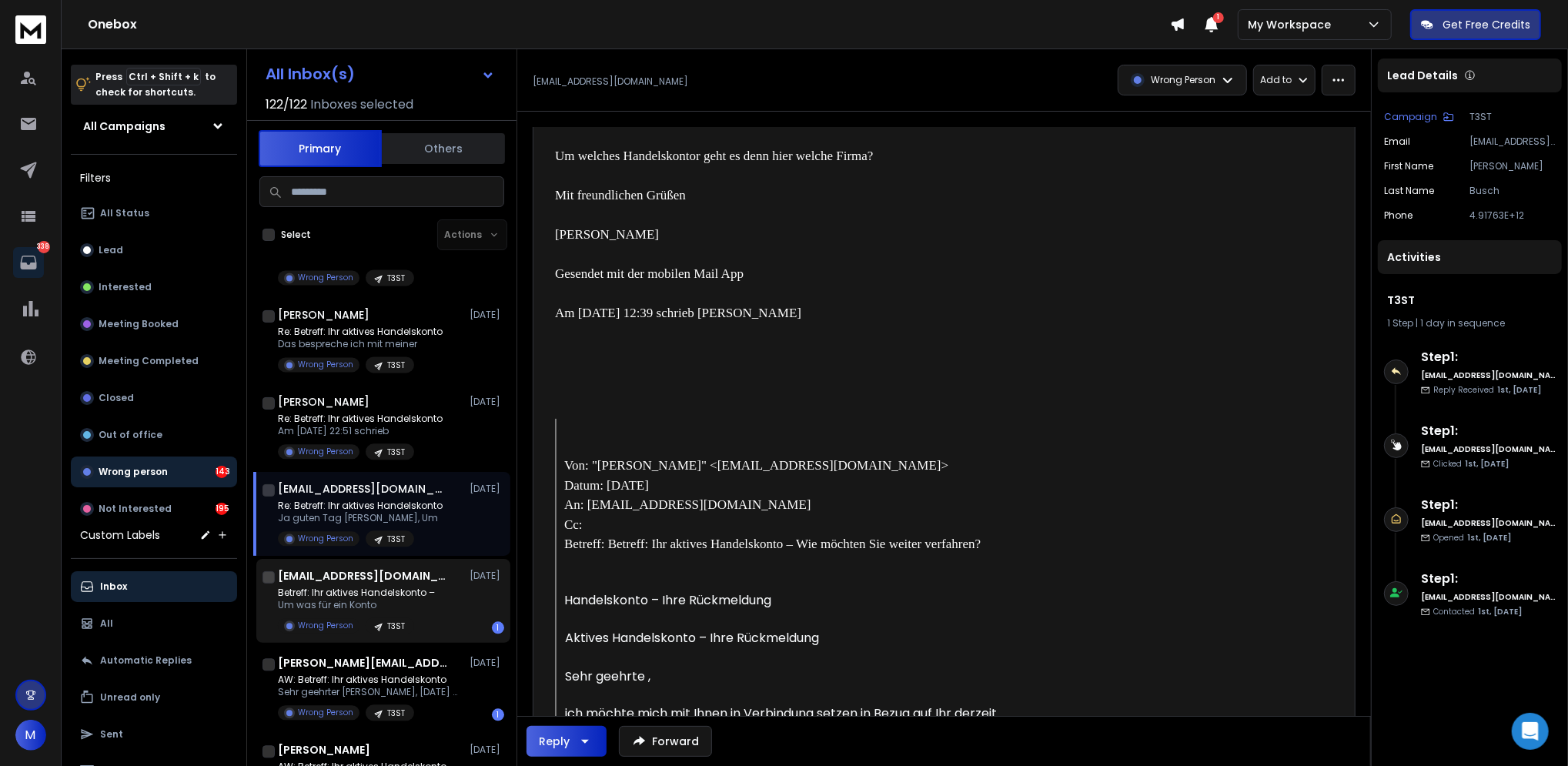
click at [264, 602] on div at bounding box center [268, 601] width 12 height 59
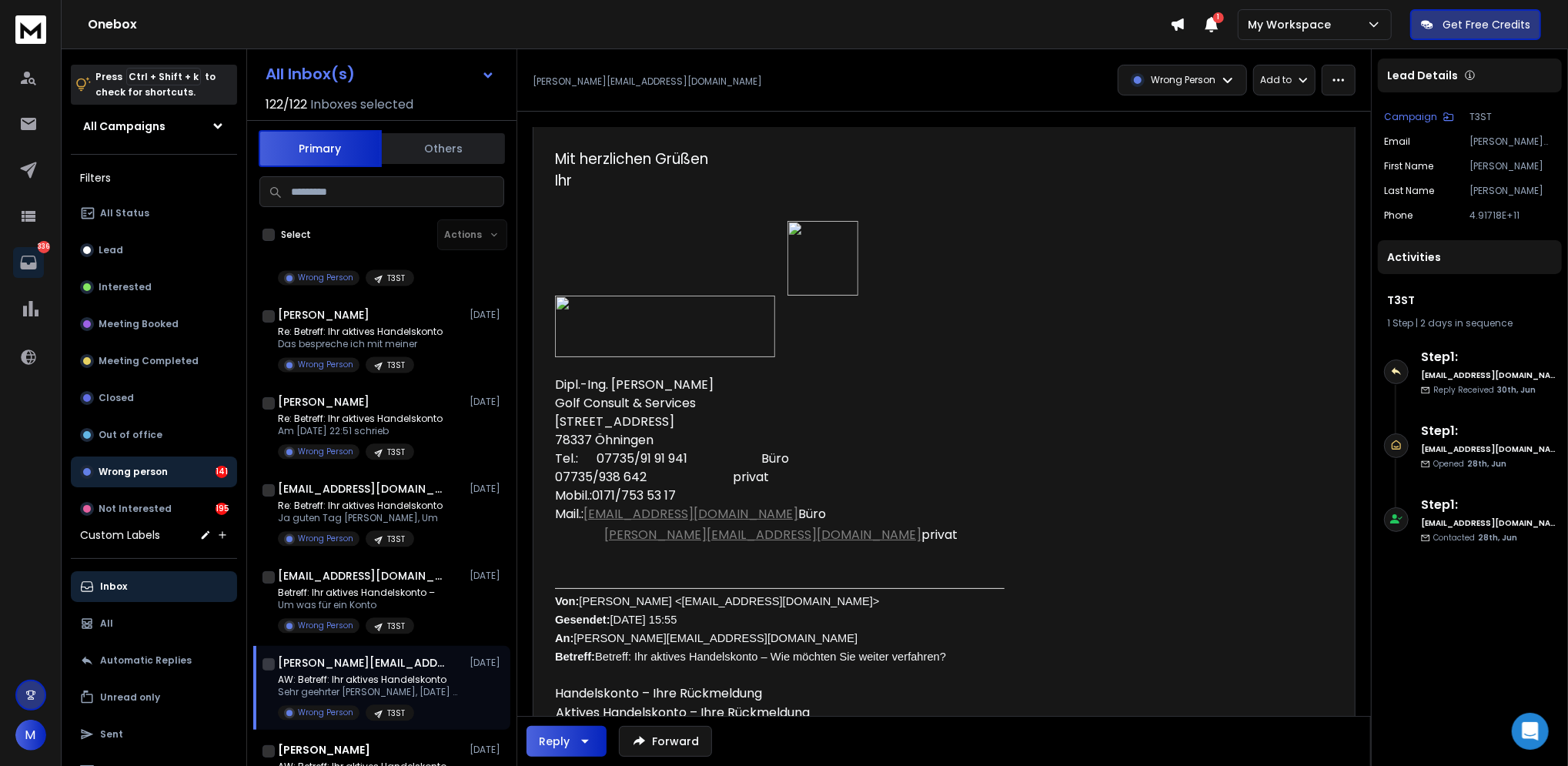
scroll to position [339, 0]
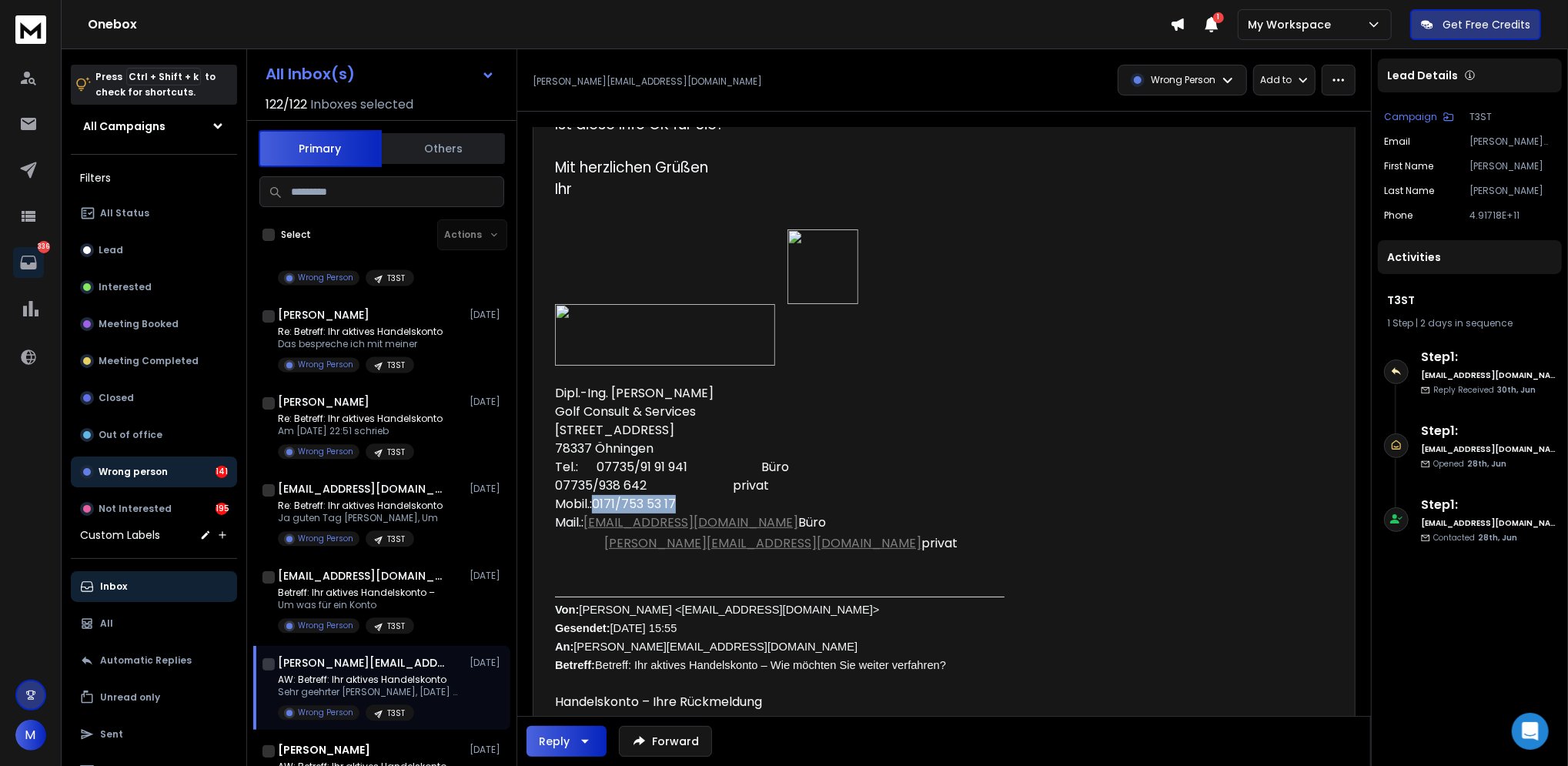
drag, startPoint x: 592, startPoint y: 504, endPoint x: 700, endPoint y: 502, distance: 108.0
click at [700, 502] on p "Mobil.:0171/753 53 17" at bounding box center [779, 504] width 449 height 18
copy span "0171/753 53 17"
click at [627, 393] on span "Dipl.-Ing. Olaf Freiherr von Reitzenstein" at bounding box center [634, 392] width 159 height 17
click at [662, 392] on span "Dipl.-Ing. Olaf Freiherr von Reitzenstein" at bounding box center [634, 392] width 159 height 17
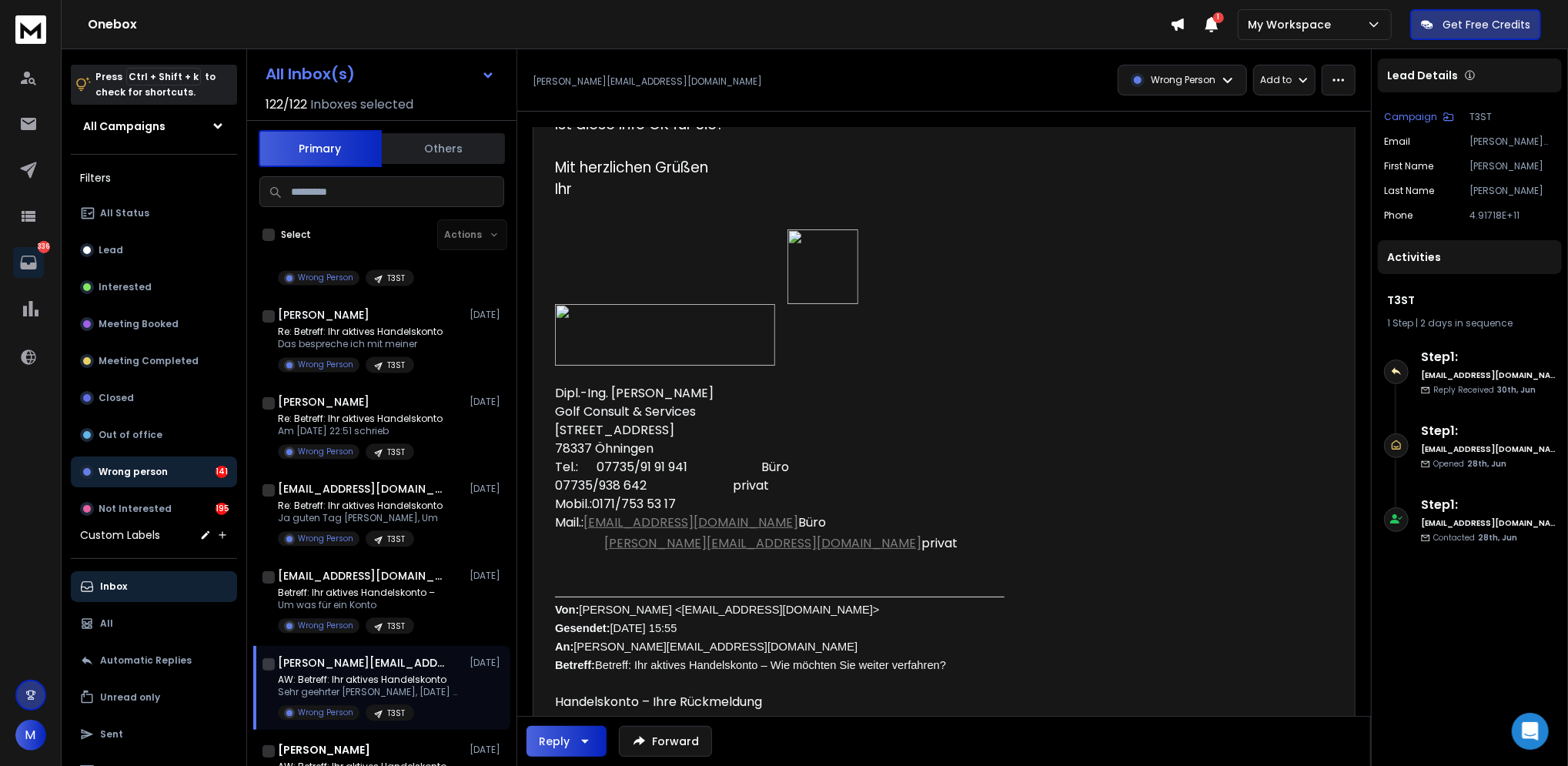
click at [662, 392] on span "Dipl.-Ing. Olaf Freiherr von Reitzenstein" at bounding box center [634, 392] width 159 height 17
copy span "Freiherr"
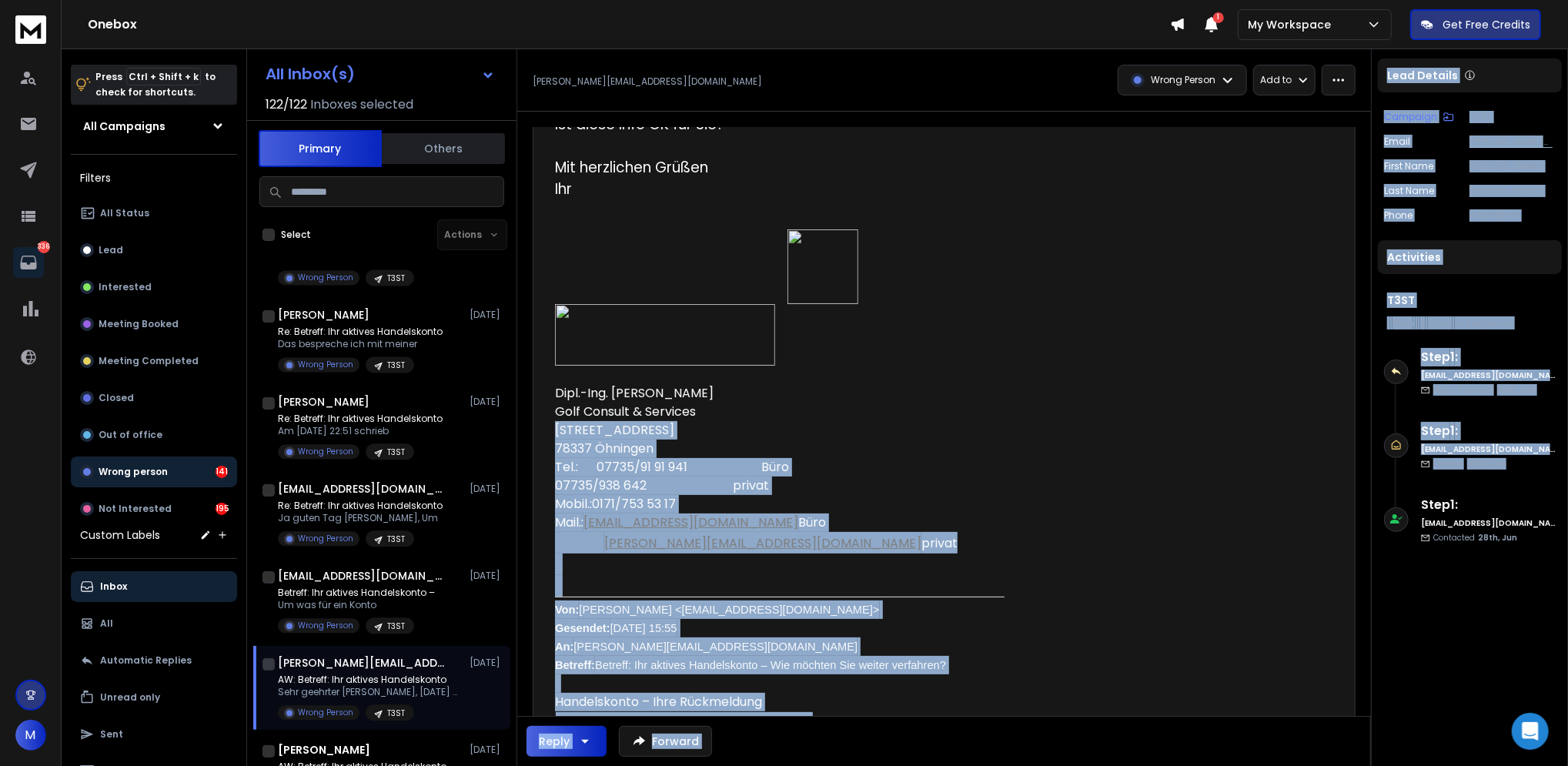
drag, startPoint x: 1371, startPoint y: 492, endPoint x: 1353, endPoint y: 406, distance: 87.9
click at [1353, 406] on div "All Inbox(s) 122 / 122 Inboxes selected Primary Others Select Actions ikesauer@…" at bounding box center [907, 433] width 1322 height 766
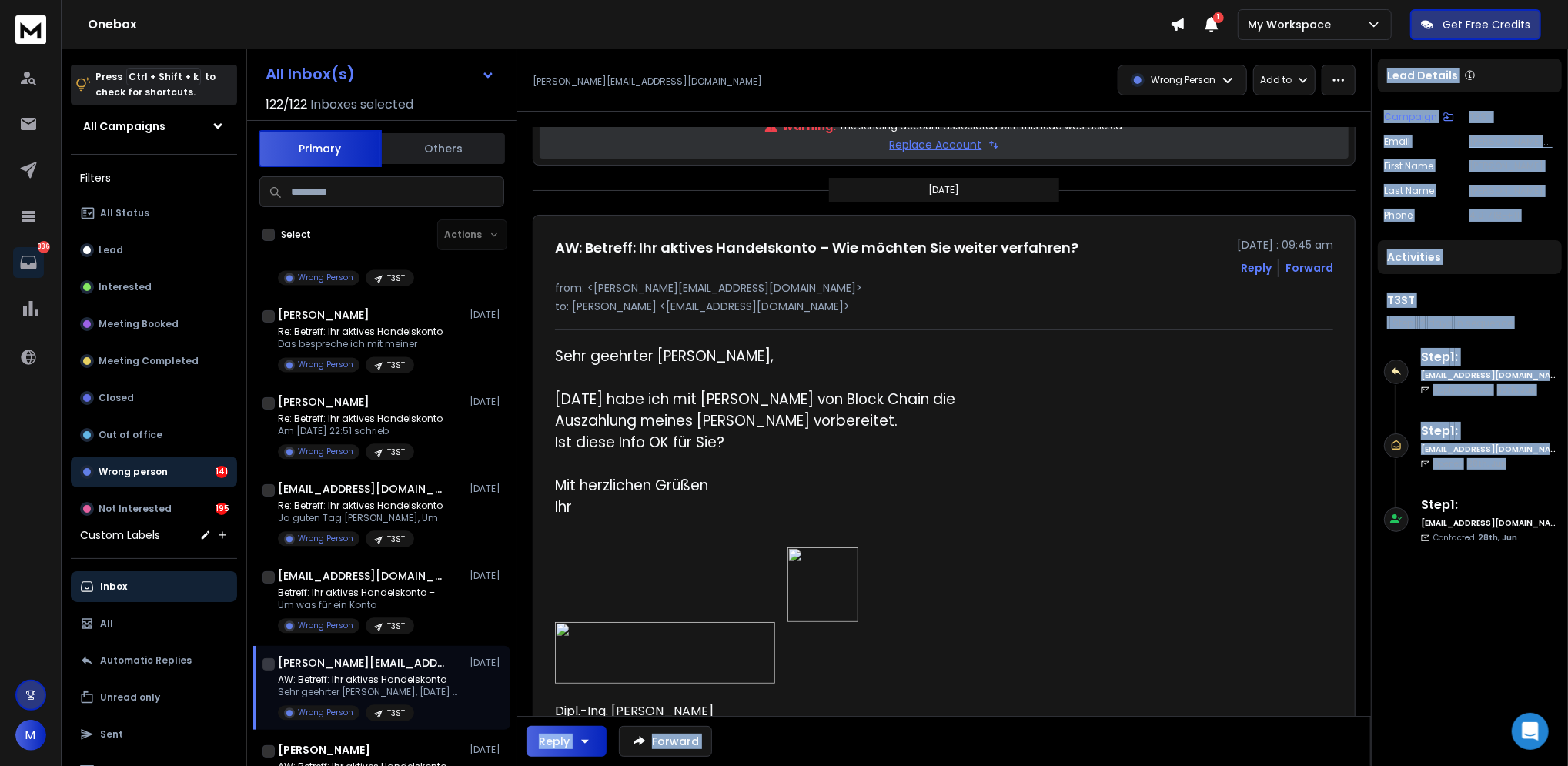
scroll to position [0, 0]
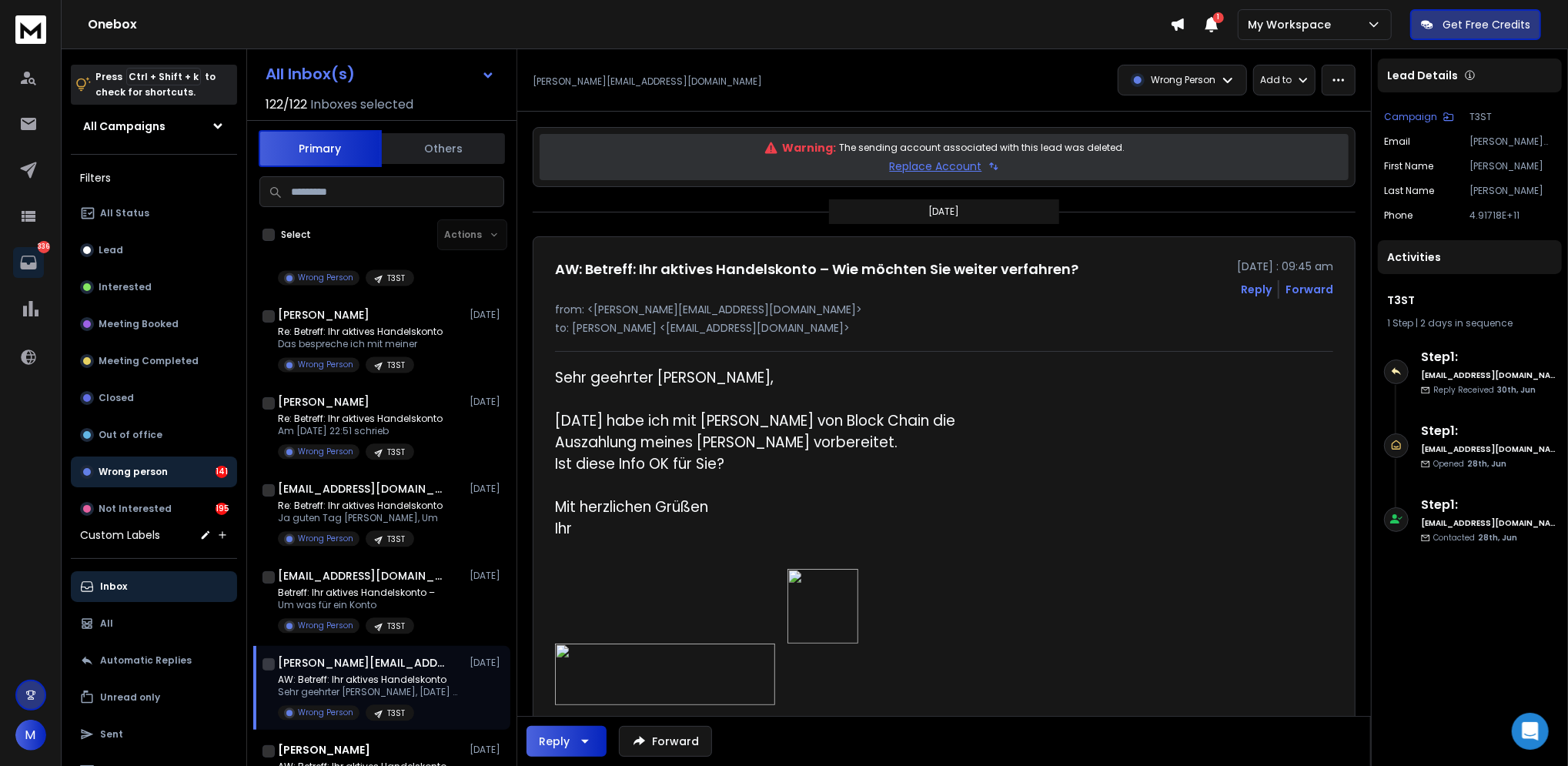
click at [328, 702] on div "AW: Betreff: Ihr aktives Handelskonto Sehr geehrter Fischer, Heute habe Wrong P…" at bounding box center [371, 697] width 185 height 47
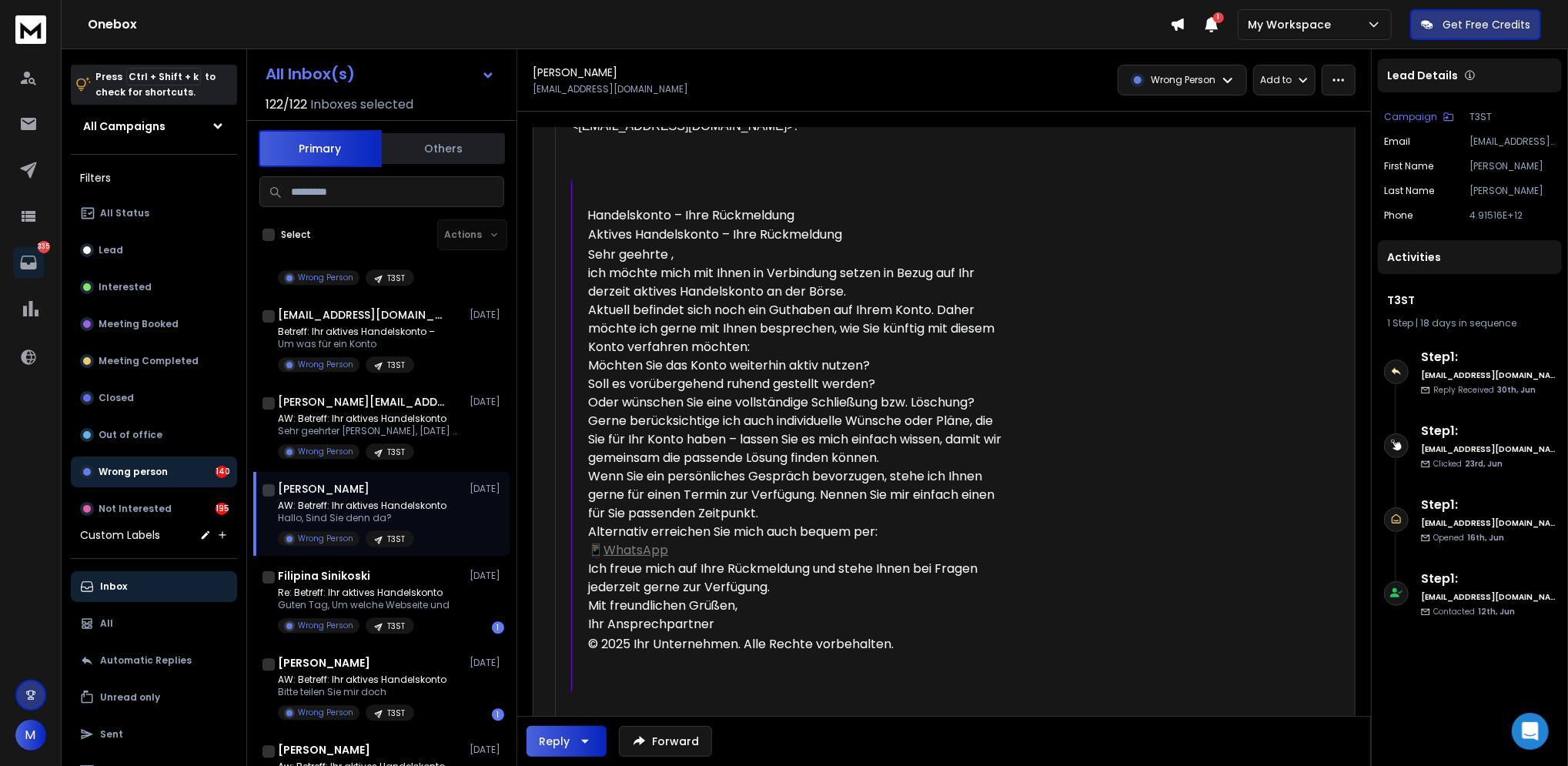
scroll to position [729, 0]
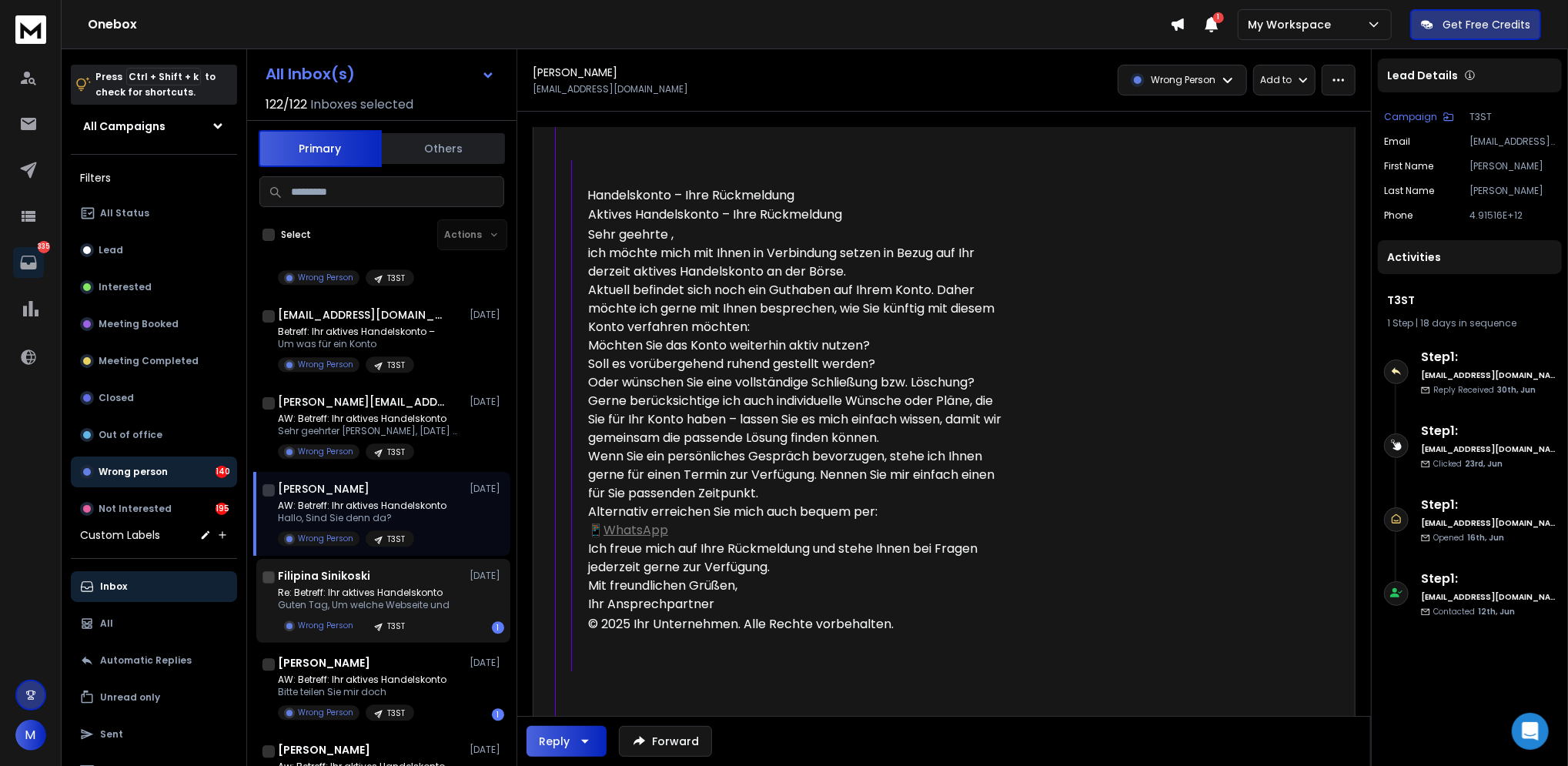
click at [437, 574] on div "Filipina Sinikoski 30 Jun" at bounding box center [391, 575] width 226 height 16
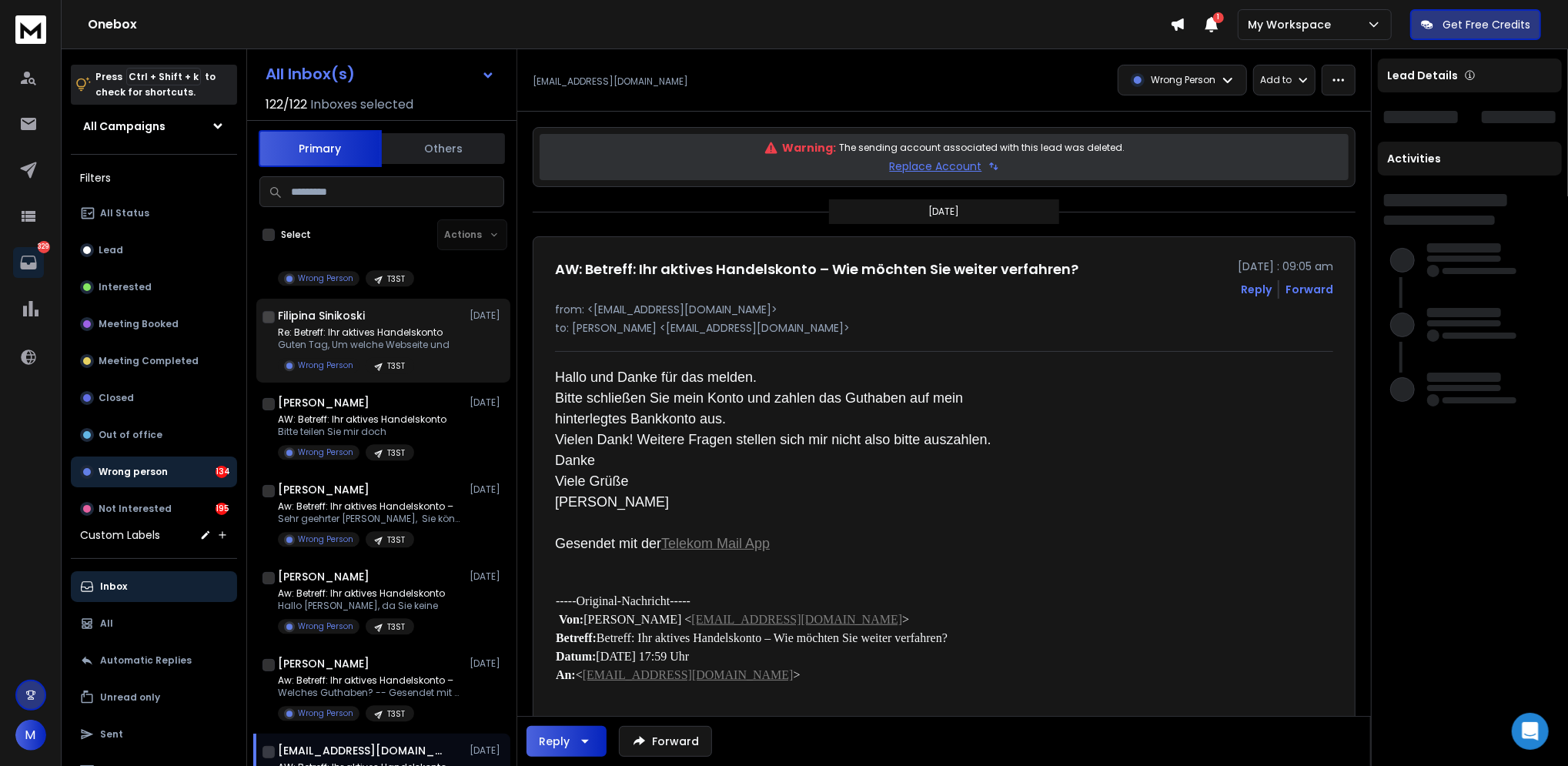
scroll to position [8246, 0]
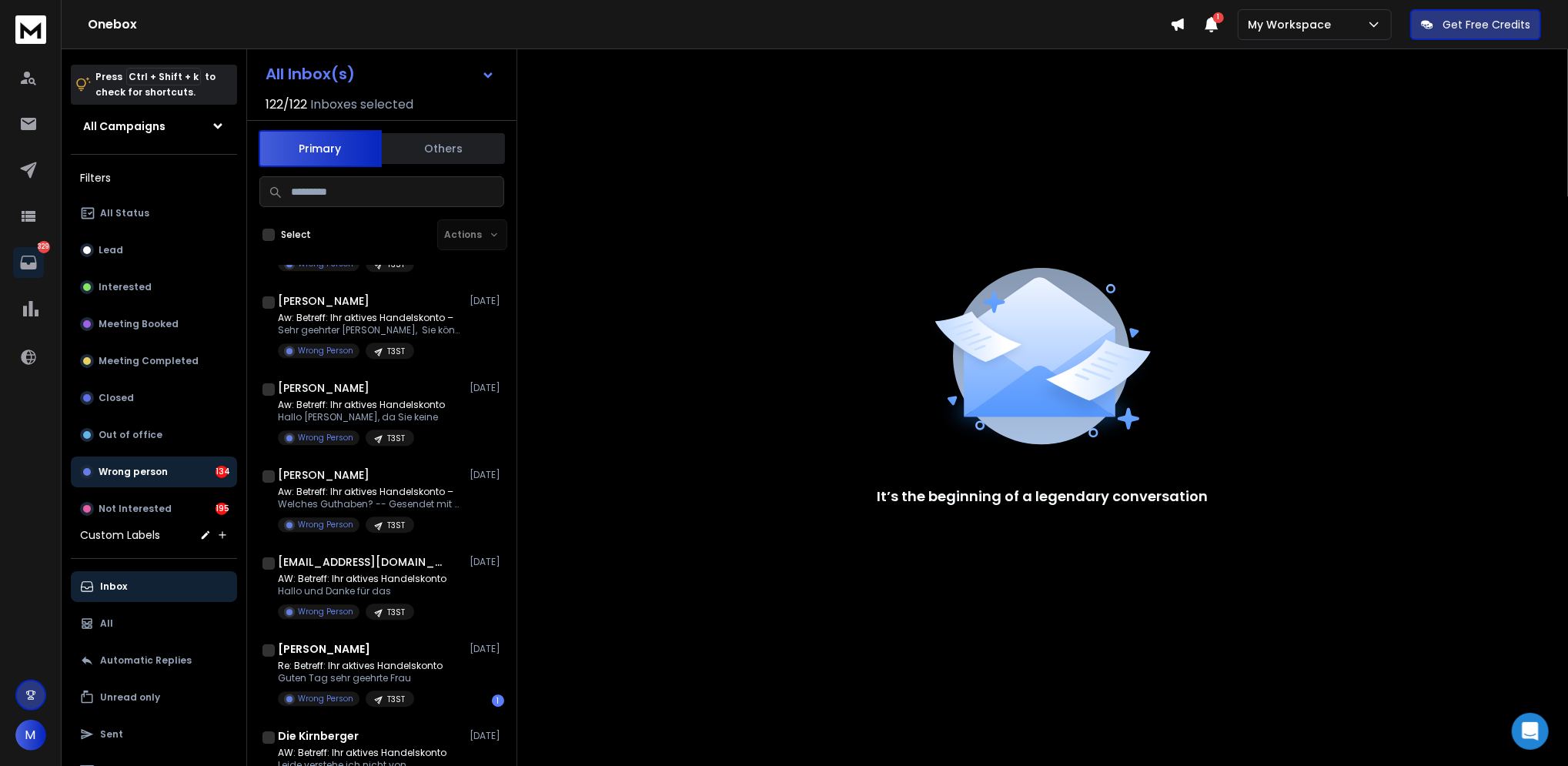
click at [437, 574] on p "AW: Betreff: Ihr aktives Handelskonto" at bounding box center [362, 579] width 168 height 12
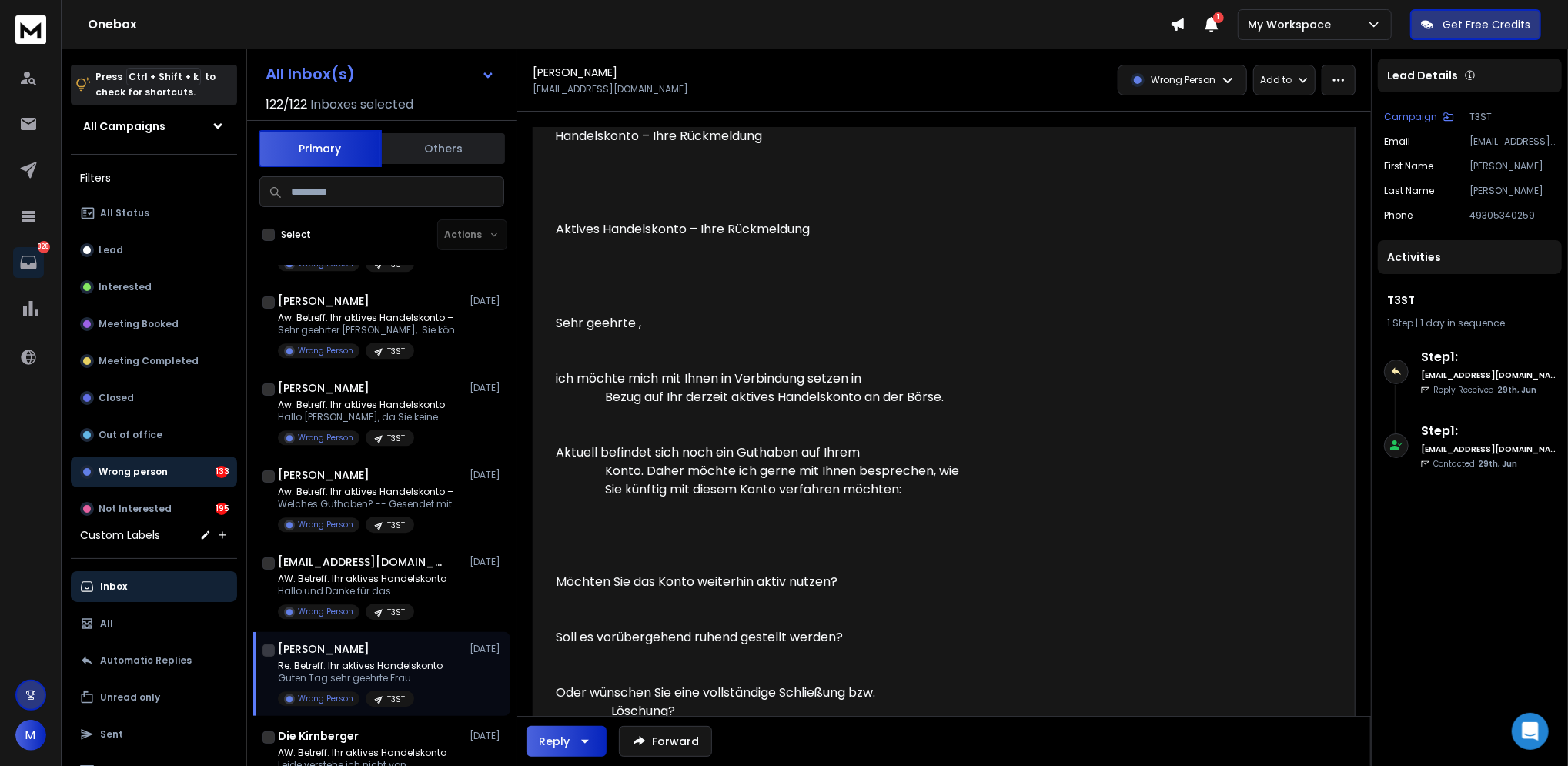
scroll to position [811, 0]
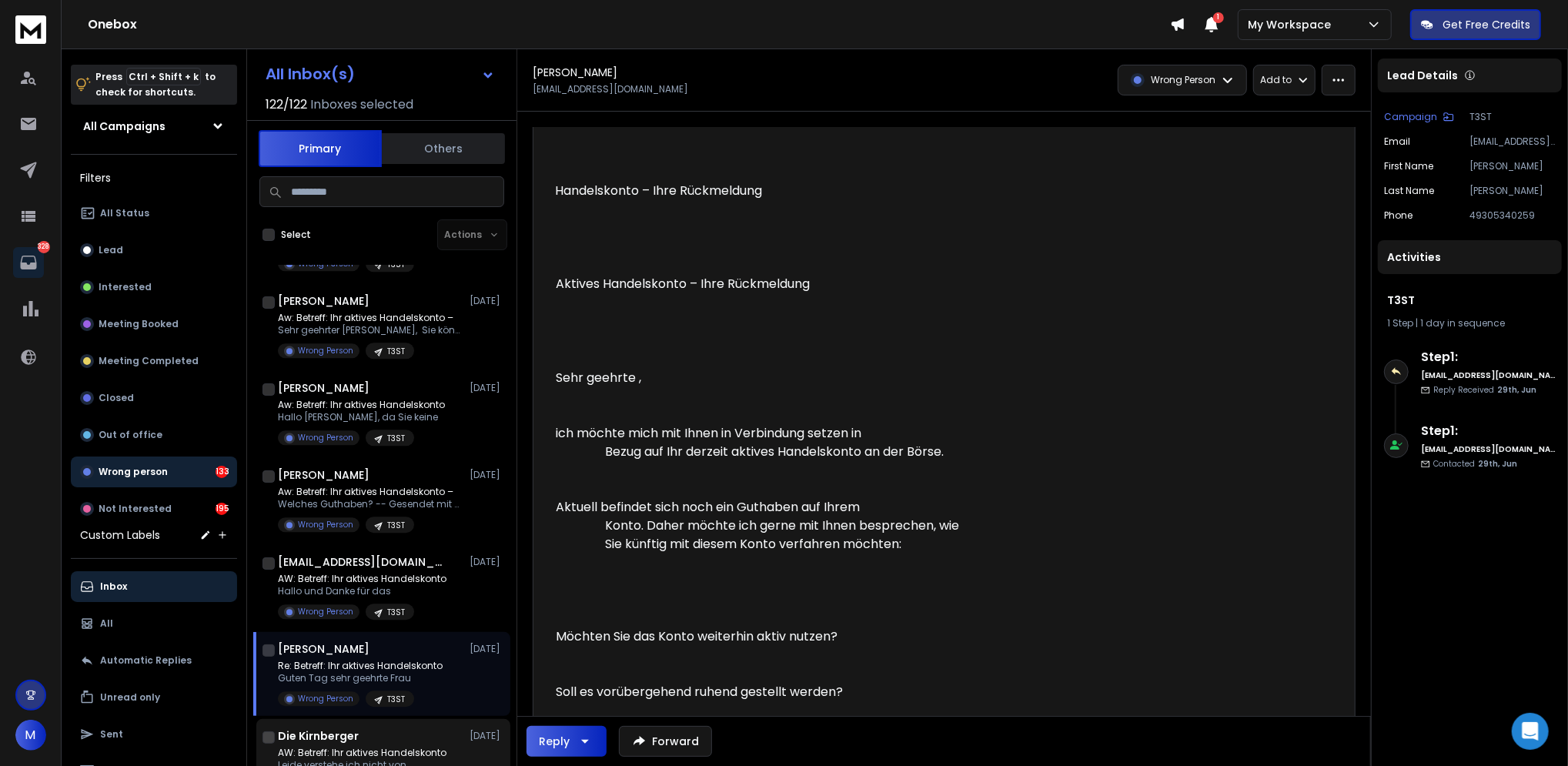
click at [333, 717] on h1 "Die Kirnberger" at bounding box center [319, 735] width 81 height 16
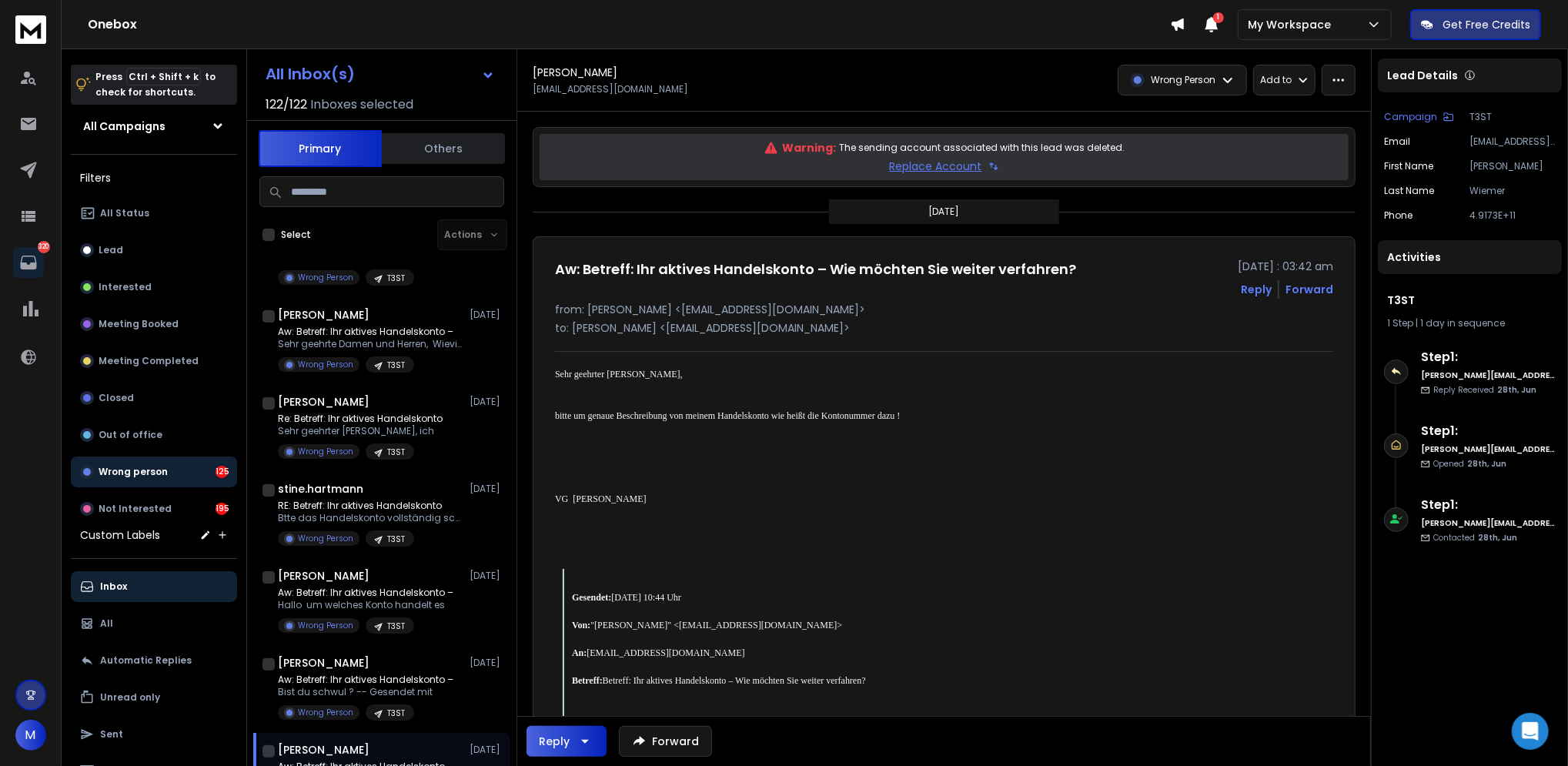
scroll to position [9101, 0]
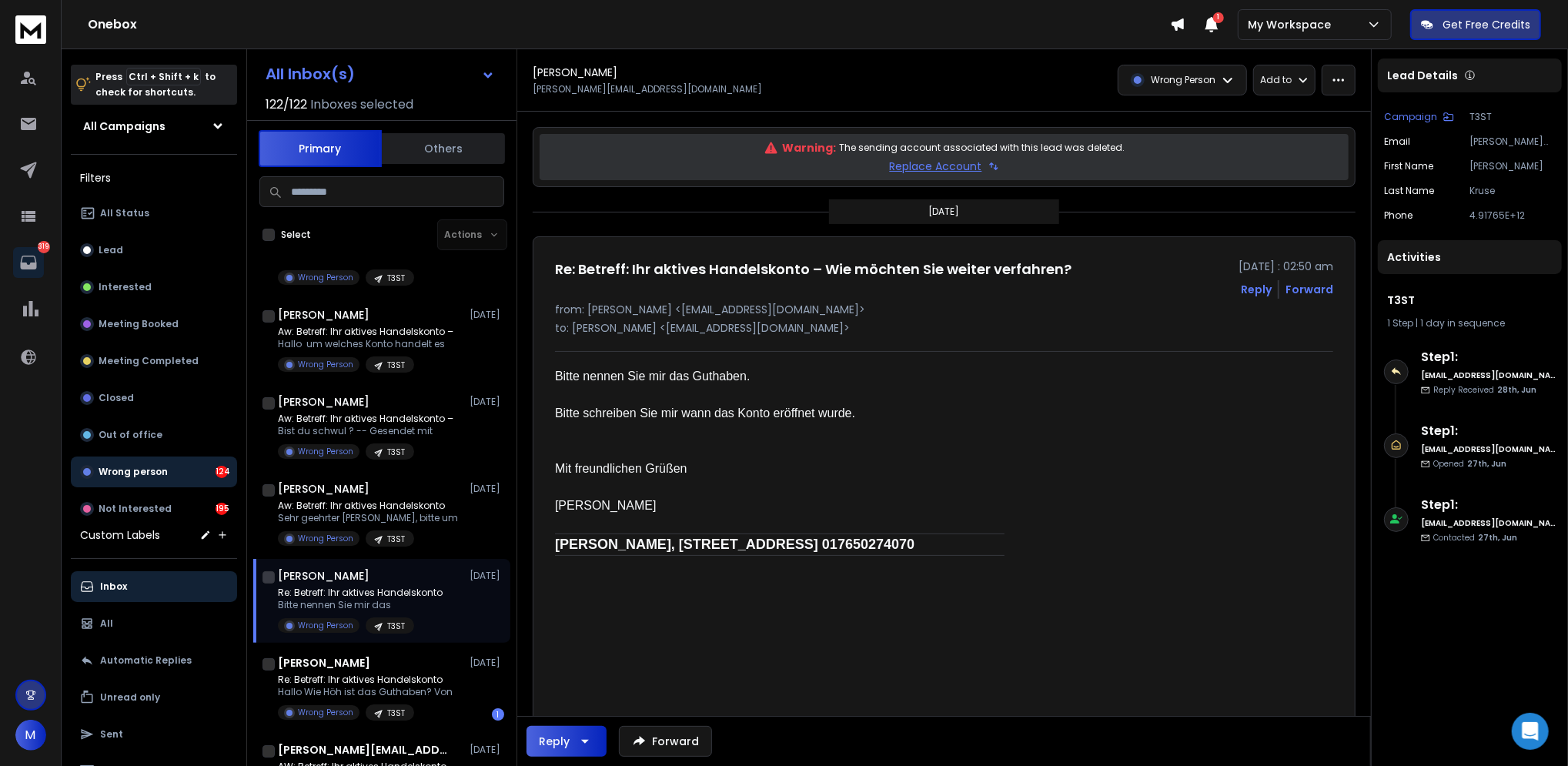
click at [946, 518] on div at bounding box center [779, 524] width 449 height 18
click at [915, 542] on font "Ralf Kruse, Am Mühlweg1, 97631 Bad Königshofen 017650274070" at bounding box center [734, 544] width 359 height 16
copy font "017650274070"
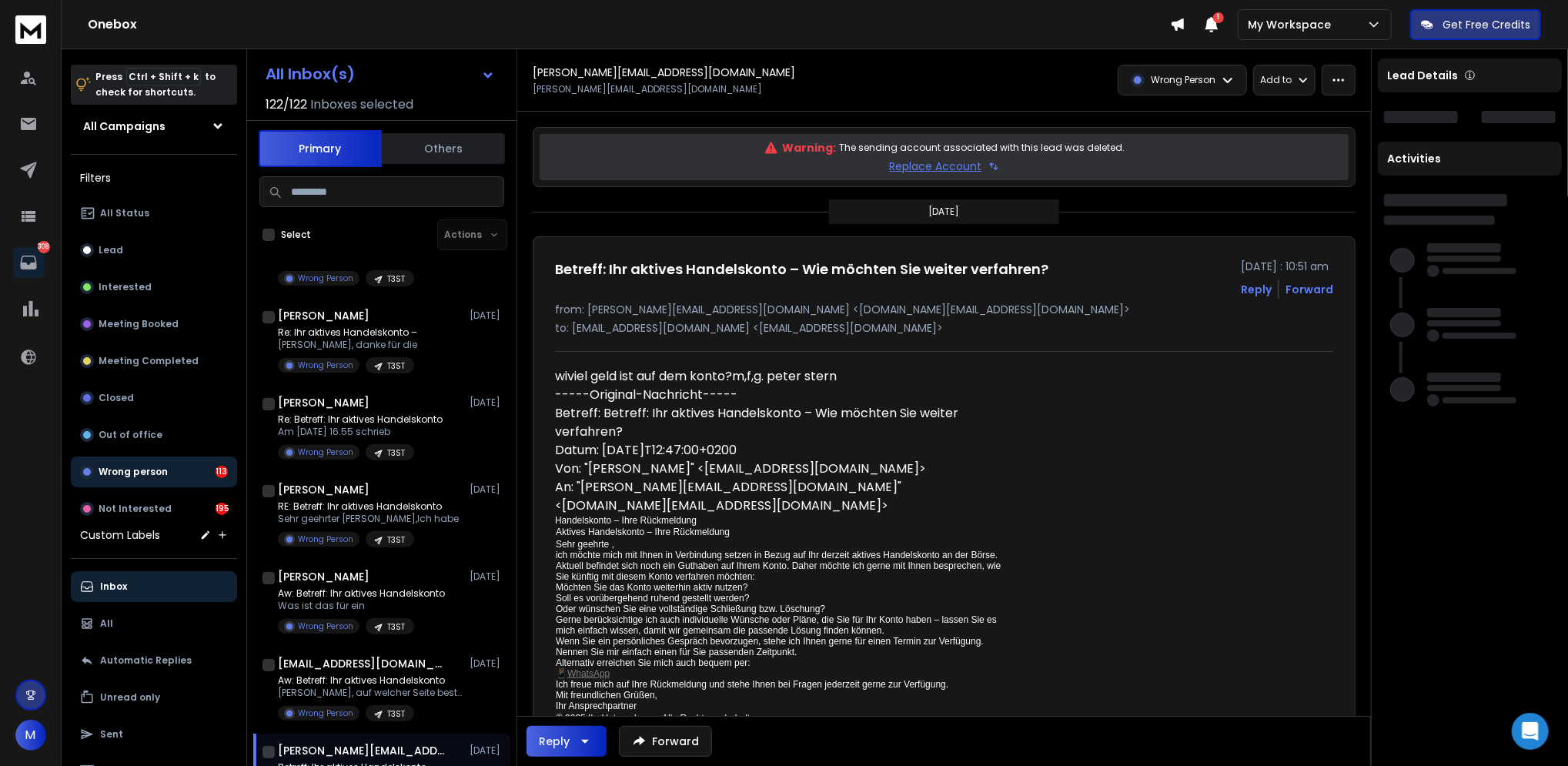
scroll to position [10145, 0]
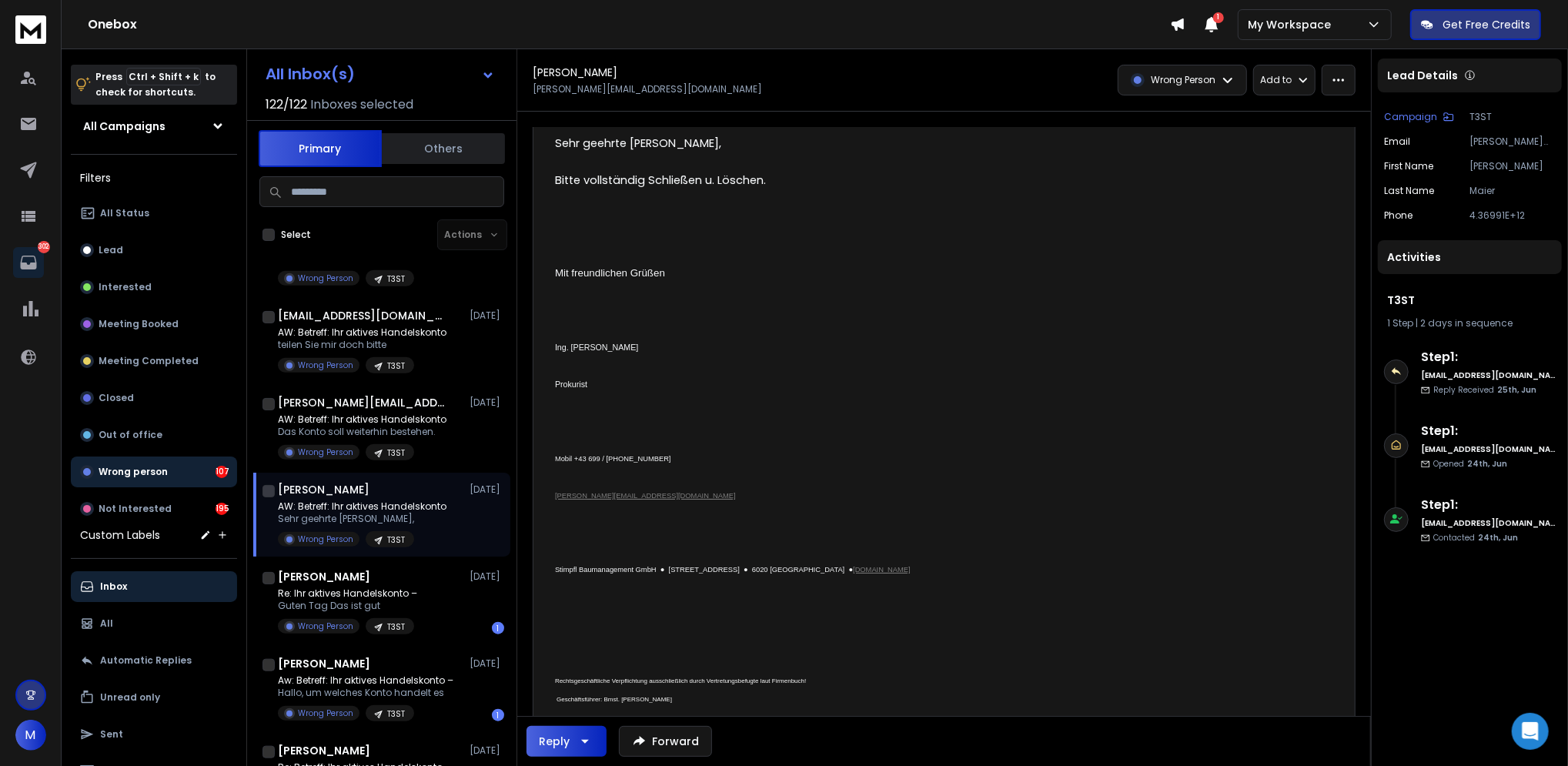
scroll to position [269, 0]
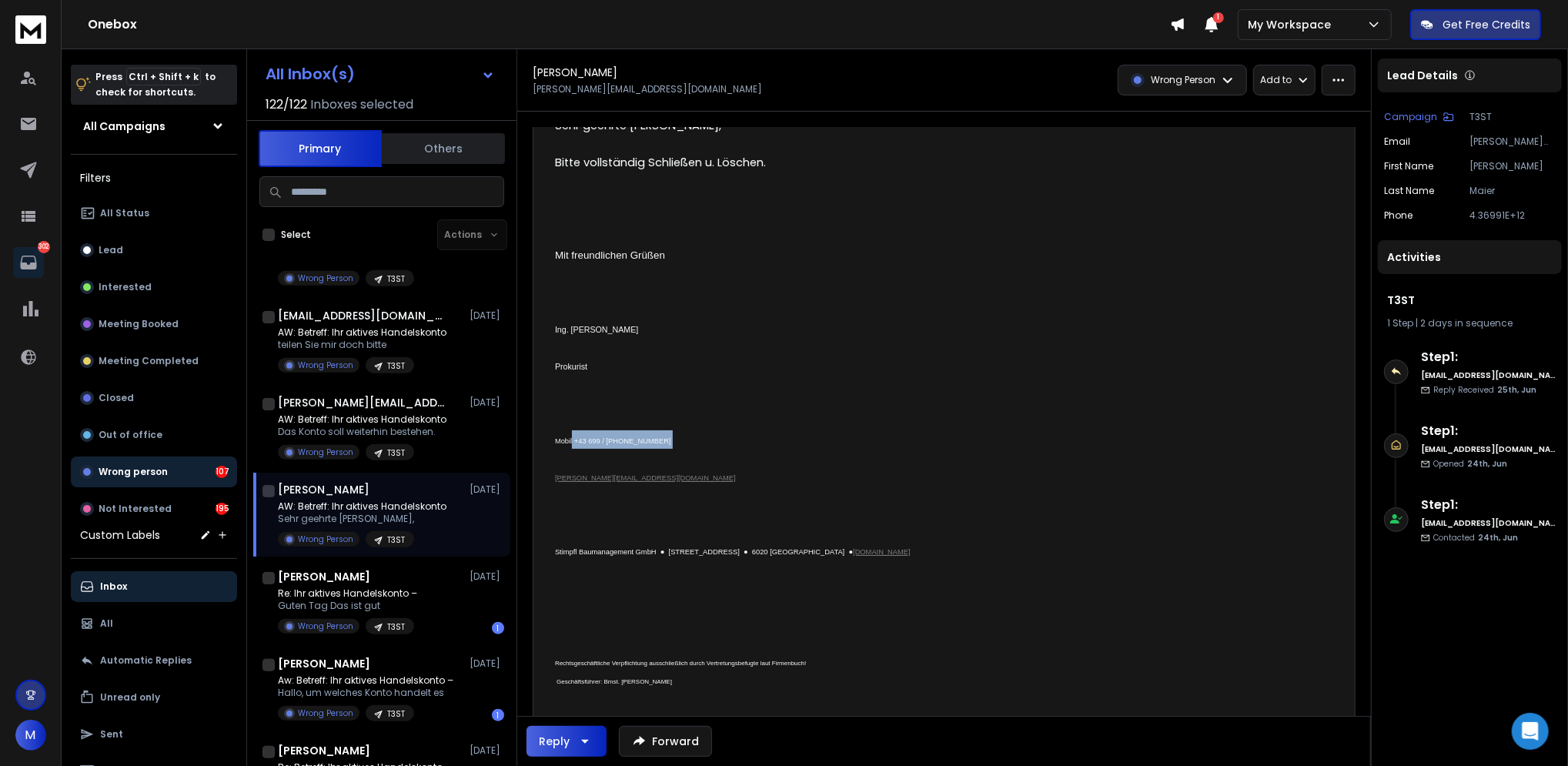
drag, startPoint x: 574, startPoint y: 442, endPoint x: 760, endPoint y: 461, distance: 187.0
click at [760, 461] on div "Mit freundlichen Grüßen Ing. Reinhard Maier Prokurist Mobil +43 699 / 13 67 55 …" at bounding box center [779, 587] width 449 height 721
copy span "+43 699 / 13 67 55 44"
click at [622, 328] on span "Ing. Reinhard Maier" at bounding box center [596, 329] width 83 height 9
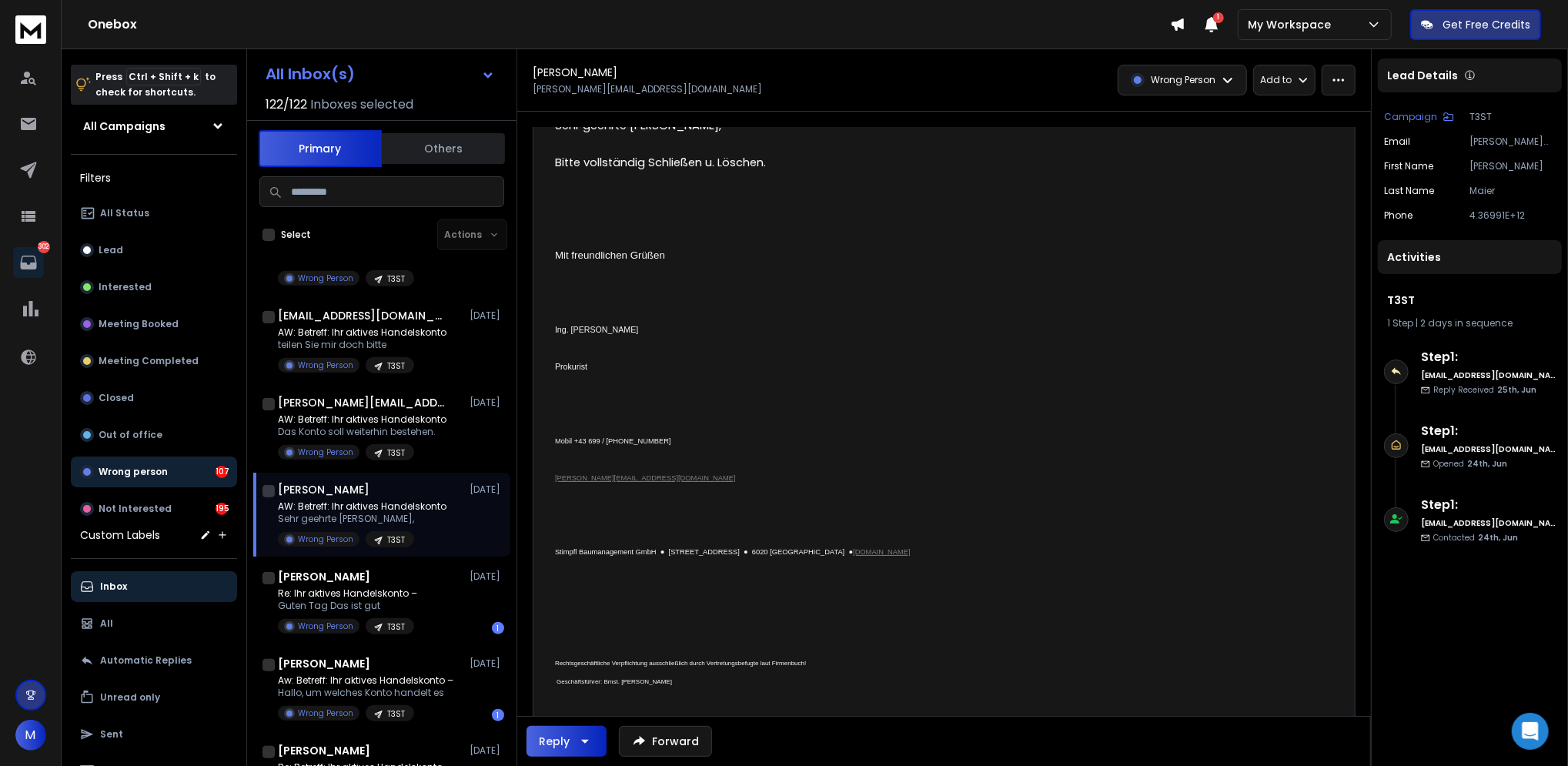
click at [622, 328] on span "Ing. Reinhard Maier" at bounding box center [596, 329] width 83 height 9
copy span "Ing. Reinhard Maier"
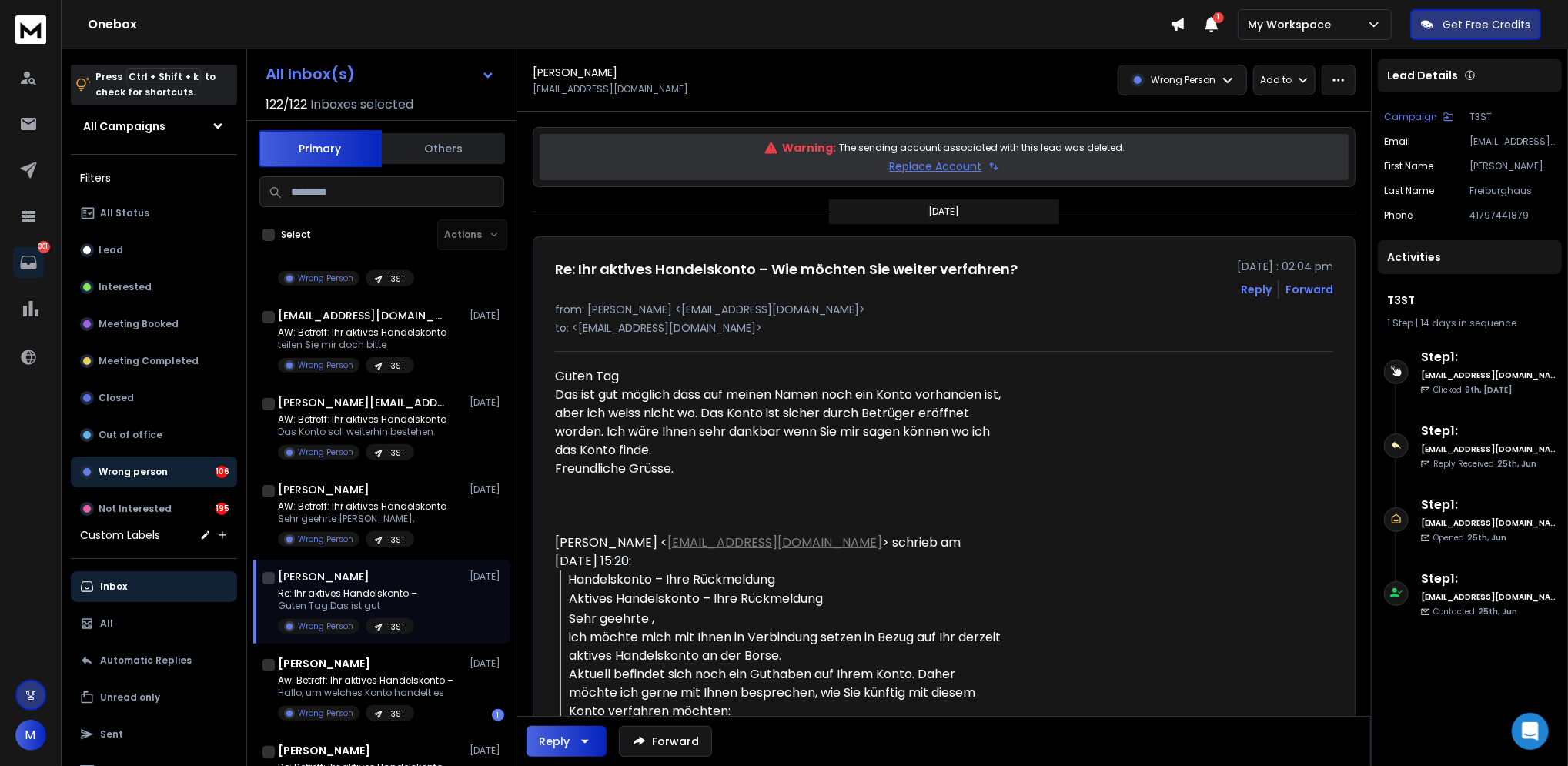
click at [1470, 207] on div "Campaign T3ST Email schwenden79@gmail.com First Name Hansueli Last Name Freibur…" at bounding box center [1470, 166] width 184 height 148
click at [1470, 220] on p "41797441879" at bounding box center [1513, 215] width 86 height 12
click at [654, 311] on p "from: Röbi Freiburghaus <schwenden79@gmail.com>" at bounding box center [944, 309] width 779 height 16
drag, startPoint x: 258, startPoint y: 579, endPoint x: 263, endPoint y: 591, distance: 13.0
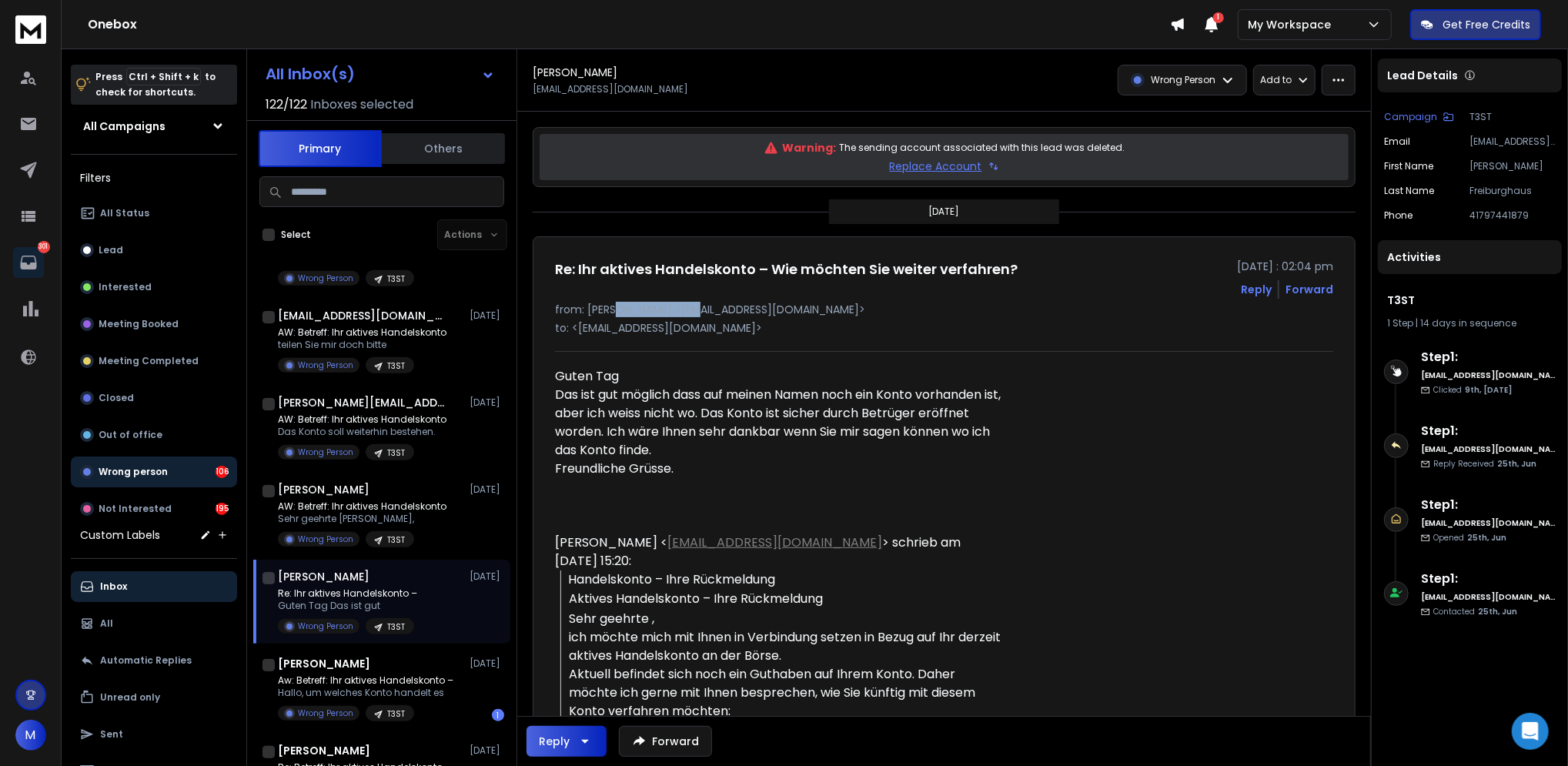
click at [258, 579] on div "Röbi Freiburghaus 25 Jun Re: Ihr aktives Handelskonto – Guten Tag Das ist gut W…" at bounding box center [383, 602] width 254 height 84
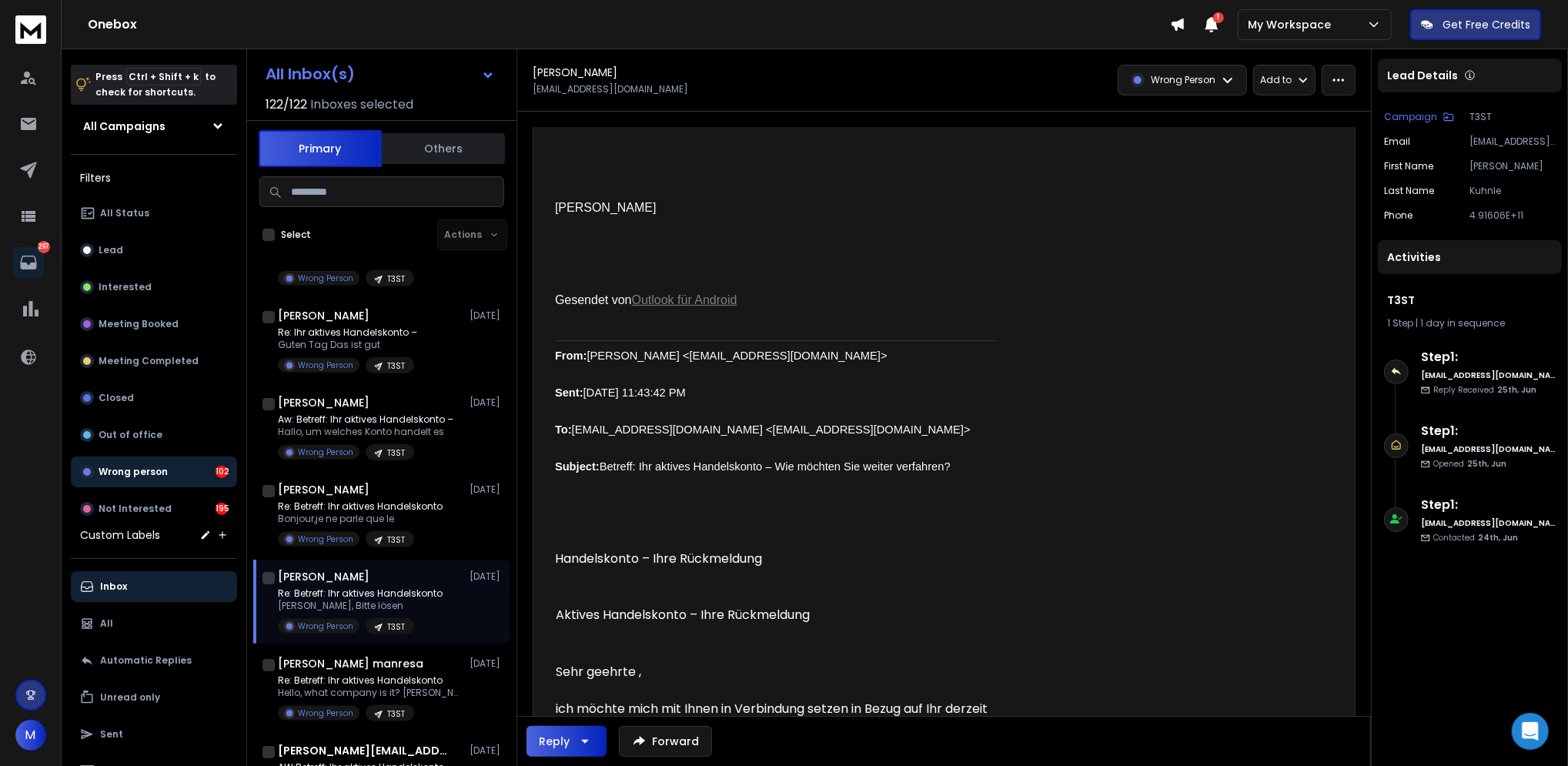
scroll to position [522, 0]
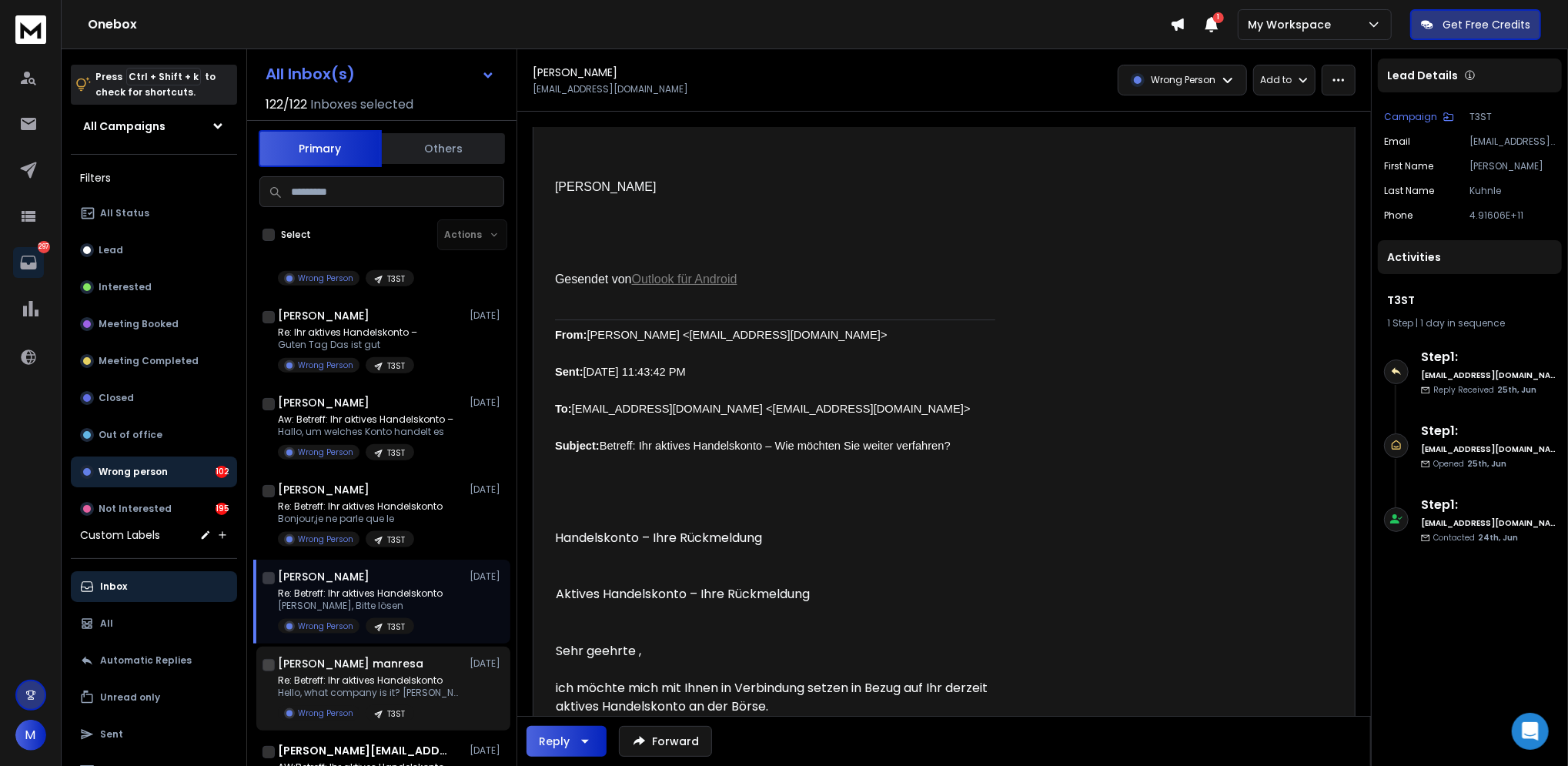
click at [353, 678] on p "Re: Betreff: Ihr aktives Handelskonto" at bounding box center [371, 680] width 185 height 12
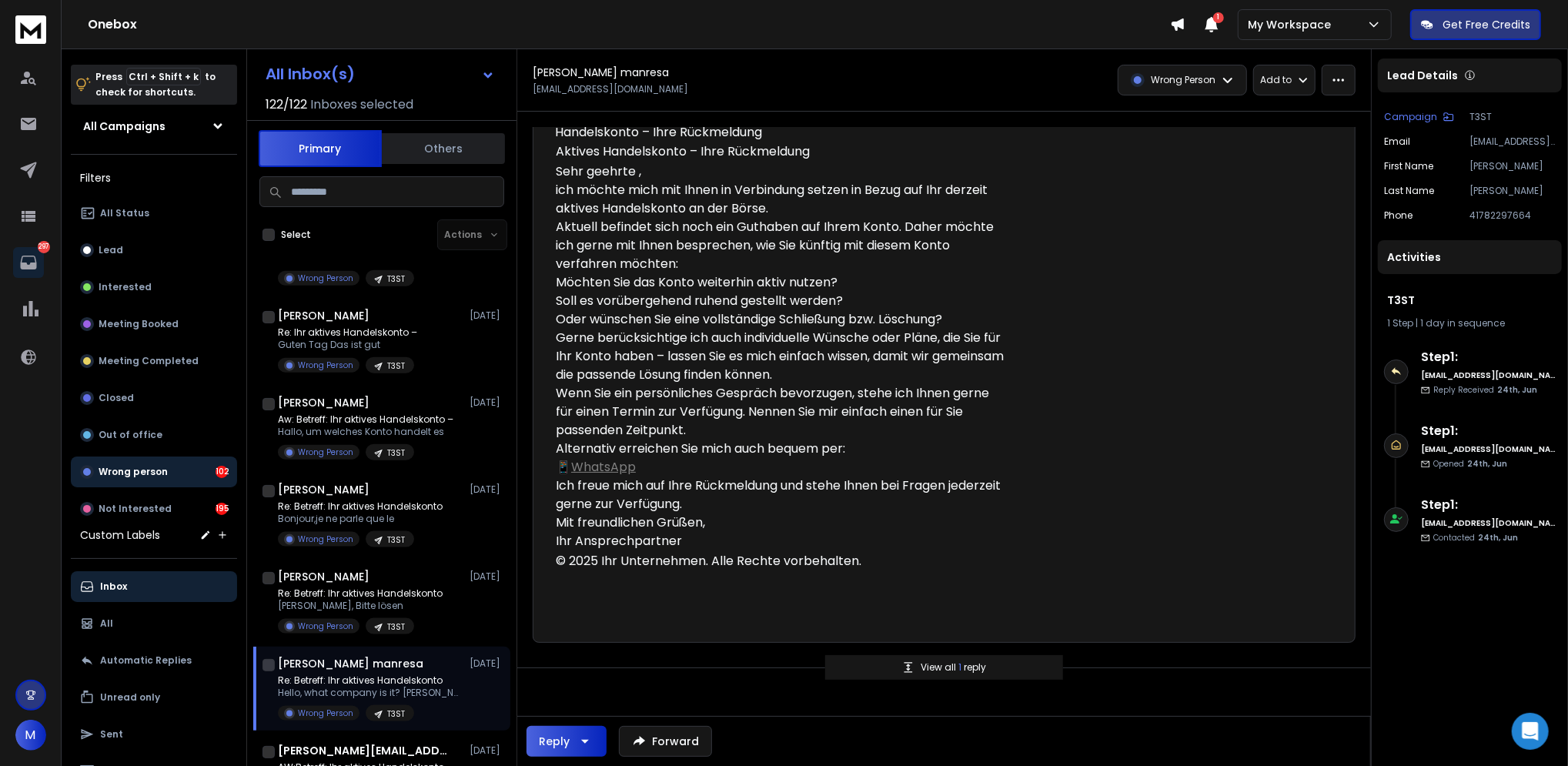
scroll to position [373, 0]
click at [353, 678] on p "Re: Betreff: Ihr aktives Handelskonto" at bounding box center [371, 680] width 185 height 12
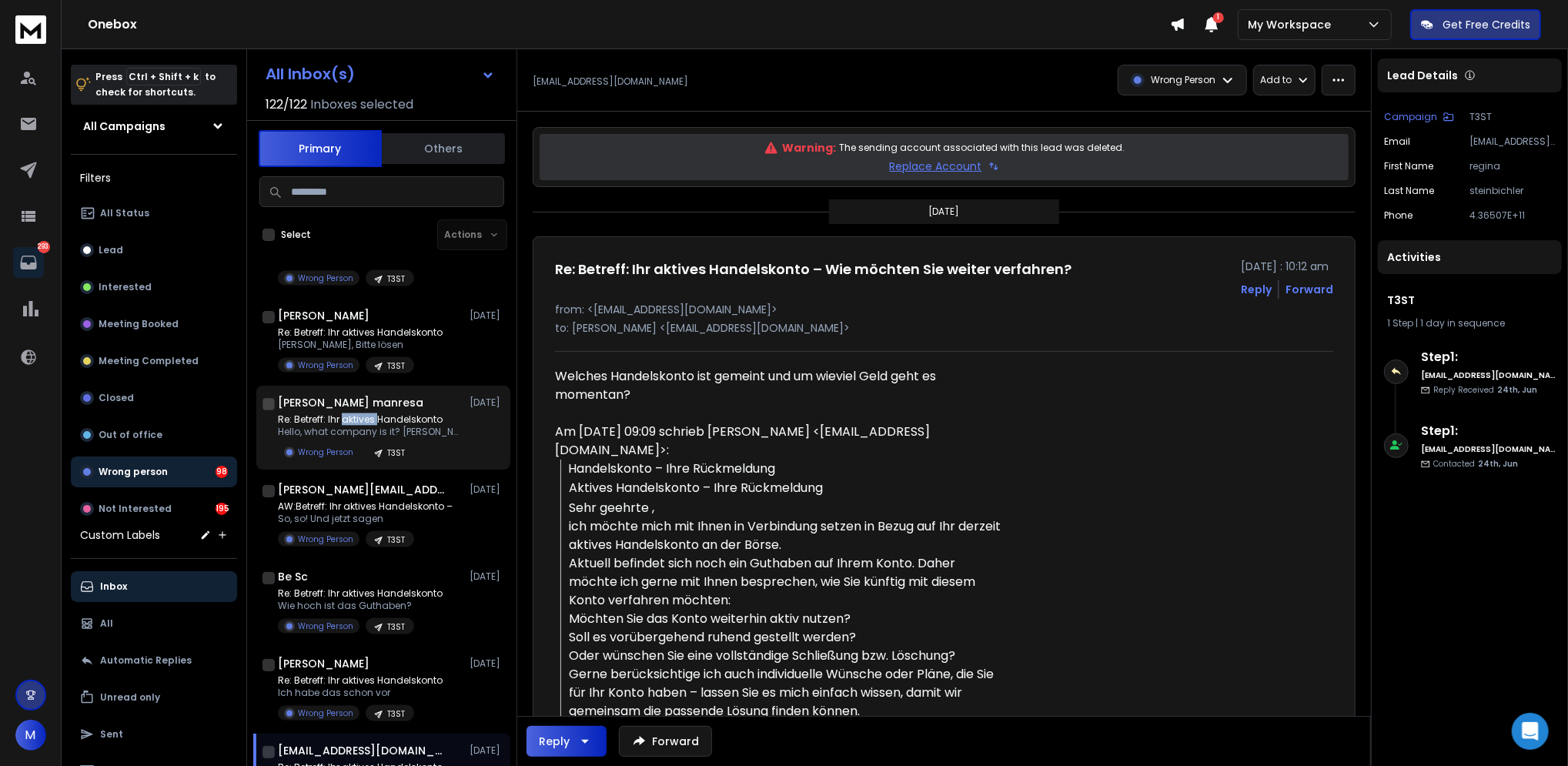
scroll to position [11449, 0]
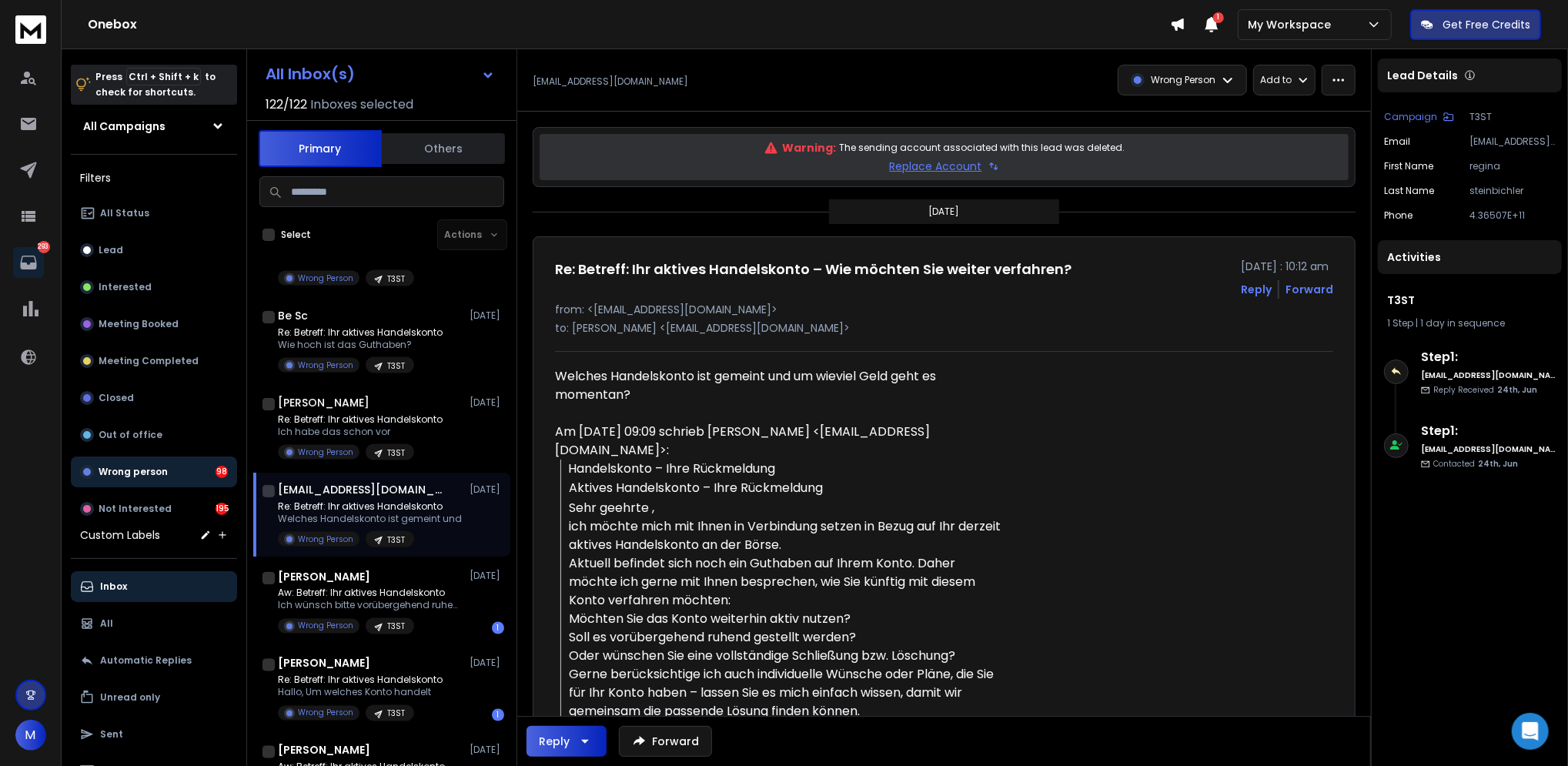
click at [353, 678] on p "Re: Betreff: Ihr aktives Handelskonto" at bounding box center [361, 680] width 165 height 12
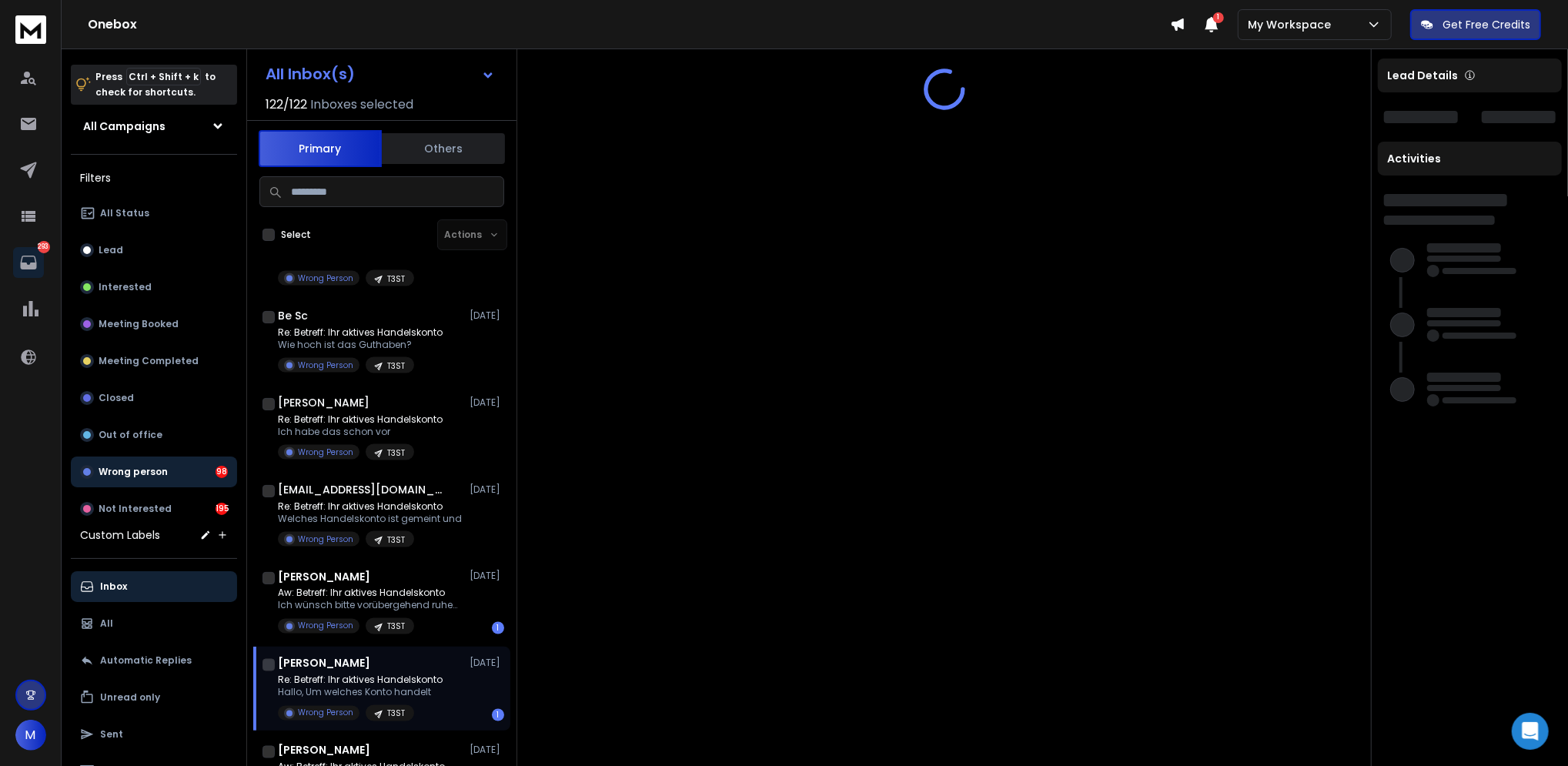
click at [353, 678] on p "Re: Betreff: Ihr aktives Handelskonto" at bounding box center [361, 680] width 165 height 12
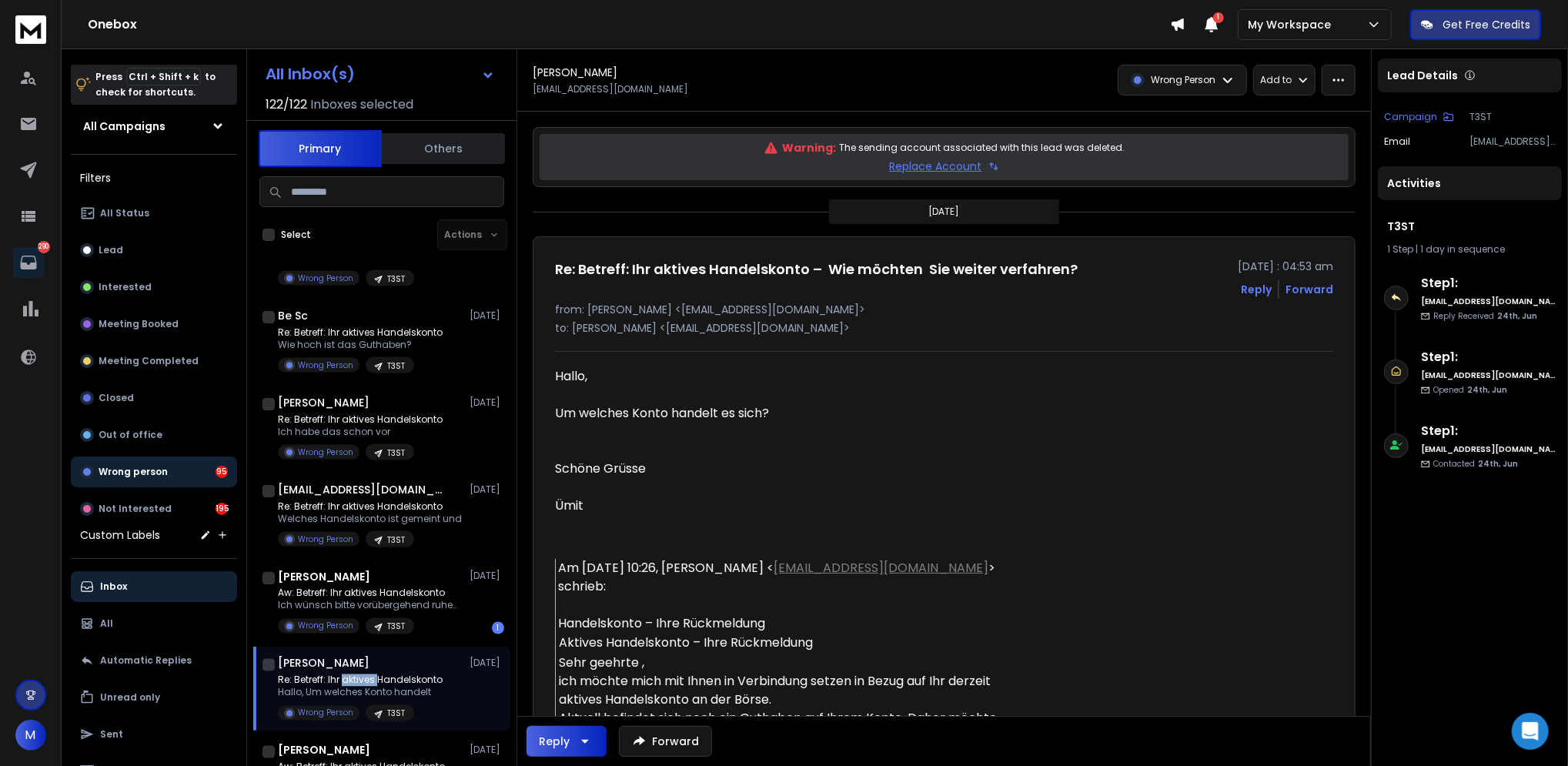
click at [353, 678] on p "Re: Betreff: Ihr aktives Handelskonto" at bounding box center [361, 680] width 165 height 12
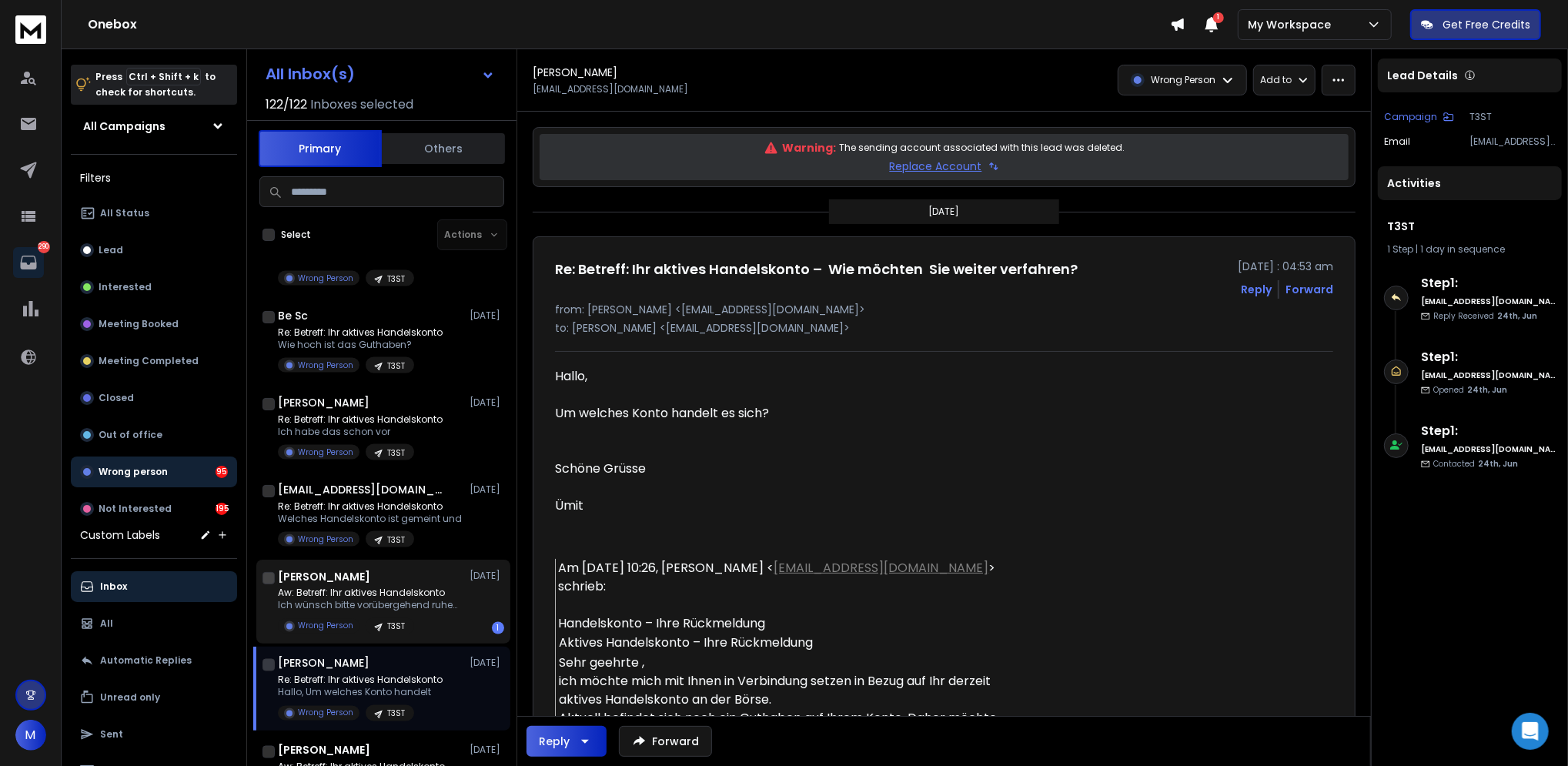
click at [423, 564] on div "Elisabeth Huber 24 Jun Aw: Betreff: Ihr aktives Handelskonto Ich wünsch bitte v…" at bounding box center [383, 602] width 254 height 84
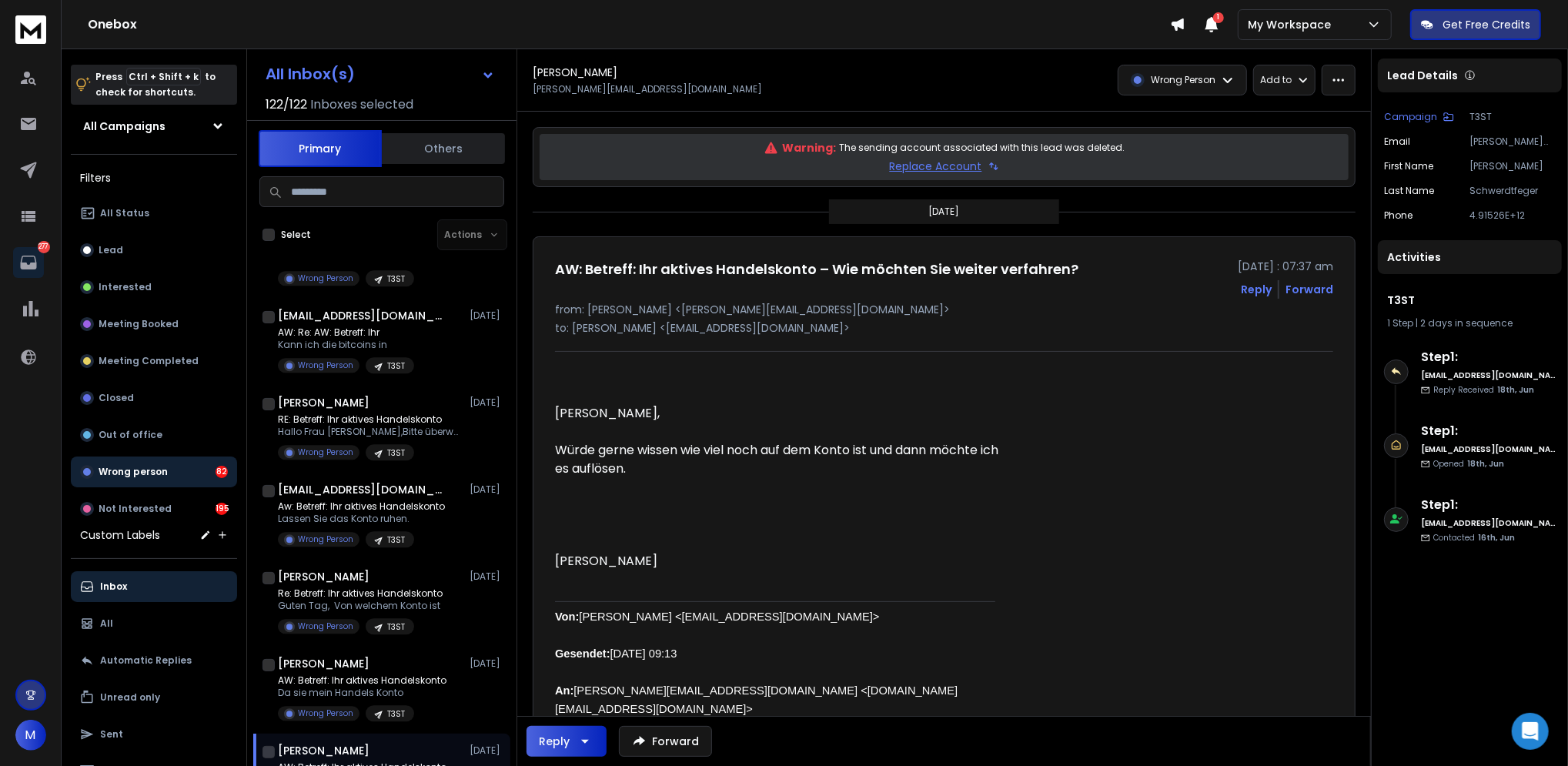
scroll to position [12594, 0]
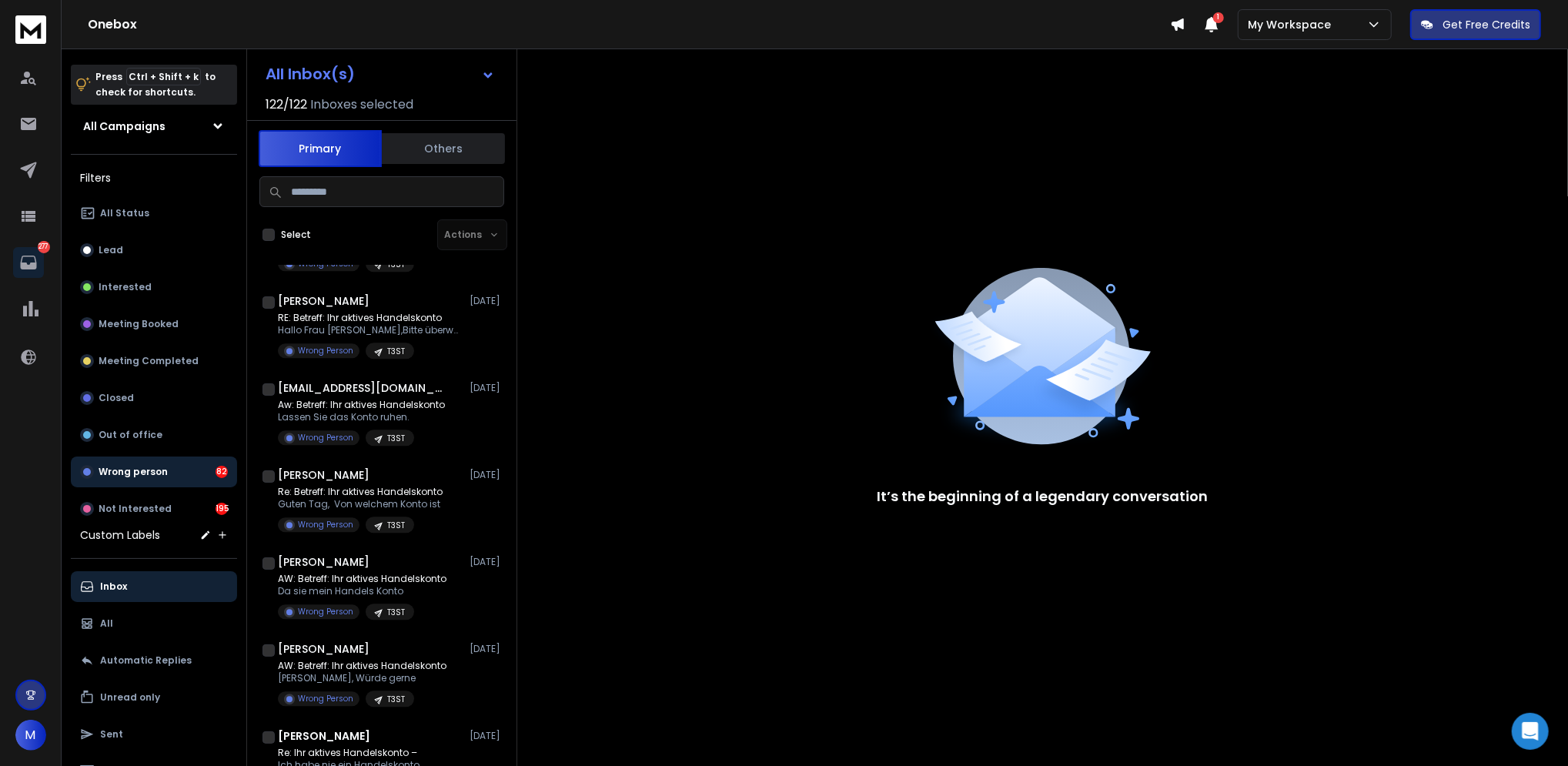
click at [423, 564] on div "Klaus Hougardy 18 Jun" at bounding box center [391, 561] width 226 height 16
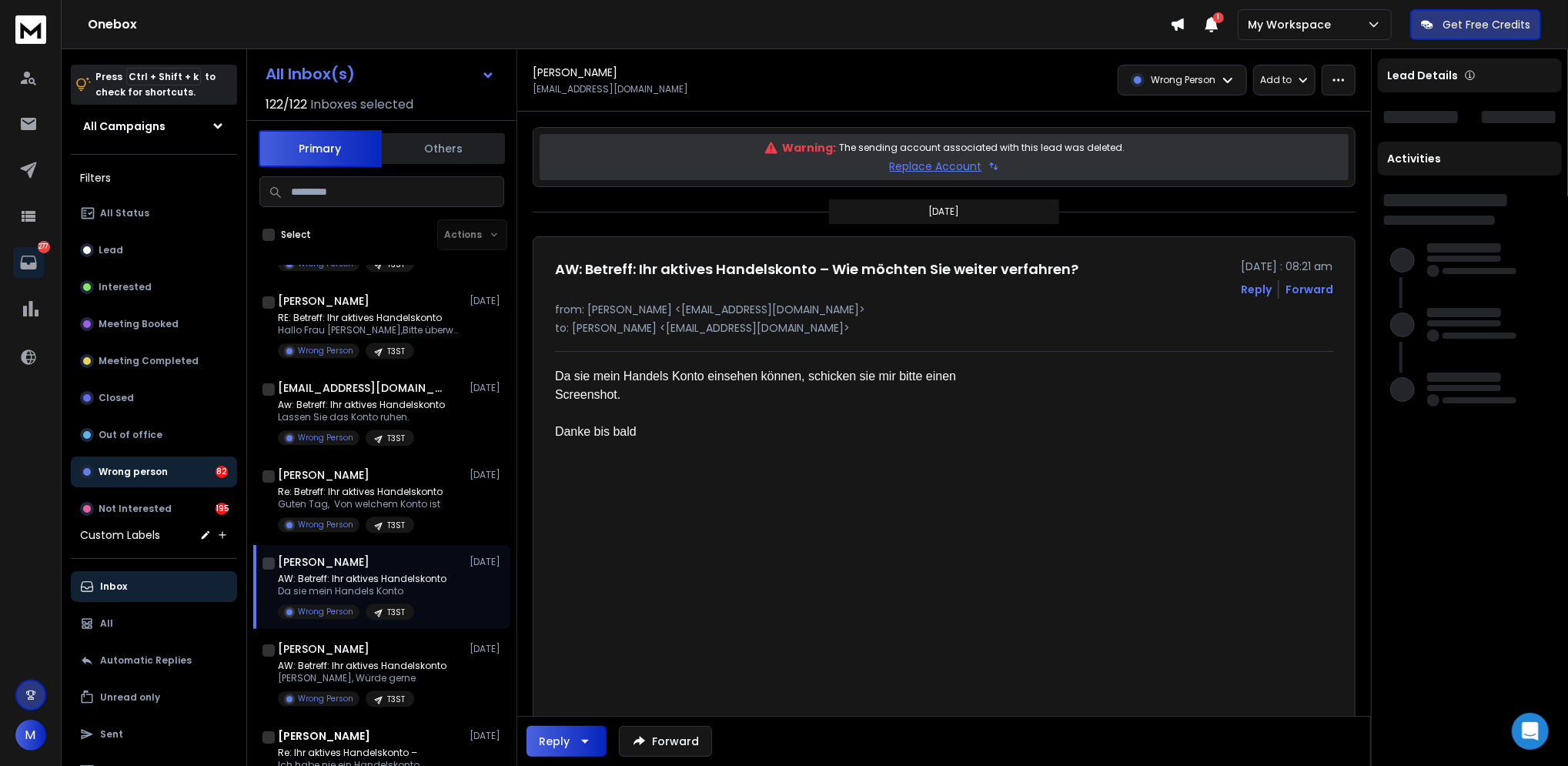
click at [423, 564] on div "Klaus Hougardy 18 Jun" at bounding box center [391, 561] width 226 height 16
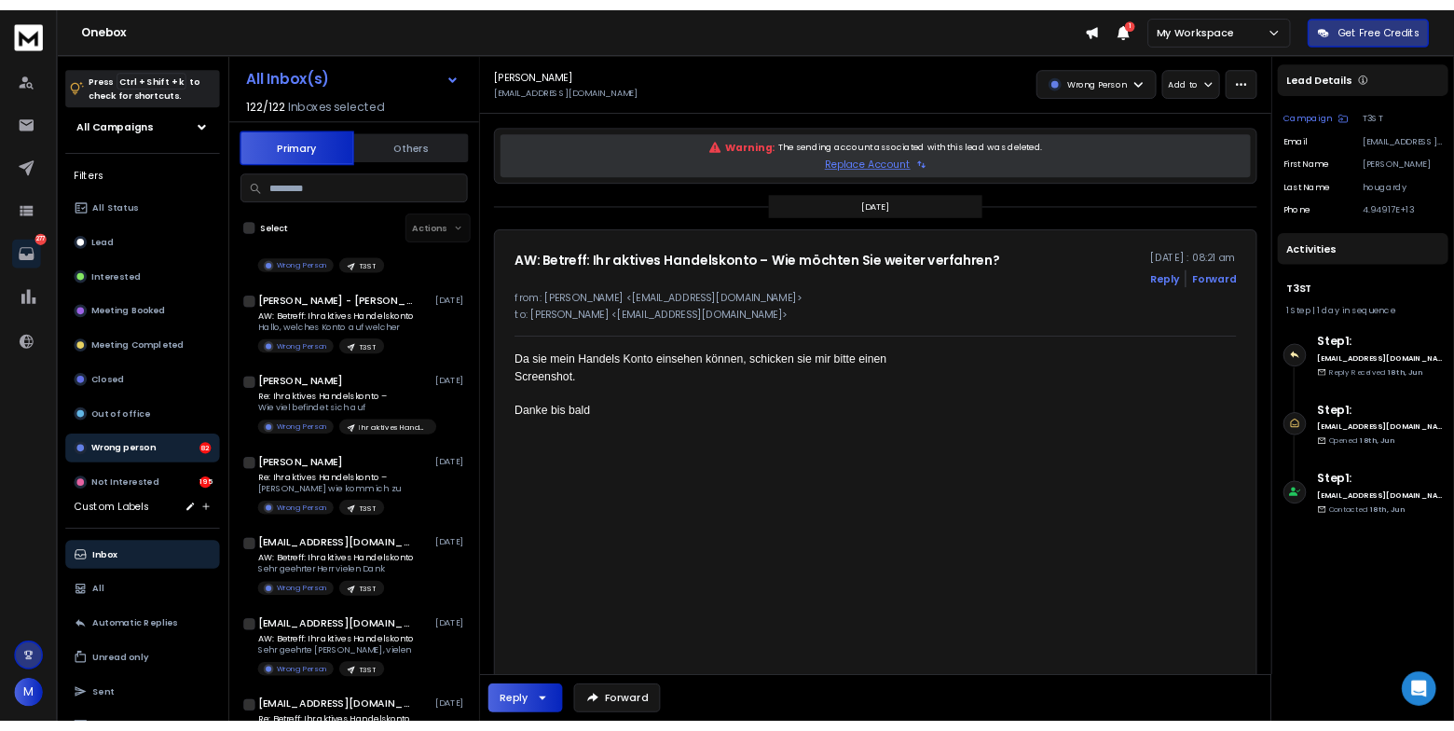
scroll to position [18653, 0]
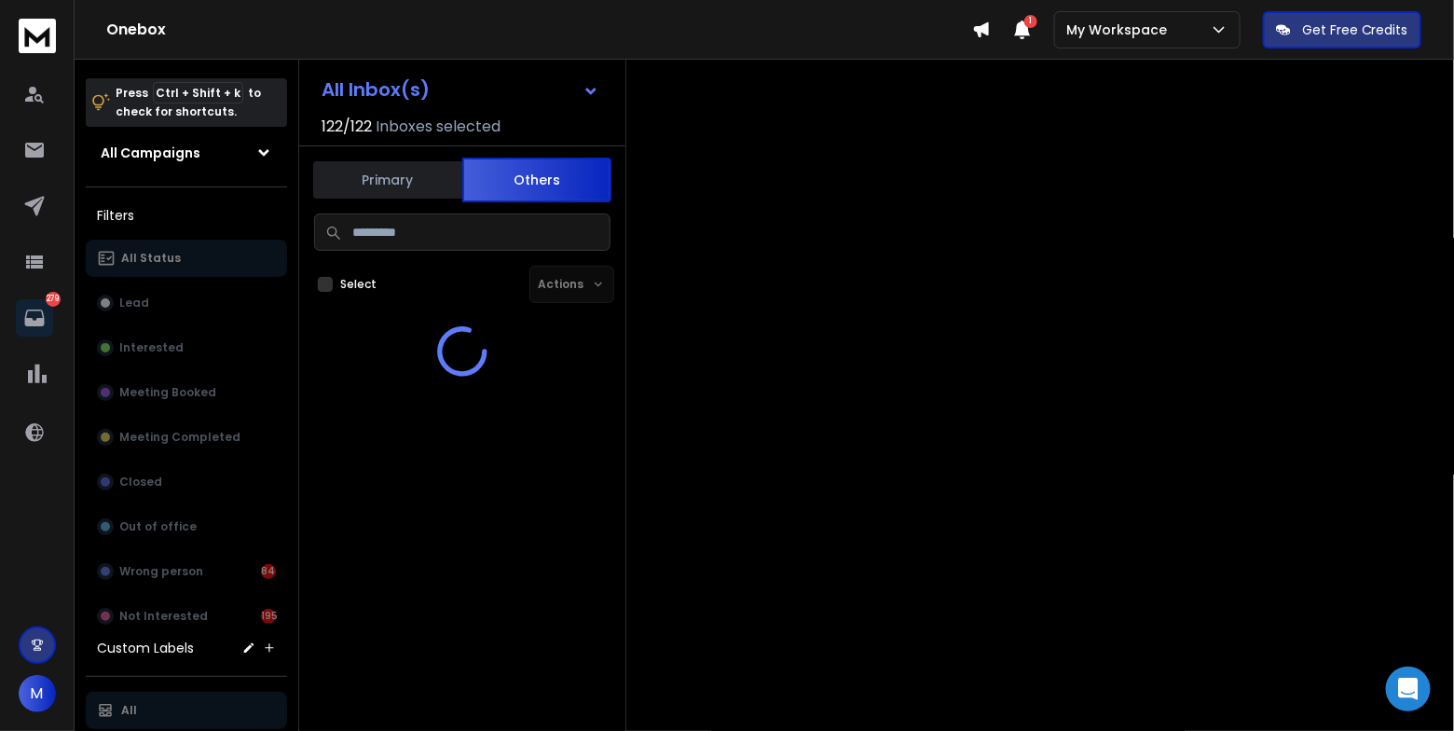
click at [496, 169] on button "Others" at bounding box center [536, 180] width 149 height 45
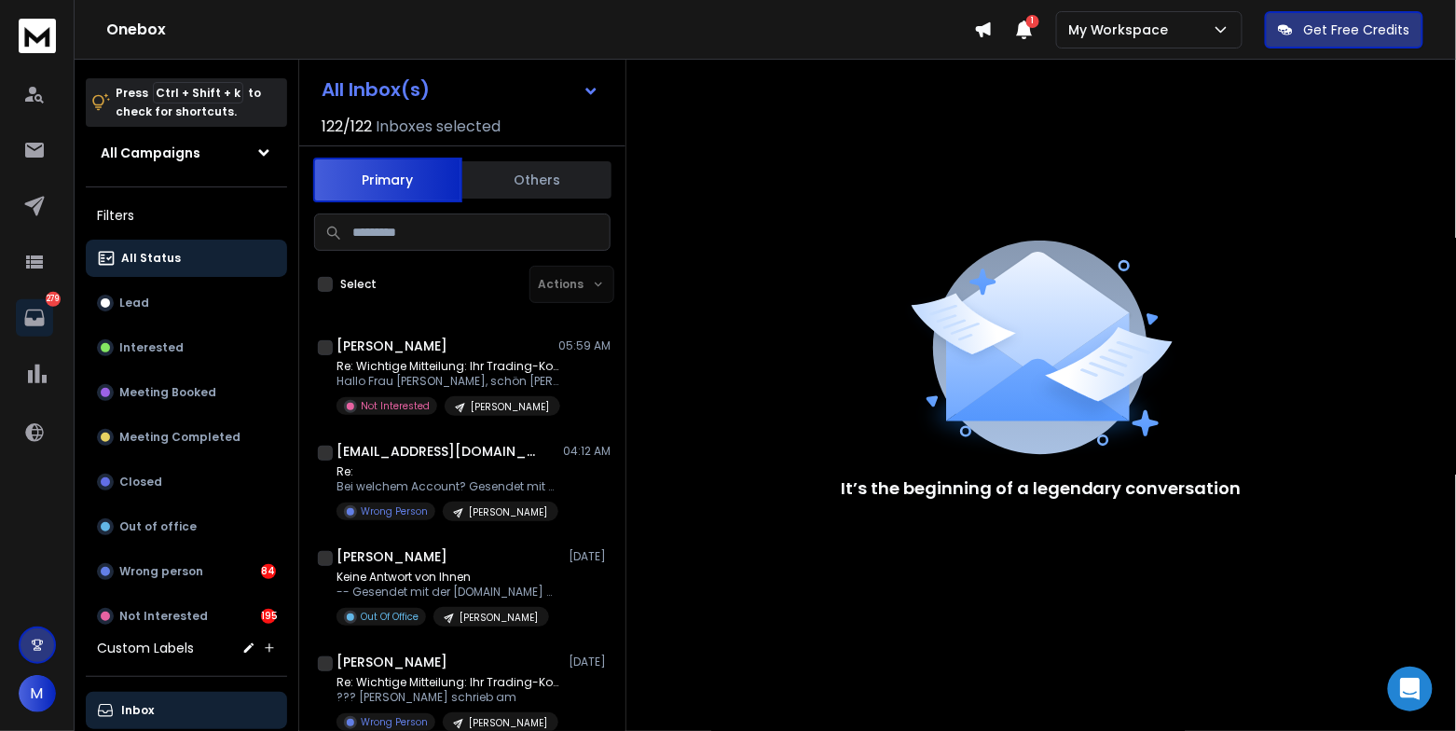
click at [578, 168] on button "Others" at bounding box center [536, 179] width 149 height 41
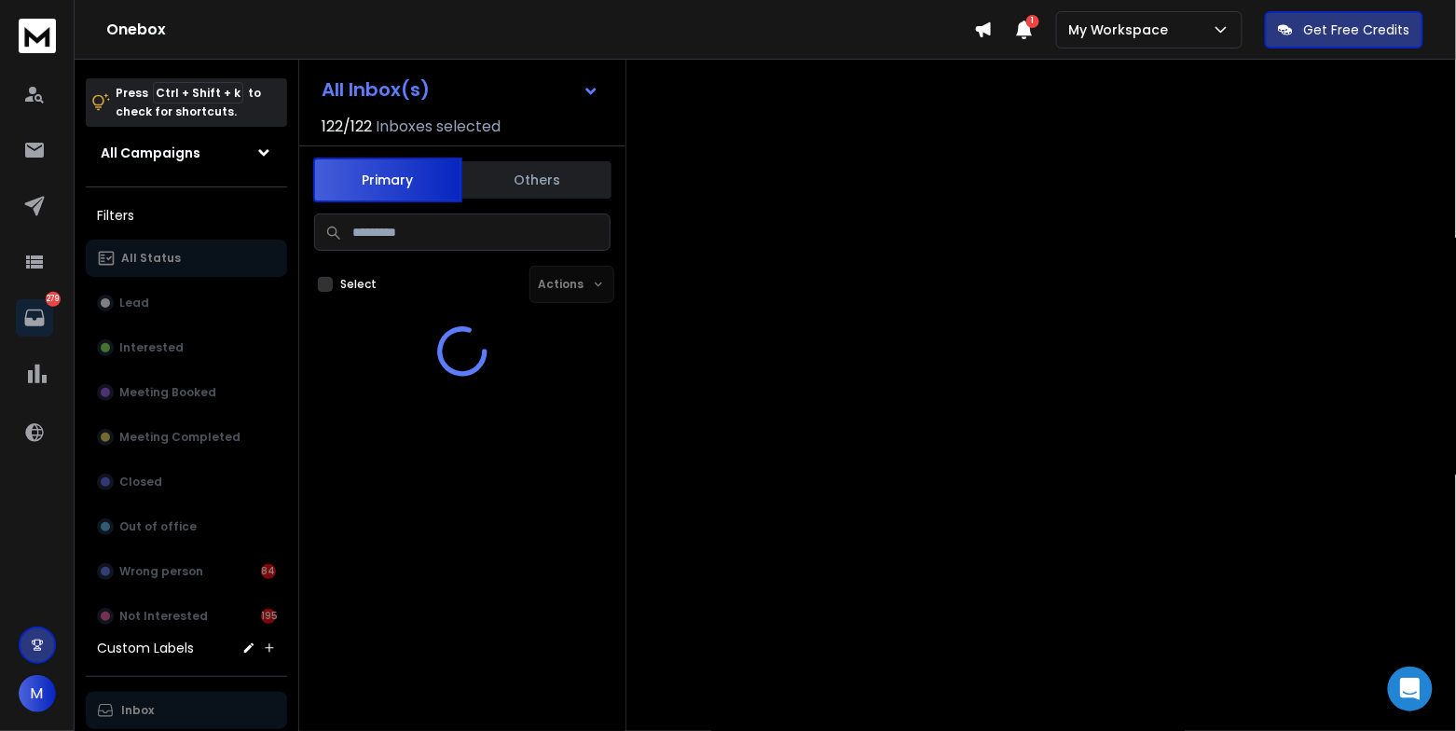
click at [364, 178] on button "Primary" at bounding box center [387, 180] width 149 height 45
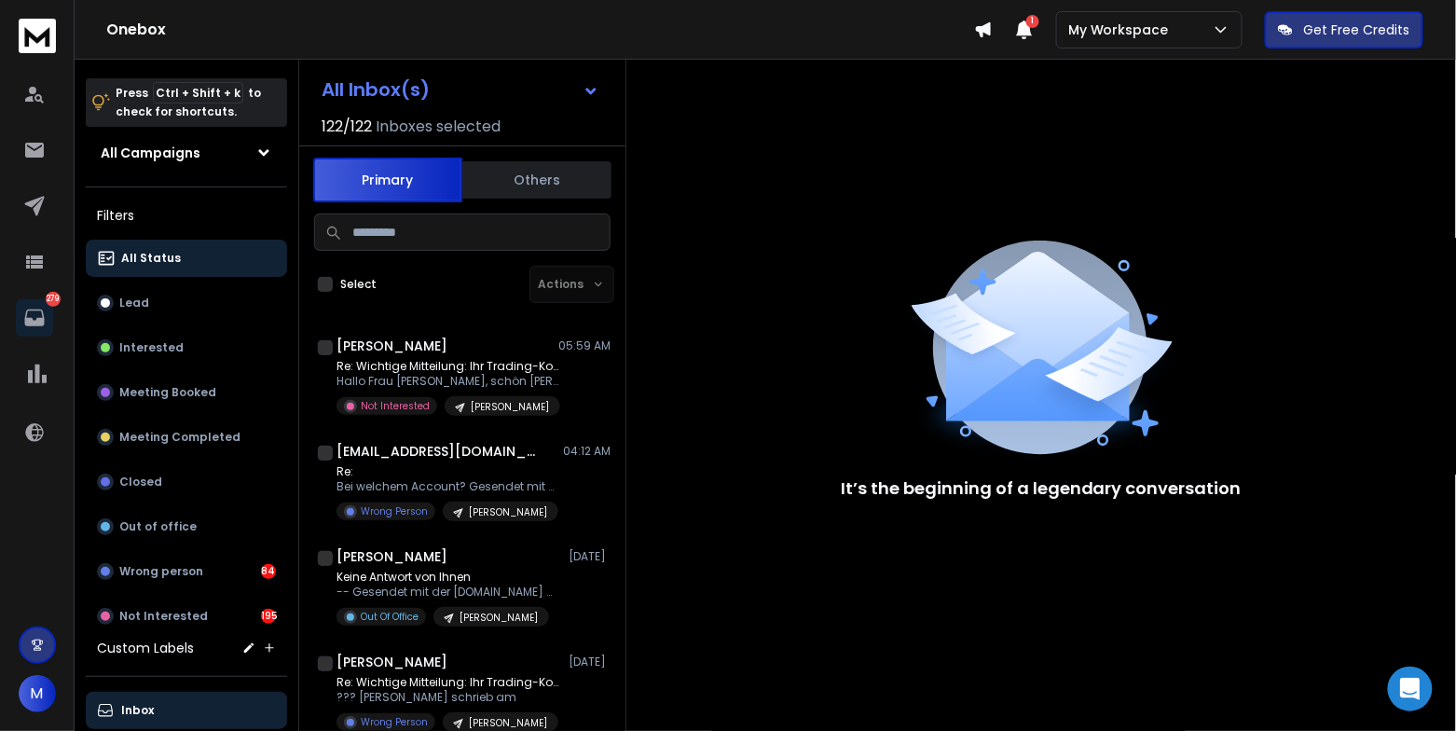
click at [13, 145] on div "279 M" at bounding box center [37, 365] width 75 height 731
click at [16, 147] on link at bounding box center [34, 149] width 37 height 37
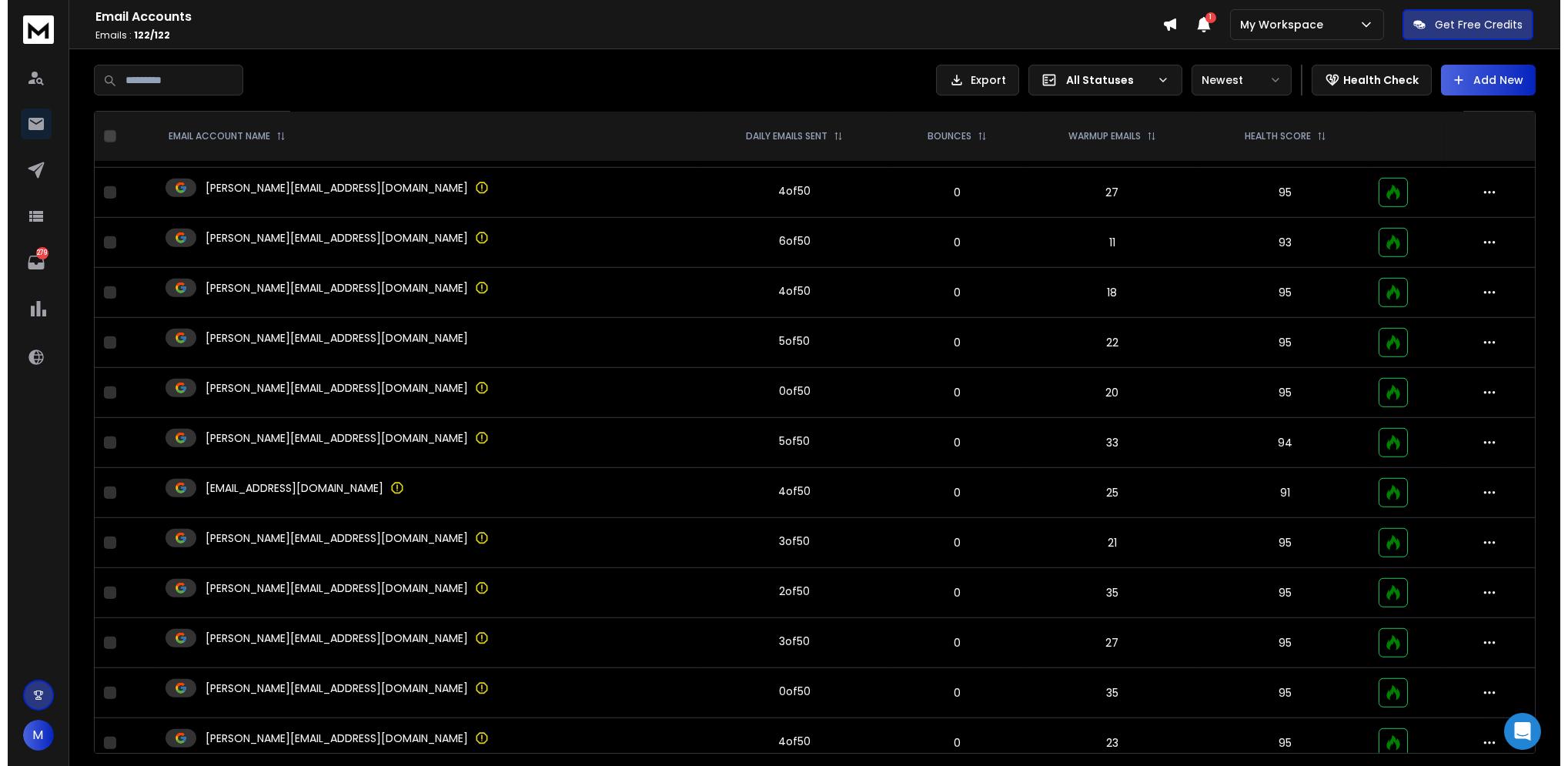
scroll to position [5530, 0]
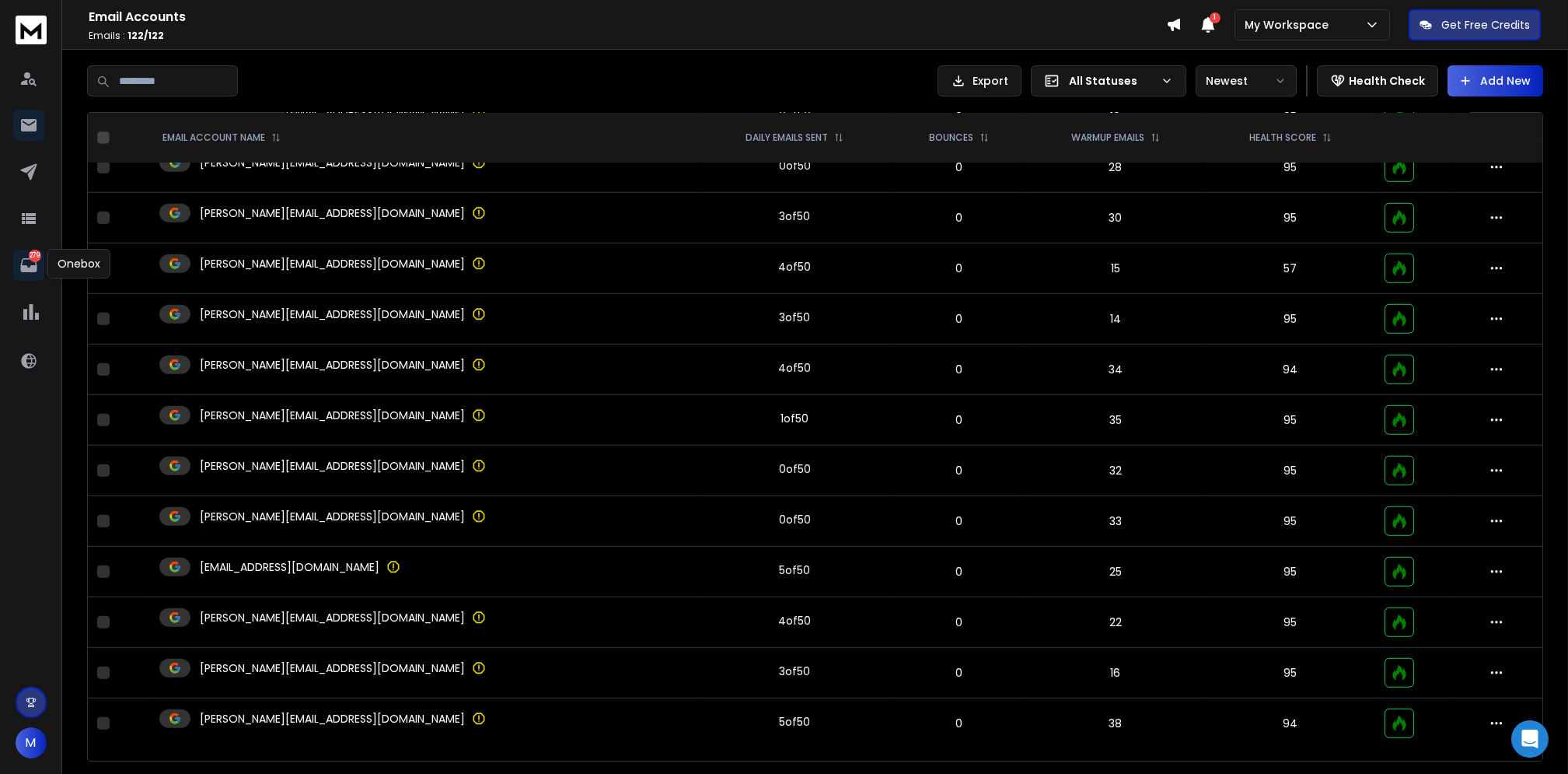
click at [41, 254] on link "279" at bounding box center [28, 264] width 31 height 31
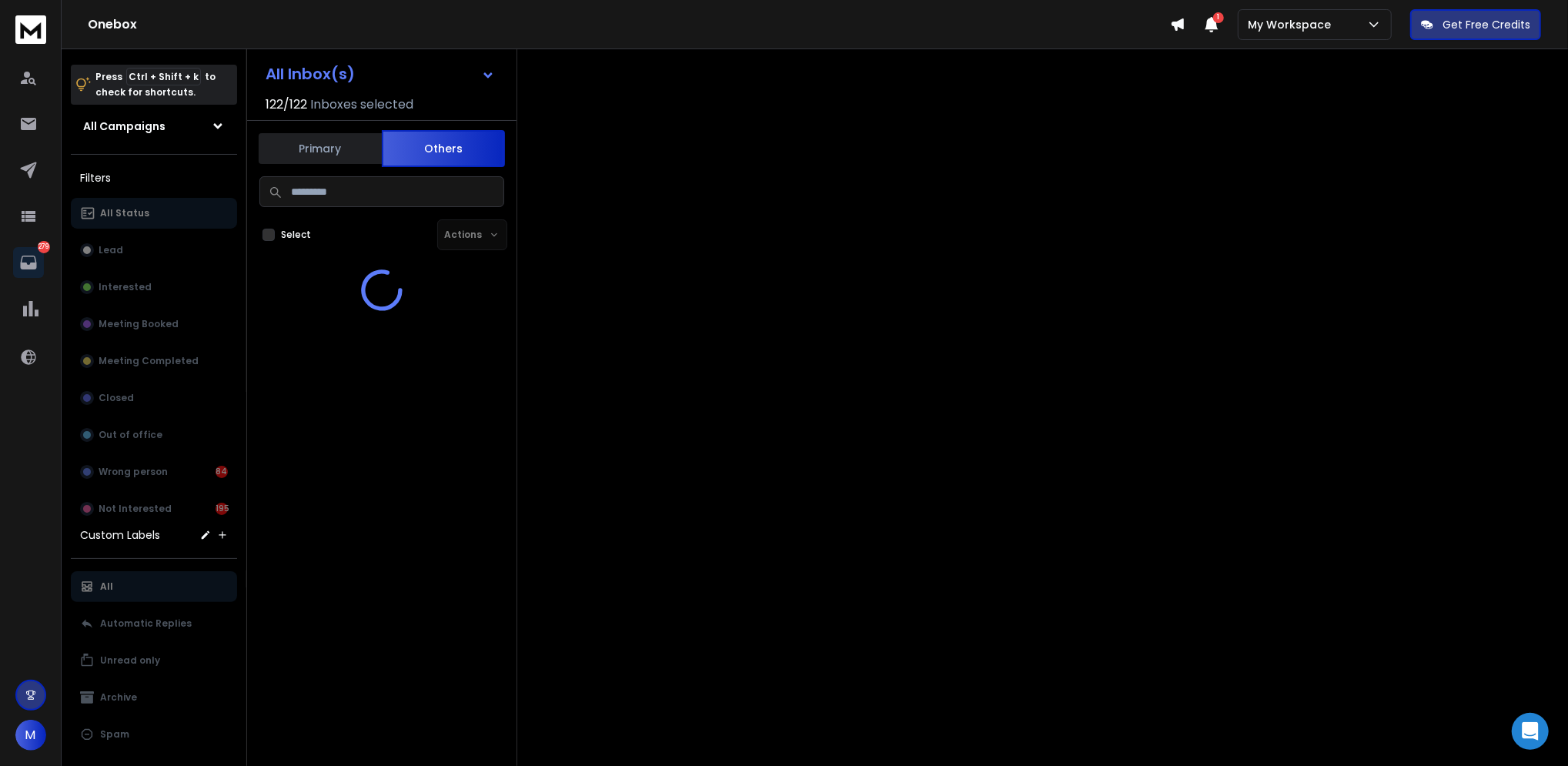
click at [493, 132] on button "Others" at bounding box center [443, 149] width 123 height 37
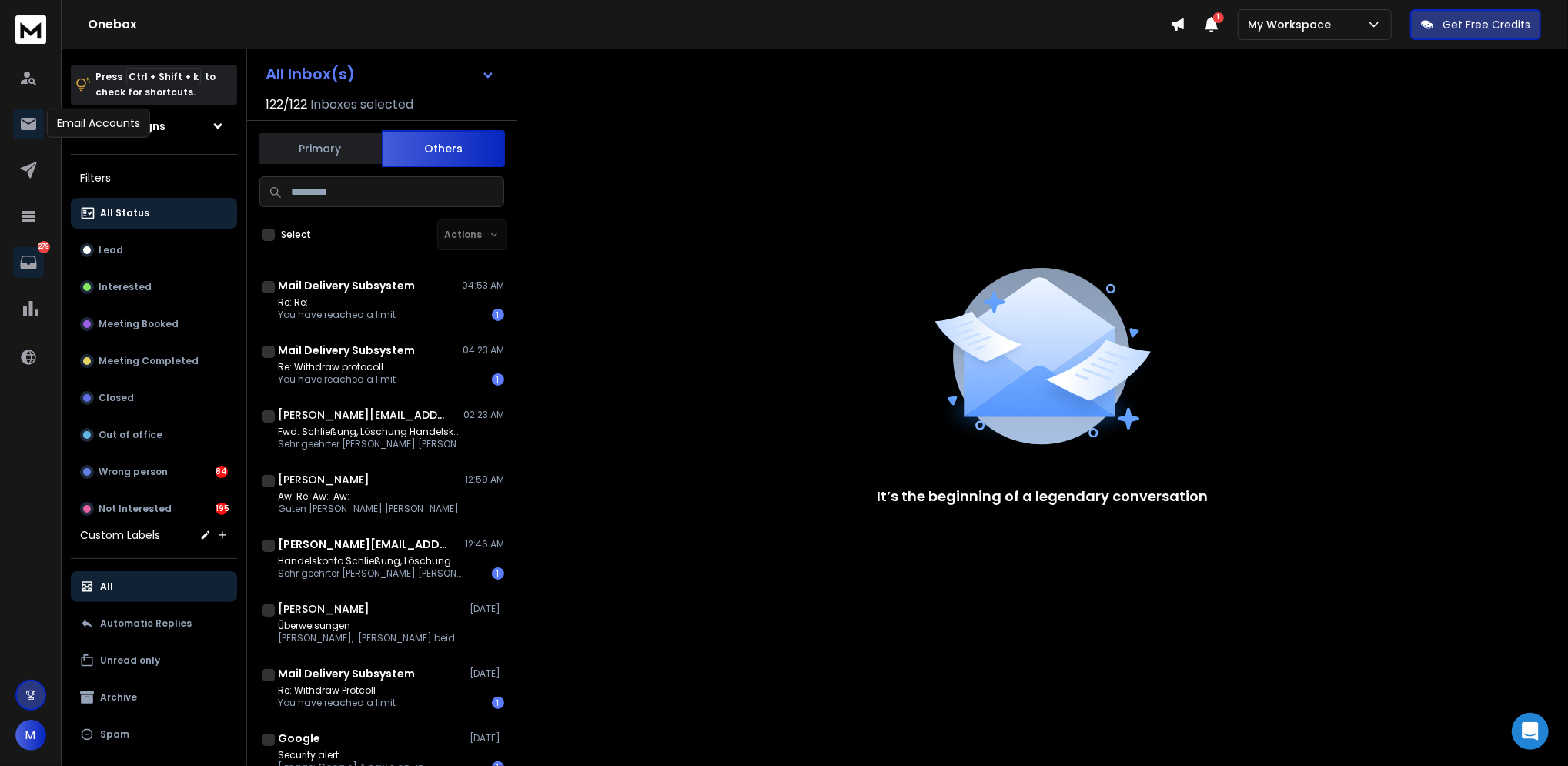
click at [25, 110] on link at bounding box center [28, 123] width 31 height 31
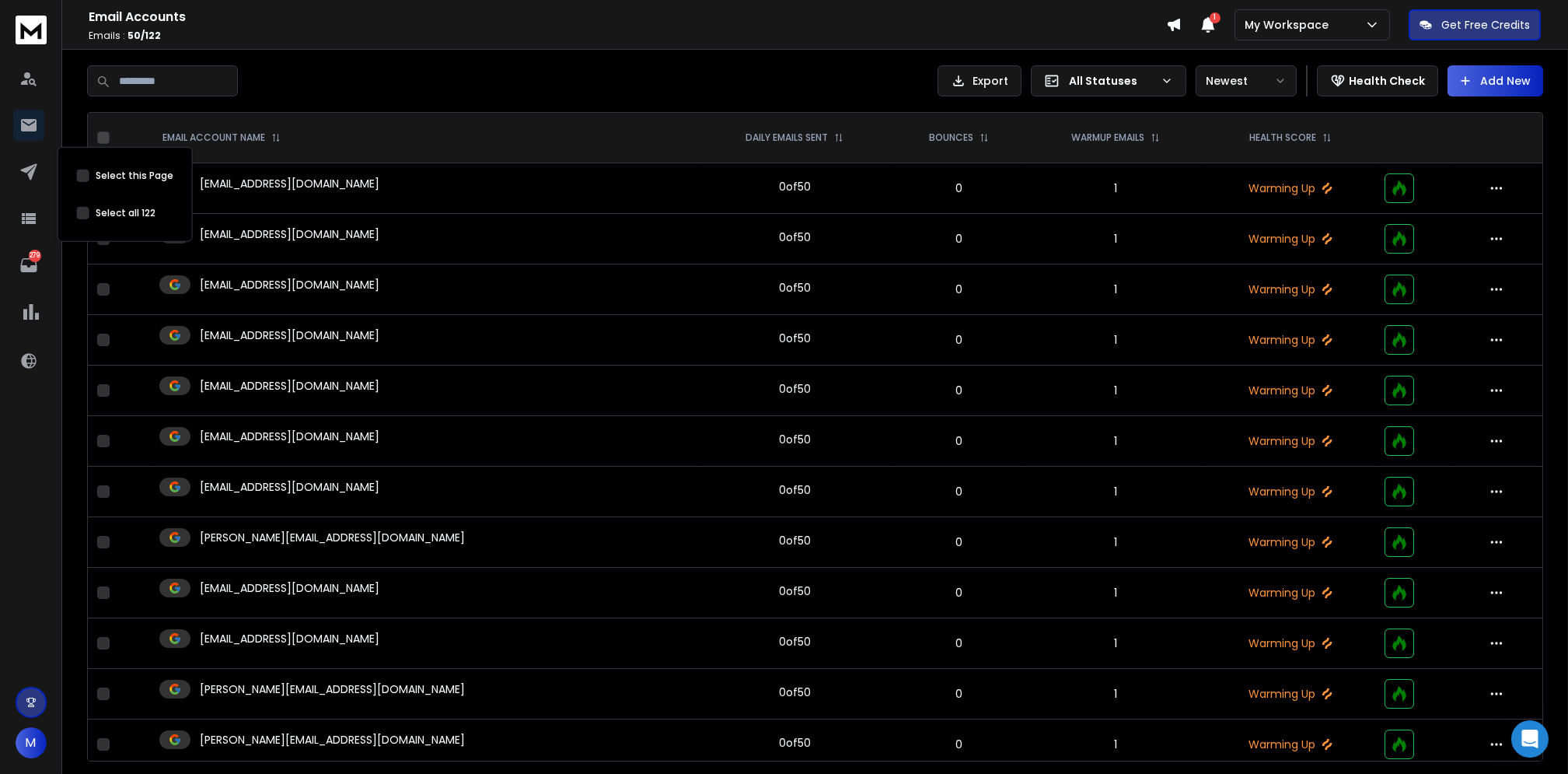
click at [83, 215] on button "Select this Page" at bounding box center [83, 213] width 13 height 13
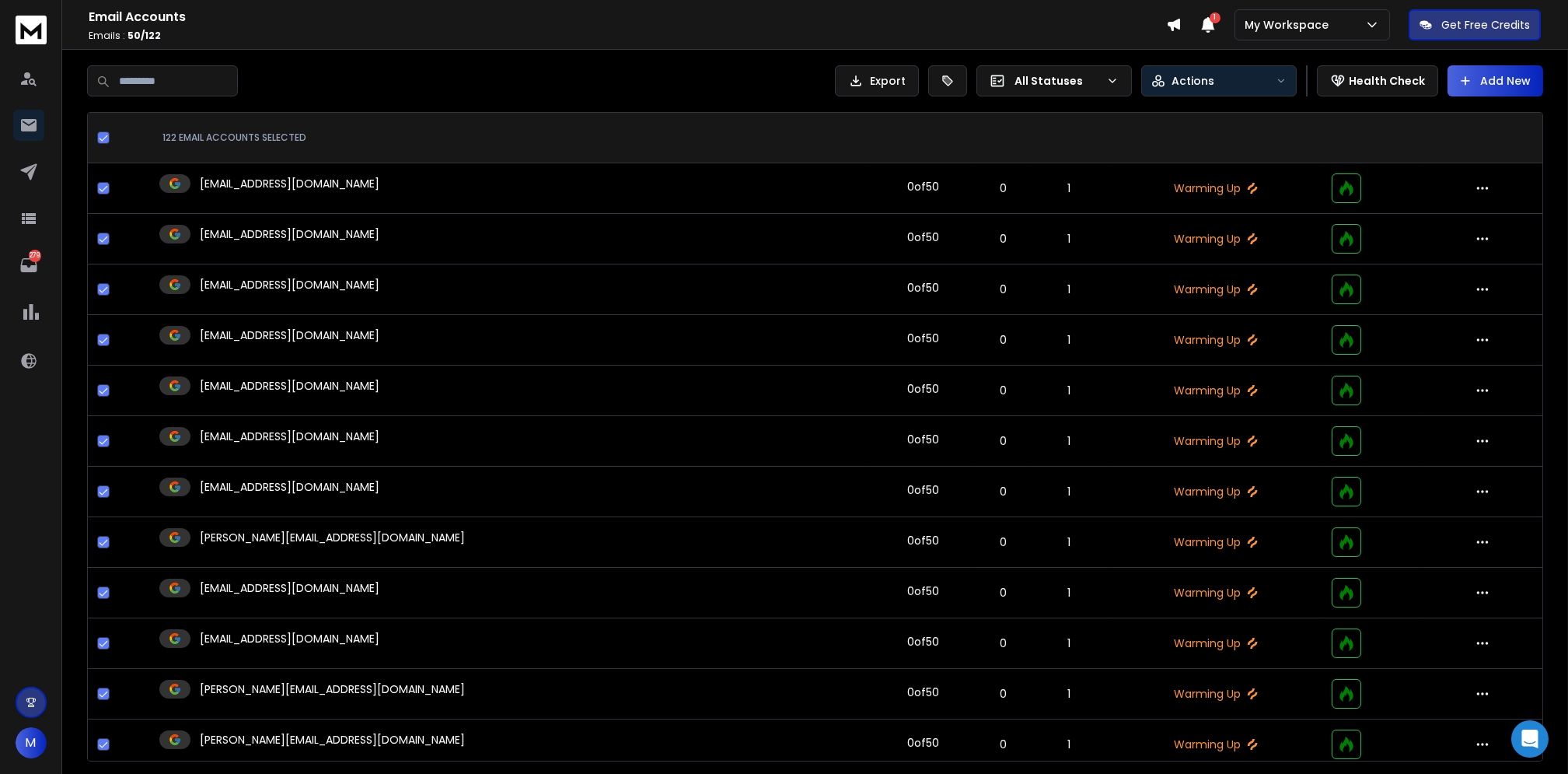
click at [1214, 88] on button "Actions" at bounding box center [1219, 80] width 155 height 31
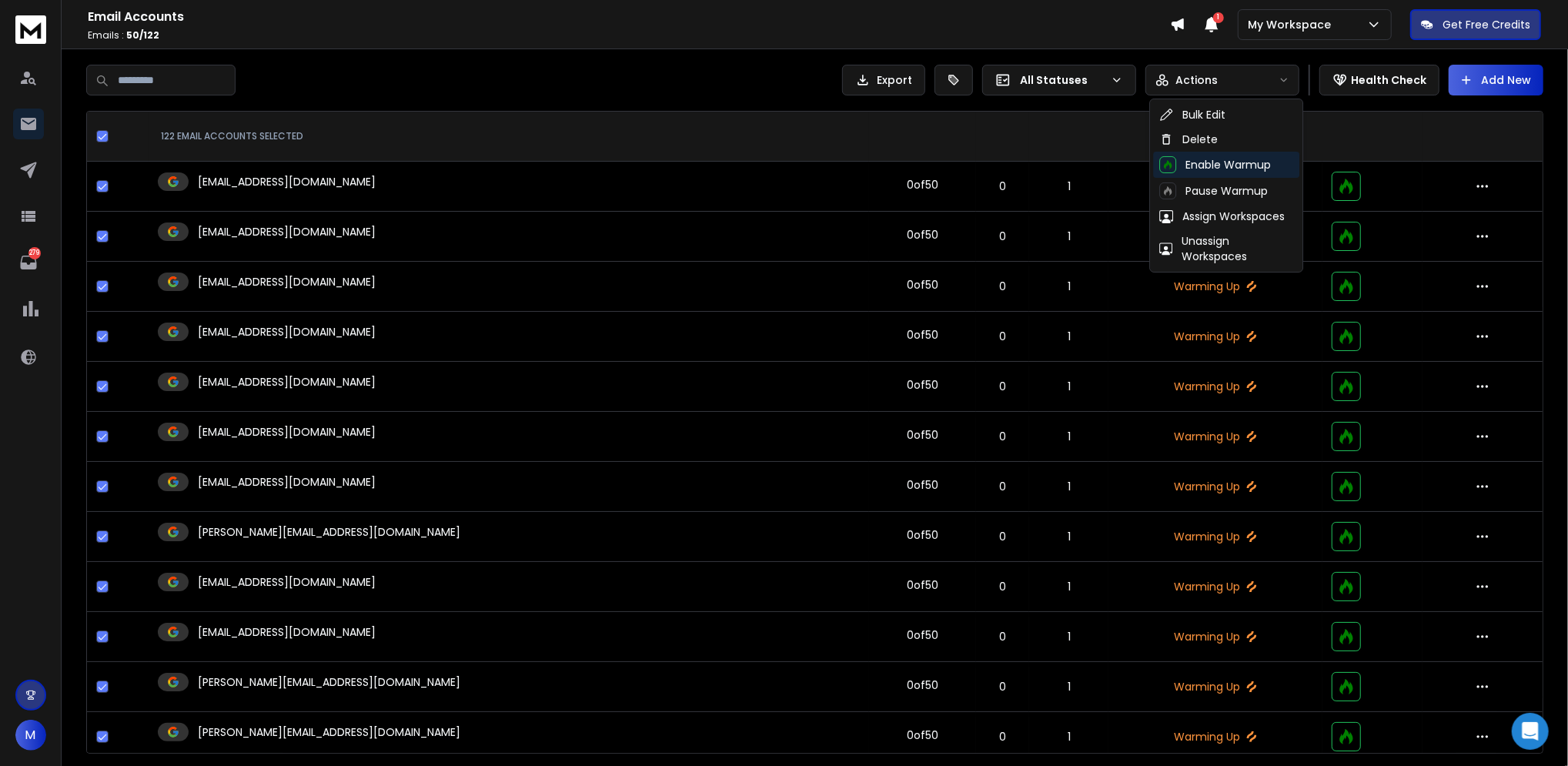
click at [1186, 164] on div "Enable Warmup" at bounding box center [1215, 164] width 111 height 17
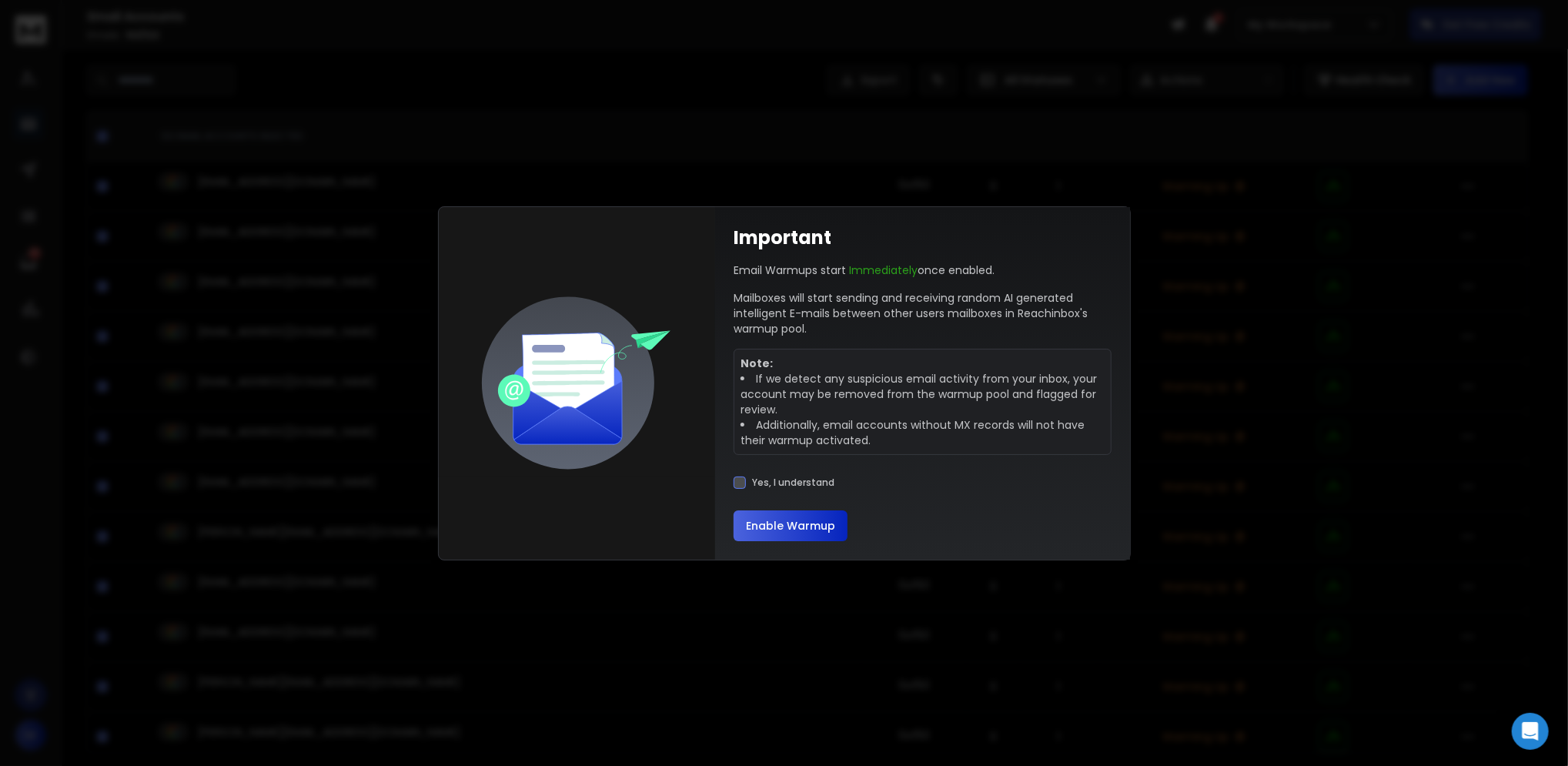
click at [736, 480] on button "Yes, I understand" at bounding box center [739, 482] width 12 height 12
click at [791, 527] on button "Enable Warmup" at bounding box center [790, 525] width 114 height 31
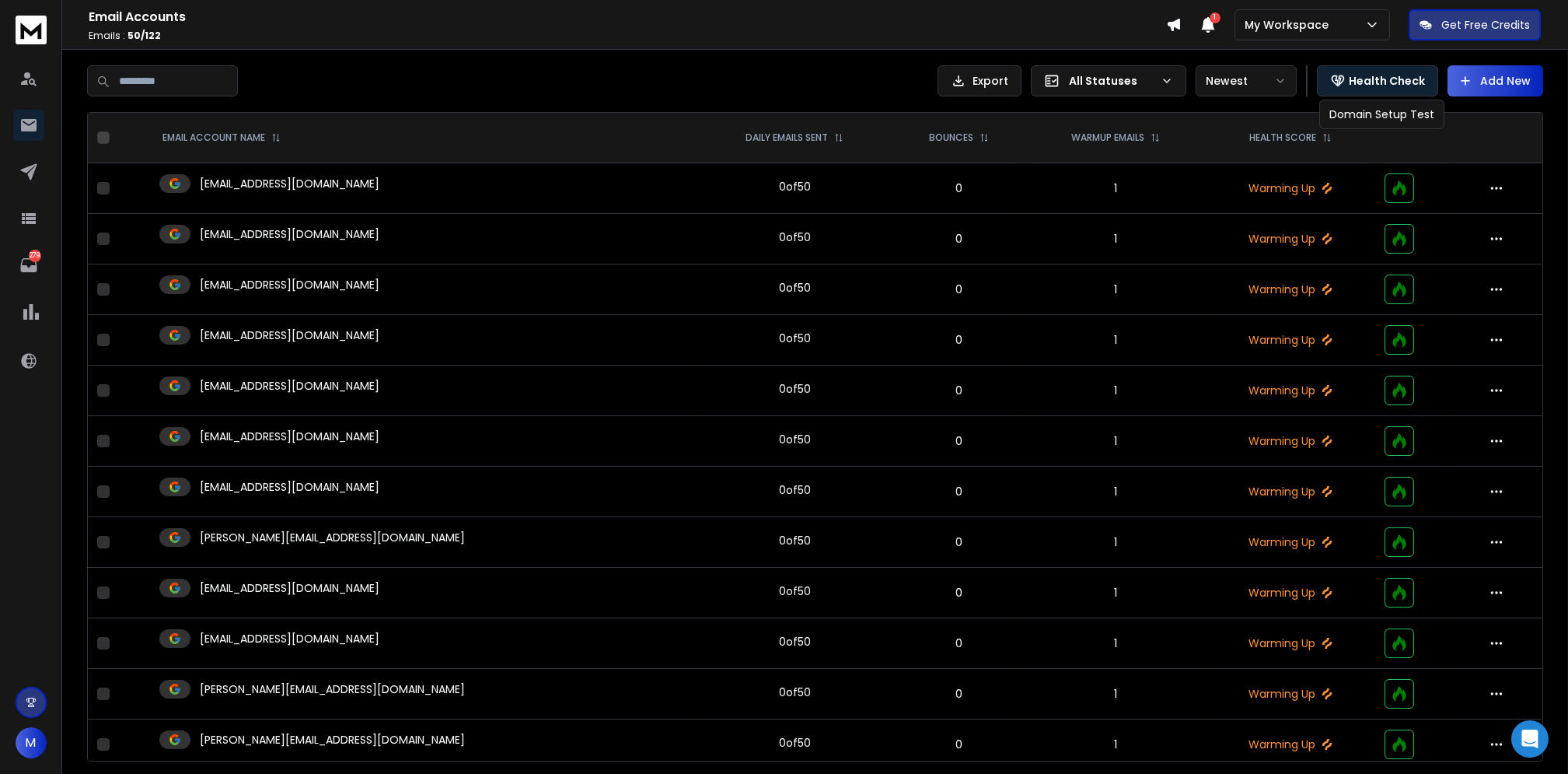
click at [1214, 65] on button "Health Check" at bounding box center [1377, 80] width 121 height 31
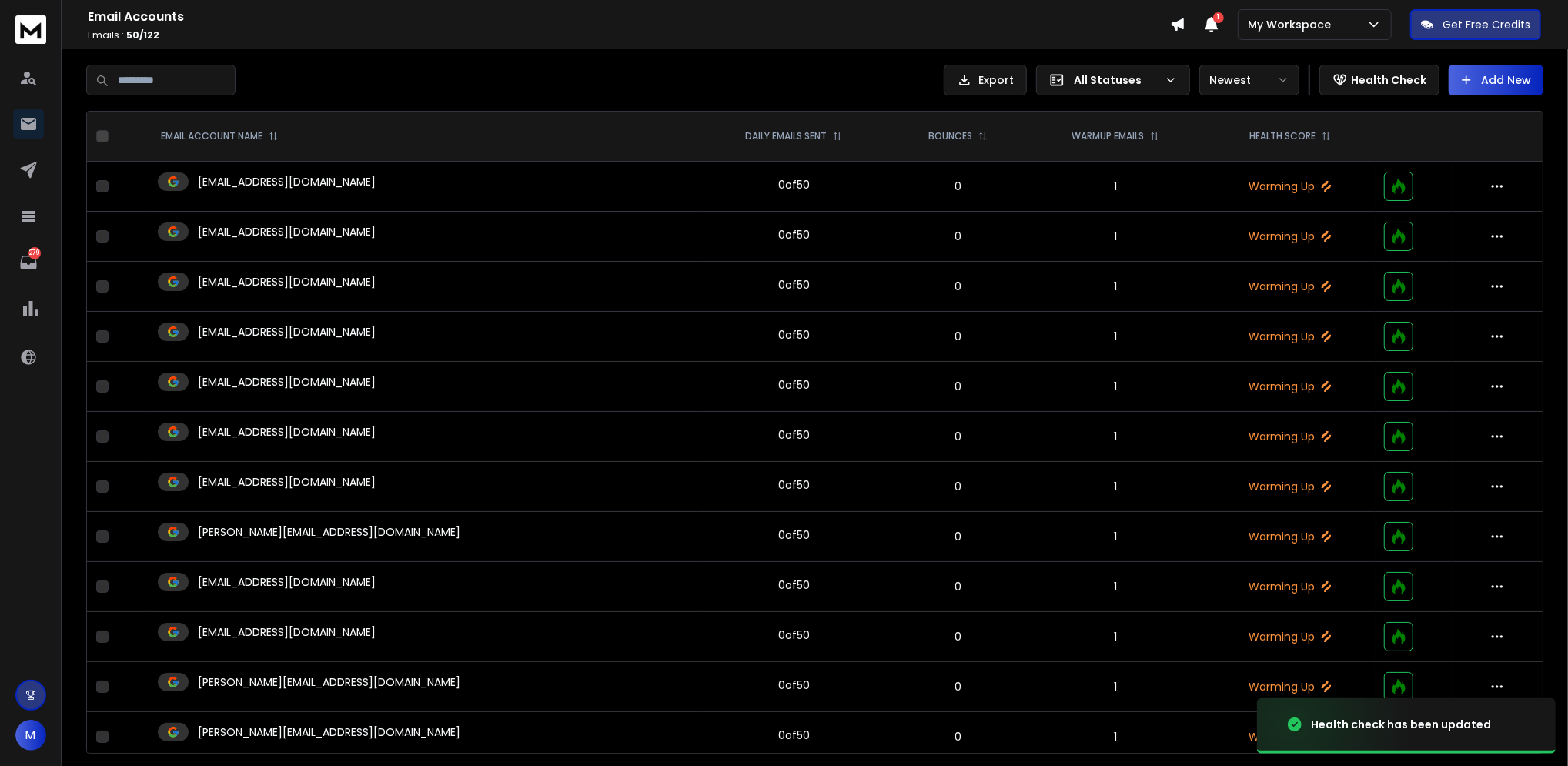
click at [1201, 82] on icon "button" at bounding box center [1283, 80] width 12 height 12
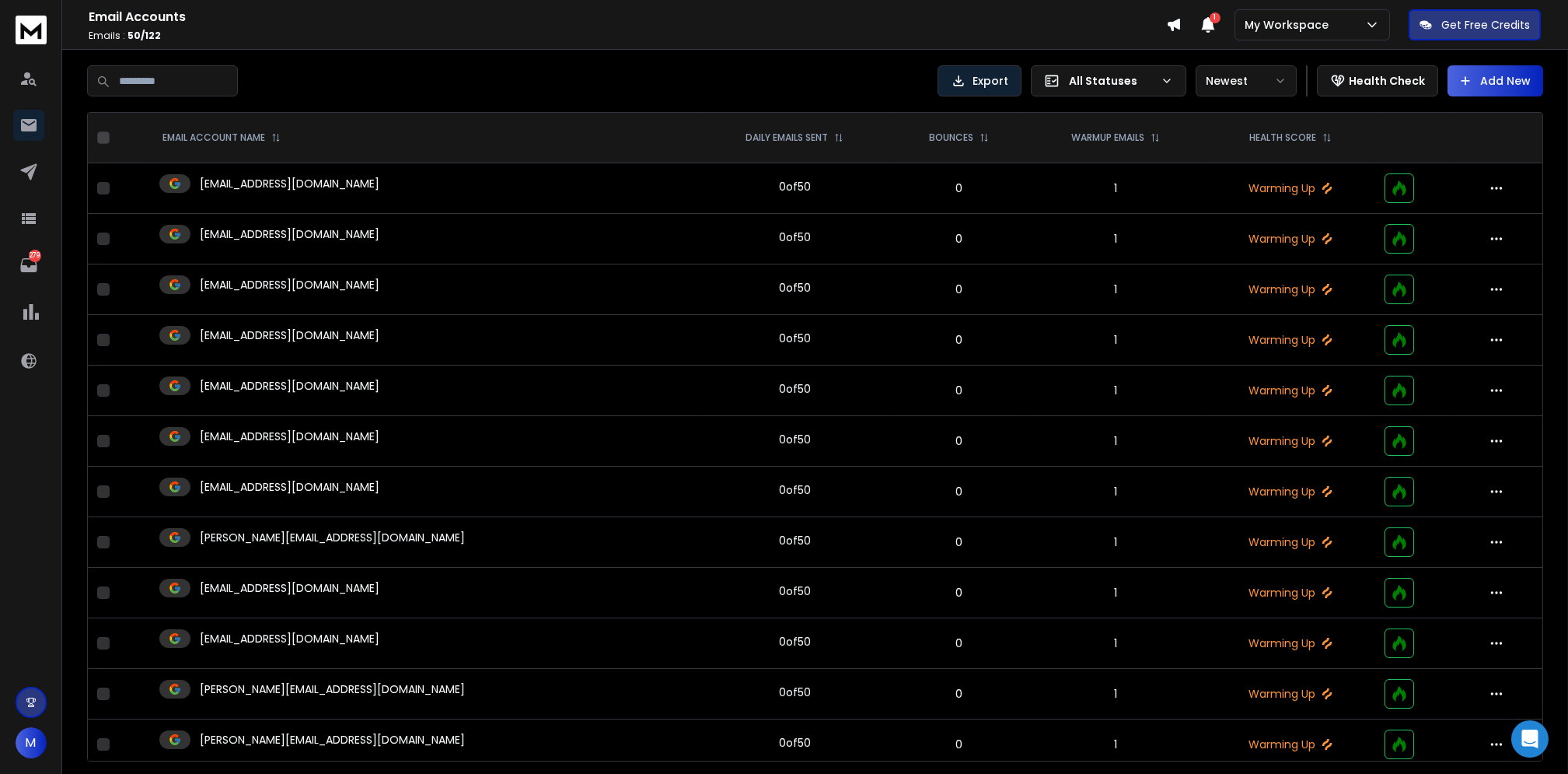
click at [987, 92] on button "Export" at bounding box center [979, 80] width 84 height 31
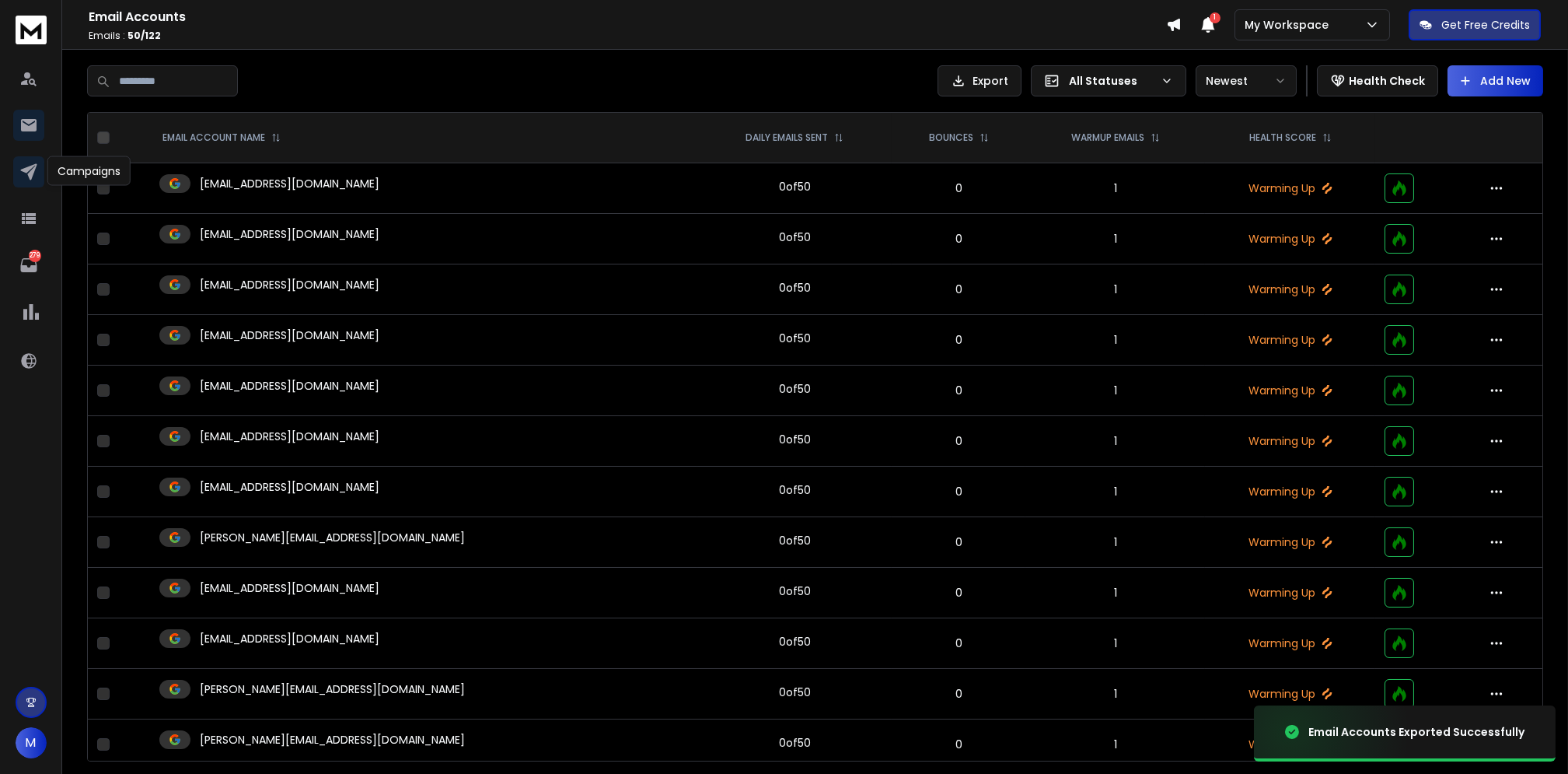
click at [32, 166] on icon at bounding box center [28, 172] width 17 height 17
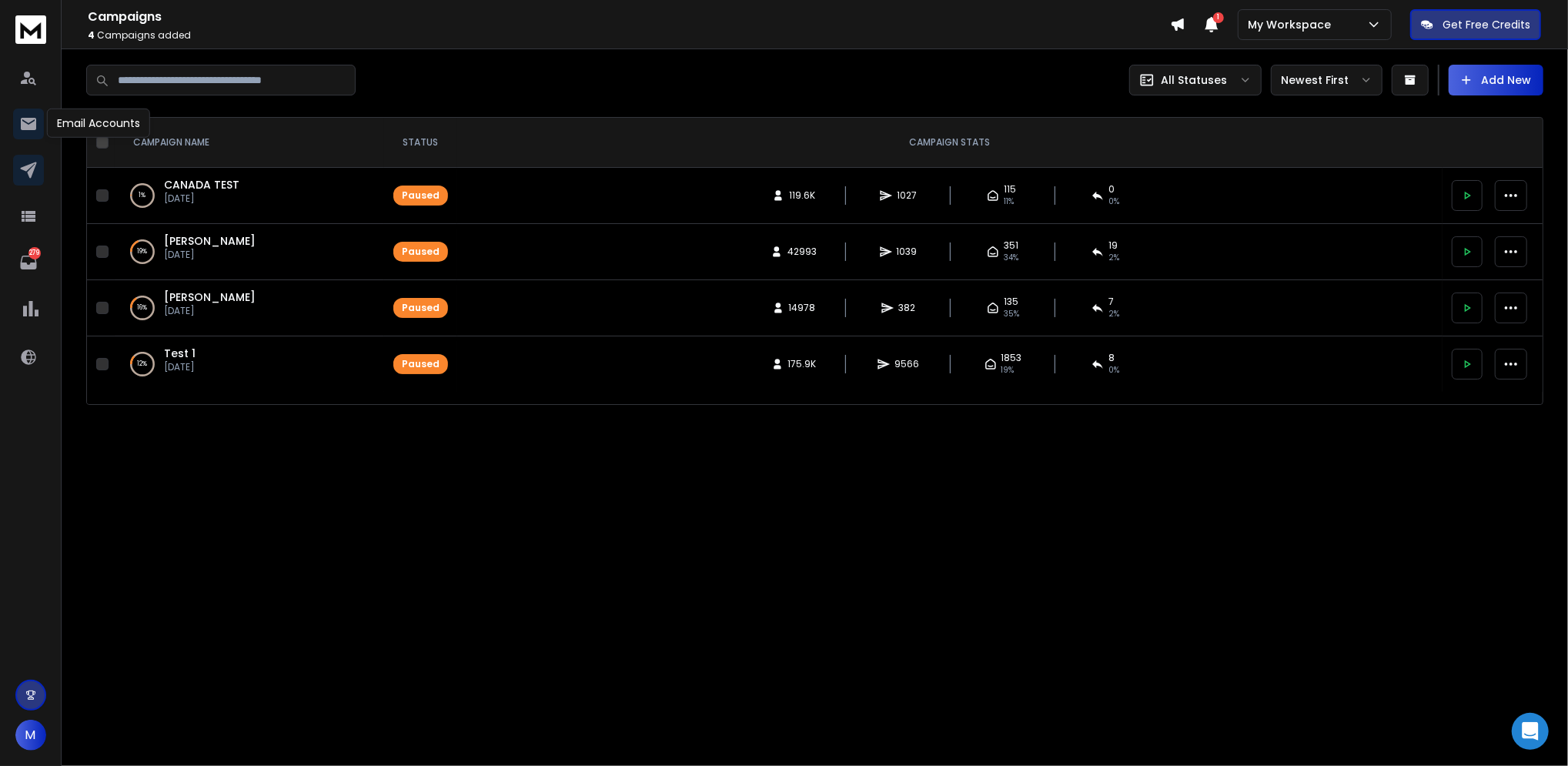
click at [28, 130] on icon at bounding box center [28, 124] width 18 height 18
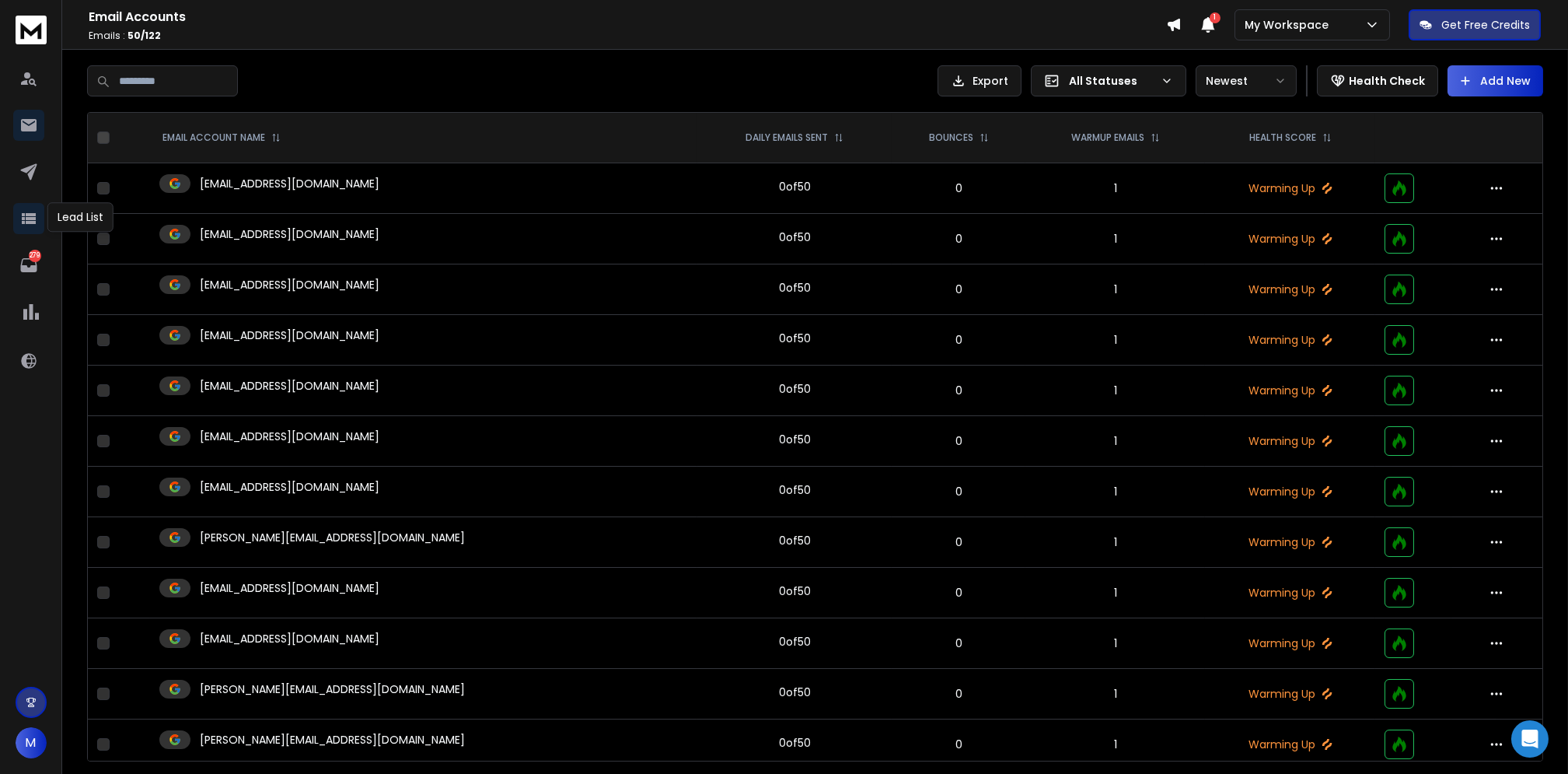
click at [27, 215] on icon at bounding box center [28, 218] width 14 height 11
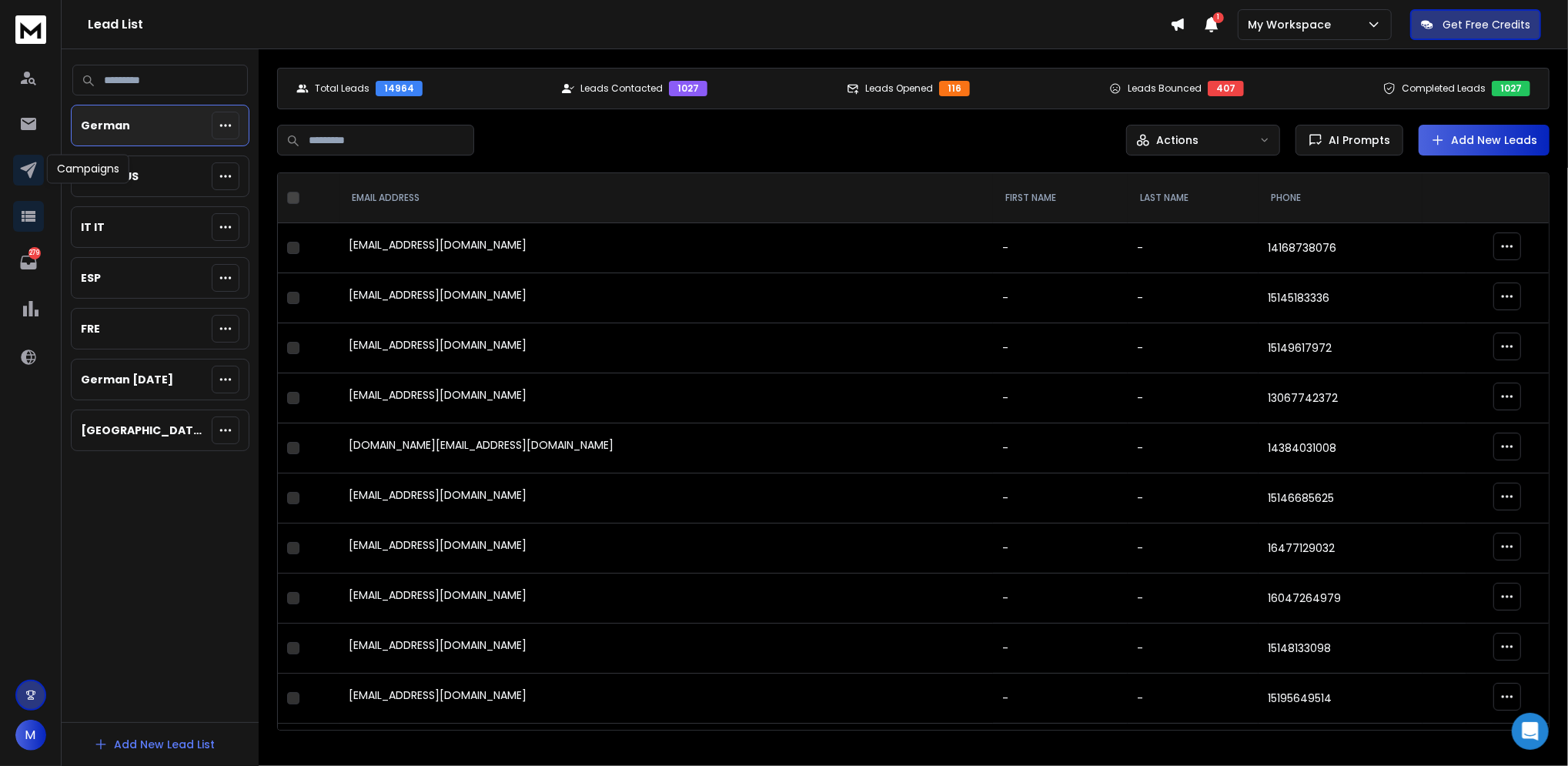
click at [26, 163] on icon at bounding box center [28, 170] width 18 height 18
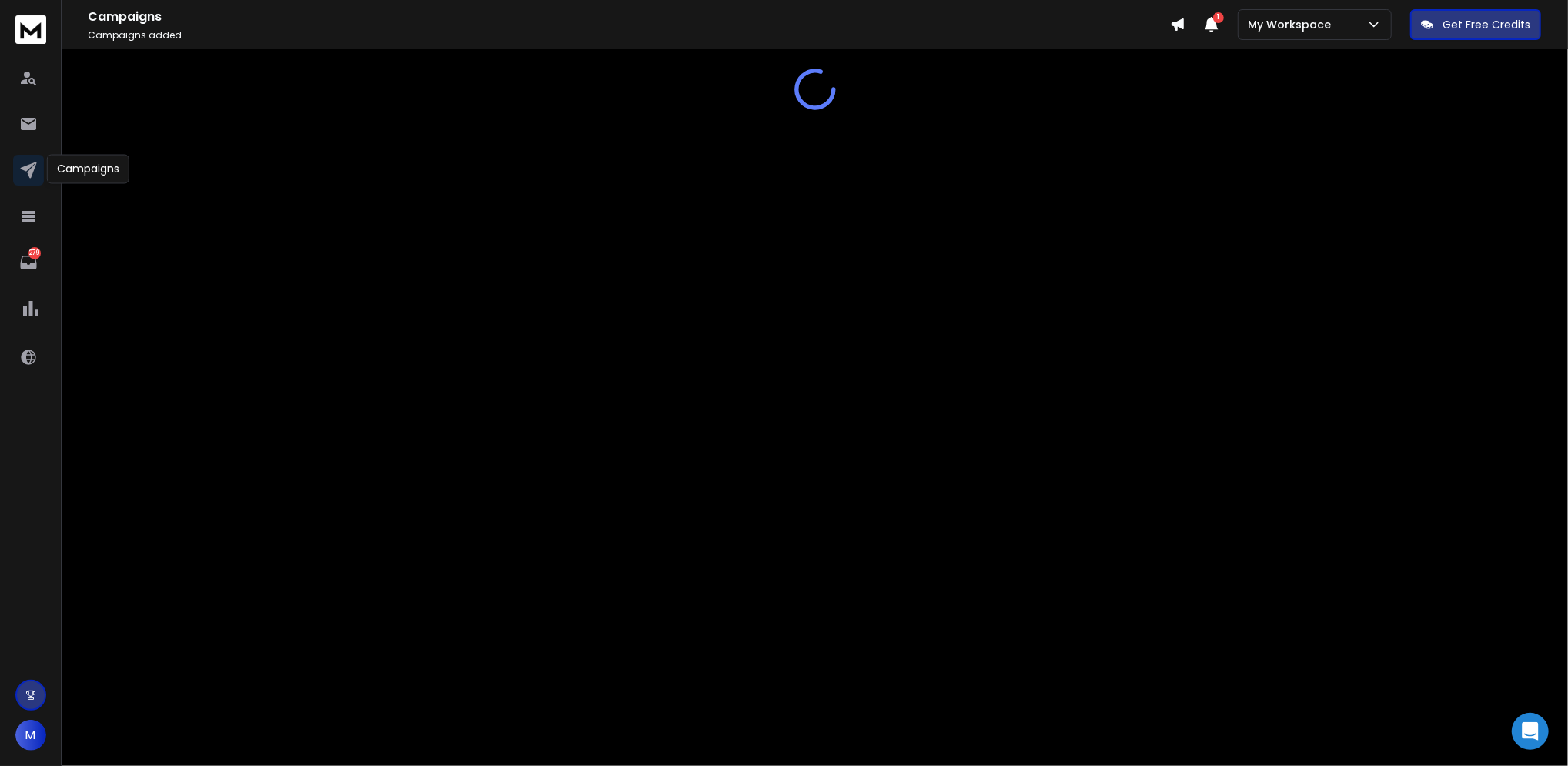
click at [26, 163] on icon at bounding box center [28, 170] width 18 height 18
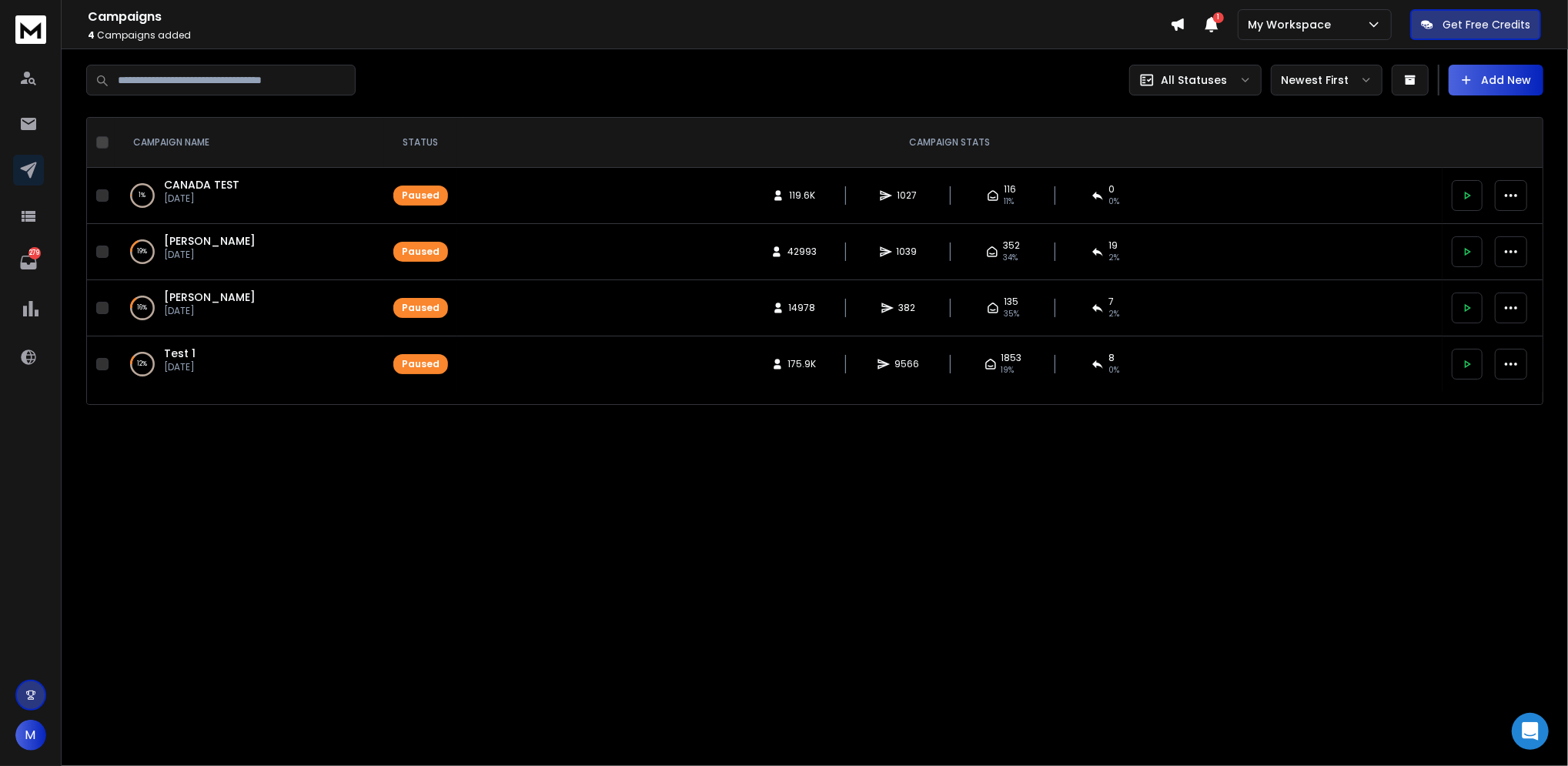
click at [921, 662] on div "Get only verified leads with our AI-powered Lead Finder, starting at $22/mo Try…" at bounding box center [784, 383] width 1568 height 766
click at [21, 130] on icon at bounding box center [28, 124] width 18 height 18
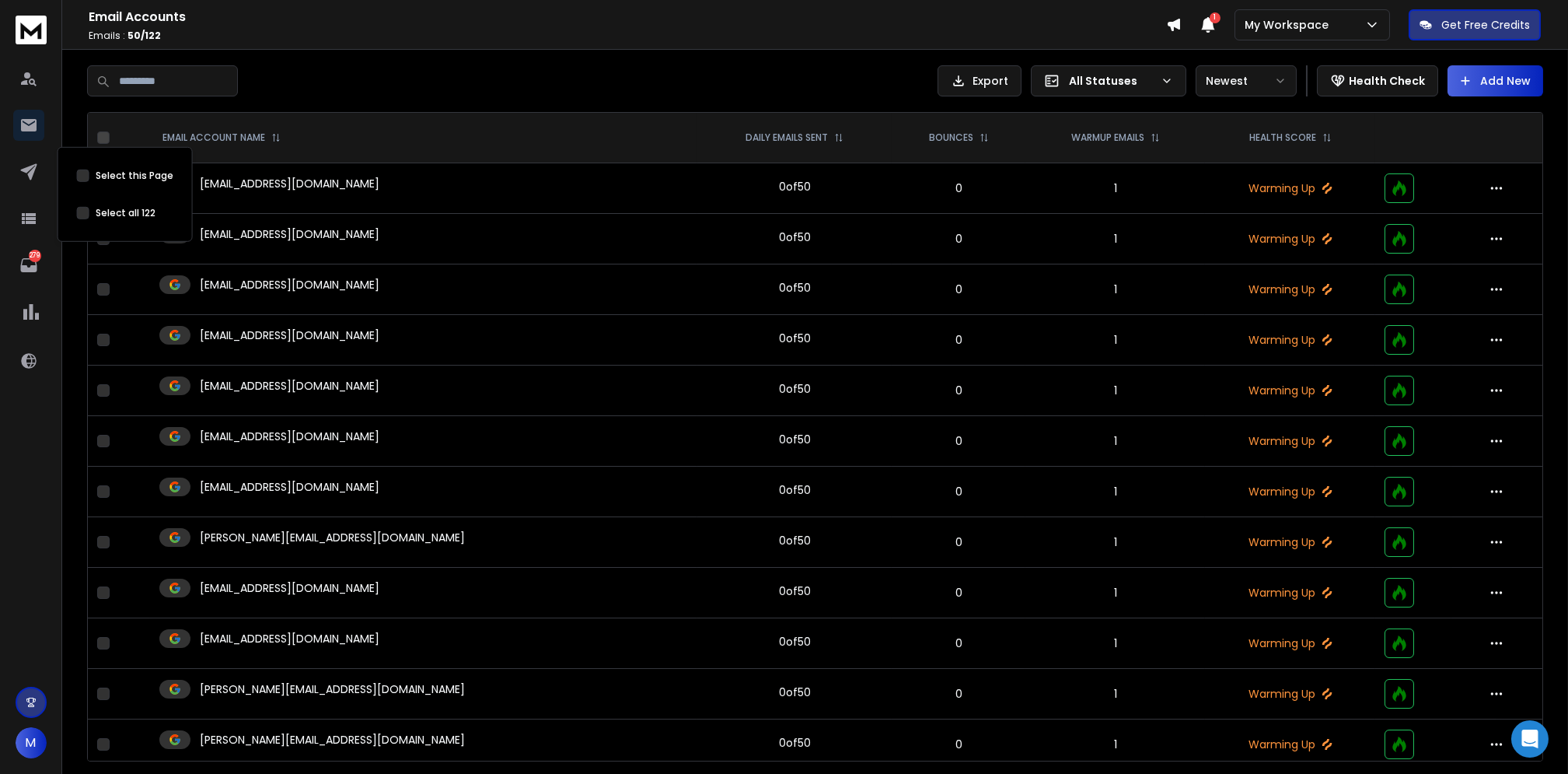
click at [107, 136] on button "Select this Page" at bounding box center [103, 138] width 13 height 13
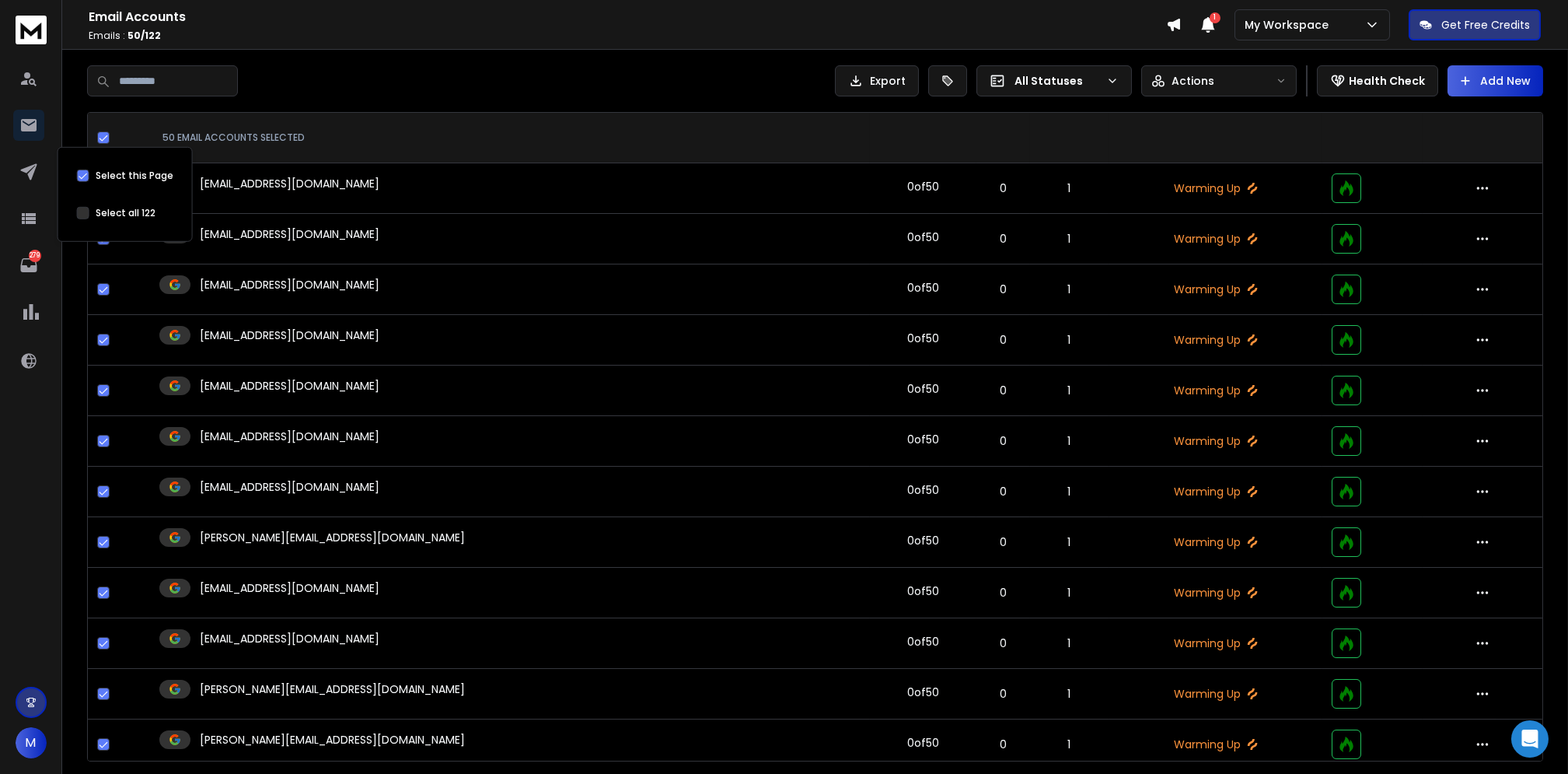
click at [88, 208] on button "Select this Page" at bounding box center [83, 213] width 13 height 13
click at [1193, 78] on p "Actions" at bounding box center [1193, 81] width 43 height 16
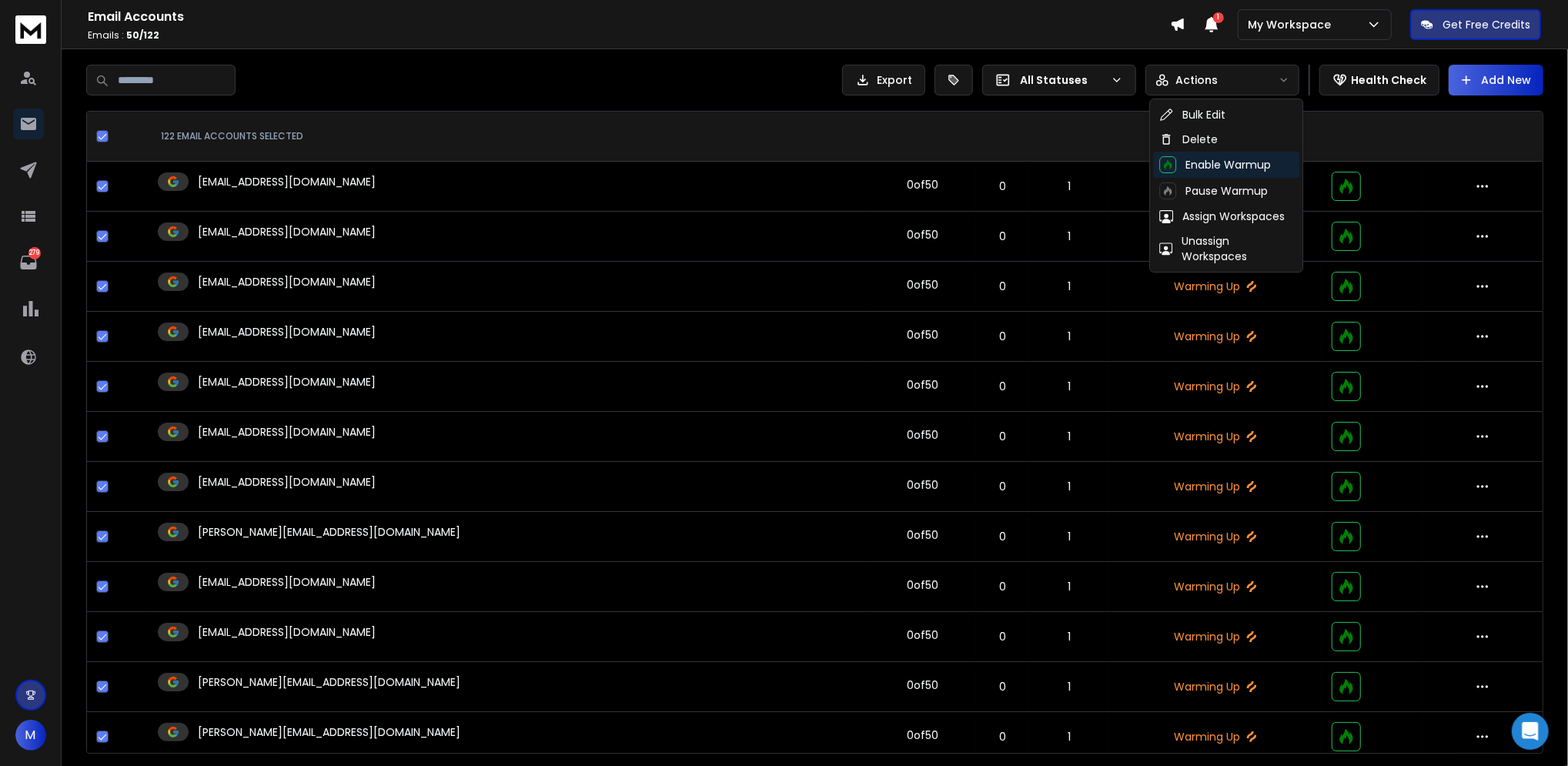
click at [1175, 169] on div at bounding box center [1168, 164] width 17 height 17
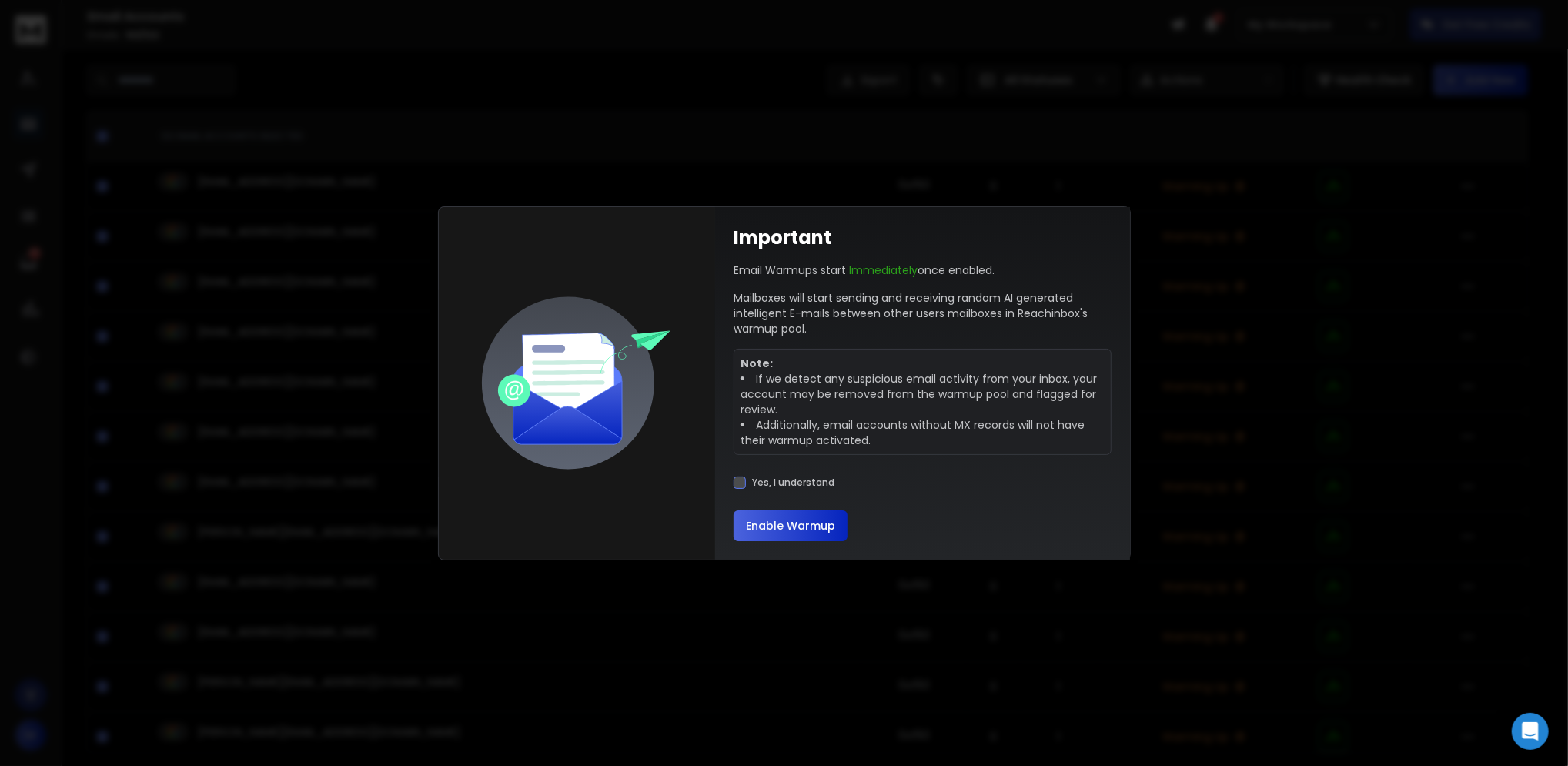
click at [735, 483] on button "Yes, I understand" at bounding box center [739, 482] width 12 height 12
click at [767, 533] on button "Enable Warmup" at bounding box center [790, 525] width 114 height 31
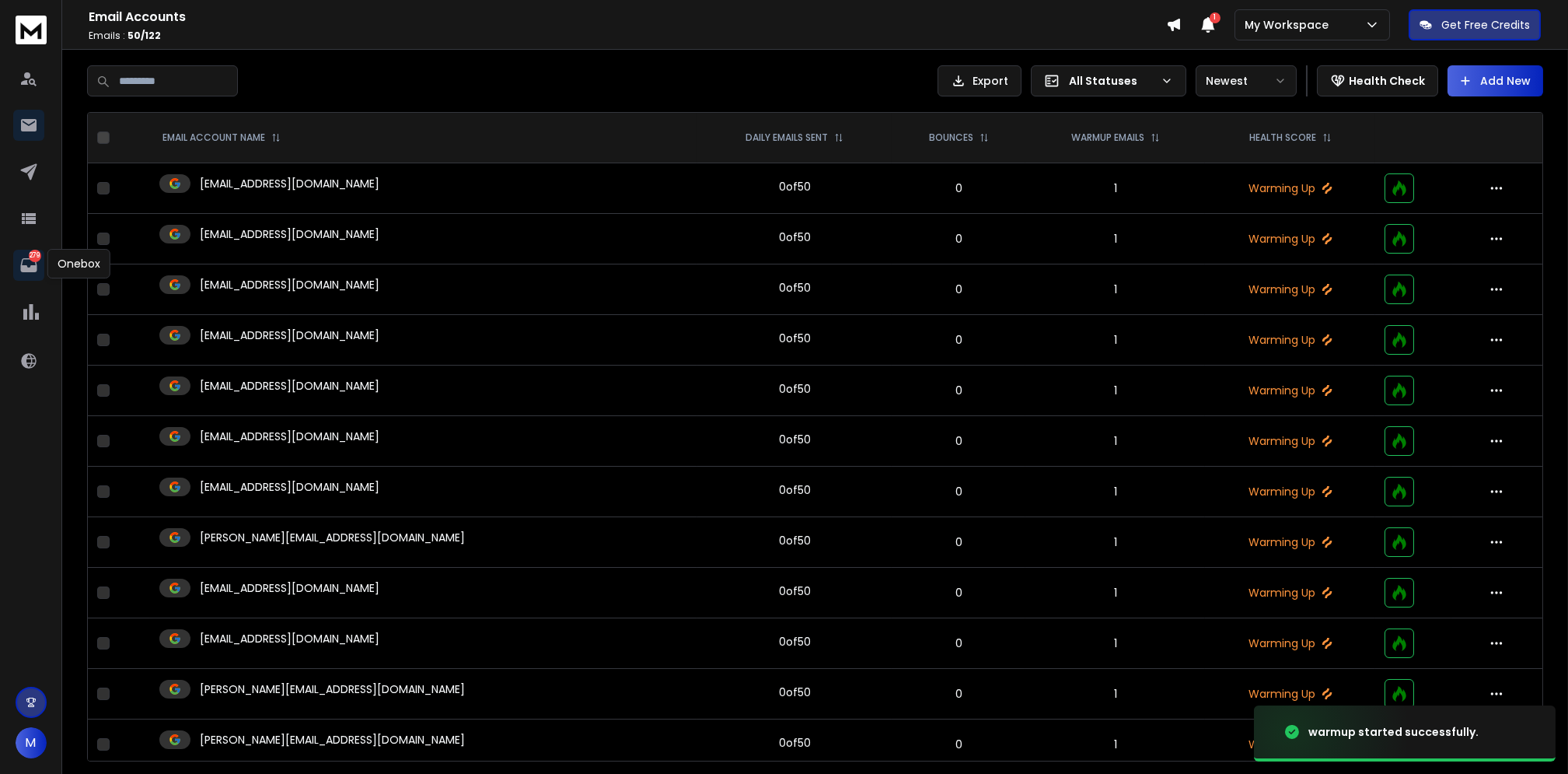
click at [38, 274] on link "279" at bounding box center [28, 264] width 31 height 31
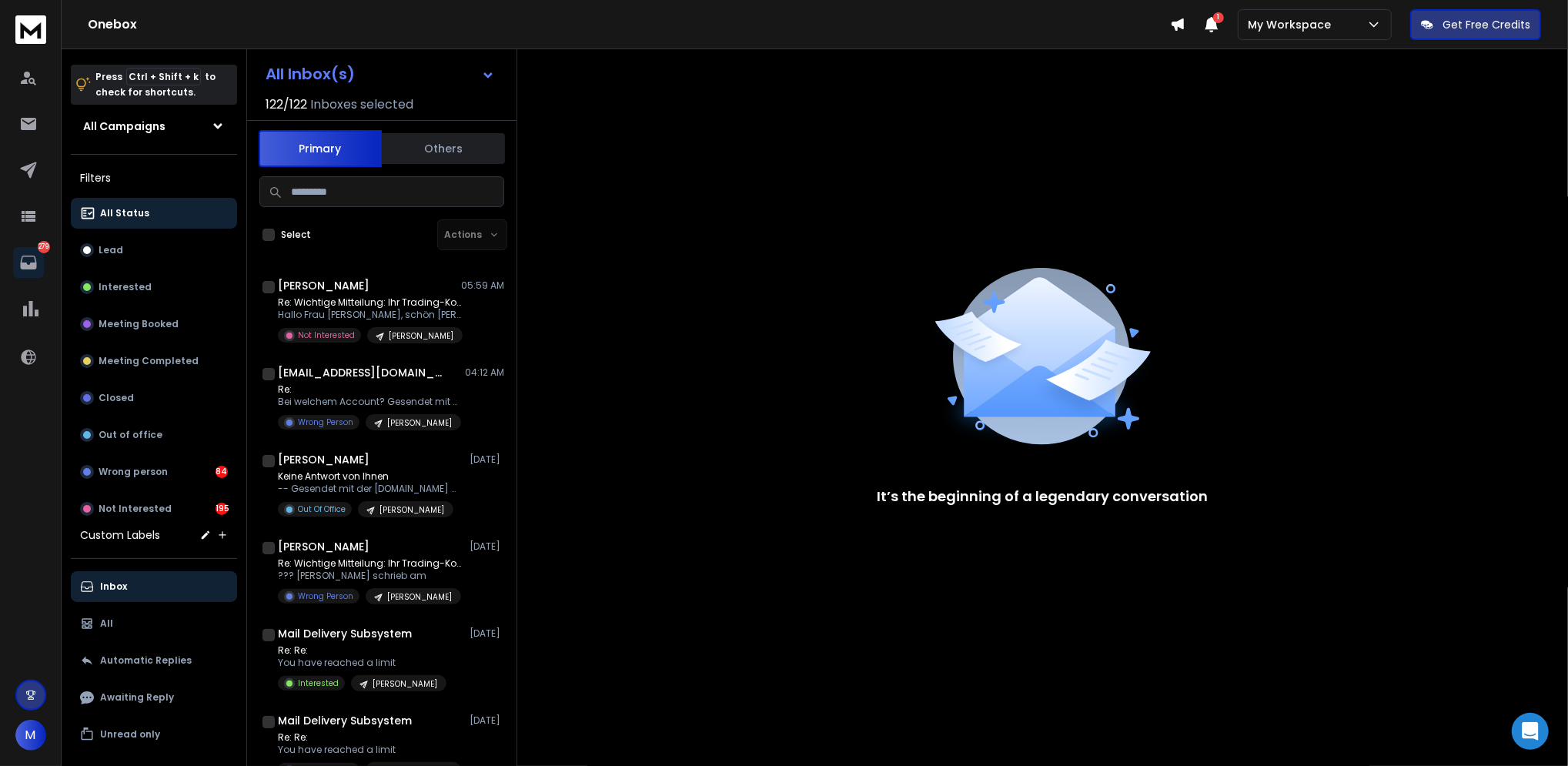
click at [410, 164] on button "Others" at bounding box center [443, 148] width 123 height 34
